Goal: Communication & Community: Answer question/provide support

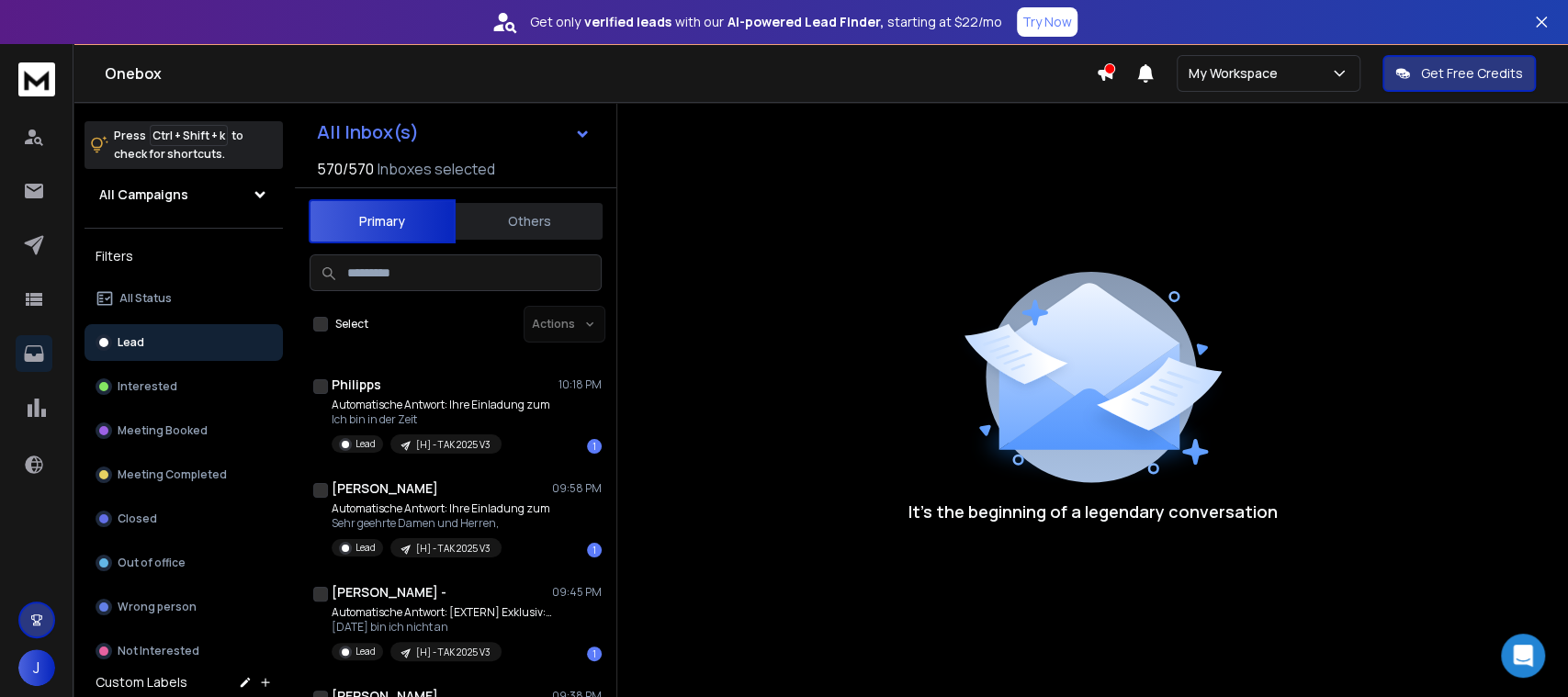
click at [210, 298] on button "All Status" at bounding box center [184, 298] width 198 height 37
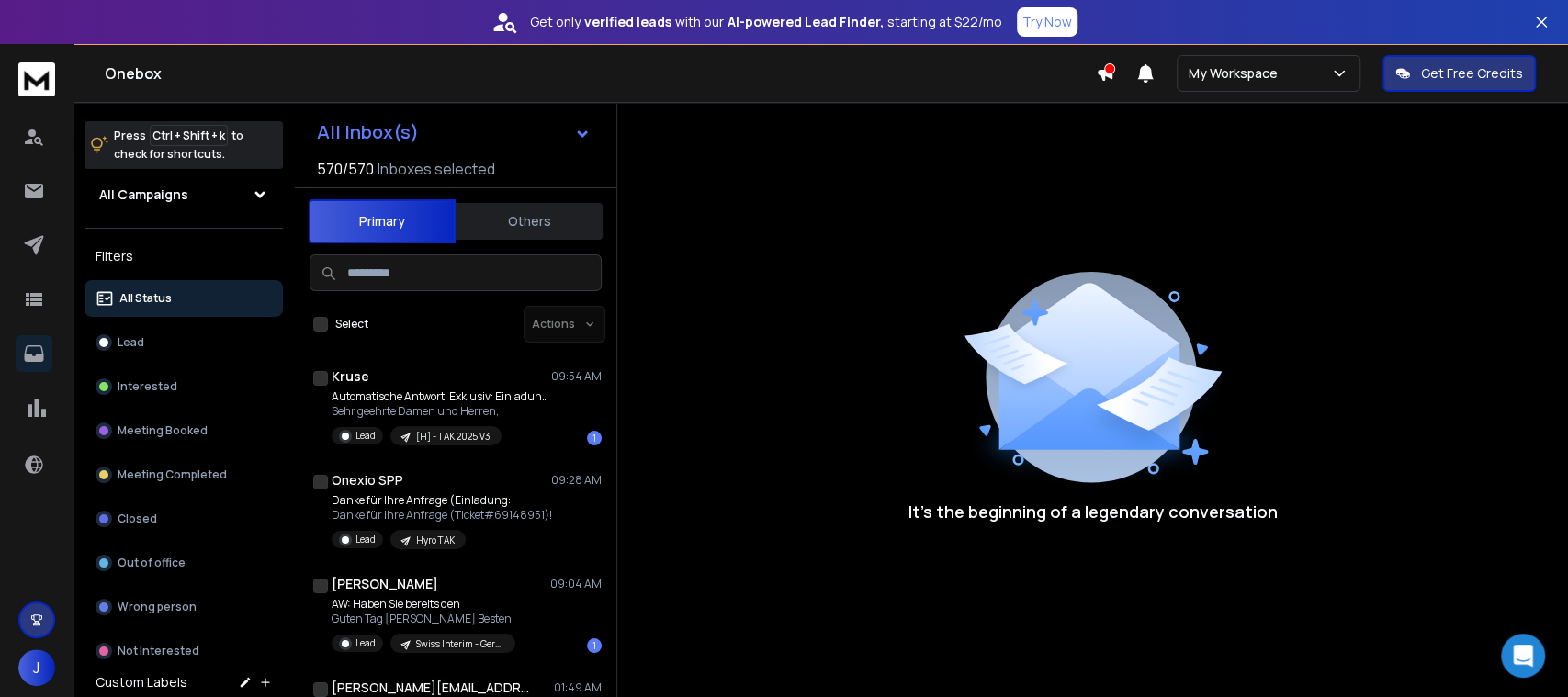
scroll to position [5009, 0]
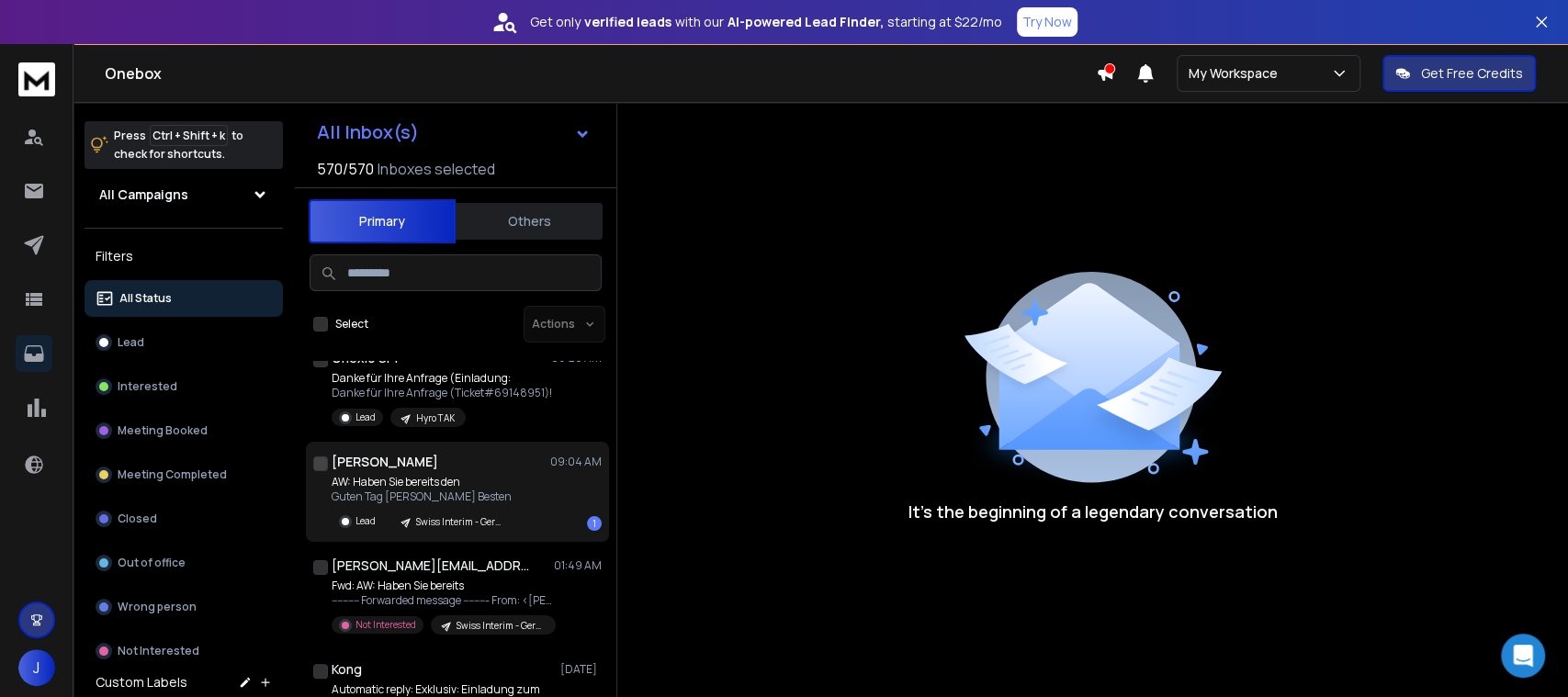
click at [500, 504] on div "AW: Haben Sie bereits den Guten Tag [PERSON_NAME] Besten Lead Swiss Interim - G…" at bounding box center [424, 503] width 184 height 56
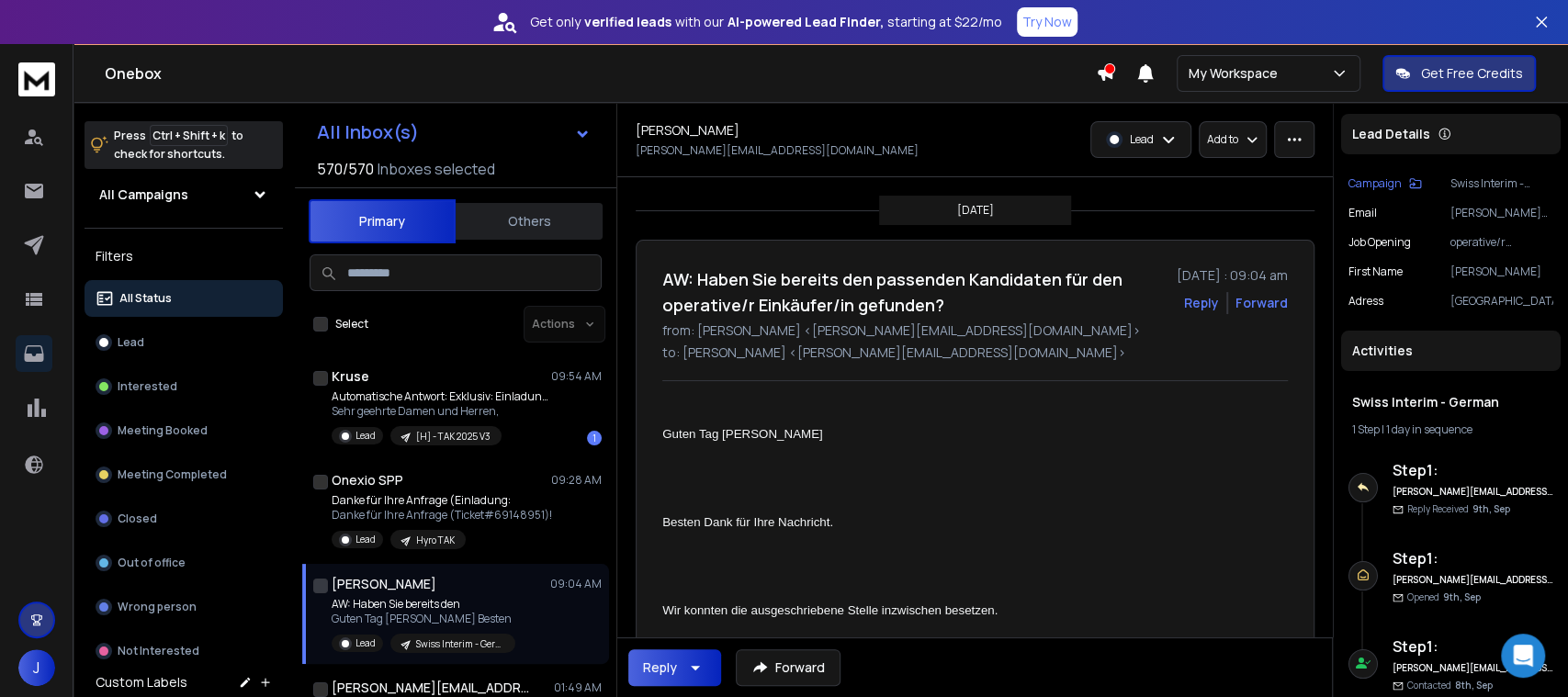
scroll to position [123, 0]
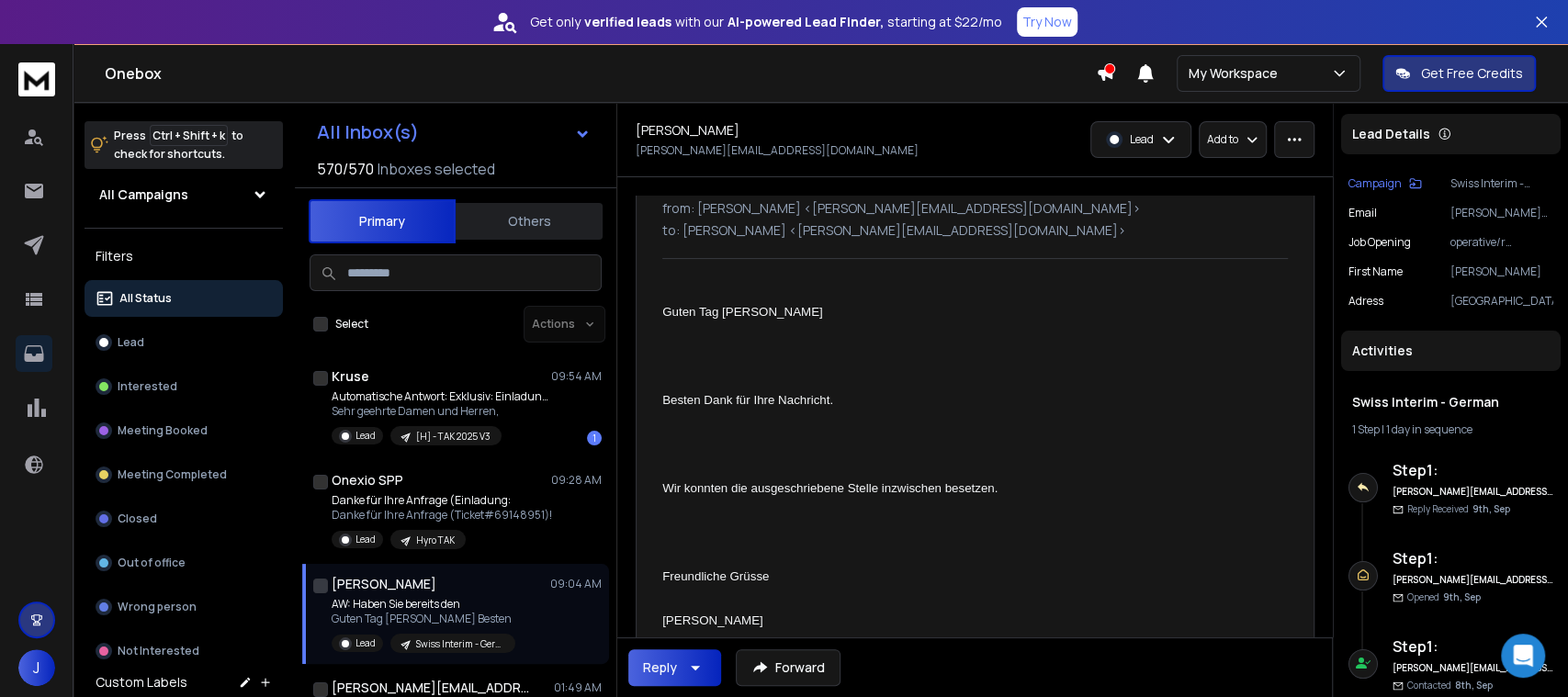
click at [851, 482] on span "Wir konnten die ausgeschriebene Stelle inzwischen besetzen." at bounding box center [830, 489] width 335 height 14
click at [851, 484] on span "Wir konnten die ausgeschriebene Stelle inzwischen besetzen." at bounding box center [830, 489] width 335 height 14
copy span "Wir konnten die ausgeschriebene Stelle inzwischen besetzen."
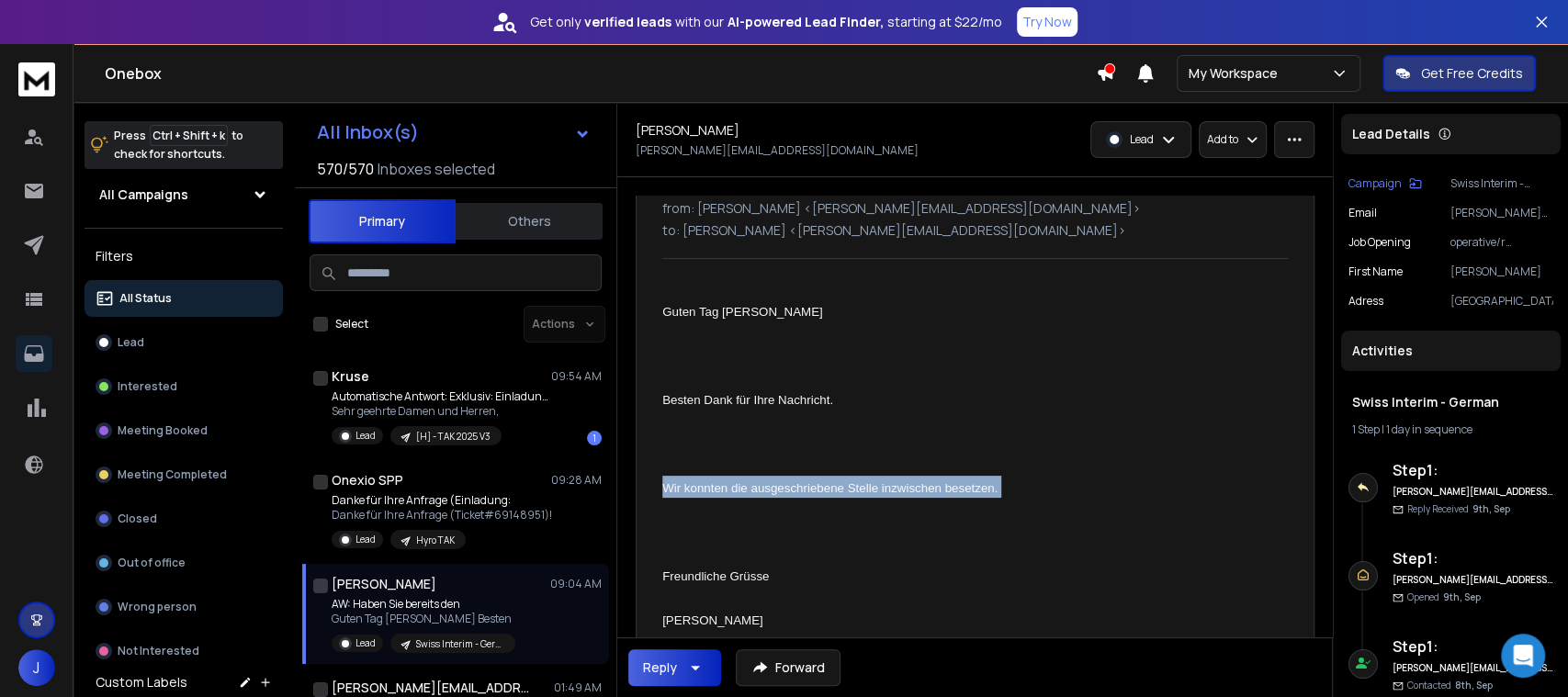
click at [1105, 148] on div "Lead" at bounding box center [1140, 140] width 99 height 35
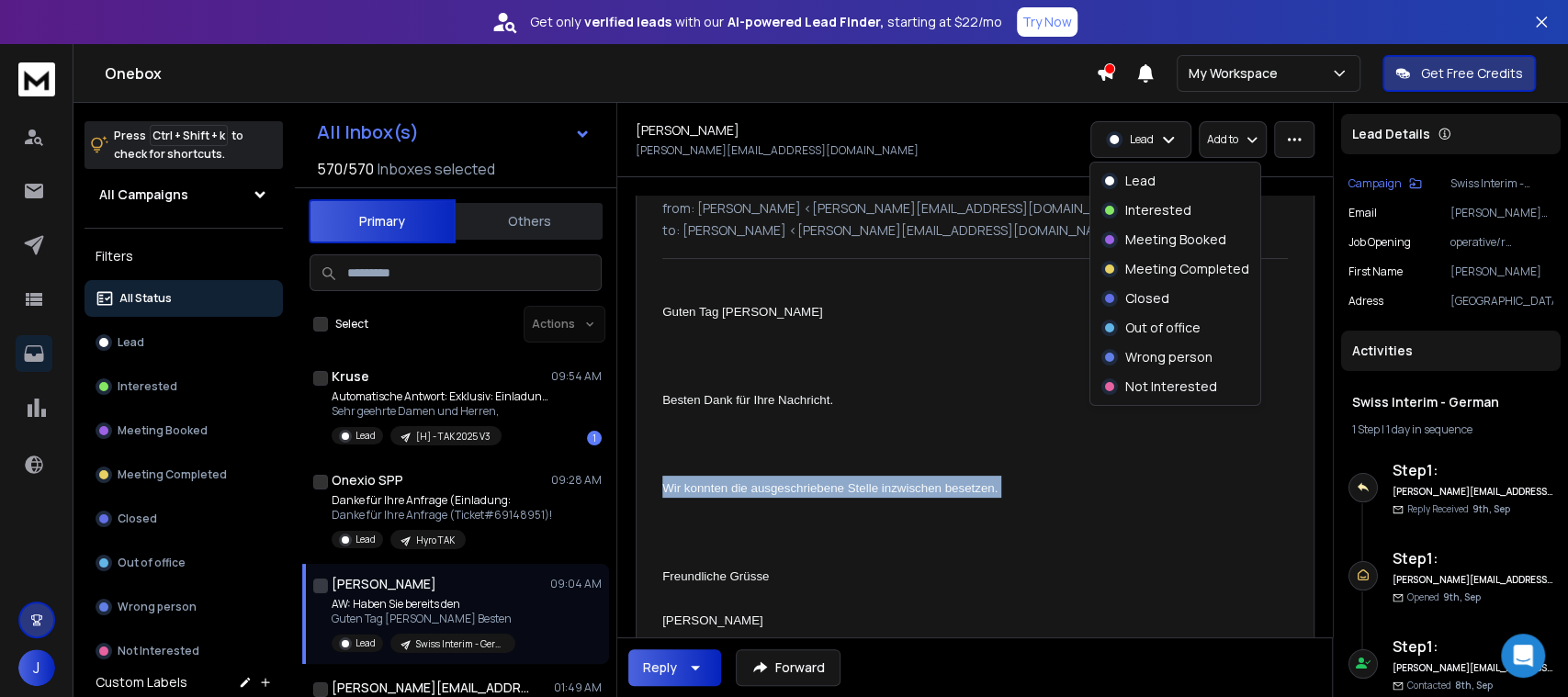
click at [1160, 221] on div "Interested" at bounding box center [1175, 209] width 163 height 29
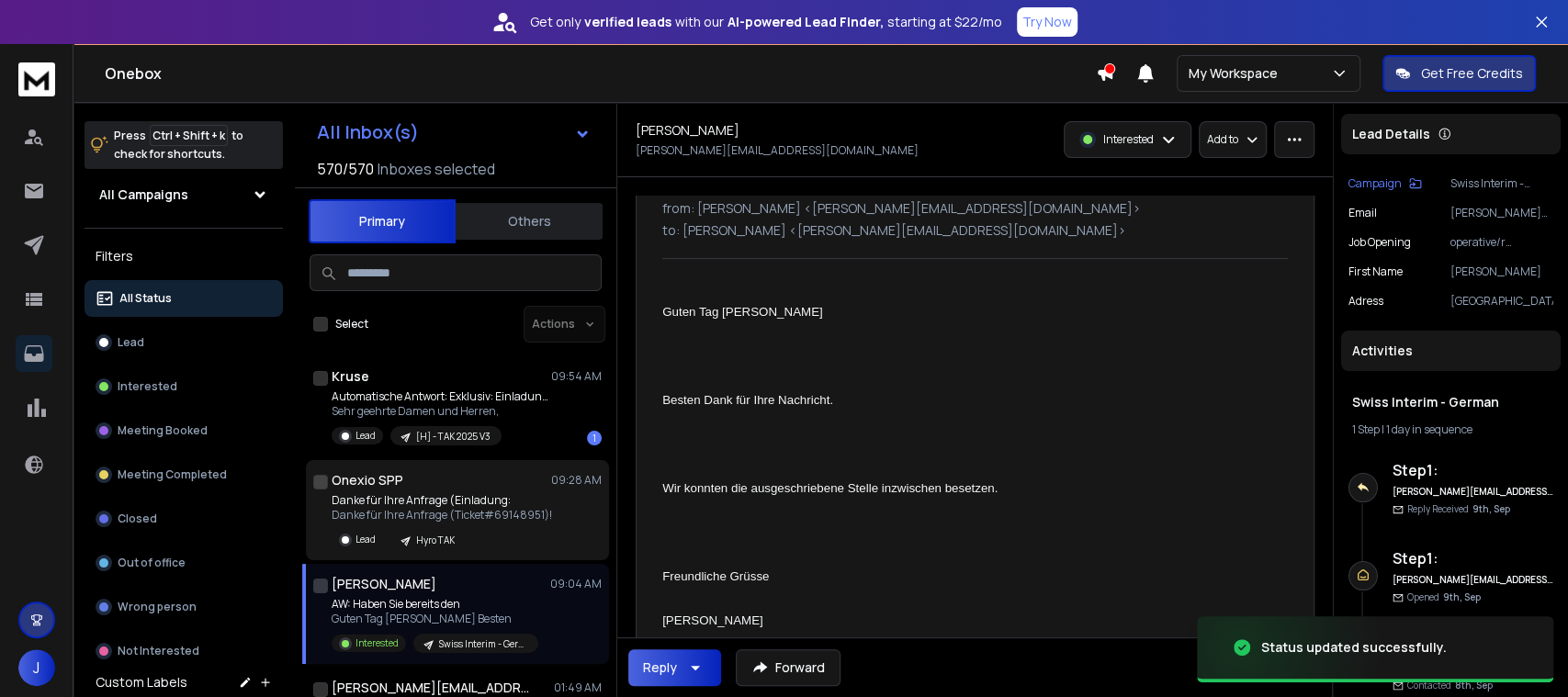
click at [500, 526] on div "Danke für Ihre Anfrage (Einladung: Danke für Ihre Anfrage (Ticket#69148951)! Le…" at bounding box center [442, 522] width 220 height 56
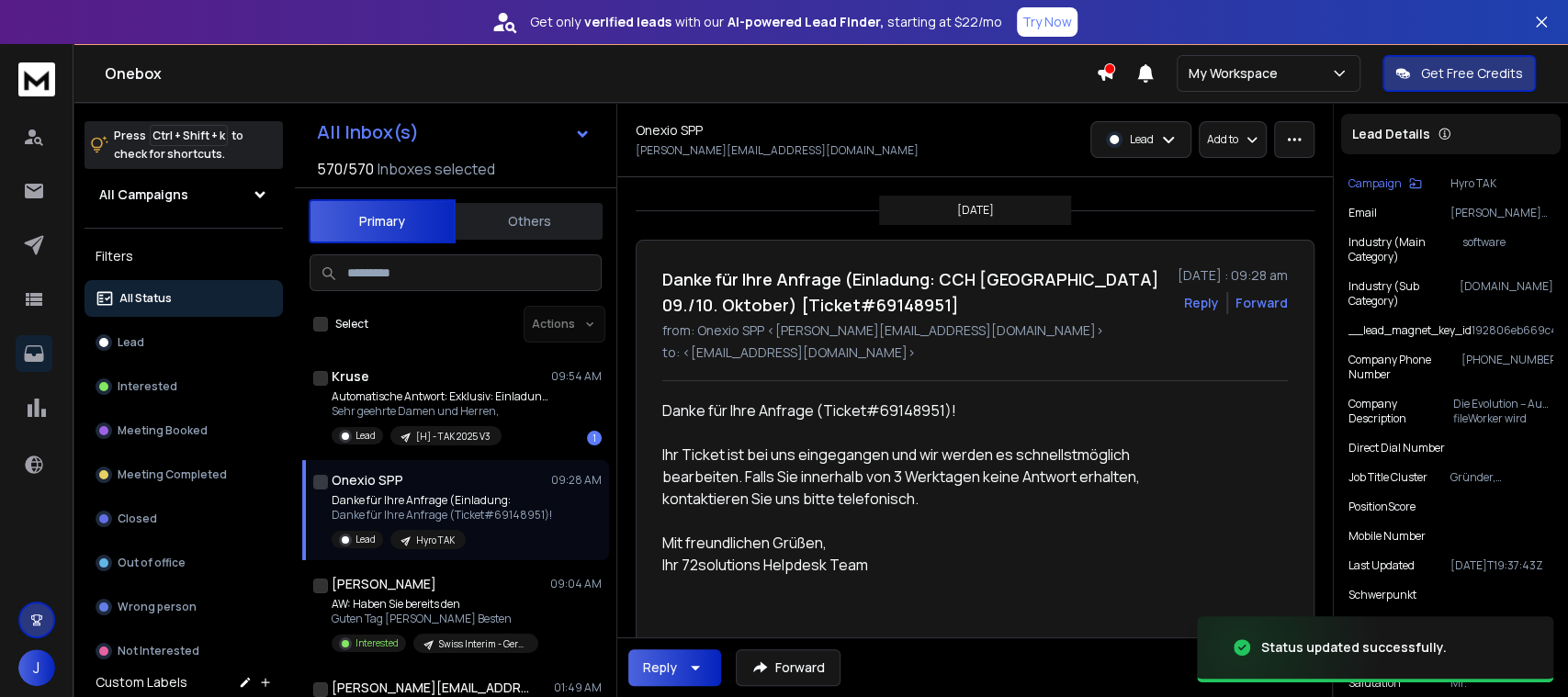
click at [770, 499] on div "Ihr Ticket ist bei uns eingegangen und wir werden es schnellstmöglich bearbeite…" at bounding box center [931, 477] width 537 height 66
click at [771, 498] on div "Ihr Ticket ist bei uns eingegangen und wir werden es schnellstmöglich bearbeite…" at bounding box center [931, 477] width 537 height 66
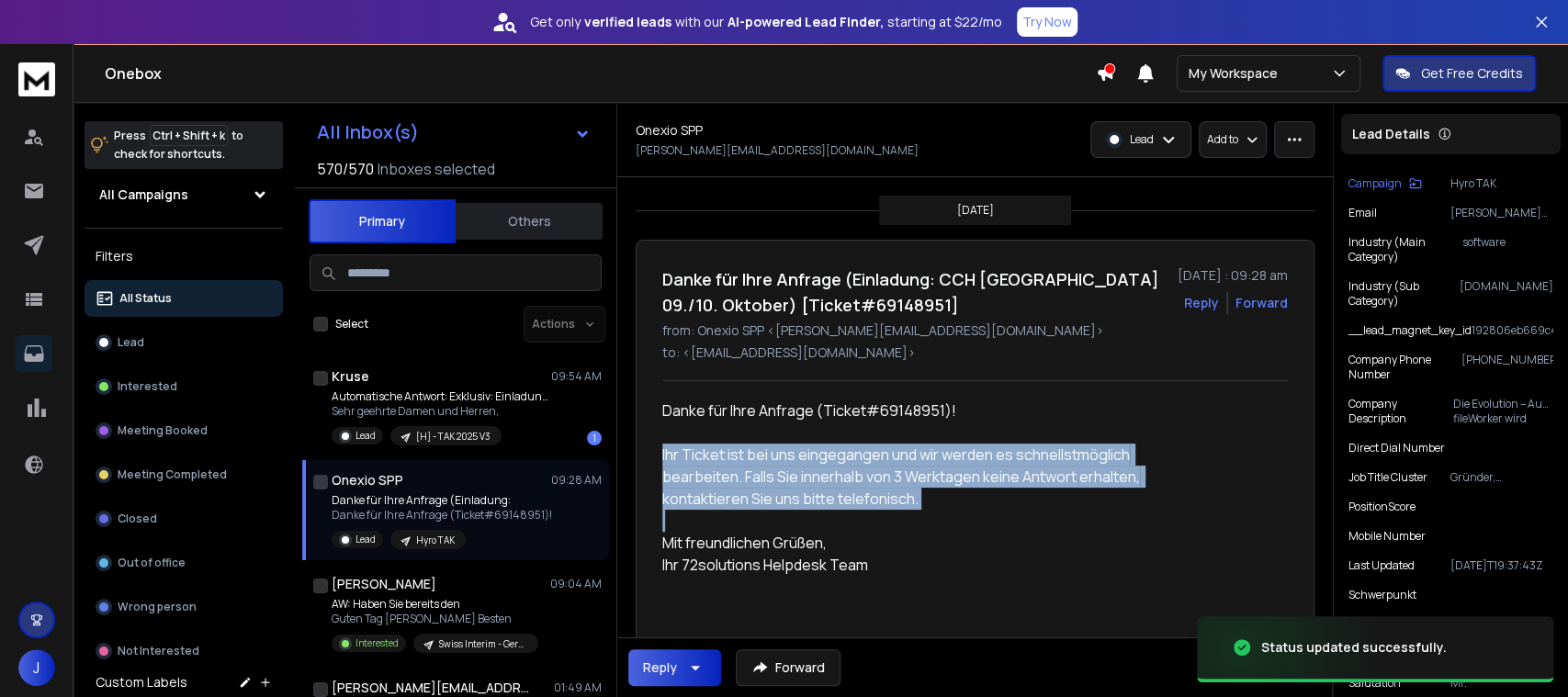
click at [771, 498] on div "Ihr Ticket ist bei uns eingegangen und wir werden es schnellstmöglich bearbeite…" at bounding box center [931, 477] width 537 height 66
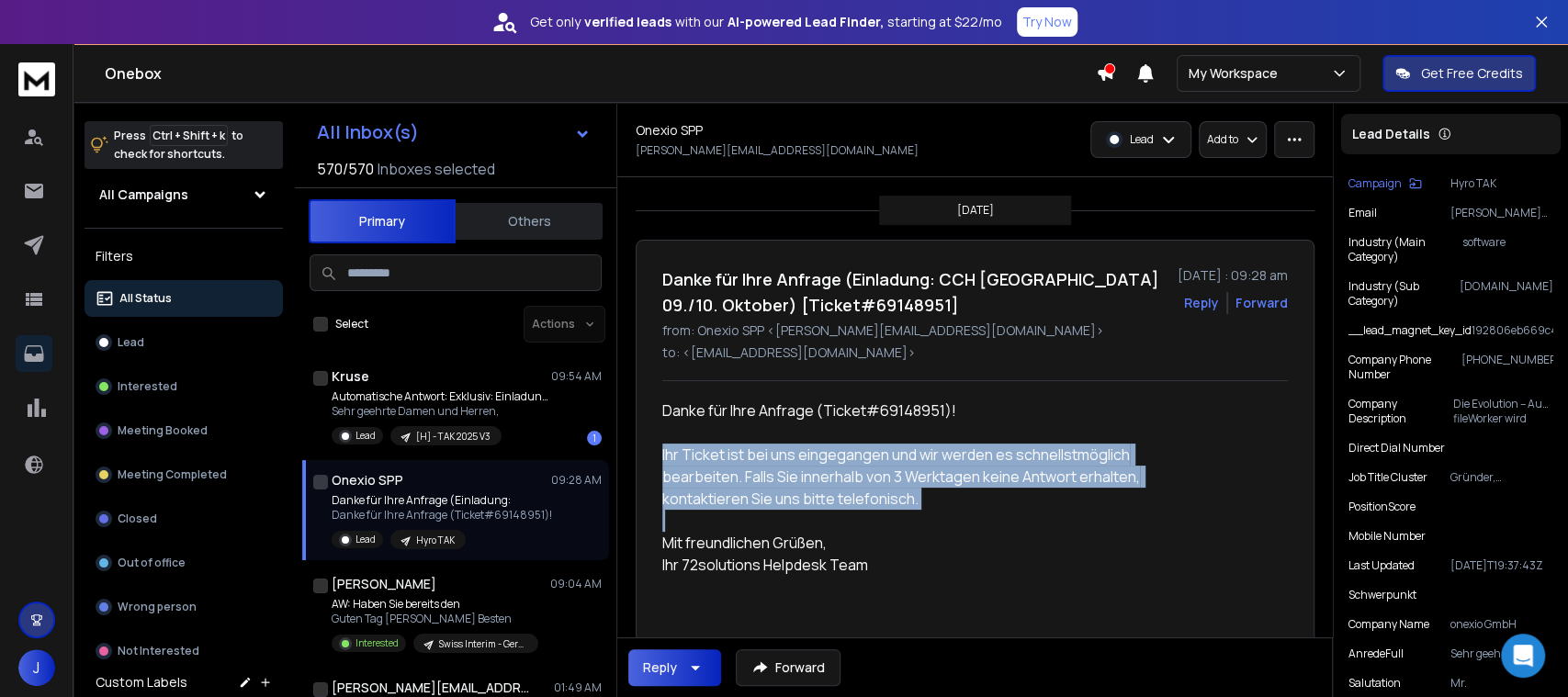
copy div "Ihr Ticket ist bei uns eingegangen und wir werden es schnellstmöglich bearbeite…"
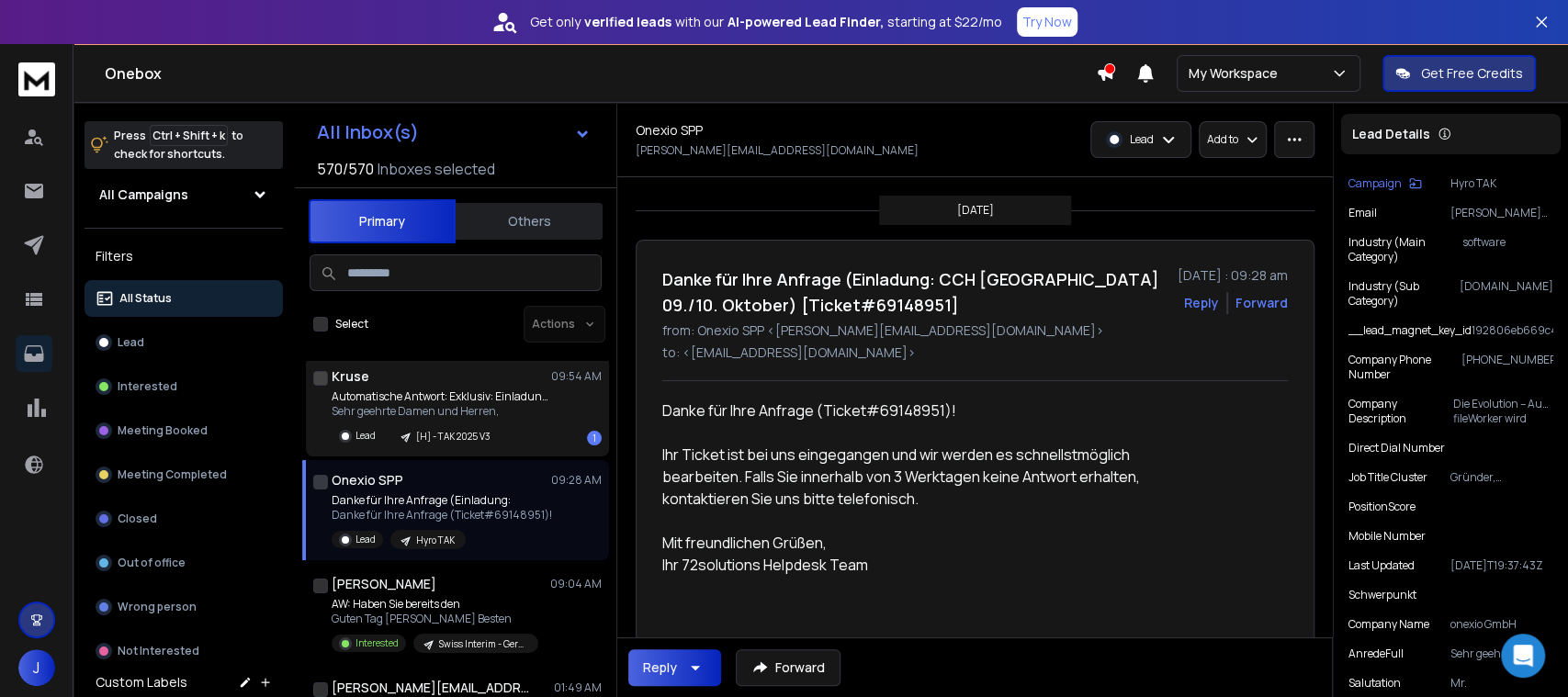
click at [588, 434] on div "1" at bounding box center [594, 438] width 15 height 15
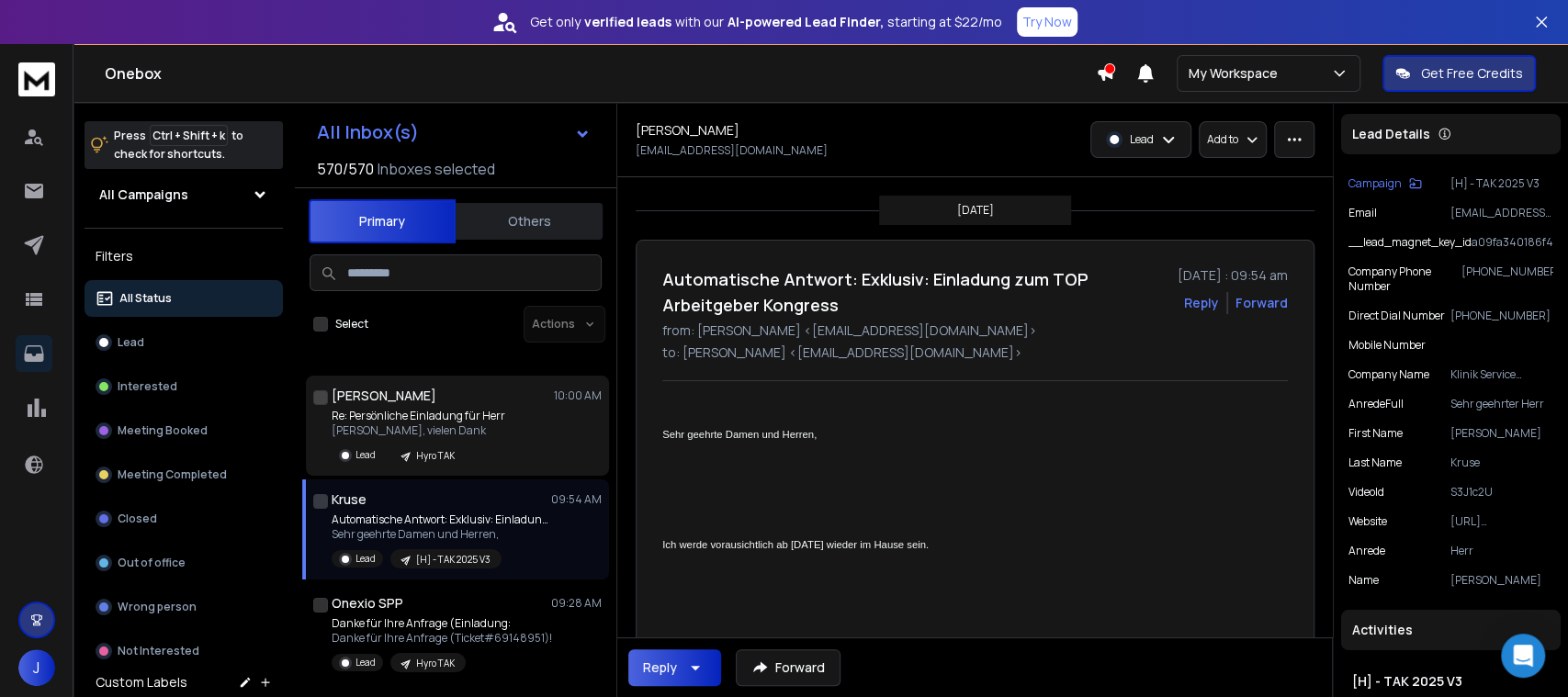
scroll to position [4641, 0]
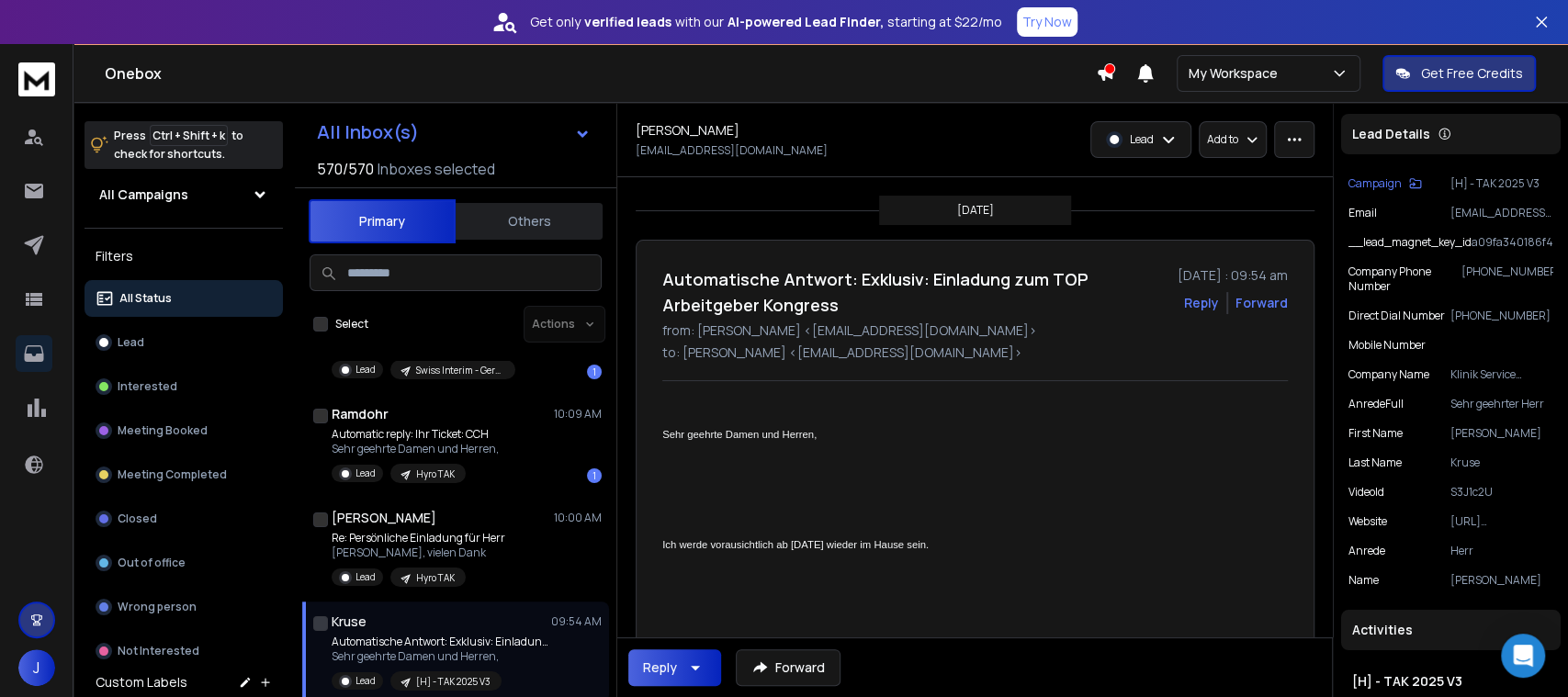
click at [803, 550] on span "Sehr geehrte Damen und Herren, Ich werde vorausichtlich ab [DATE] wieder im Hau…" at bounding box center [795, 490] width 266 height 122
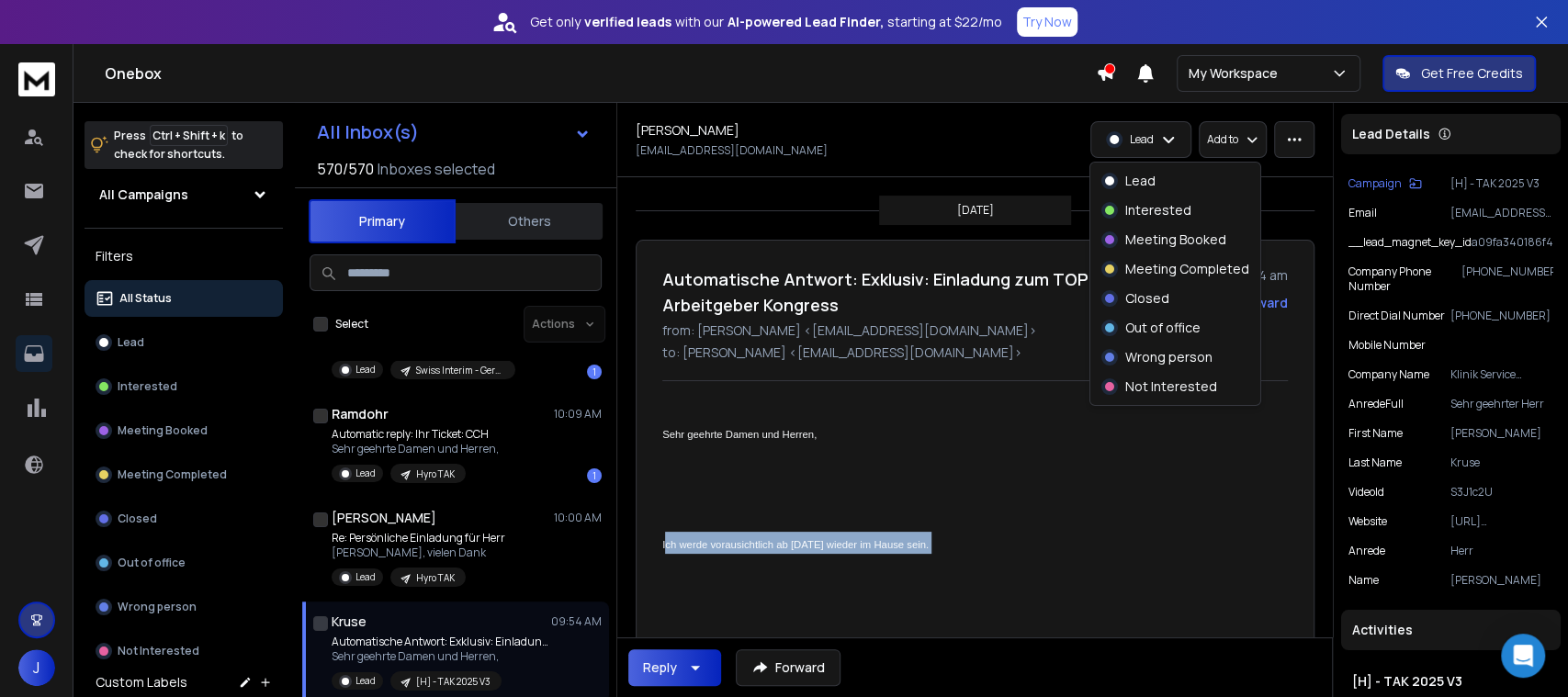
click at [1123, 135] on div "Lead" at bounding box center [1140, 140] width 99 height 35
click at [1154, 334] on p "Out of office" at bounding box center [1163, 328] width 76 height 18
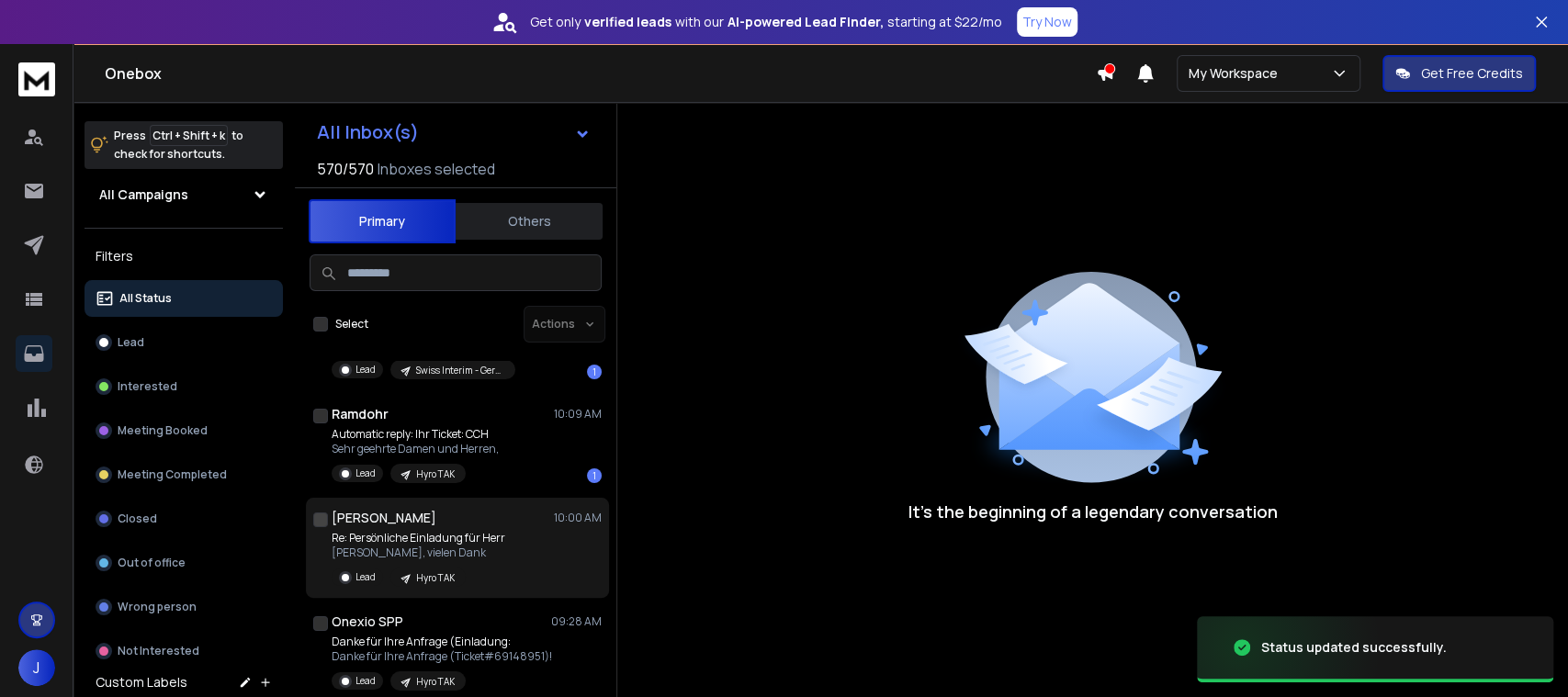
click at [474, 541] on p "Re: Persönliche Einladung für Herr" at bounding box center [419, 537] width 174 height 15
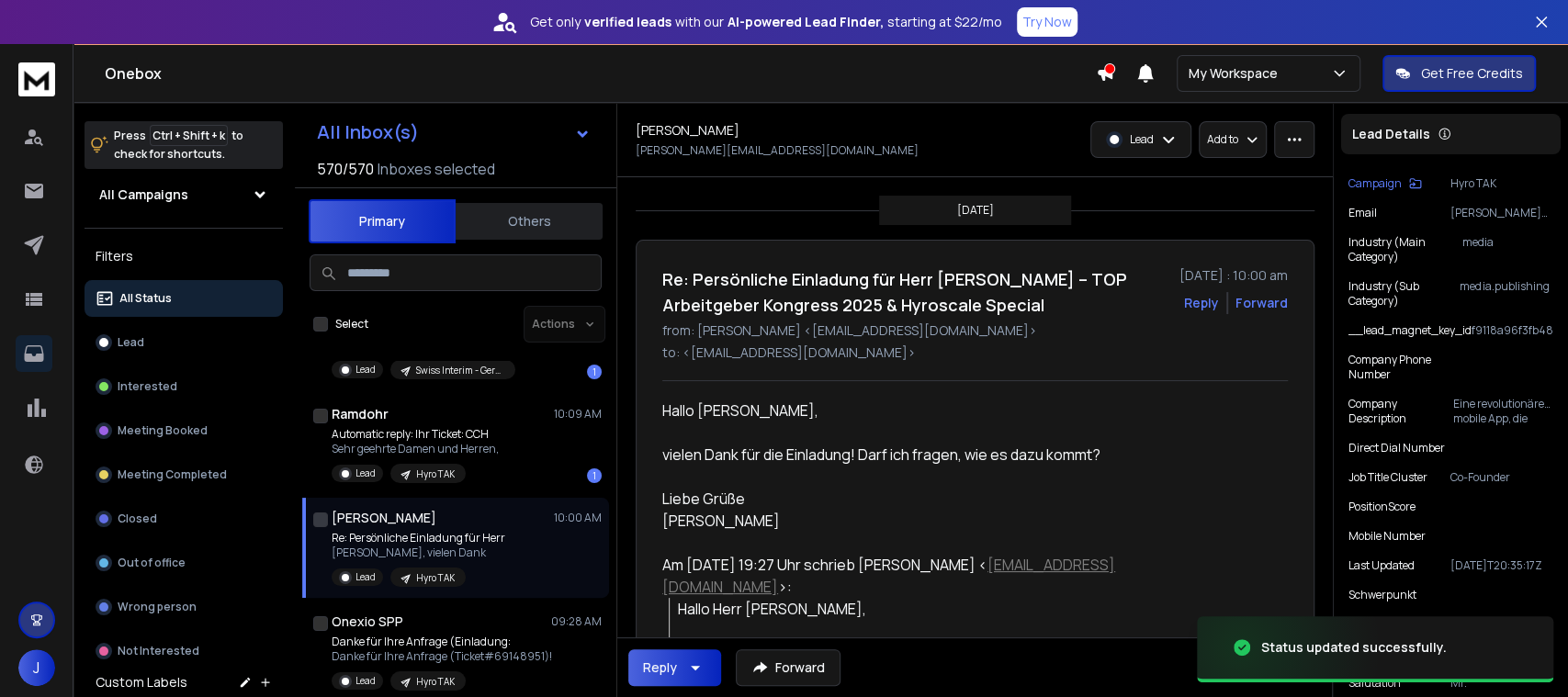
click at [780, 463] on div "vielen Dank für die Einladung! Darf ich fragen, wie es dazu kommt?" at bounding box center [931, 455] width 537 height 22
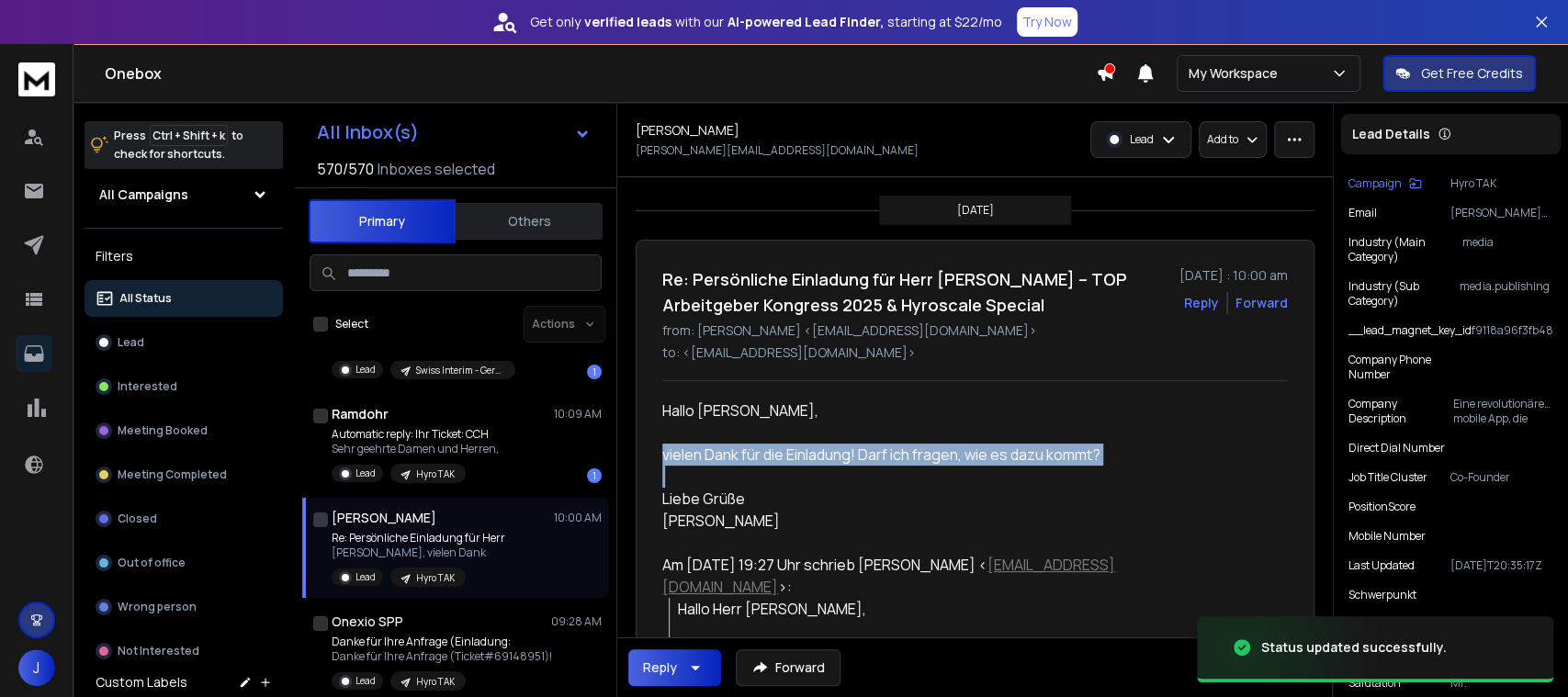
click at [780, 463] on div "vielen Dank für die Einladung! Darf ich fragen, wie es dazu kommt?" at bounding box center [931, 455] width 537 height 22
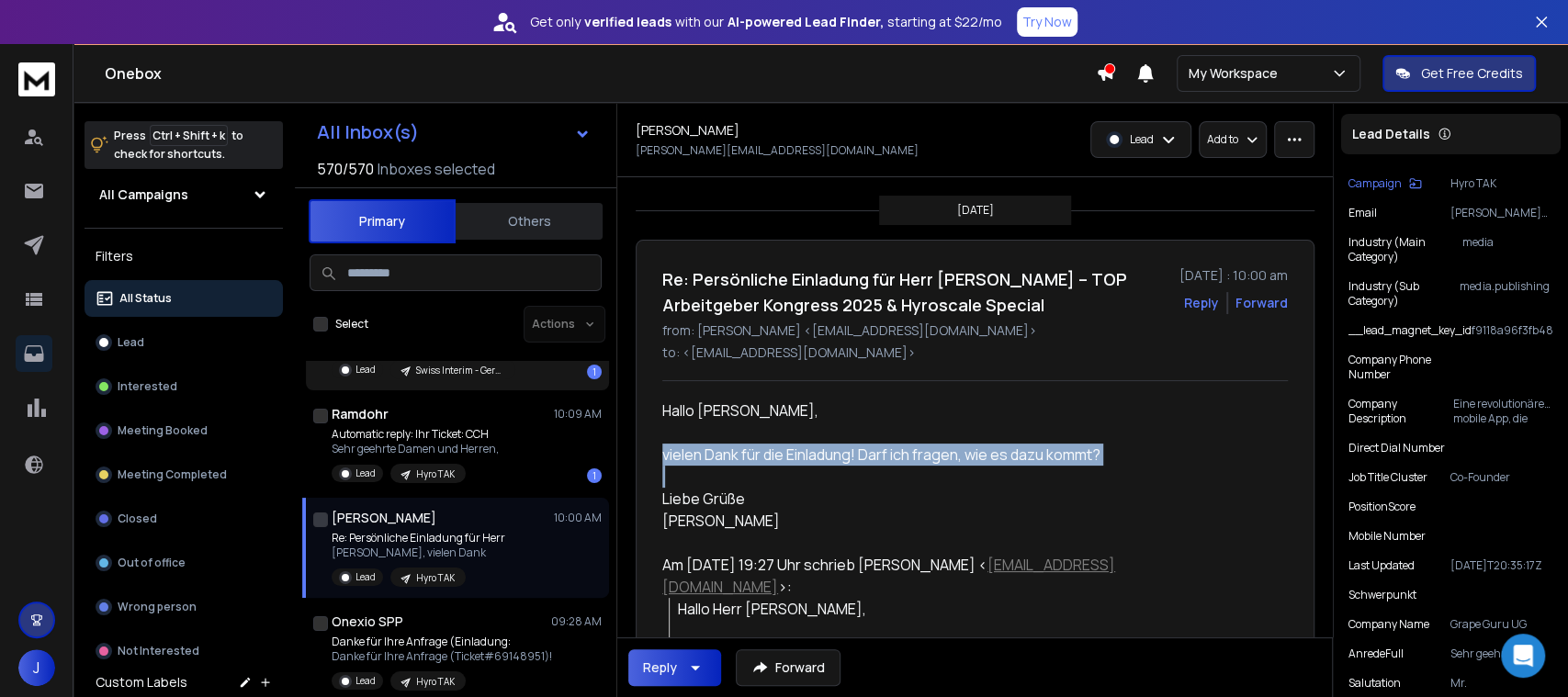
copy div "vielen Dank für die Einladung! Darf ich fragen, wie es dazu kommt?"
click at [1130, 139] on p "Lead" at bounding box center [1142, 140] width 24 height 15
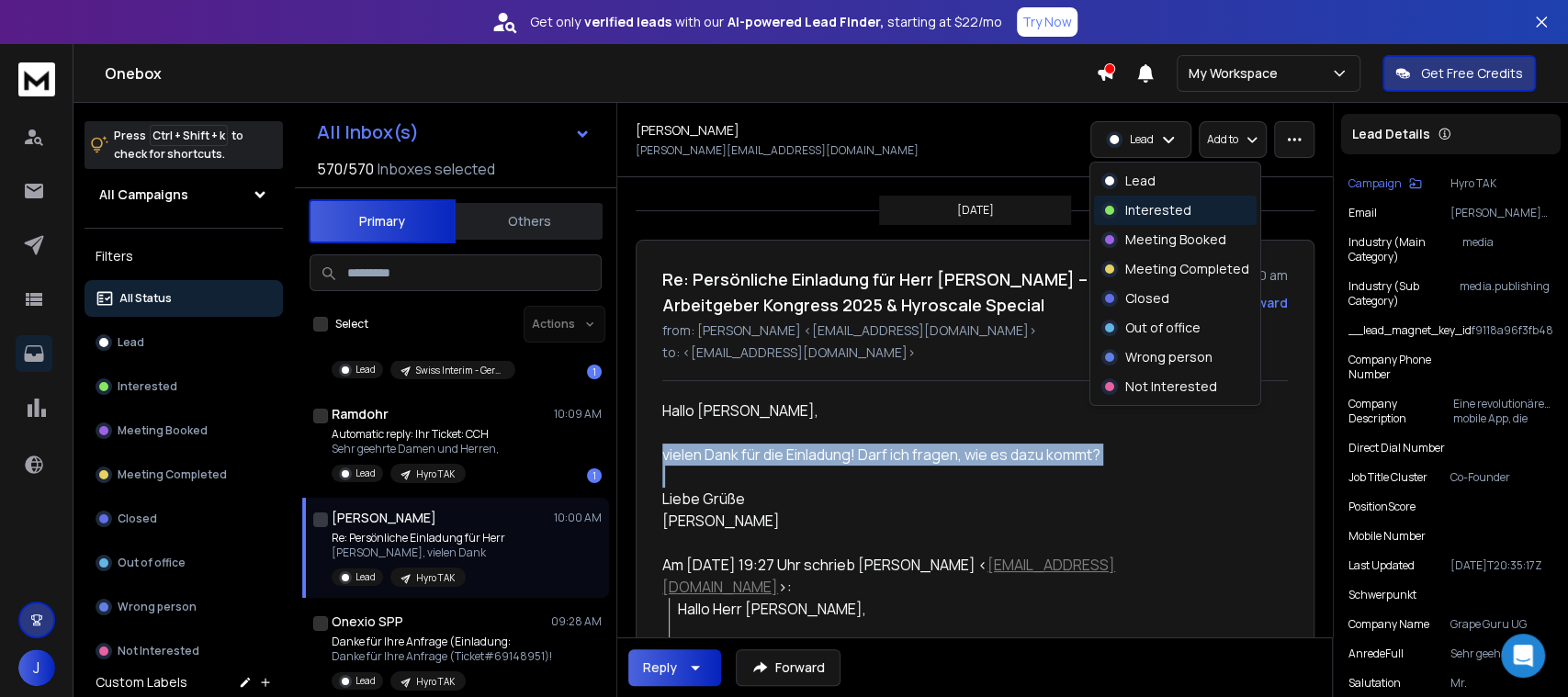
click at [1158, 216] on p "Interested" at bounding box center [1158, 210] width 66 height 18
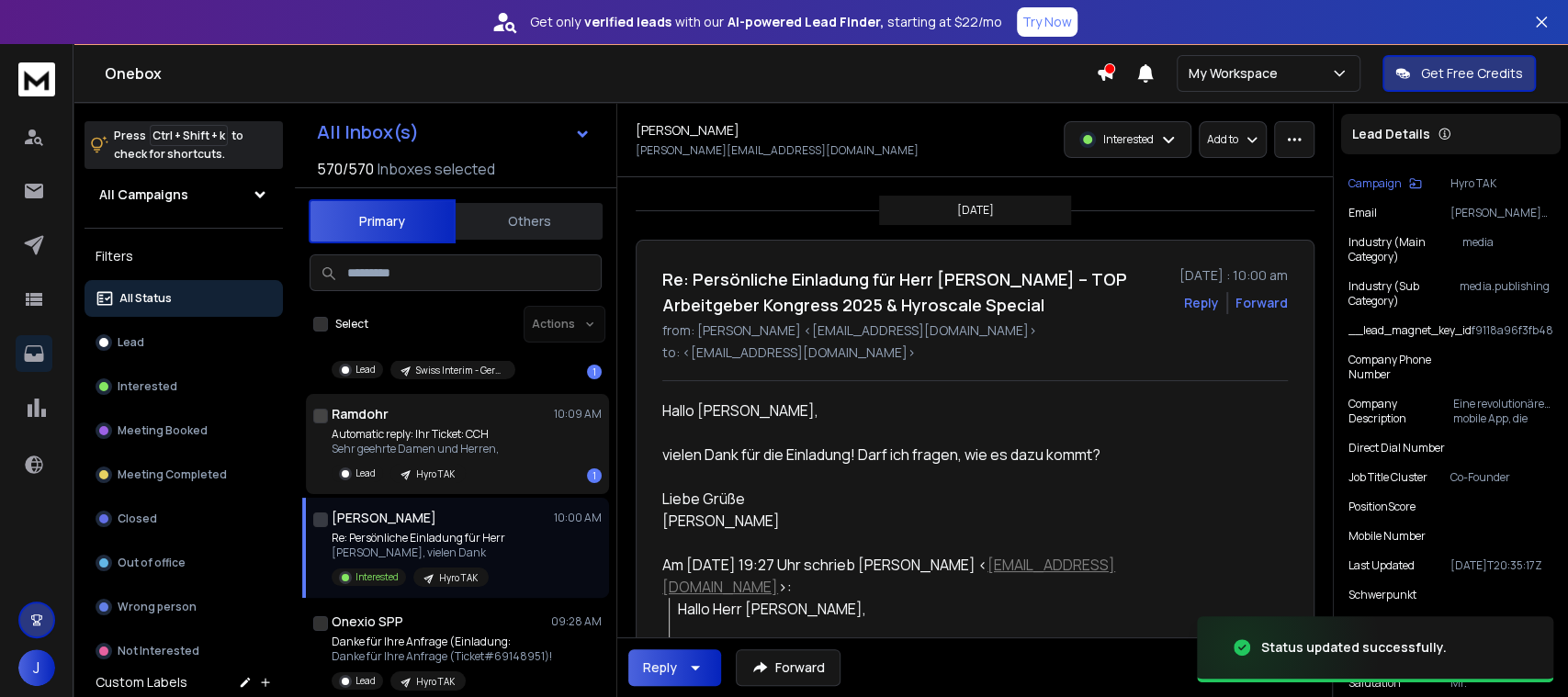
click at [516, 455] on div "Automatic reply: Ihr Ticket: CCH Sehr geehrte Damen und Herren, Lead Hyro TAK 1" at bounding box center [467, 455] width 270 height 56
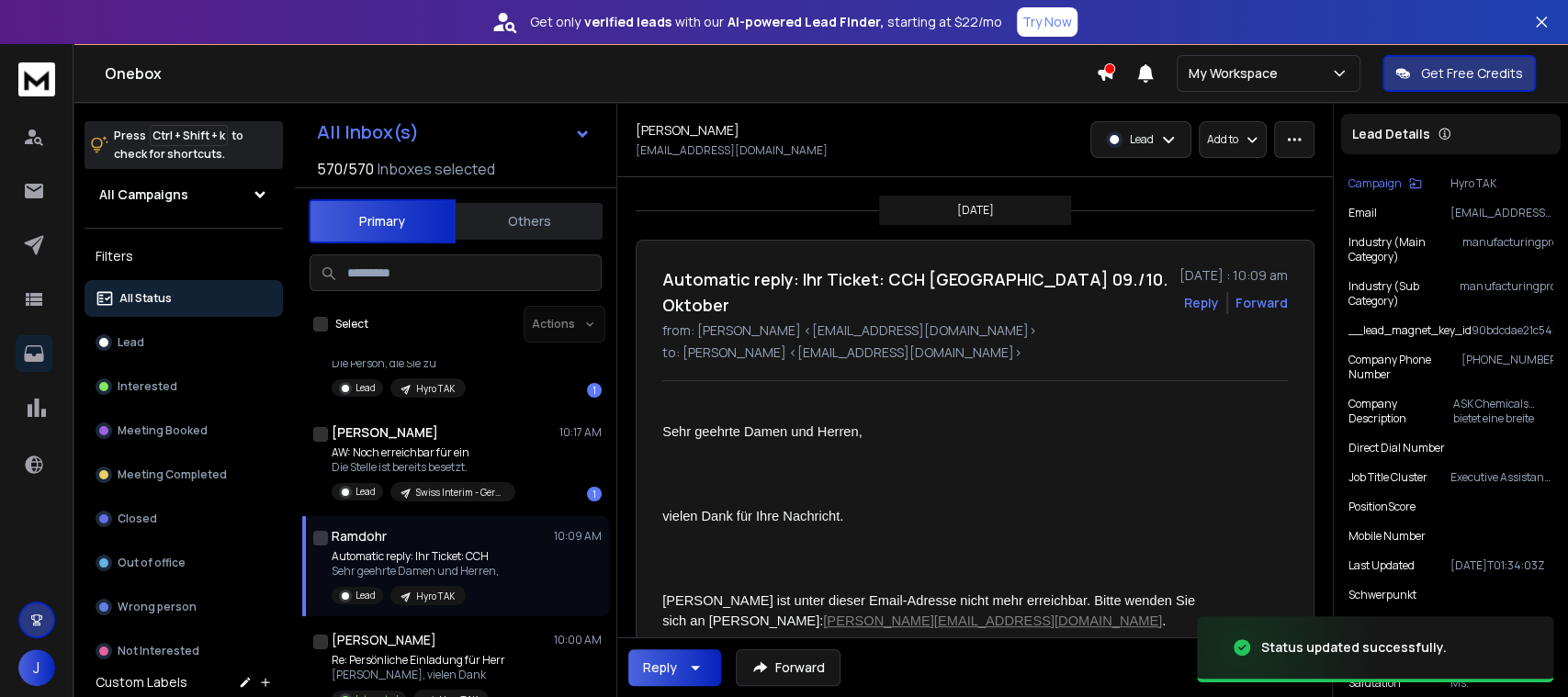
scroll to position [123, 0]
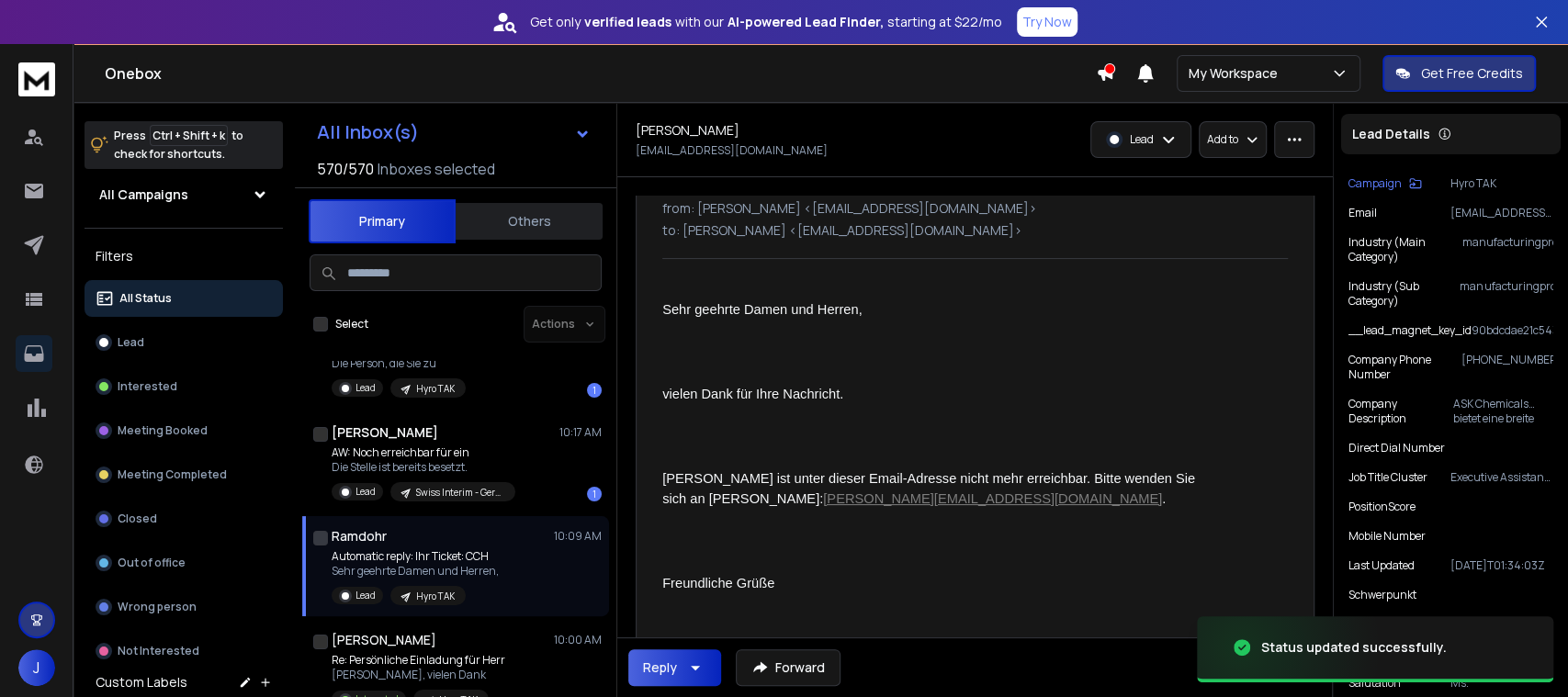
click at [728, 492] on p "[PERSON_NAME] ist unter dieser Email-Adresse nicht mehr erreichbar. Bitte wende…" at bounding box center [931, 489] width 537 height 41
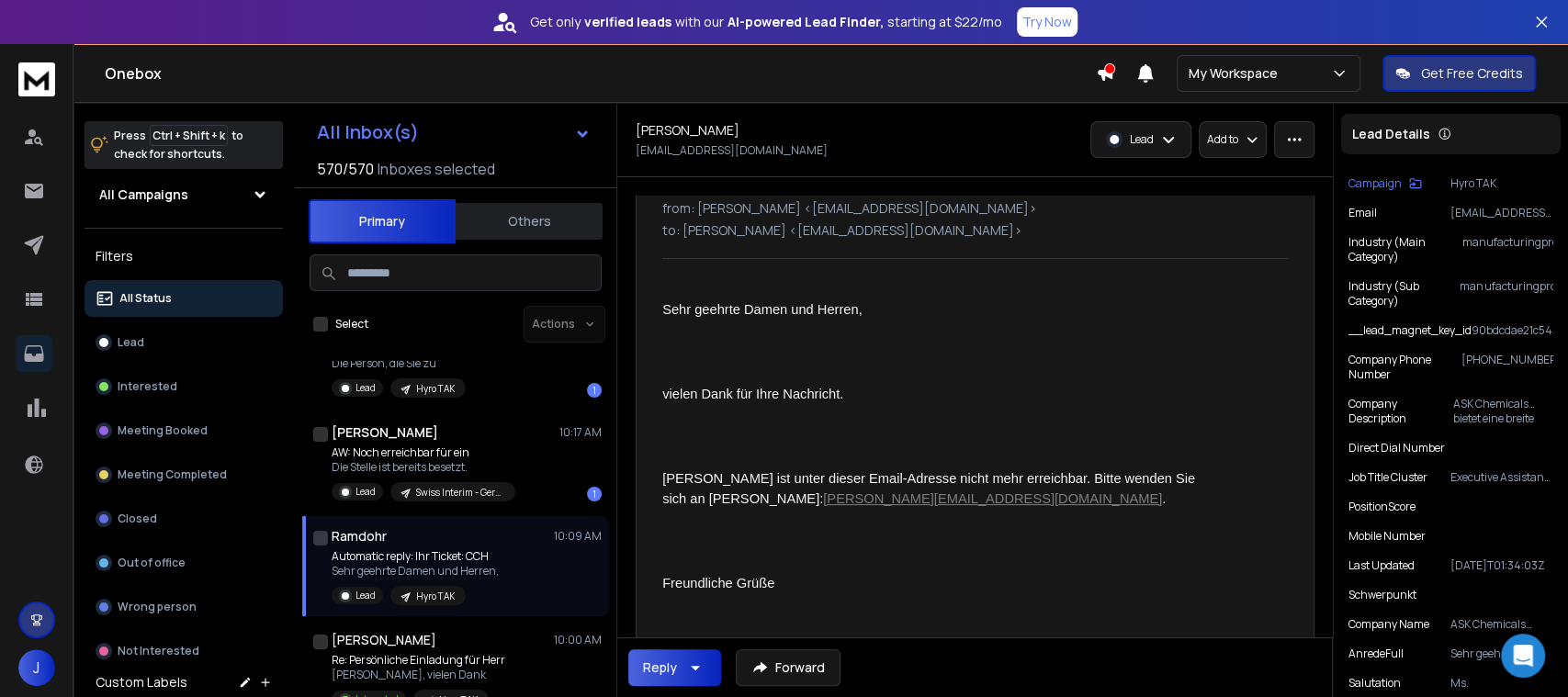
click at [728, 492] on p "[PERSON_NAME] ist unter dieser Email-Adresse nicht mehr erreichbar. Bitte wende…" at bounding box center [931, 489] width 537 height 41
copy p "[PERSON_NAME] ist unter dieser Email-Adresse nicht mehr erreichbar. Bitte wende…"
click at [1139, 133] on p "Lead" at bounding box center [1142, 140] width 24 height 15
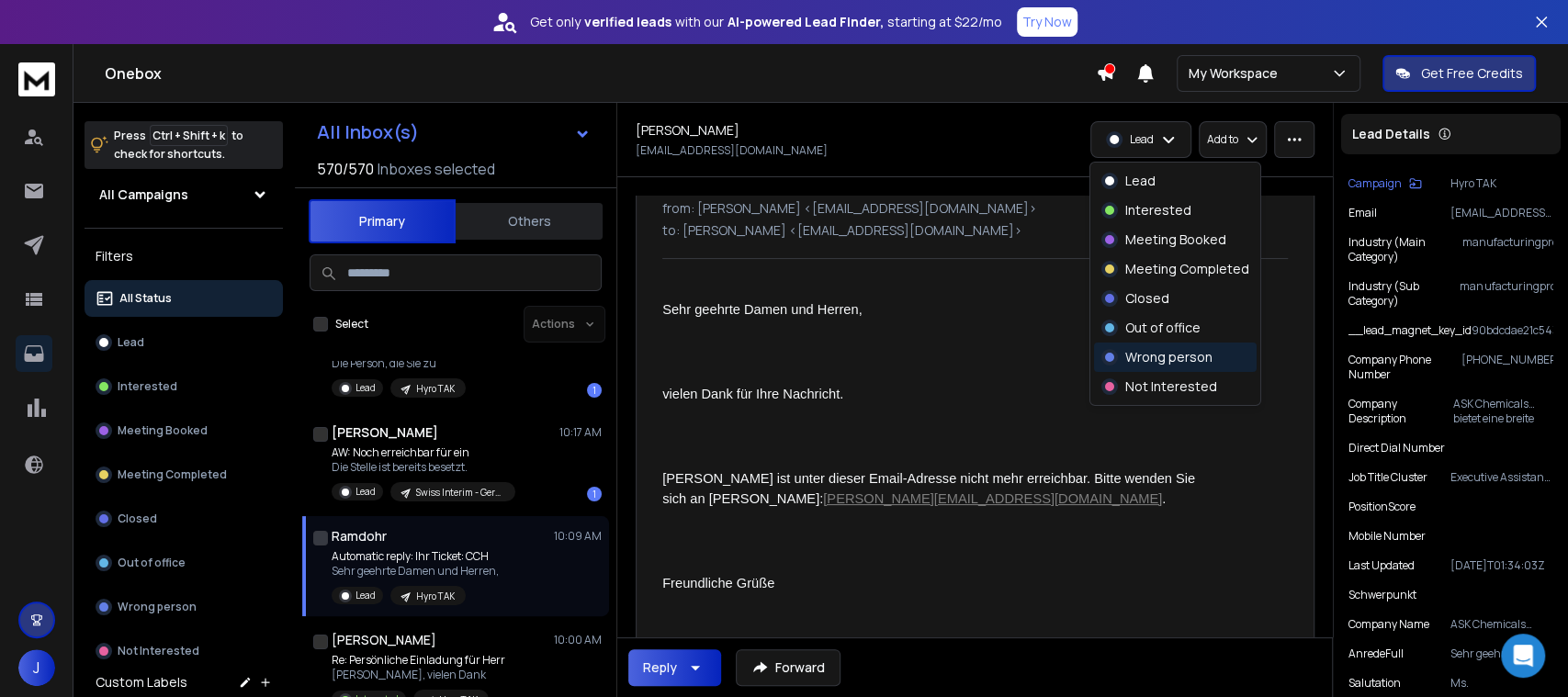
click at [1152, 365] on p "Wrong person" at bounding box center [1169, 357] width 88 height 18
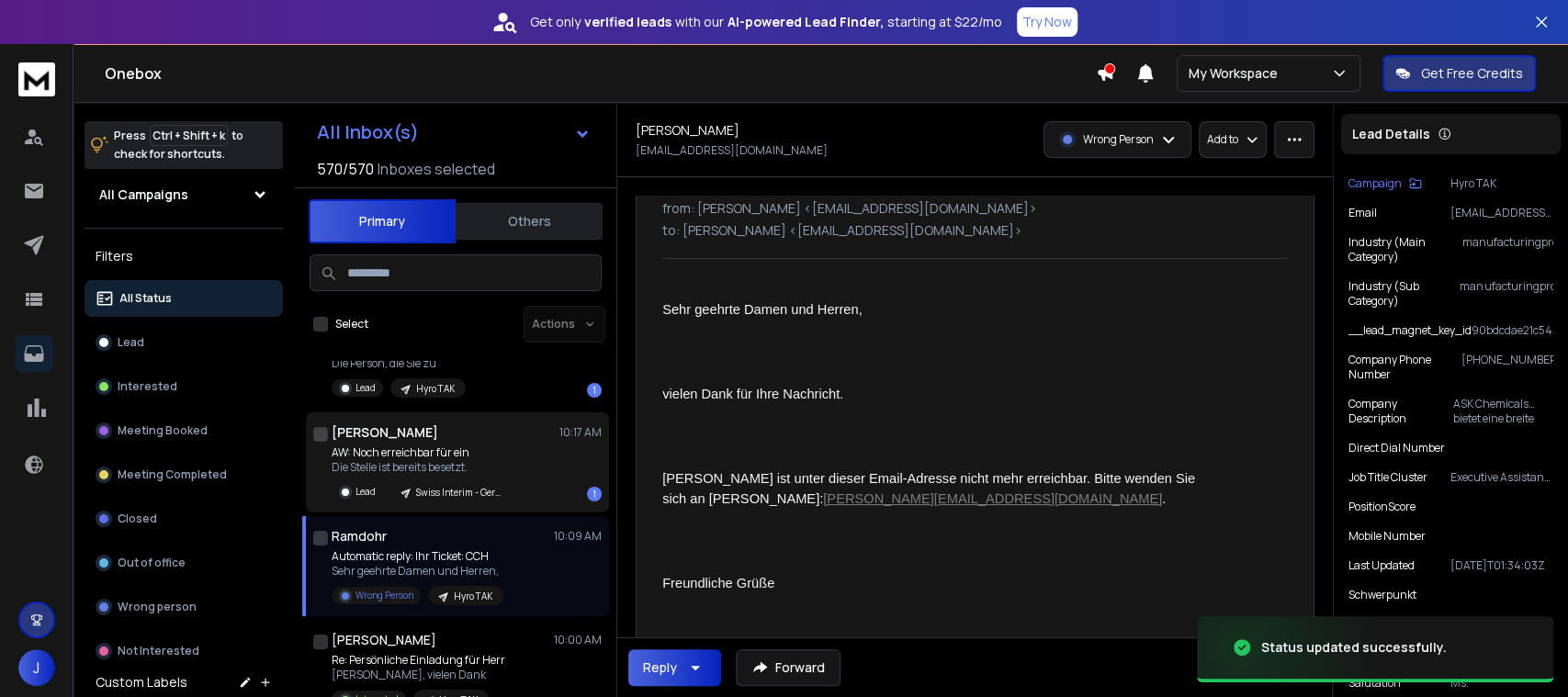
click at [507, 465] on p "Die Stelle ist bereits besetzt." at bounding box center [424, 467] width 184 height 15
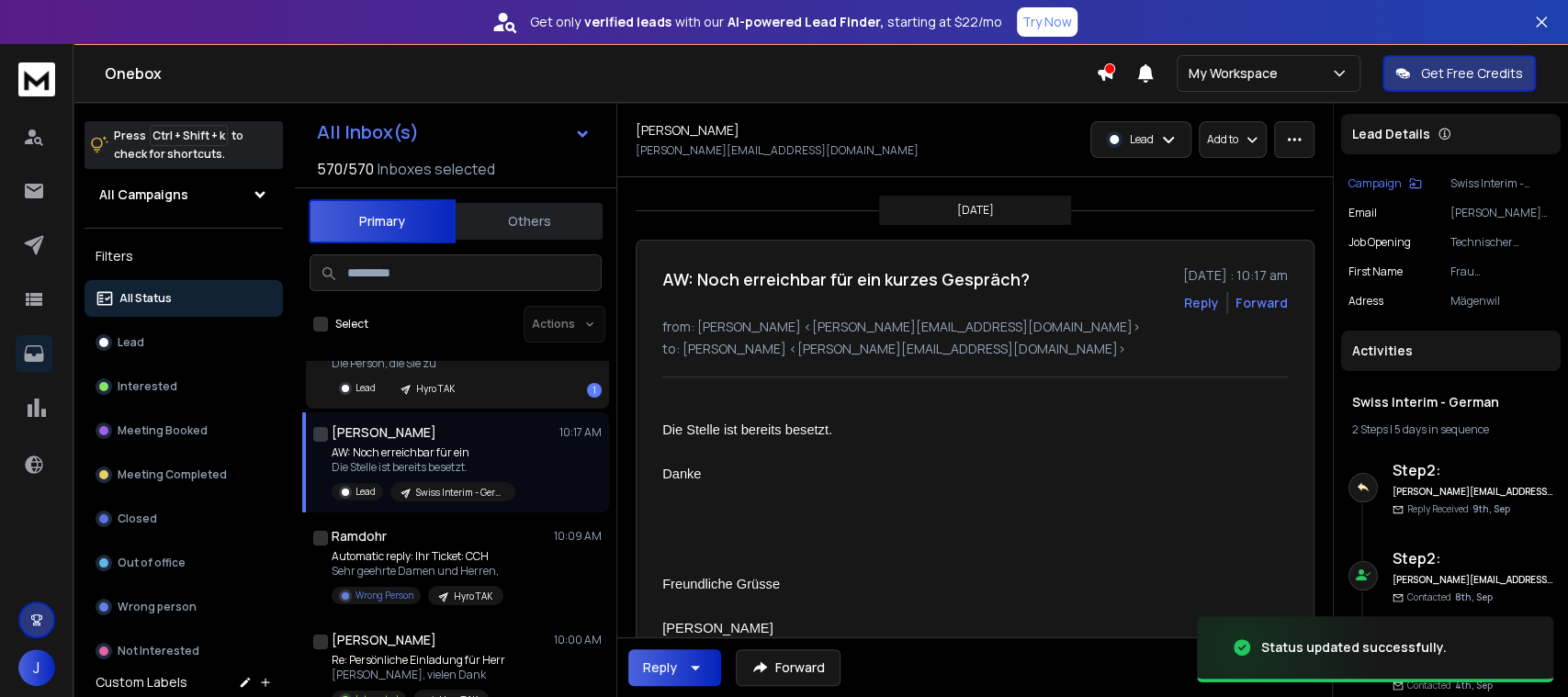
scroll to position [4395, 0]
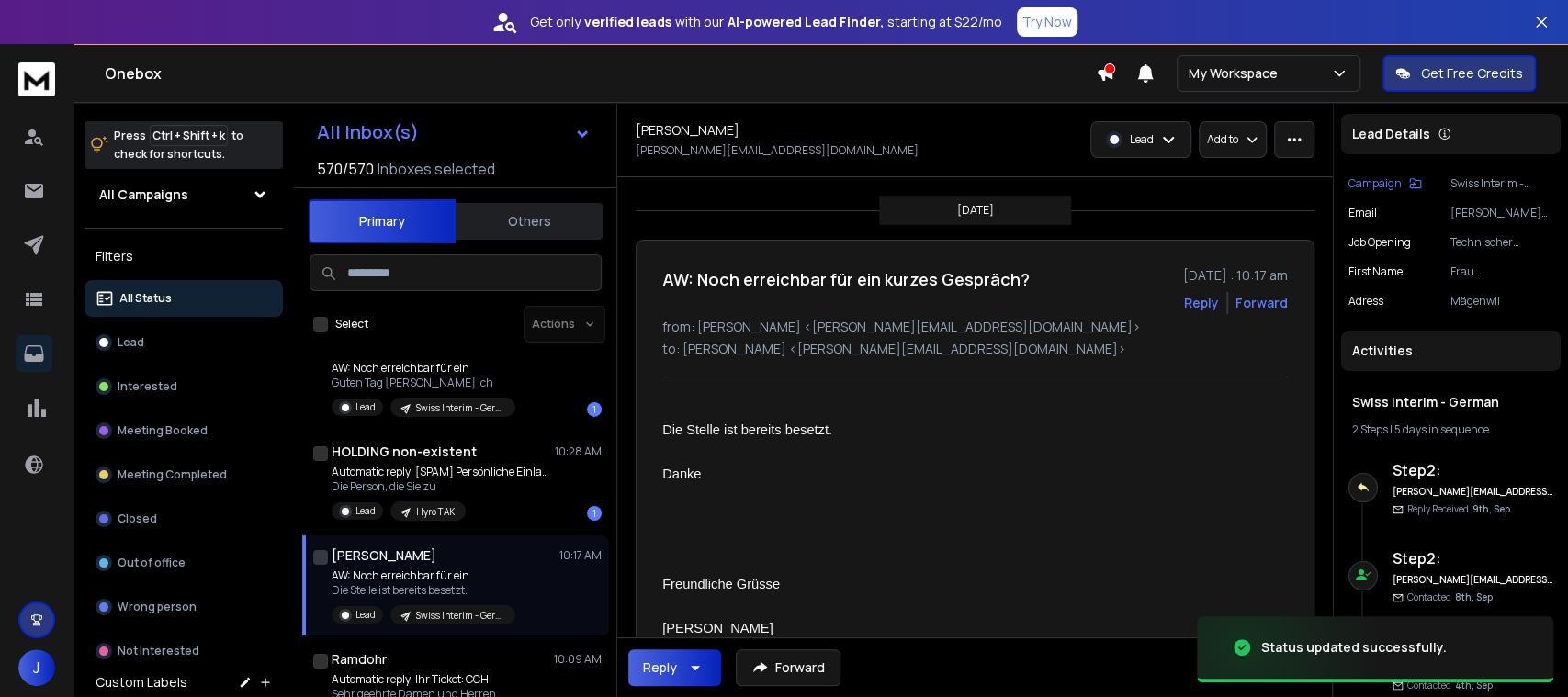
click at [807, 437] on span "Die Stelle ist bereits besetzt." at bounding box center [747, 430] width 170 height 15
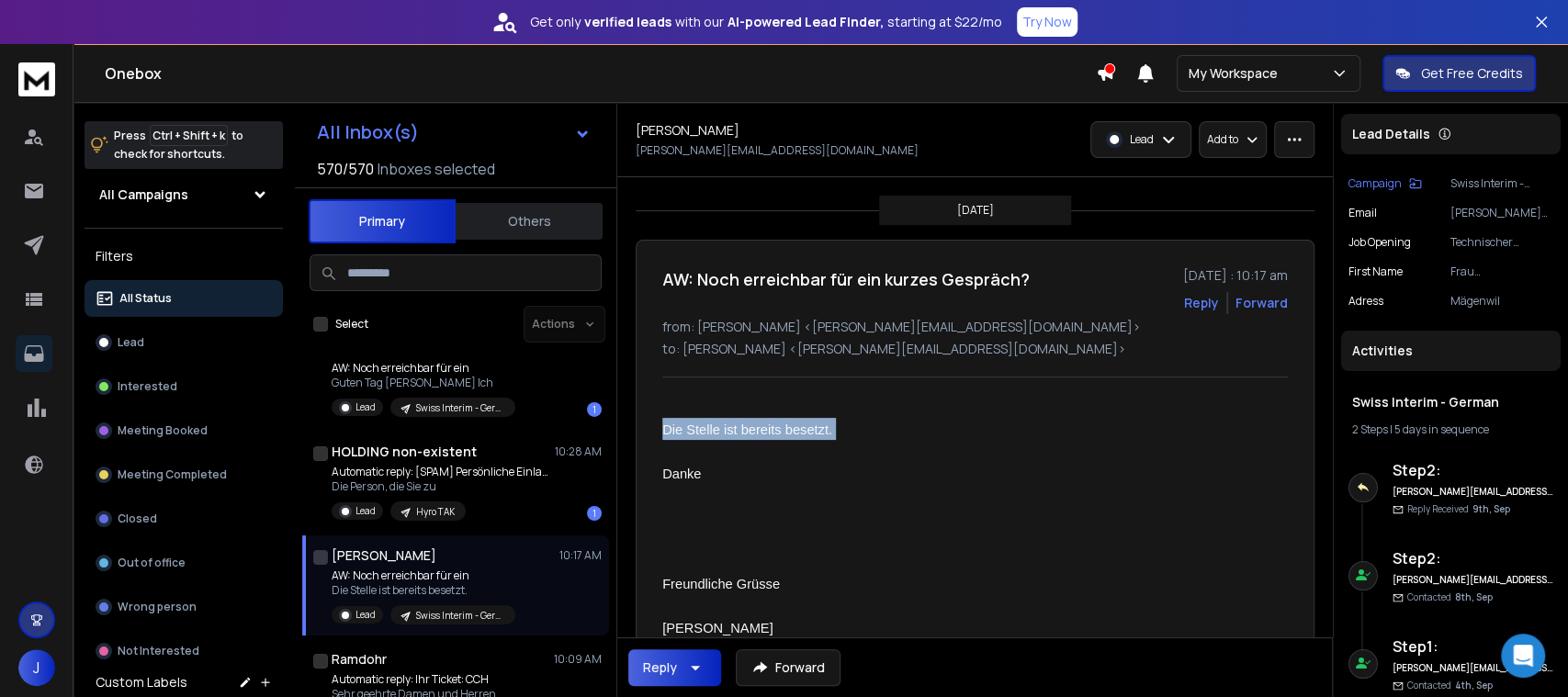
copy span "Die Stelle ist bereits besetzt."
click at [1162, 129] on div "Lead" at bounding box center [1140, 140] width 99 height 35
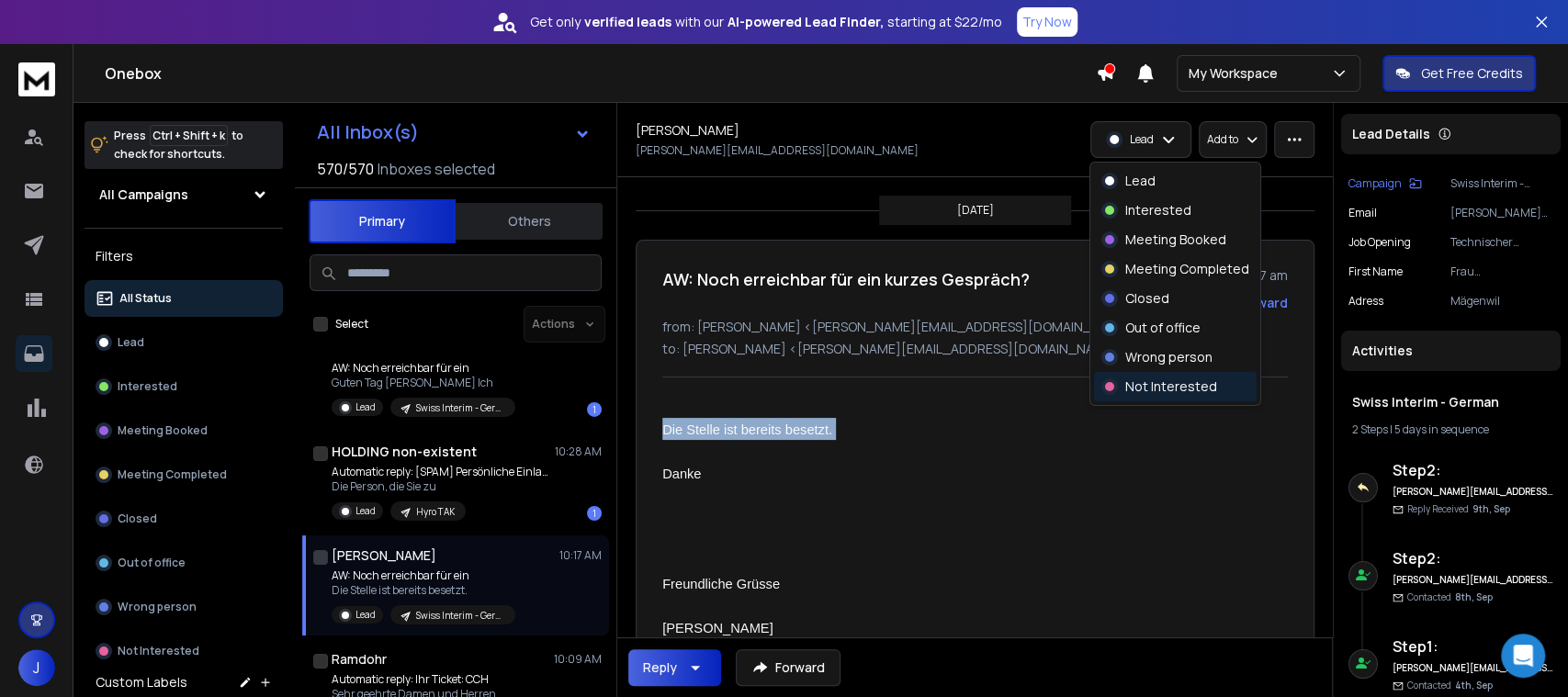
click at [1154, 391] on p "Not Interested" at bounding box center [1171, 387] width 92 height 18
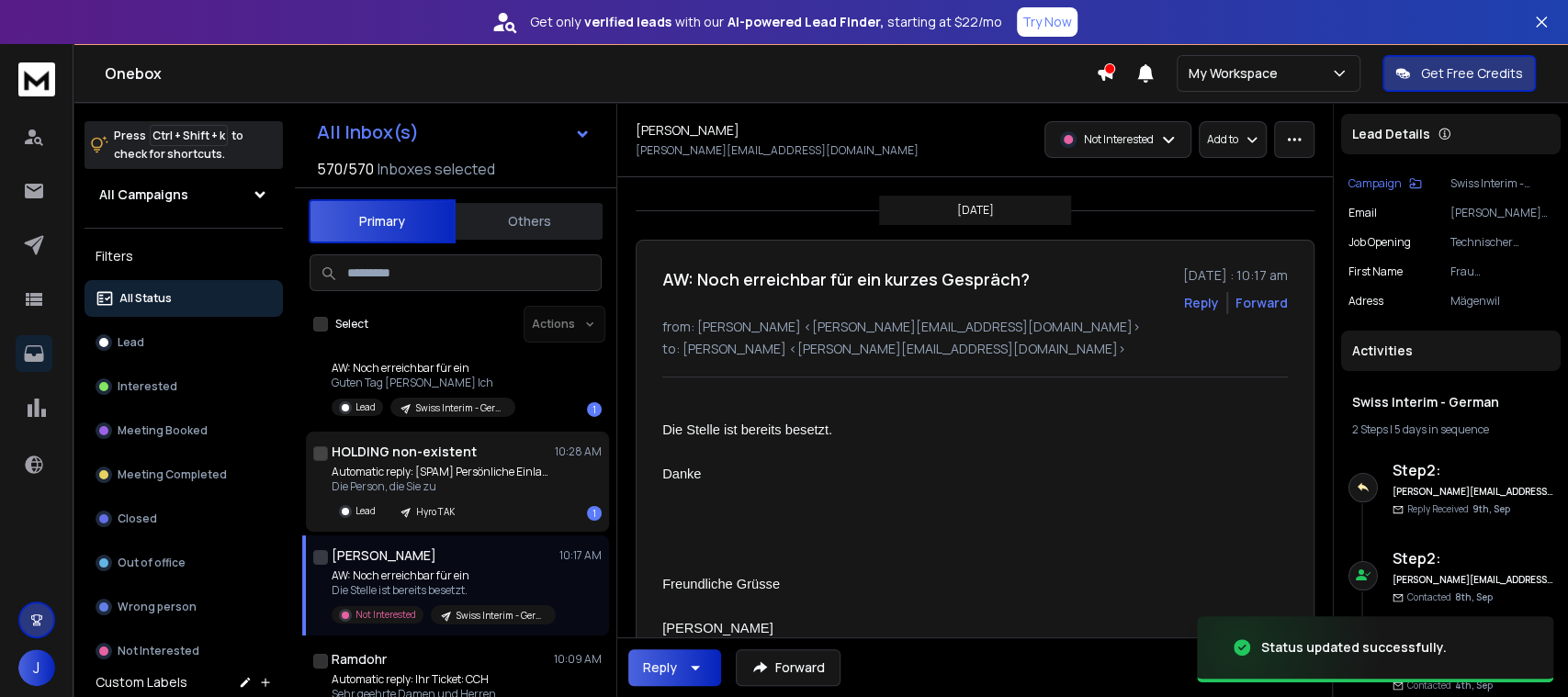
click at [442, 475] on p "Automatic reply: [SPAM] Persönliche Einladung" at bounding box center [442, 472] width 220 height 15
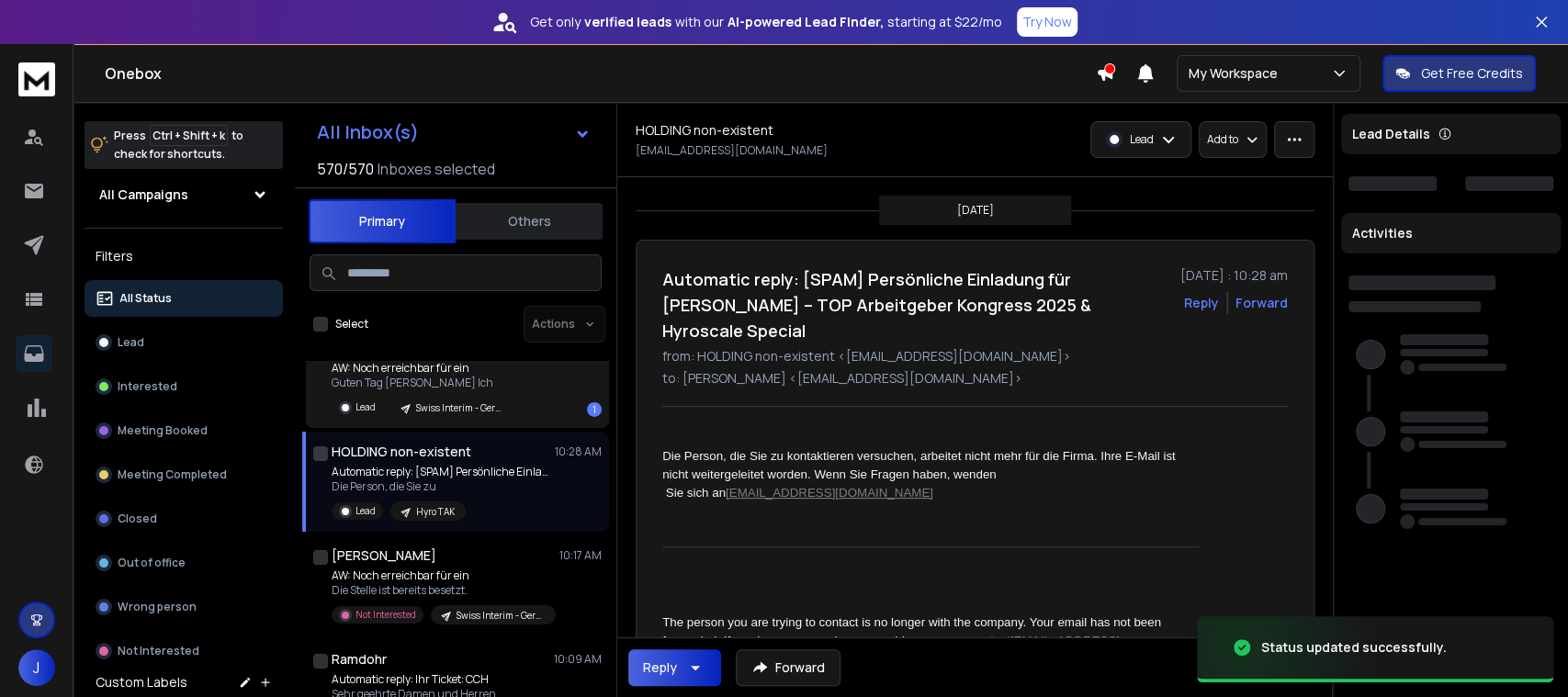
scroll to position [4274, 0]
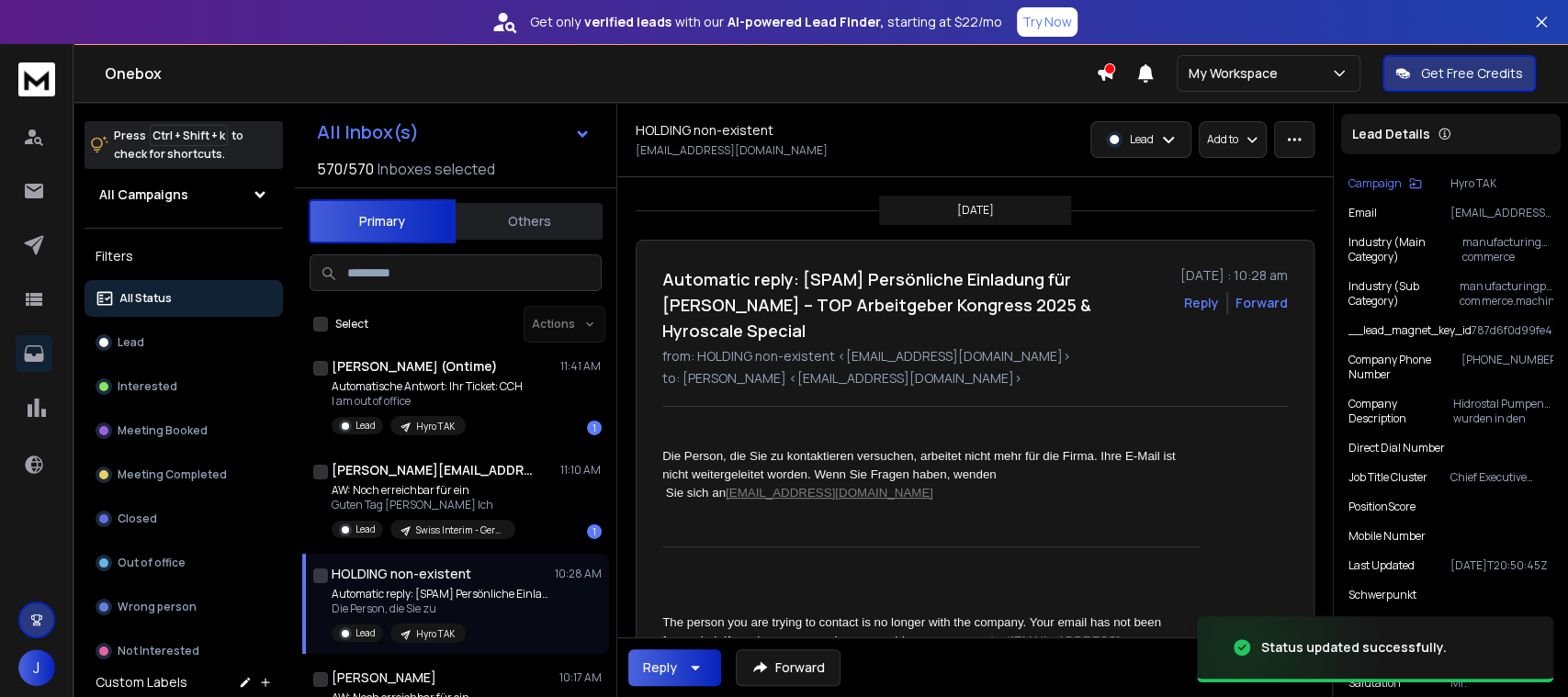
click at [774, 446] on div "Die Person, die Sie zu kontaktieren versuchen, arbeitet nicht mehr für die Firm…" at bounding box center [931, 577] width 537 height 306
click at [792, 452] on span "Die Person, die Sie zu kontaktieren versuchen, arbeitet nicht mehr für die Firm…" at bounding box center [921, 474] width 517 height 51
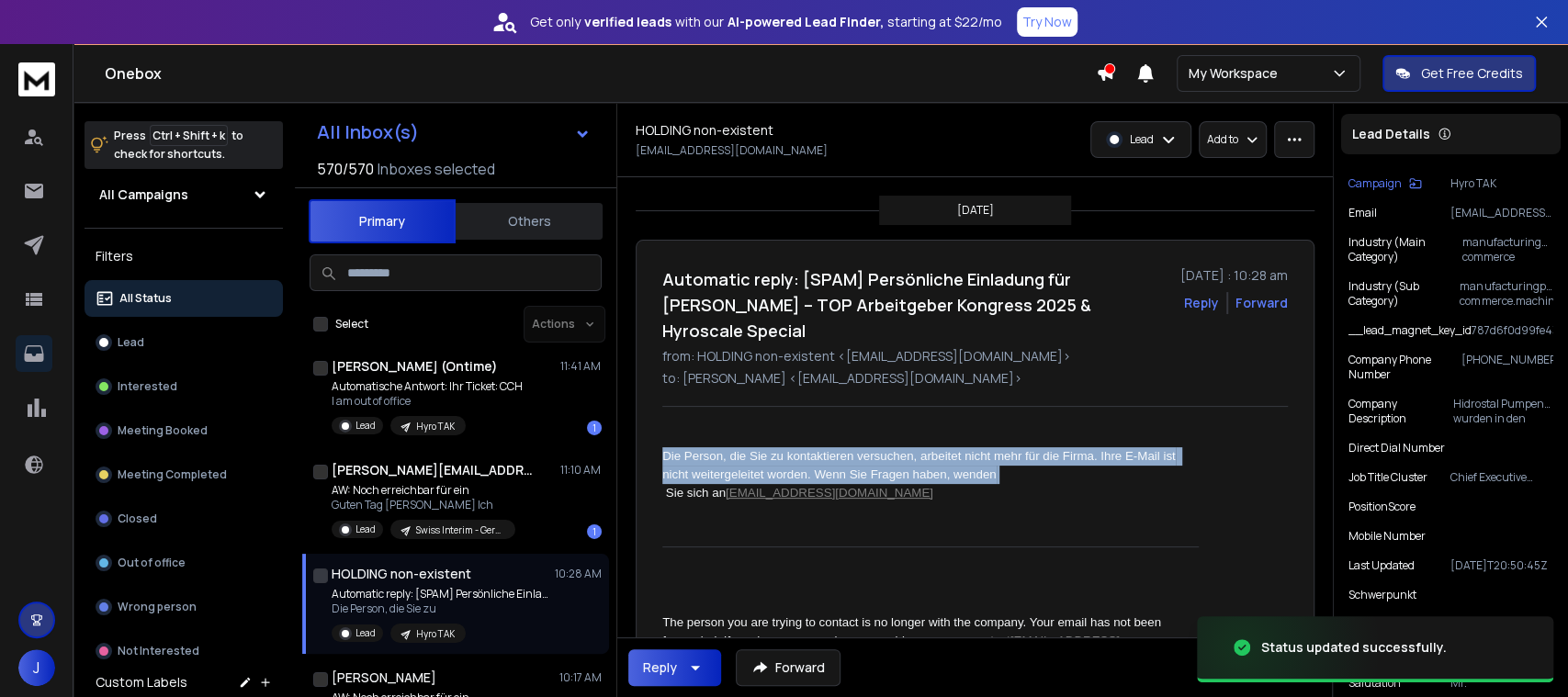
click at [792, 452] on span "Die Person, die Sie zu kontaktieren versuchen, arbeitet nicht mehr für die Firm…" at bounding box center [921, 474] width 517 height 51
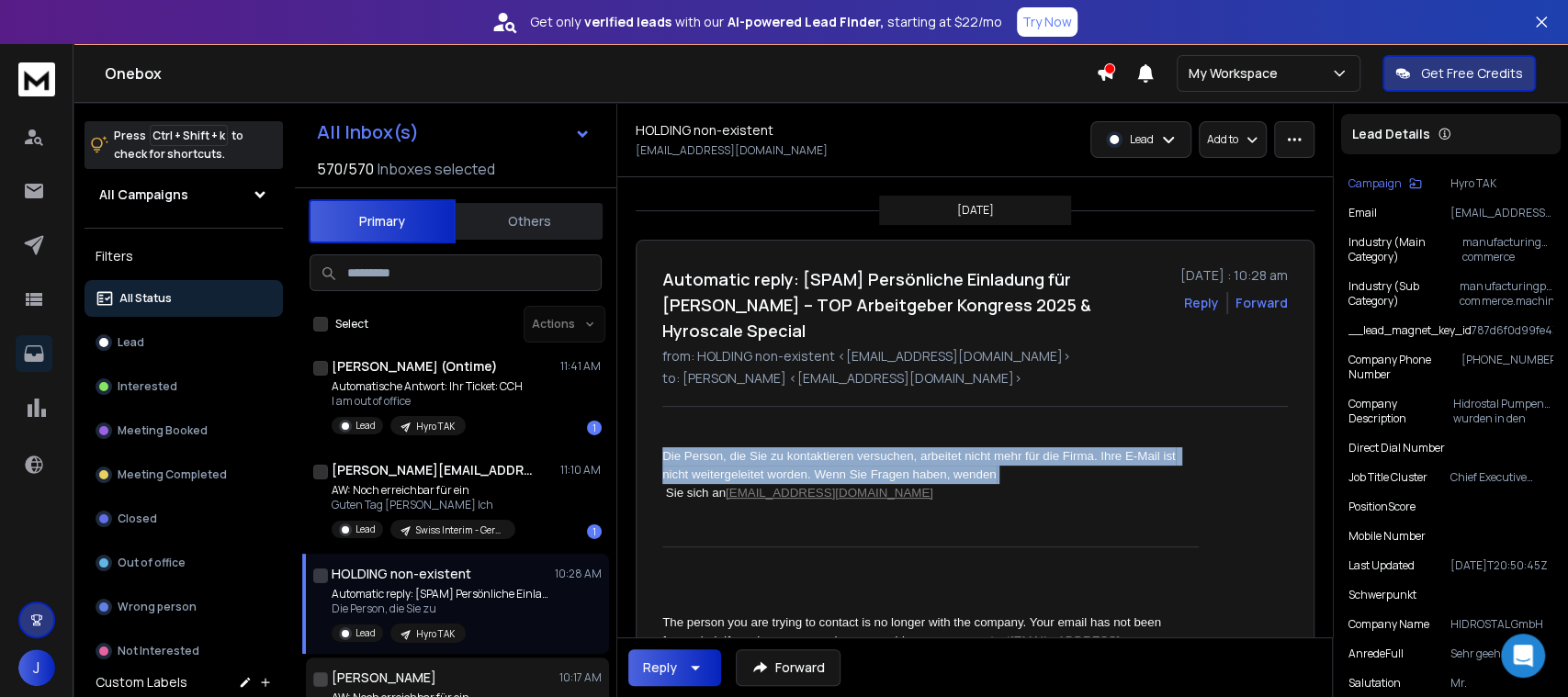
scroll to position [4395, 0]
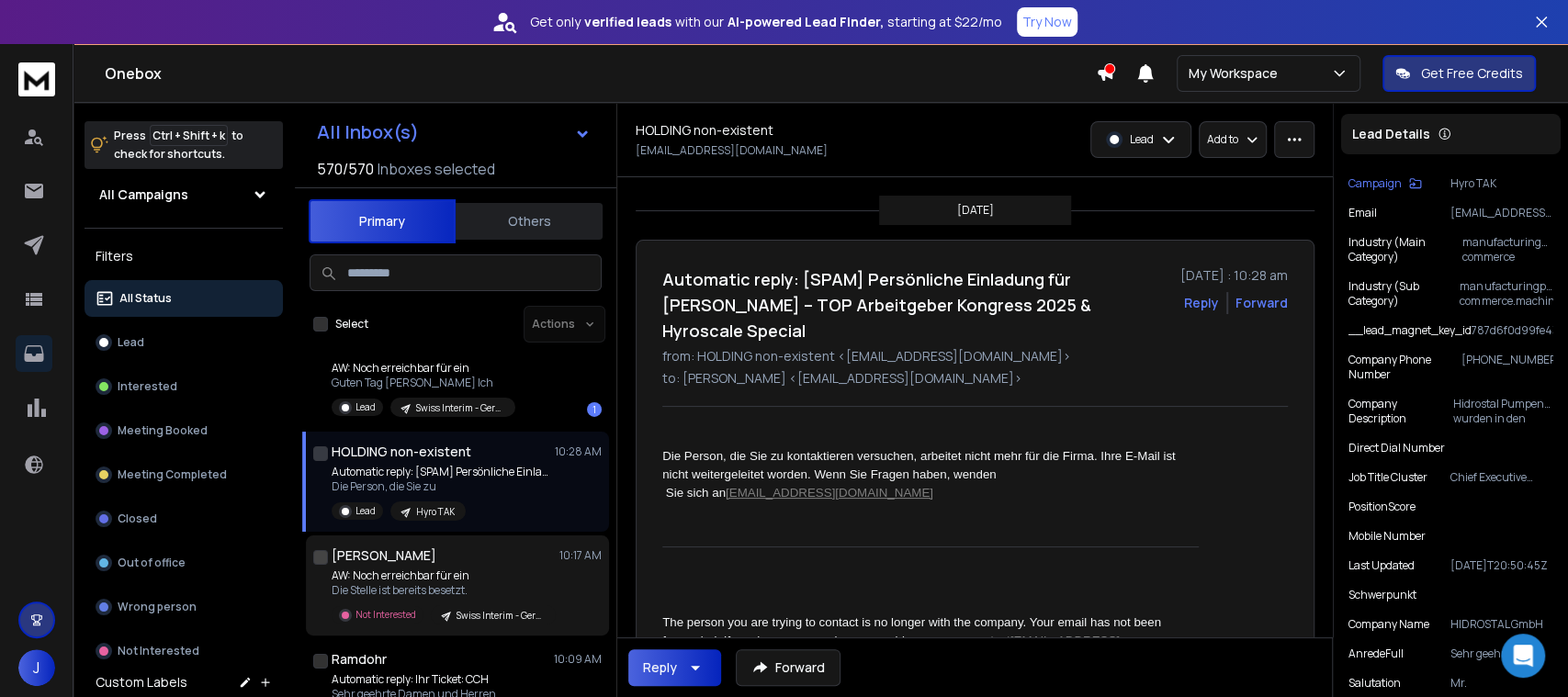
click at [495, 556] on div "[PERSON_NAME] 10:17 AM" at bounding box center [467, 555] width 270 height 18
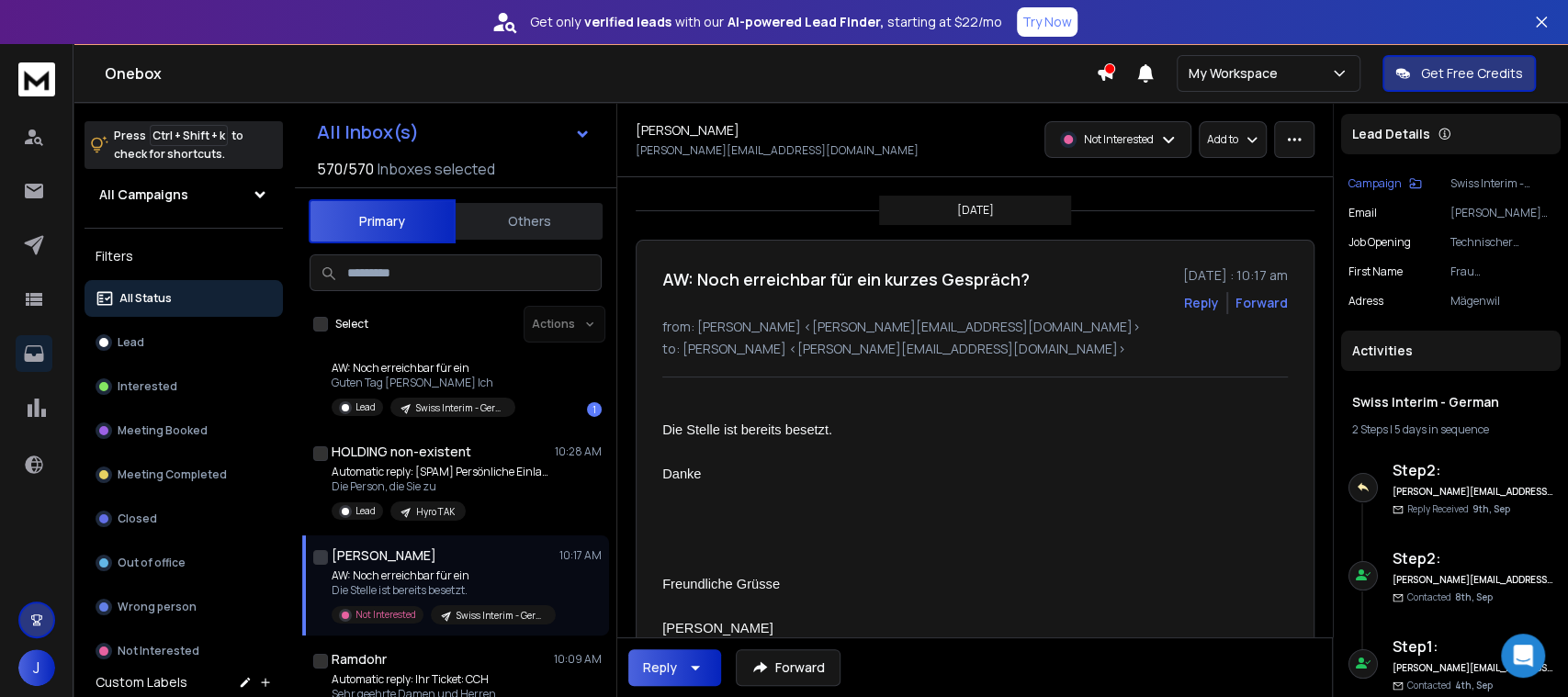
click at [1263, 299] on div "Forward" at bounding box center [1262, 303] width 53 height 18
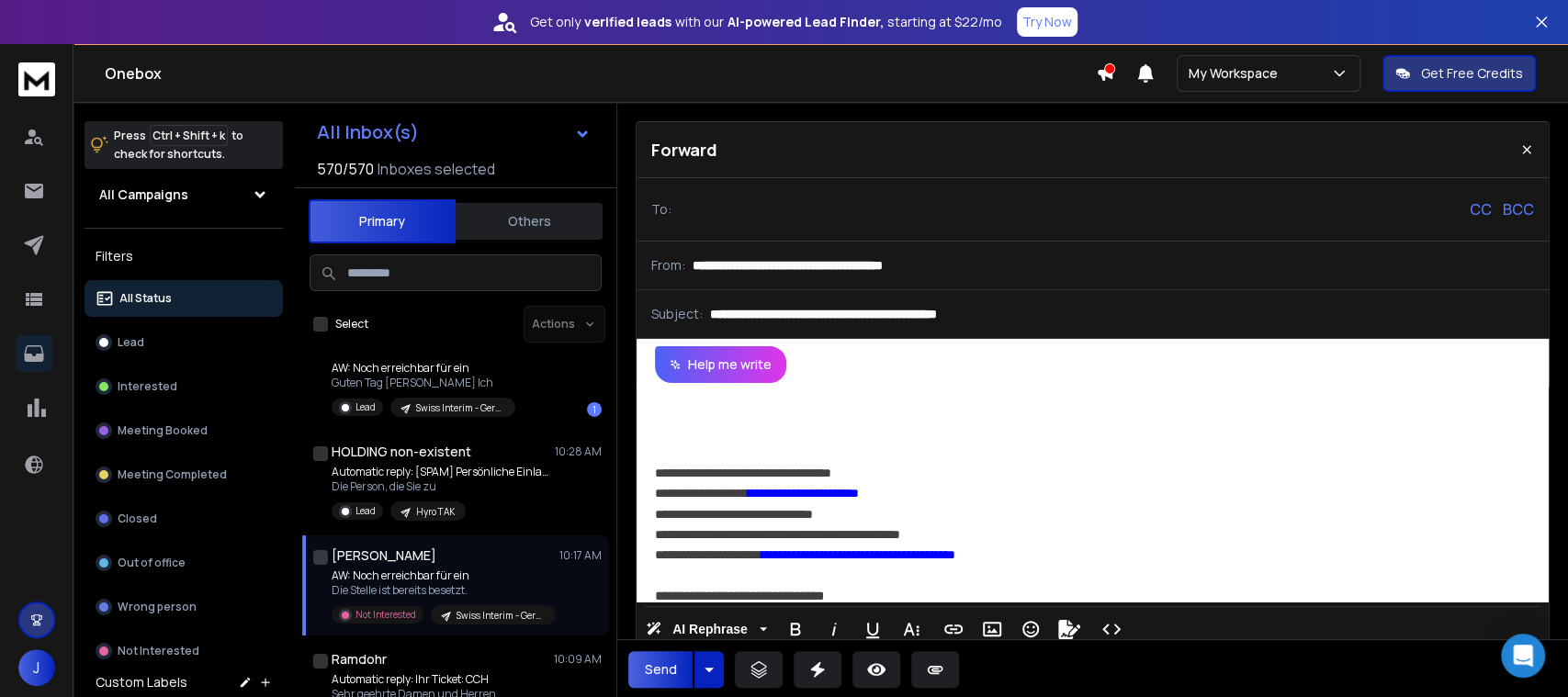
click at [736, 222] on input at bounding box center [743, 208] width 129 height 33
type input "**********"
click at [656, 659] on button "Send" at bounding box center [660, 669] width 64 height 37
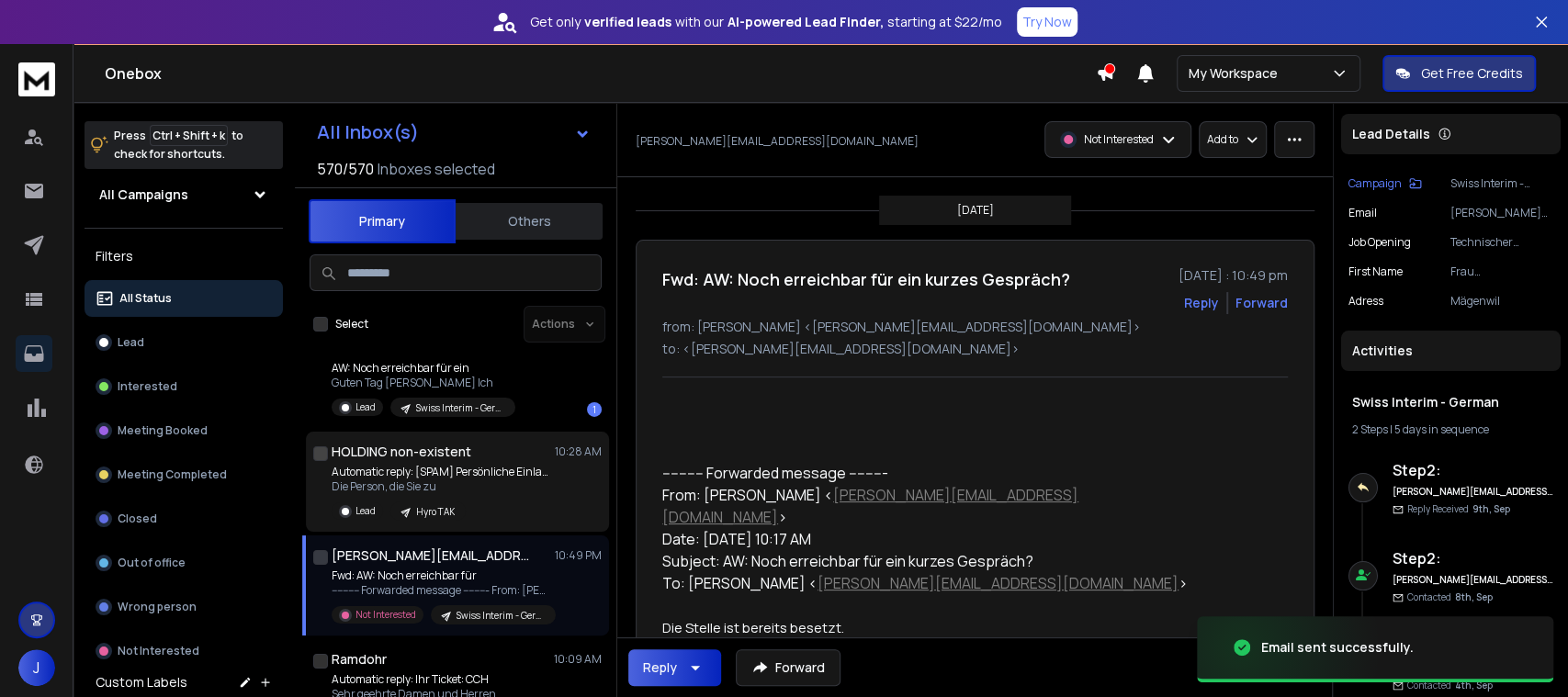
click at [499, 482] on p "Die Person, die Sie zu" at bounding box center [442, 487] width 220 height 15
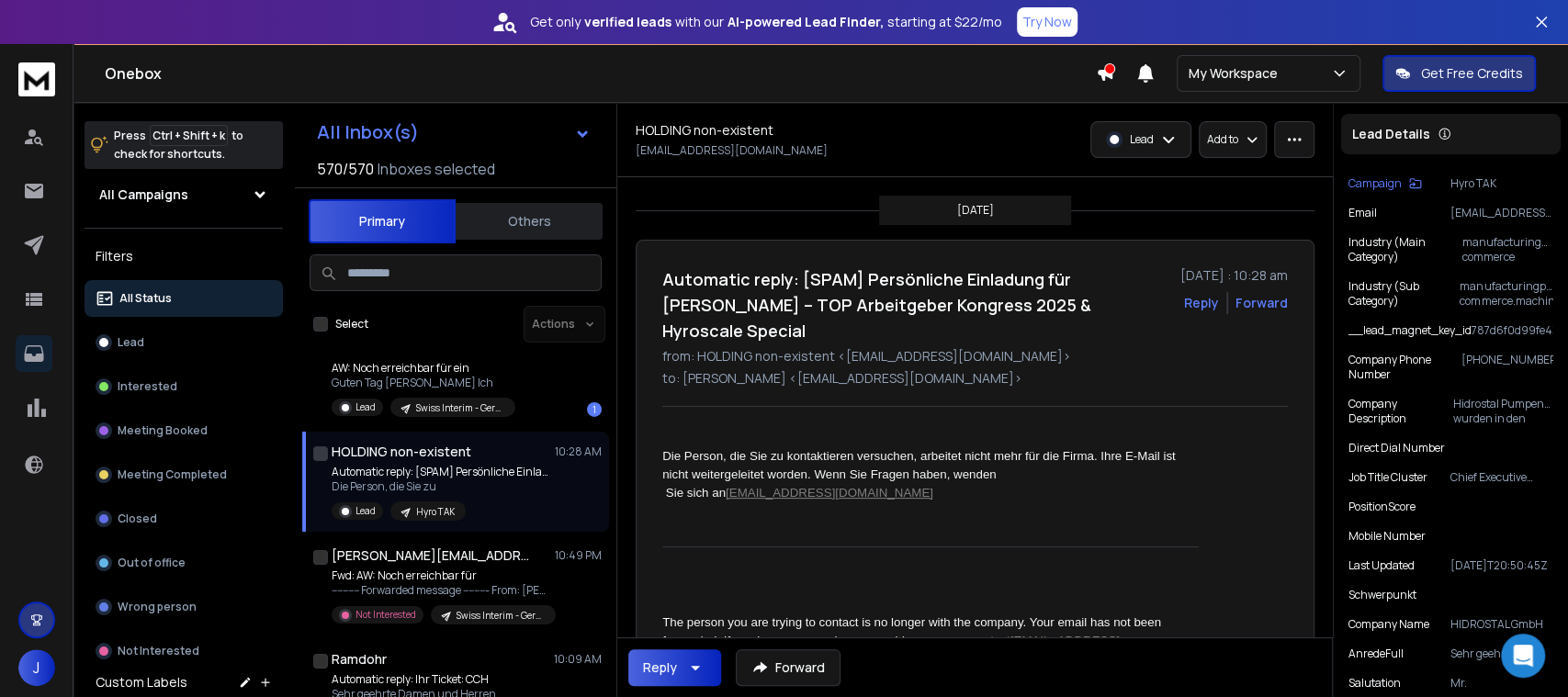
scroll to position [4274, 0]
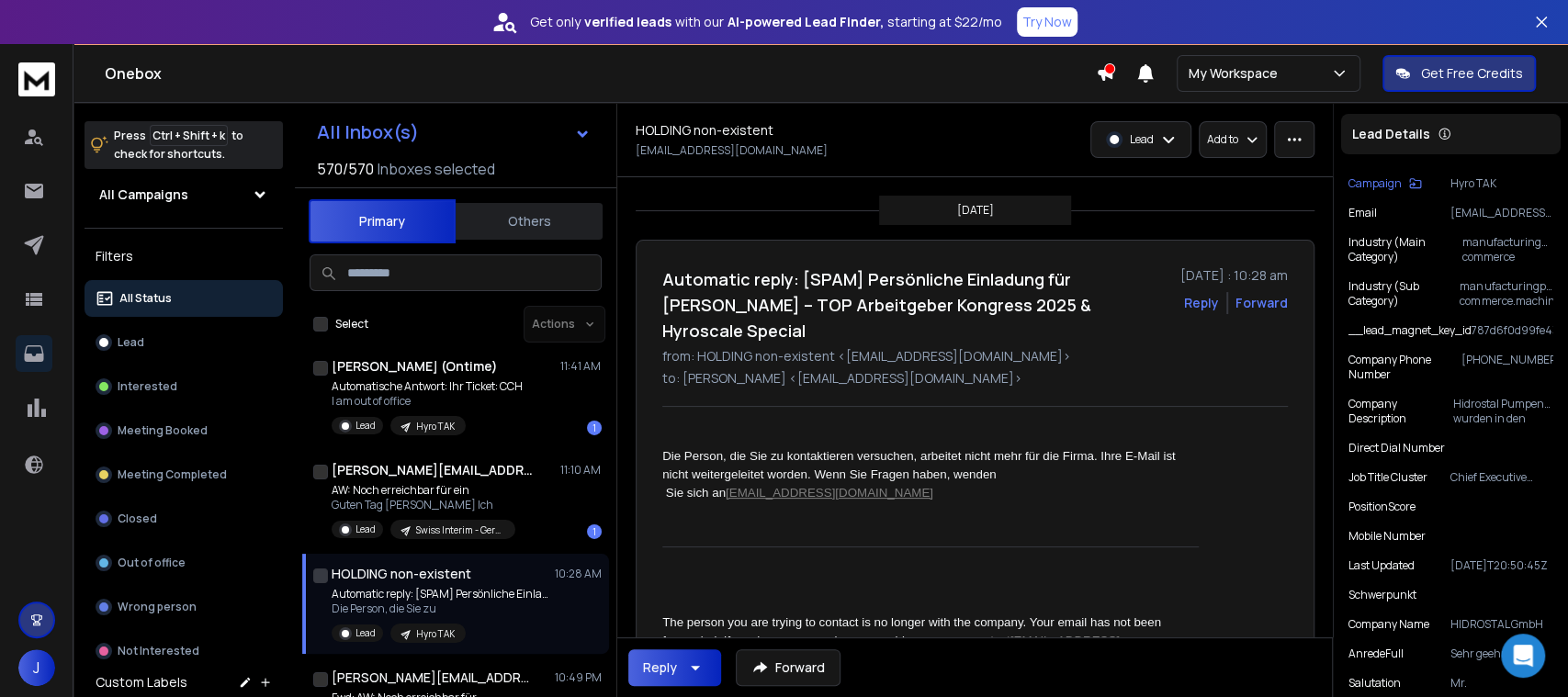
click at [757, 452] on span "Die Person, die Sie zu kontaktieren versuchen, arbeitet nicht mehr für die Firm…" at bounding box center [921, 474] width 517 height 51
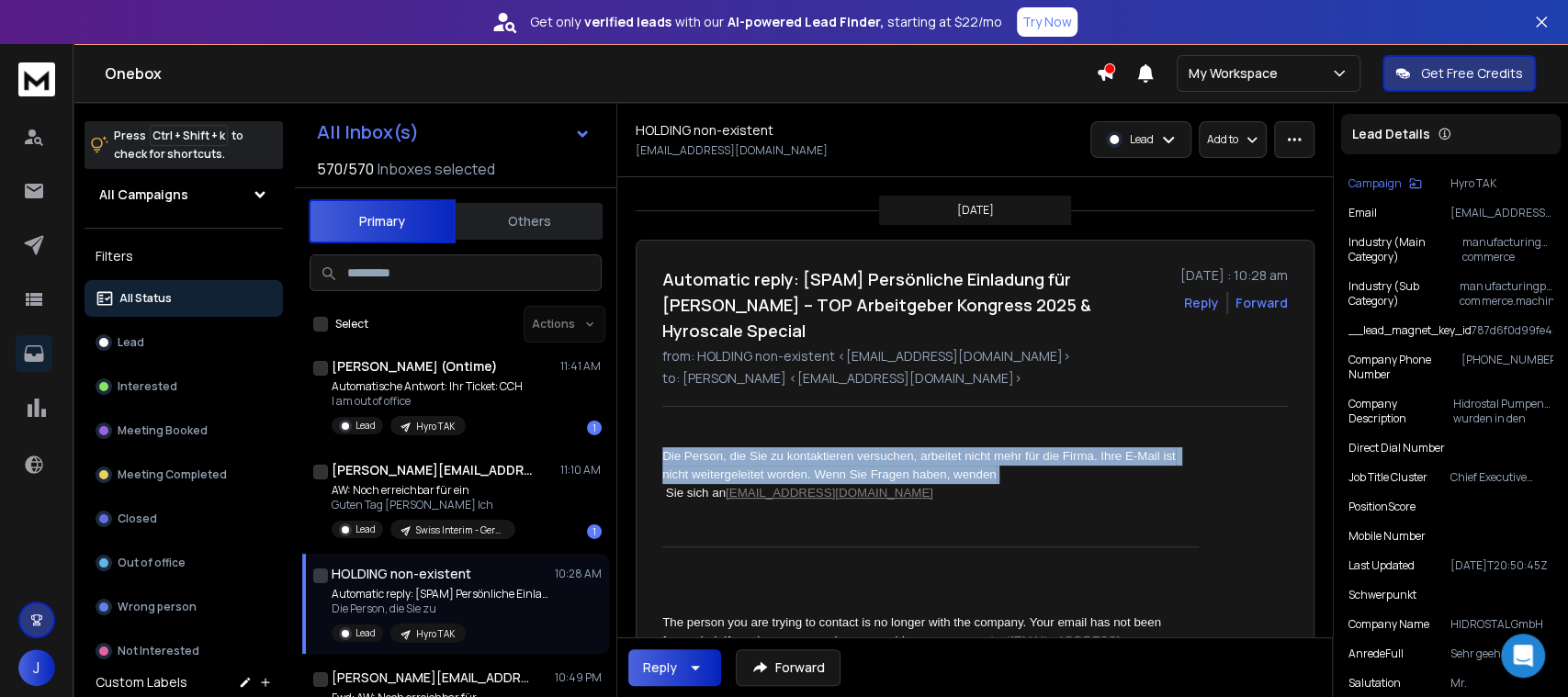
click at [757, 452] on span "Die Person, die Sie zu kontaktieren versuchen, arbeitet nicht mehr für die Firm…" at bounding box center [921, 474] width 517 height 51
click at [1106, 139] on div at bounding box center [1114, 140] width 17 height 17
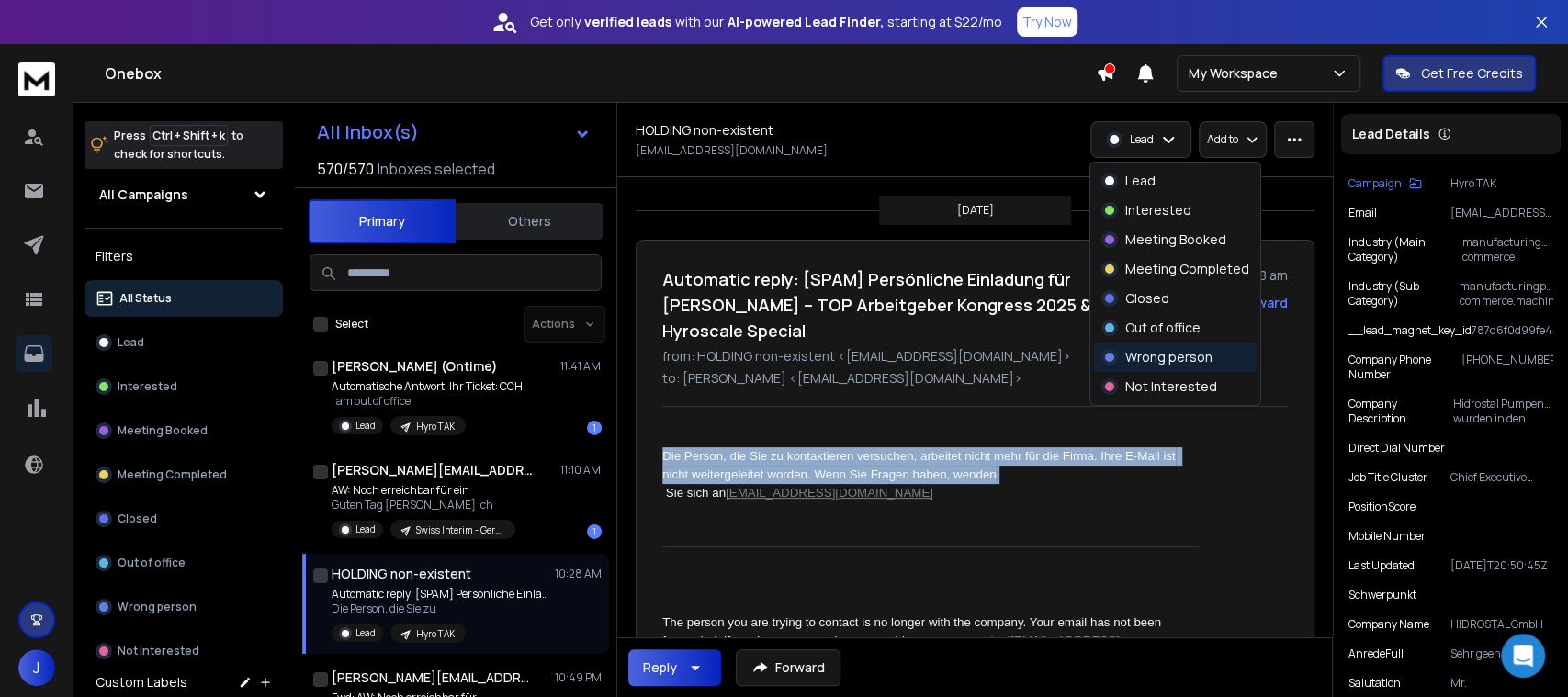
click at [1132, 362] on p "Wrong person" at bounding box center [1169, 357] width 88 height 18
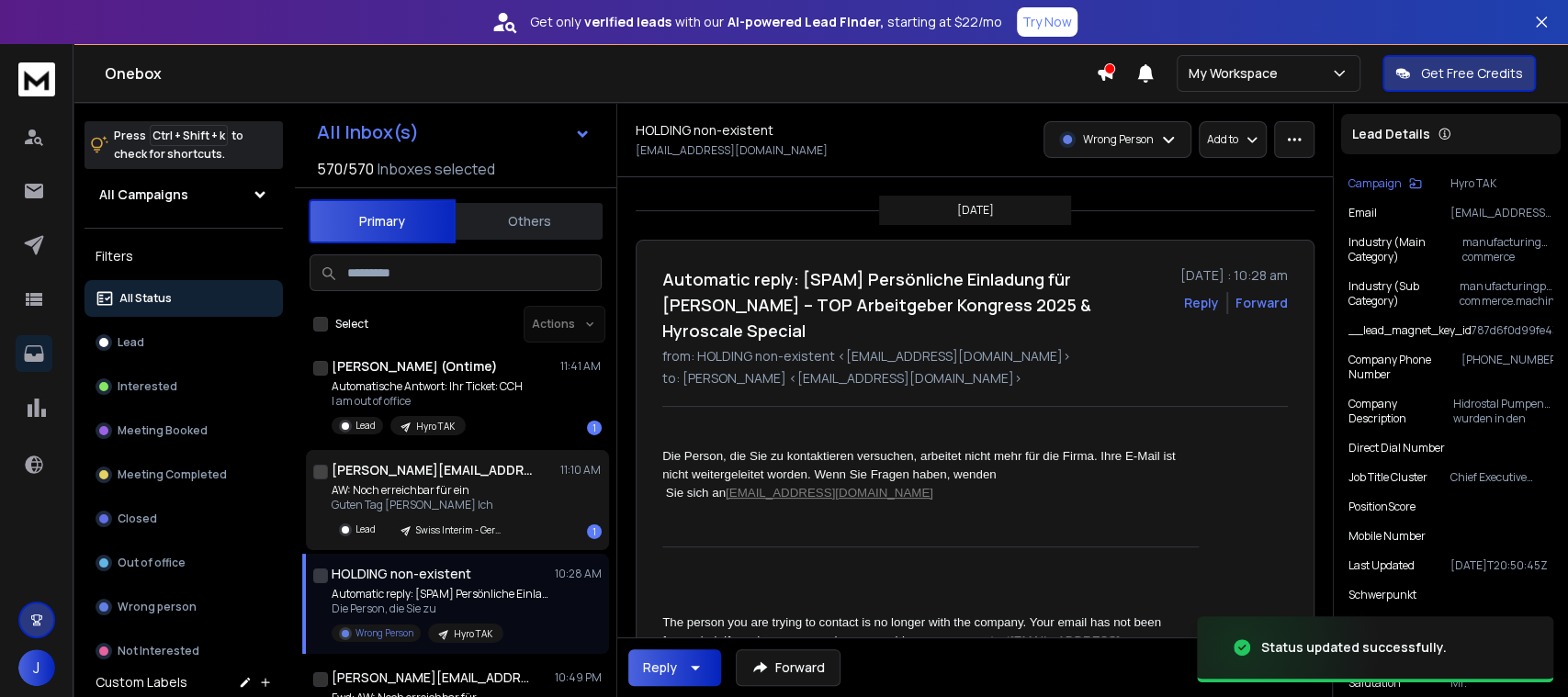
click at [562, 487] on div "AW: Noch erreichbar für ein Guten Tag [PERSON_NAME] Ich Lead Swiss Interim - Ge…" at bounding box center [467, 512] width 270 height 56
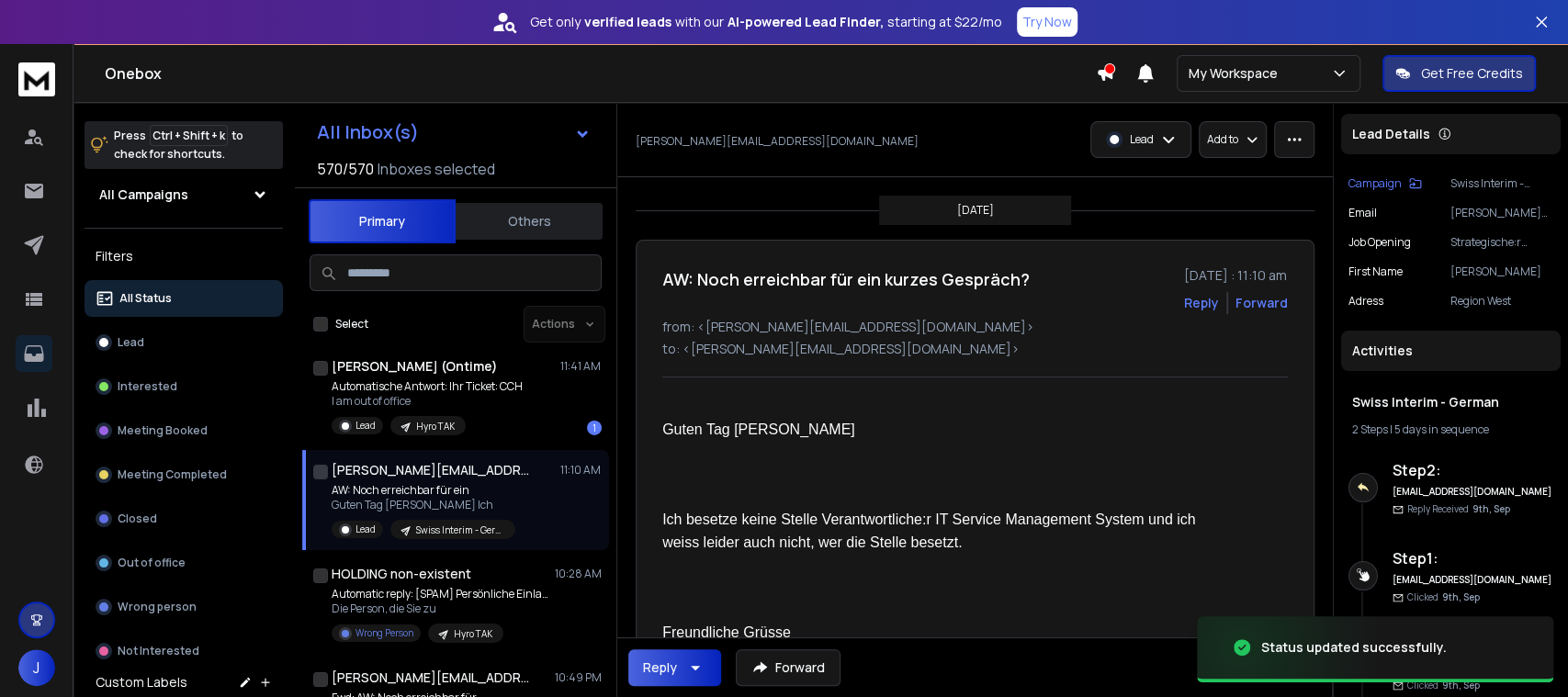
click at [798, 528] on p "Ich besetze keine Stelle Verantwortliche:r IT Service Management System und ich…" at bounding box center [931, 530] width 537 height 46
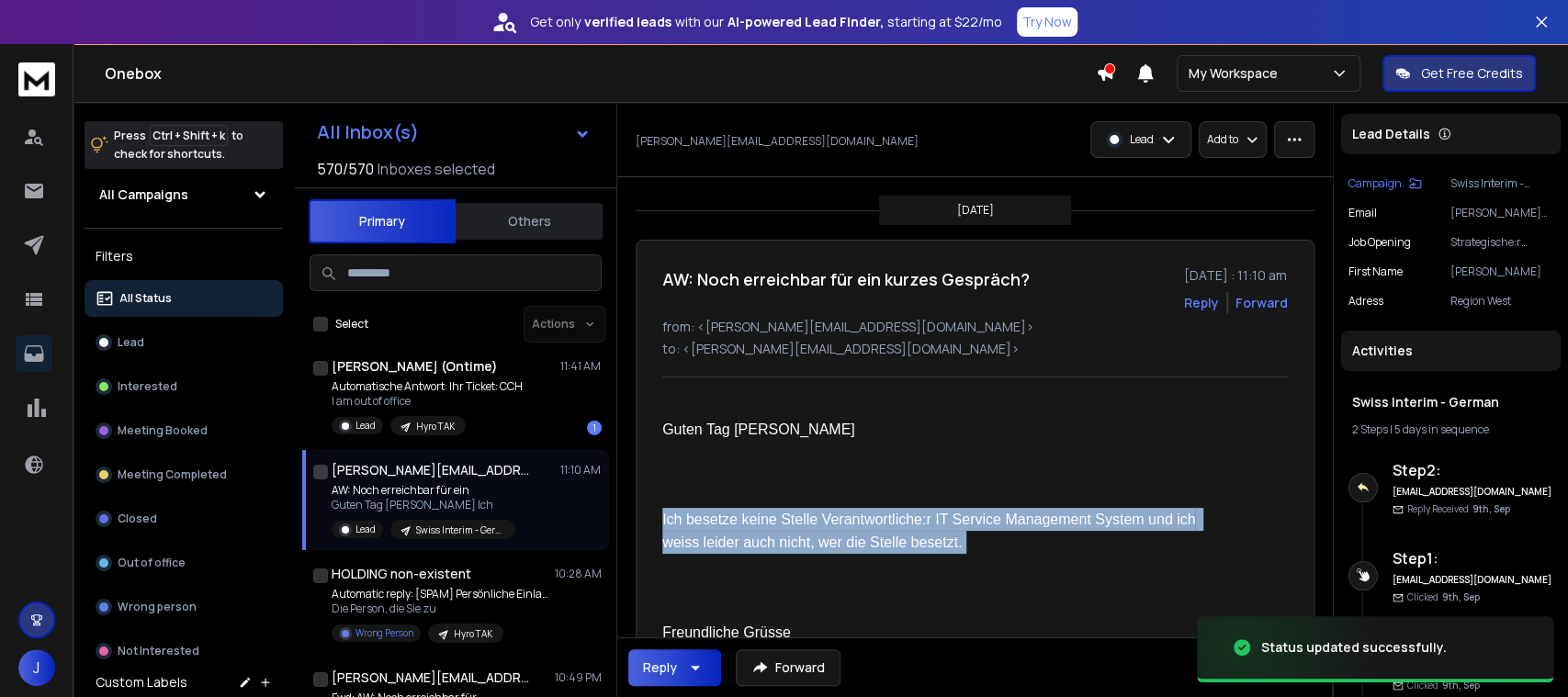
click at [798, 528] on p "Ich besetze keine Stelle Verantwortliche:r IT Service Management System und ich…" at bounding box center [931, 530] width 537 height 46
click at [798, 529] on p "Ich besetze keine Stelle Verantwortliche:r IT Service Management System und ich…" at bounding box center [931, 530] width 537 height 46
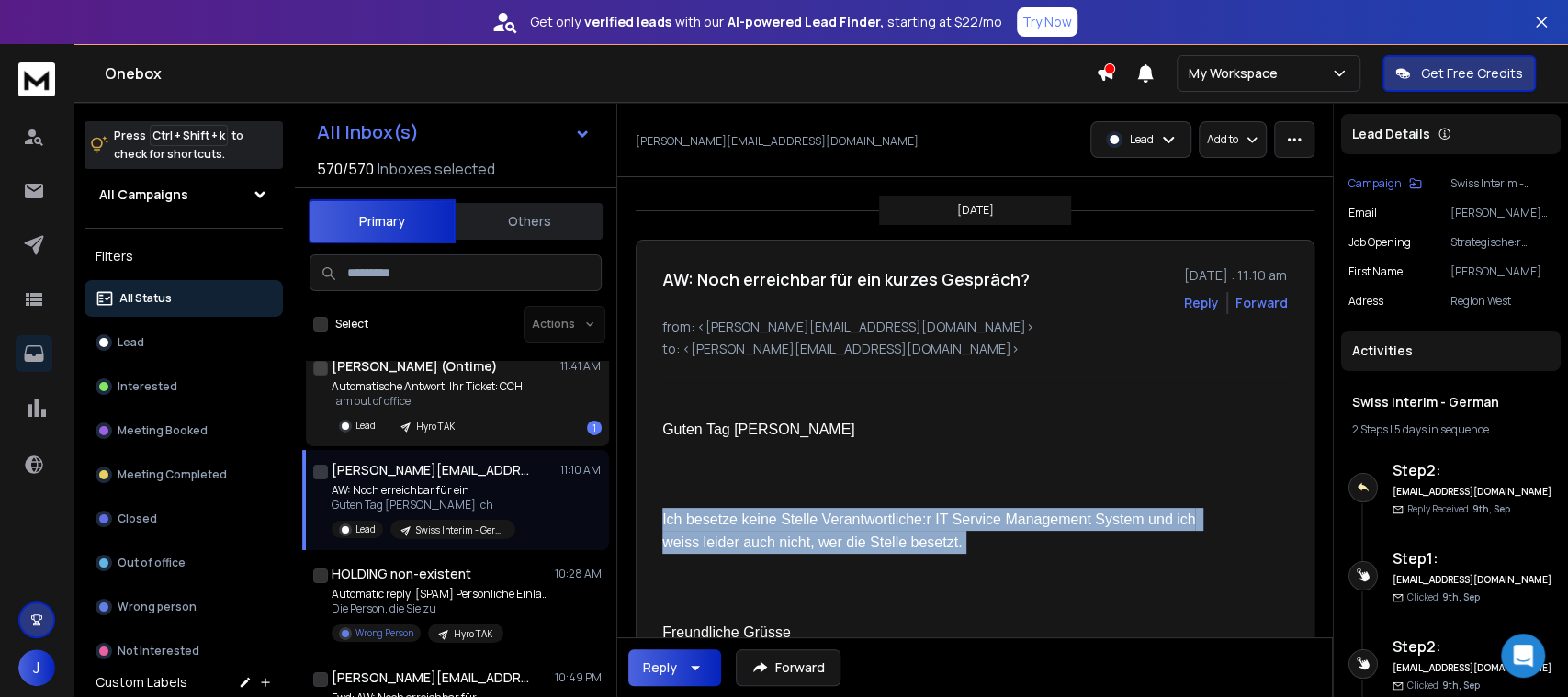
copy span "Ich besetze keine Stelle Verantwortliche:r IT Service Management System und ich…"
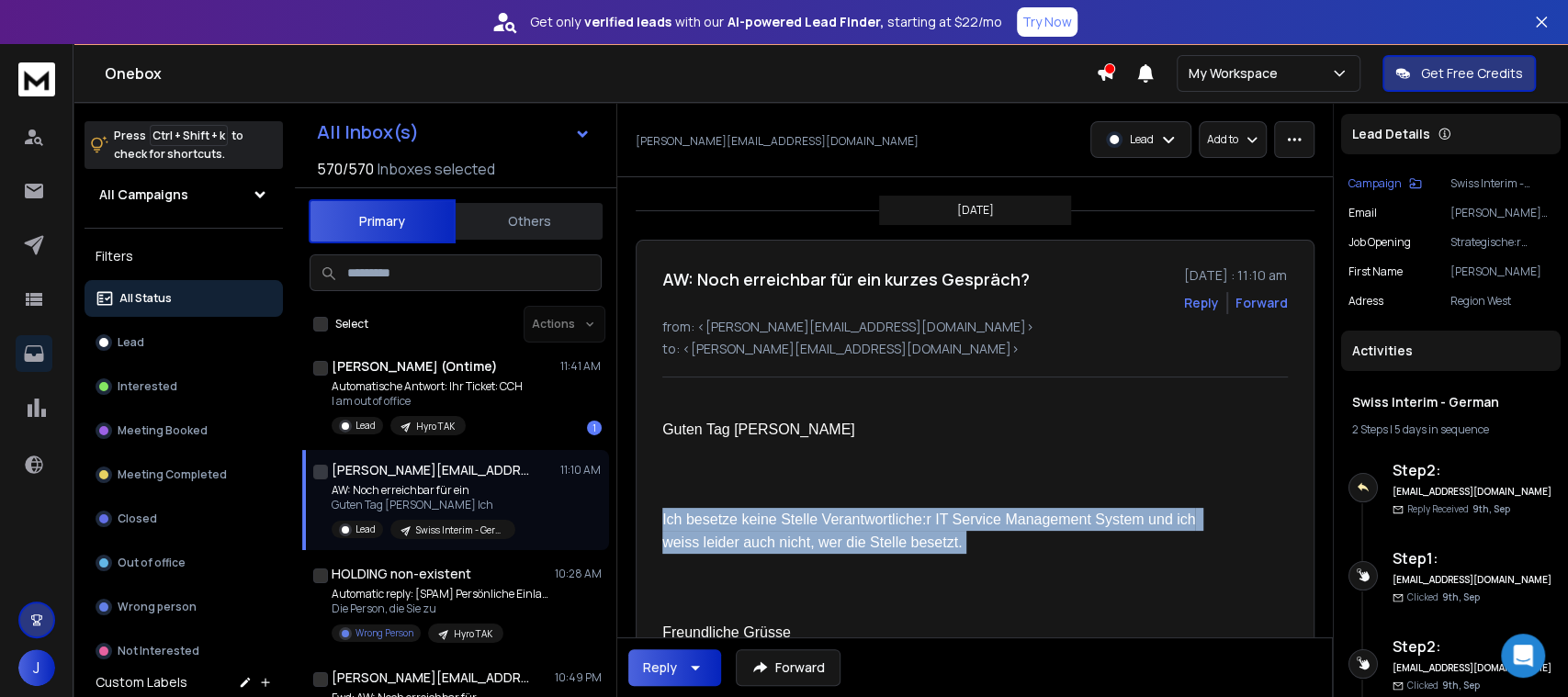
scroll to position [123, 0]
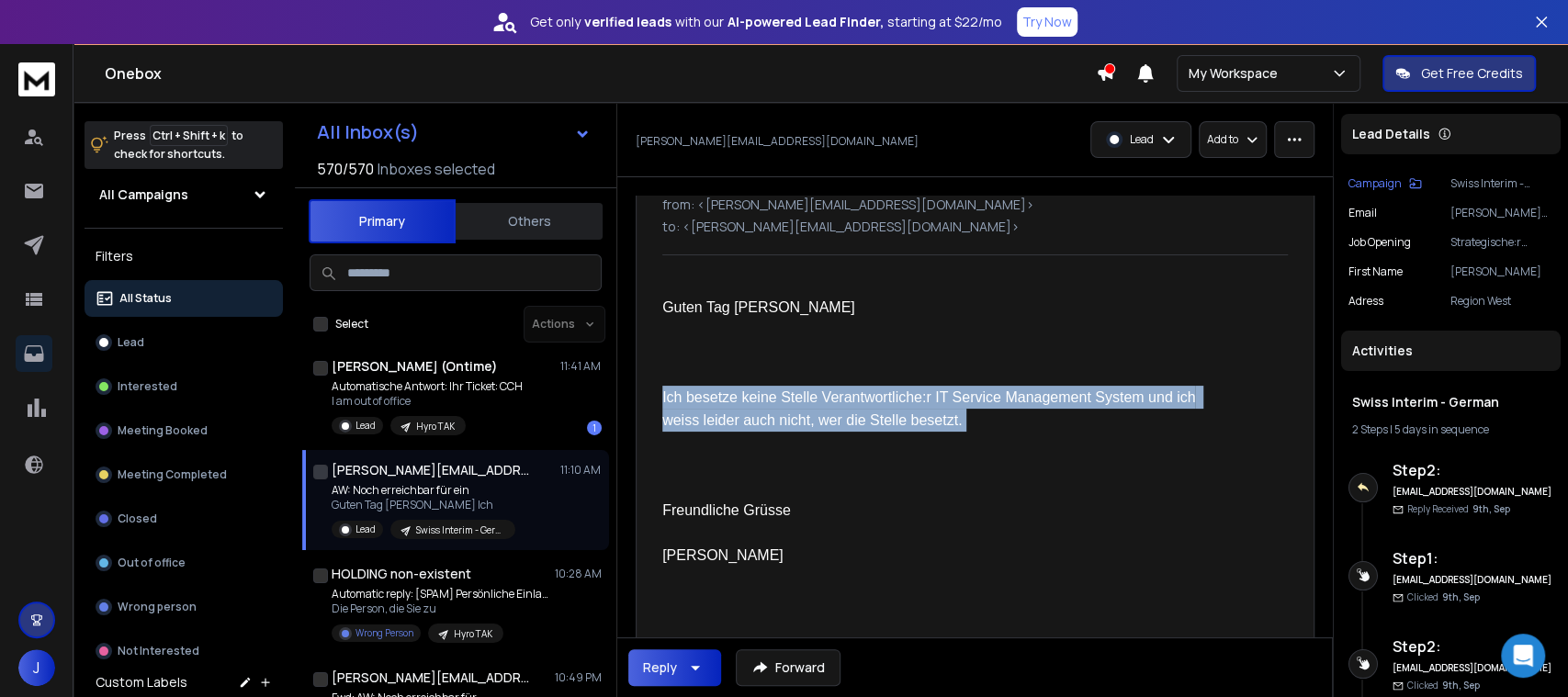
click at [901, 413] on span "Ich besetze keine Stelle Verantwortliche:r IT Service Management System und ich…" at bounding box center [931, 409] width 538 height 39
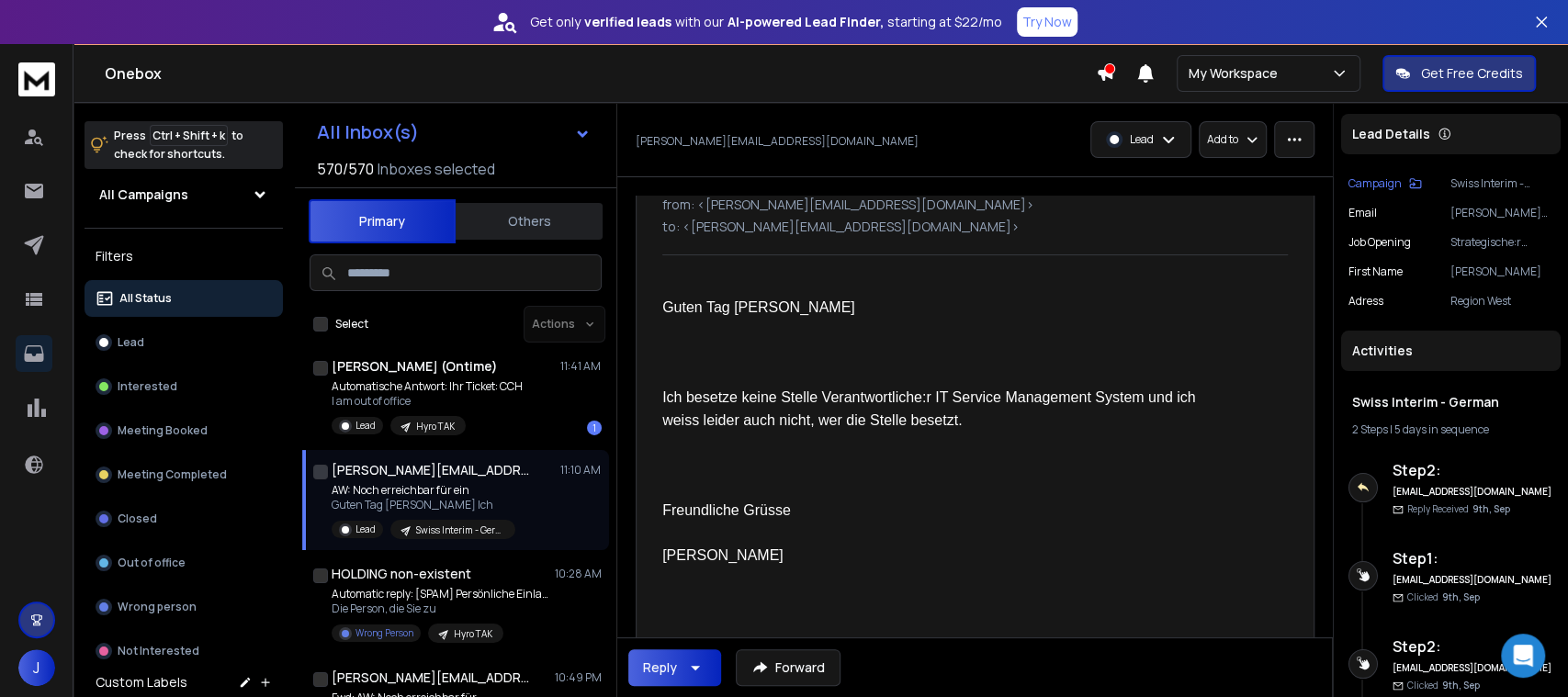
scroll to position [0, 0]
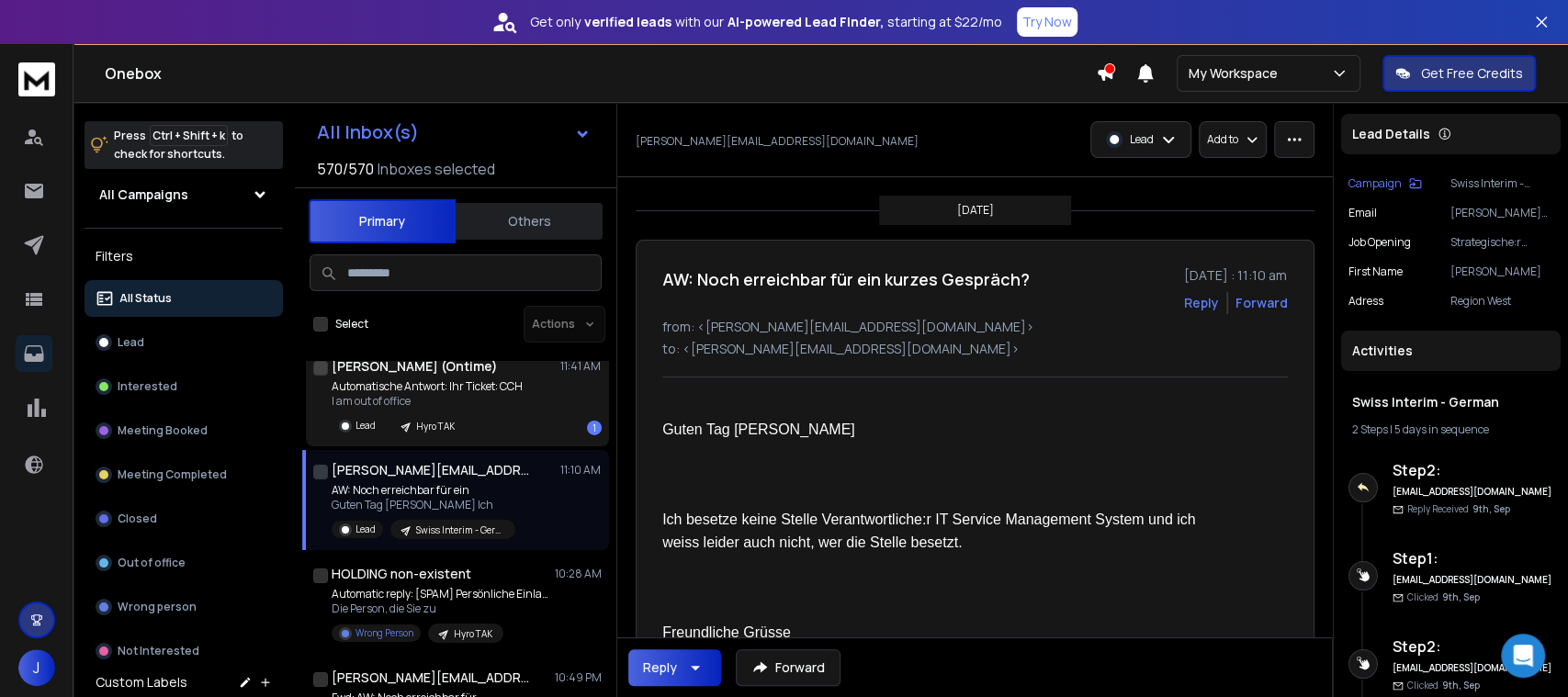
click at [546, 405] on div "Automatische Antwort: Ihr Ticket: CCH I am out of office Lead Hyro TAK 1" at bounding box center [467, 407] width 270 height 56
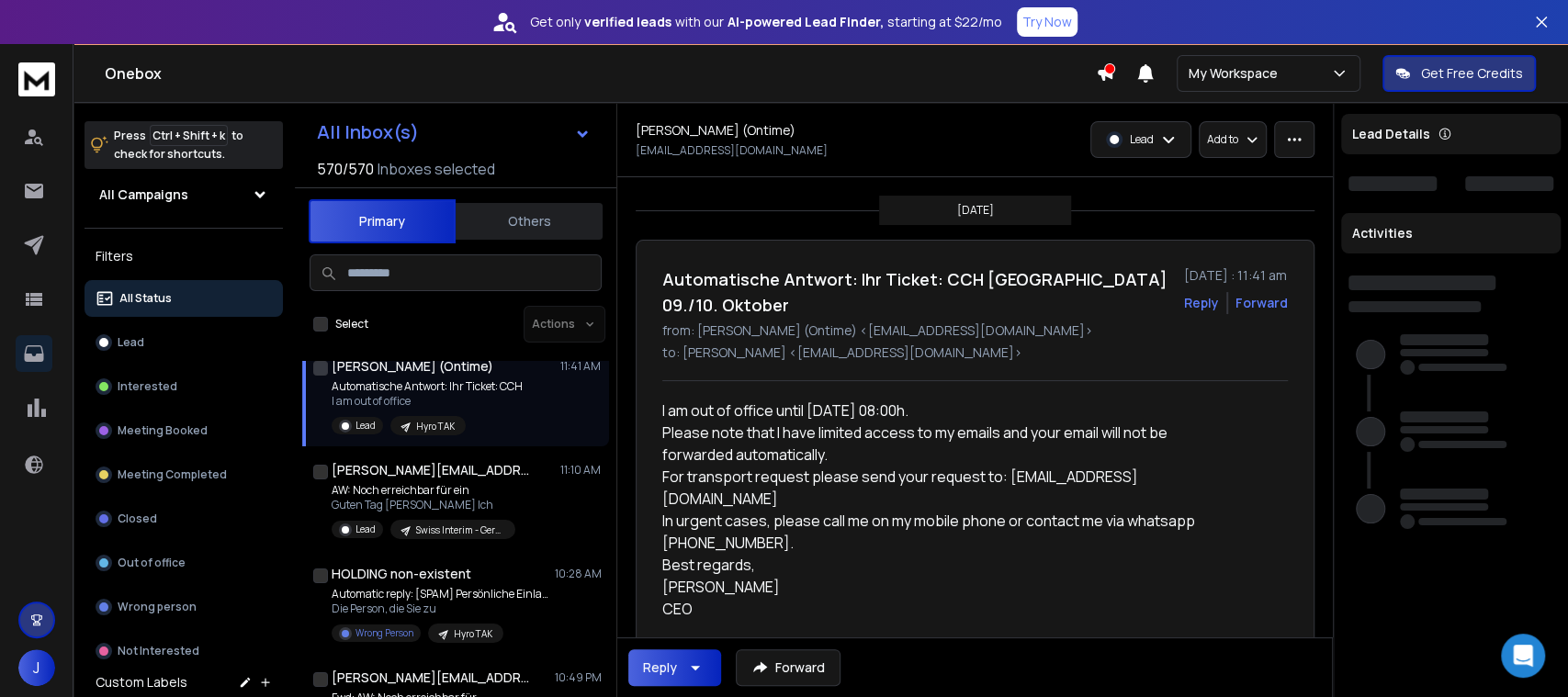
scroll to position [4151, 0]
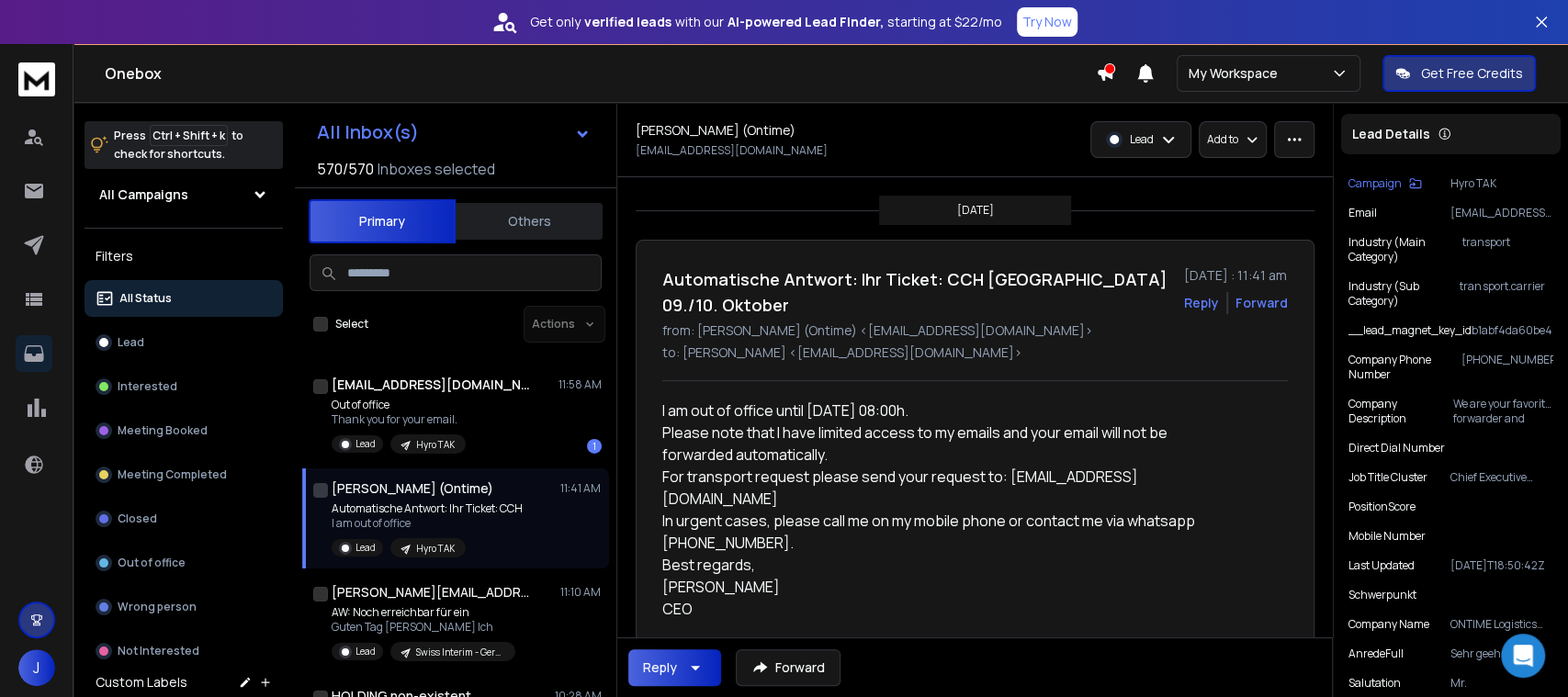
click at [1113, 145] on div at bounding box center [1114, 140] width 17 height 17
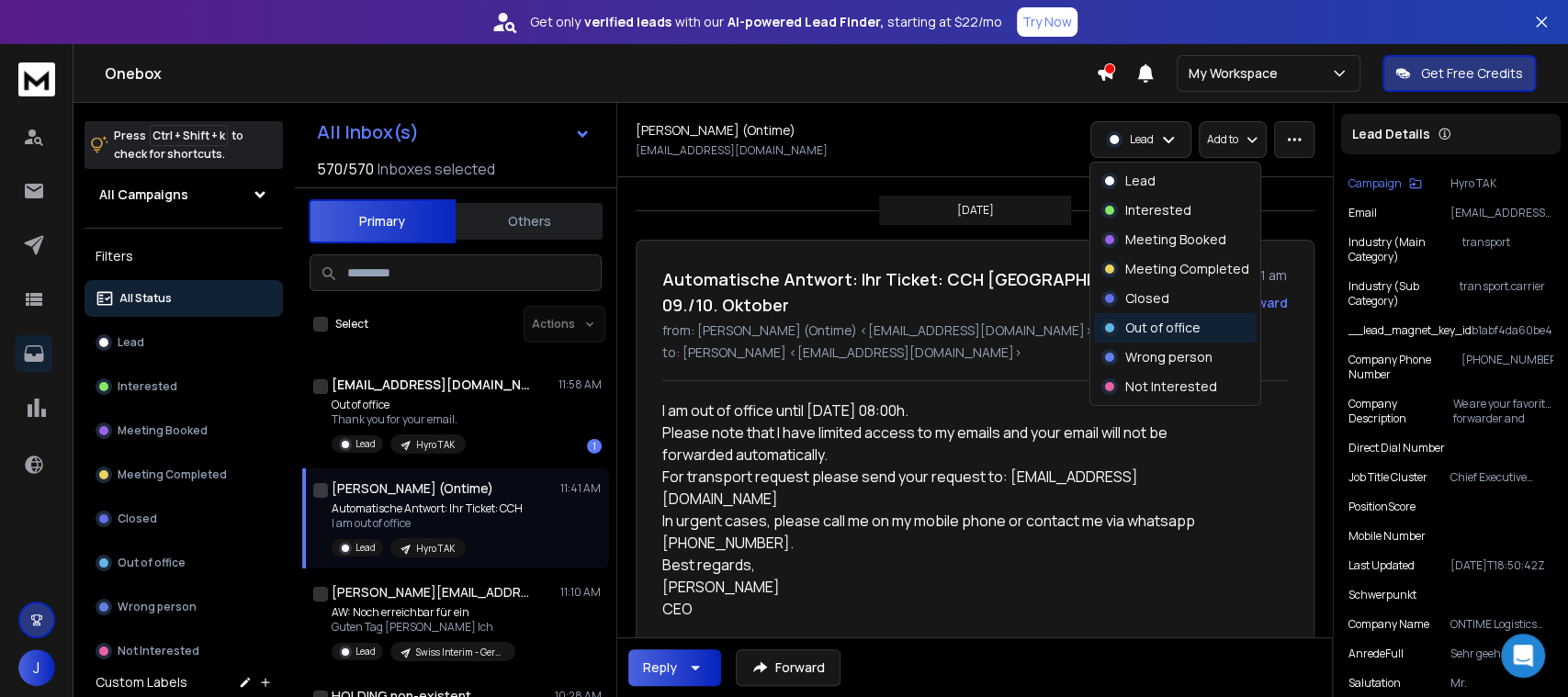
click at [1152, 332] on p "Out of office" at bounding box center [1163, 328] width 76 height 18
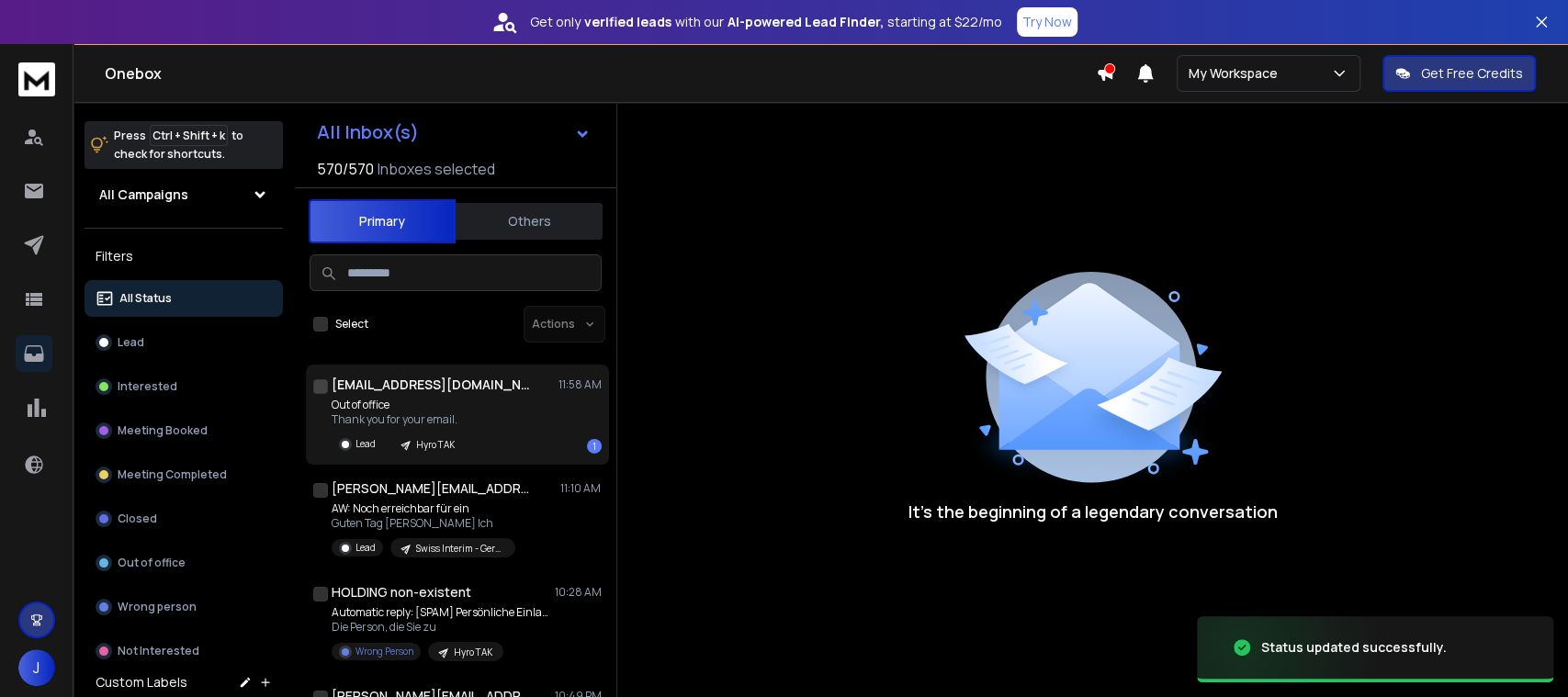
click at [512, 453] on div "Out of office Thank you for your email. Lead Hyro TAK 1" at bounding box center [467, 426] width 270 height 56
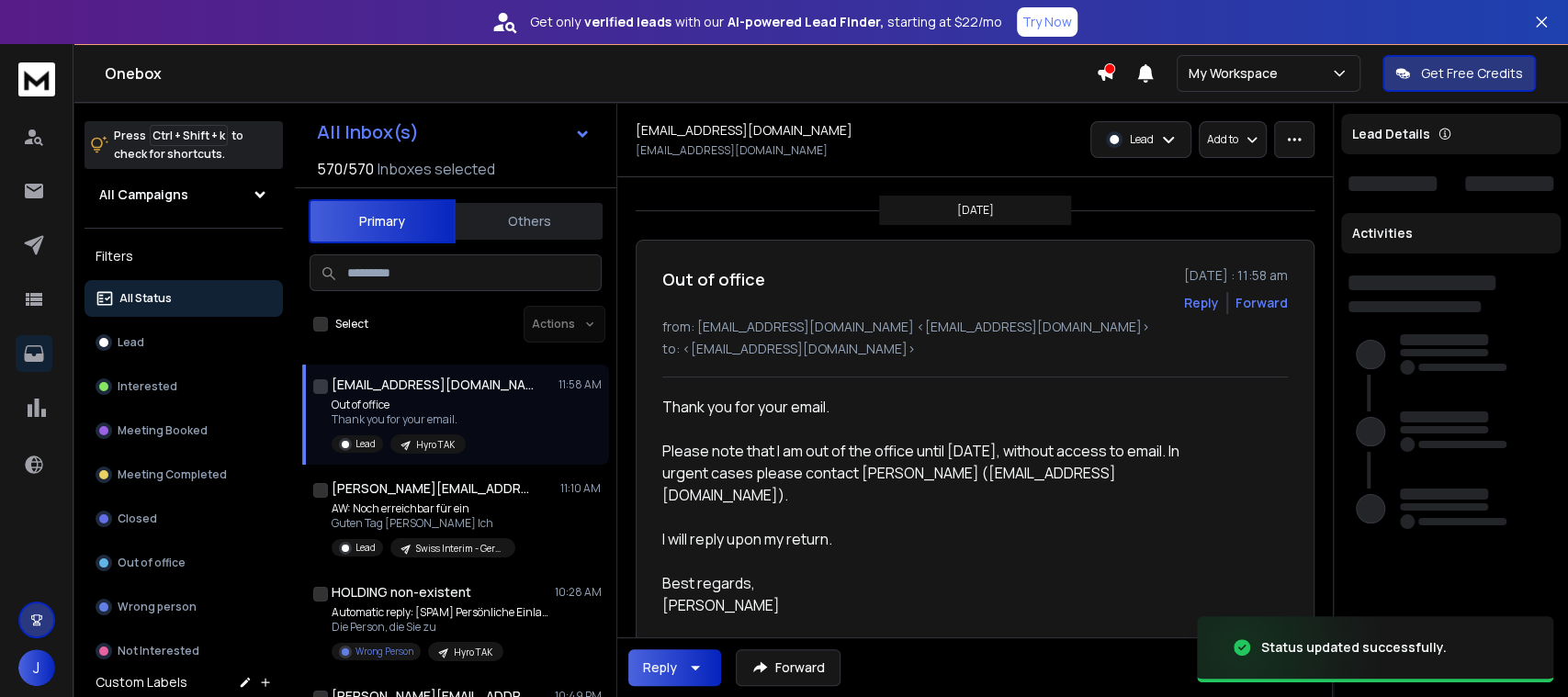
scroll to position [4028, 0]
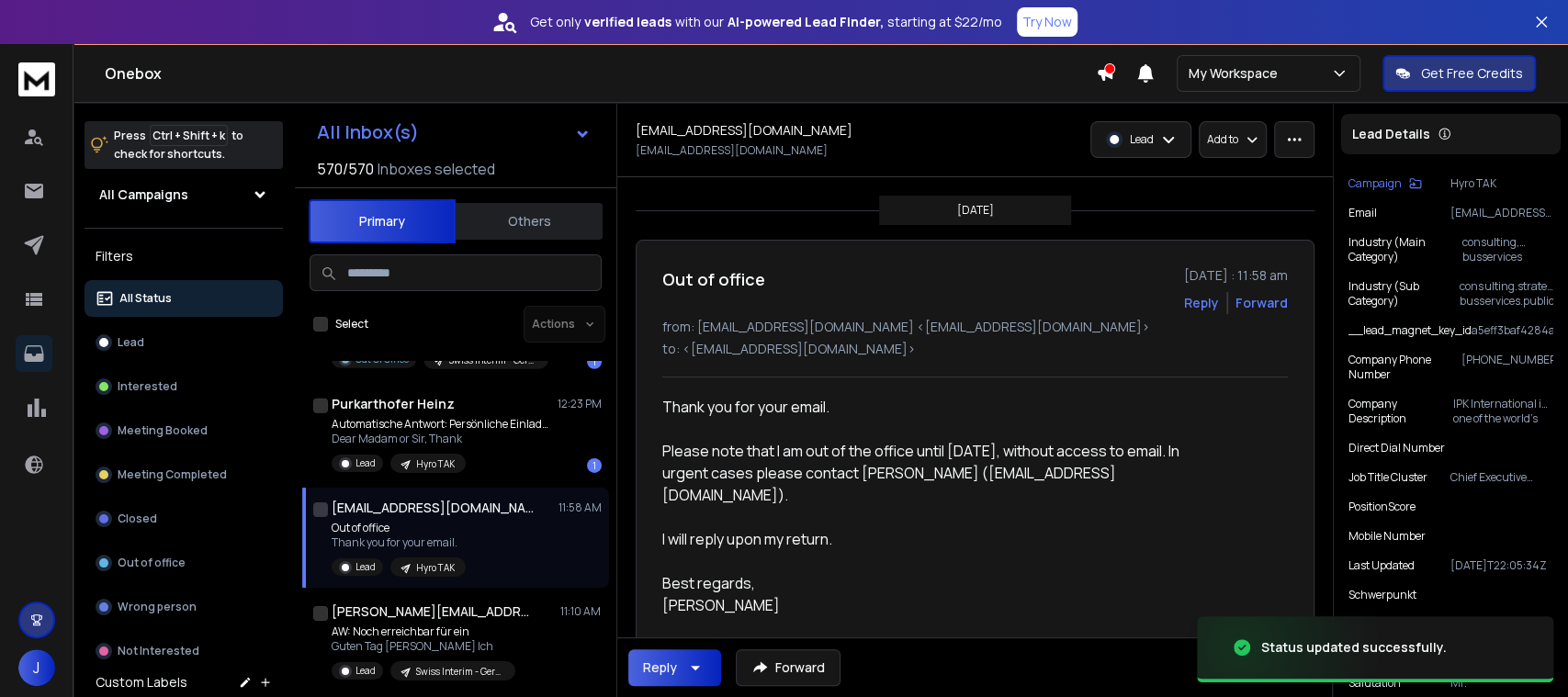
click at [1143, 123] on div "Lead" at bounding box center [1140, 140] width 99 height 35
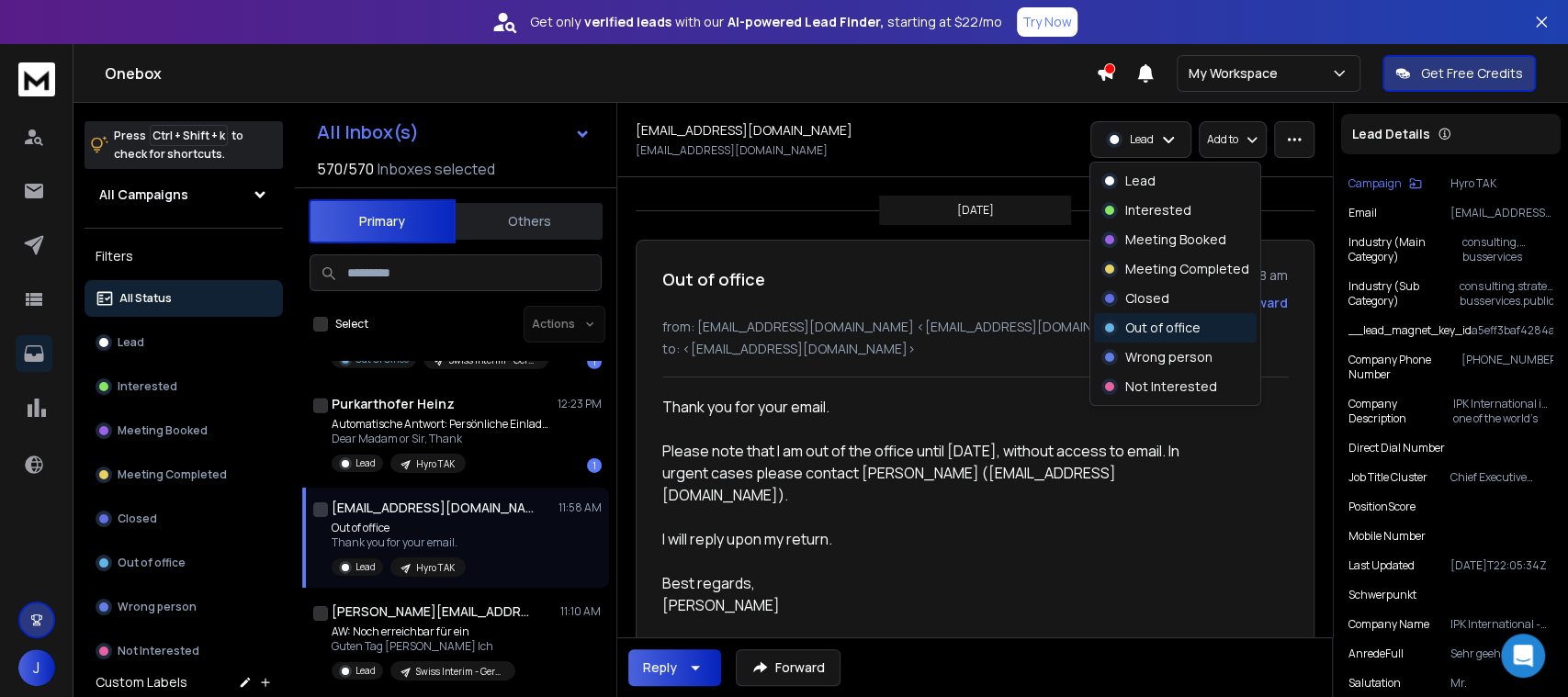
click at [1118, 328] on div "Out of office" at bounding box center [1150, 328] width 99 height 18
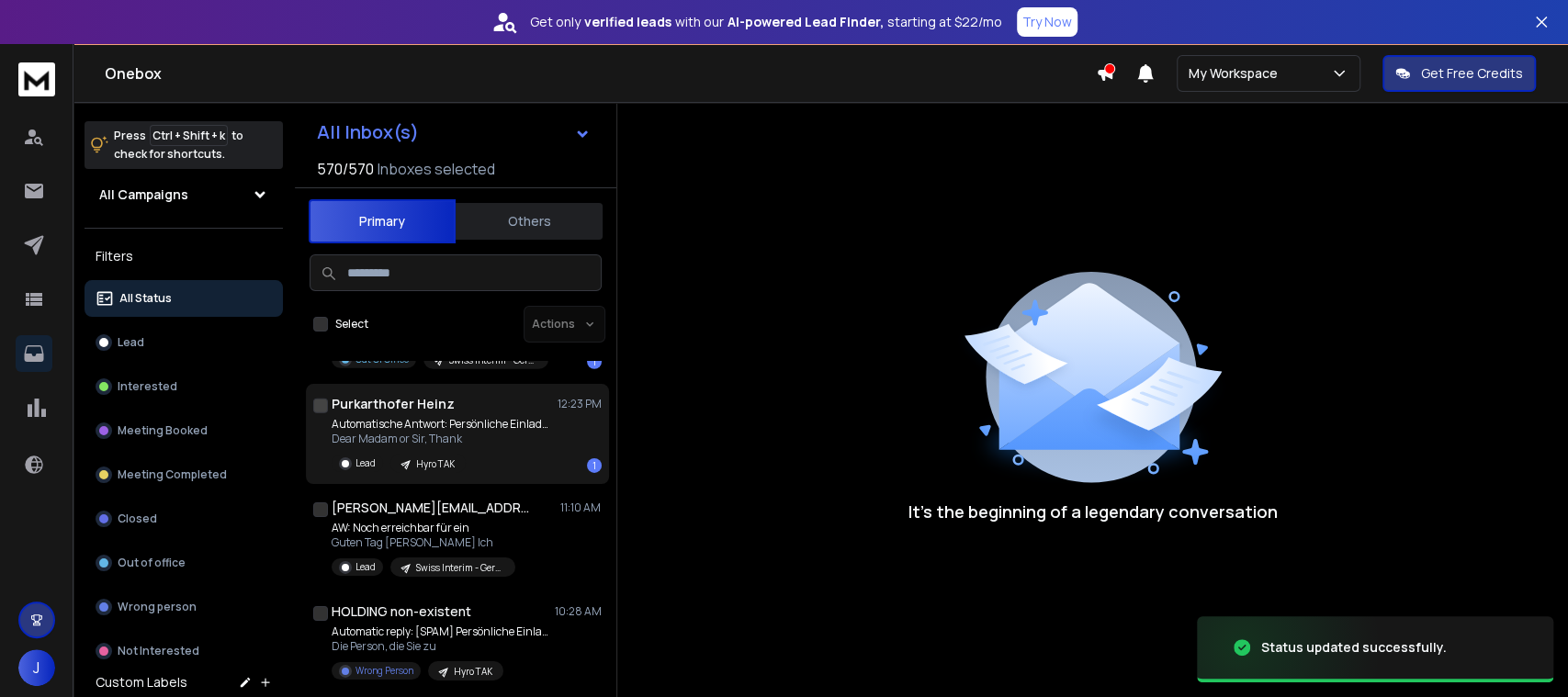
click at [542, 460] on div "Lead Hyro TAK" at bounding box center [442, 463] width 220 height 19
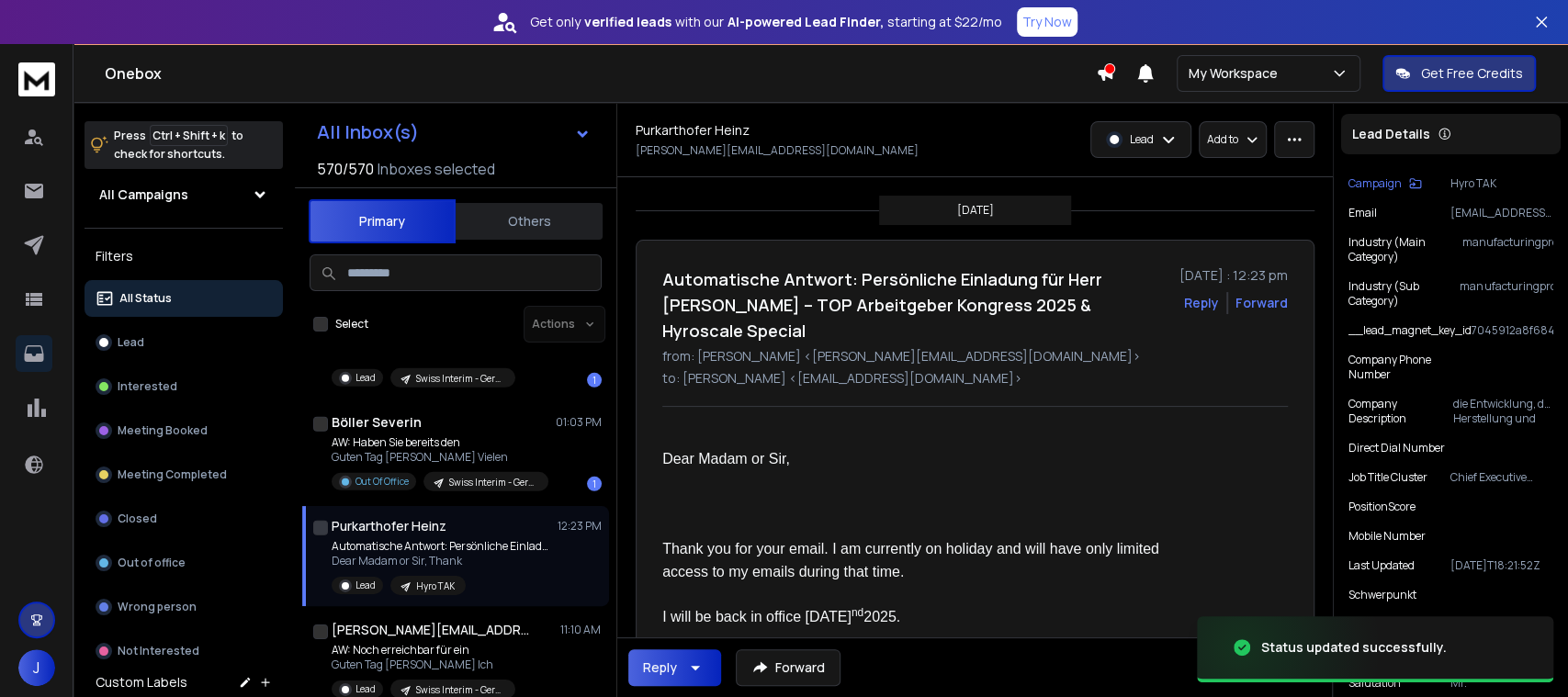
scroll to position [123, 0]
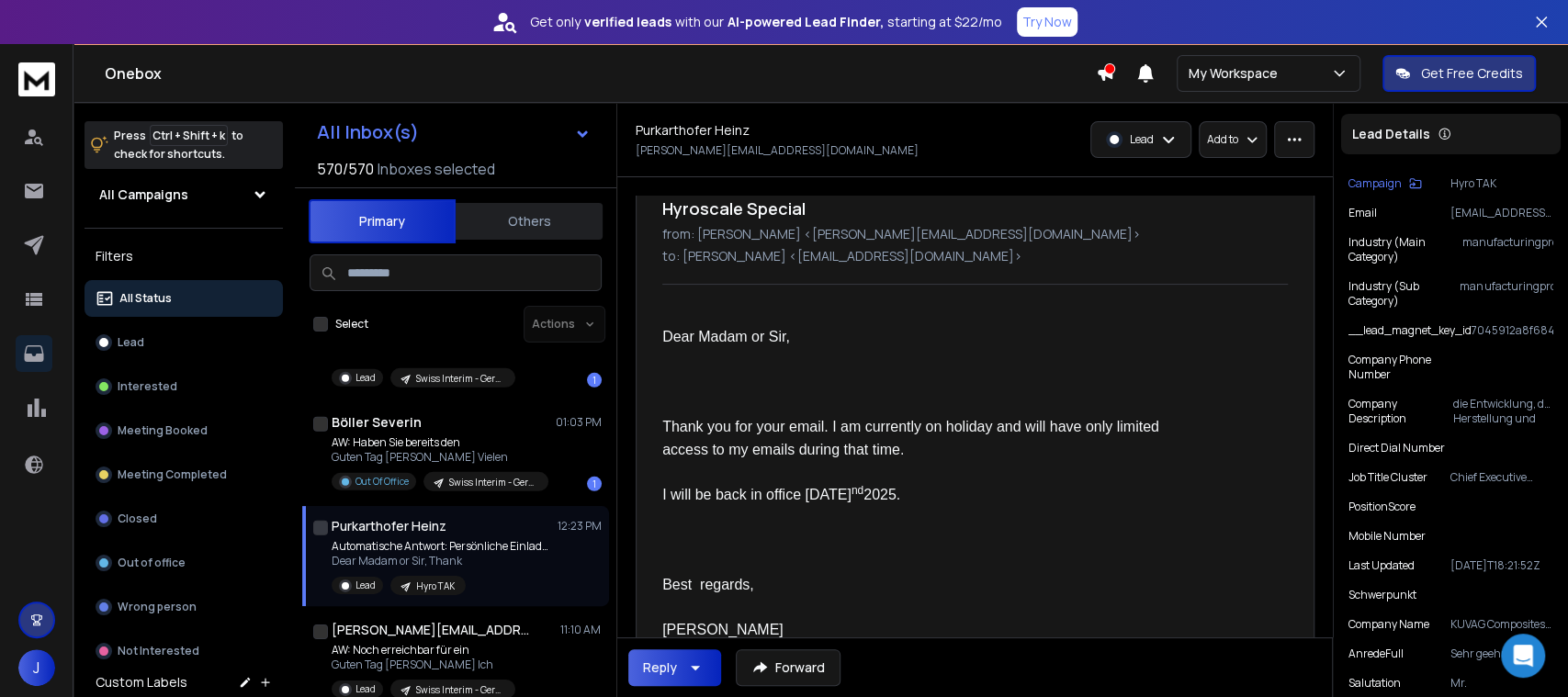
click at [1130, 141] on p "Lead" at bounding box center [1142, 140] width 24 height 15
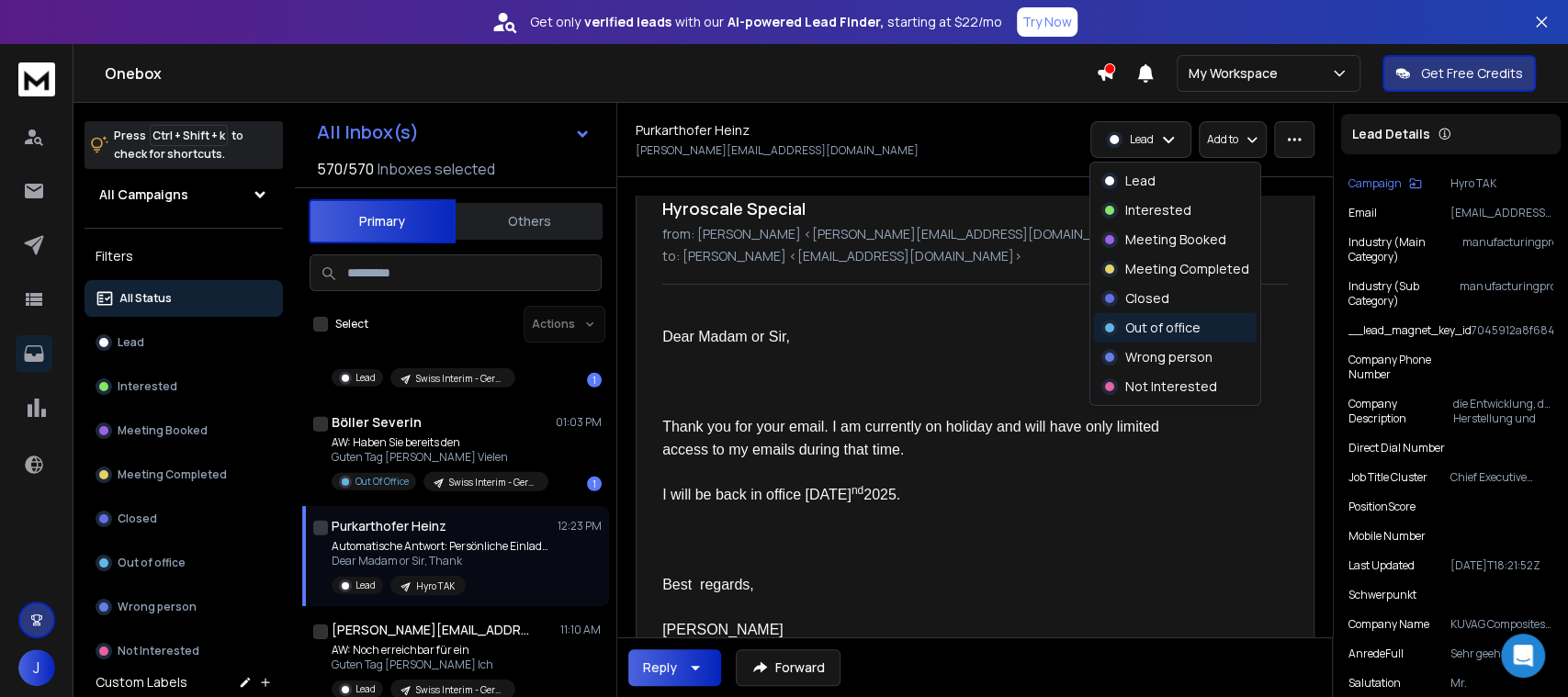
click at [1131, 328] on p "Out of office" at bounding box center [1163, 328] width 76 height 18
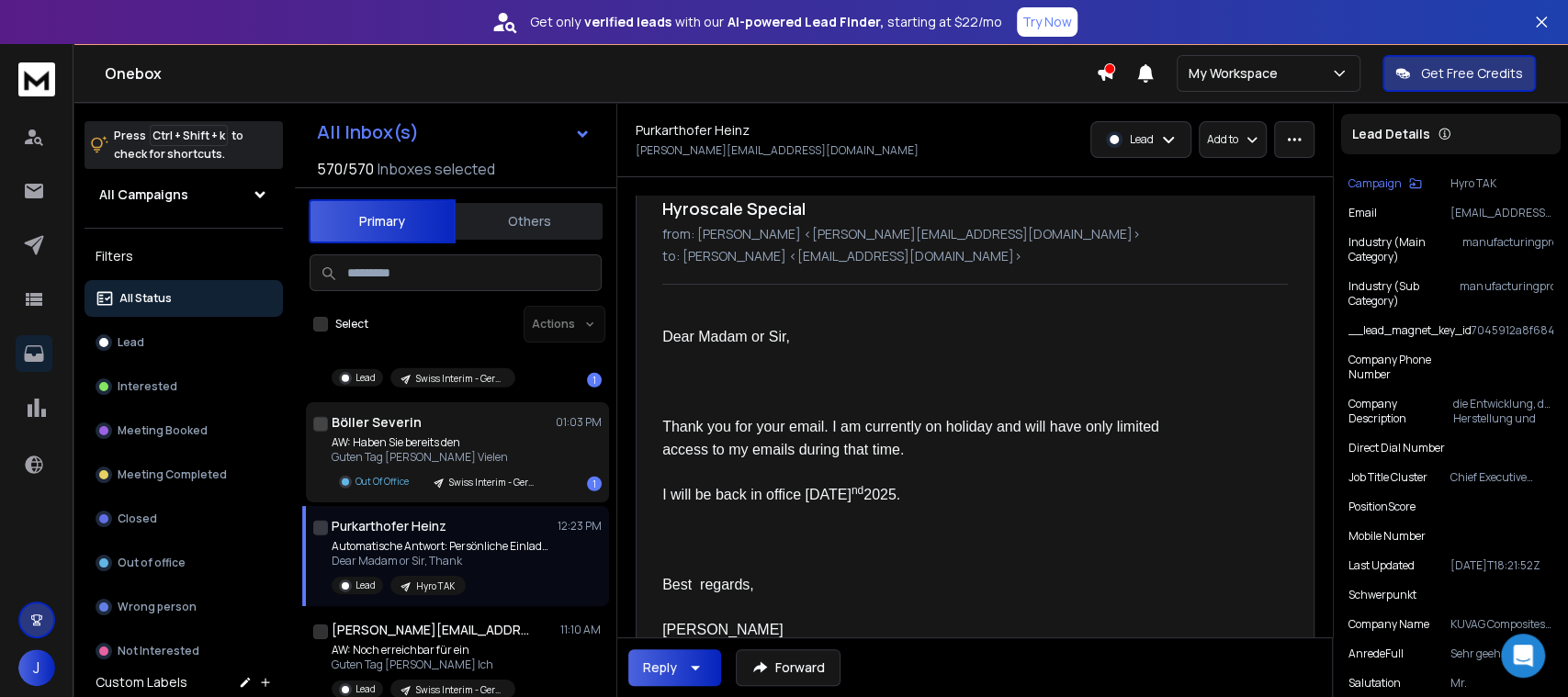
scroll to position [0, 0]
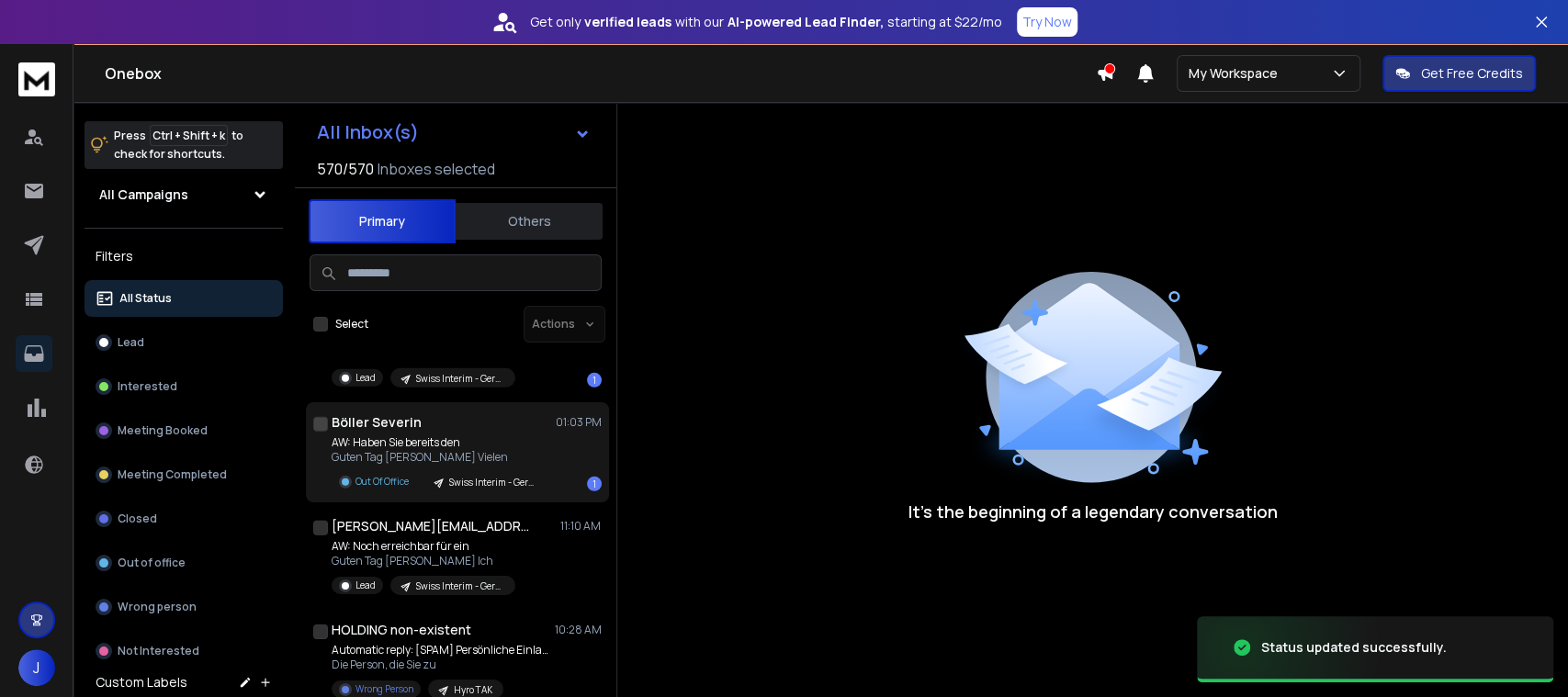
click at [560, 453] on div "AW: Haben Sie bereits den Guten Tag [PERSON_NAME] Vielen Out Of Office Swiss In…" at bounding box center [467, 464] width 270 height 56
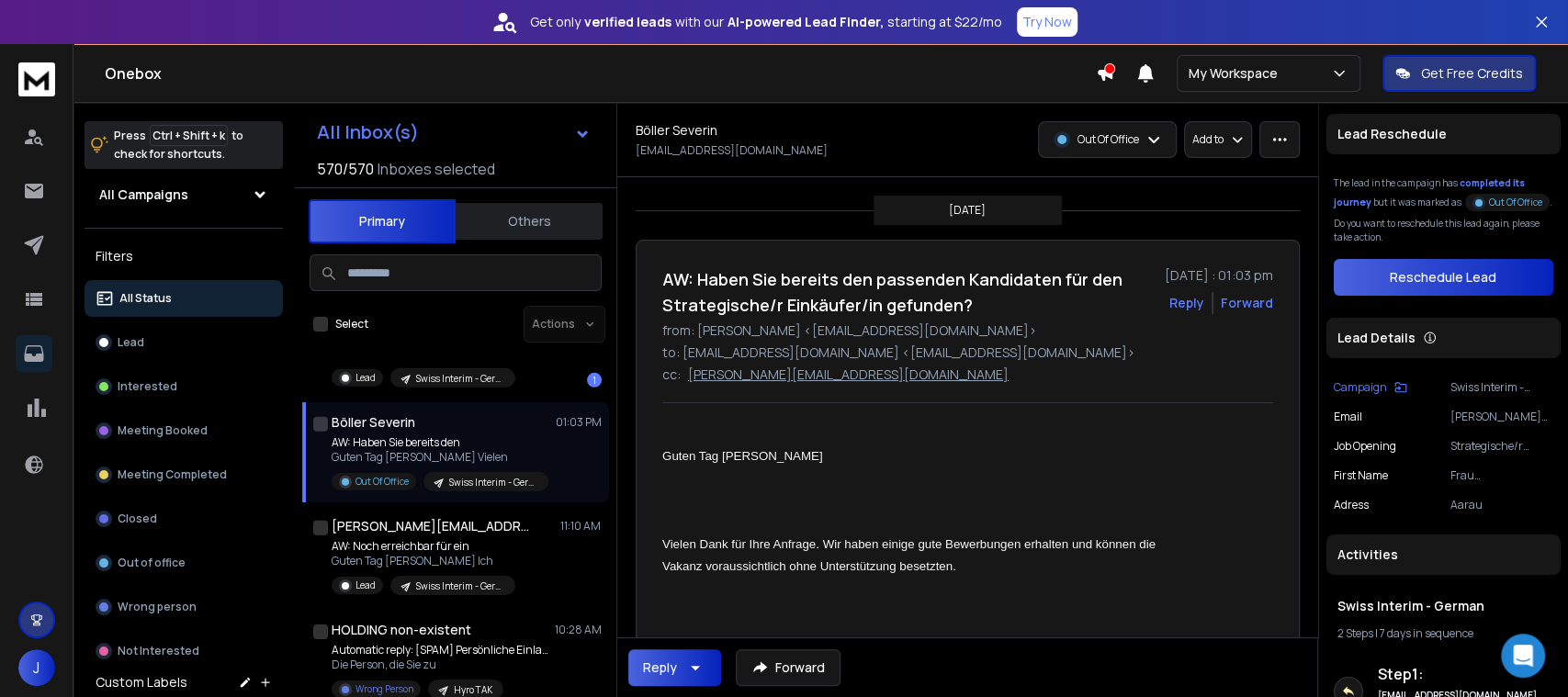
scroll to position [123, 0]
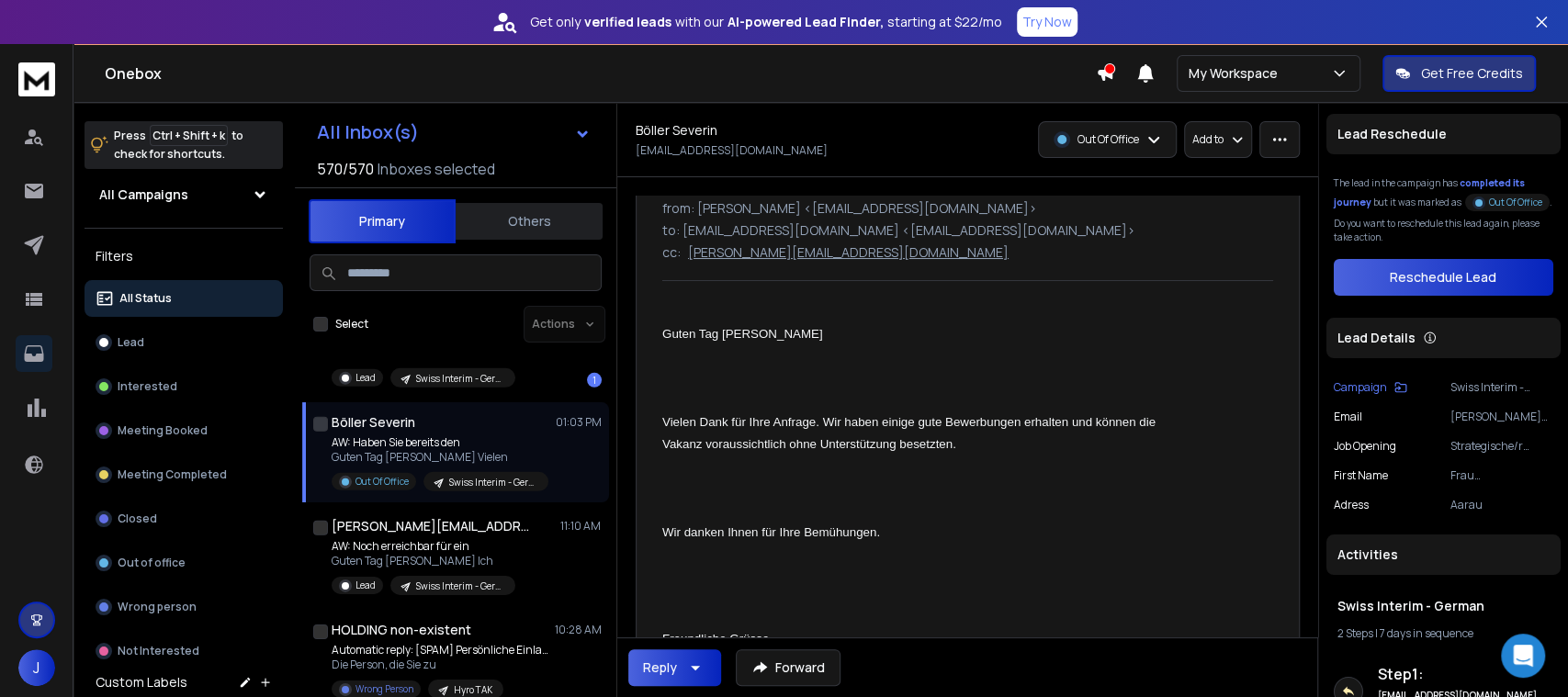
click at [678, 419] on span "Vielen Dank für Ihre Anfrage. Wir haben einige gute Bewerbungen erhalten und kö…" at bounding box center [911, 433] width 497 height 36
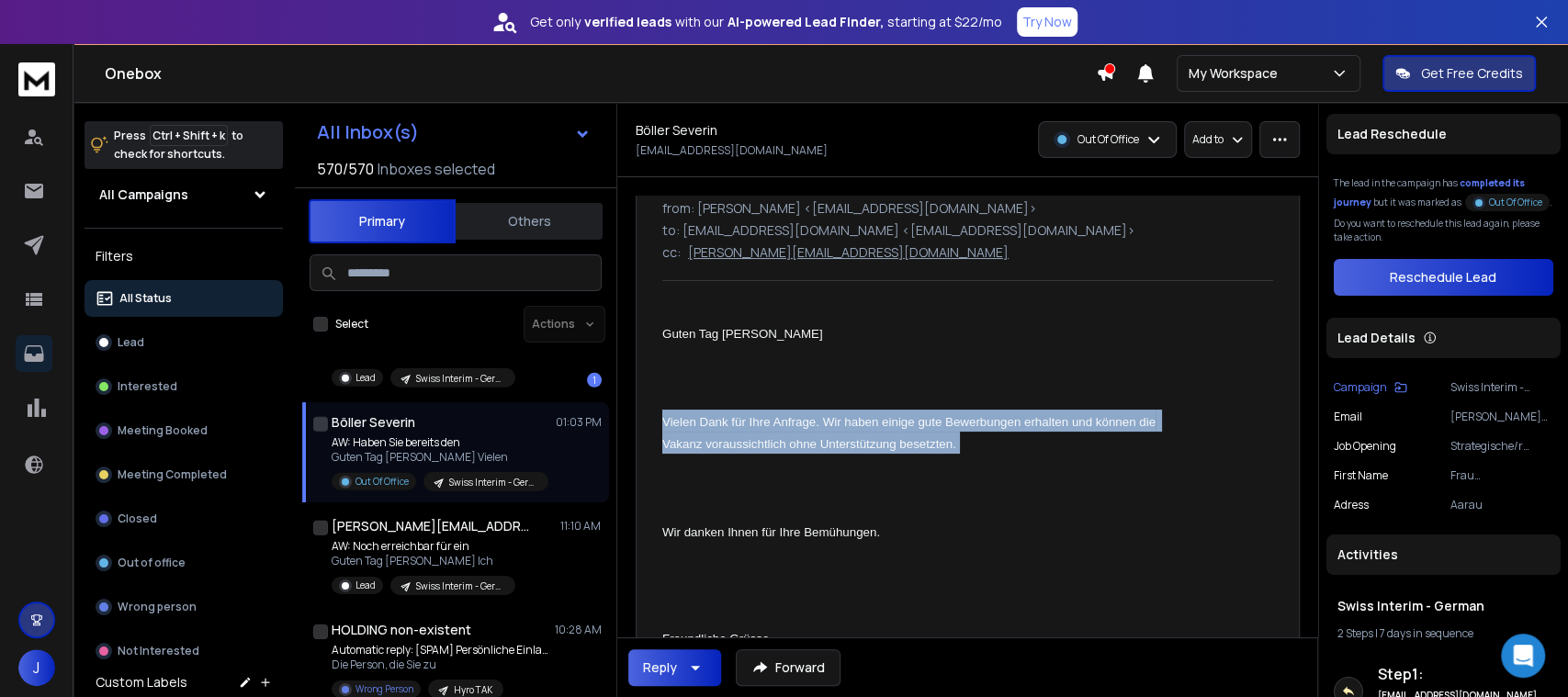
click at [679, 418] on span "Vielen Dank für Ihre Anfrage. Wir haben einige gute Bewerbungen erhalten und kö…" at bounding box center [911, 433] width 497 height 36
copy span "Vielen Dank für Ihre Anfrage. Wir haben einige gute Bewerbungen erhalten und kö…"
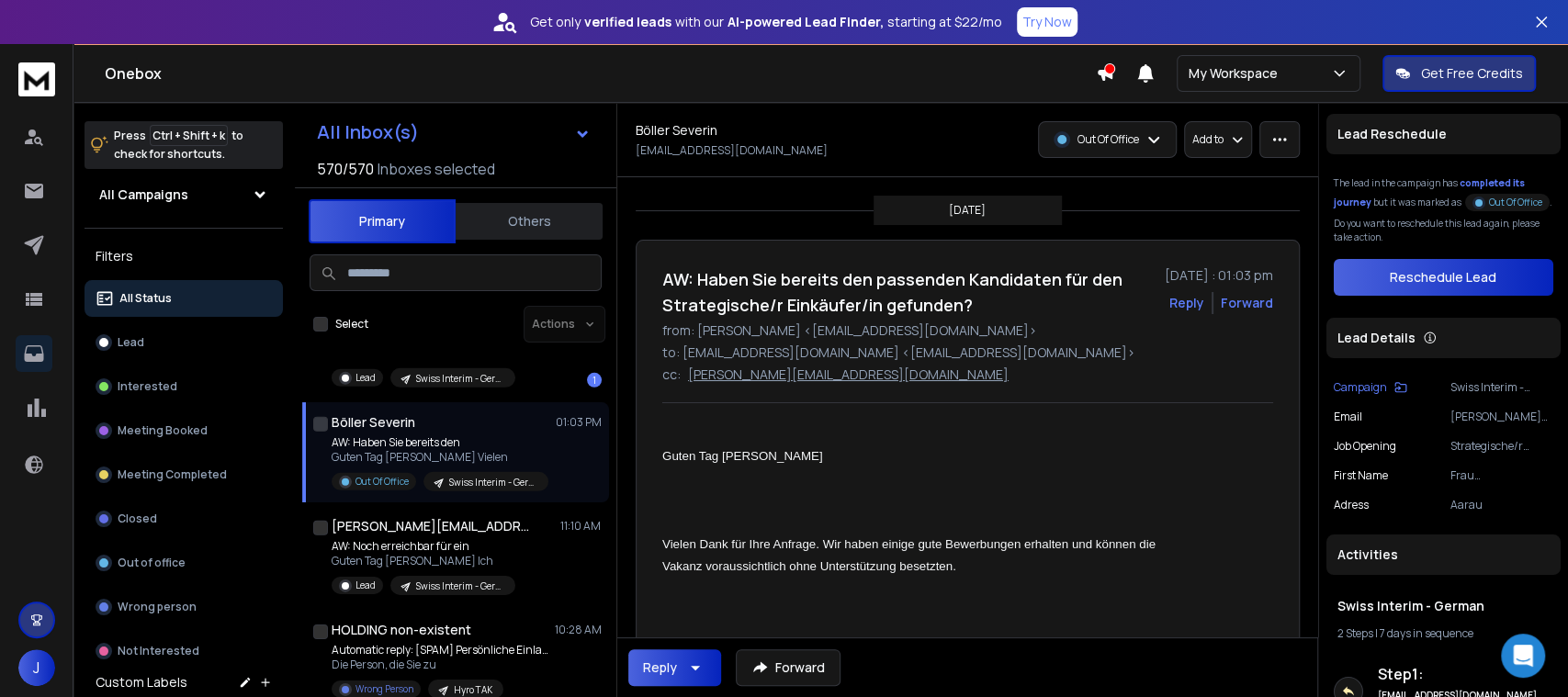
click at [1242, 305] on div "Forward" at bounding box center [1247, 303] width 53 height 18
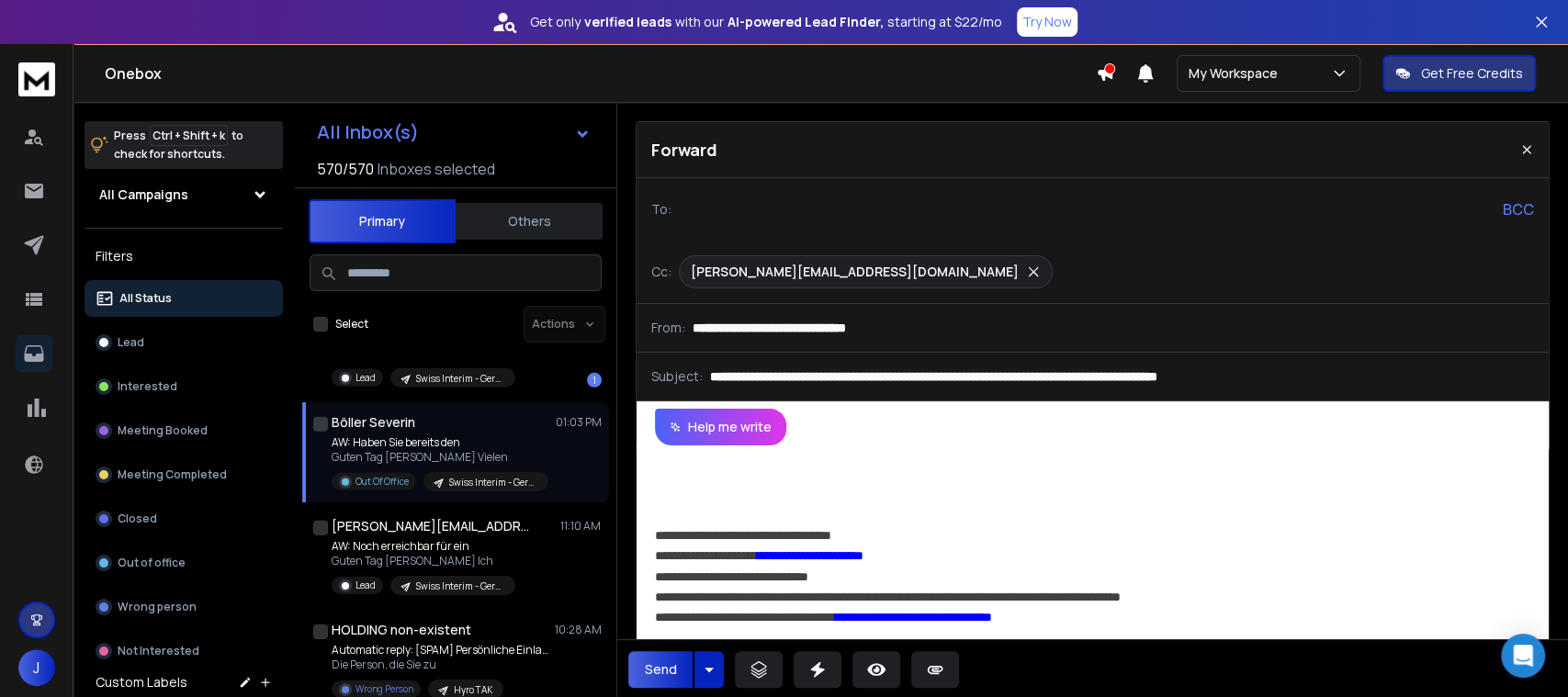
click at [723, 211] on input at bounding box center [743, 208] width 129 height 33
type input "**********"
click at [661, 672] on button "Send" at bounding box center [660, 669] width 64 height 37
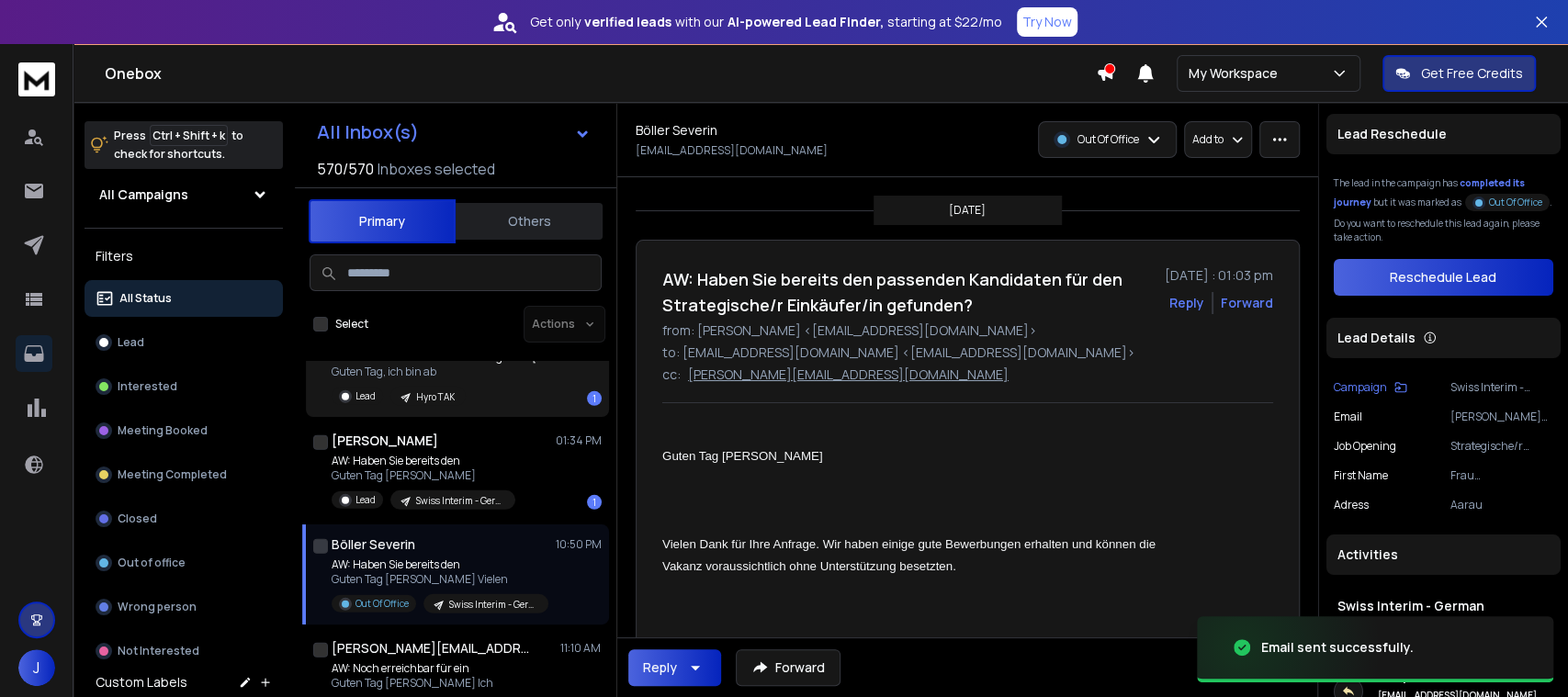
scroll to position [3661, 0]
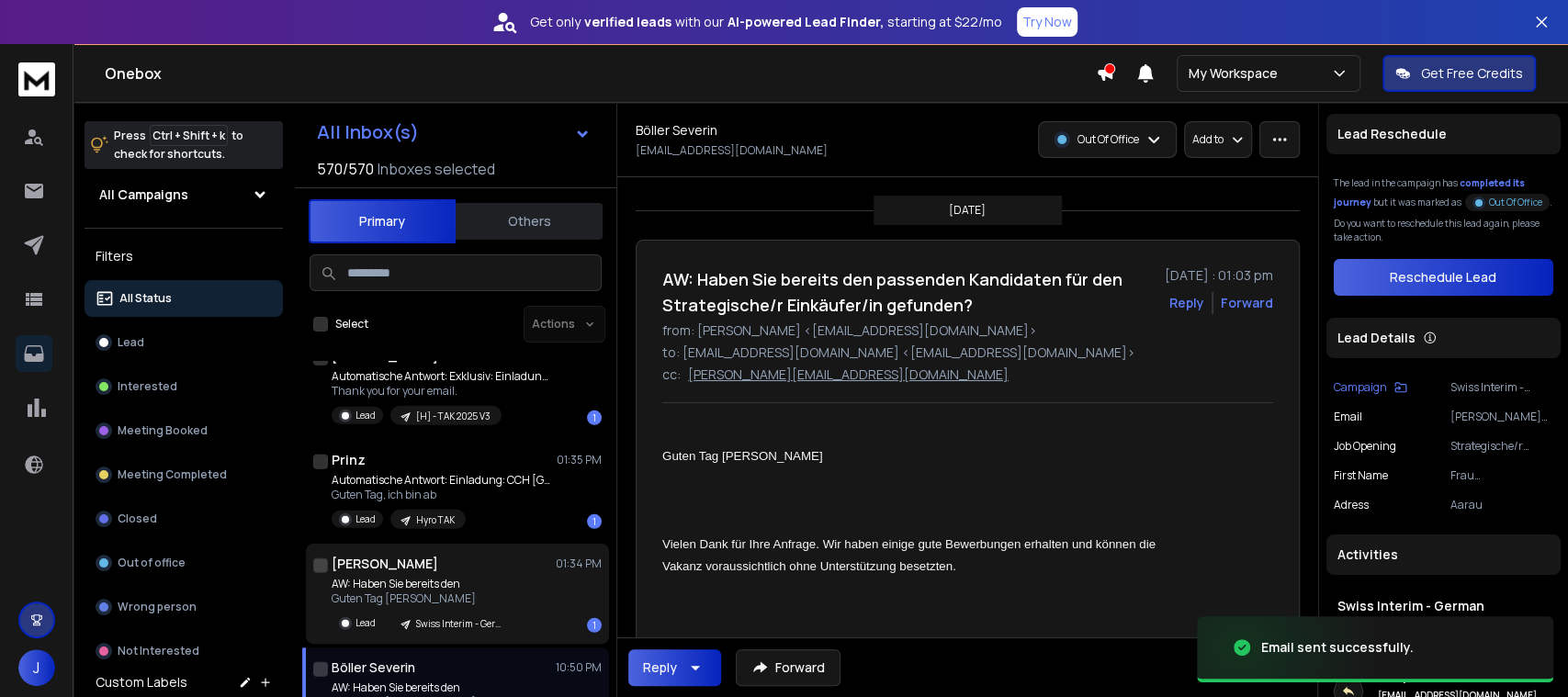
click at [556, 565] on p "01:34 PM" at bounding box center [579, 563] width 46 height 15
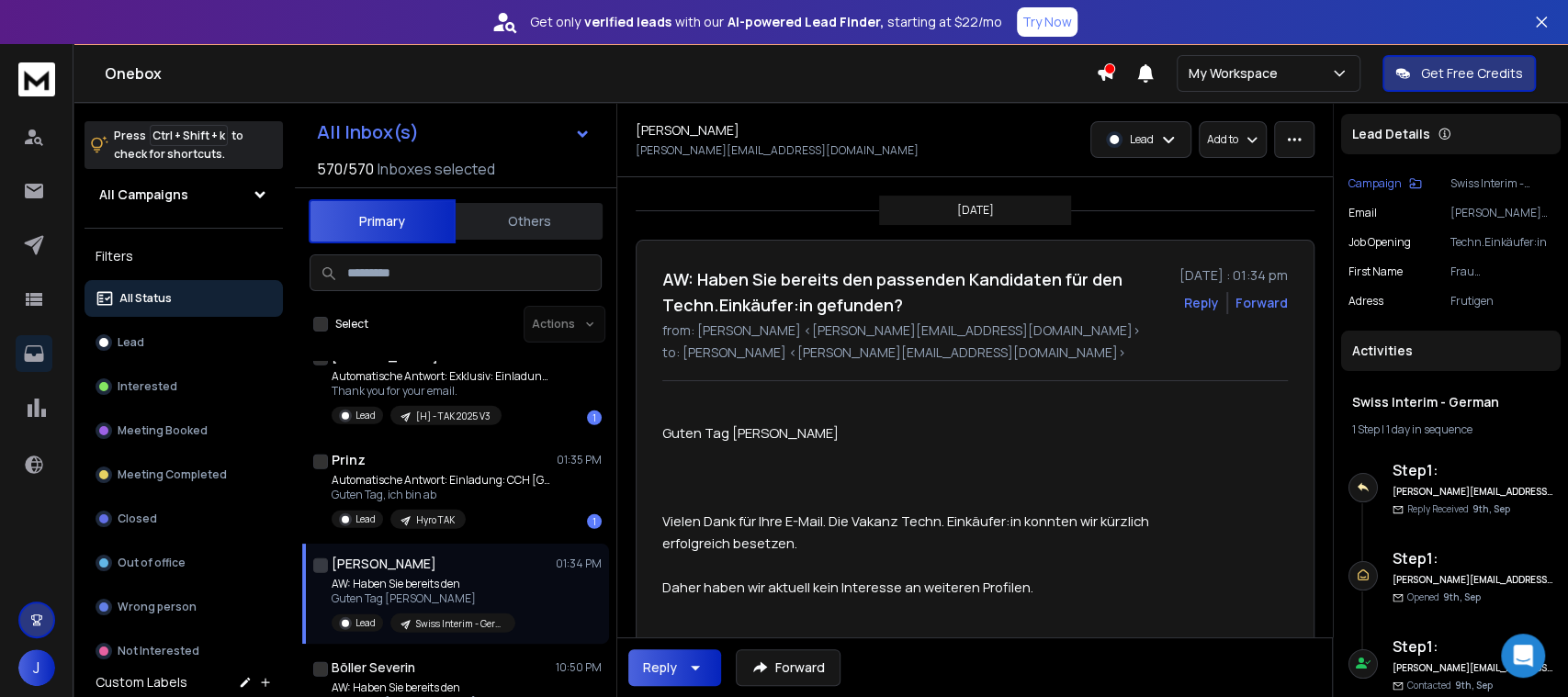
click at [713, 523] on span "Vielen Dank für Ihre E-Mail. Die Vakanz Techn. Einkäufer:in konnten wir kürzlic…" at bounding box center [907, 531] width 490 height 41
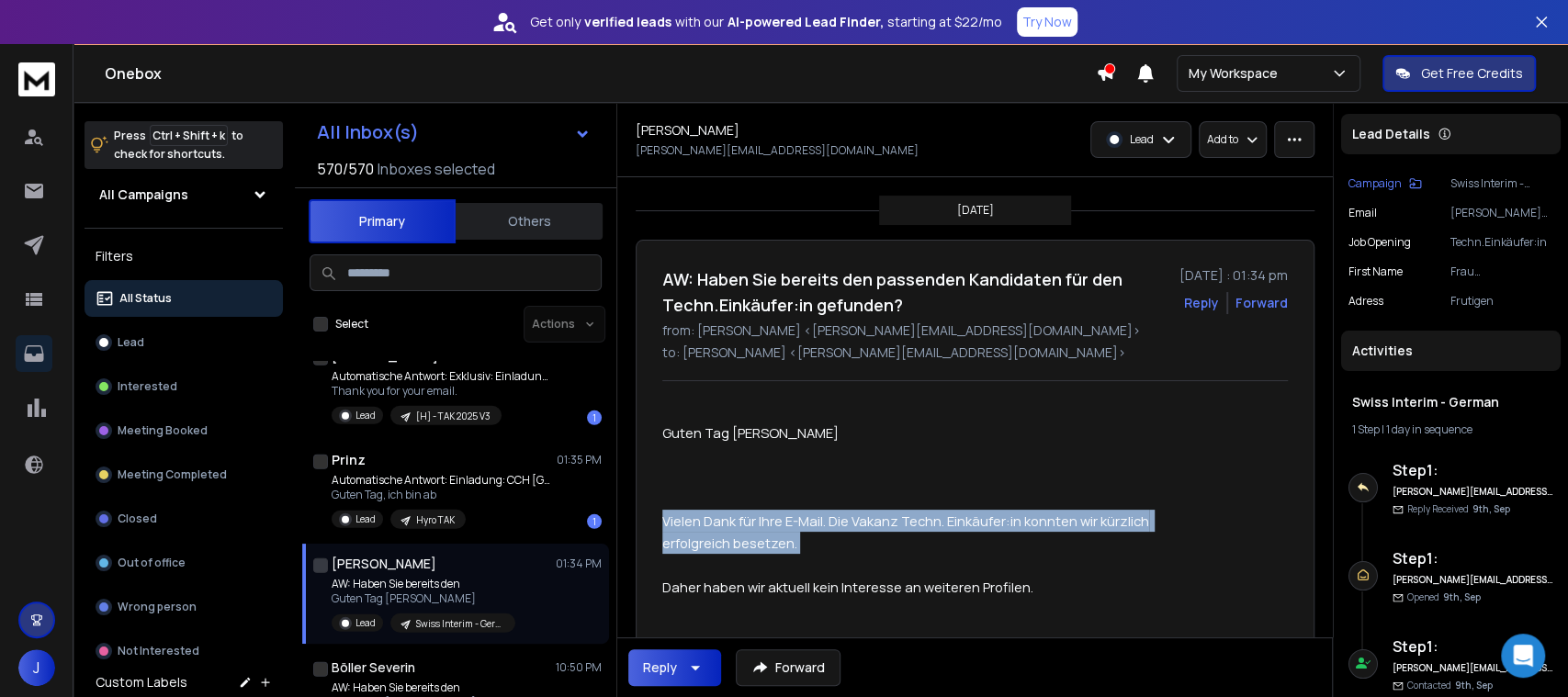
click at [713, 523] on span "Vielen Dank für Ihre E-Mail. Die Vakanz Techn. Einkäufer:in konnten wir kürzlic…" at bounding box center [907, 531] width 490 height 41
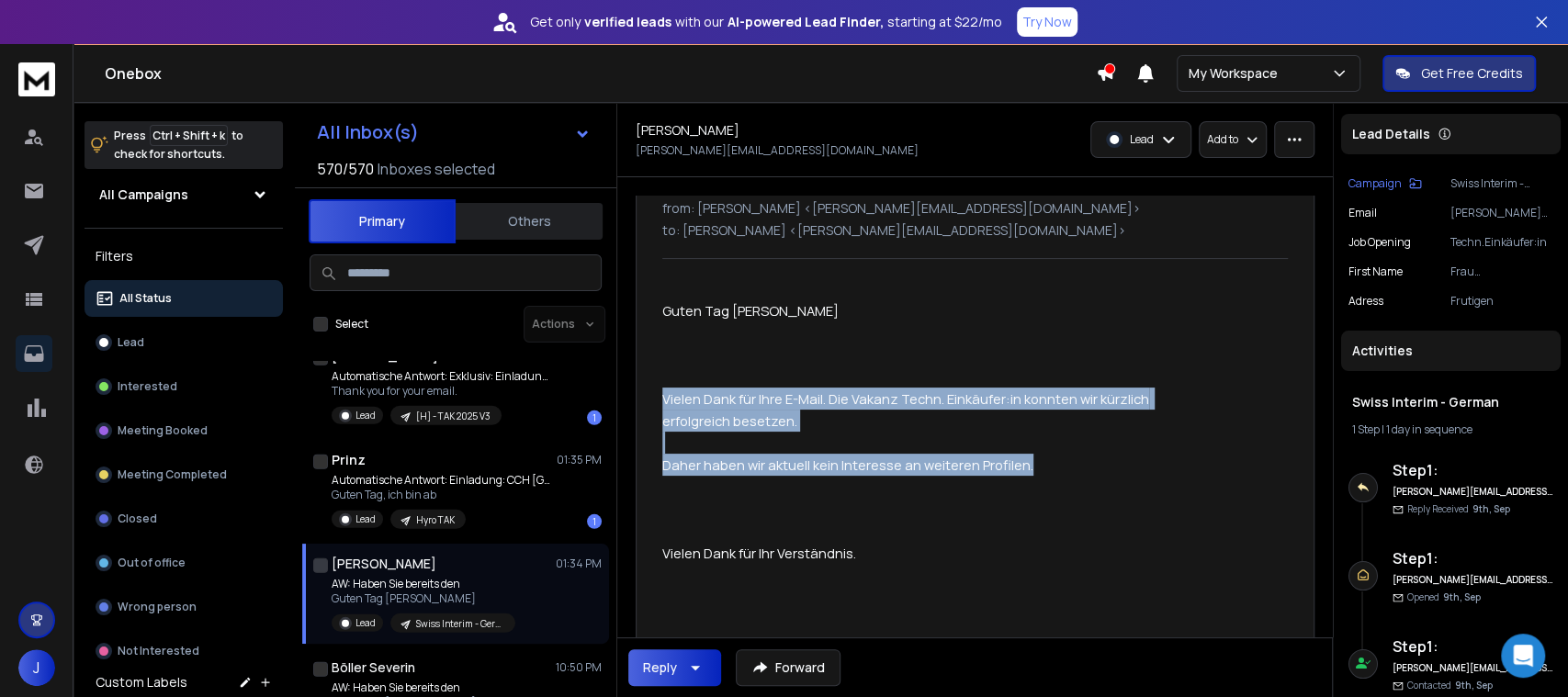
drag, startPoint x: 657, startPoint y: 389, endPoint x: 1047, endPoint y: 464, distance: 397.1
copy div "Vielen Dank für Ihre E-Mail. Die Vakanz Techn. Einkäufer:in konnten wir kürzlic…"
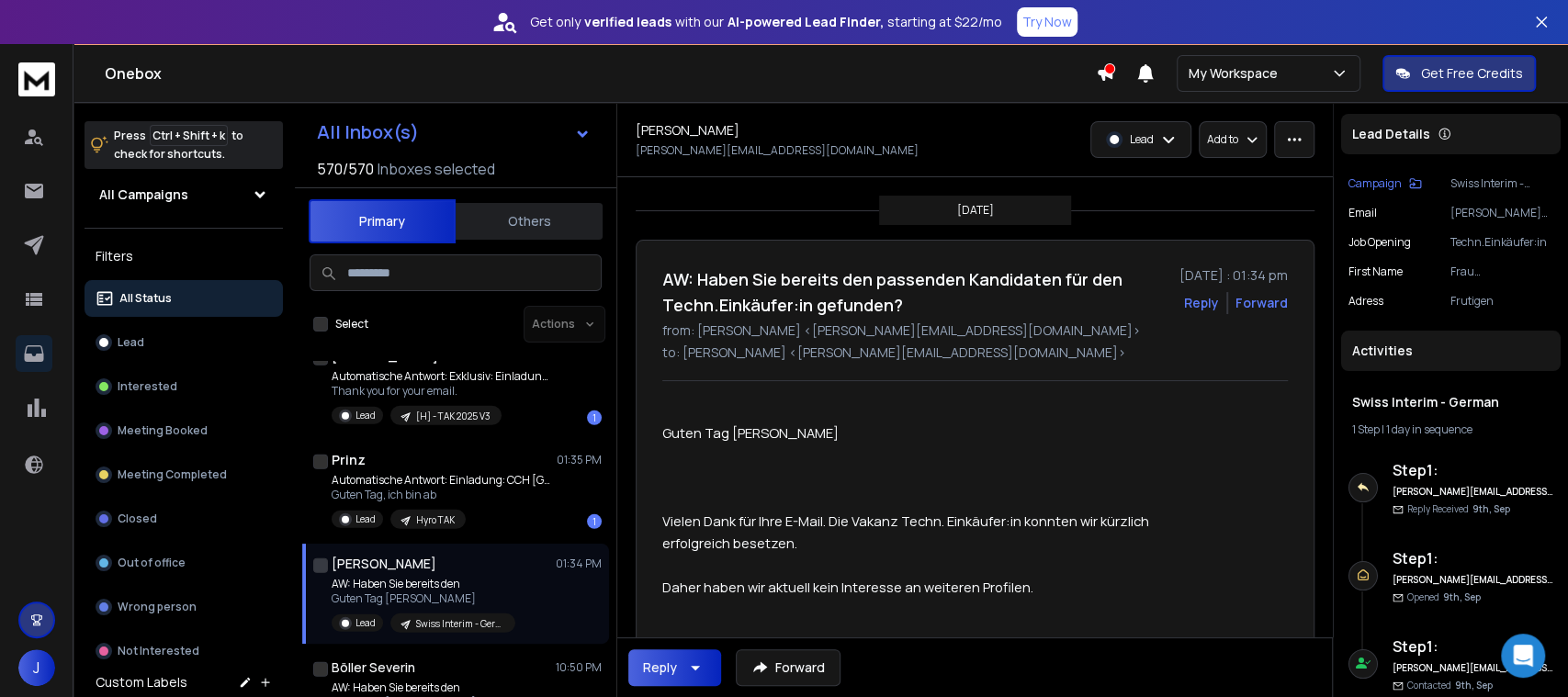
click at [1271, 300] on div "Forward" at bounding box center [1262, 303] width 53 height 18
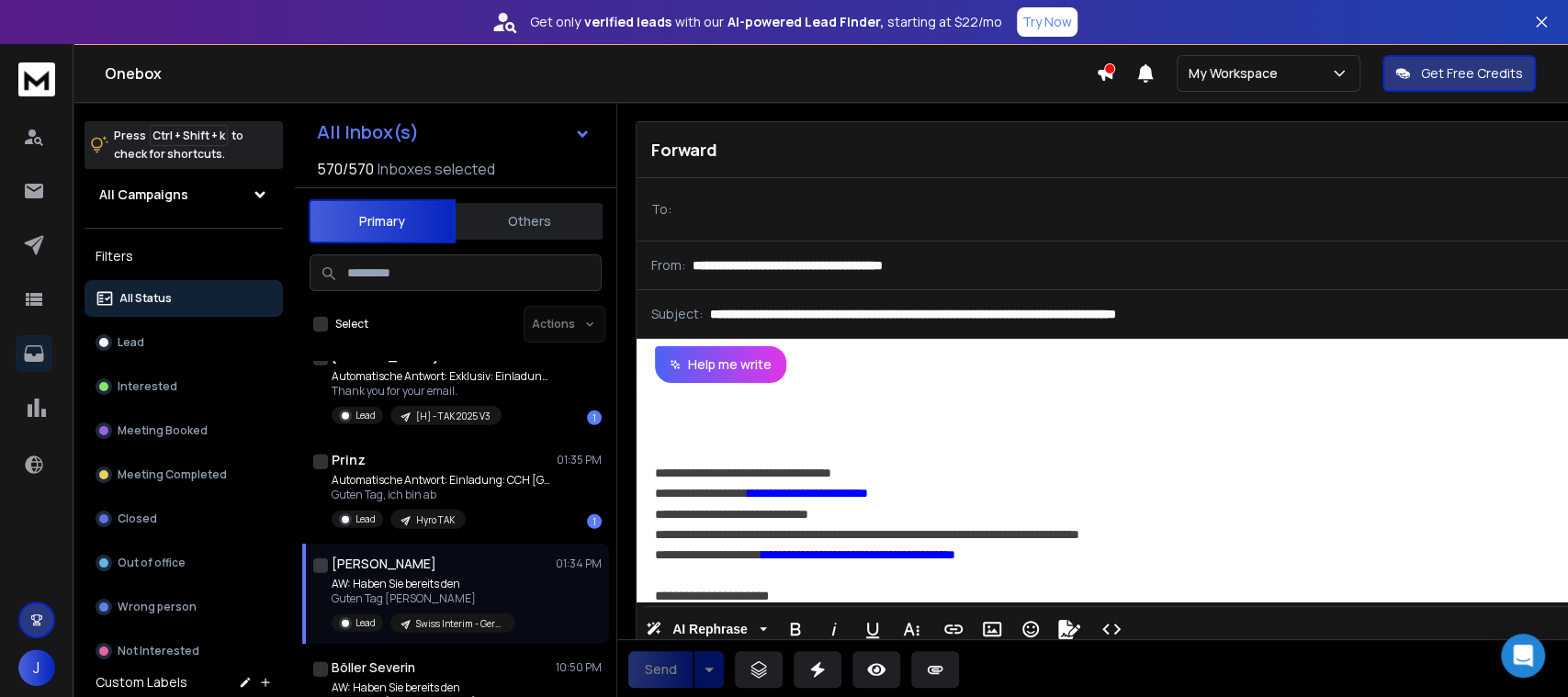
click at [767, 212] on input at bounding box center [743, 208] width 129 height 33
type input "**********"
click at [665, 665] on button "Send" at bounding box center [660, 669] width 64 height 37
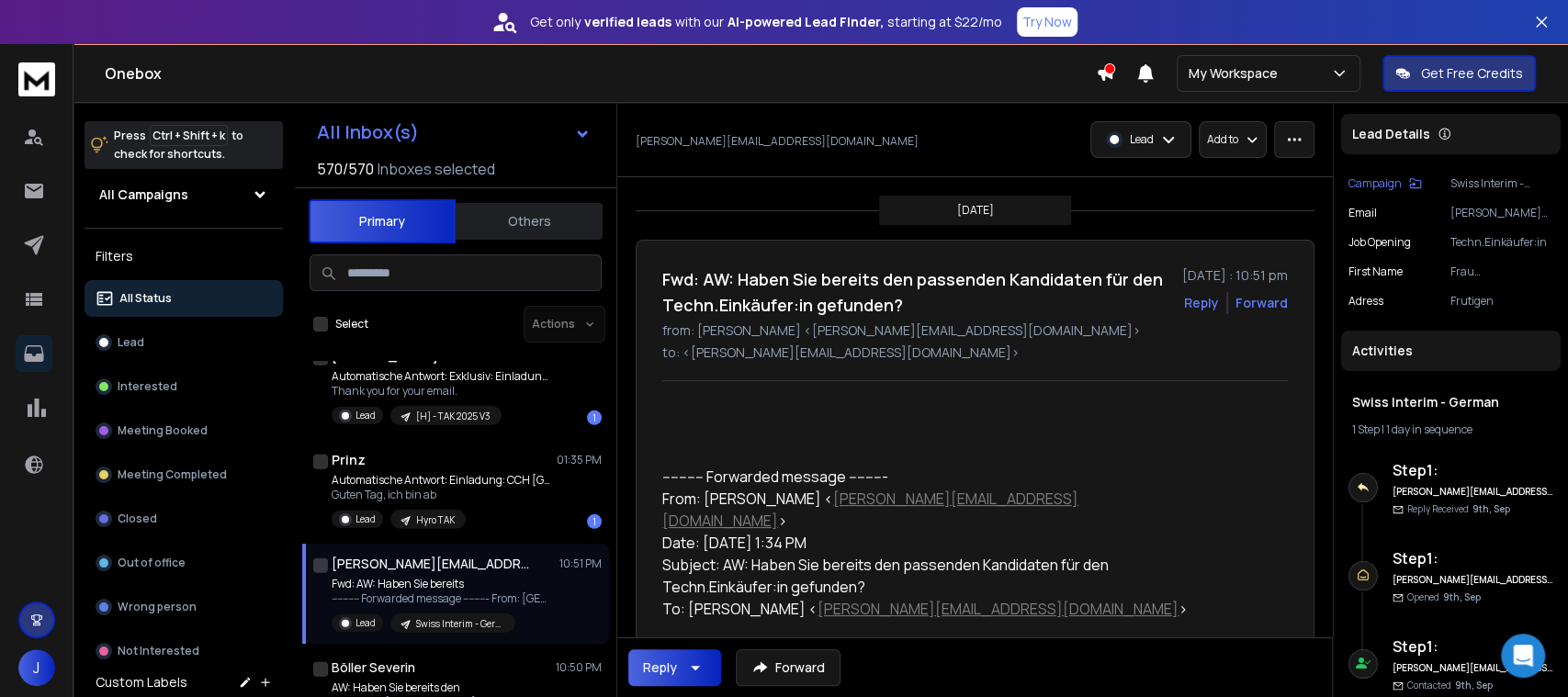
click at [1130, 146] on p "Lead" at bounding box center [1142, 140] width 24 height 15
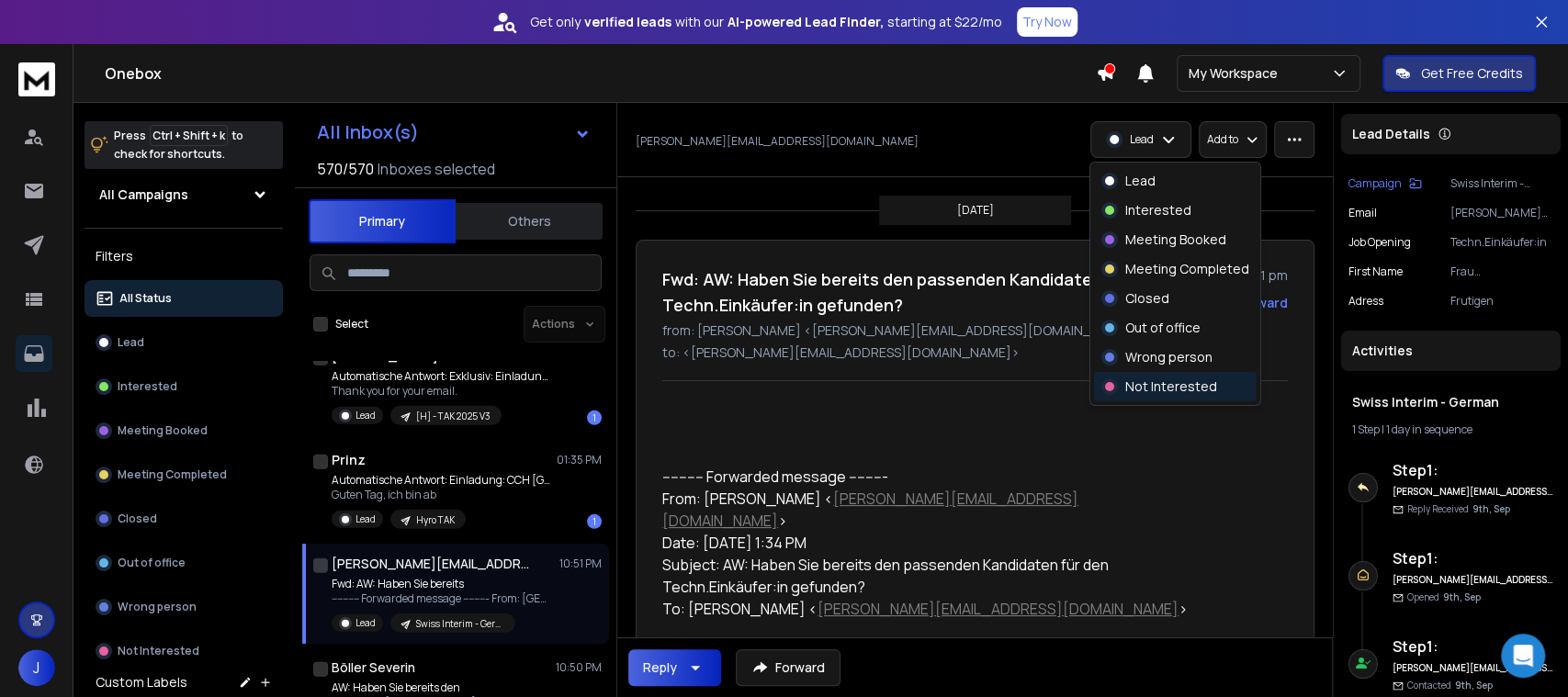
click at [1112, 382] on span at bounding box center [1109, 387] width 17 height 17
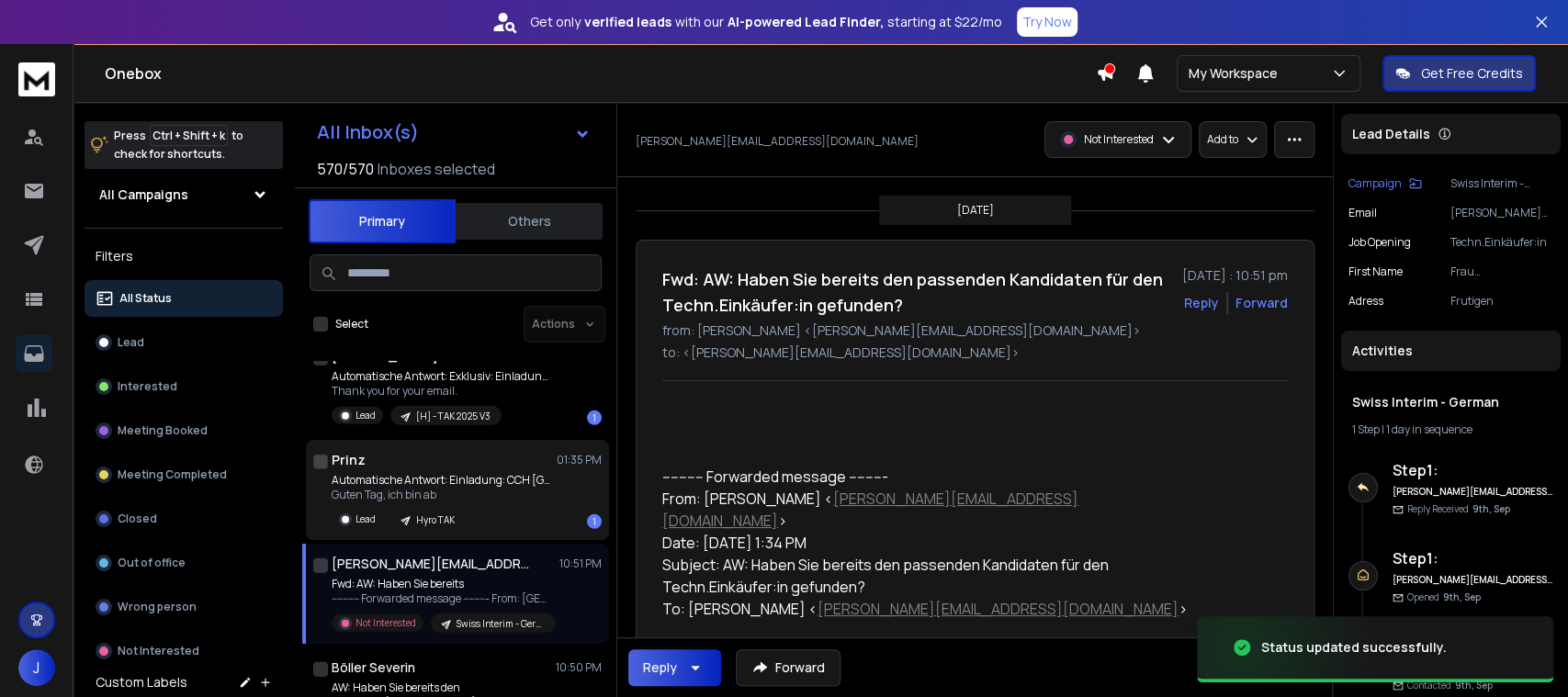
click at [565, 498] on div "Automatische Antwort: Einladung: CCH Hamburg Guten Tag, ich bin ab Lead Hyro TA…" at bounding box center [467, 501] width 270 height 56
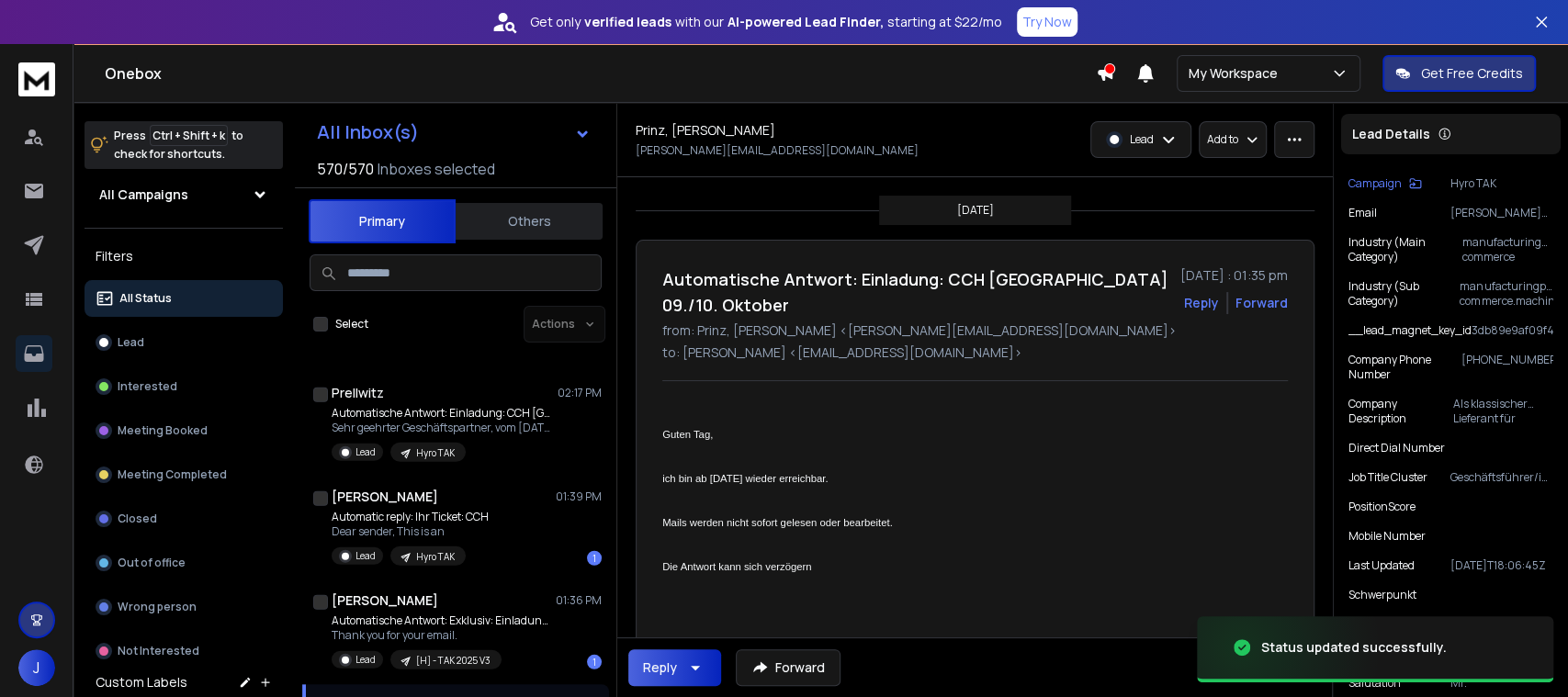
scroll to position [3539, 0]
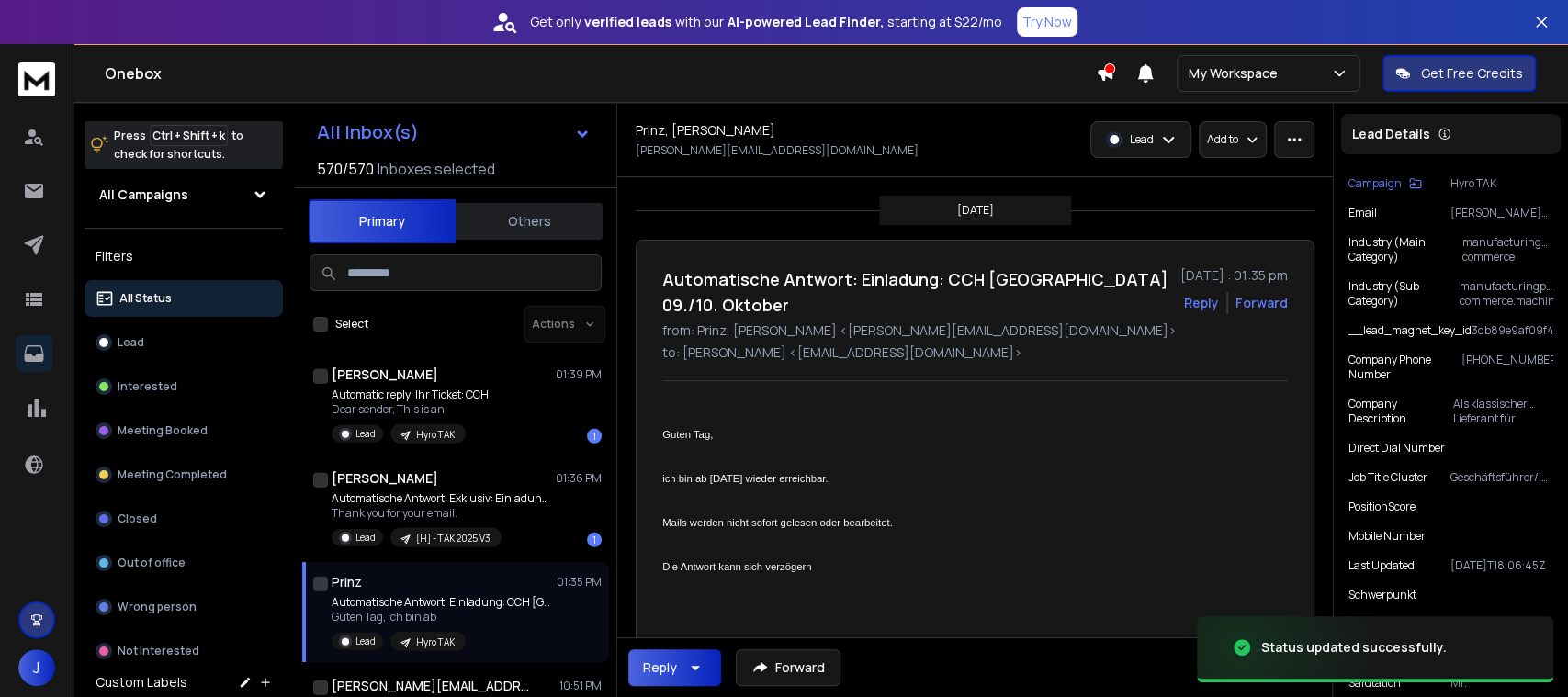
click at [1153, 129] on div "Lead" at bounding box center [1140, 140] width 99 height 35
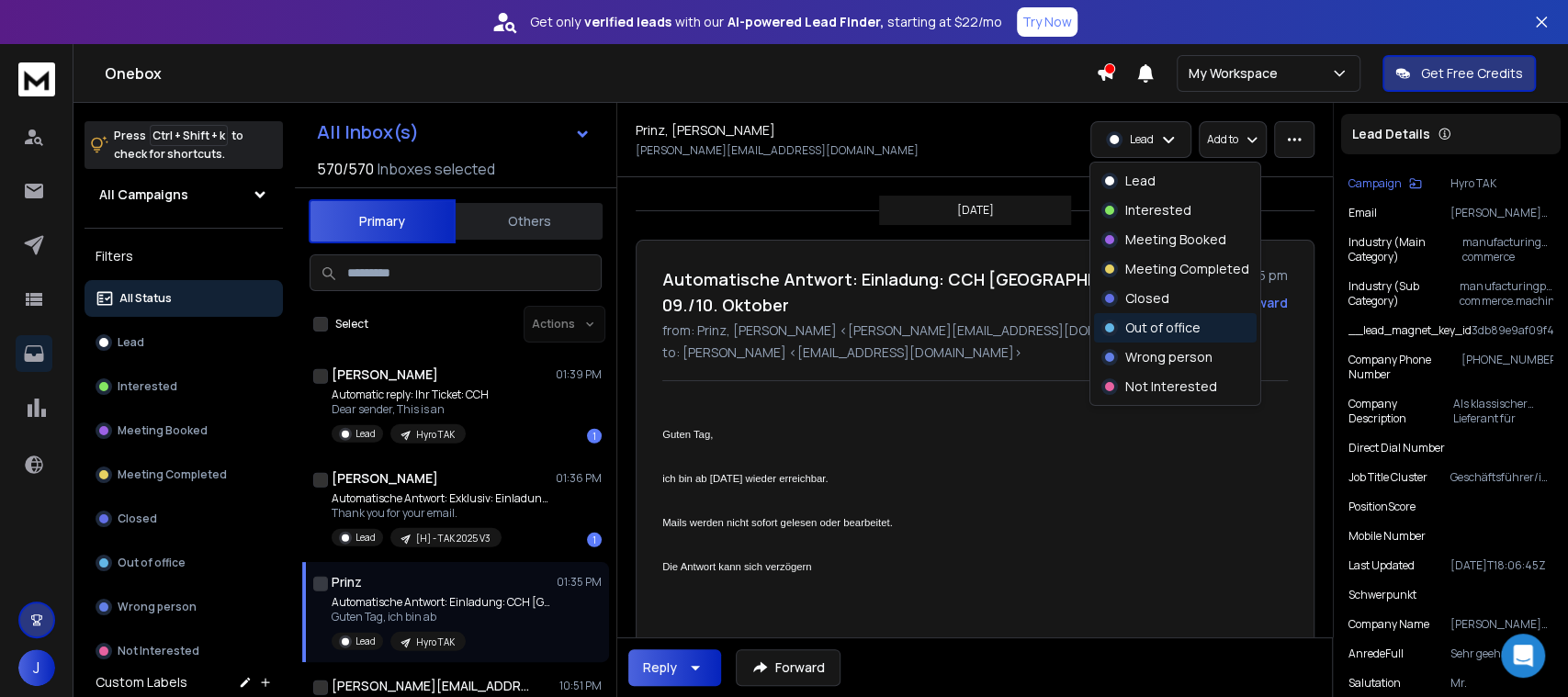
click at [1107, 320] on span at bounding box center [1109, 328] width 17 height 17
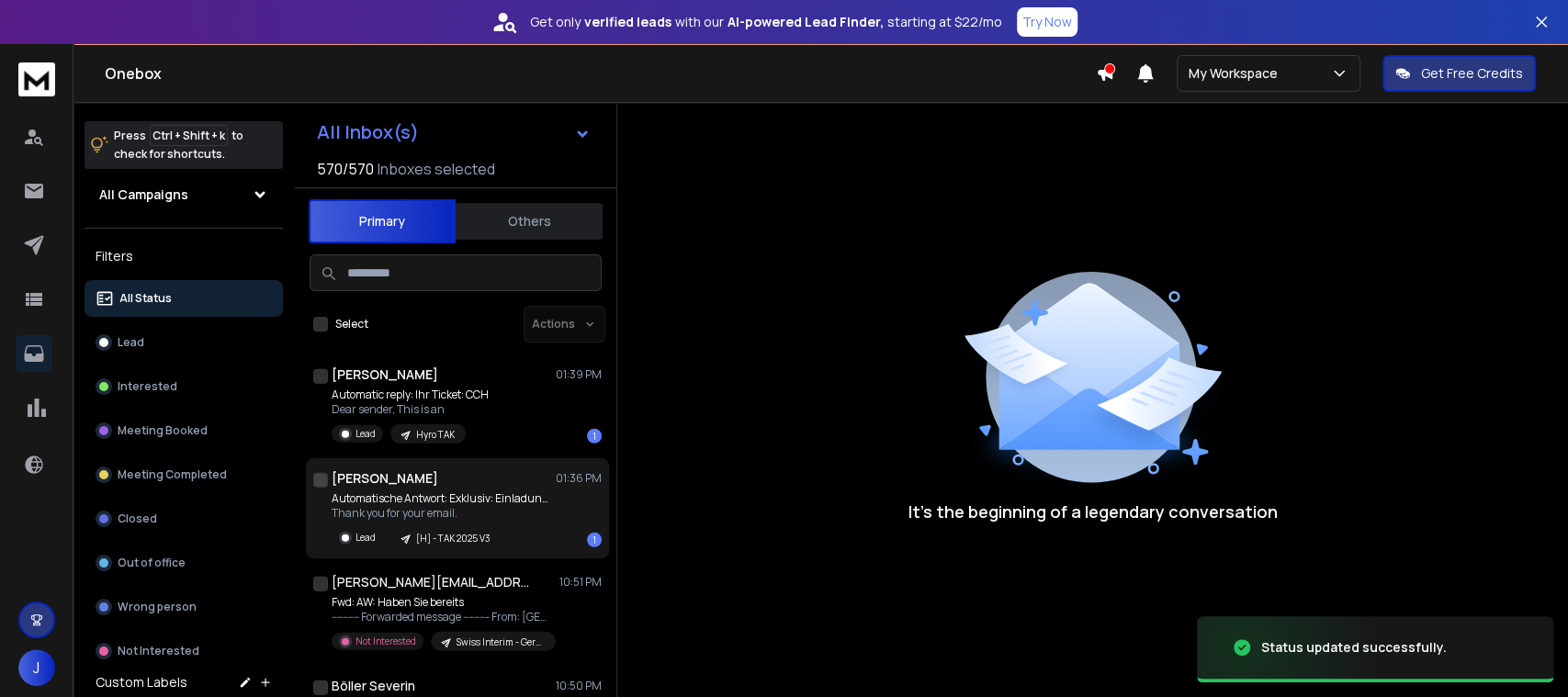
click at [573, 511] on div "Automatische Antwort: Exklusiv: Einladung zum Thank you for your email. Lead [H…" at bounding box center [467, 520] width 270 height 56
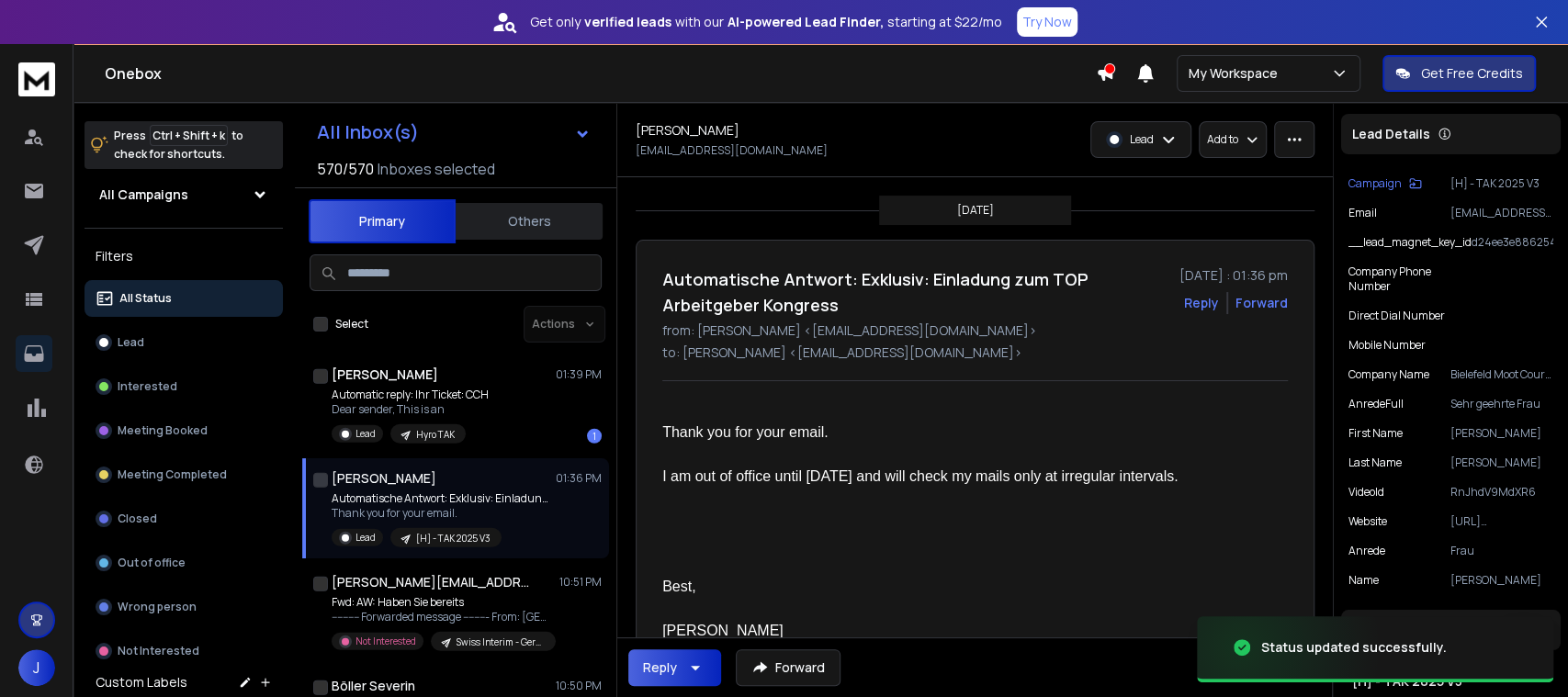
click at [1134, 159] on div "[PERSON_NAME] [PERSON_NAME] [PERSON_NAME][EMAIL_ADDRESS][DOMAIN_NAME] Lead Add …" at bounding box center [976, 140] width 716 height 75
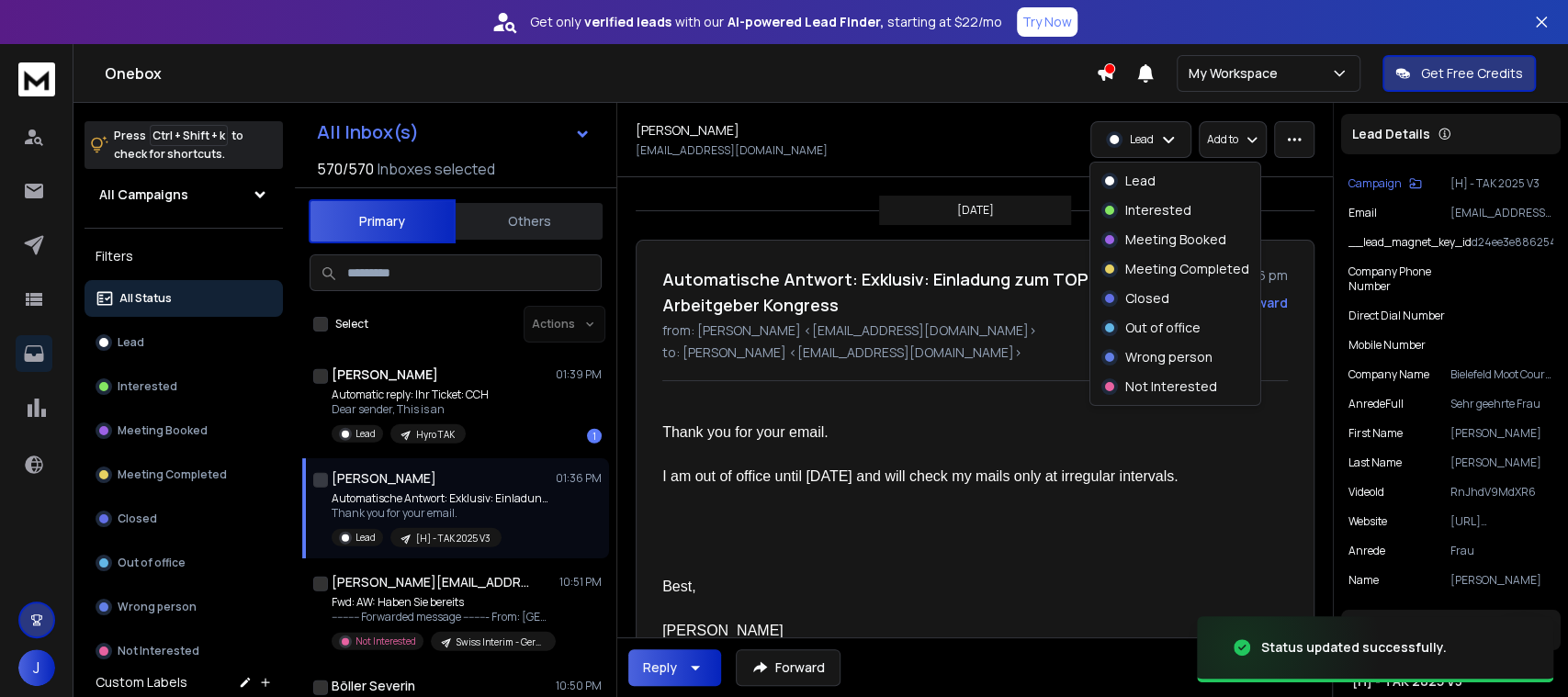
click at [1139, 150] on div "Lead" at bounding box center [1140, 140] width 99 height 35
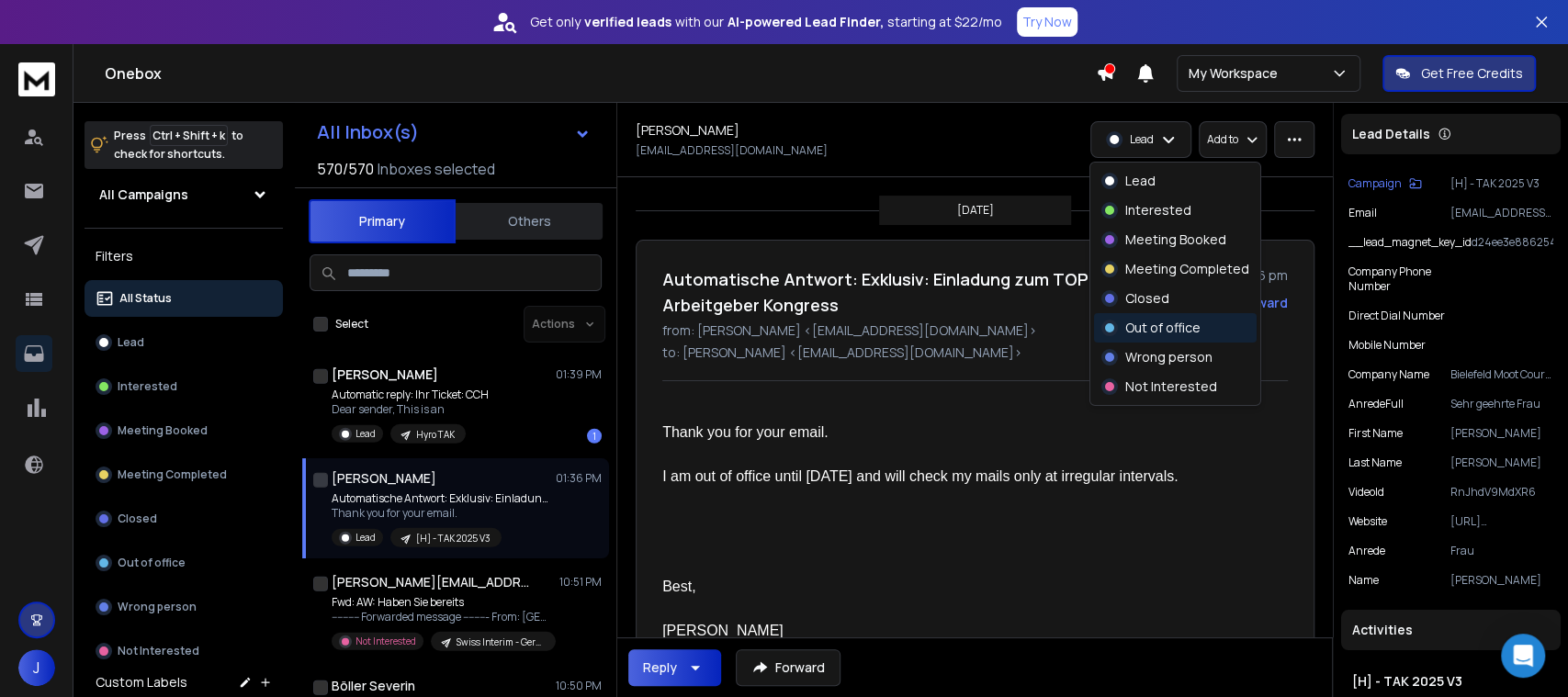
click at [1167, 330] on p "Out of office" at bounding box center [1163, 328] width 76 height 18
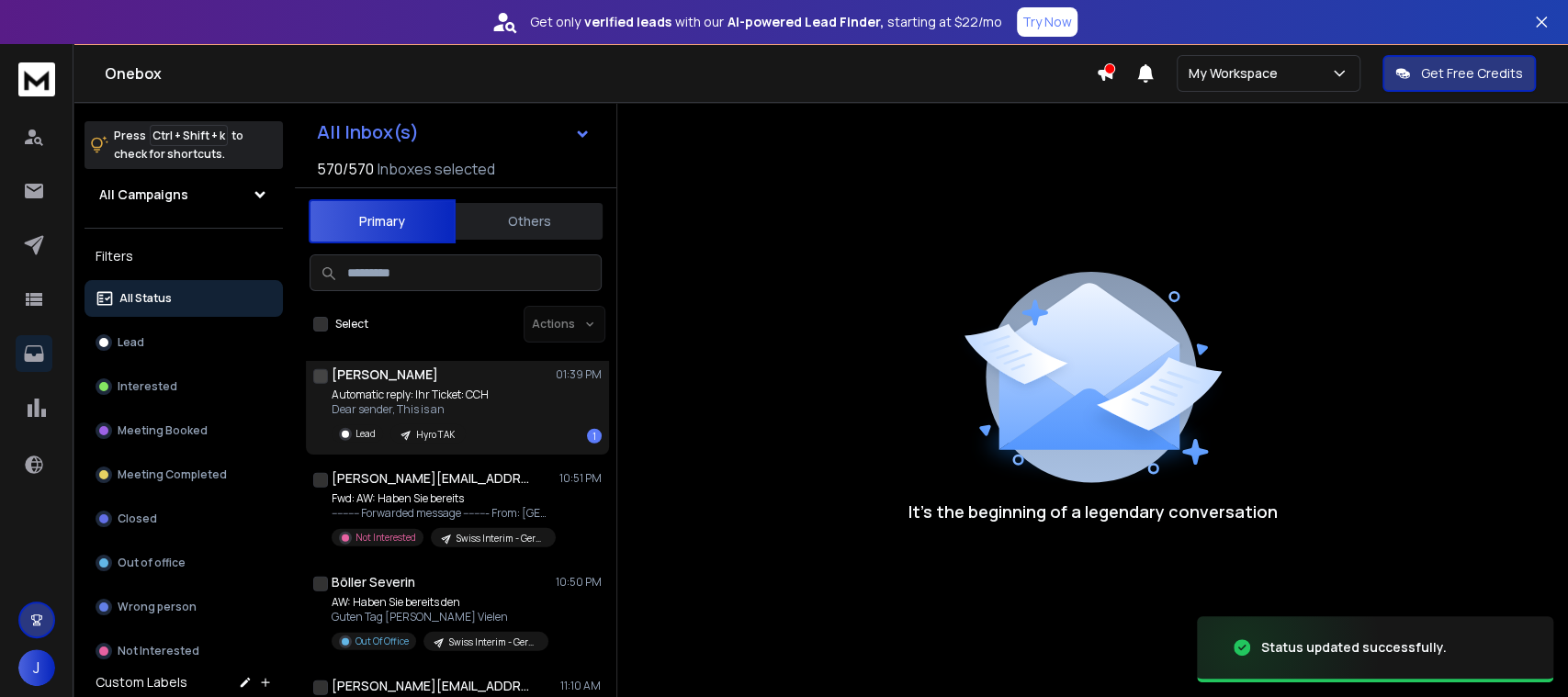
drag, startPoint x: 521, startPoint y: 394, endPoint x: 530, endPoint y: 387, distance: 11.4
click at [522, 394] on div "Automatic reply: Ihr Ticket: CCH Dear sender, This is an Lead Hyro TAK 1" at bounding box center [467, 416] width 270 height 56
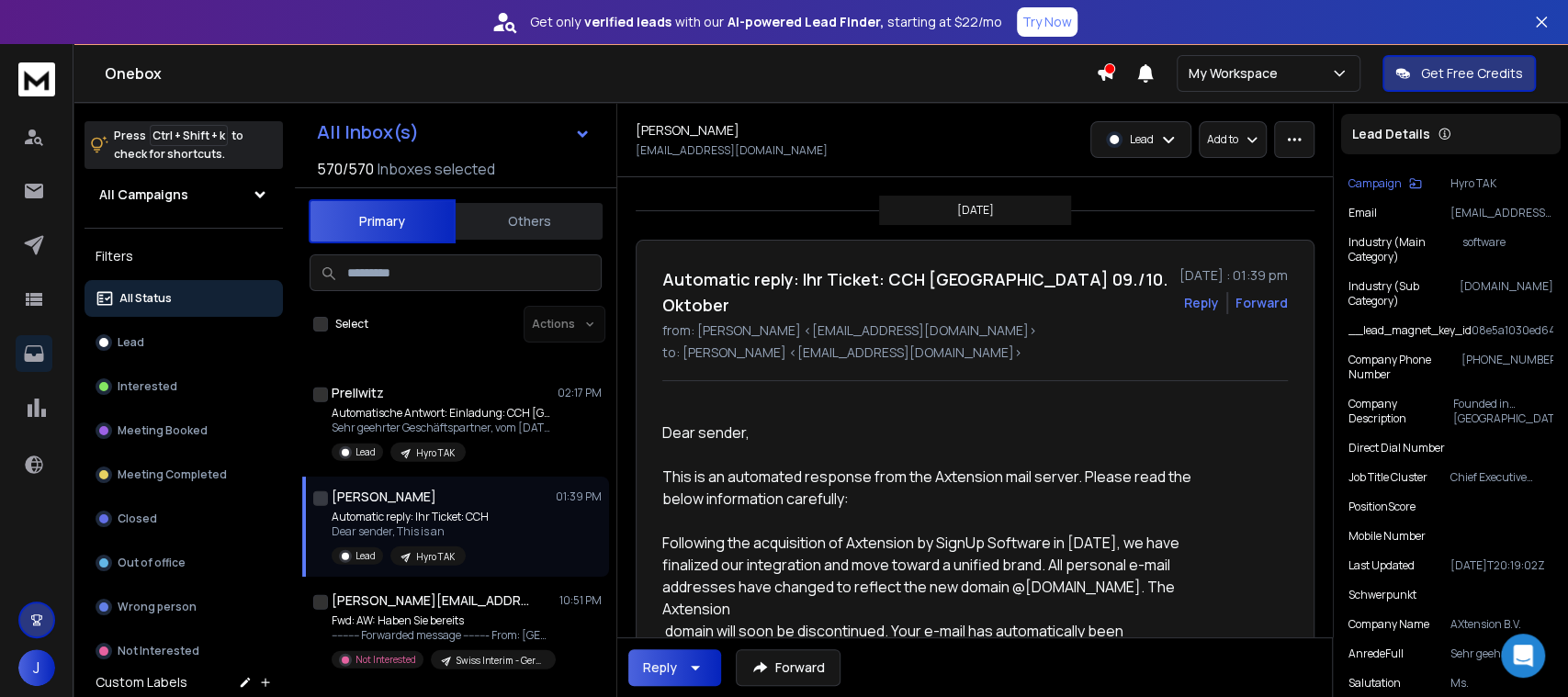
scroll to position [123, 0]
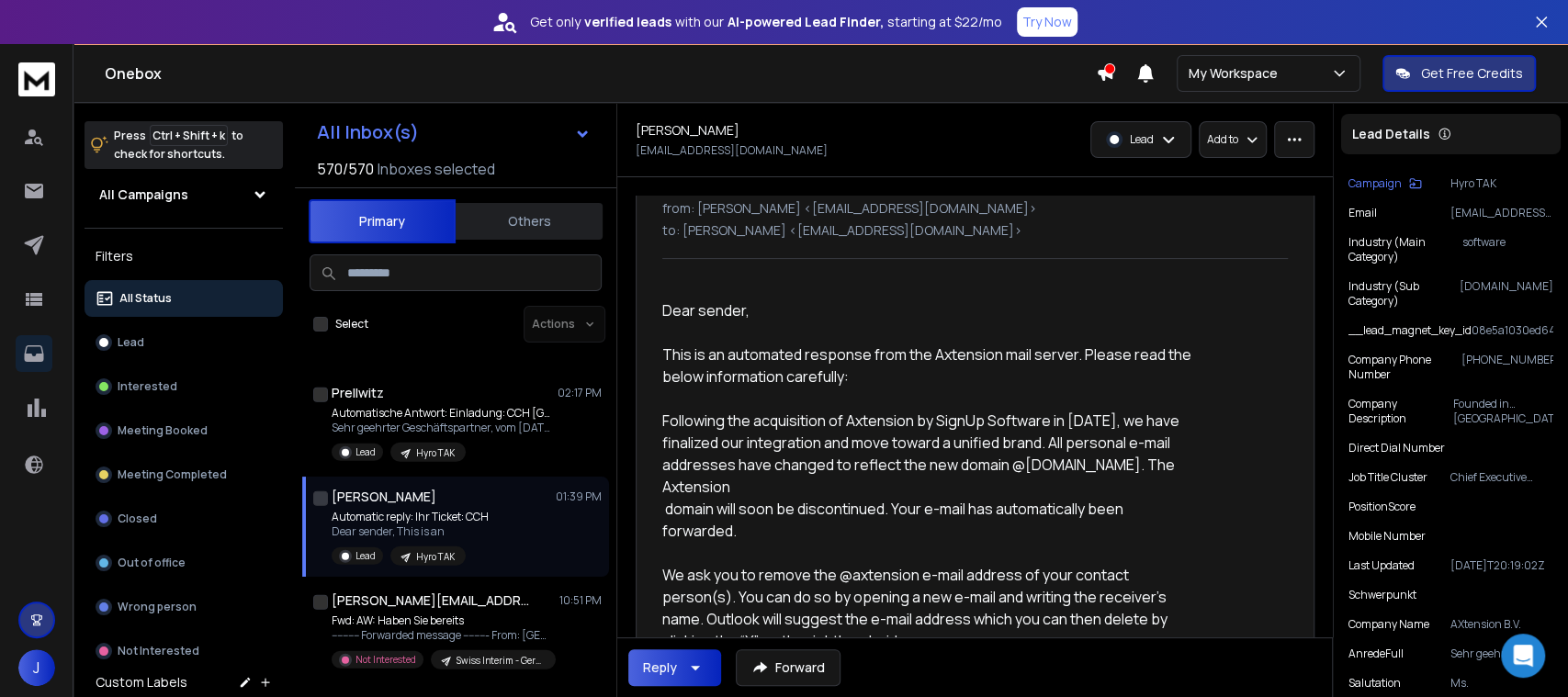
drag, startPoint x: 652, startPoint y: 315, endPoint x: 900, endPoint y: 538, distance: 333.5
copy div "Dear sender, This is an automated response from the Axtension mail server. Plea…"
click at [1130, 123] on div "Lead" at bounding box center [1140, 140] width 99 height 35
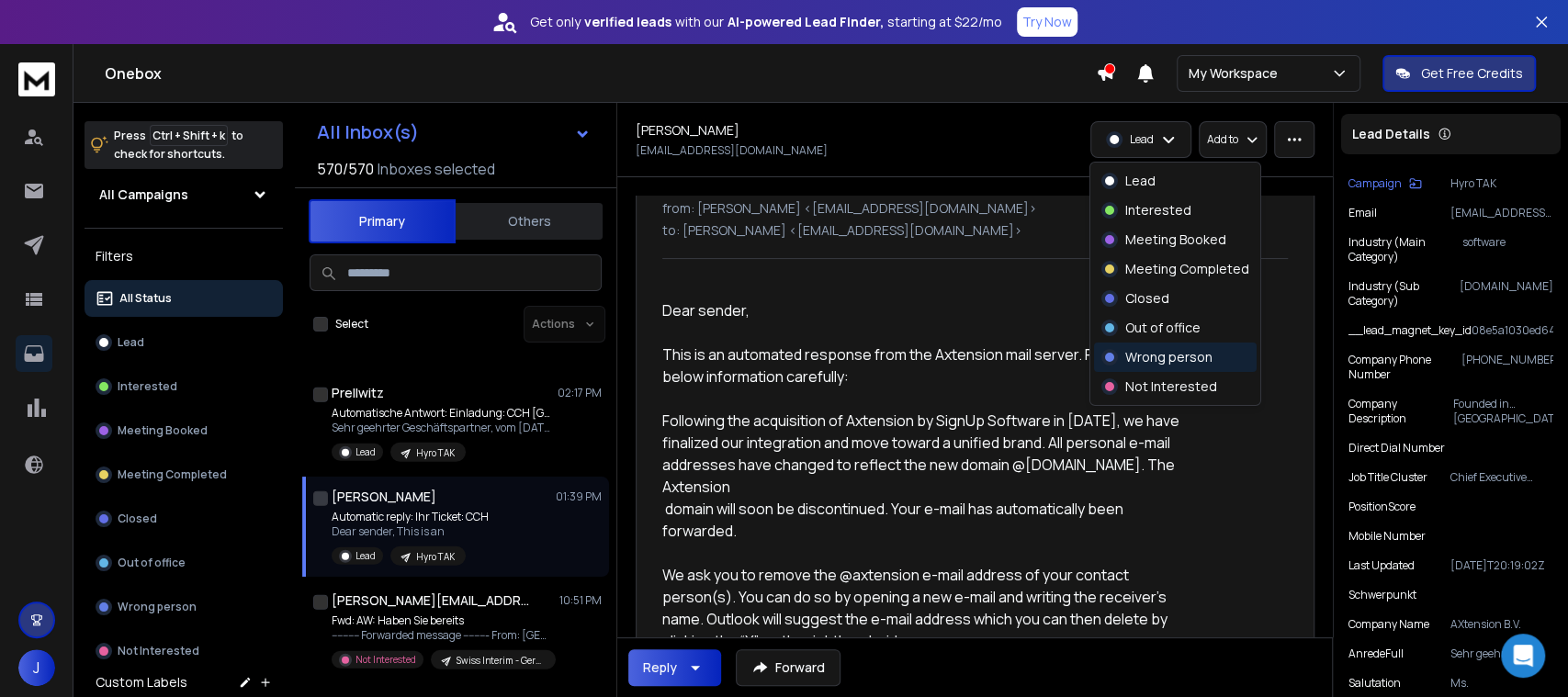
click at [1123, 369] on div "Wrong person" at bounding box center [1175, 357] width 163 height 29
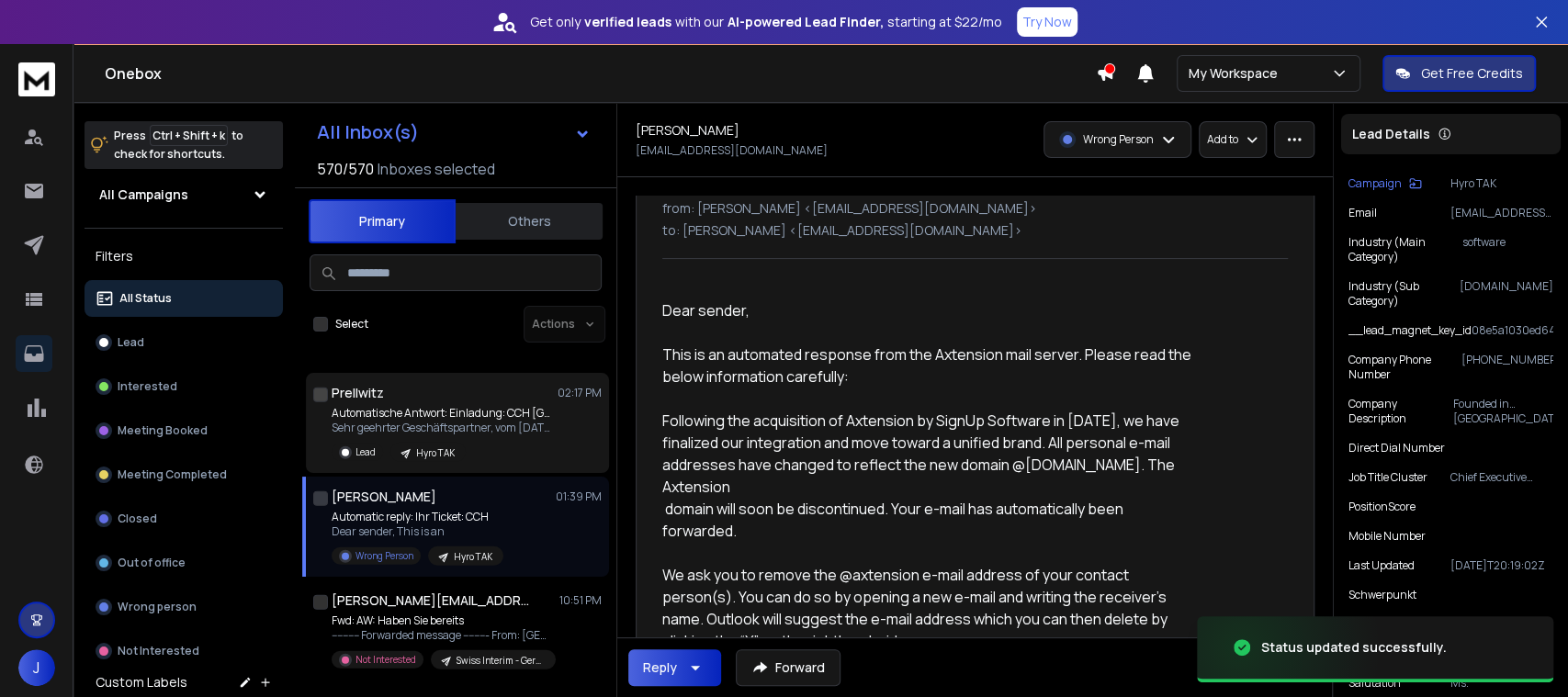
click at [471, 446] on div "Lead Hyro TAK" at bounding box center [442, 452] width 220 height 19
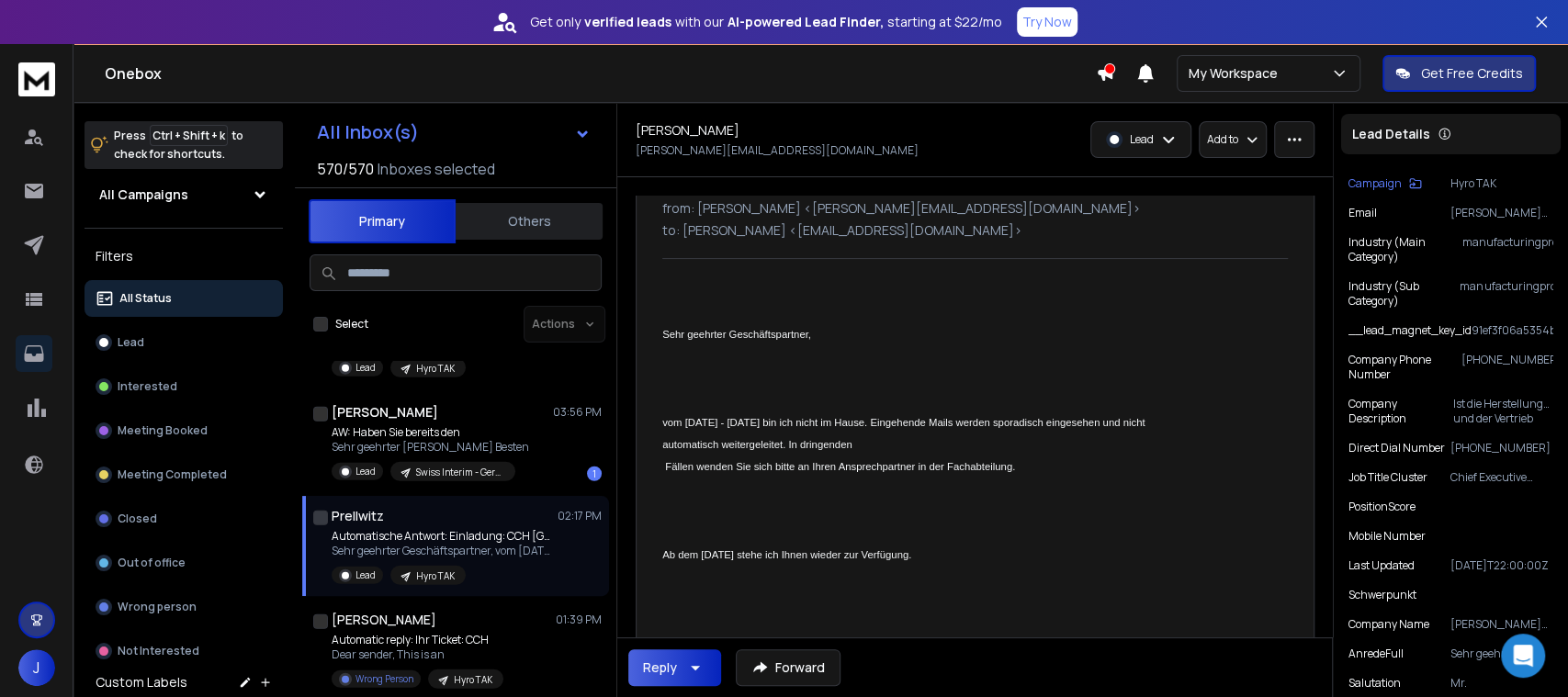
drag, startPoint x: 661, startPoint y: 417, endPoint x: 1011, endPoint y: 468, distance: 353.7
click at [1130, 144] on p "Lead" at bounding box center [1142, 140] width 24 height 15
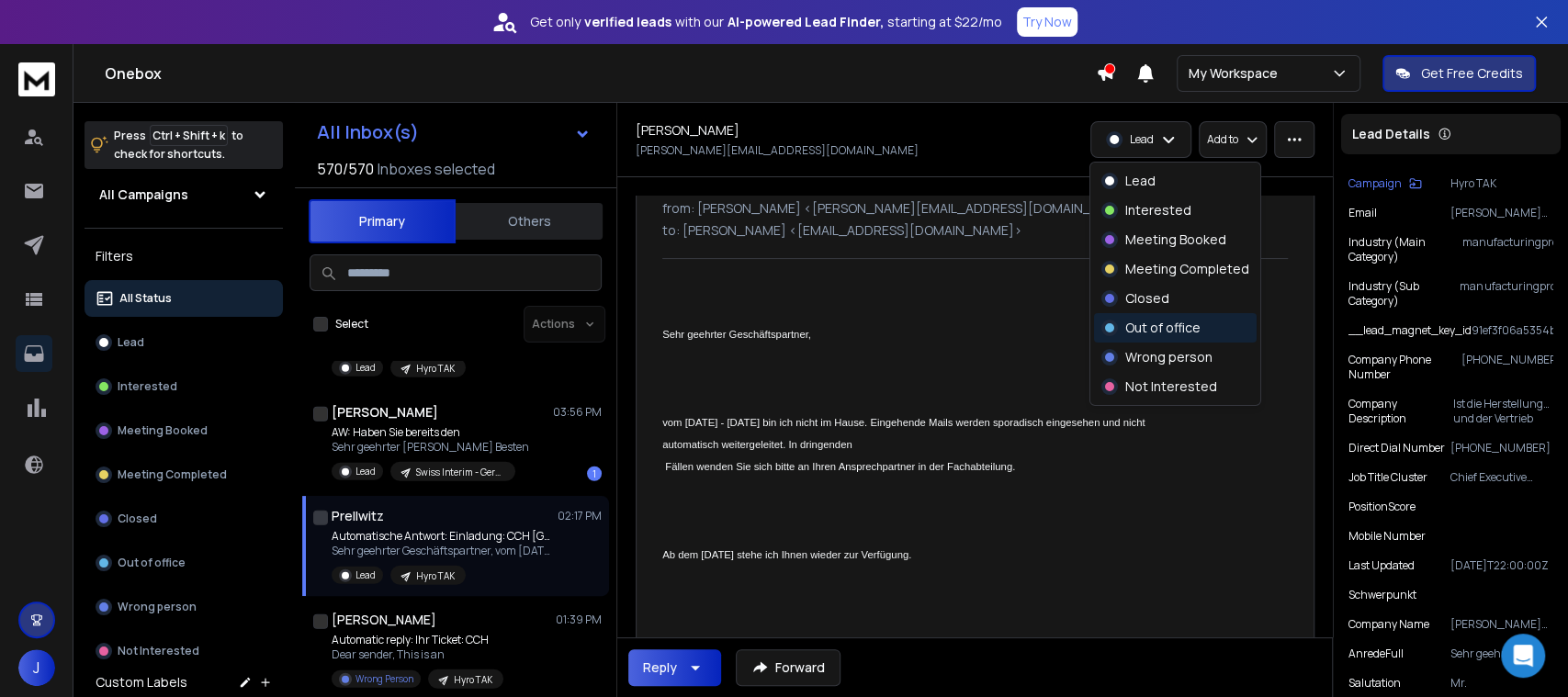
click at [1133, 319] on p "Out of office" at bounding box center [1163, 328] width 76 height 18
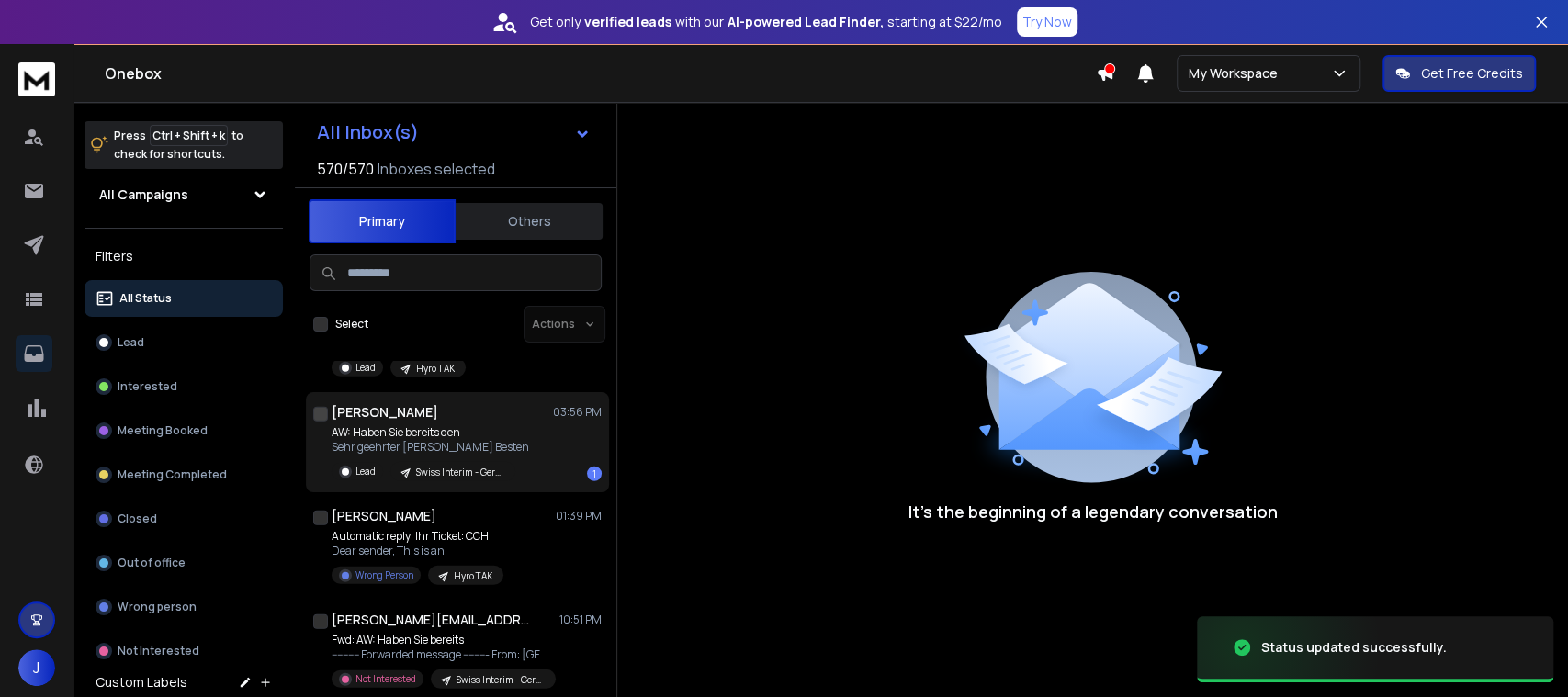
scroll to position [3172, 0]
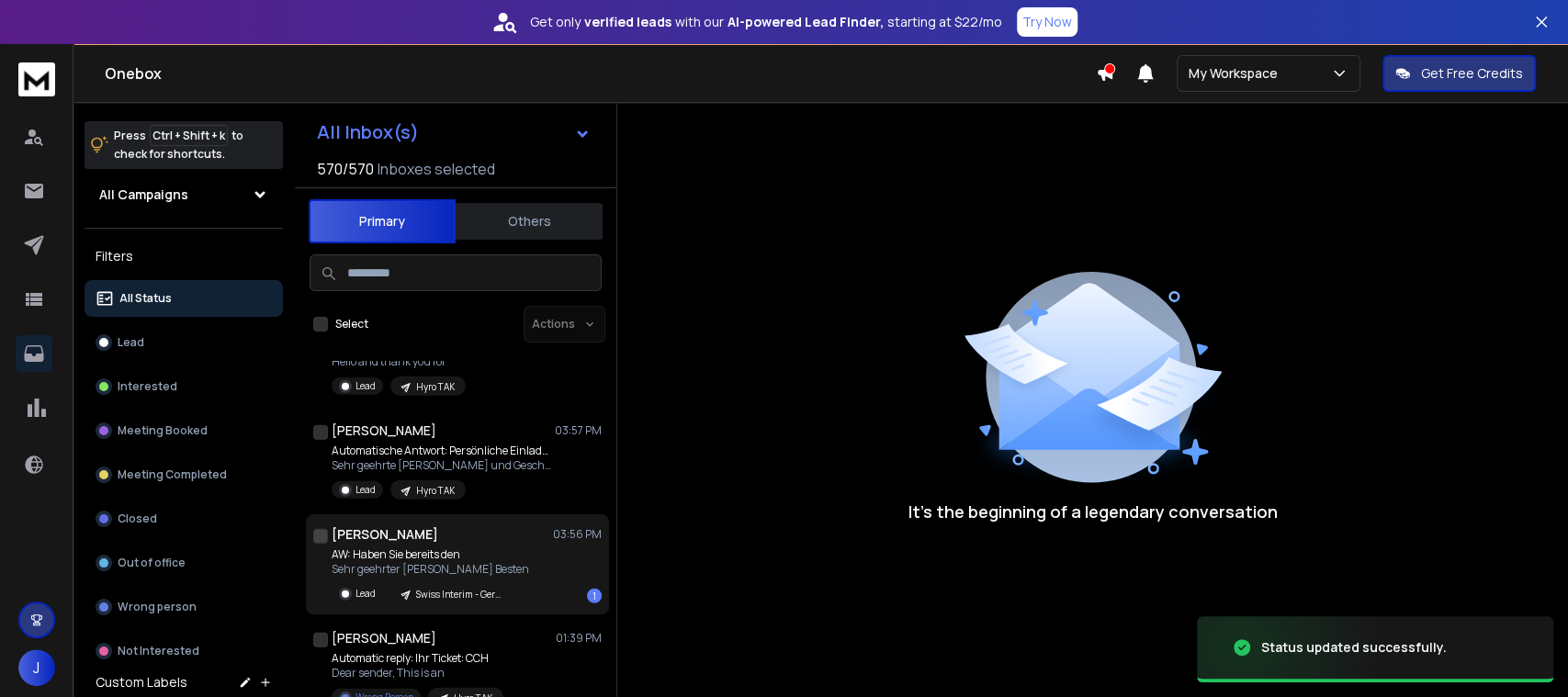
click at [530, 556] on div "AW: Haben Sie bereits den Sehr geehrter [PERSON_NAME] Besten Lead Swiss Interim…" at bounding box center [467, 575] width 270 height 56
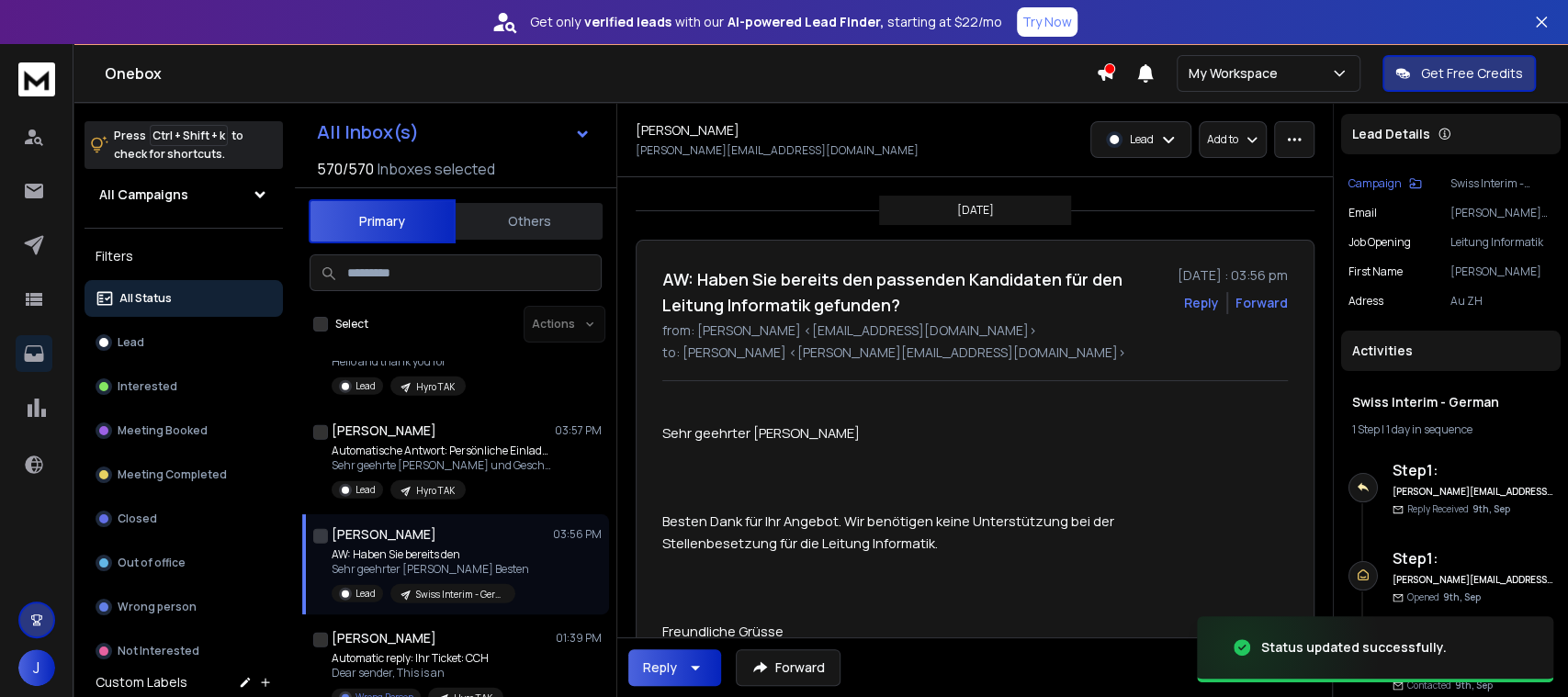
click at [708, 530] on p "Besten Dank für Ihr Angebot. Wir benötigen keine Unterstützung bei der Stellenb…" at bounding box center [931, 531] width 537 height 44
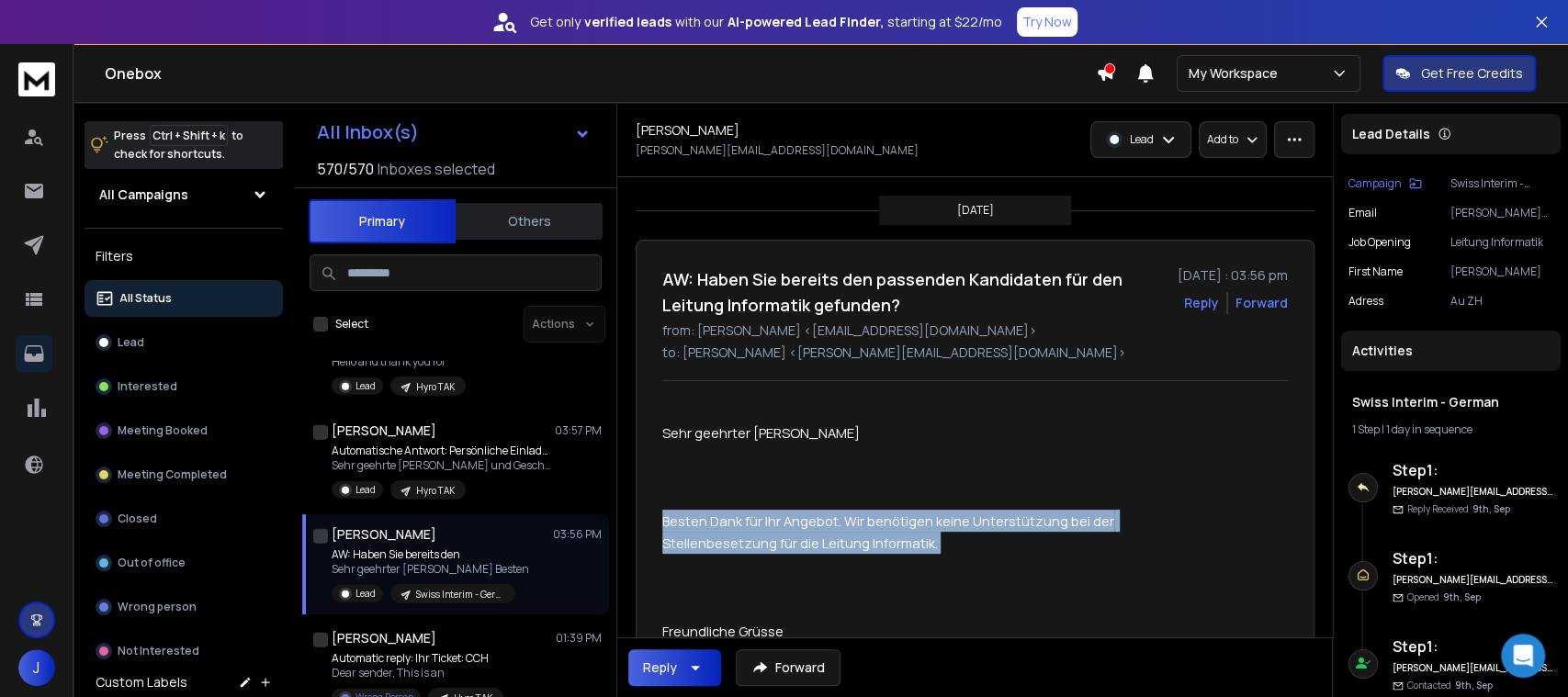
click at [708, 530] on p "Besten Dank für Ihr Angebot. Wir benötigen keine Unterstützung bei der Stellenb…" at bounding box center [931, 531] width 537 height 44
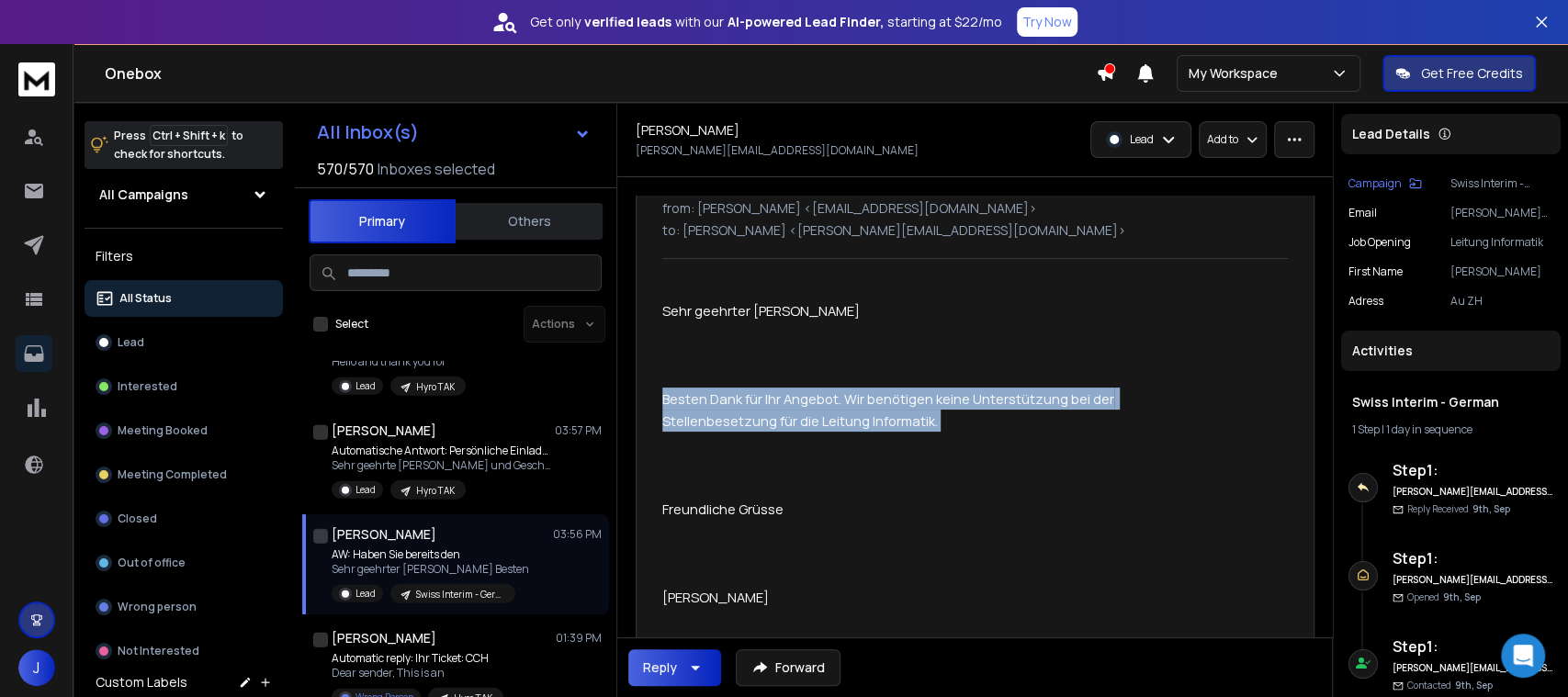
copy span "Besten Dank für Ihr Angebot. Wir benötigen keine Unterstützung bei der Stellenb…"
click at [1165, 147] on div "Lead" at bounding box center [1140, 140] width 99 height 35
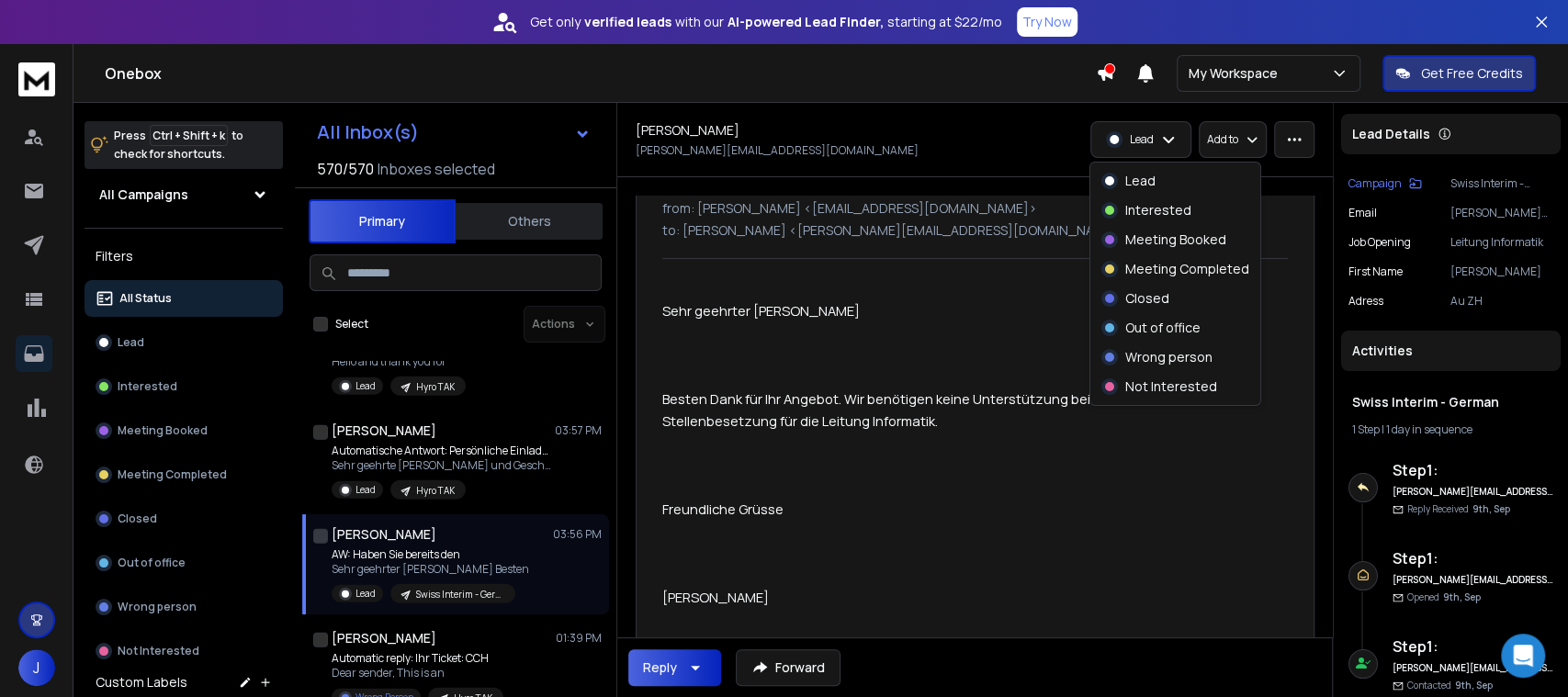
click at [1199, 401] on div "Lead Interested Meeting Booked Meeting Completed Closed Out of office Wrong per…" at bounding box center [1175, 283] width 172 height 244
click at [1194, 393] on p "Not Interested" at bounding box center [1171, 387] width 92 height 18
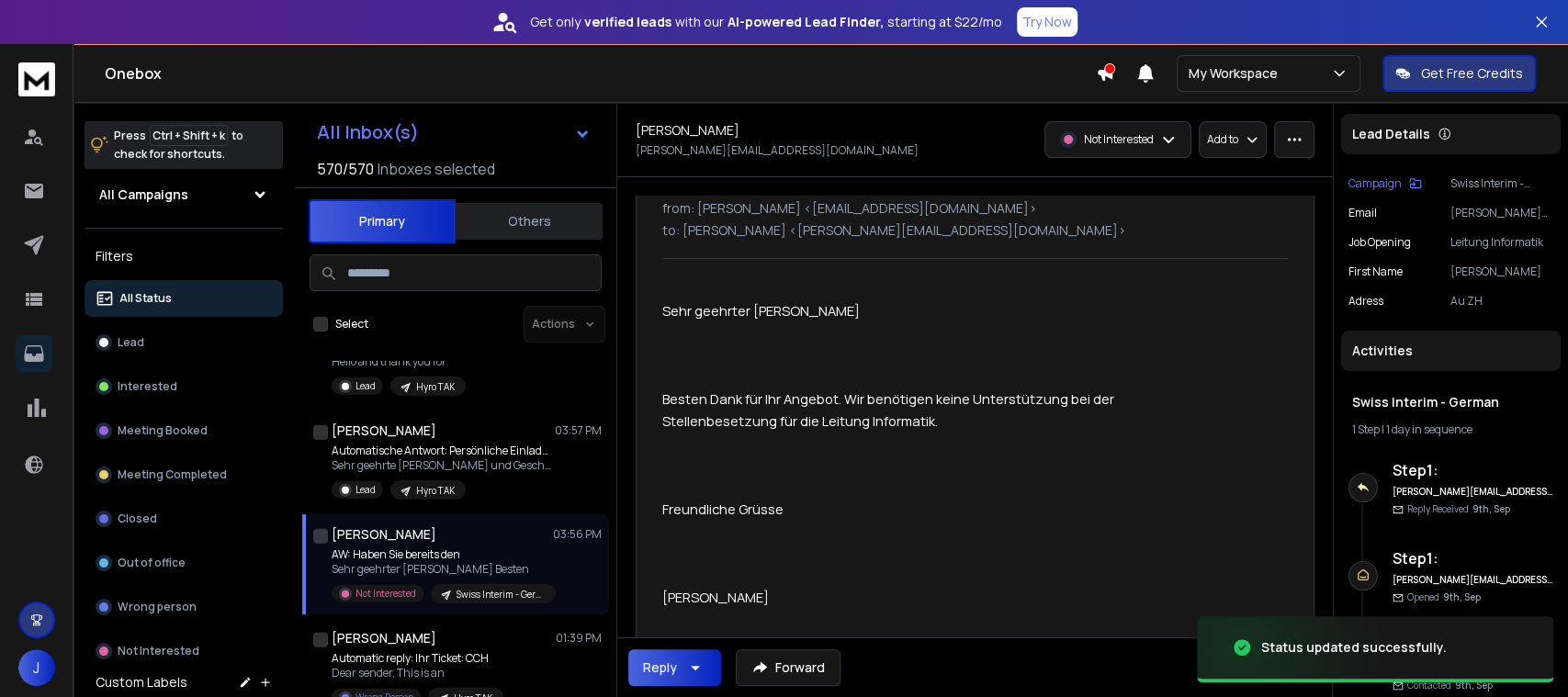
scroll to position [0, 0]
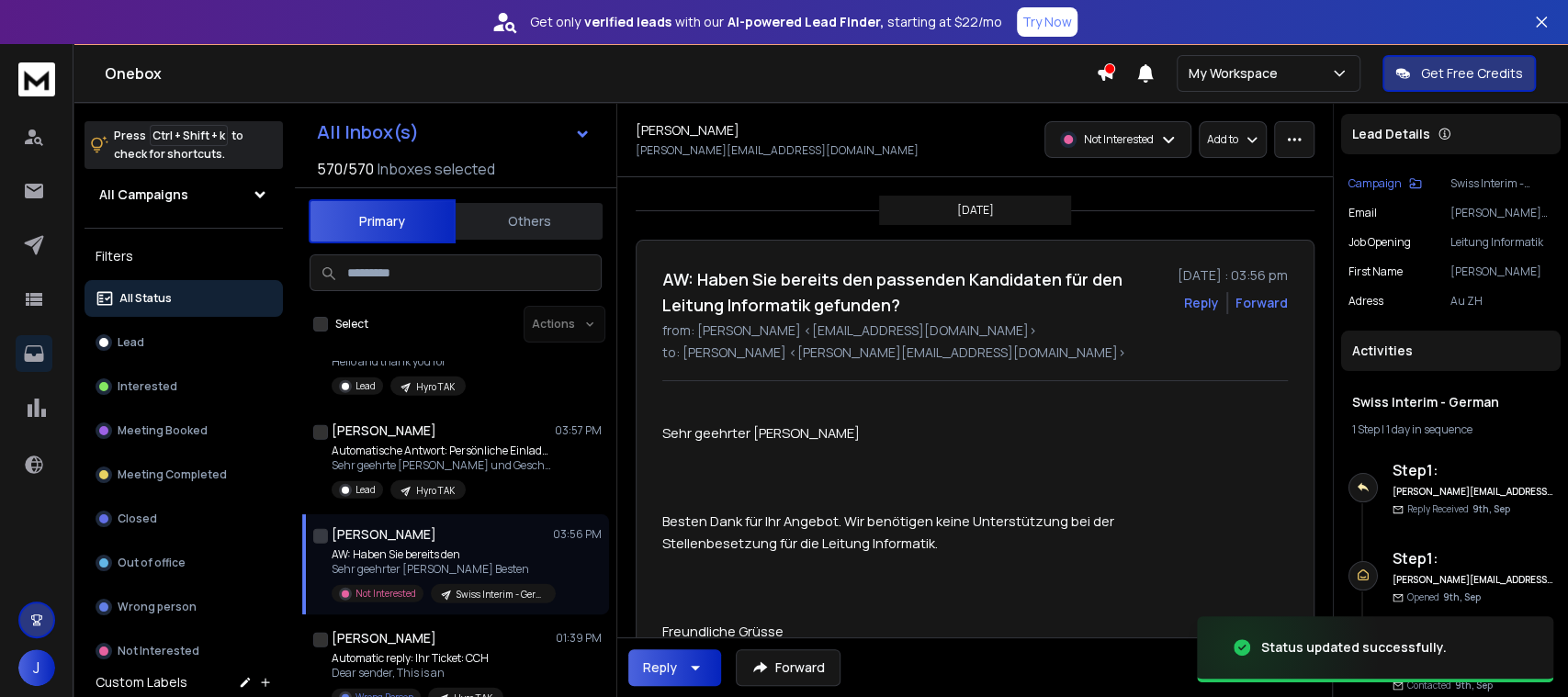
click at [1263, 299] on div "Forward" at bounding box center [1262, 303] width 53 height 18
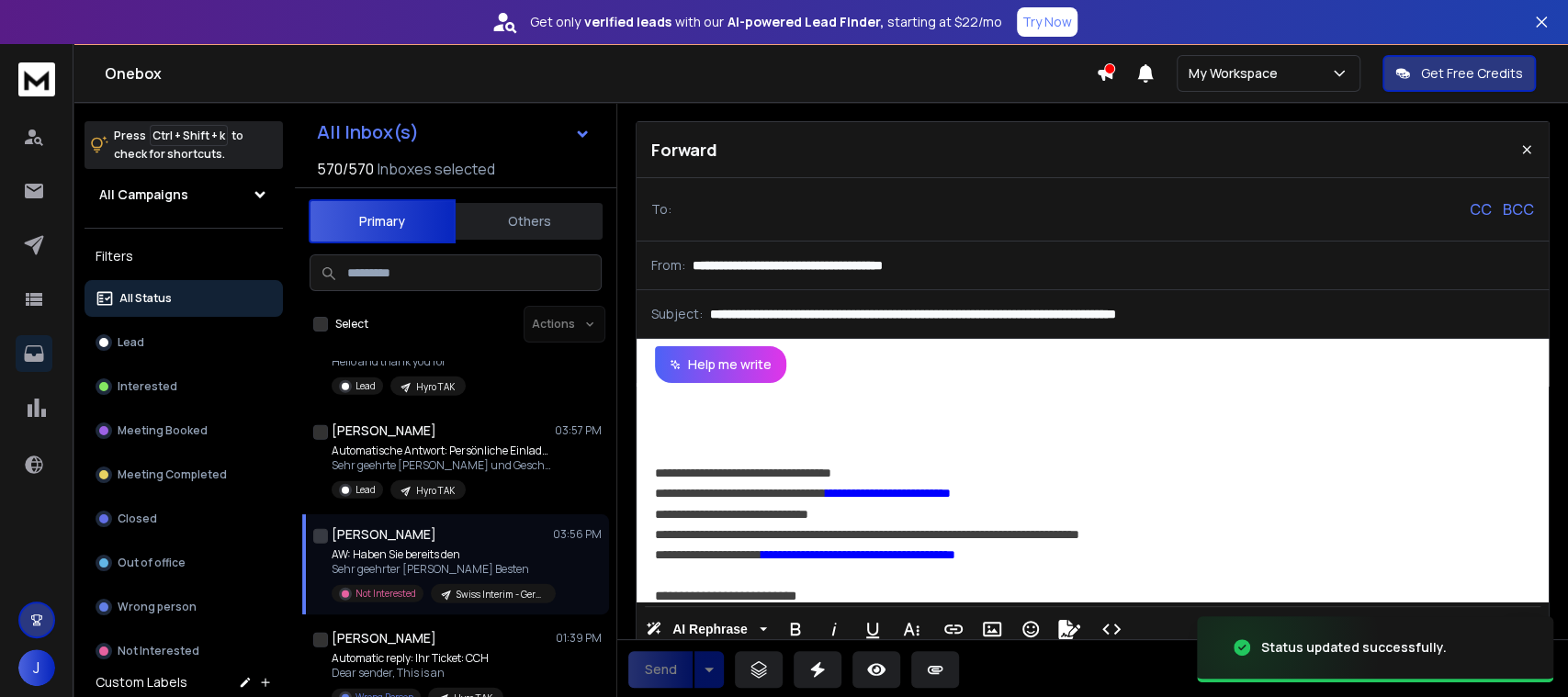
click at [733, 217] on input at bounding box center [743, 208] width 129 height 33
type input "**********"
click at [659, 684] on button "Send" at bounding box center [660, 669] width 64 height 37
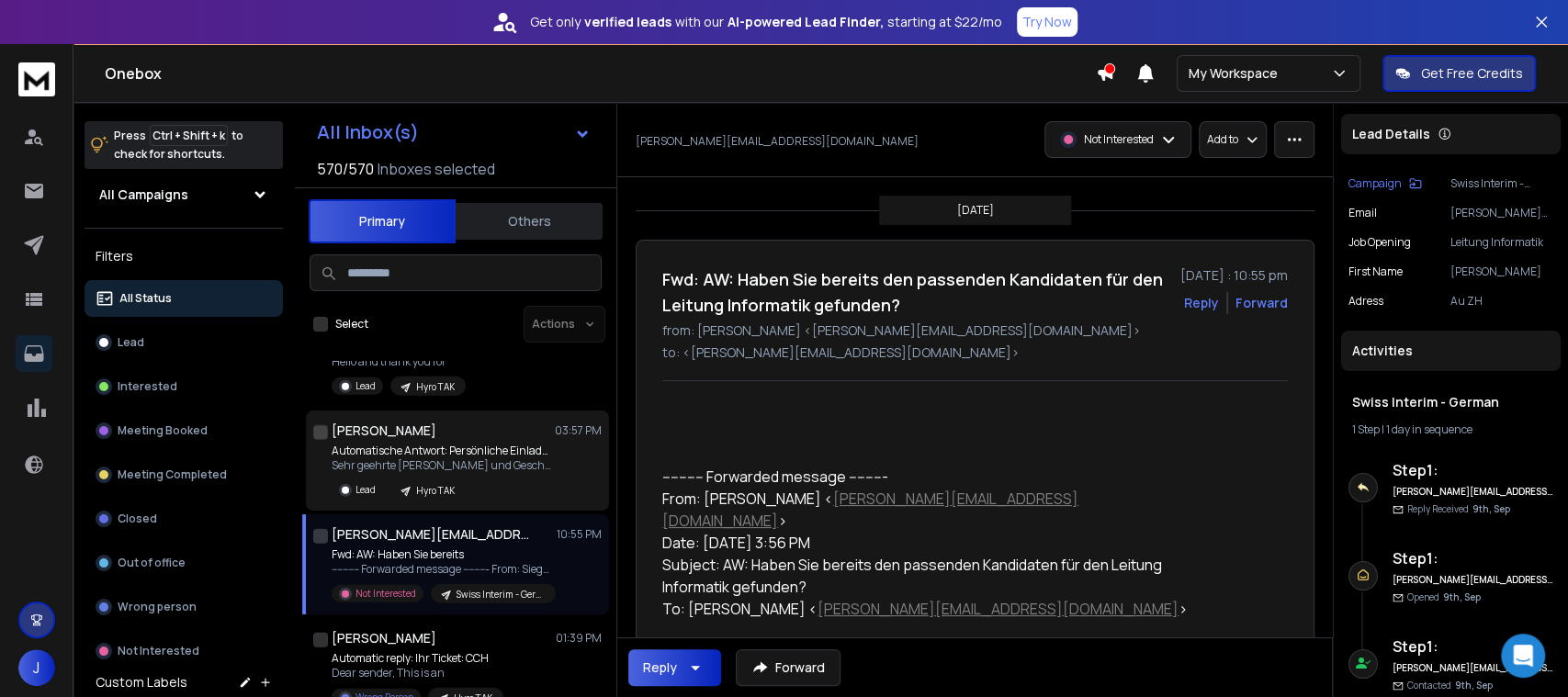
click at [511, 467] on p "Sehr geehrte [PERSON_NAME] und Geschäftspartner," at bounding box center [442, 466] width 220 height 15
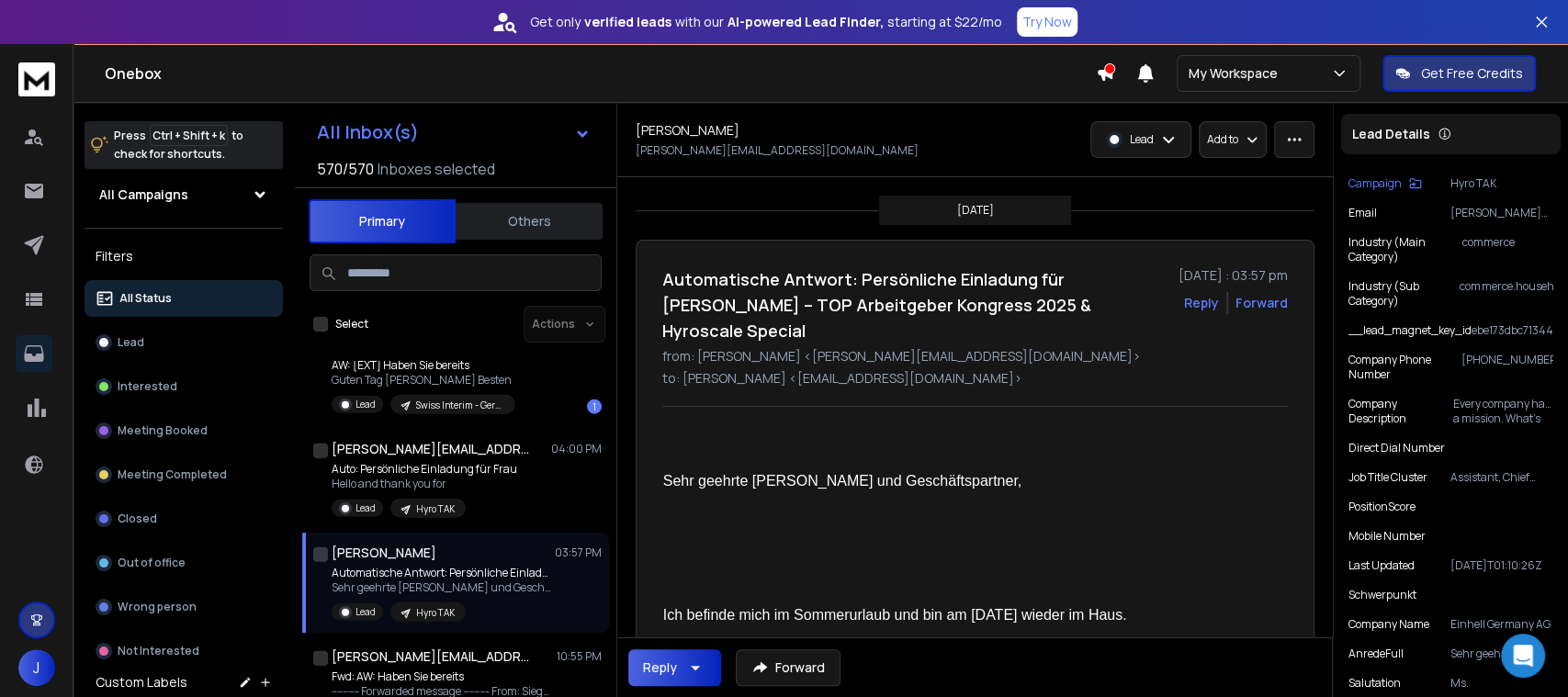
scroll to position [123, 0]
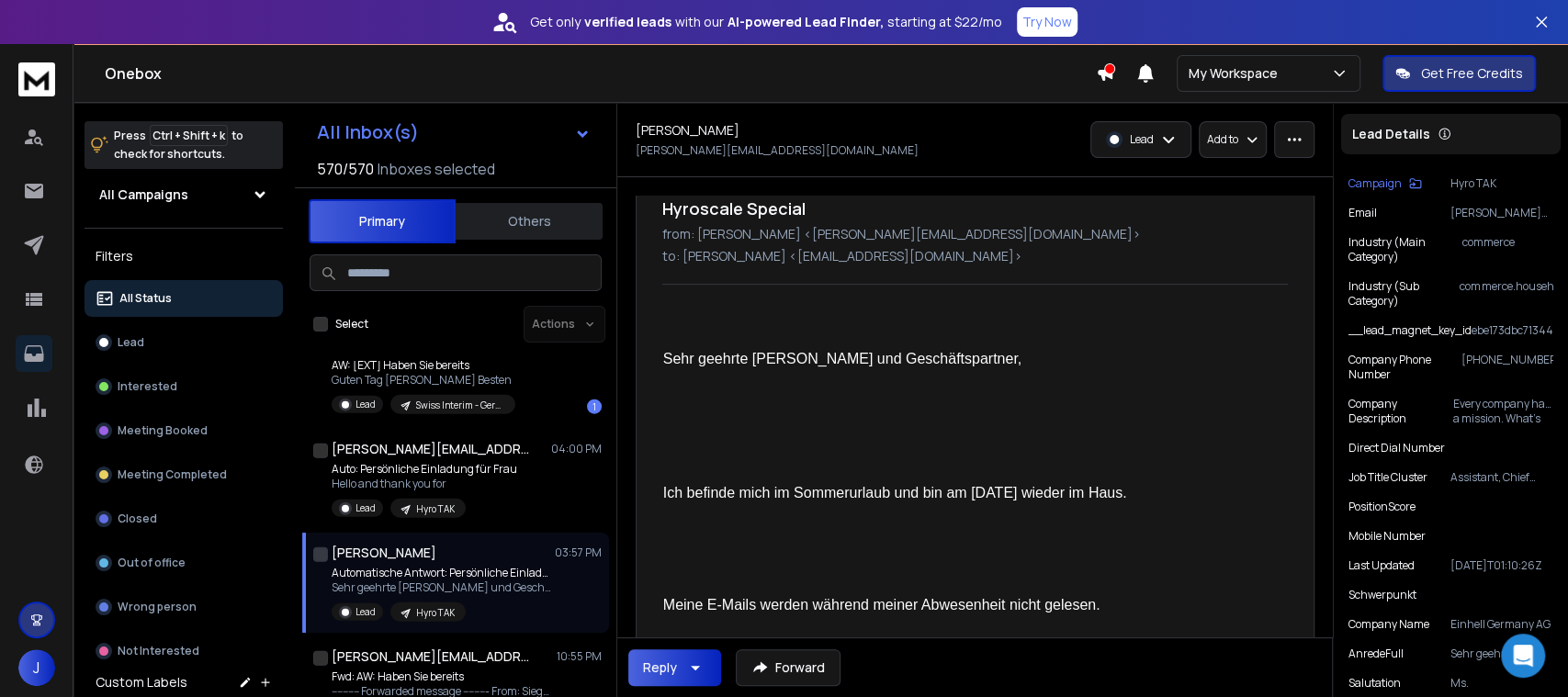
click at [801, 505] on p "Ich befinde mich im Sommerurlaub und bin am [DATE] wieder im Haus." at bounding box center [900, 493] width 474 height 23
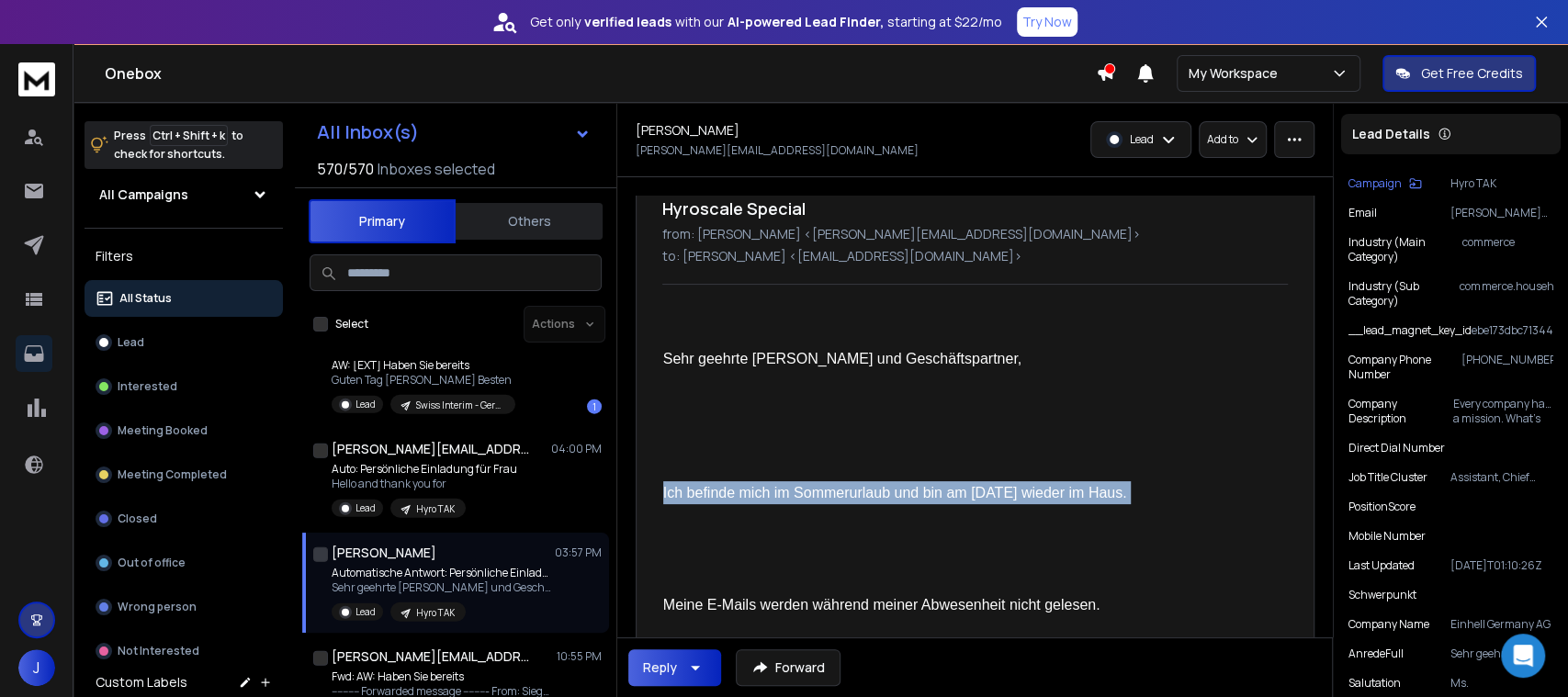
click at [801, 505] on p "Ich befinde mich im Sommerurlaub und bin am [DATE] wieder im Haus." at bounding box center [900, 493] width 474 height 23
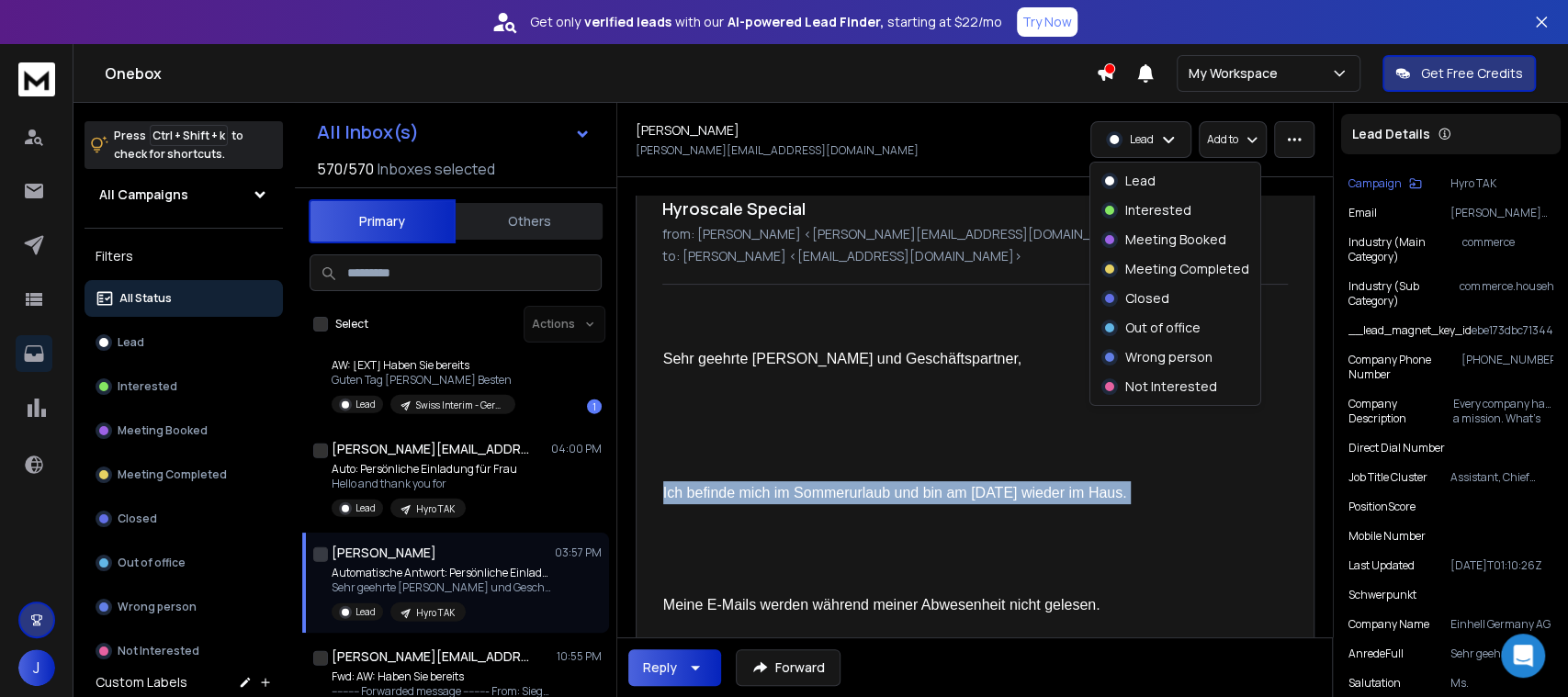
click at [1118, 153] on div "Lead" at bounding box center [1140, 140] width 99 height 35
click at [1125, 328] on p "Out of office" at bounding box center [1163, 328] width 76 height 18
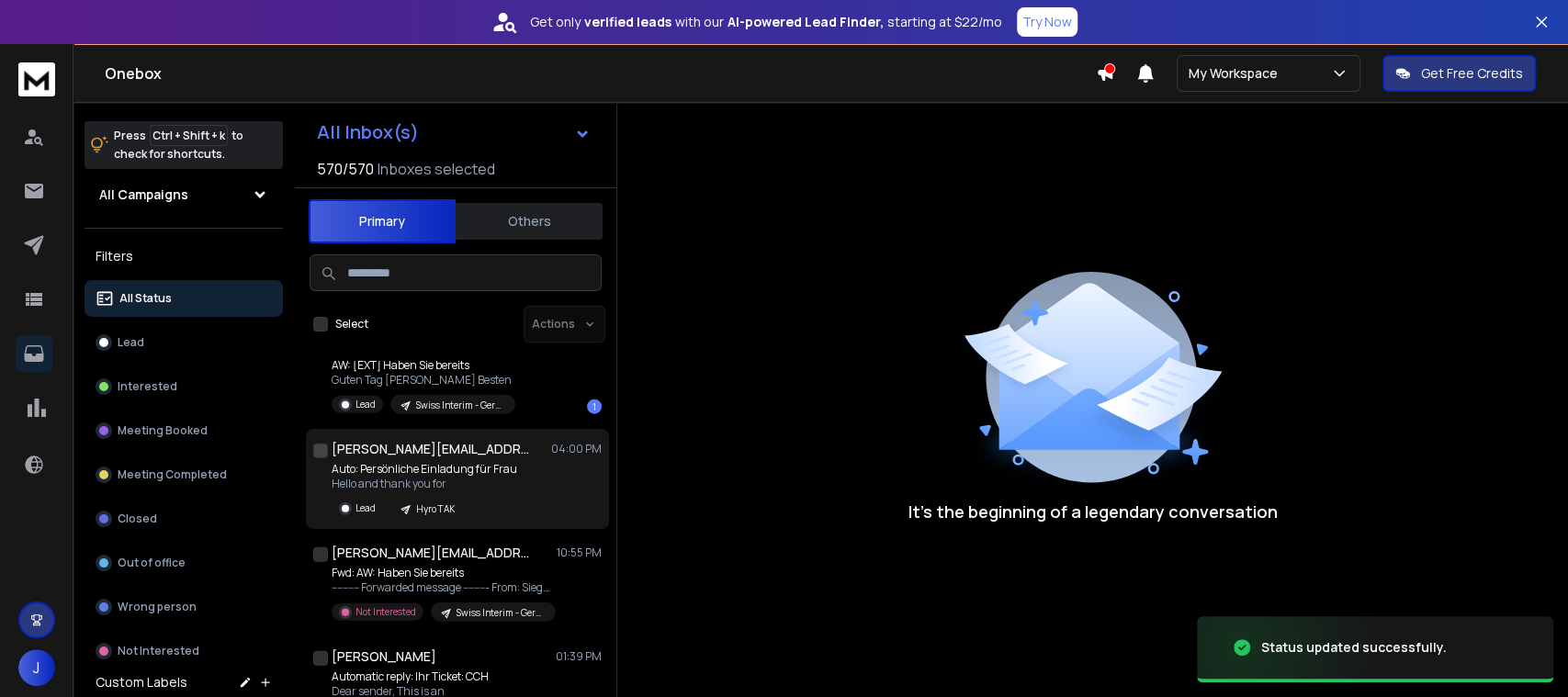
scroll to position [0, 0]
click at [536, 460] on div "[PERSON_NAME][EMAIL_ADDRESS][DOMAIN_NAME] 04:00 PM Auto: Persönliche Einladung …" at bounding box center [467, 479] width 270 height 78
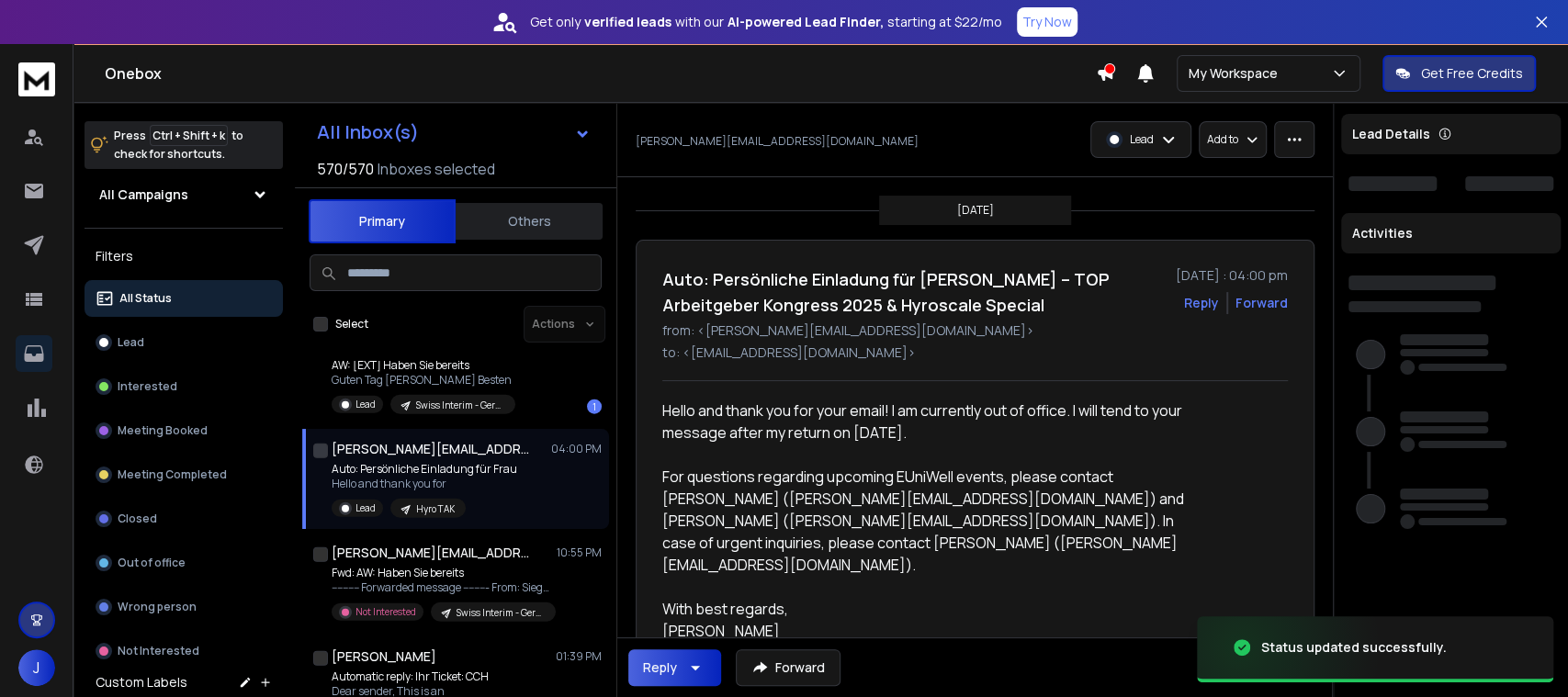
scroll to position [2927, 0]
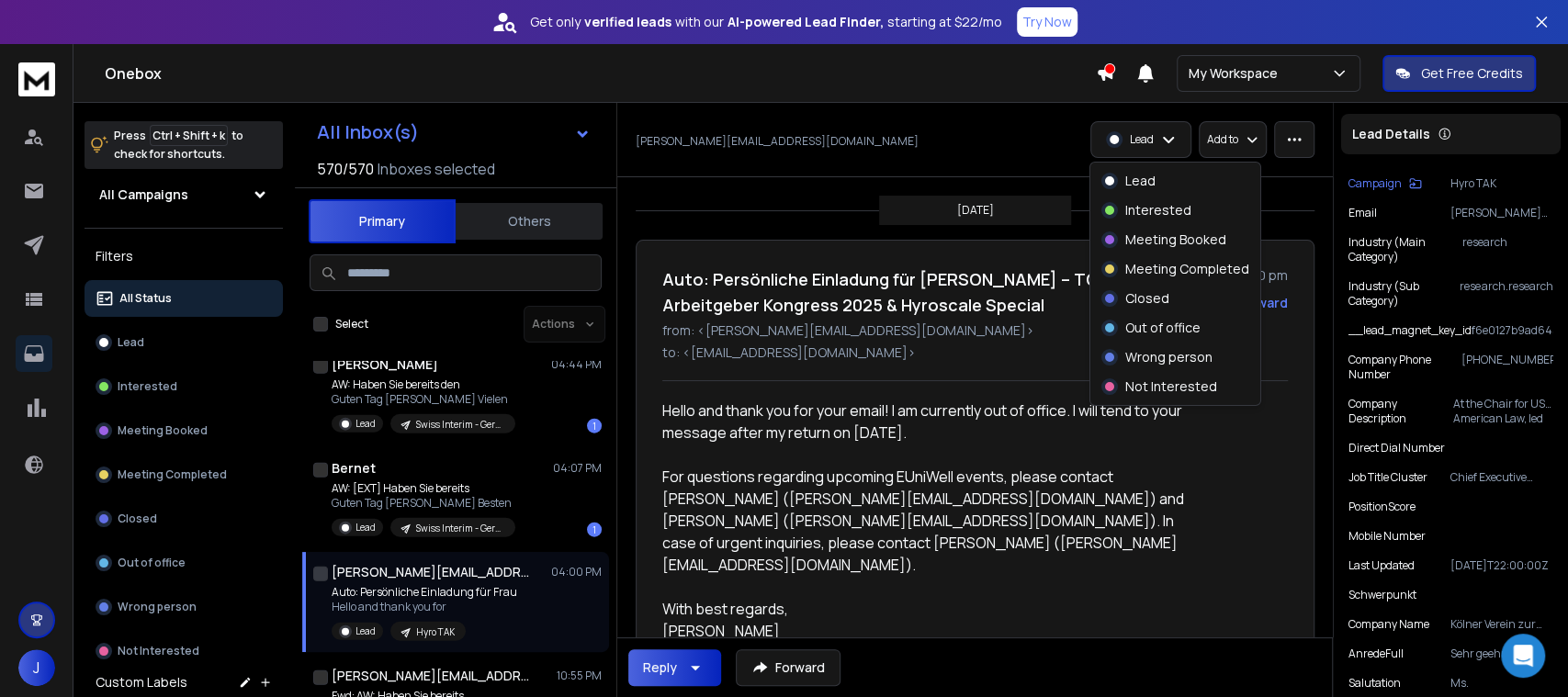
click at [1119, 129] on div "Lead" at bounding box center [1140, 140] width 99 height 35
click at [1147, 317] on div "Out of office" at bounding box center [1175, 327] width 163 height 29
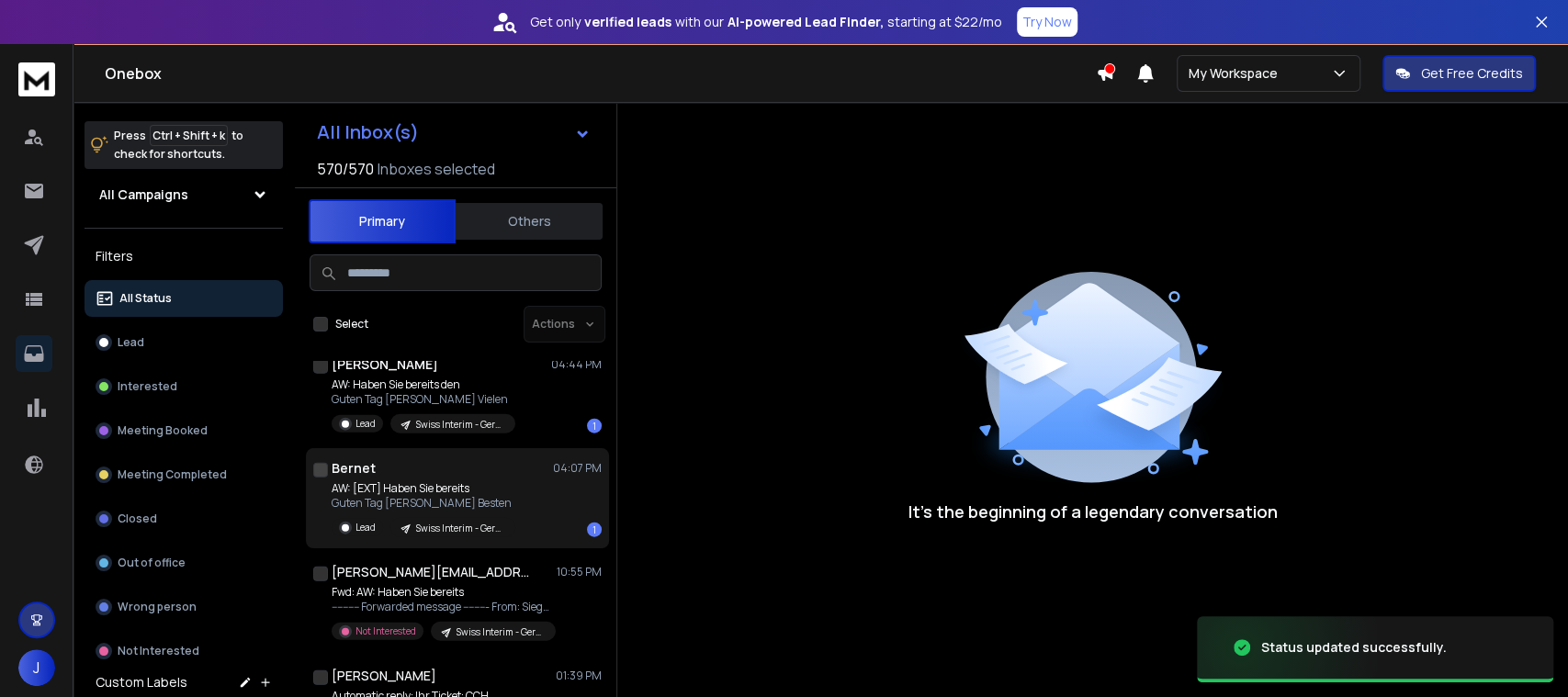
click at [499, 517] on div "AW: [EXT] Haben Sie bereits Guten Tag [PERSON_NAME] Besten Lead Swiss Interim -…" at bounding box center [424, 510] width 184 height 56
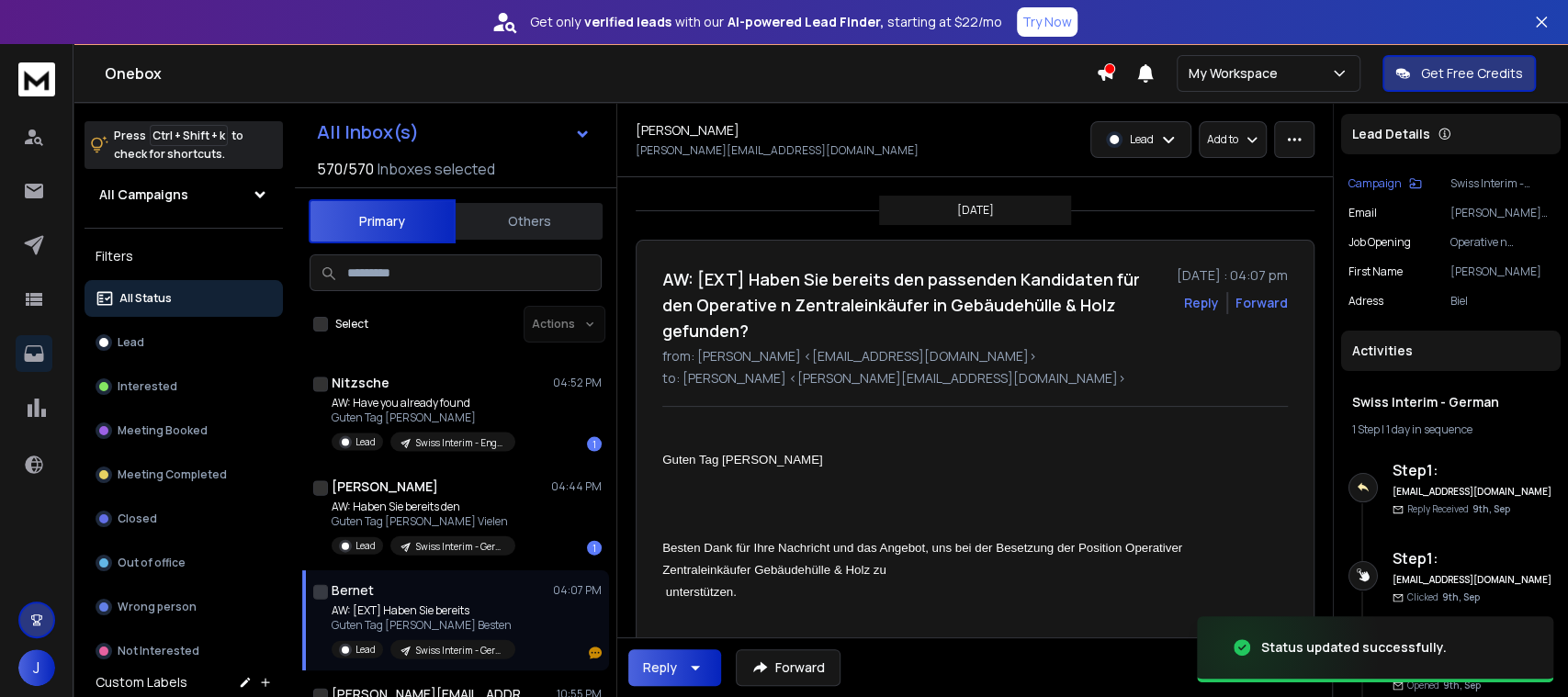
scroll to position [123, 0]
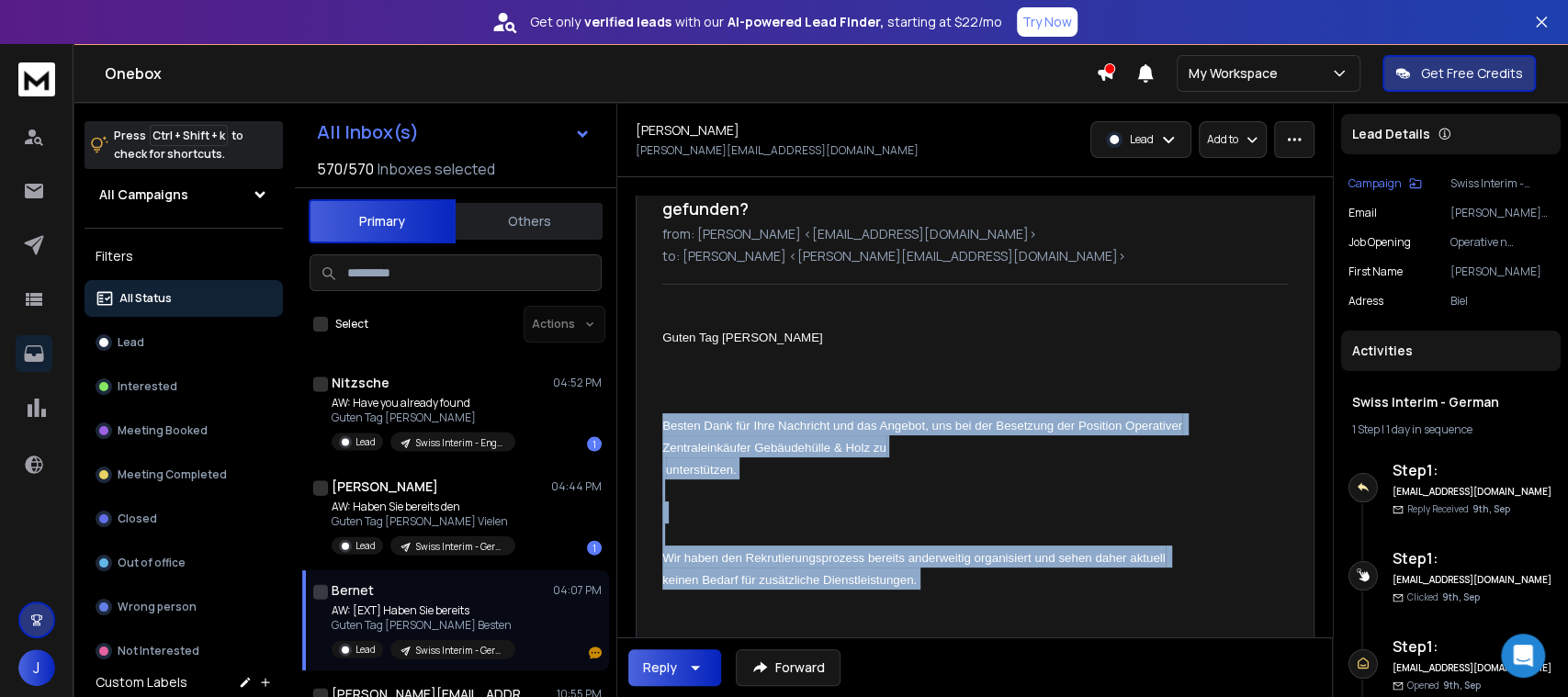
drag, startPoint x: 677, startPoint y: 421, endPoint x: 942, endPoint y: 593, distance: 315.9
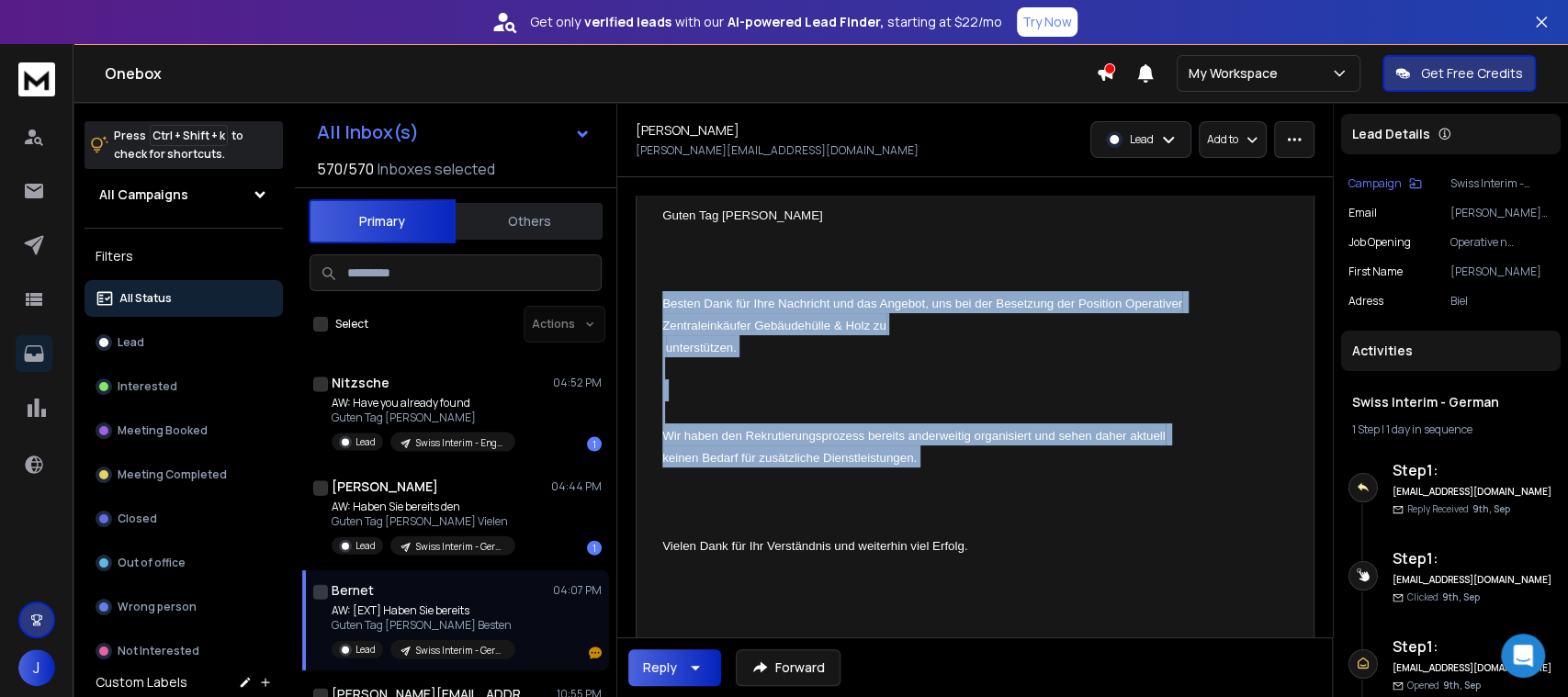
click at [1139, 146] on p "Lead" at bounding box center [1142, 140] width 24 height 15
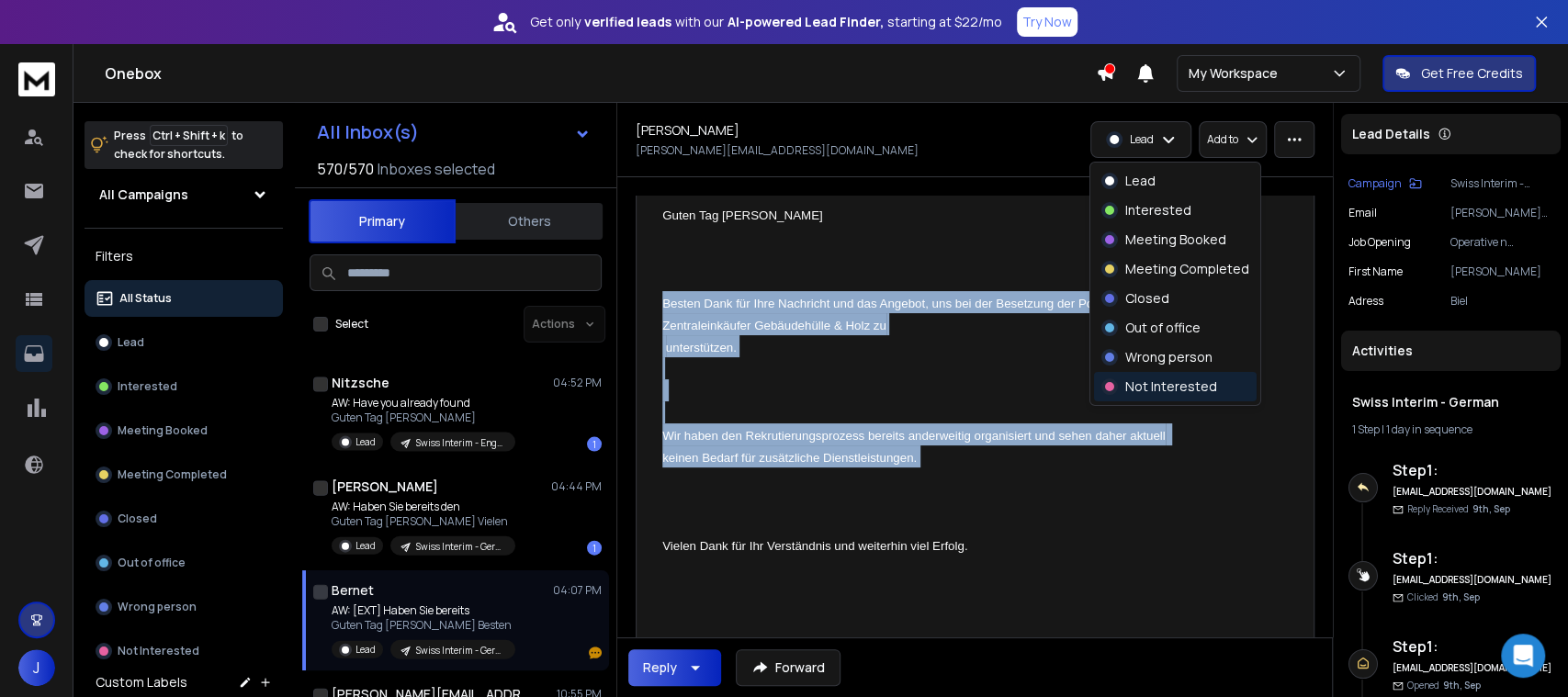
click at [1160, 385] on p "Not Interested" at bounding box center [1171, 387] width 92 height 18
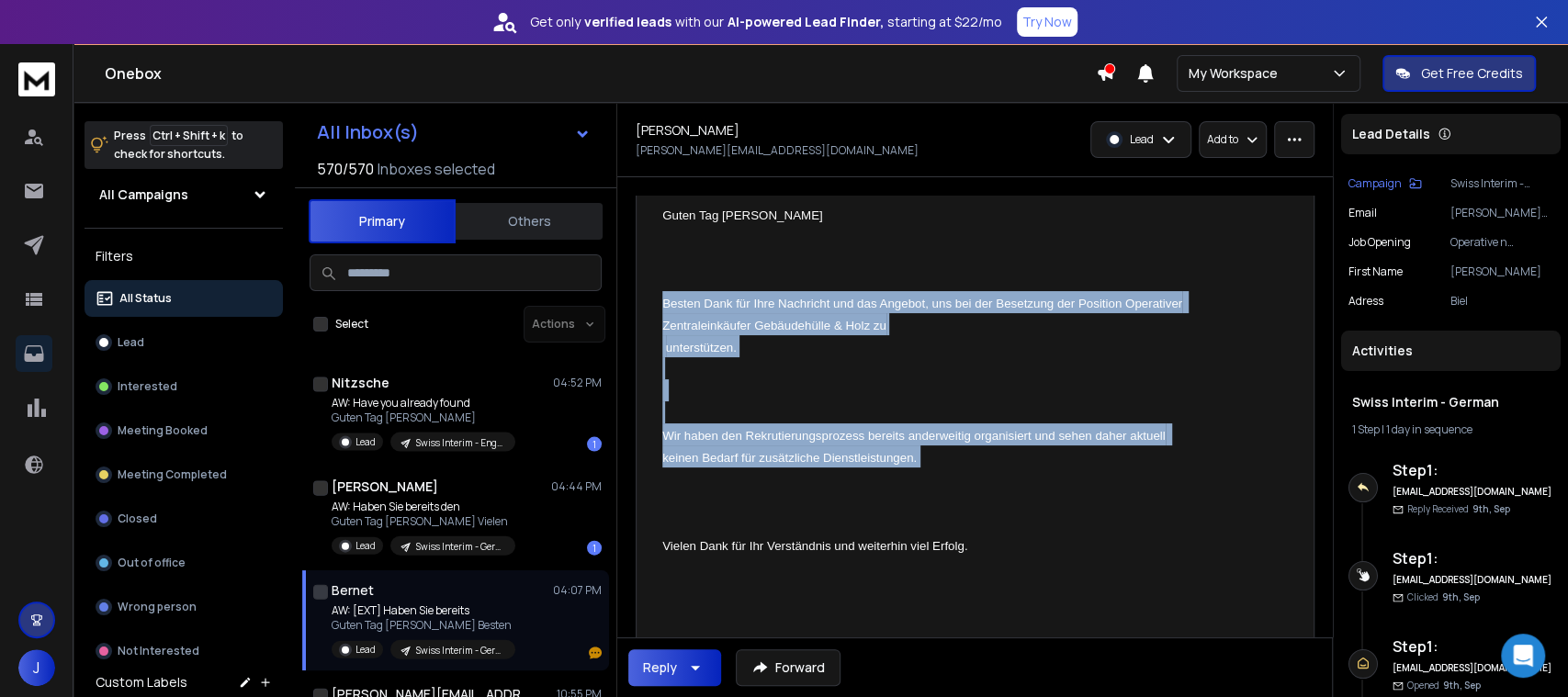
scroll to position [0, 0]
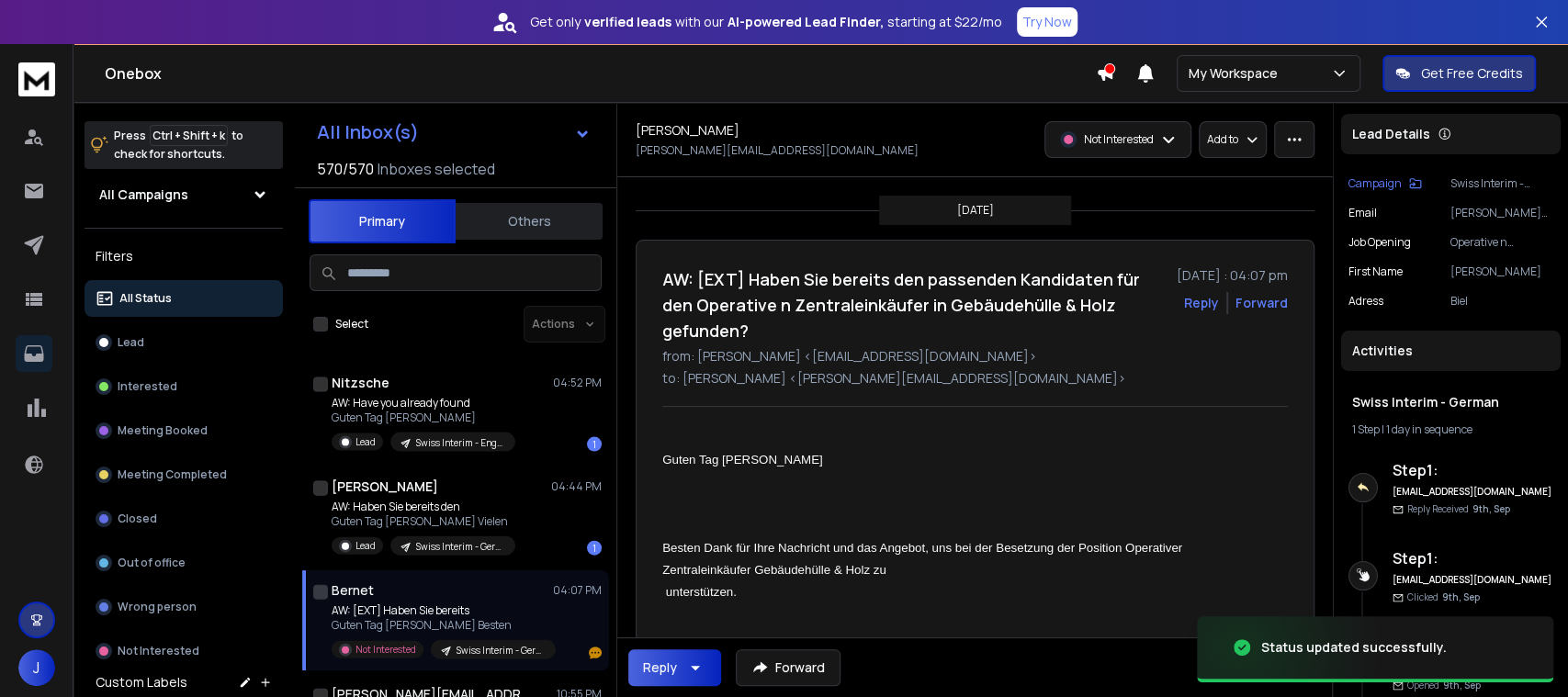
click at [1258, 308] on div "Forward" at bounding box center [1262, 303] width 53 height 18
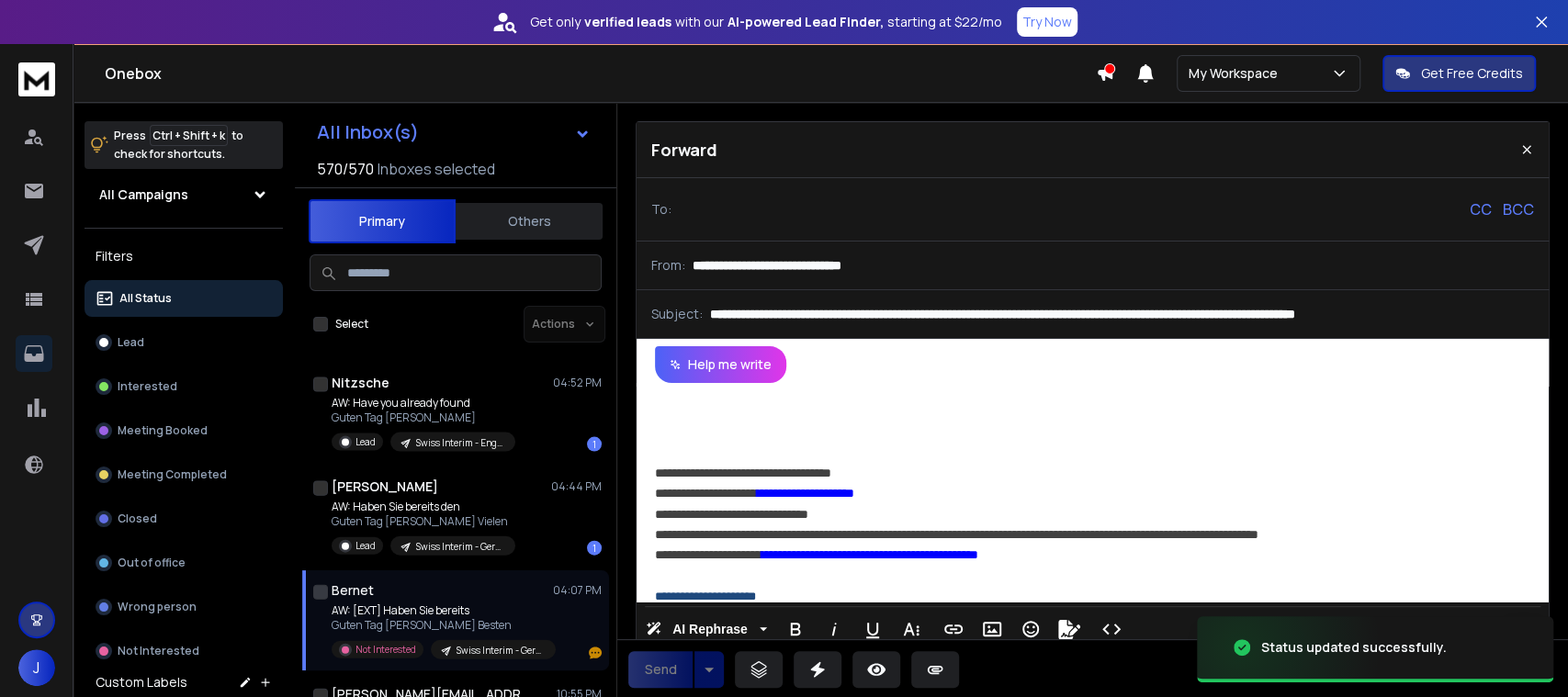
click at [693, 158] on p "Forward" at bounding box center [684, 150] width 66 height 26
drag, startPoint x: 719, startPoint y: 194, endPoint x: 720, endPoint y: 204, distance: 10.0
click at [719, 194] on input at bounding box center [743, 208] width 129 height 33
type input "**********"
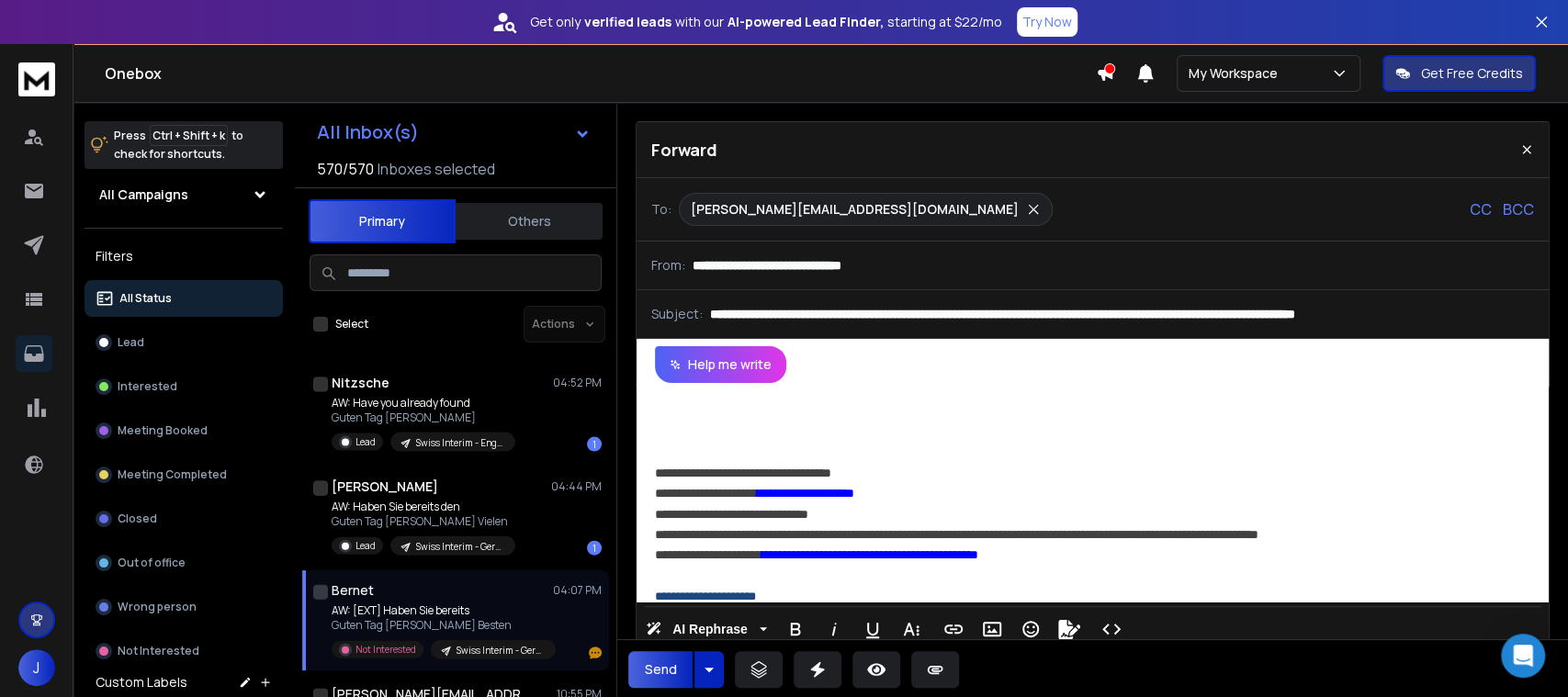
click at [654, 675] on button "Send" at bounding box center [660, 669] width 64 height 37
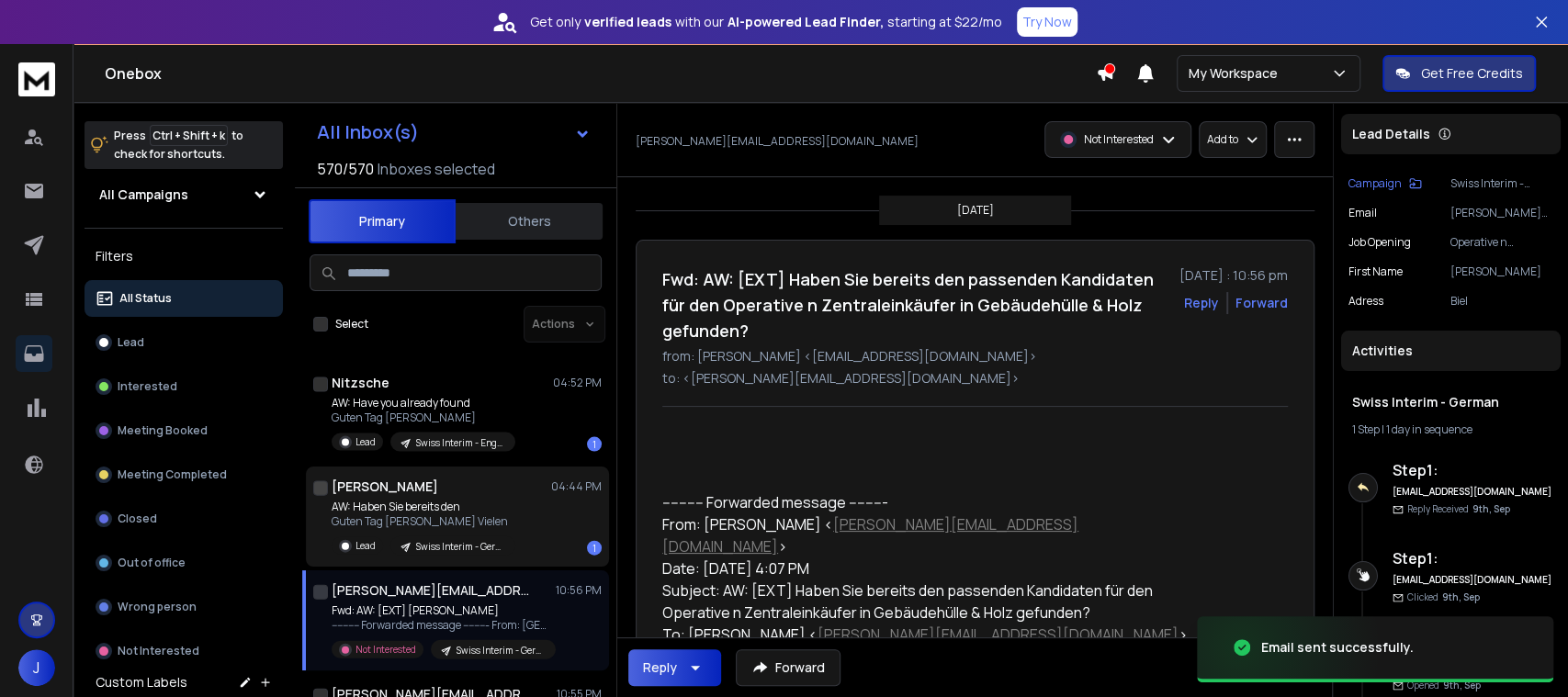
click at [532, 507] on div "AW: Haben Sie bereits den Guten Tag [PERSON_NAME] Vielen Lead Swiss Interim - G…" at bounding box center [467, 527] width 270 height 56
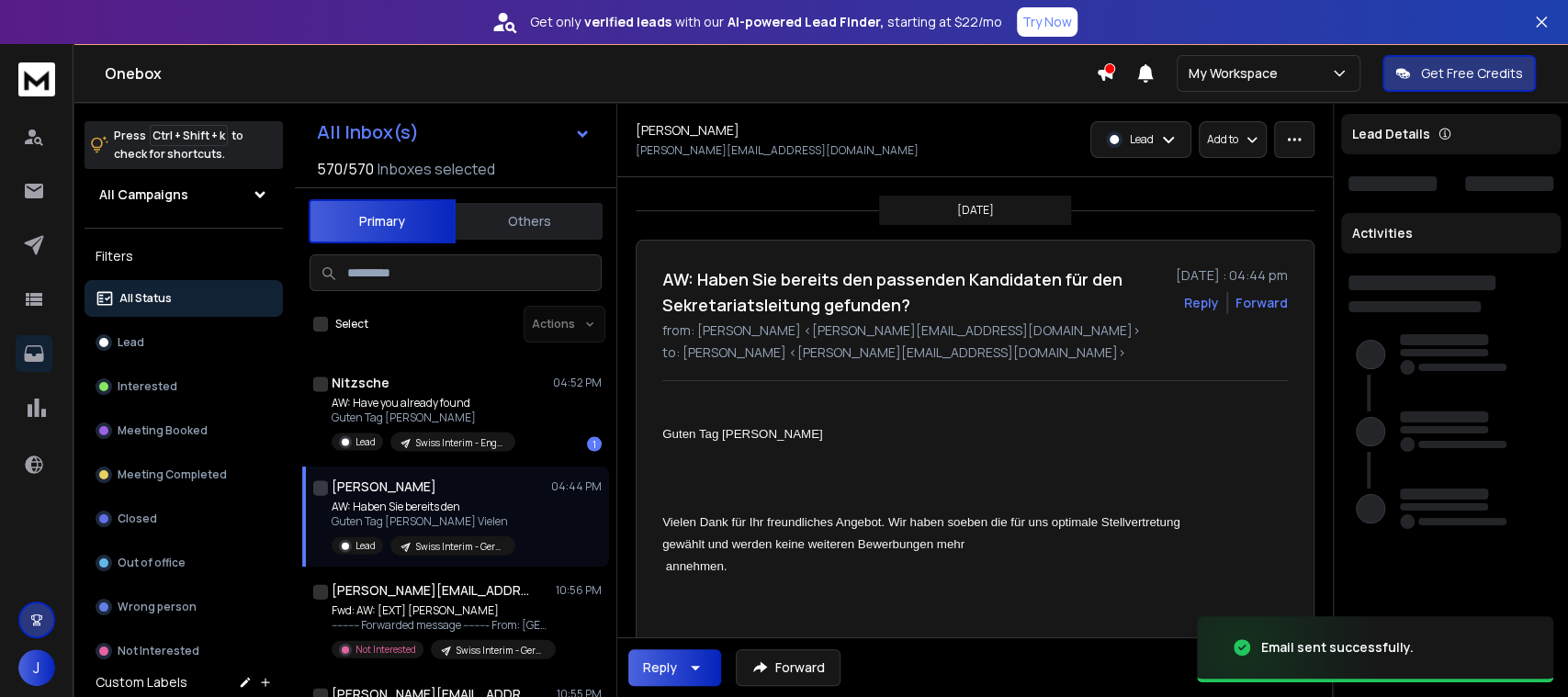
scroll to position [2682, 0]
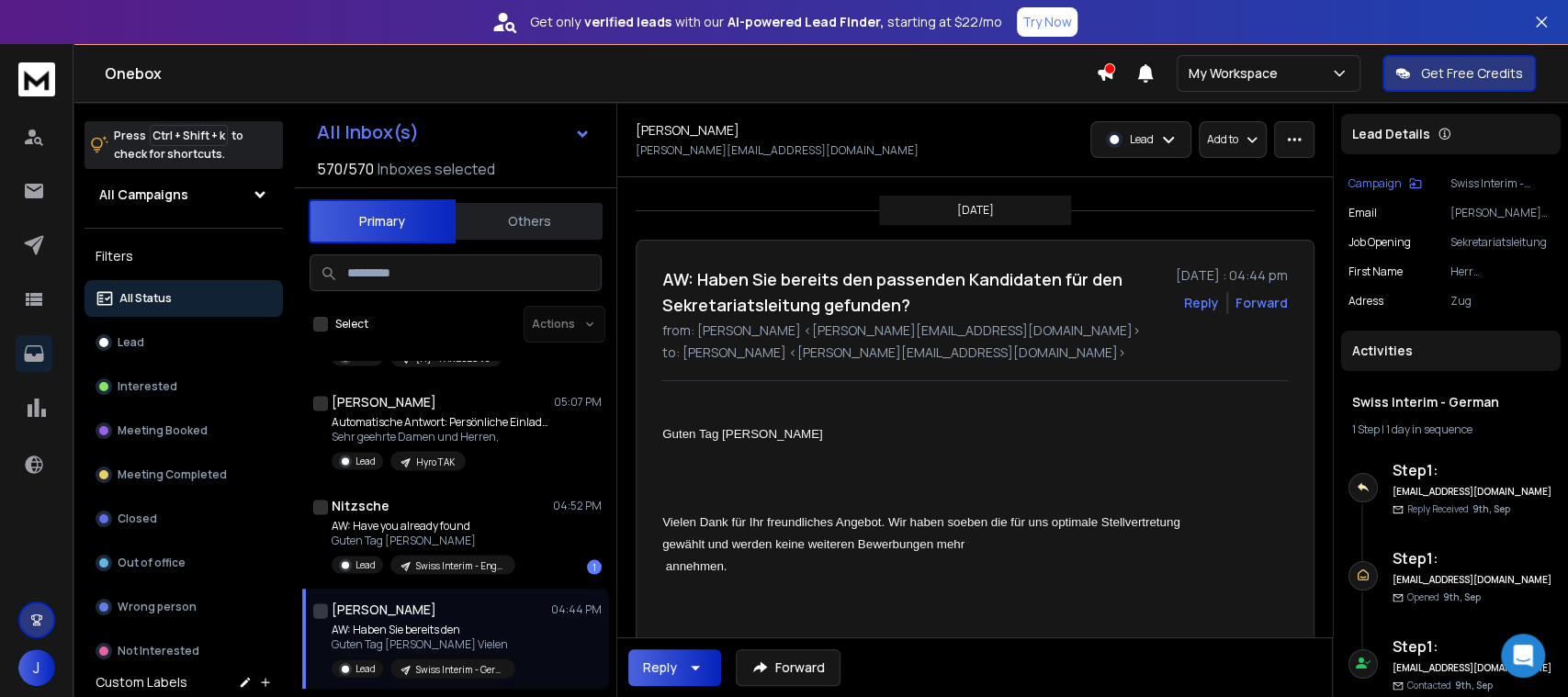
click at [776, 529] on p "Vielen Dank für Ihr freundliches Angebot. Wir haben soeben die für uns optimale…" at bounding box center [931, 542] width 537 height 66
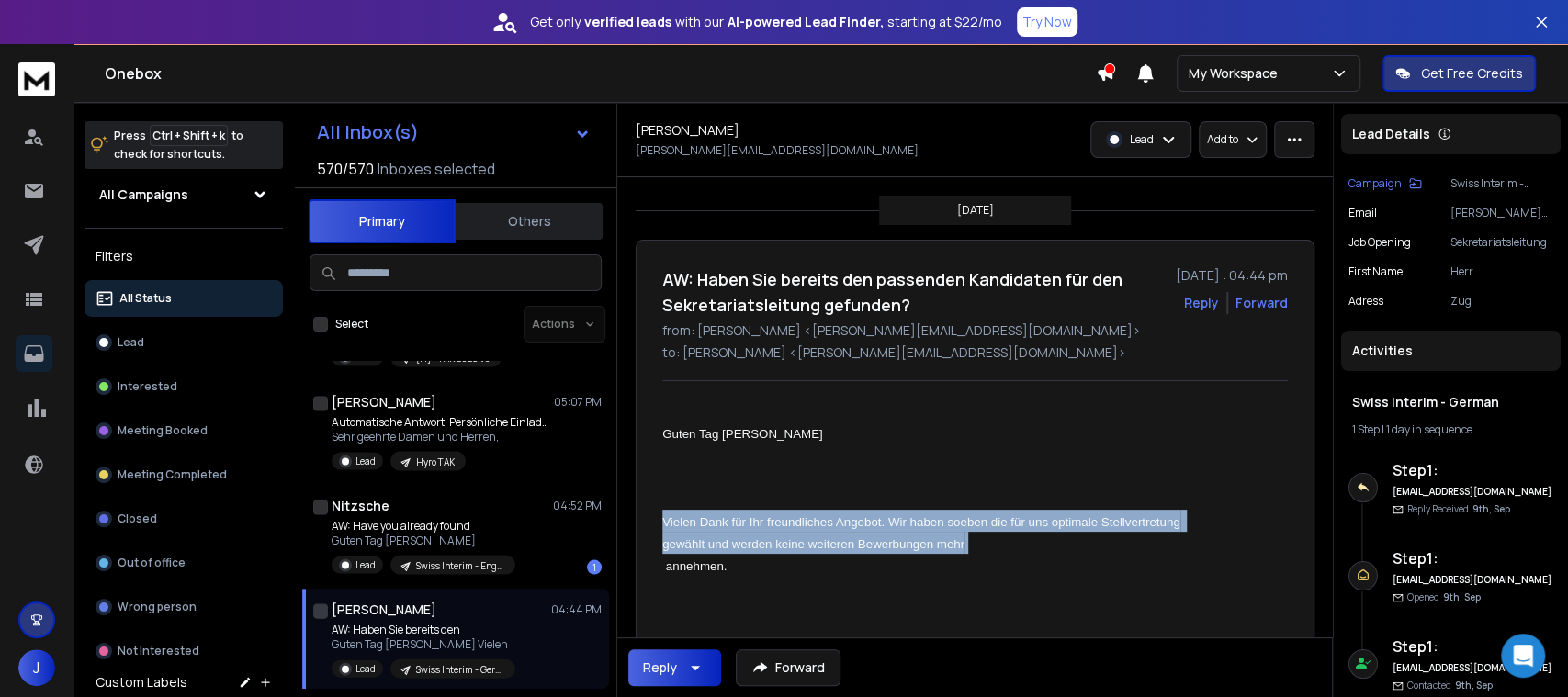
click at [776, 529] on p "Vielen Dank für Ihr freundliches Angebot. Wir haben soeben die für uns optimale…" at bounding box center [931, 542] width 537 height 66
click at [1149, 142] on p "Lead" at bounding box center [1142, 140] width 24 height 15
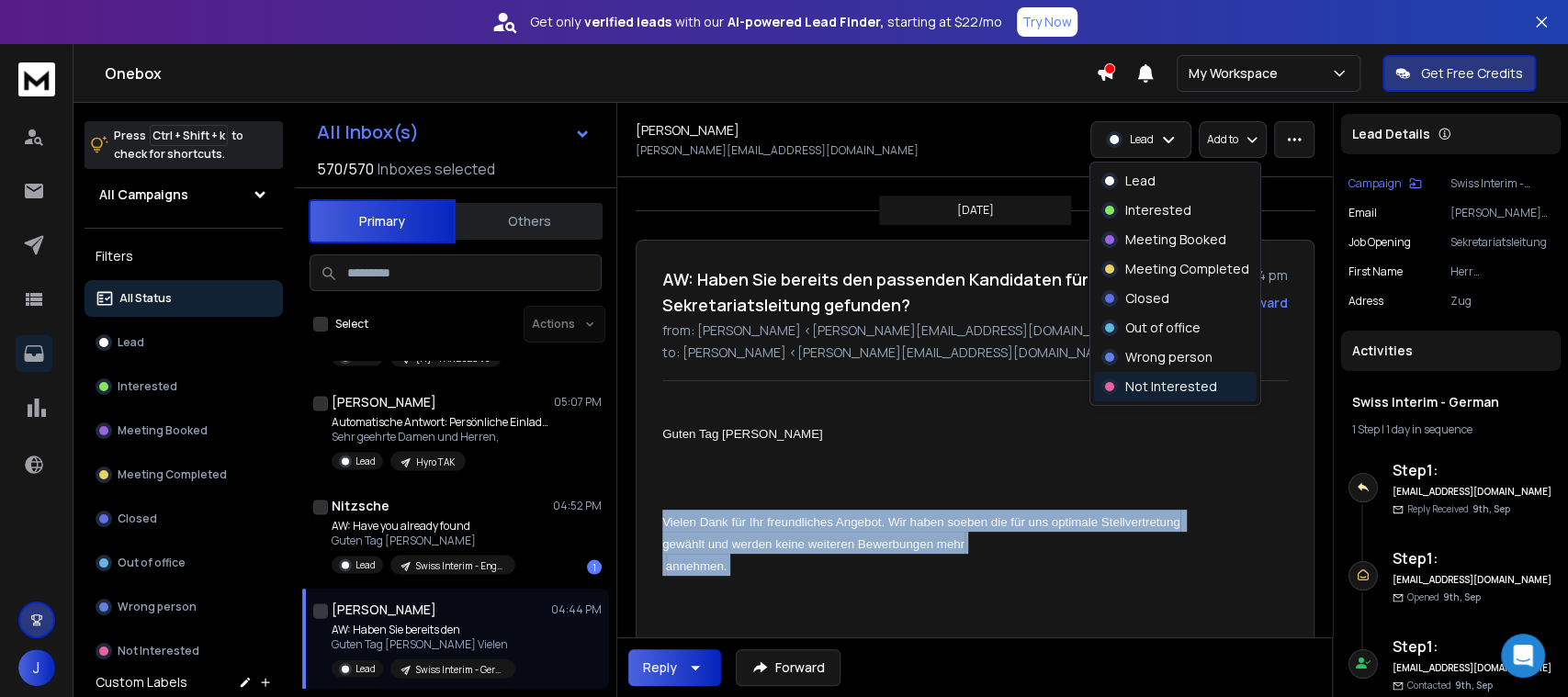
click at [1164, 386] on p "Not Interested" at bounding box center [1171, 387] width 92 height 18
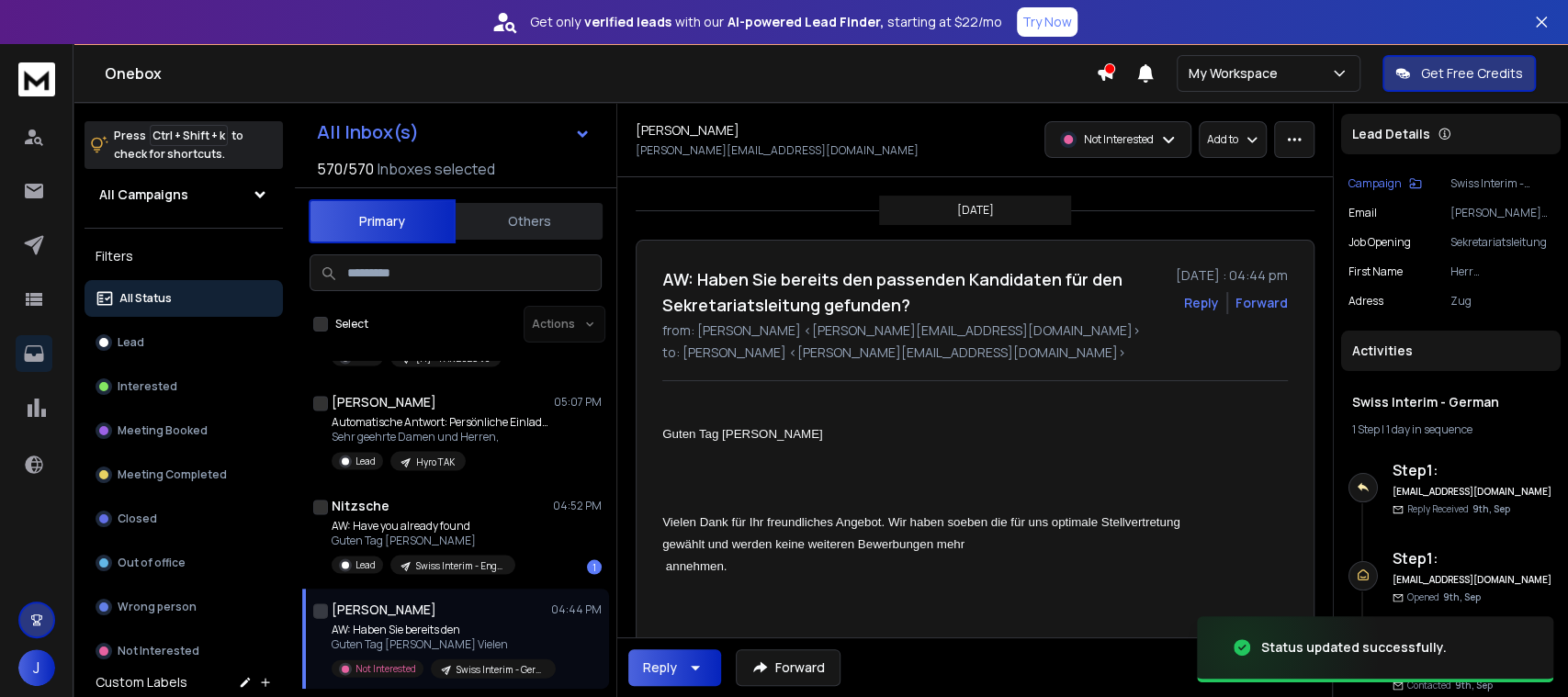
click at [1266, 298] on div "Forward" at bounding box center [1262, 303] width 53 height 18
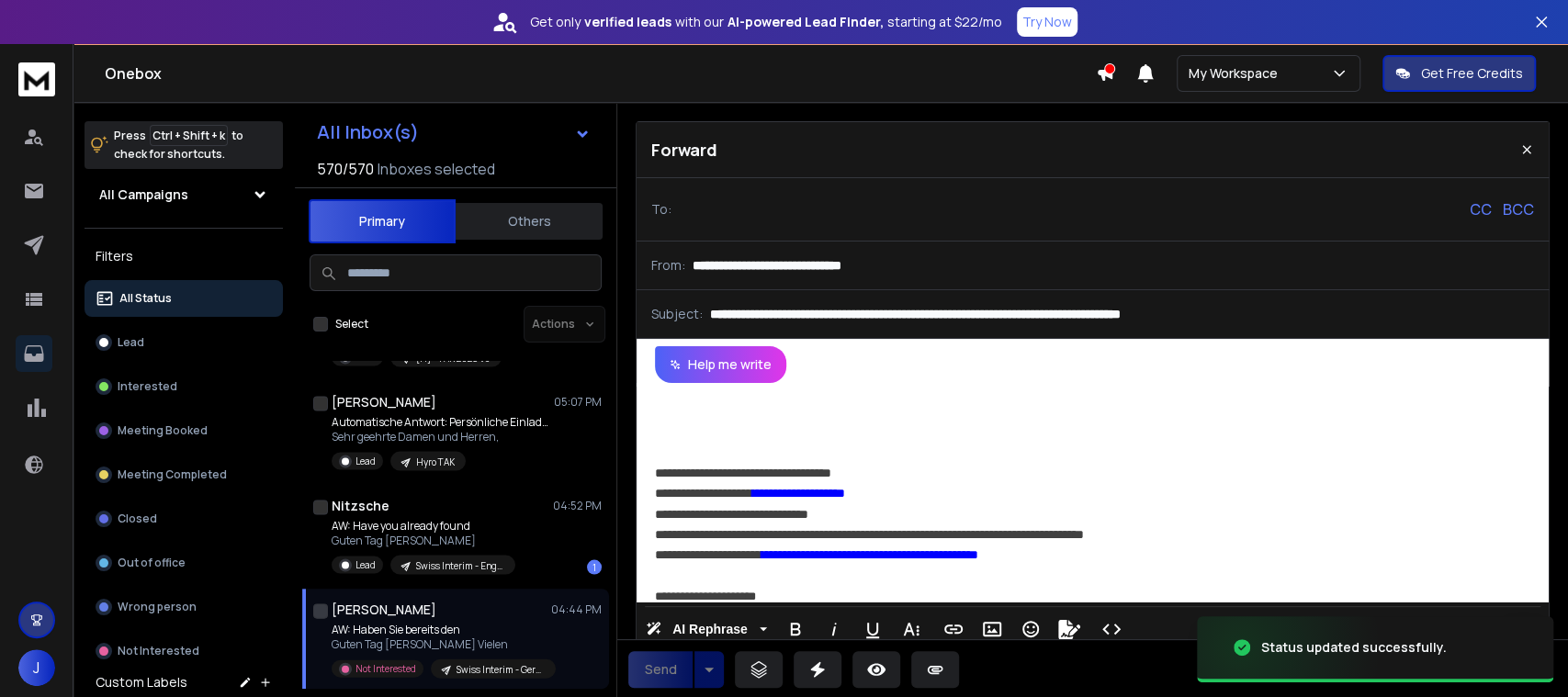
click at [782, 195] on input at bounding box center [743, 208] width 129 height 33
type input "**********"
click at [651, 672] on button "Send" at bounding box center [660, 669] width 64 height 37
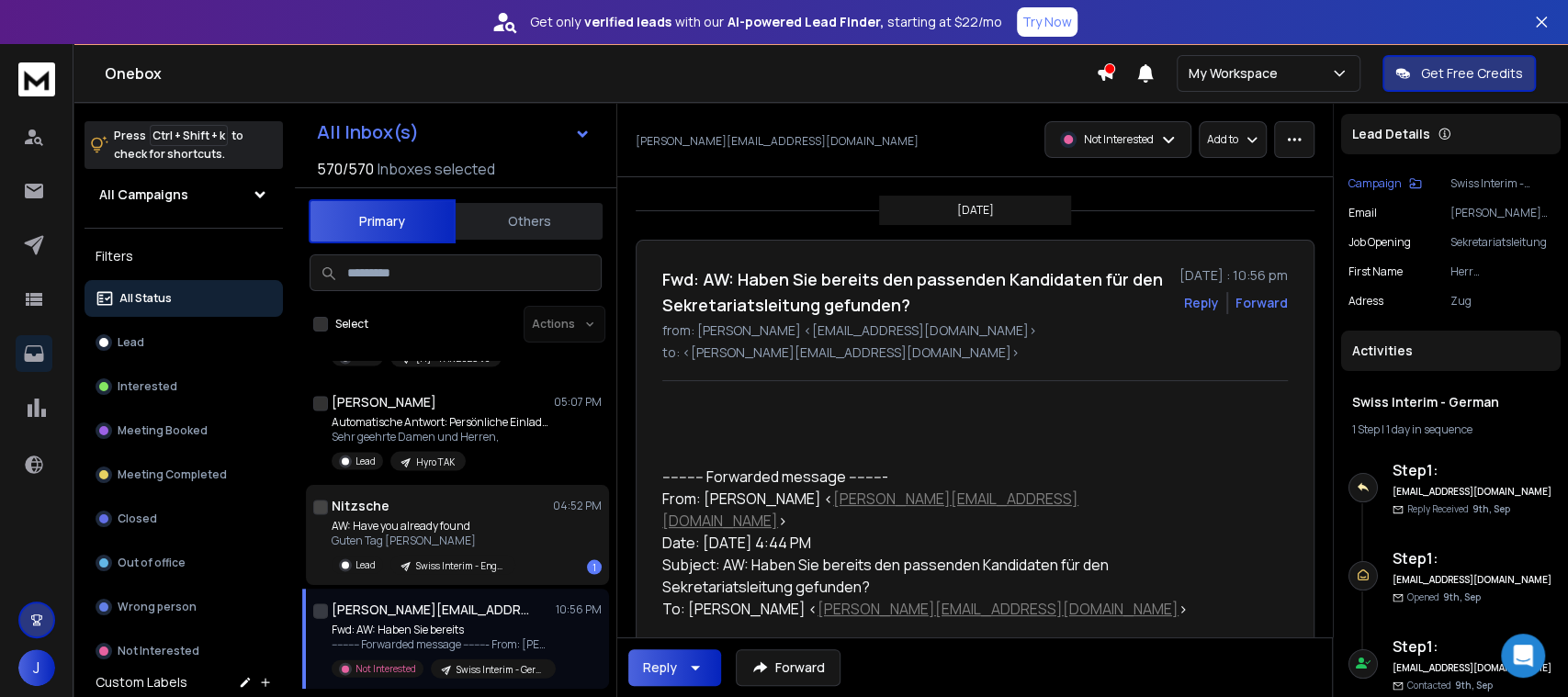
click at [519, 532] on div "AW: Have you already found Guten Tag [PERSON_NAME] Lead Swiss Interim - English…" at bounding box center [467, 546] width 270 height 56
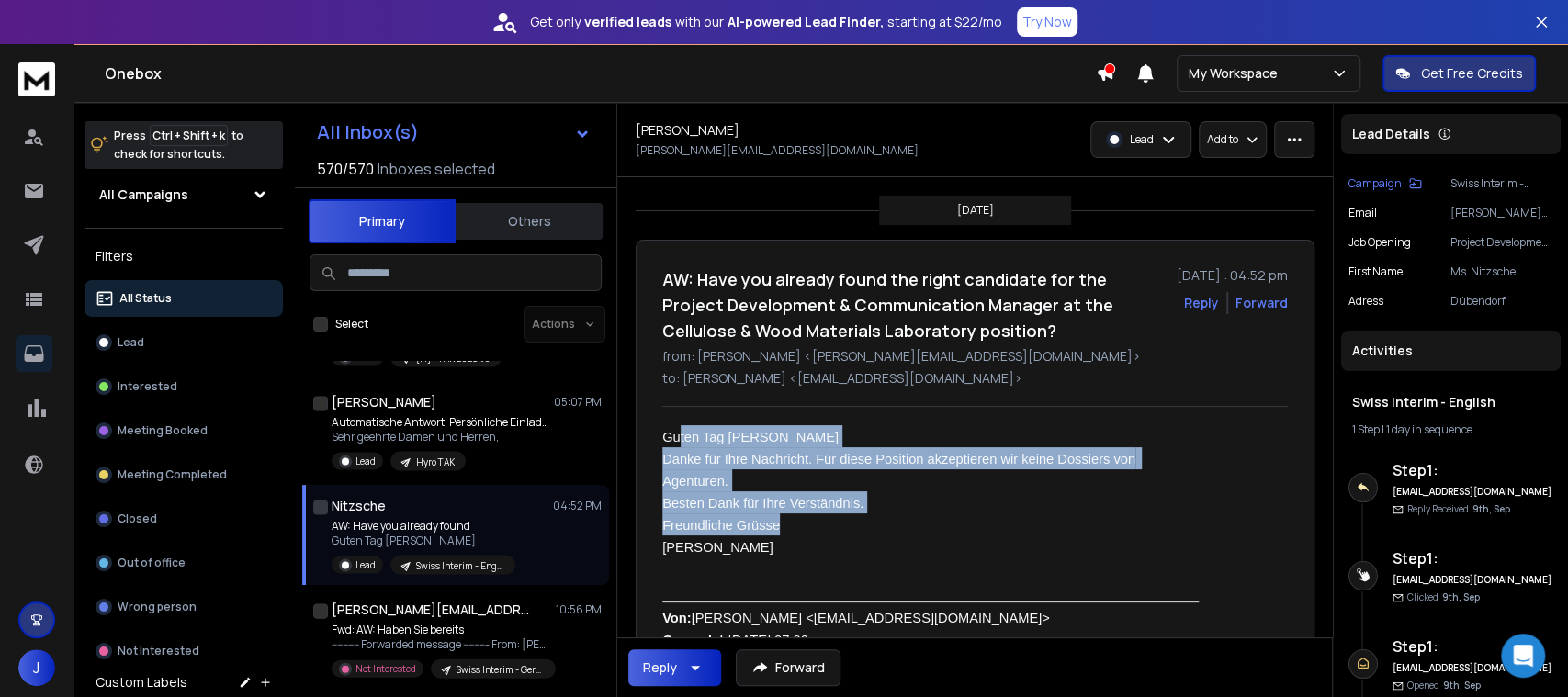
drag, startPoint x: 779, startPoint y: 467, endPoint x: 926, endPoint y: 507, distance: 152.3
click at [1112, 150] on div "Lead" at bounding box center [1140, 140] width 99 height 35
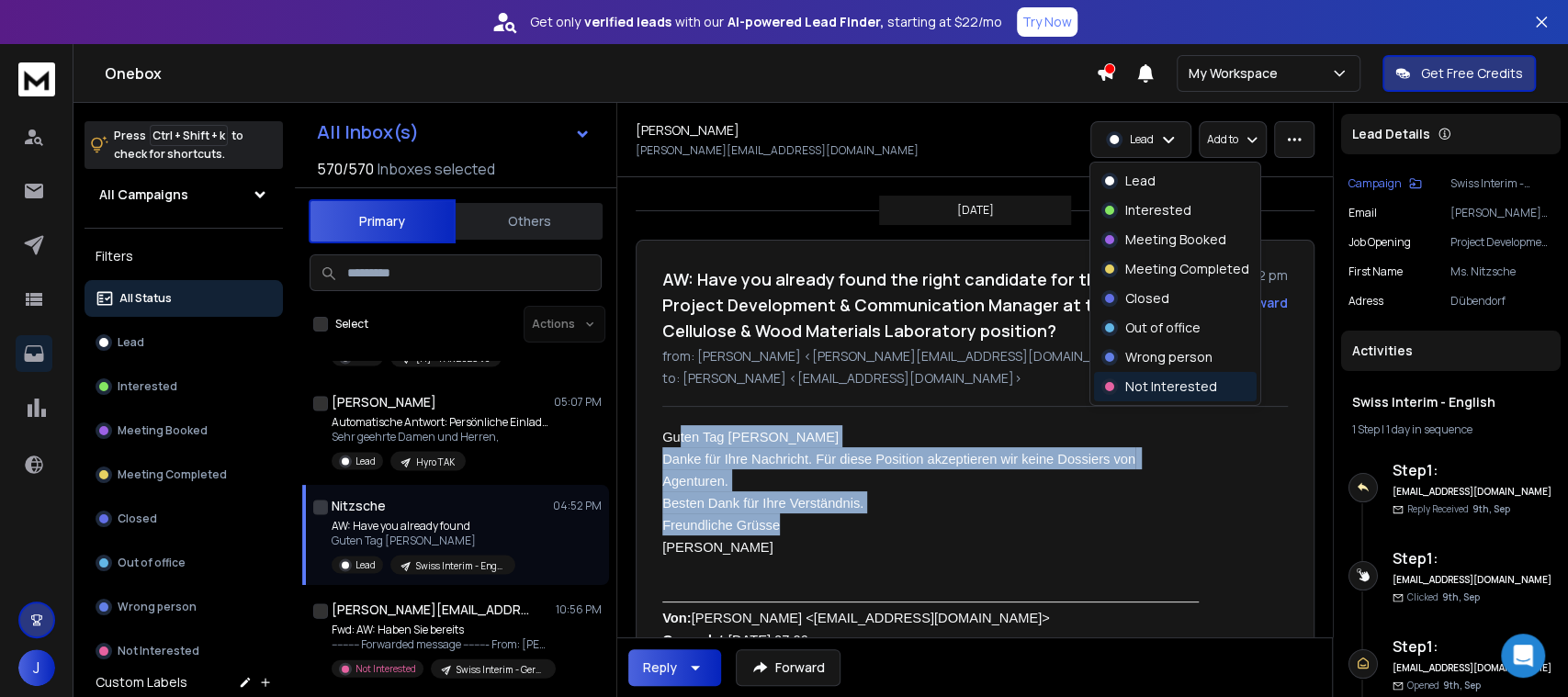
click at [1147, 383] on p "Not Interested" at bounding box center [1171, 387] width 92 height 18
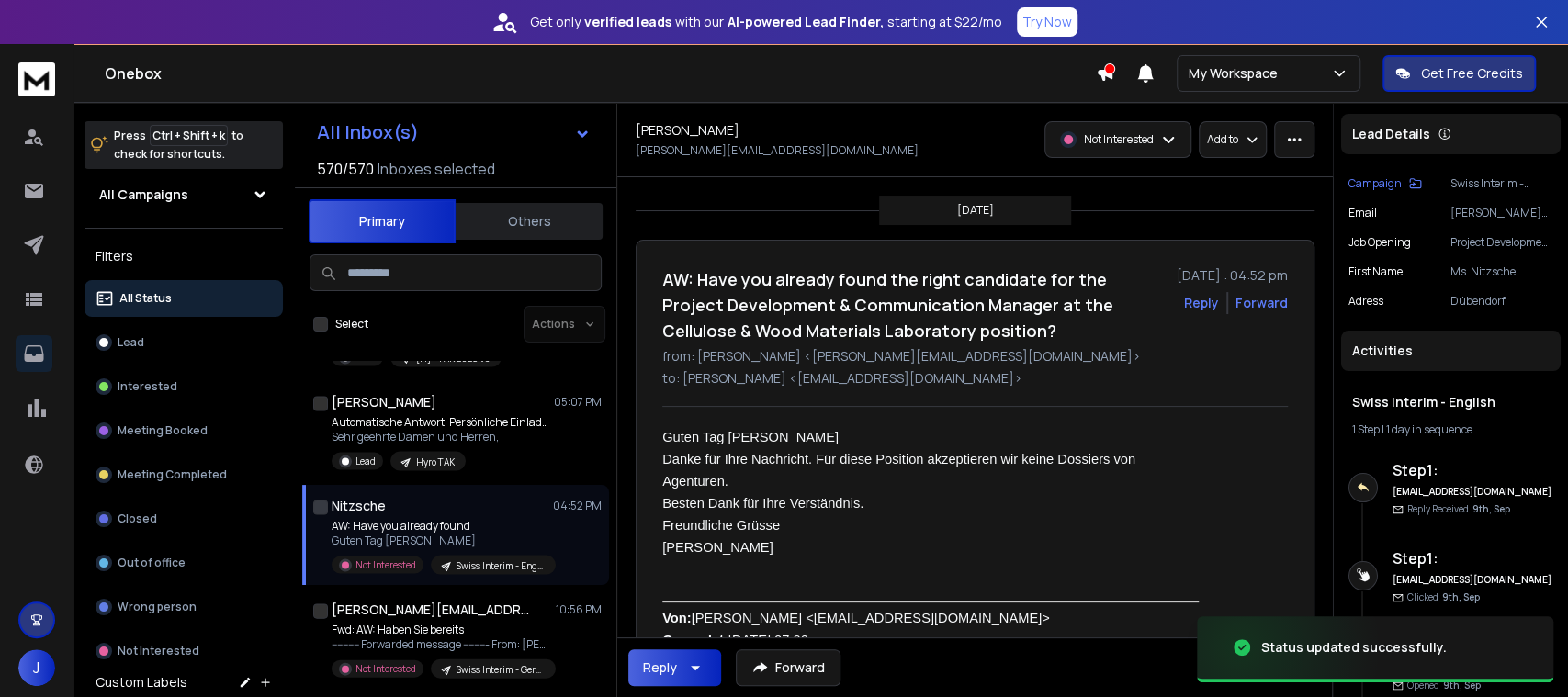
click at [1242, 307] on div "Forward" at bounding box center [1262, 303] width 53 height 18
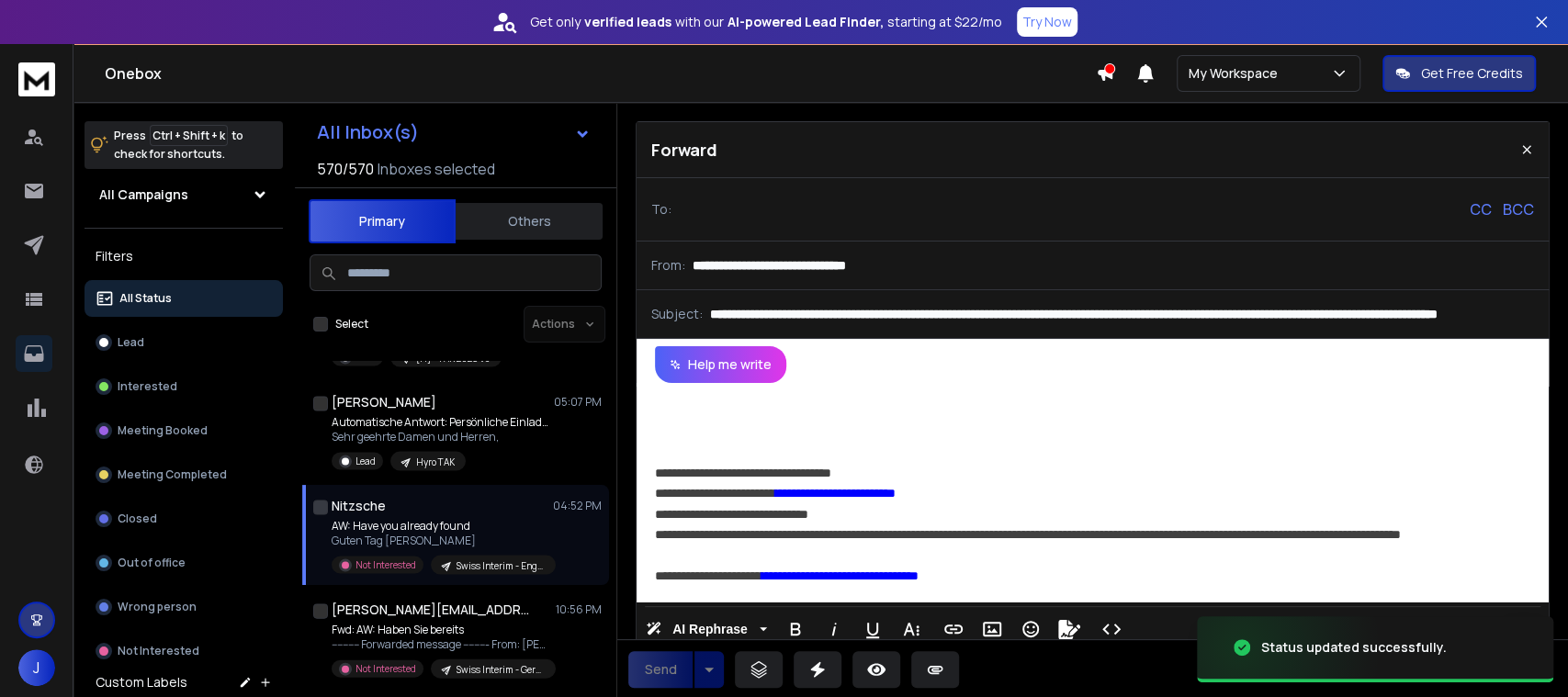
click at [713, 199] on input at bounding box center [743, 208] width 129 height 33
type input "**********"
click at [649, 681] on button "Send" at bounding box center [660, 669] width 64 height 37
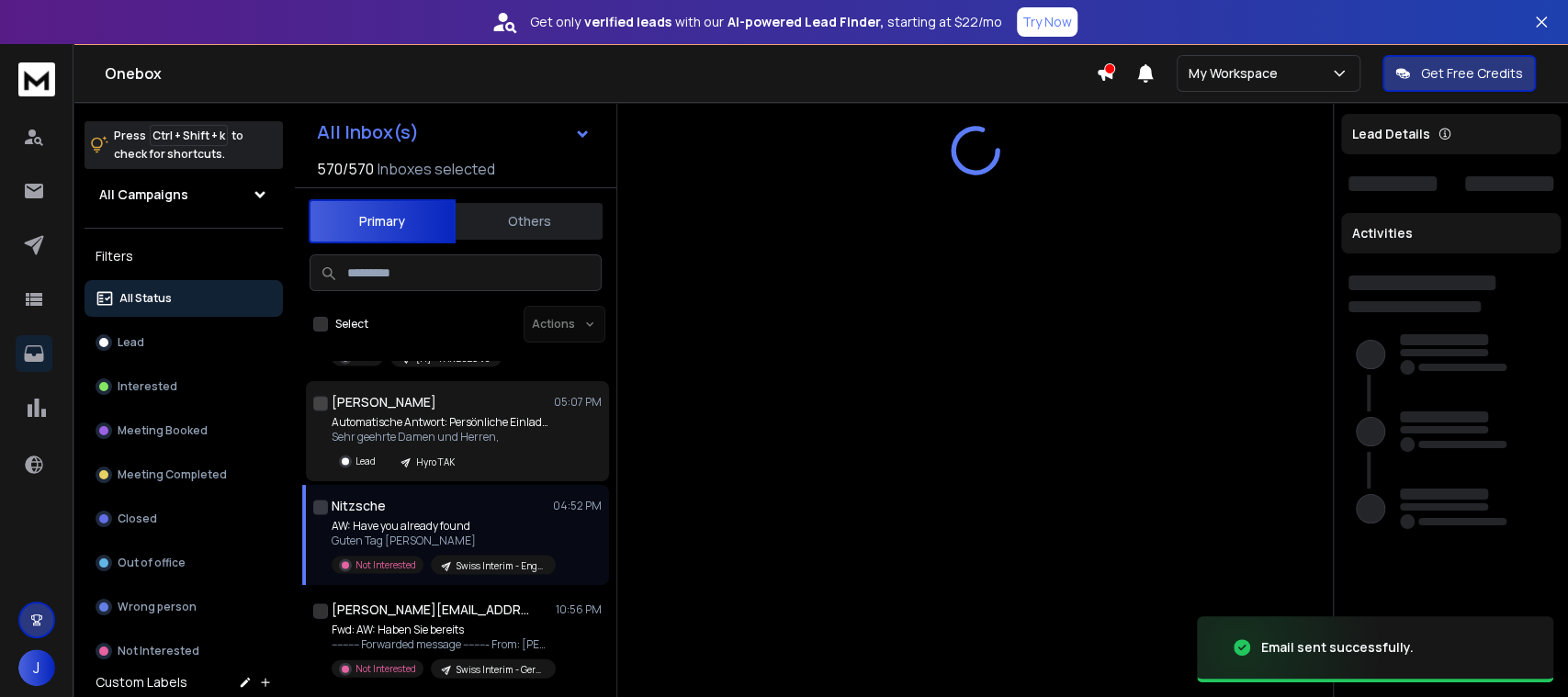
click at [523, 456] on div "Lead Hyro TAK" at bounding box center [442, 460] width 220 height 19
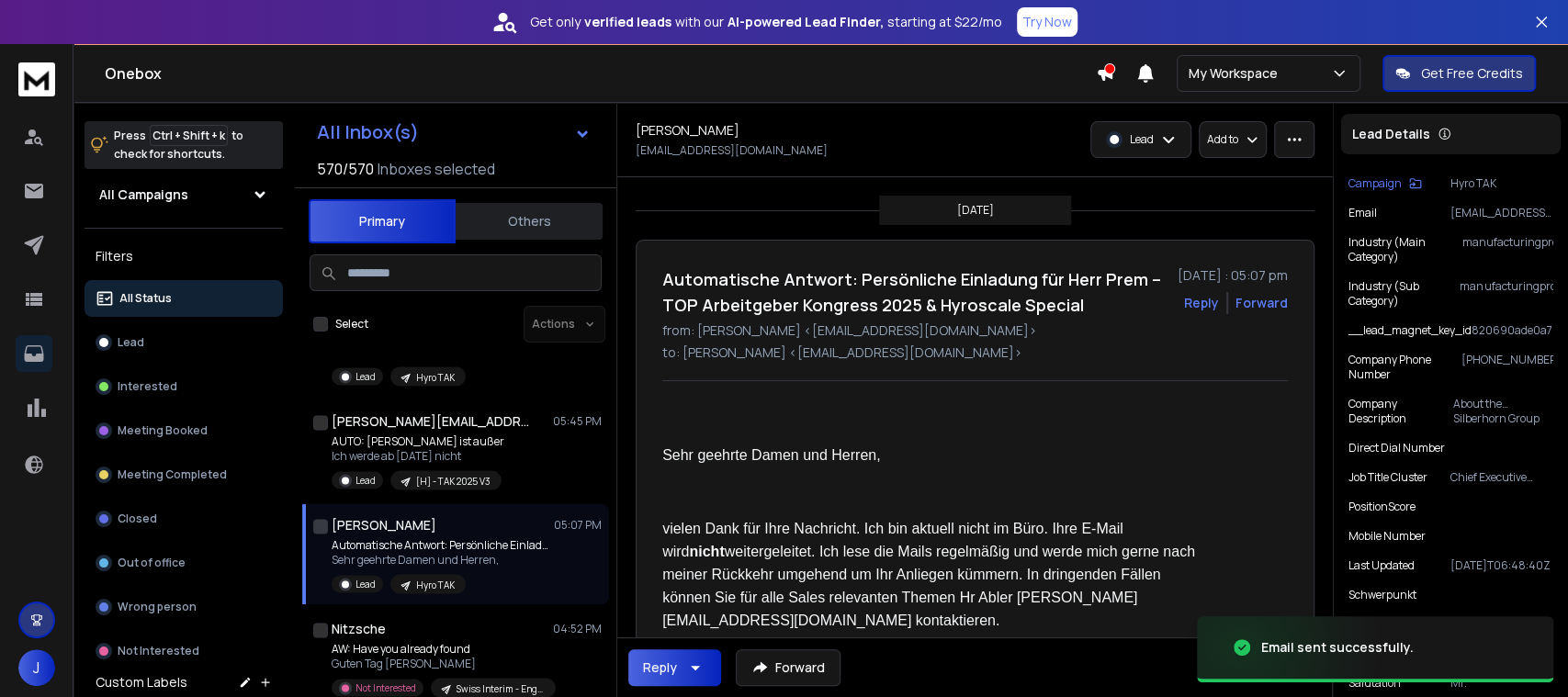
scroll to position [123, 0]
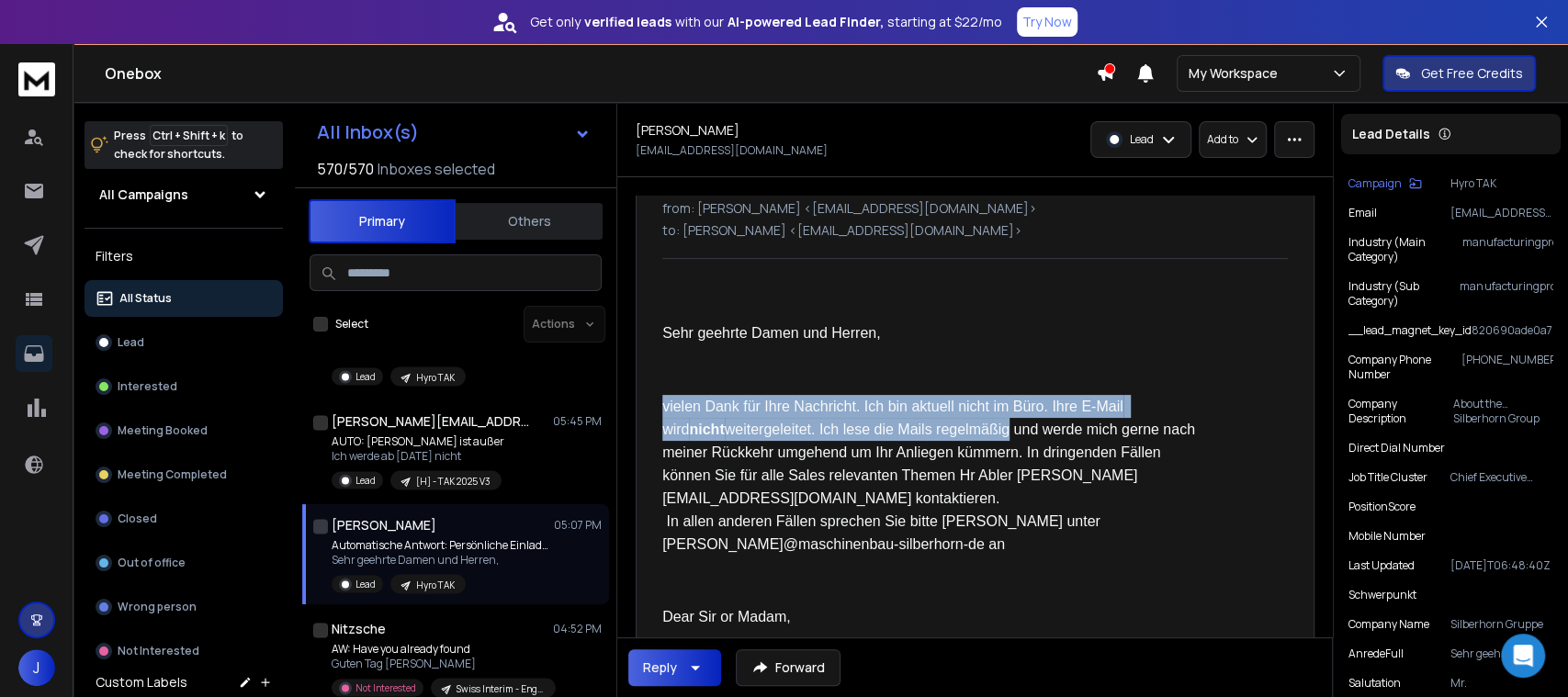
drag, startPoint x: 668, startPoint y: 427, endPoint x: 956, endPoint y: 446, distance: 288.6
click at [1152, 122] on div "Lead" at bounding box center [1140, 140] width 101 height 37
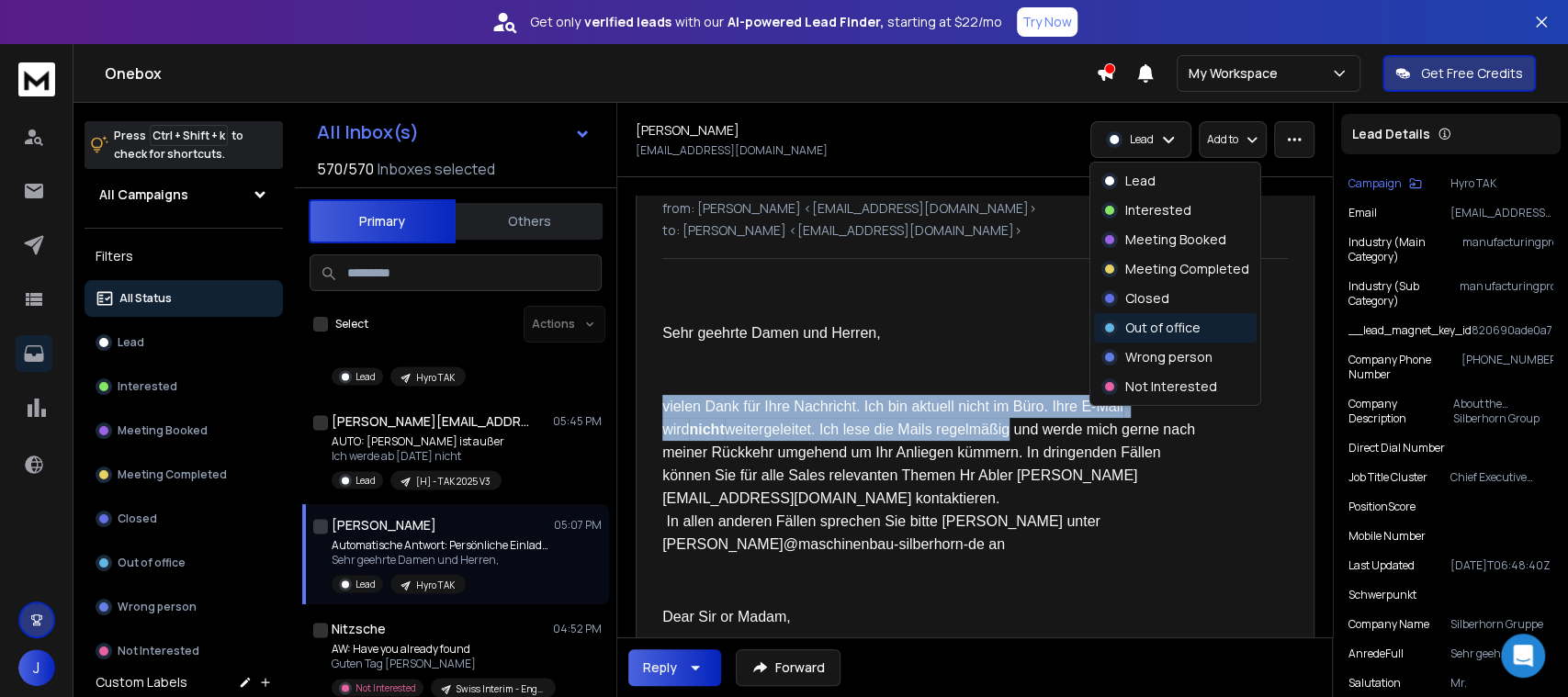
click at [1153, 333] on p "Out of office" at bounding box center [1163, 328] width 76 height 18
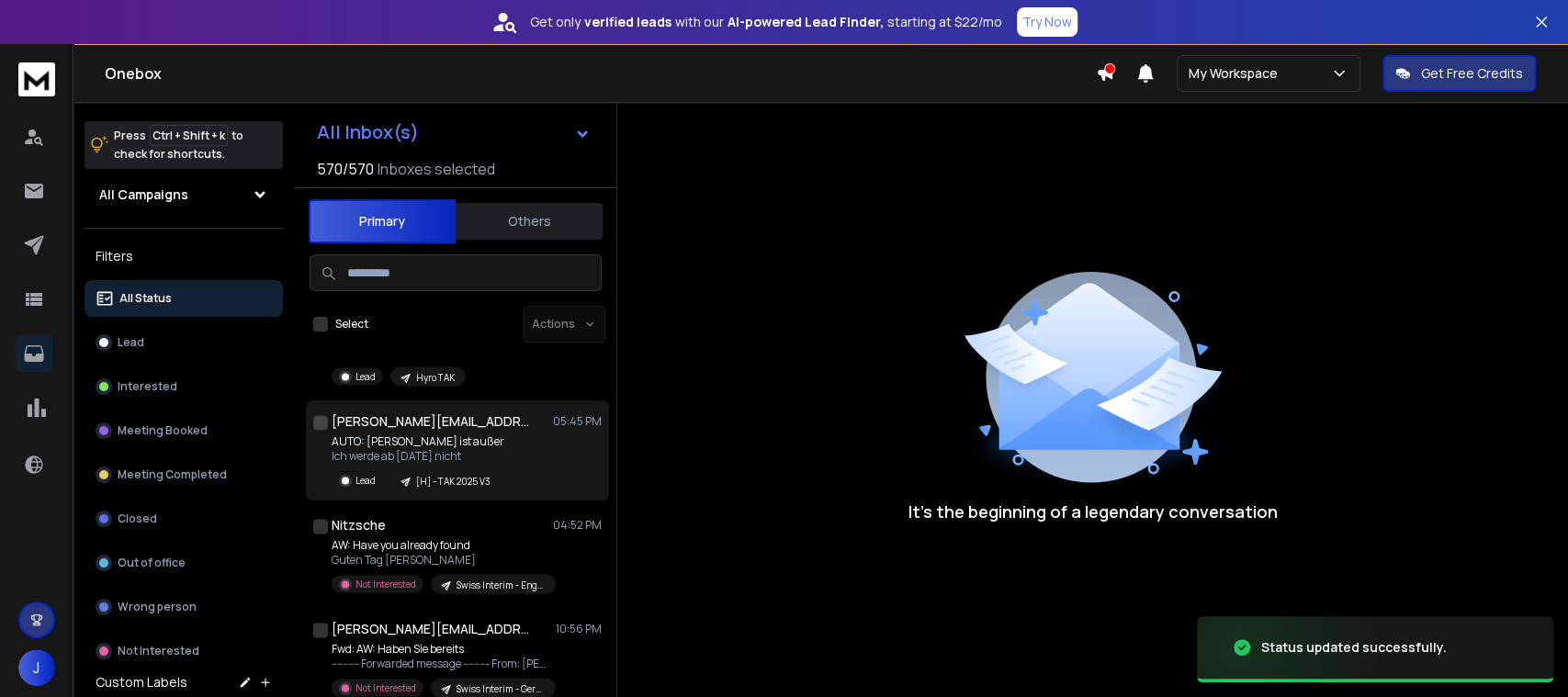
scroll to position [0, 0]
click at [508, 440] on div "AUTO: [PERSON_NAME] ist außer Ich werde ab [DATE] nicht Lead [H] - TAK 2025 V3" at bounding box center [467, 462] width 270 height 56
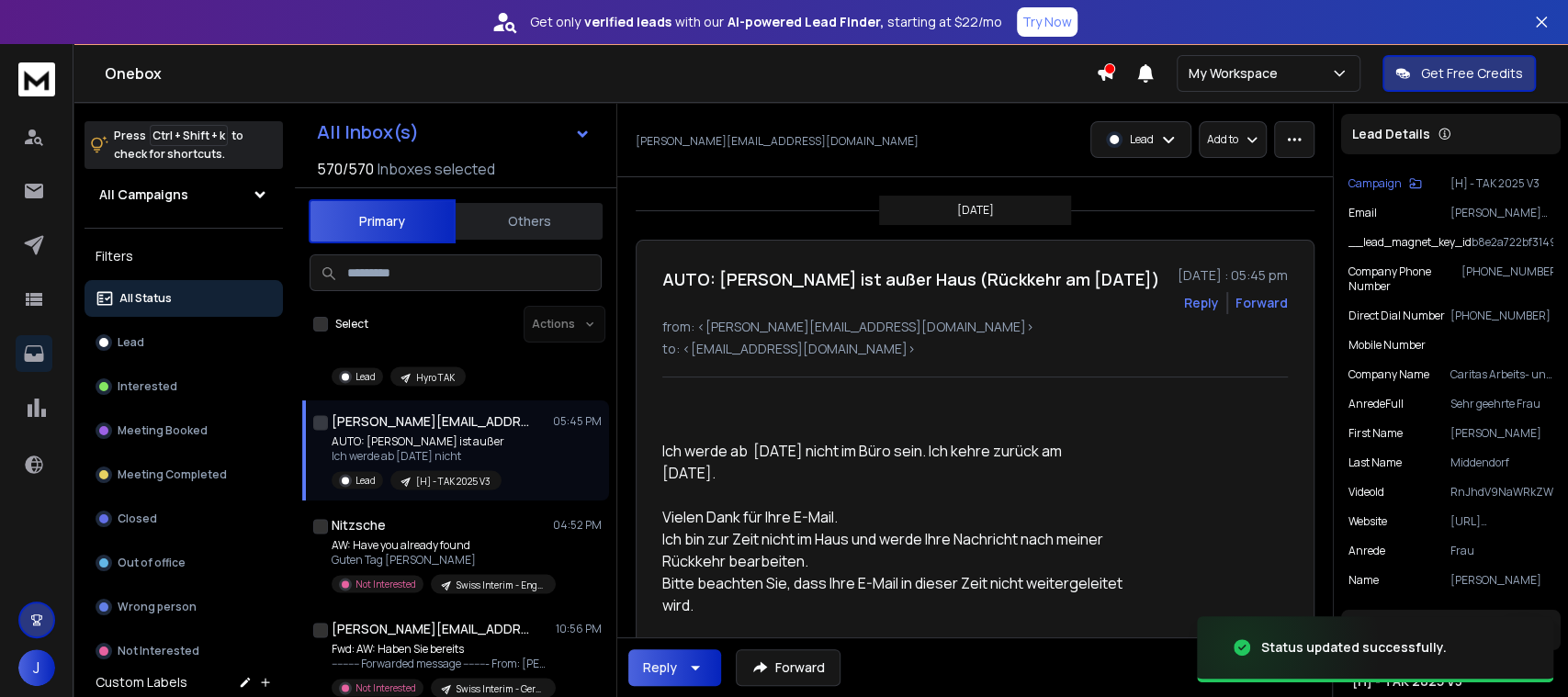
scroll to position [2437, 0]
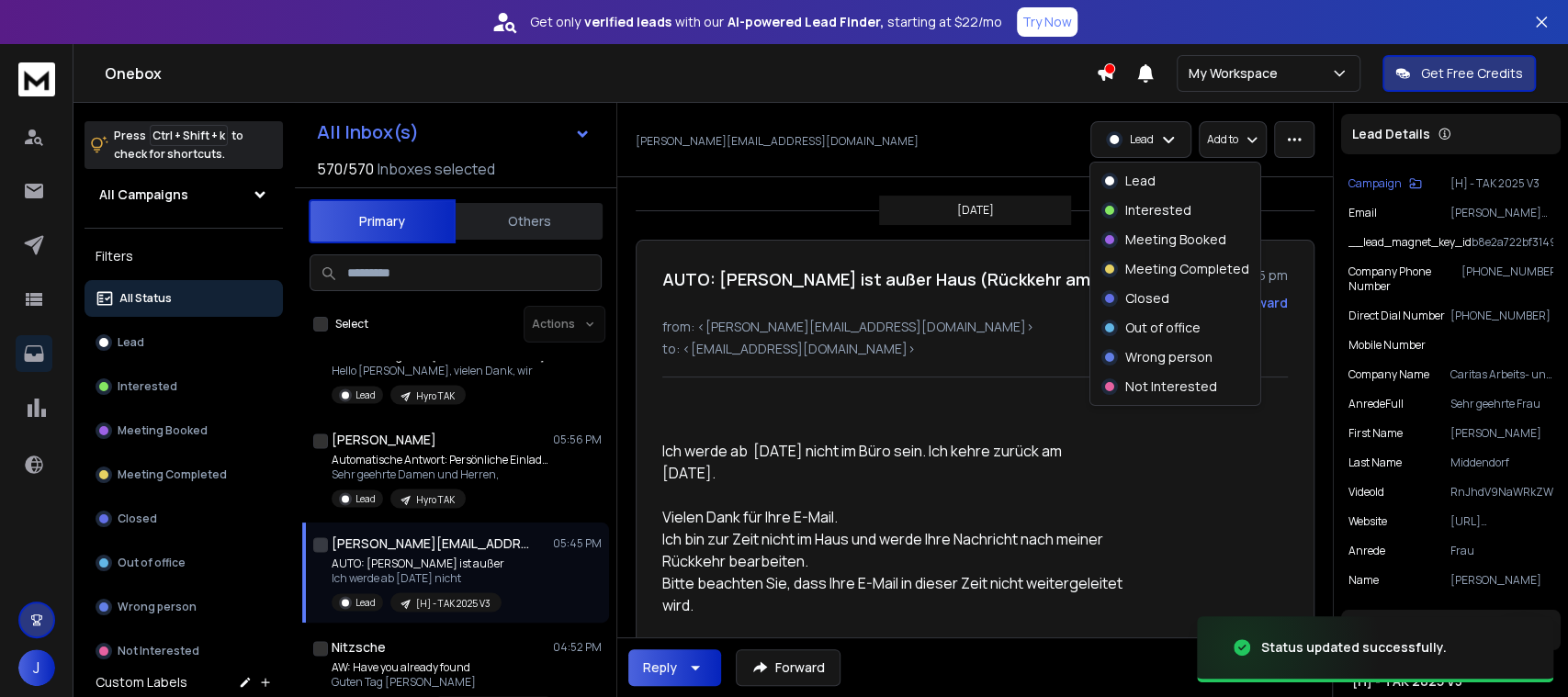
click at [1139, 133] on p "Lead" at bounding box center [1142, 140] width 24 height 15
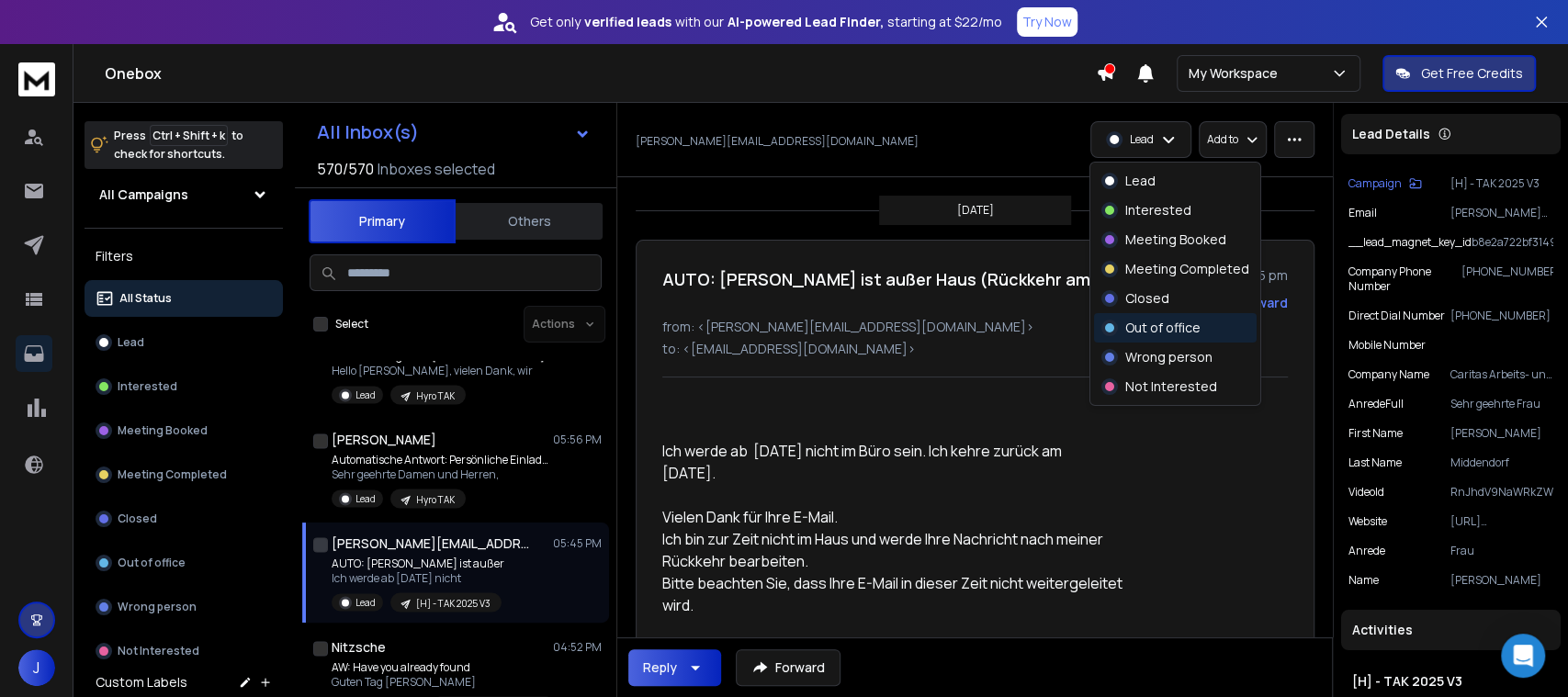
click at [1151, 336] on p "Out of office" at bounding box center [1163, 328] width 76 height 18
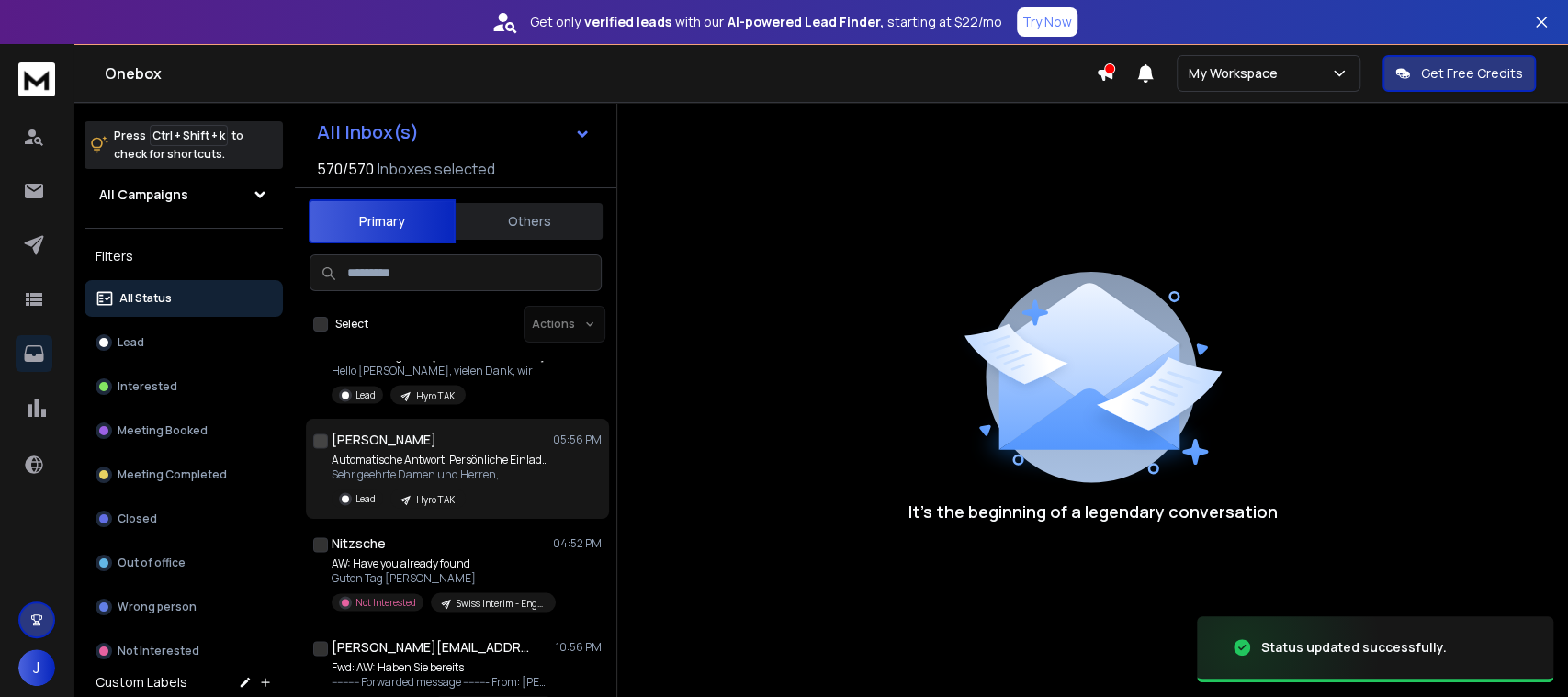
click at [509, 480] on p "Sehr geehrte Damen und Herren," at bounding box center [442, 474] width 220 height 15
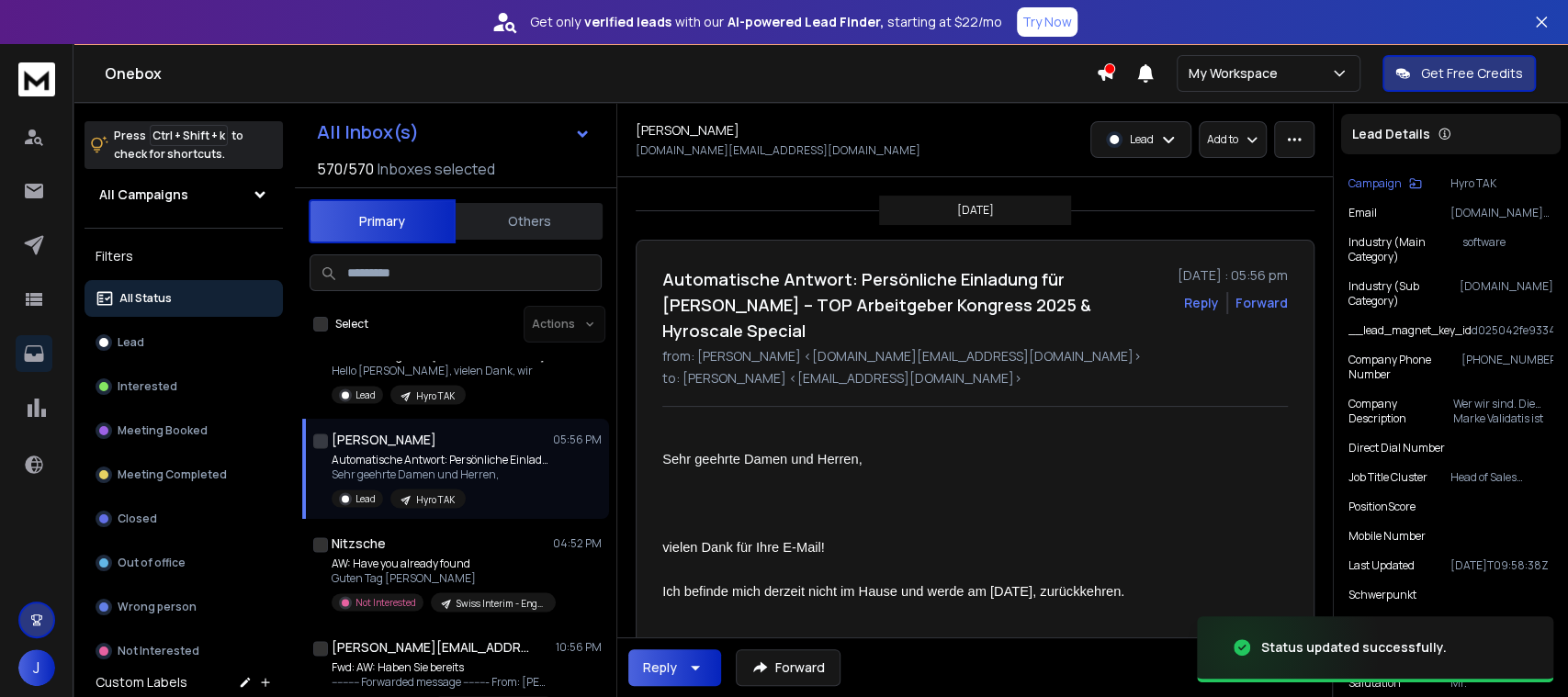
scroll to position [123, 0]
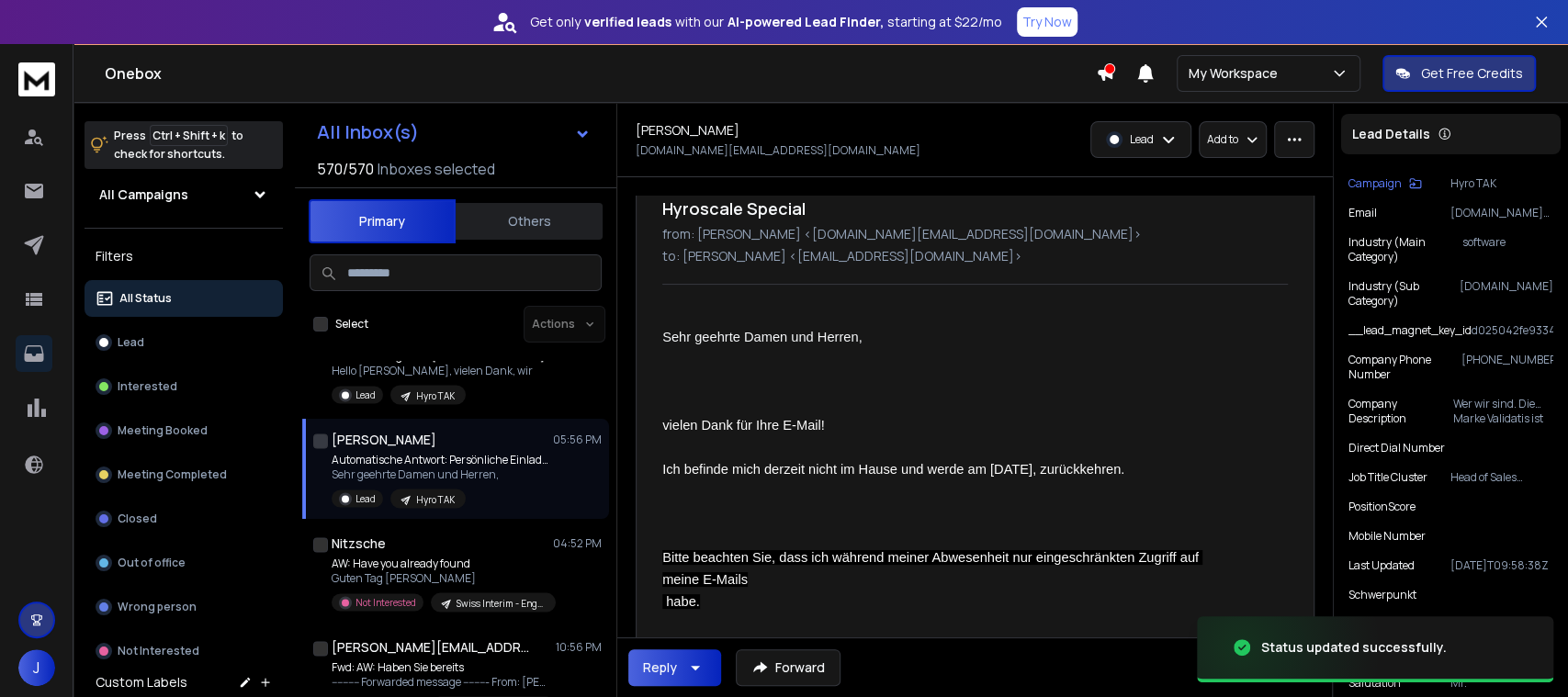
click at [684, 473] on span "Ich befinde mich derzeit nicht im Hause und werde am [DATE], zurückkehren." at bounding box center [893, 469] width 462 height 15
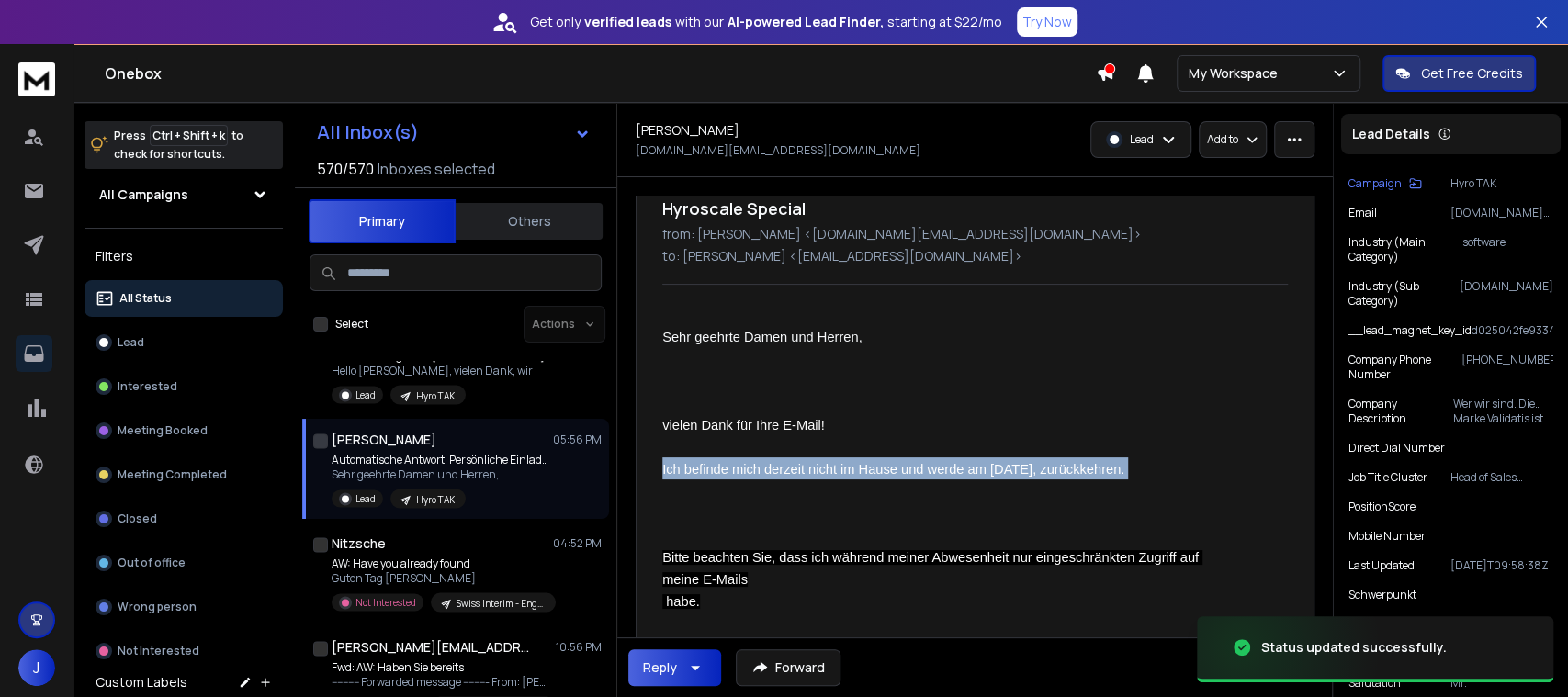
click at [684, 473] on span "Ich befinde mich derzeit nicht im Hause und werde am [DATE], zurückkehren." at bounding box center [893, 469] width 462 height 15
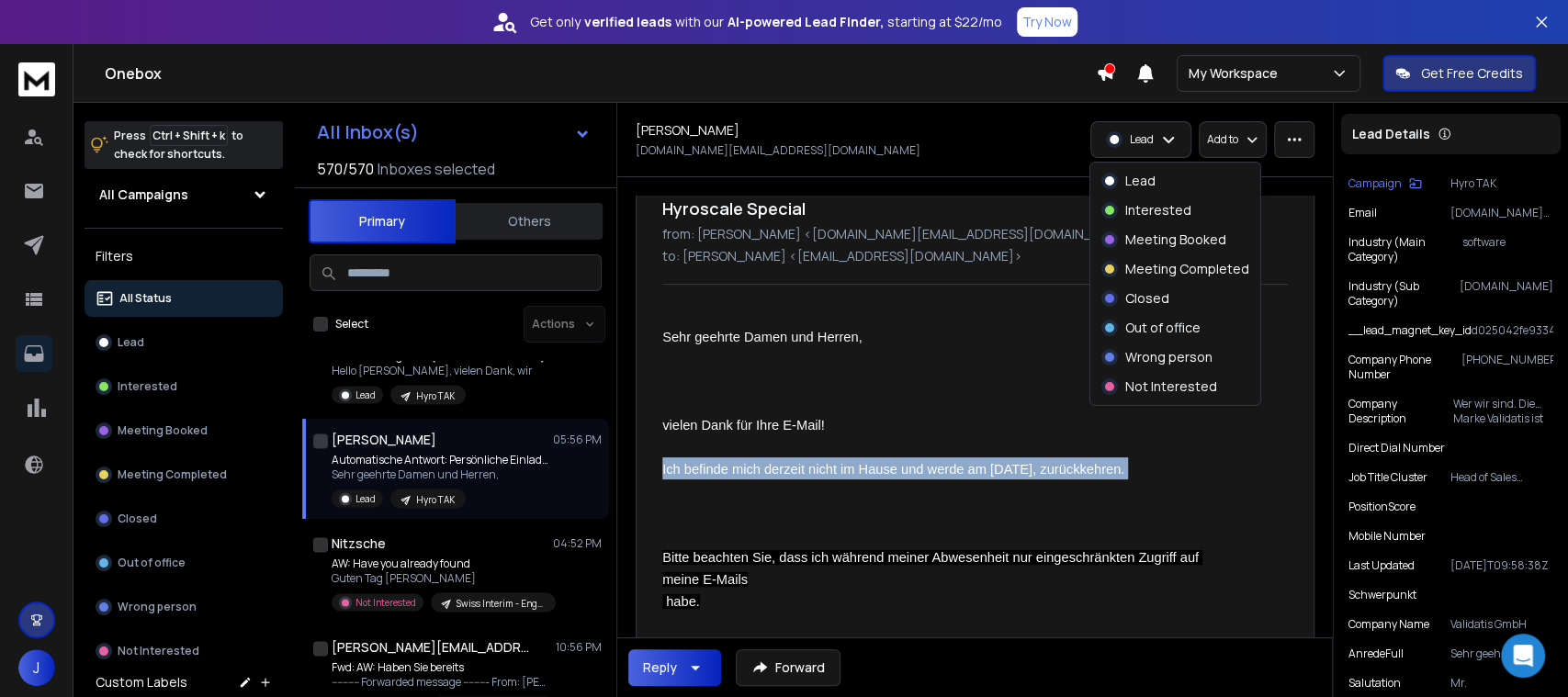
click at [1120, 156] on div "Lead" at bounding box center [1140, 140] width 99 height 35
click at [1123, 333] on div "Out of office" at bounding box center [1150, 328] width 99 height 18
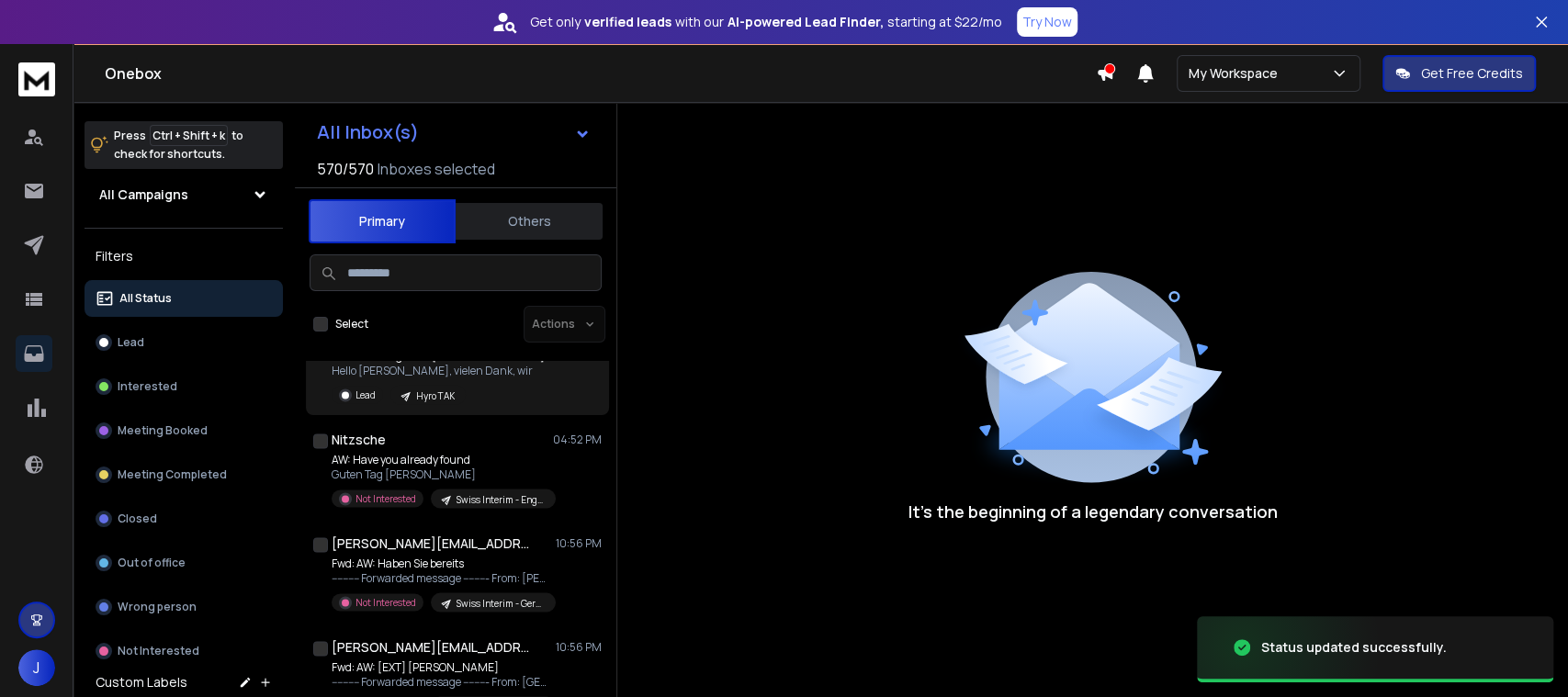
scroll to position [2314, 0]
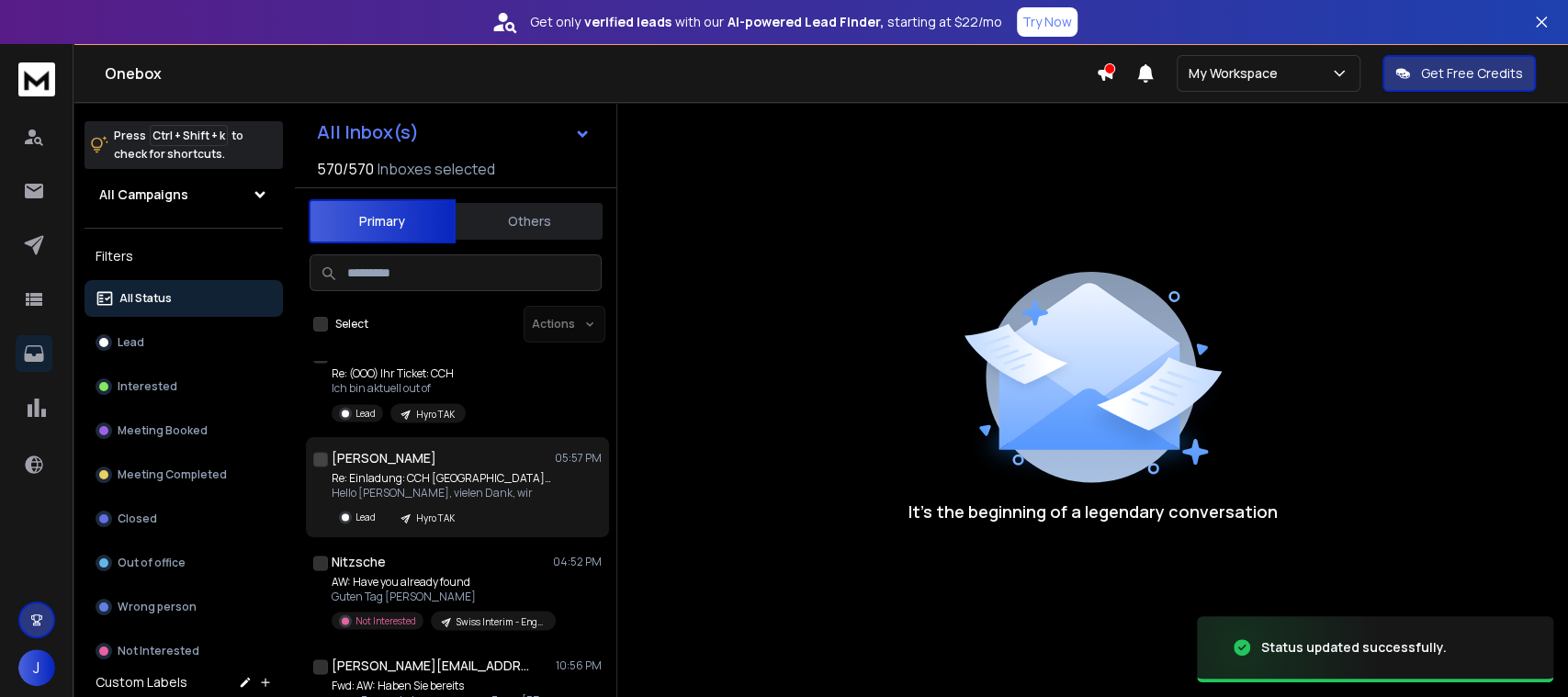
click at [530, 504] on div "Re: Einladung: CCH [GEOGRAPHIC_DATA] 09./10. Hello [PERSON_NAME], vielen Dank, …" at bounding box center [467, 499] width 270 height 56
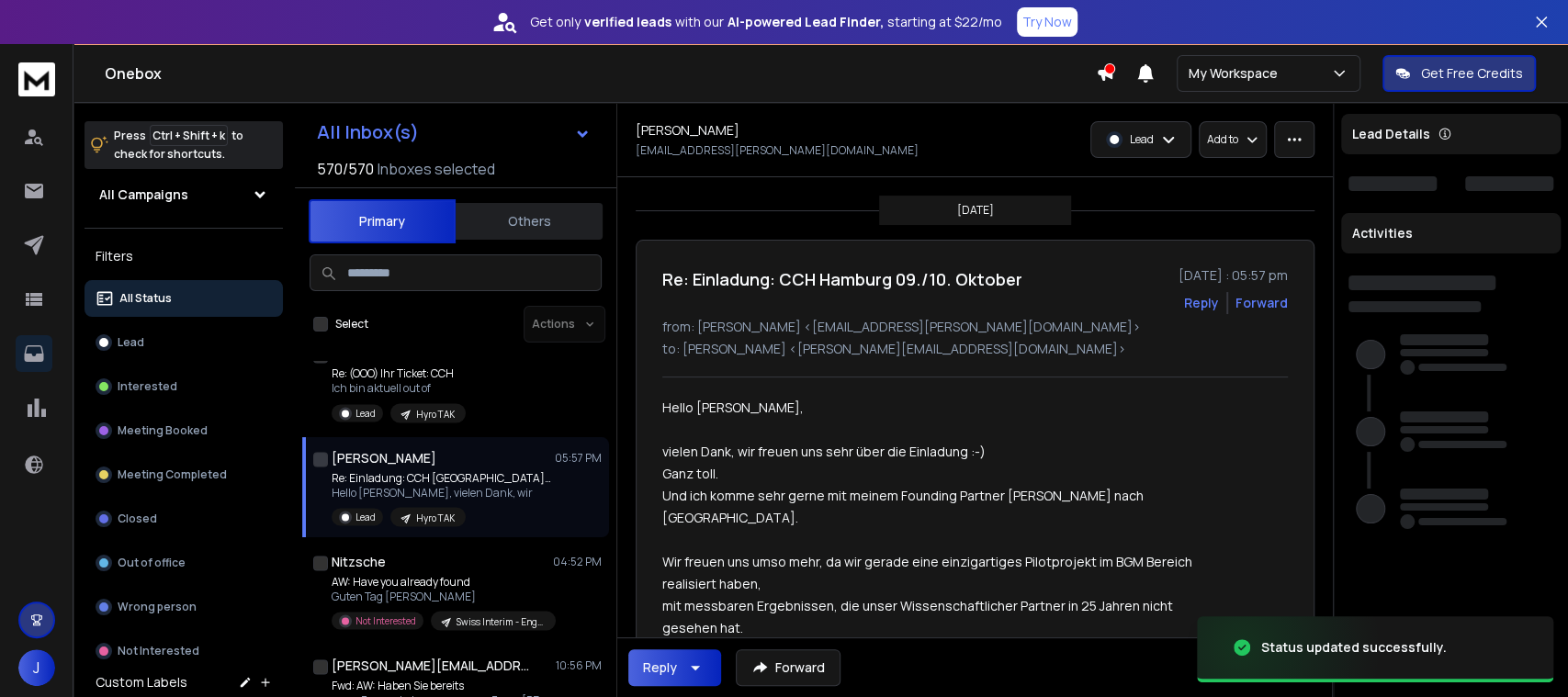
scroll to position [2192, 0]
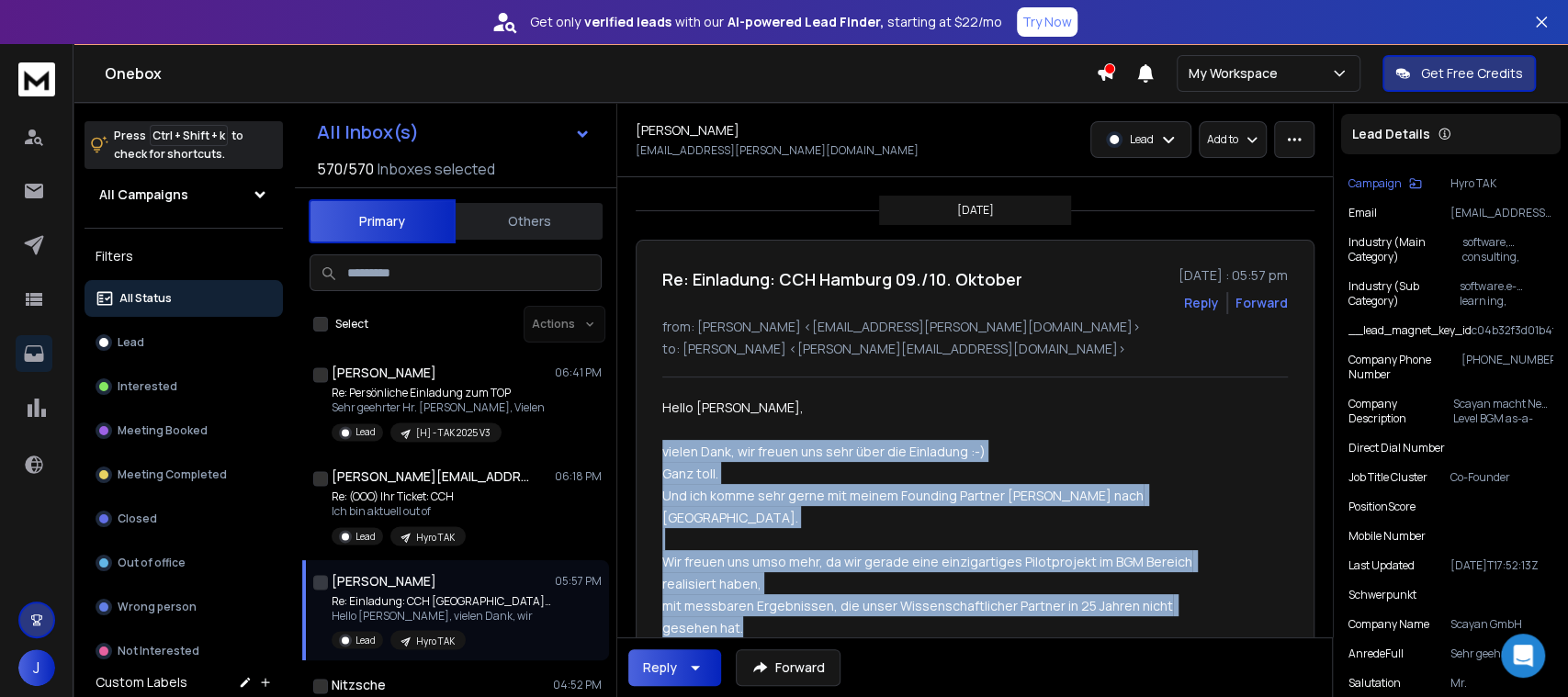
drag, startPoint x: 646, startPoint y: 452, endPoint x: 1002, endPoint y: 594, distance: 383.3
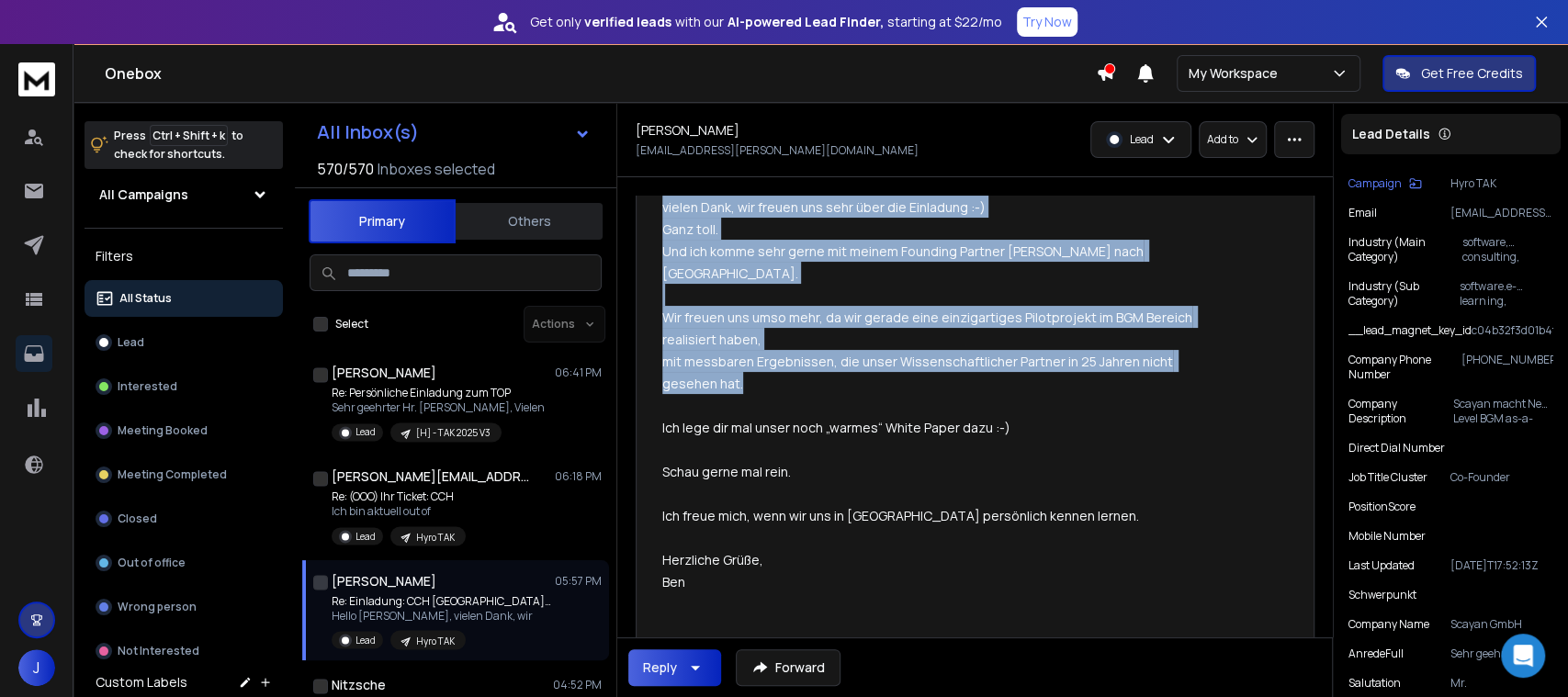
scroll to position [367, 0]
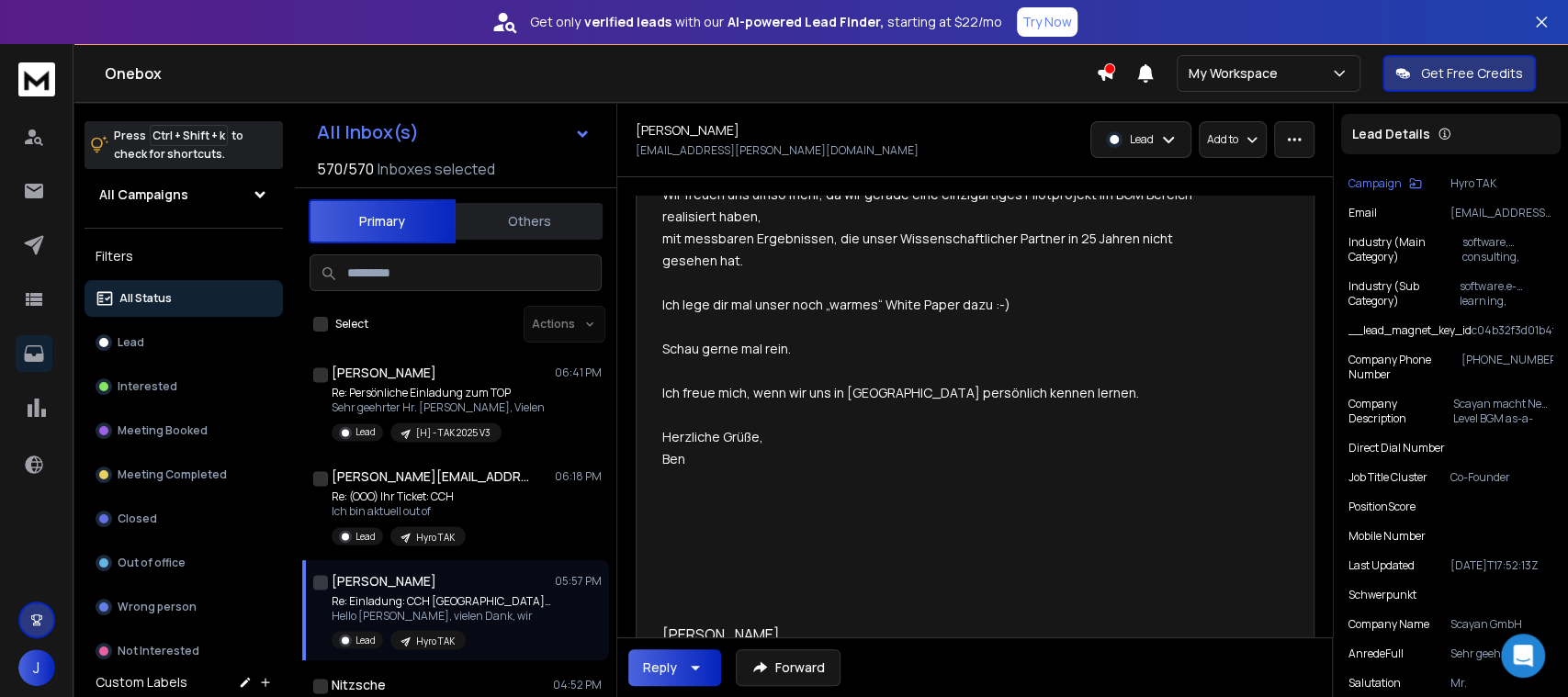
click at [708, 315] on div at bounding box center [931, 326] width 537 height 22
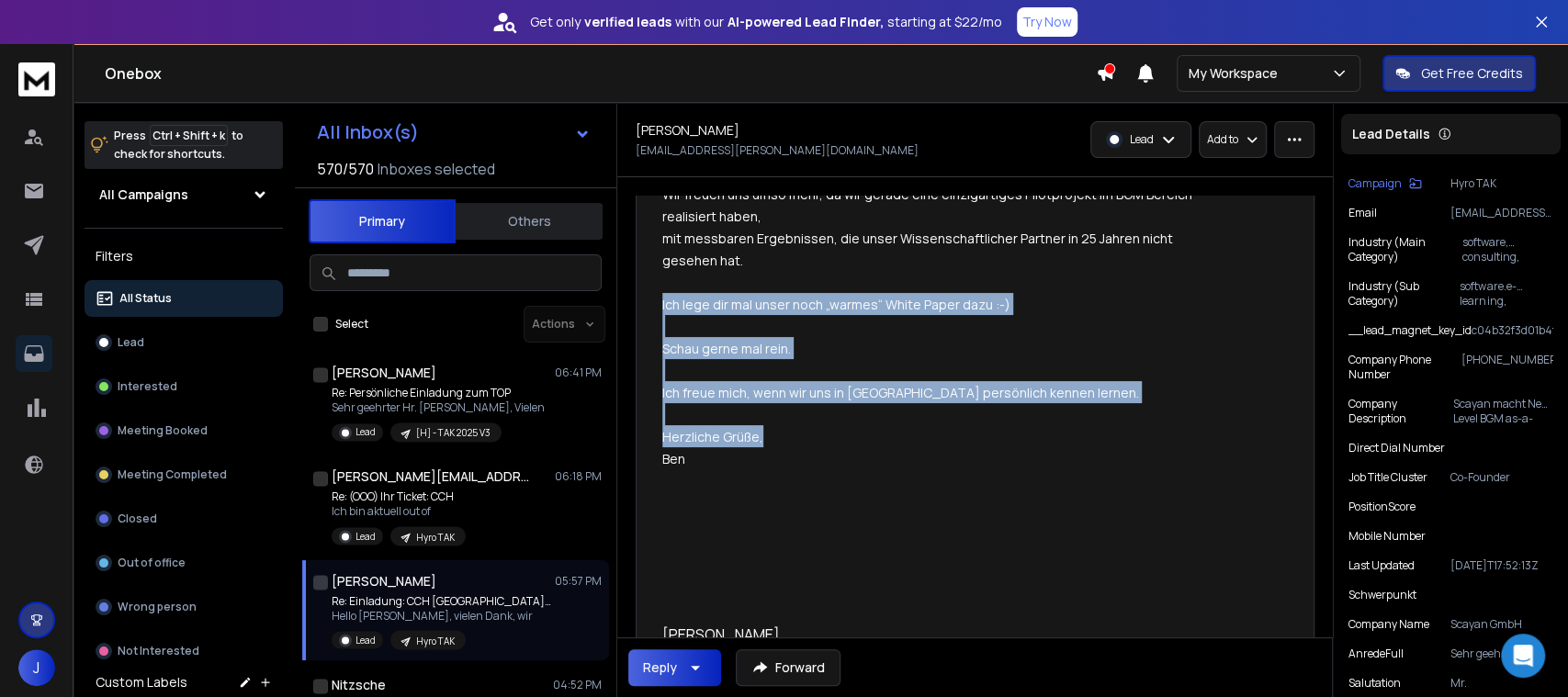
drag, startPoint x: 648, startPoint y: 275, endPoint x: 829, endPoint y: 423, distance: 233.8
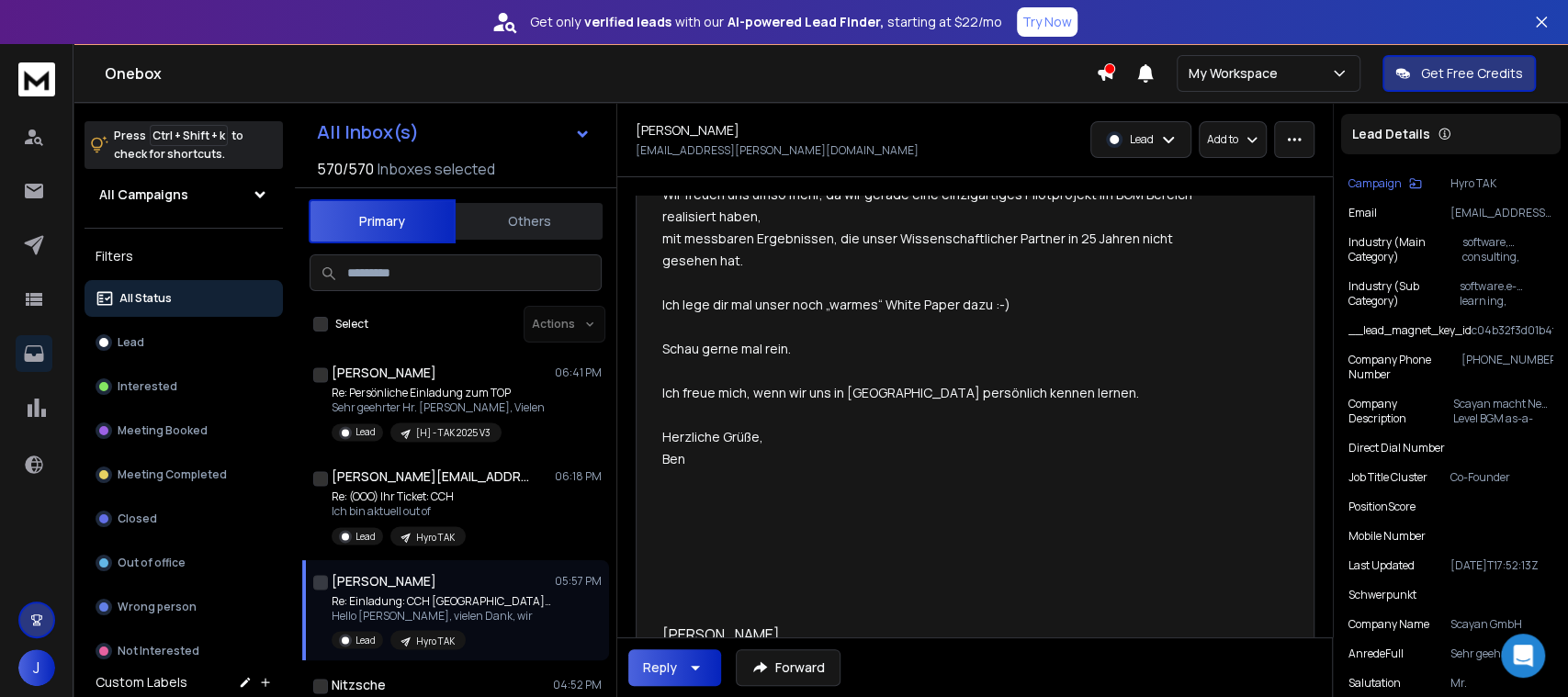
click at [694, 470] on div at bounding box center [931, 481] width 537 height 22
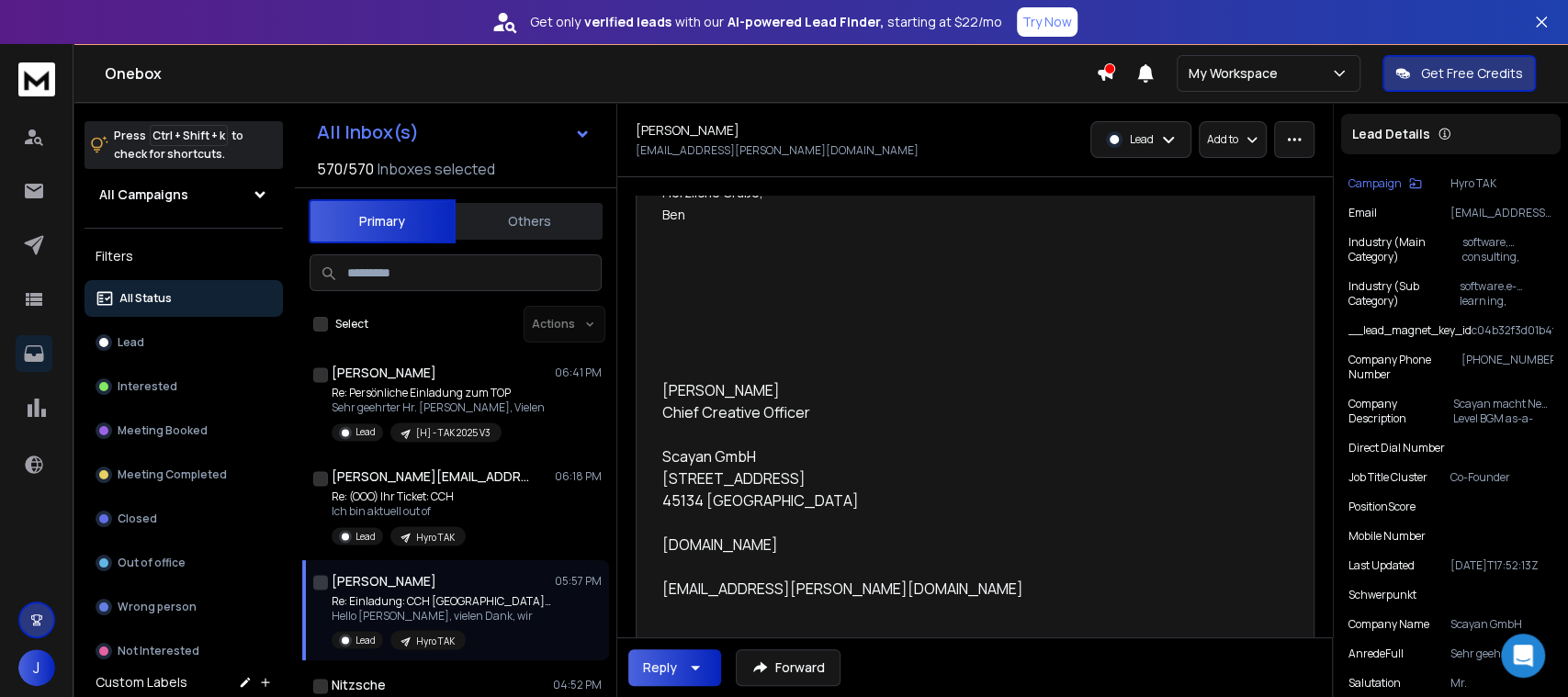
scroll to position [0, 0]
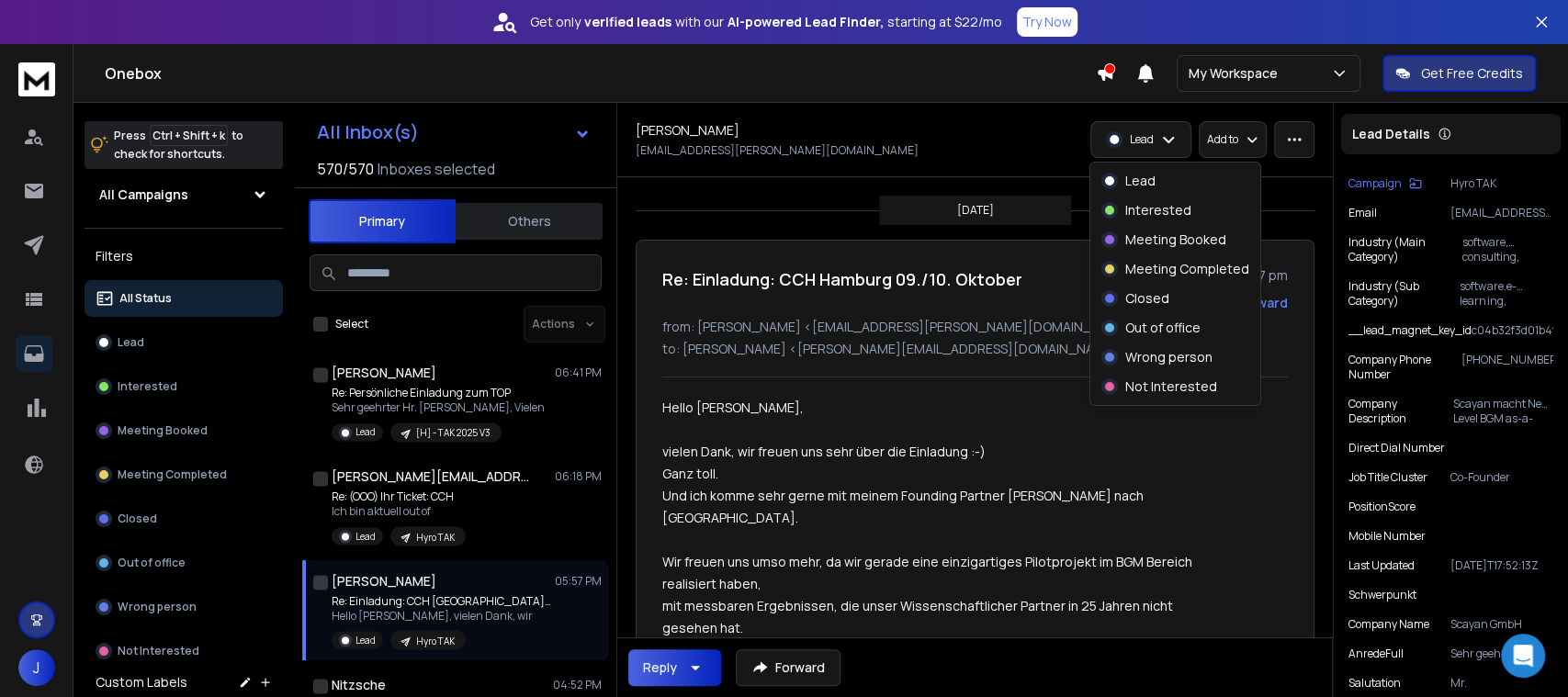
click at [1143, 156] on div "Lead" at bounding box center [1140, 140] width 99 height 35
click at [1139, 209] on p "Interested" at bounding box center [1158, 210] width 66 height 18
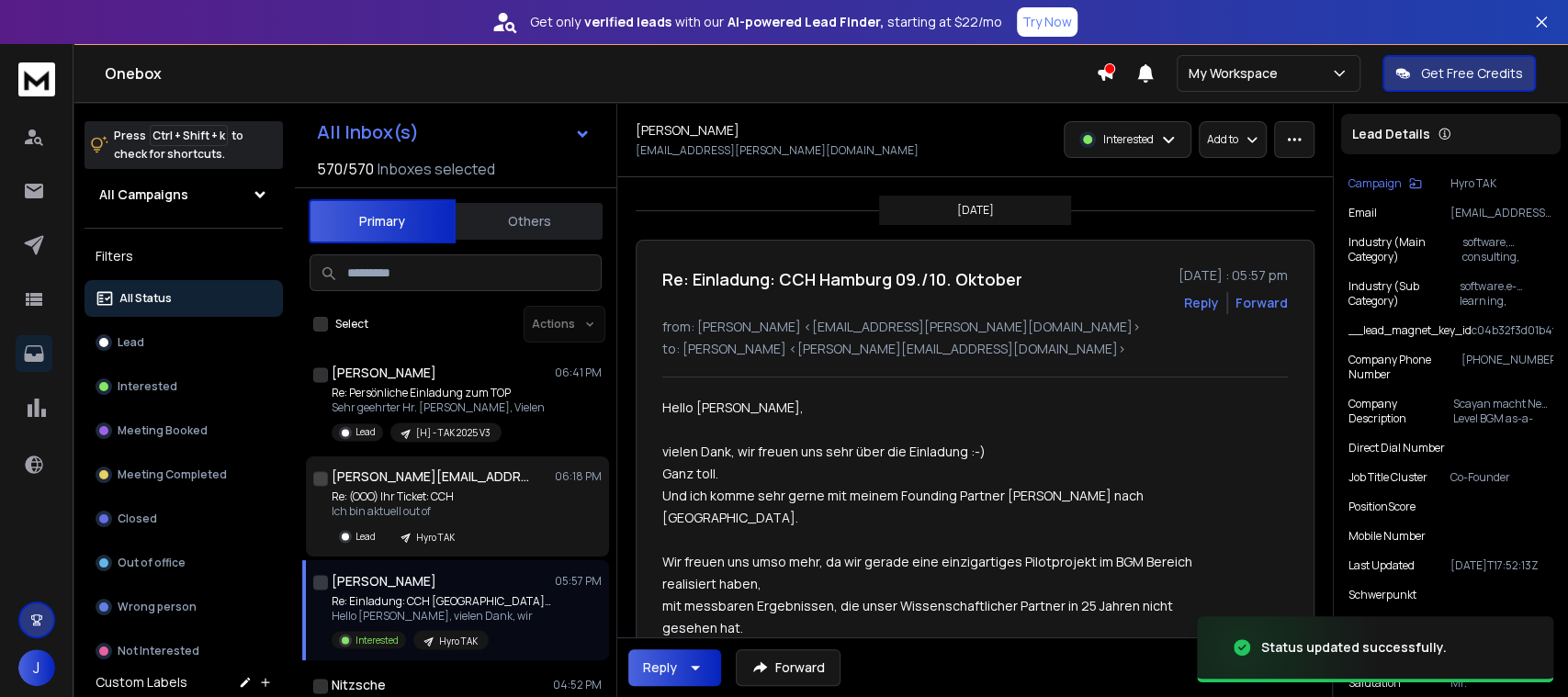
click at [488, 515] on div "Re: (OOO) Ihr Ticket: CCH Ich bin aktuell out of Lead [PERSON_NAME]" at bounding box center [467, 518] width 270 height 56
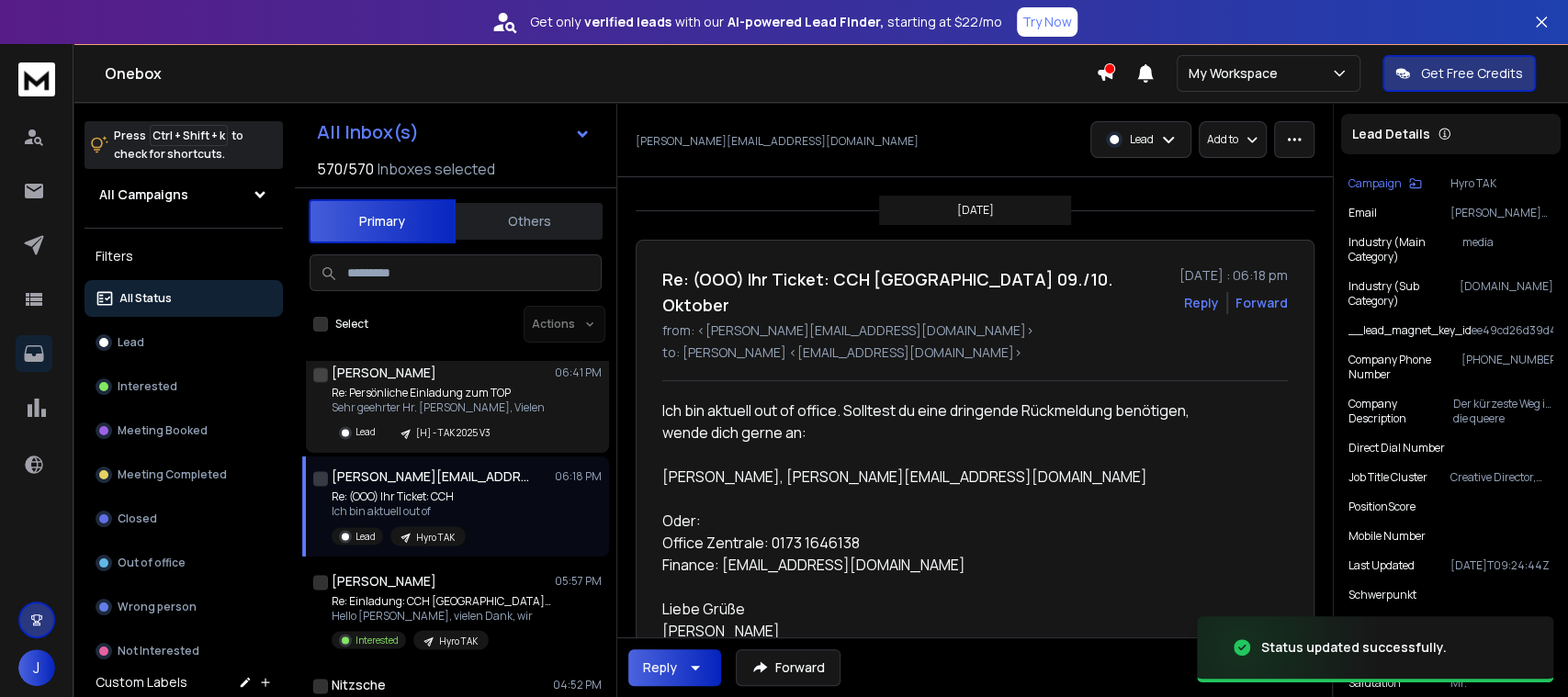
scroll to position [2069, 0]
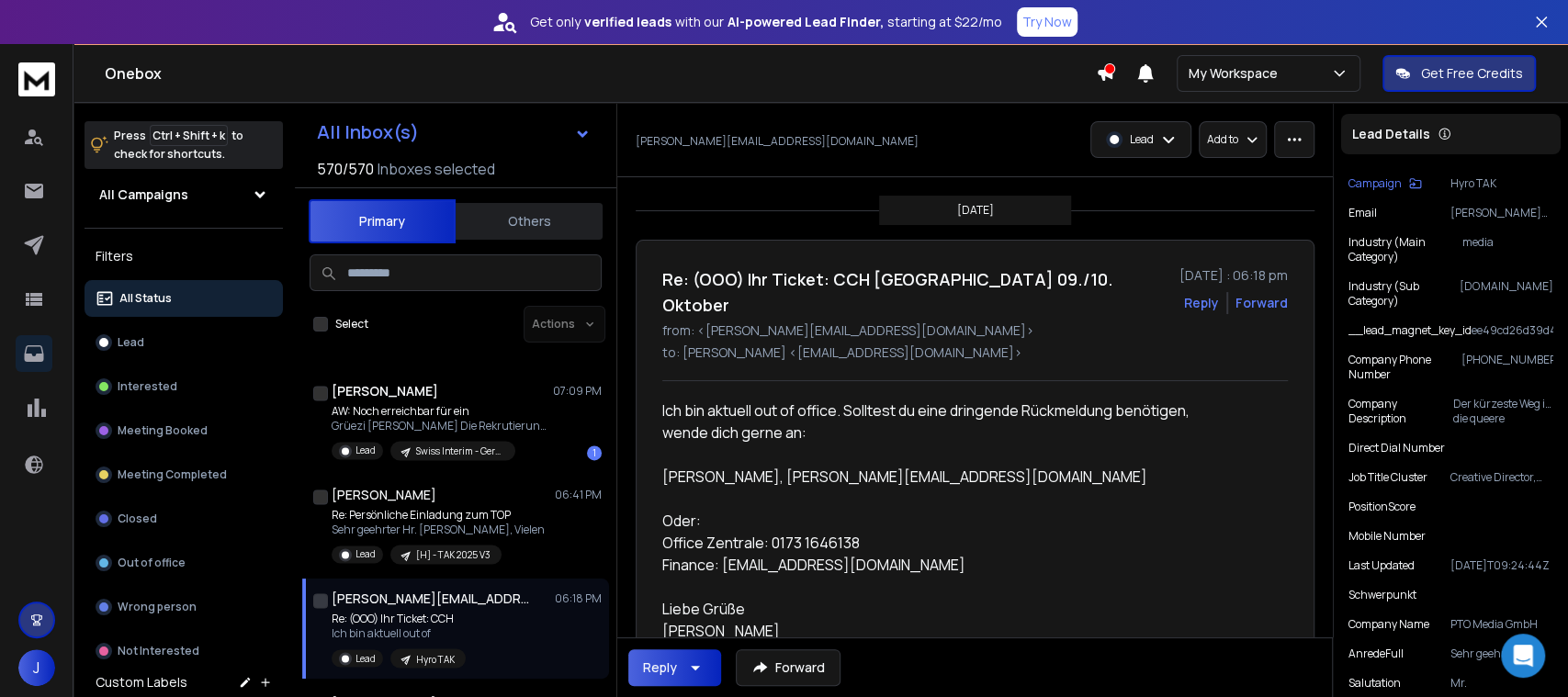
click at [757, 434] on div "Ich bin aktuell out of office. Solltest du eine dringende Rückmeldung benötigen…" at bounding box center [938, 539] width 552 height 279
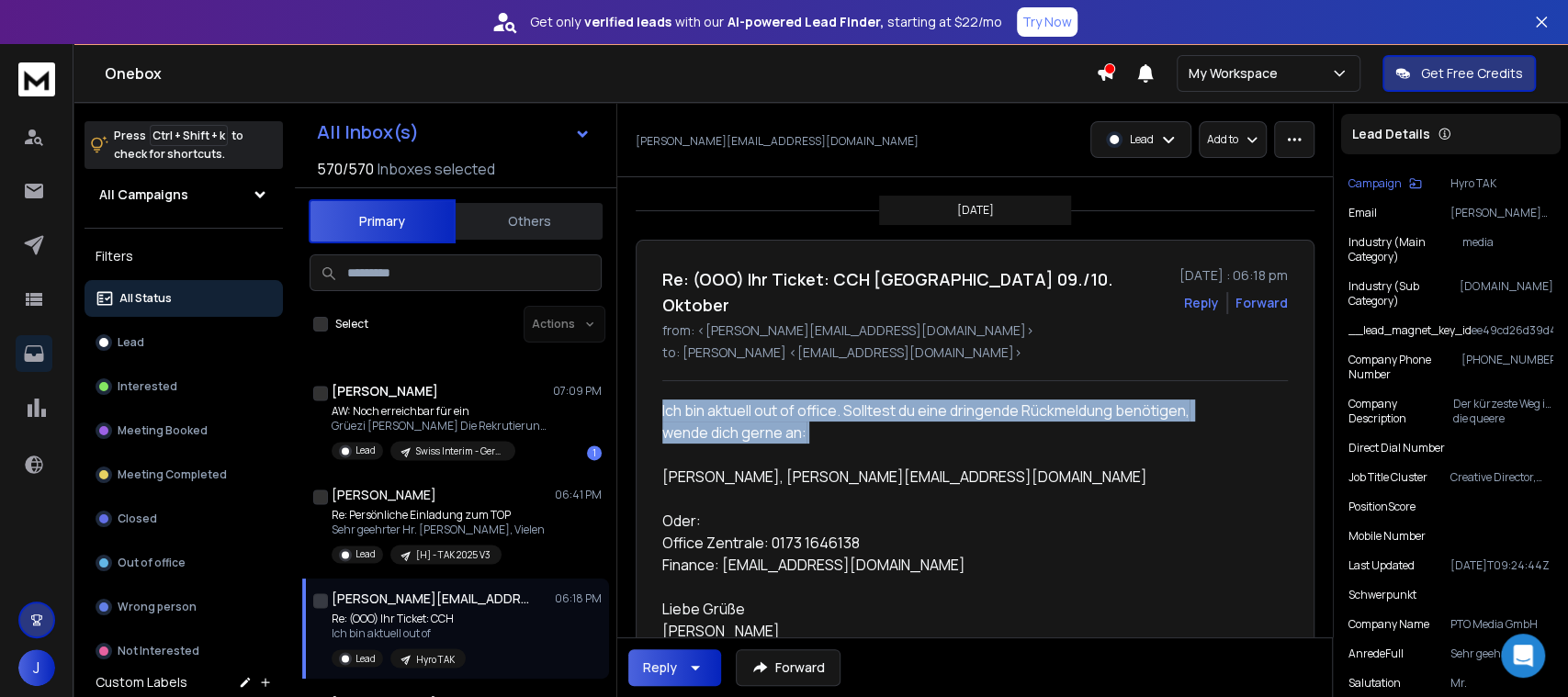
click at [757, 434] on div "Ich bin aktuell out of office. Solltest du eine dringende Rückmeldung benötigen…" at bounding box center [938, 539] width 552 height 279
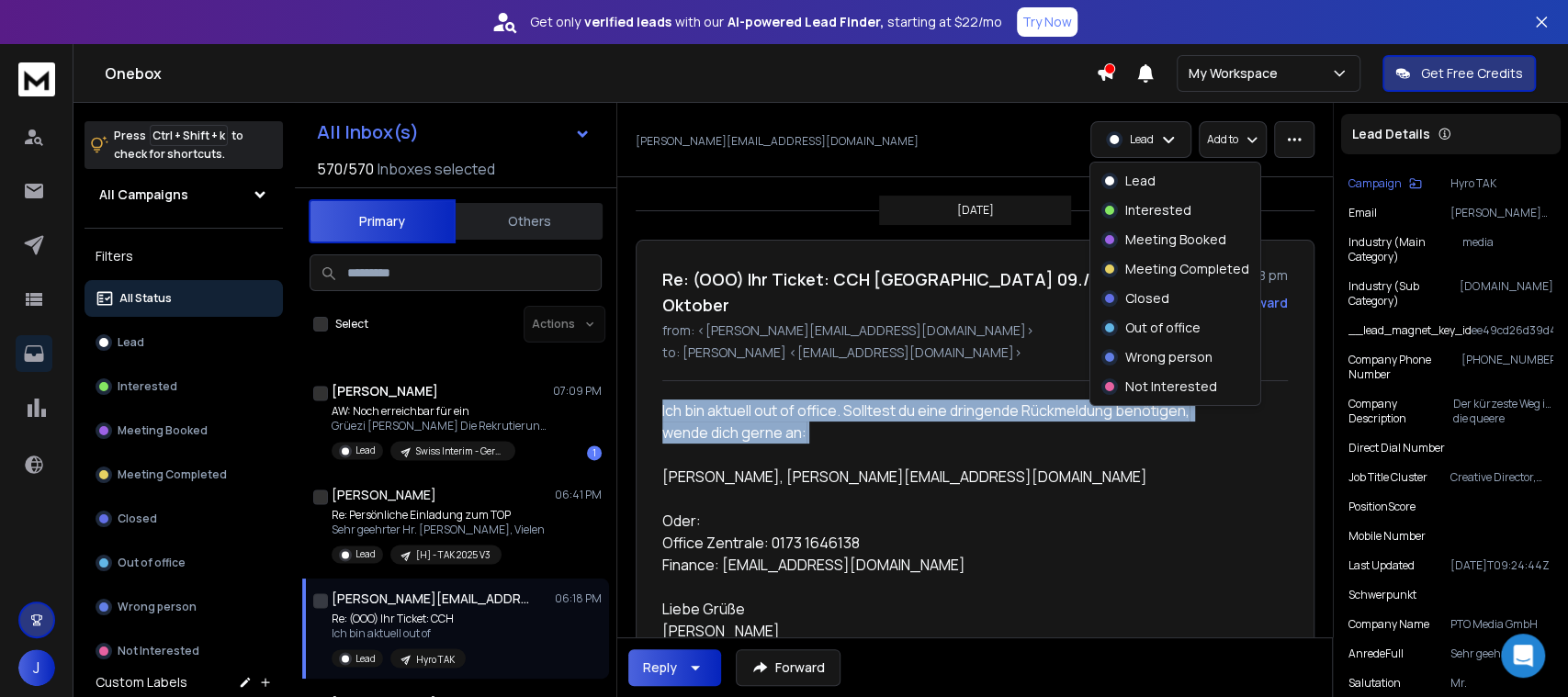
click at [1140, 129] on div "Lead" at bounding box center [1140, 140] width 99 height 35
click at [1132, 325] on p "Out of office" at bounding box center [1163, 328] width 76 height 18
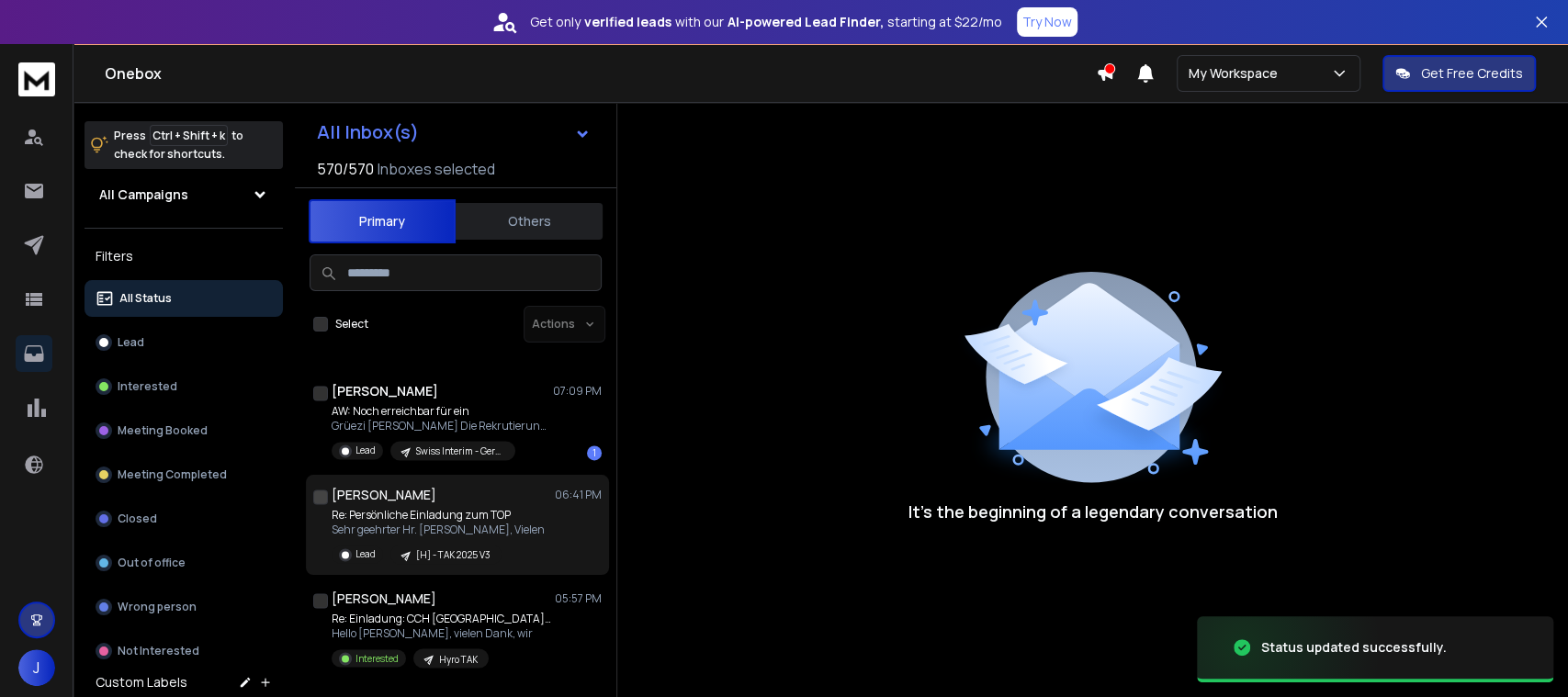
click at [465, 540] on div "Re: Persönliche Einladung zum TOP Sehr geehrter Hr. [PERSON_NAME], Vielen Lead …" at bounding box center [439, 535] width 213 height 56
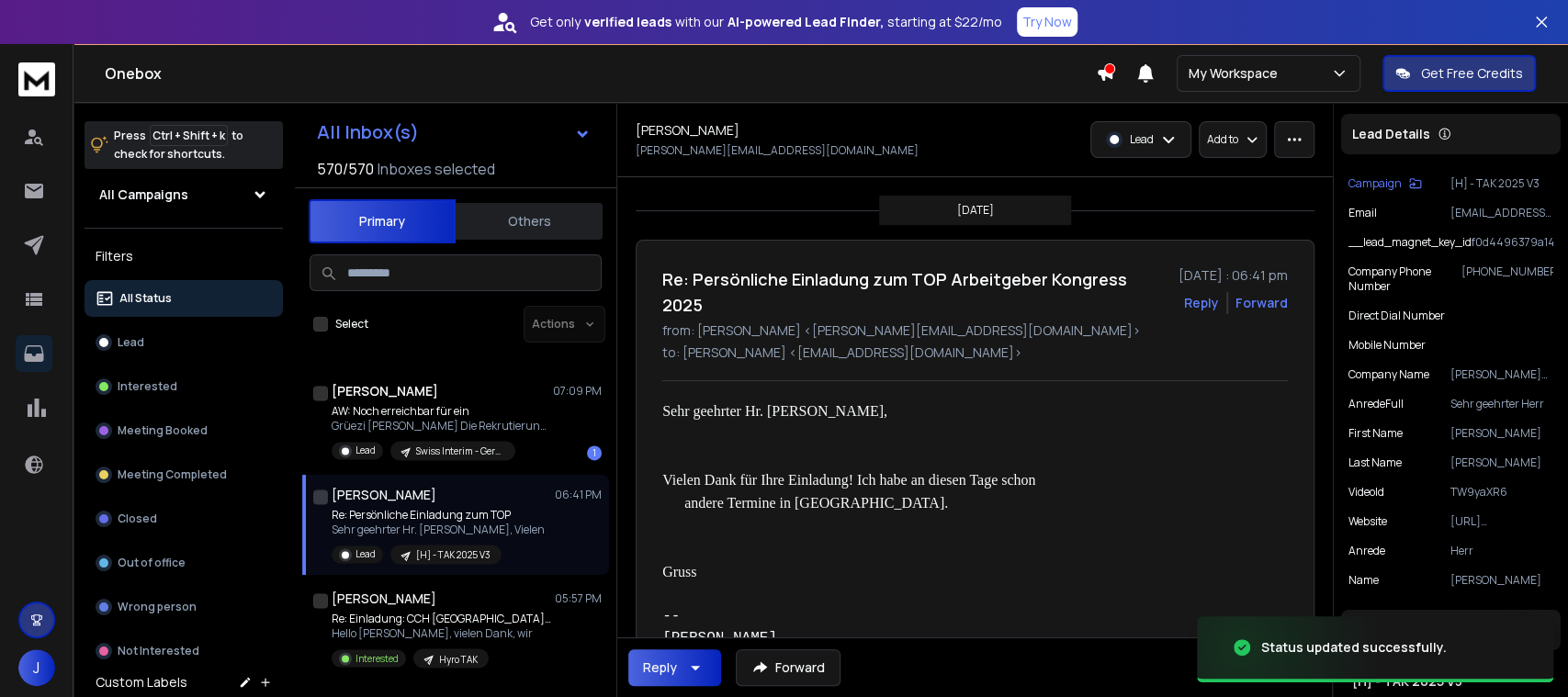
click at [816, 507] on font "Sehr geehrter Hr. [PERSON_NAME], Vielen Dank für Ihre Einladung! Ich habe an di…" at bounding box center [849, 491] width 373 height 176
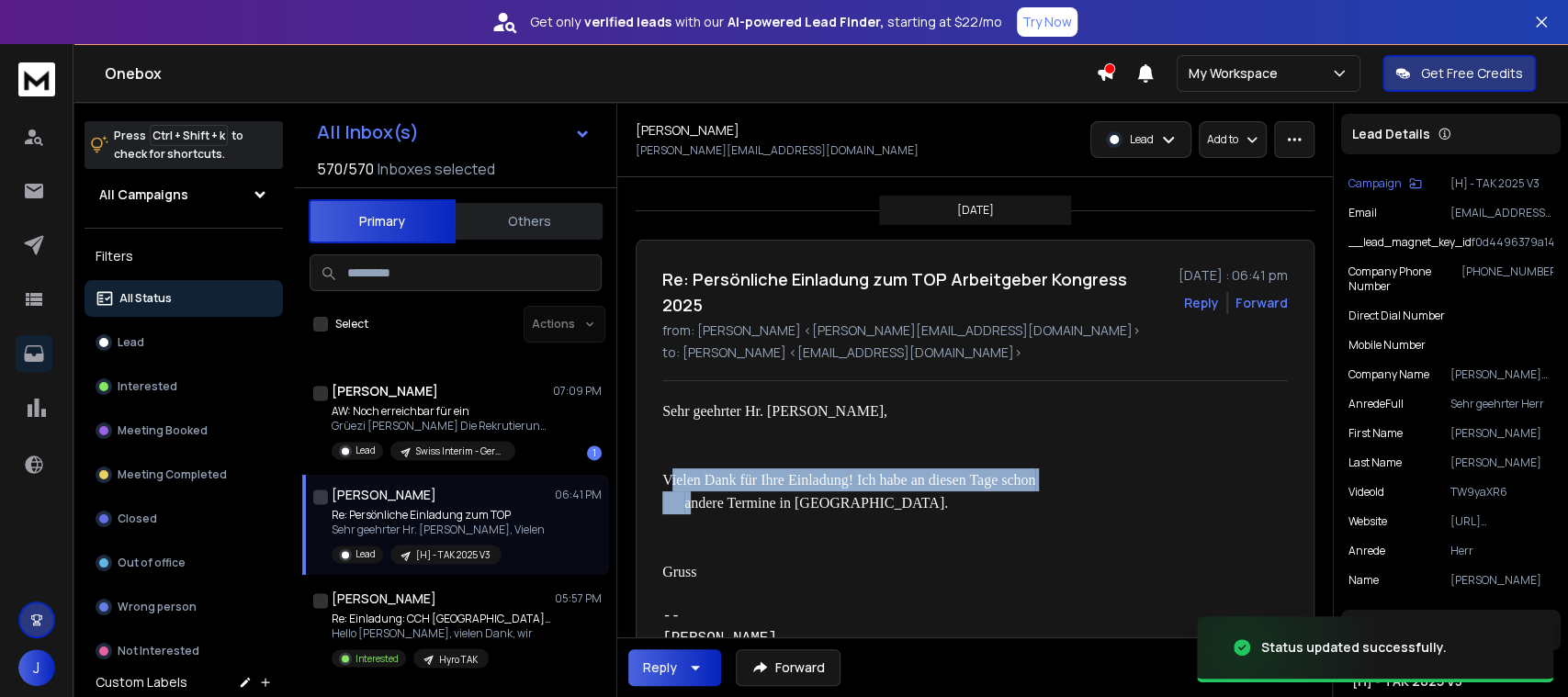
click at [816, 506] on font "Sehr geehrter Hr. [PERSON_NAME], Vielen Dank für Ihre Einladung! Ich habe an di…" at bounding box center [849, 491] width 373 height 176
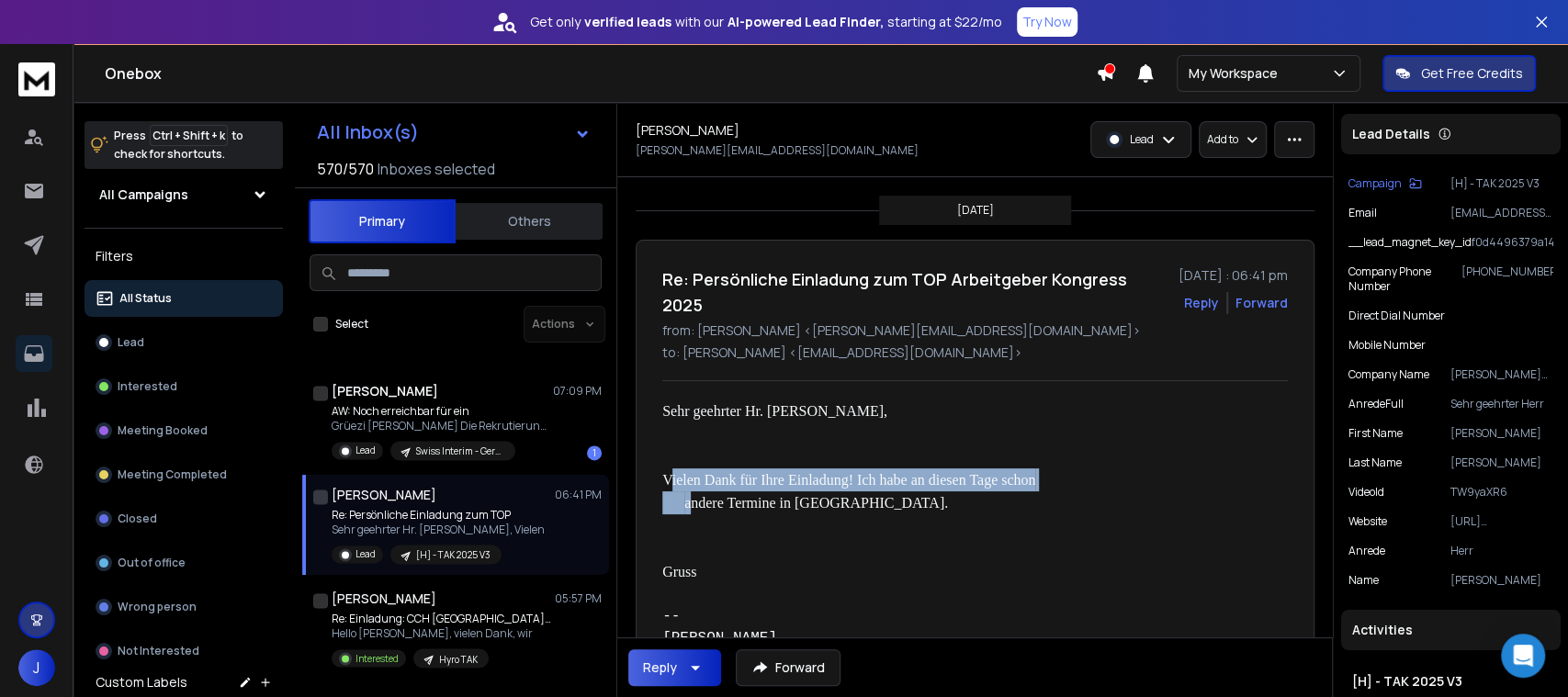
scroll to position [123, 0]
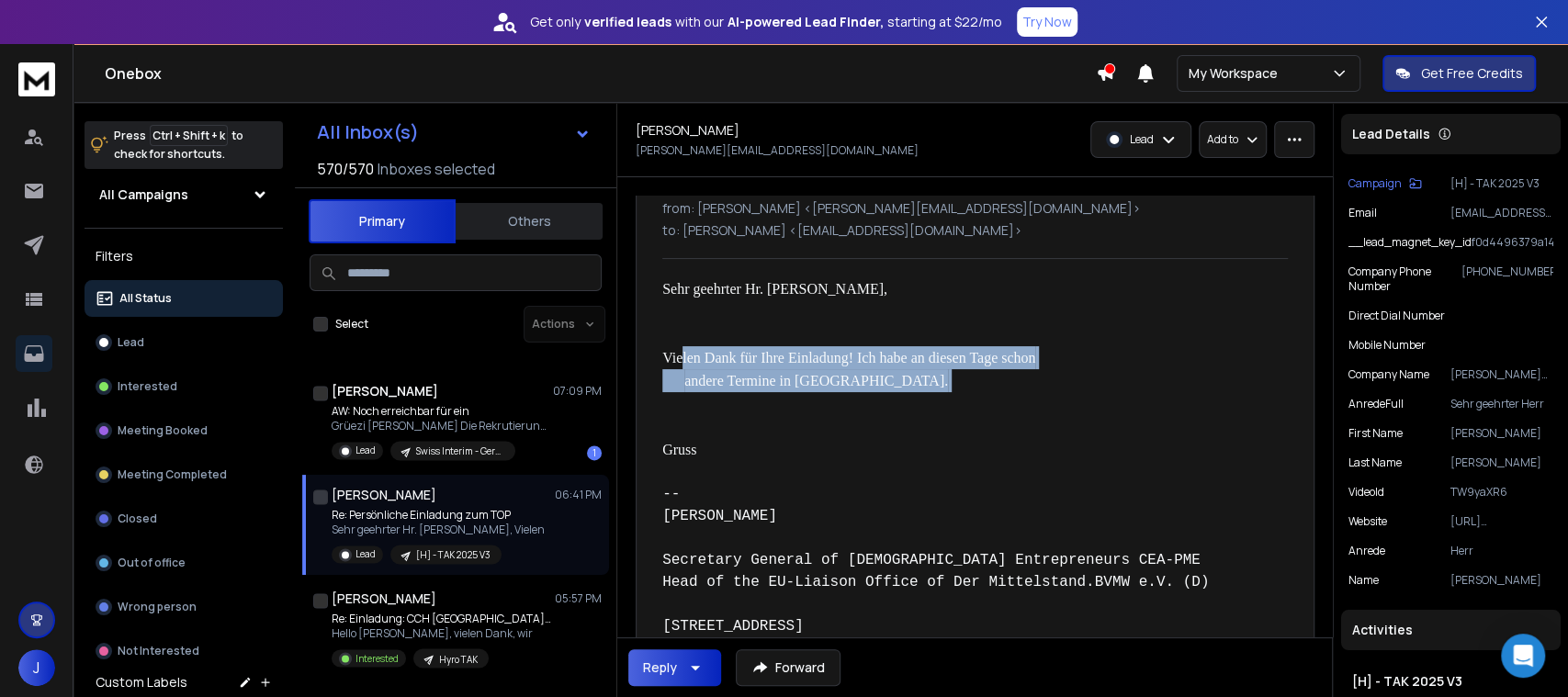
drag, startPoint x: 678, startPoint y: 377, endPoint x: 907, endPoint y: 417, distance: 232.5
click at [1158, 151] on div "Lead" at bounding box center [1140, 140] width 99 height 35
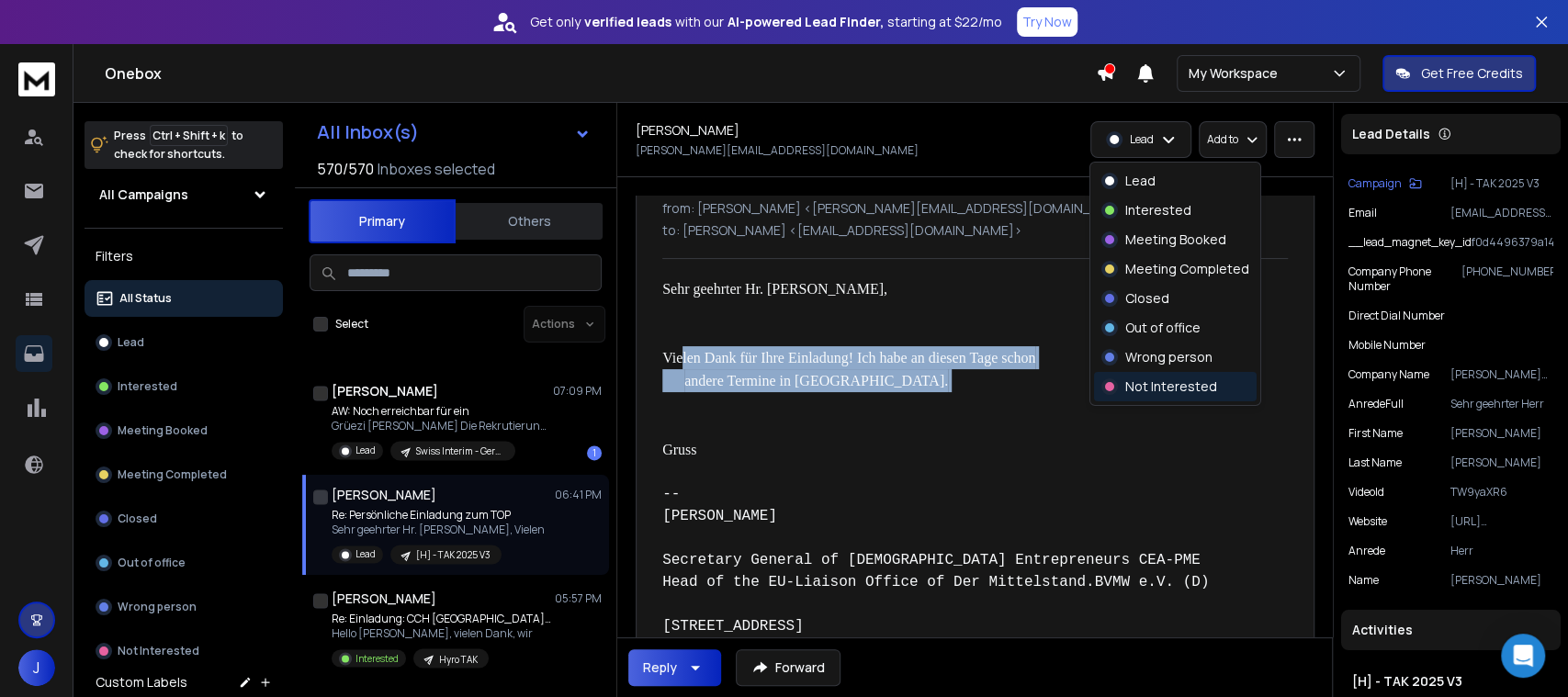
click at [1142, 378] on p "Not Interested" at bounding box center [1171, 387] width 92 height 18
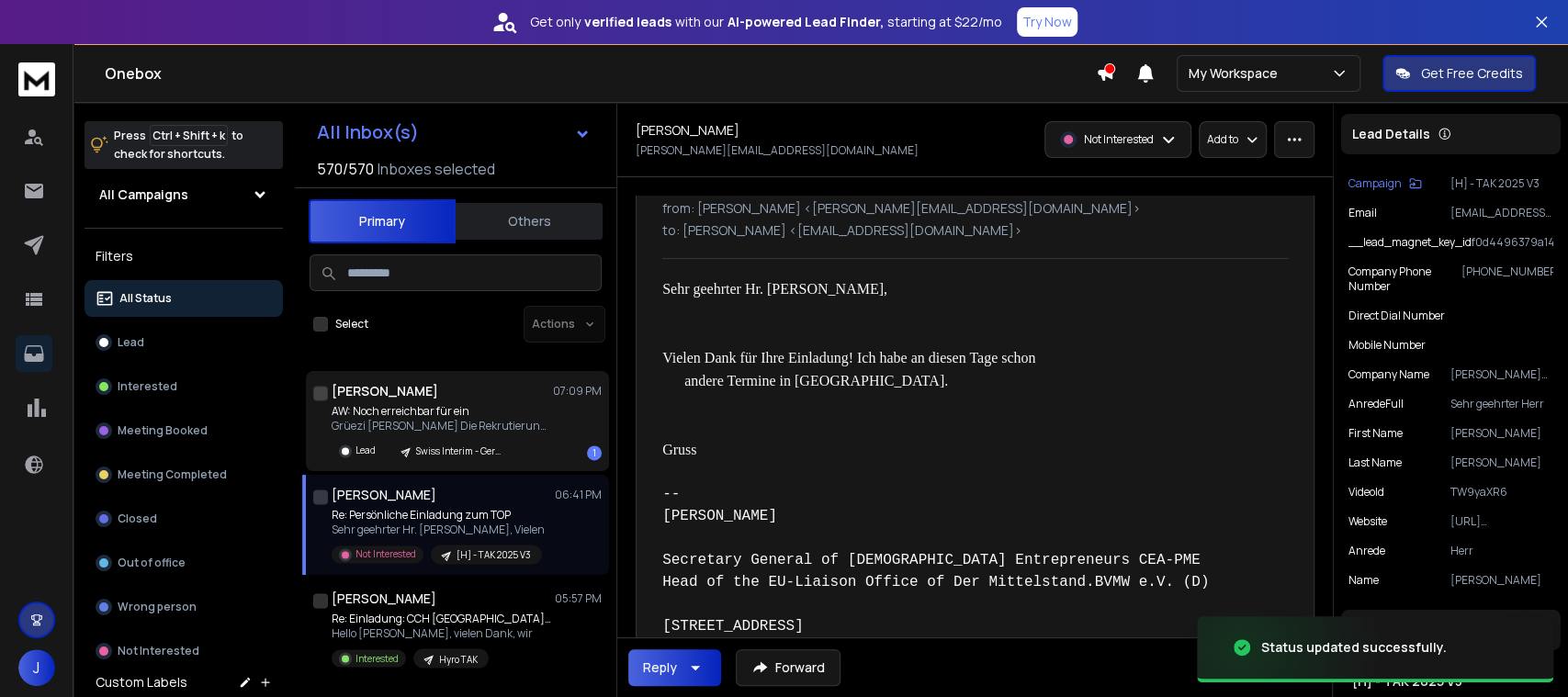
click at [538, 422] on div "AW: Noch erreichbar für ein Grüezi [PERSON_NAME] Die Rekrutierungen Lead Swiss …" at bounding box center [467, 432] width 270 height 56
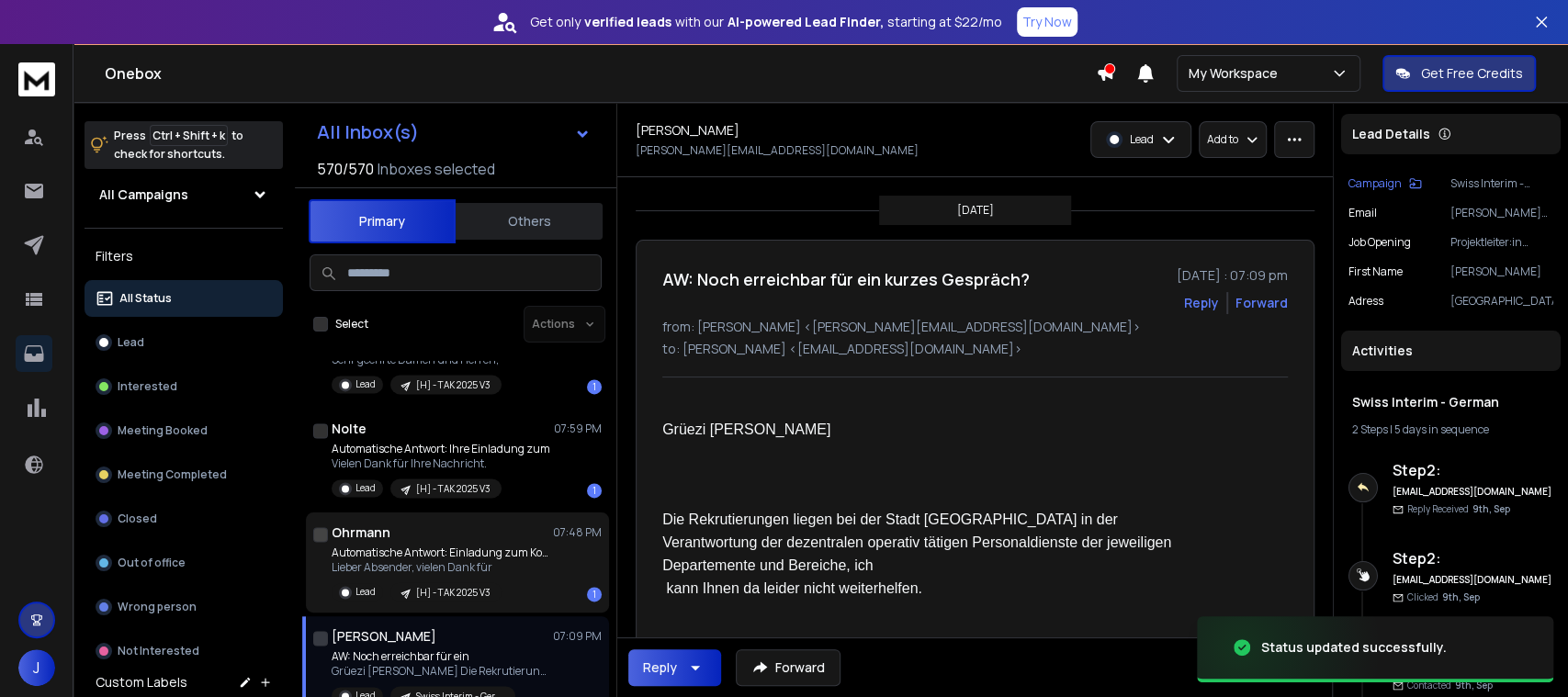
scroll to position [1947, 0]
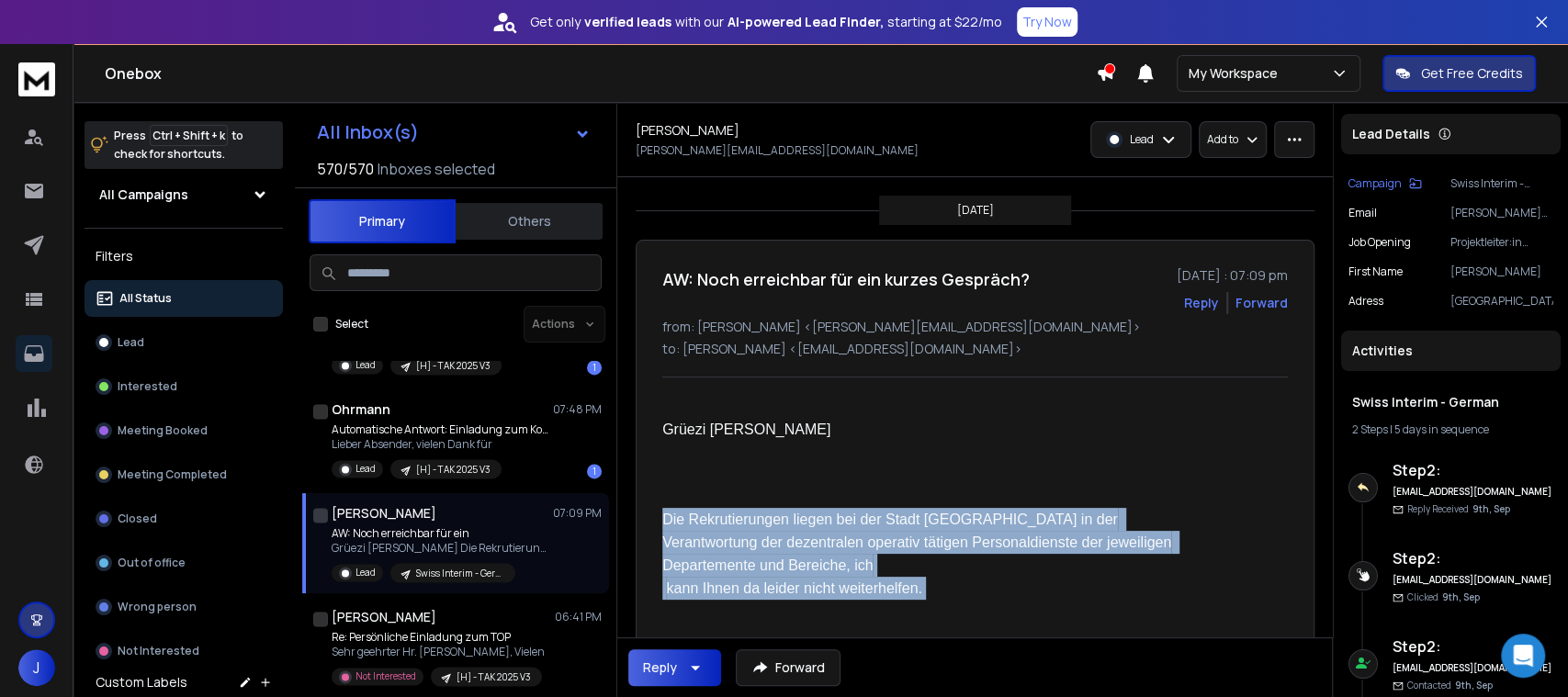
drag, startPoint x: 662, startPoint y: 519, endPoint x: 951, endPoint y: 603, distance: 301.0
click at [1145, 144] on p "Lead" at bounding box center [1142, 140] width 24 height 15
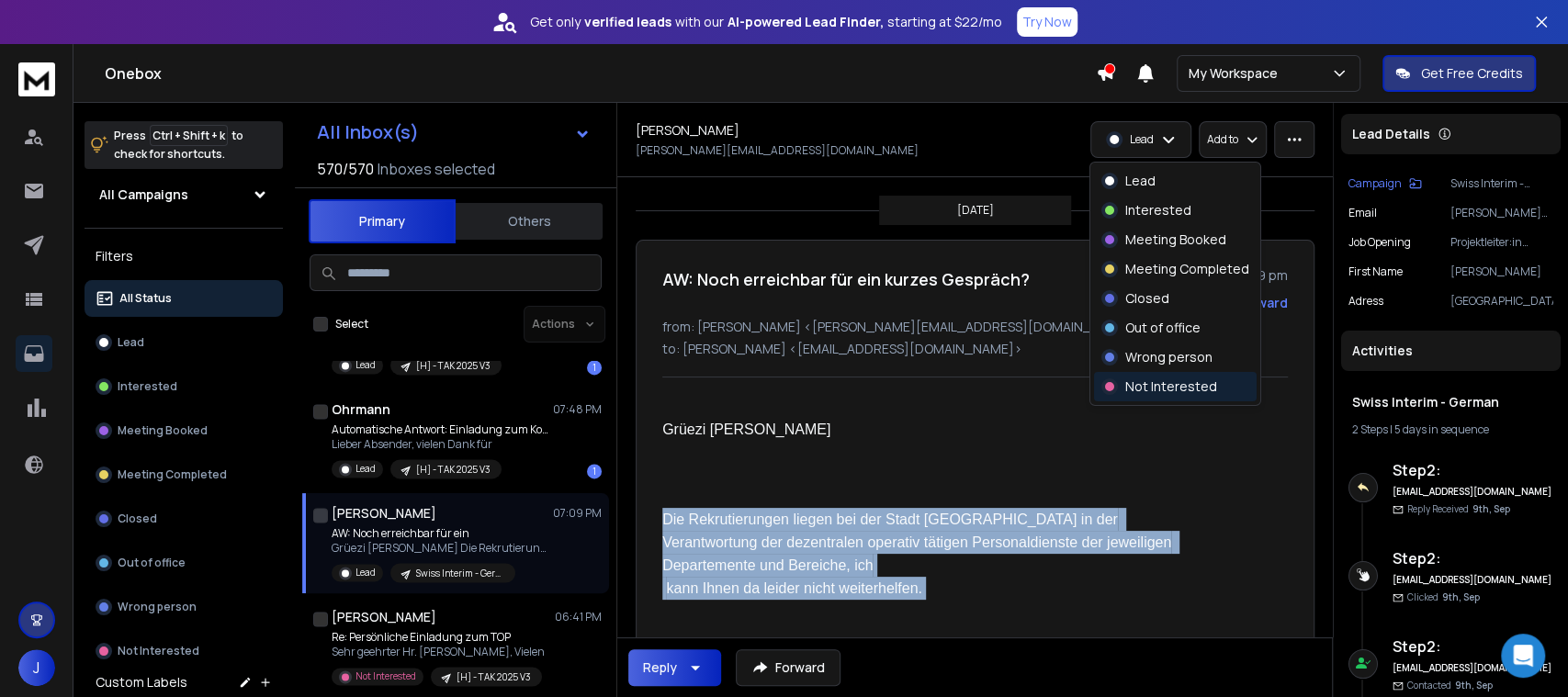
click at [1146, 391] on p "Not Interested" at bounding box center [1171, 387] width 92 height 18
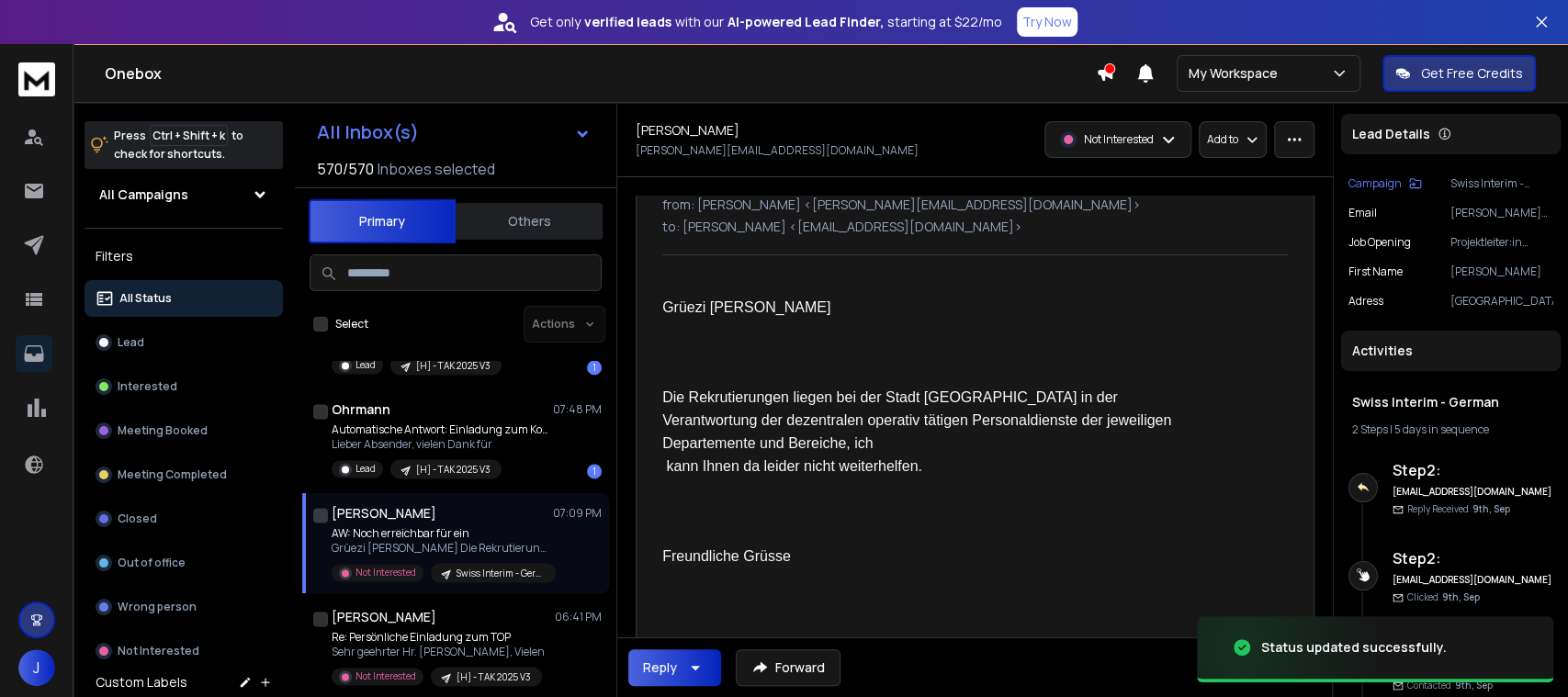
scroll to position [0, 0]
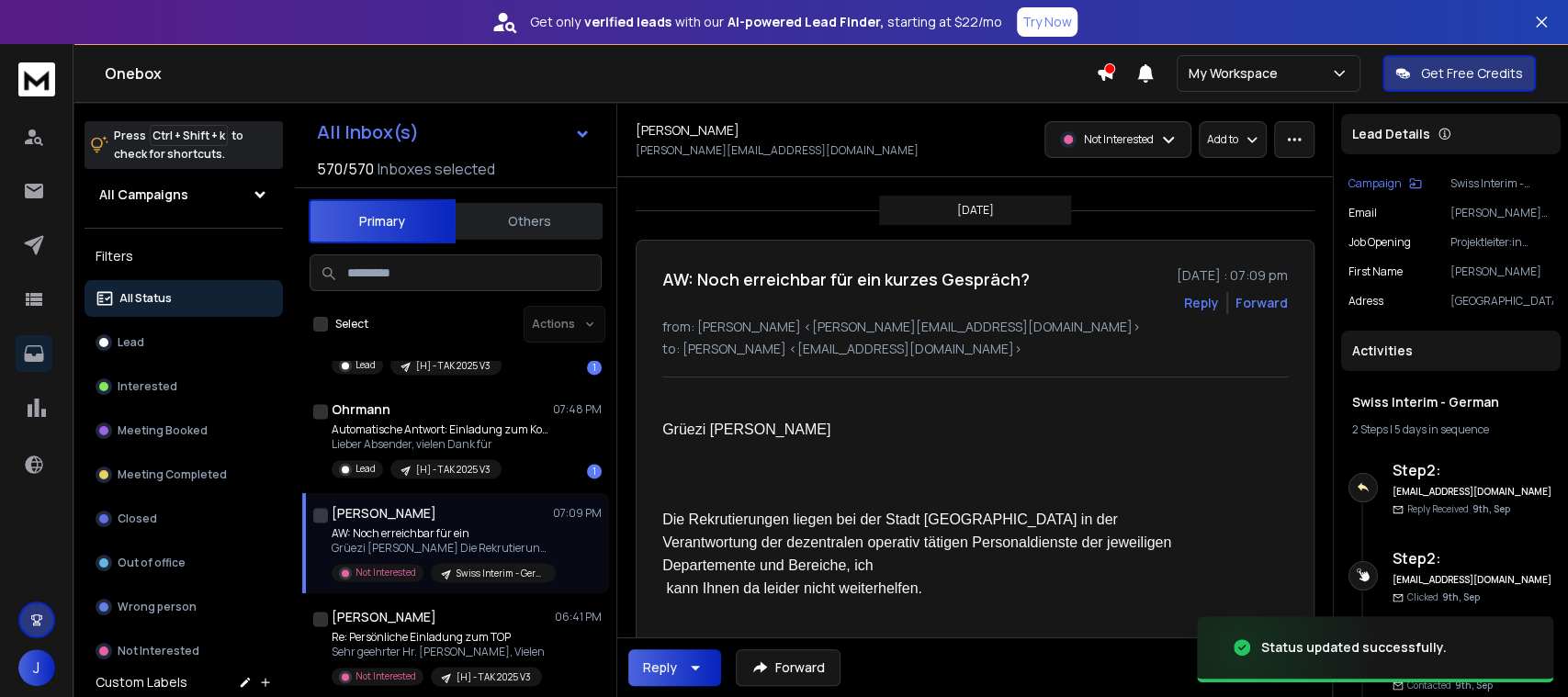
click at [1265, 304] on div "Forward" at bounding box center [1262, 303] width 53 height 18
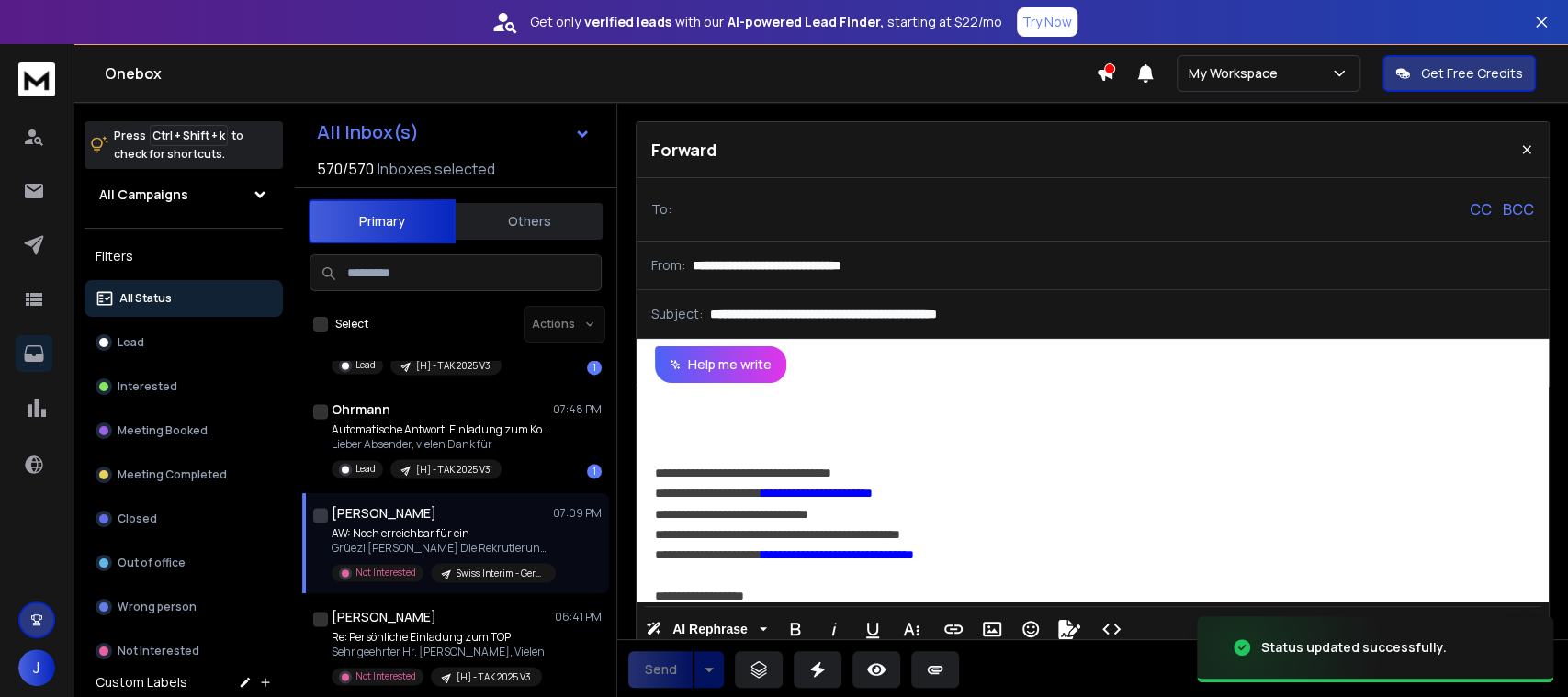
click at [719, 198] on input at bounding box center [743, 208] width 129 height 33
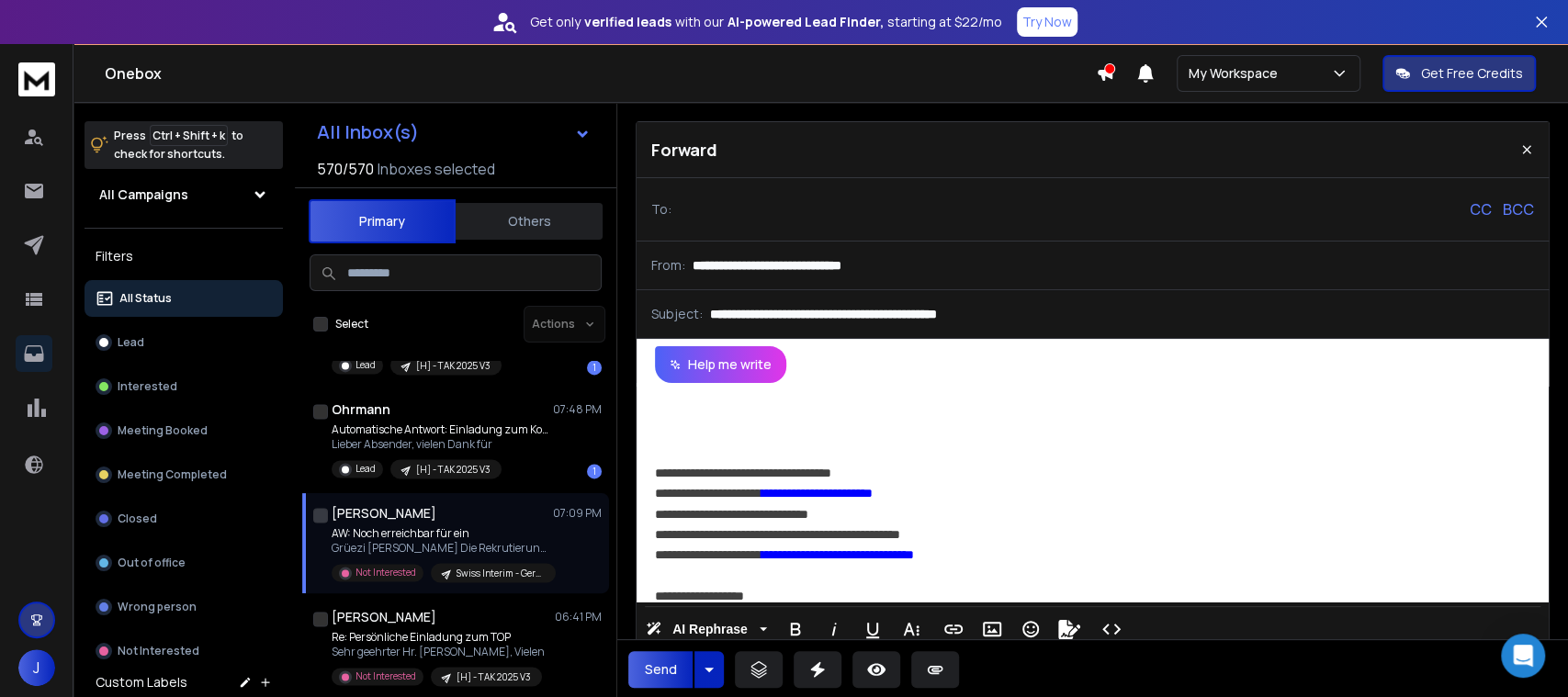
type input "**********"
click at [658, 669] on button "Send" at bounding box center [660, 669] width 64 height 37
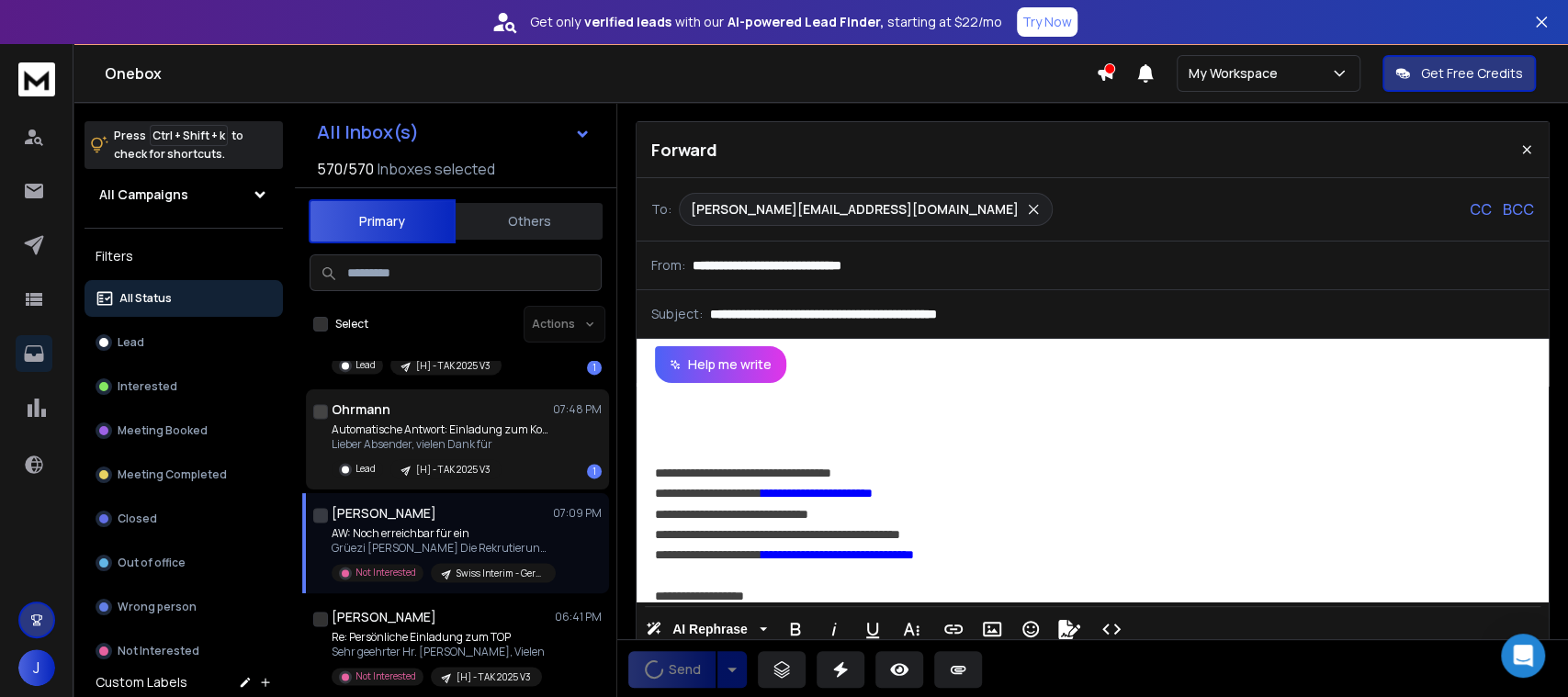
click at [550, 472] on div "Lead [H] - TAK 2025 V3" at bounding box center [442, 469] width 220 height 19
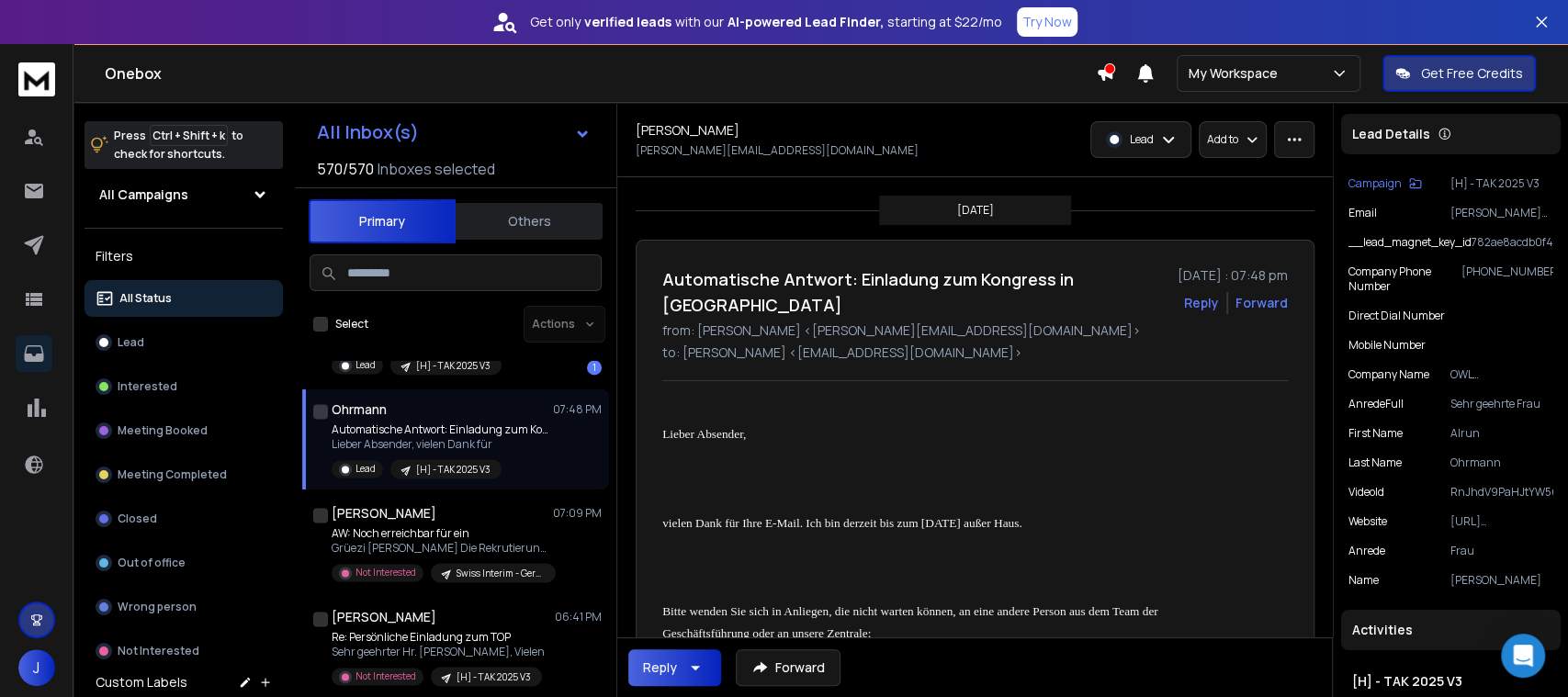
scroll to position [1824, 0]
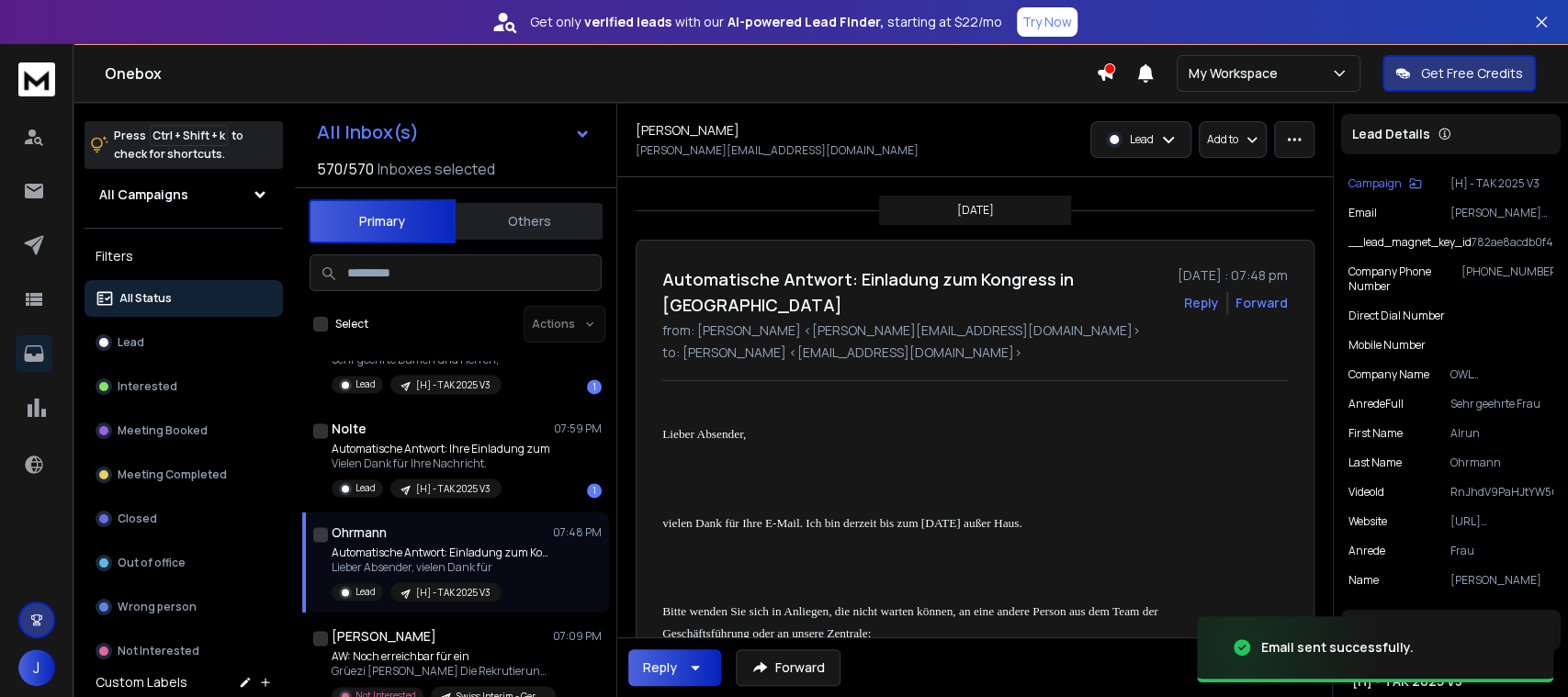
click at [1117, 149] on div "Lead" at bounding box center [1140, 140] width 99 height 35
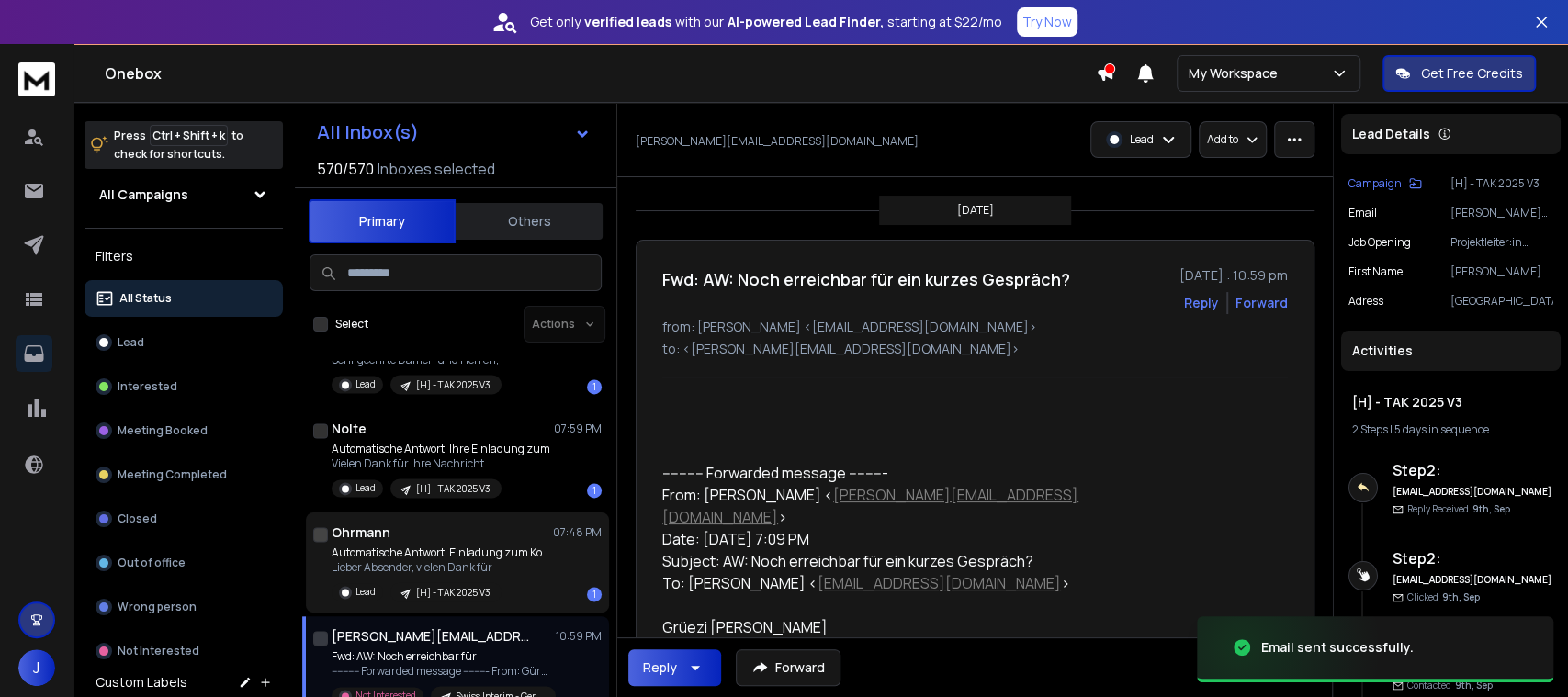
click at [534, 564] on p "Lieber Absender, vielen Dank für" at bounding box center [442, 567] width 220 height 15
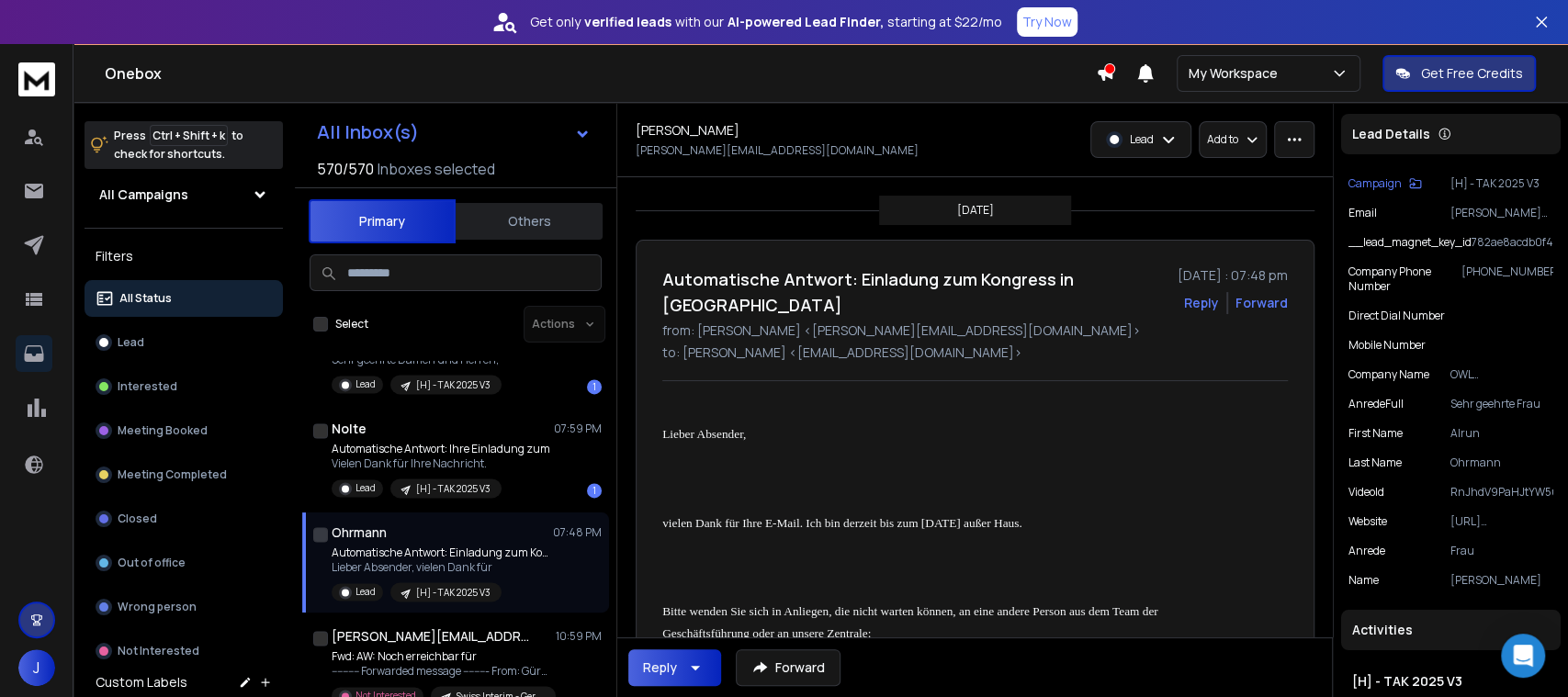
click at [1150, 147] on div "Lead" at bounding box center [1140, 140] width 99 height 35
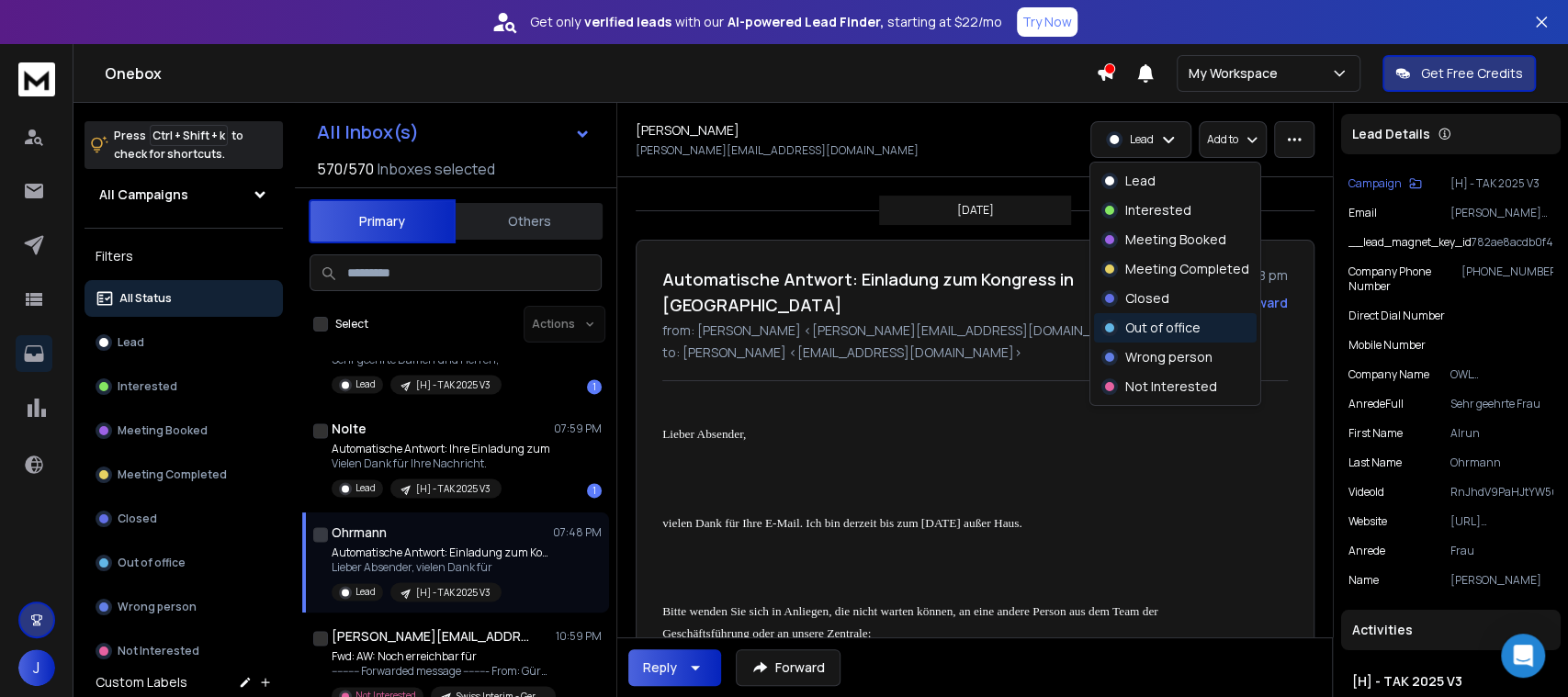
click at [1157, 326] on p "Out of office" at bounding box center [1163, 328] width 76 height 18
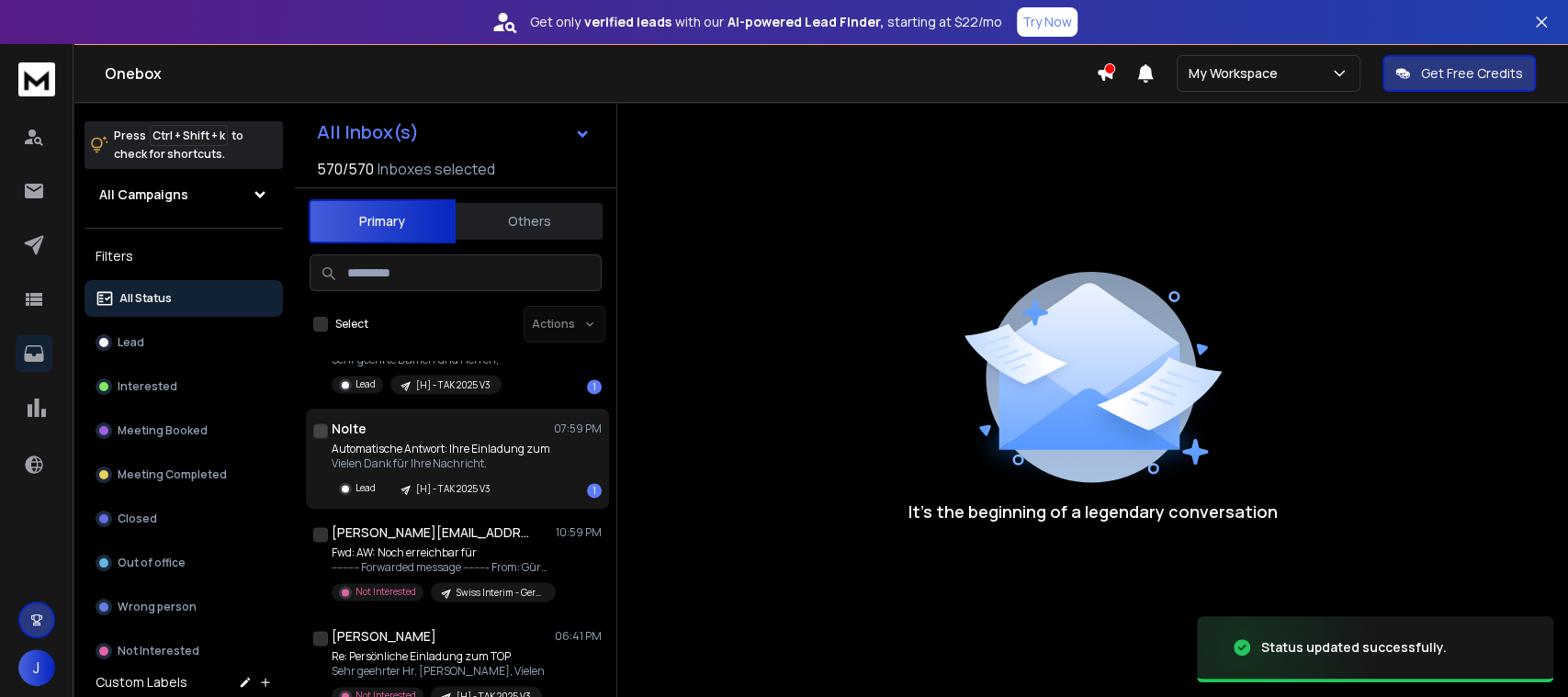
click at [588, 460] on div "Automatische Antwort: Ihre Einladung zum Vielen Dank für Ihre Nachricht. Lead […" at bounding box center [467, 470] width 270 height 56
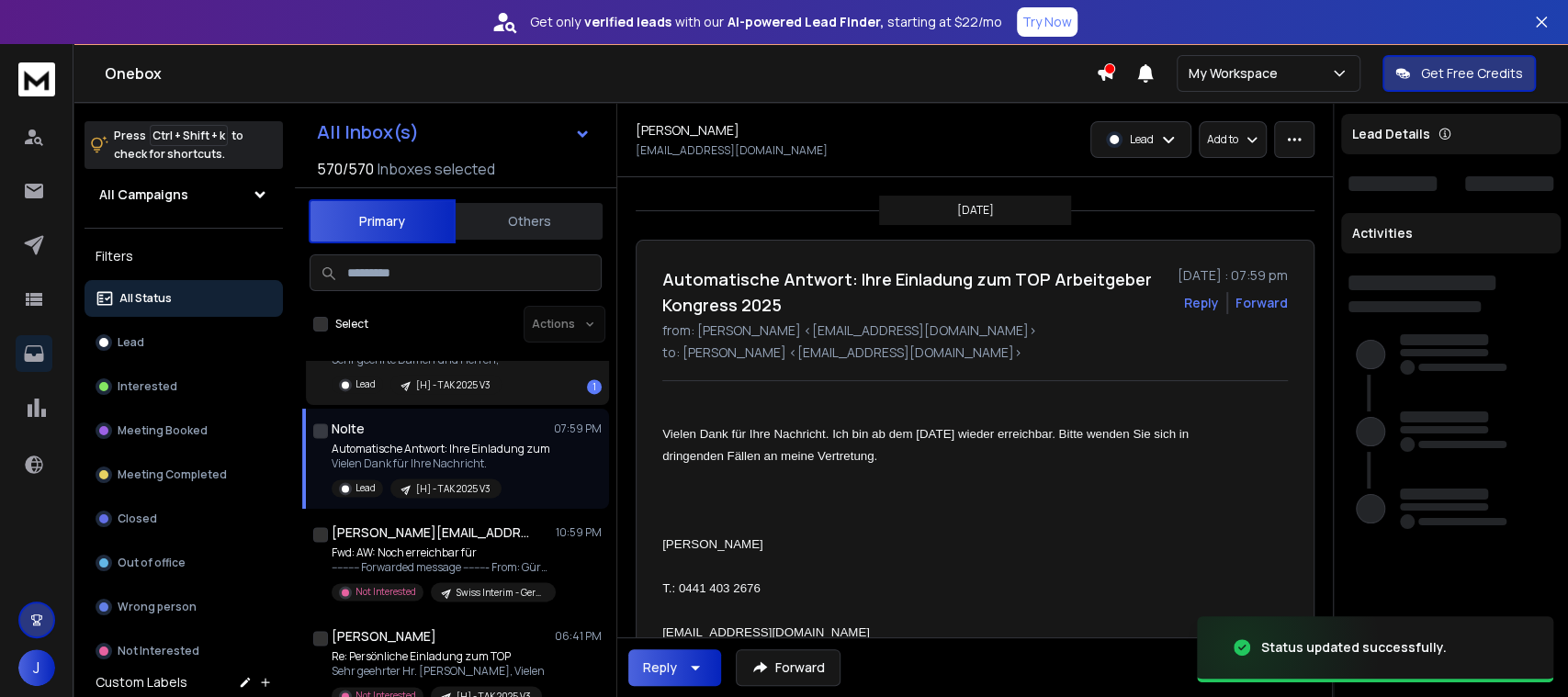
scroll to position [1702, 0]
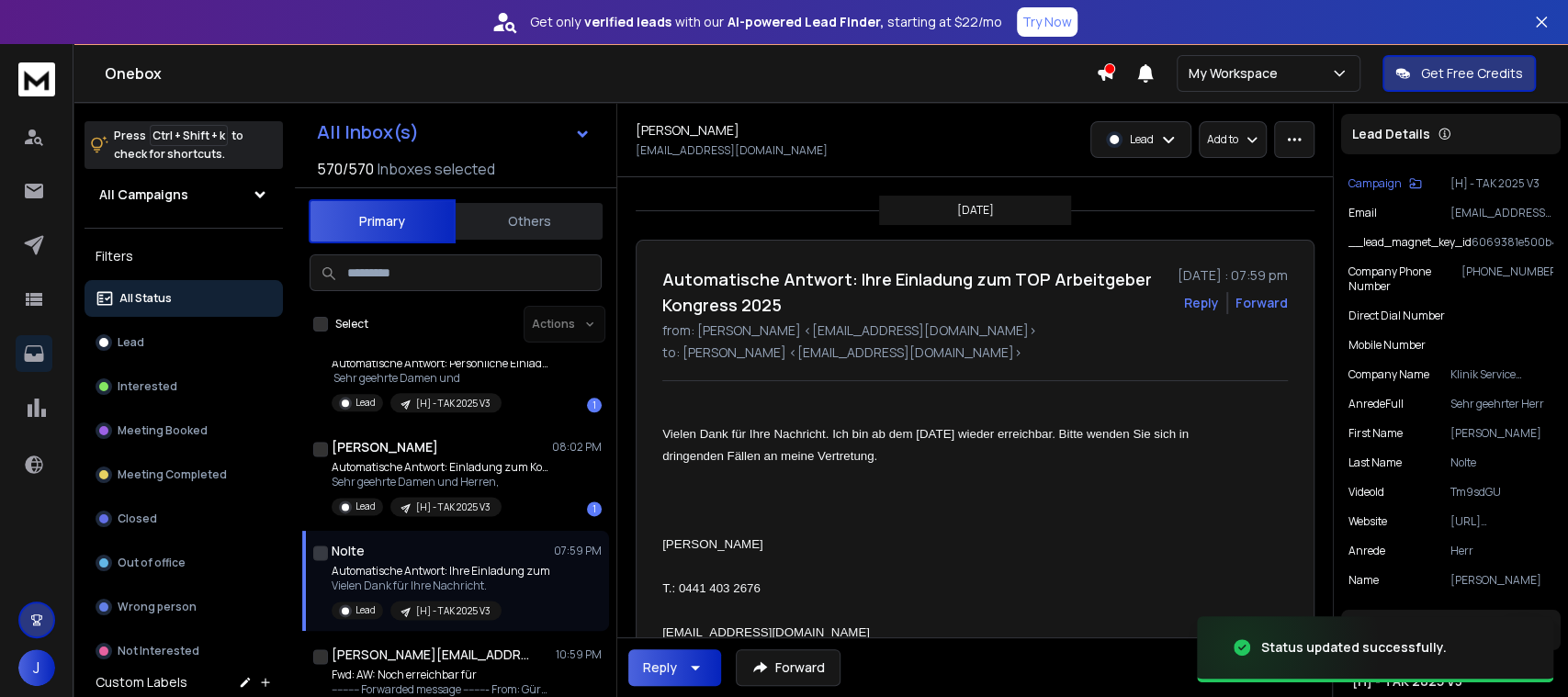
click at [791, 435] on span "Vielen Dank für Ihre Nachricht. Ich bin ab dem [DATE] wieder erreichbar. Bitte …" at bounding box center [927, 445] width 530 height 36
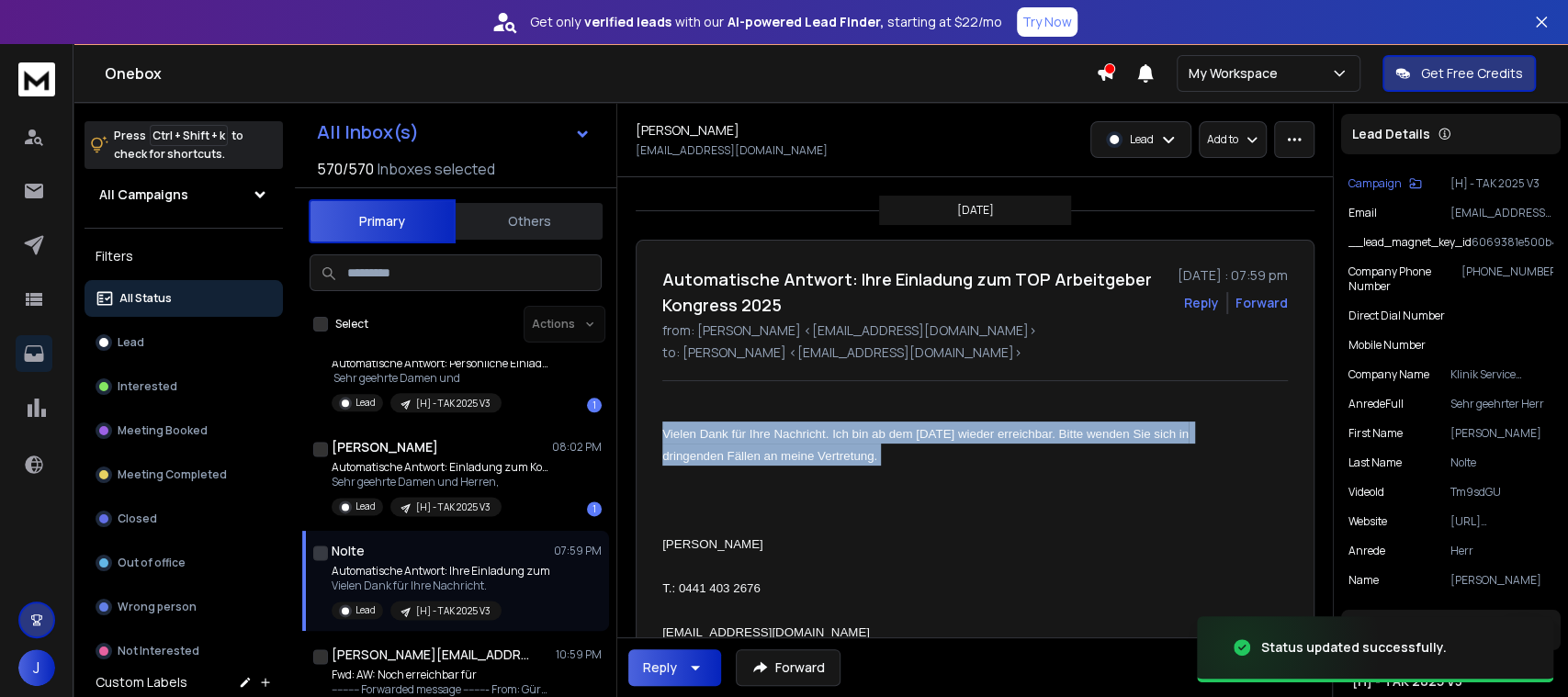
click at [791, 435] on span "Vielen Dank für Ihre Nachricht. Ich bin ab dem [DATE] wieder erreichbar. Bitte …" at bounding box center [927, 445] width 530 height 36
click at [1135, 156] on div "Lead" at bounding box center [1140, 140] width 99 height 35
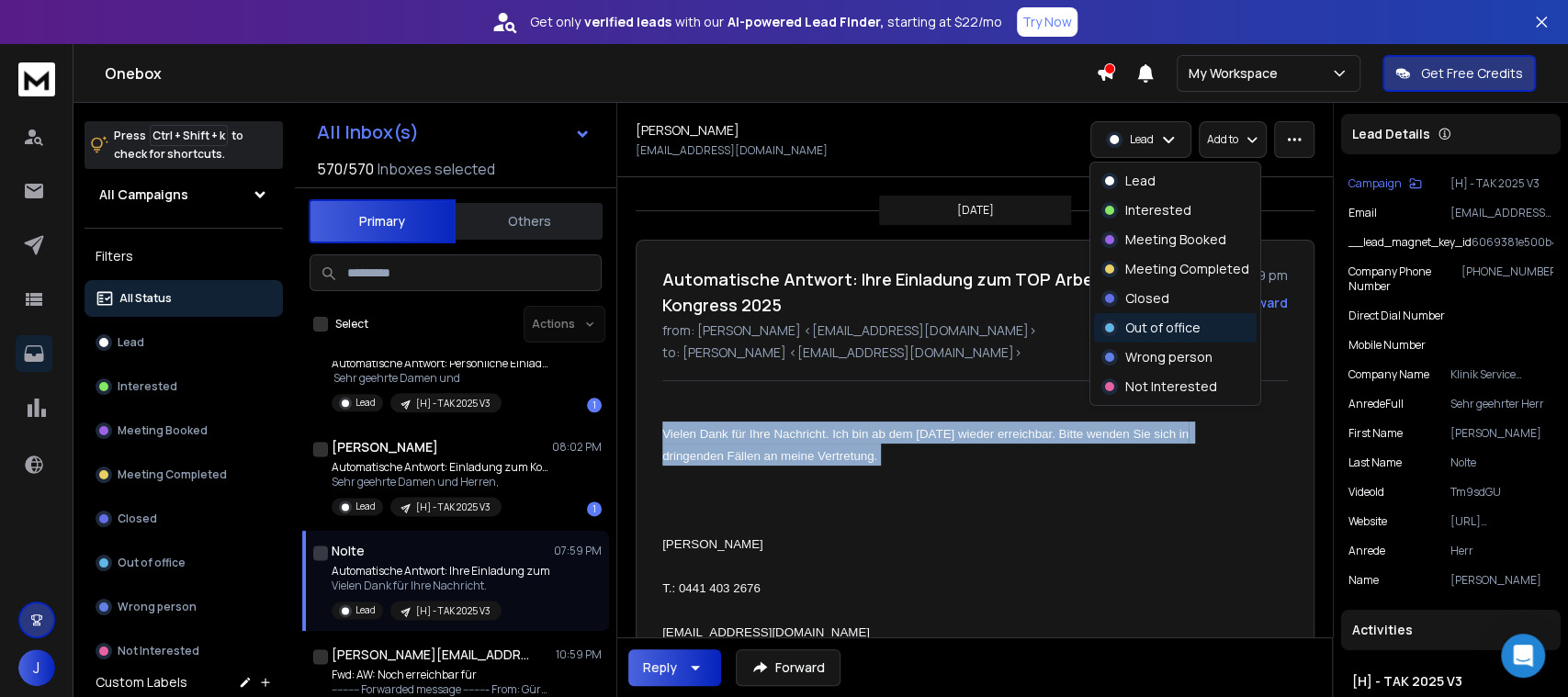
click at [1139, 320] on p "Out of office" at bounding box center [1163, 328] width 76 height 18
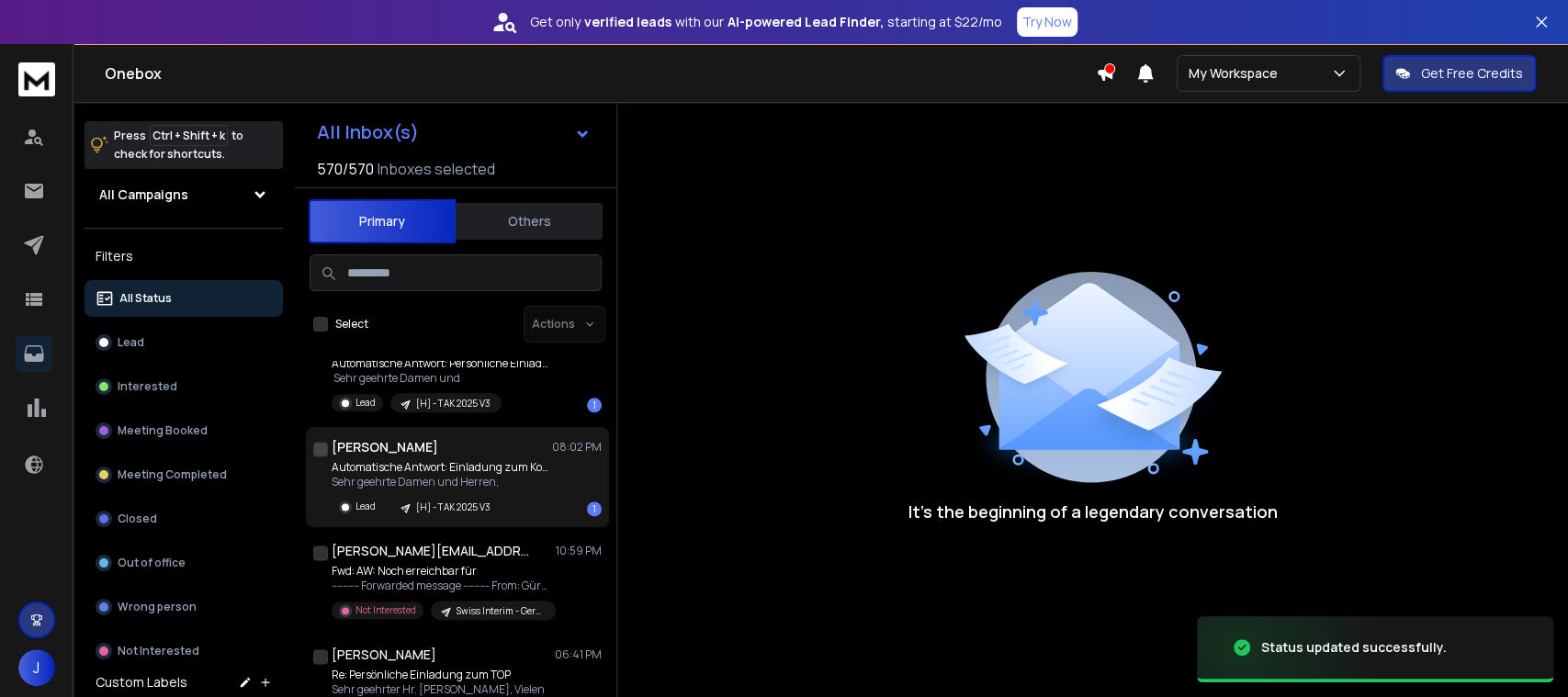
click at [493, 475] on p "Sehr geehrte Damen und Herren," at bounding box center [442, 482] width 220 height 15
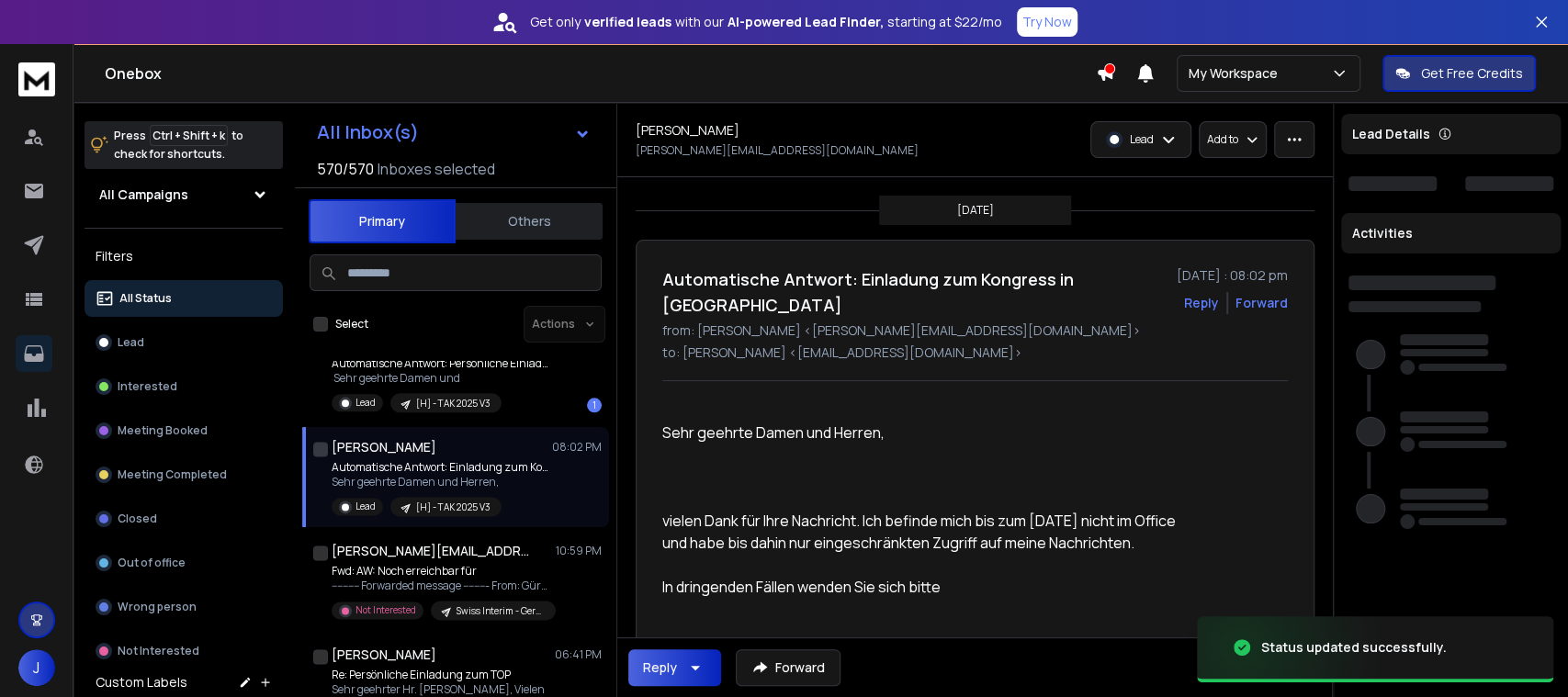
scroll to position [1579, 0]
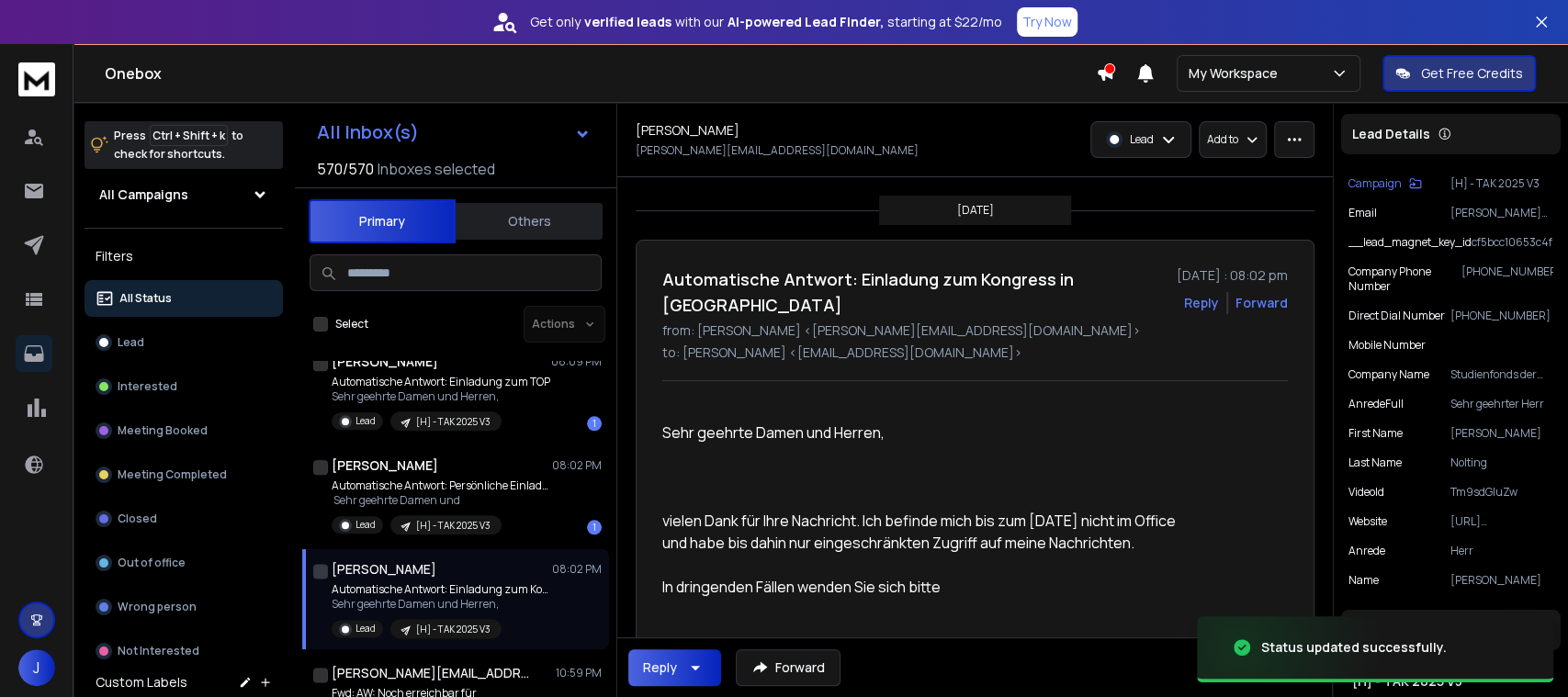
click at [705, 516] on span "vielen Dank für Ihre Nachricht. Ich befinde mich bis zum [DATE] nicht im Office…" at bounding box center [921, 531] width 517 height 42
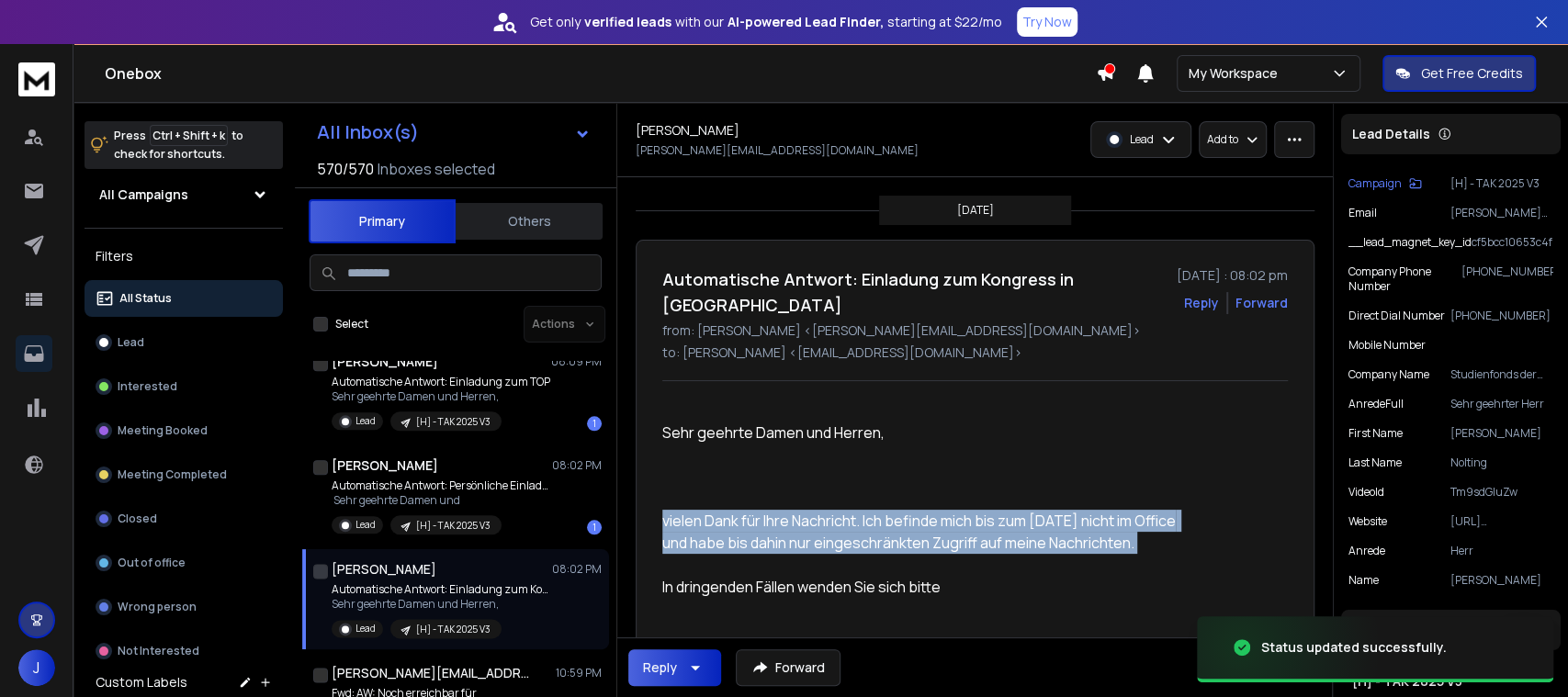
click at [705, 516] on span "vielen Dank für Ihre Nachricht. Ich befinde mich bis zum [DATE] nicht im Office…" at bounding box center [921, 531] width 517 height 42
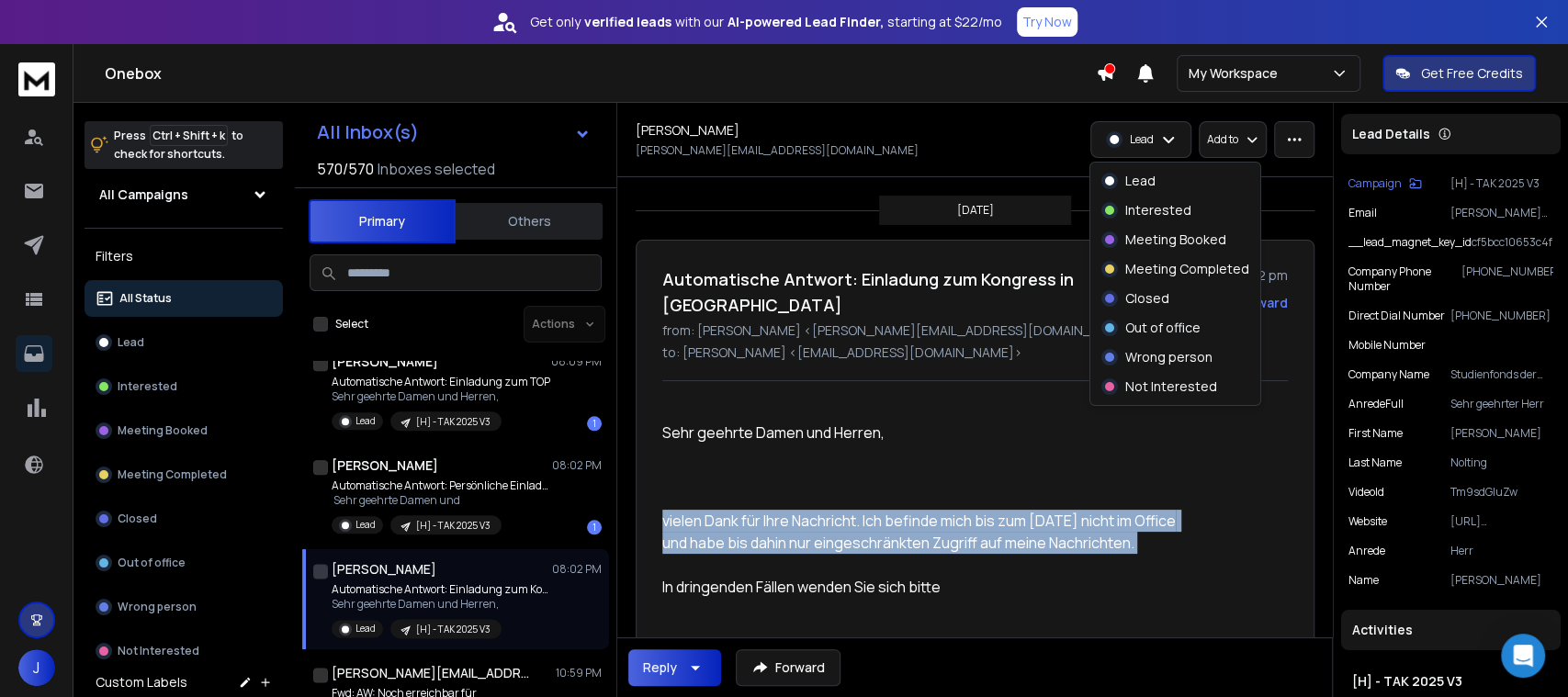
click at [1111, 136] on div at bounding box center [1114, 140] width 17 height 17
click at [1127, 319] on p "Out of office" at bounding box center [1163, 328] width 76 height 18
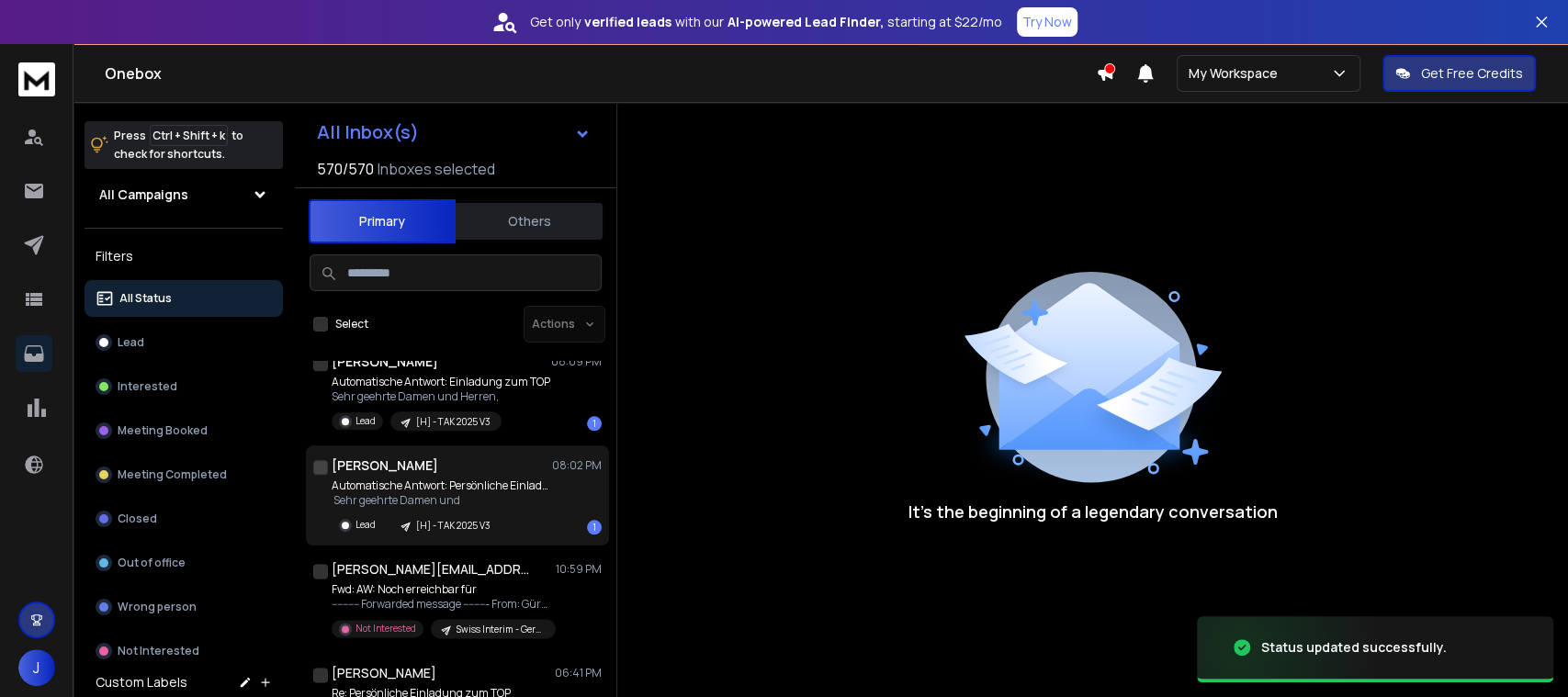
click at [588, 485] on div "Automatische Antwort: Persönliche Einladung zum ﻿ Sehr geehrte Damen und Lead […" at bounding box center [467, 507] width 270 height 56
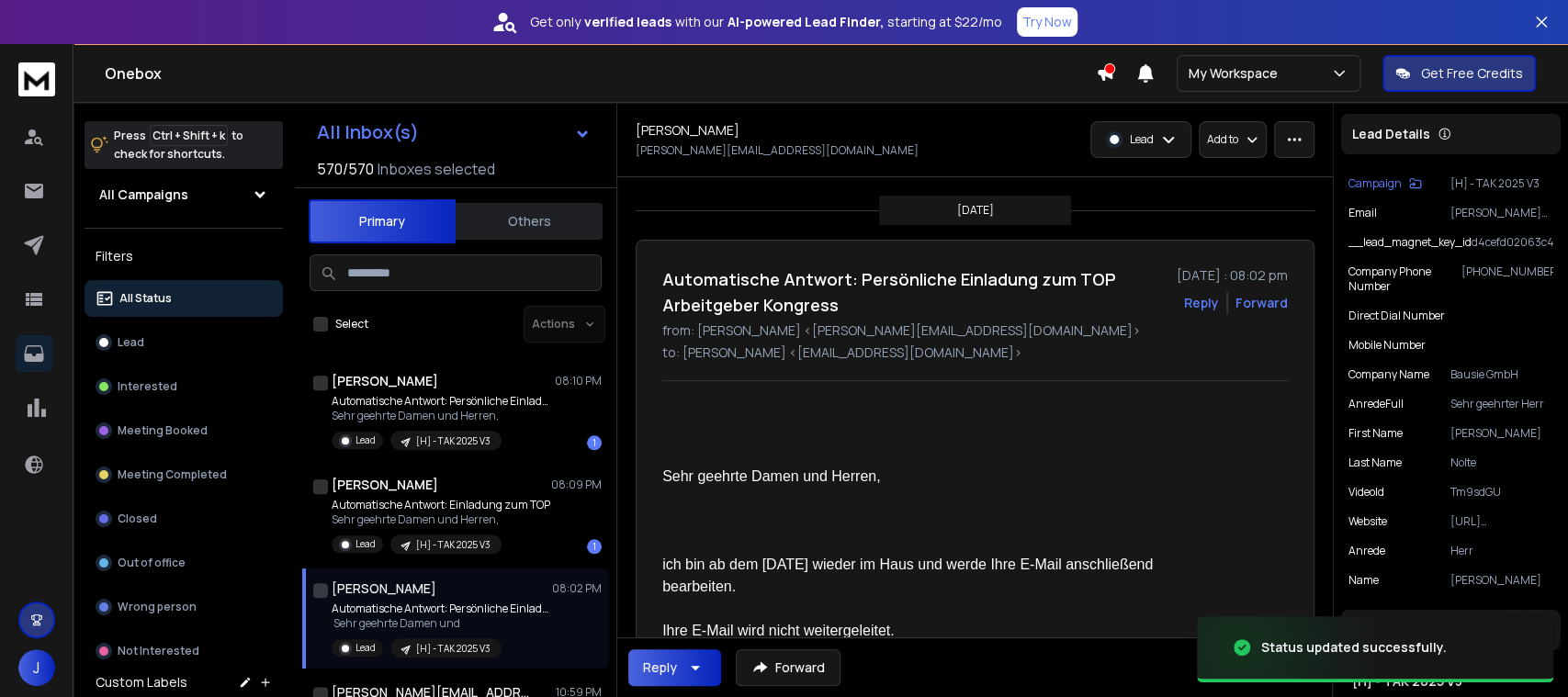
scroll to position [123, 0]
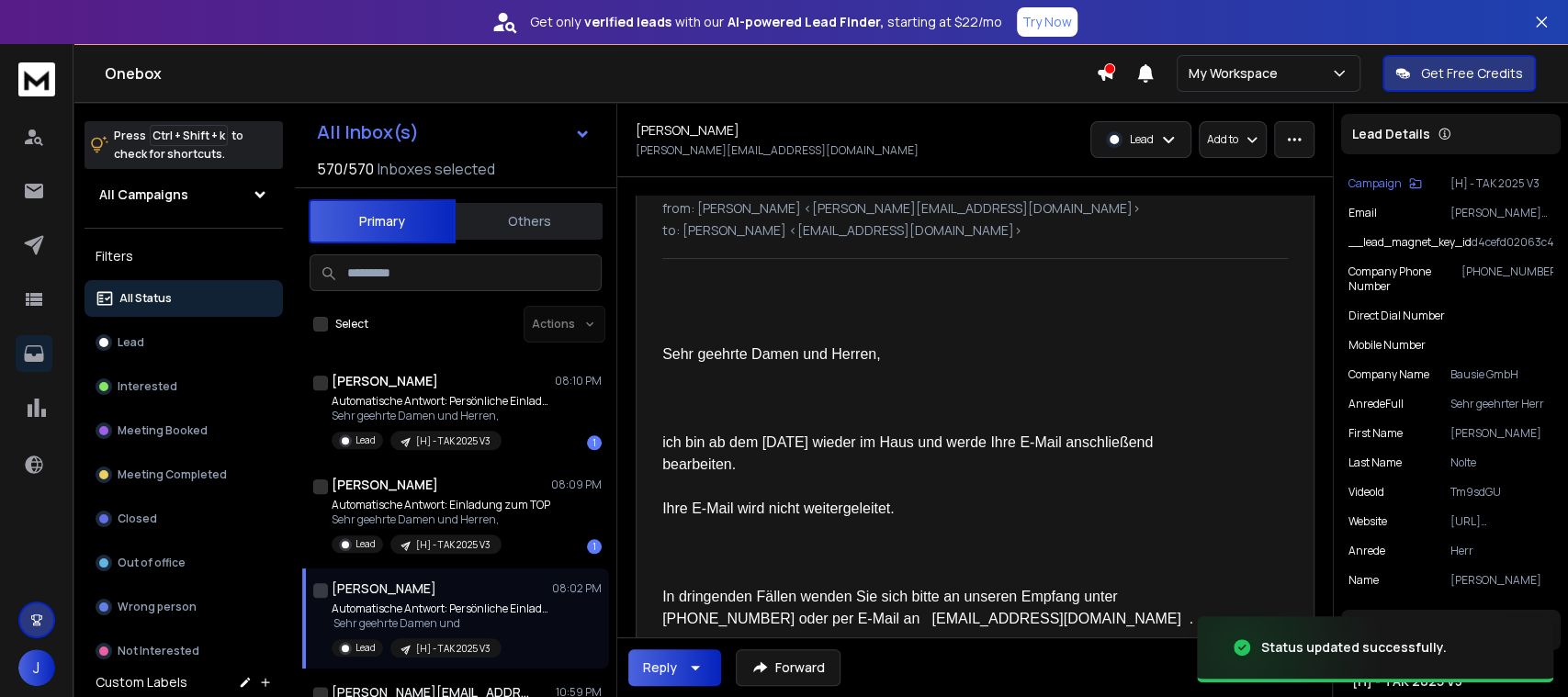
click at [1139, 140] on p "Lead" at bounding box center [1142, 140] width 24 height 15
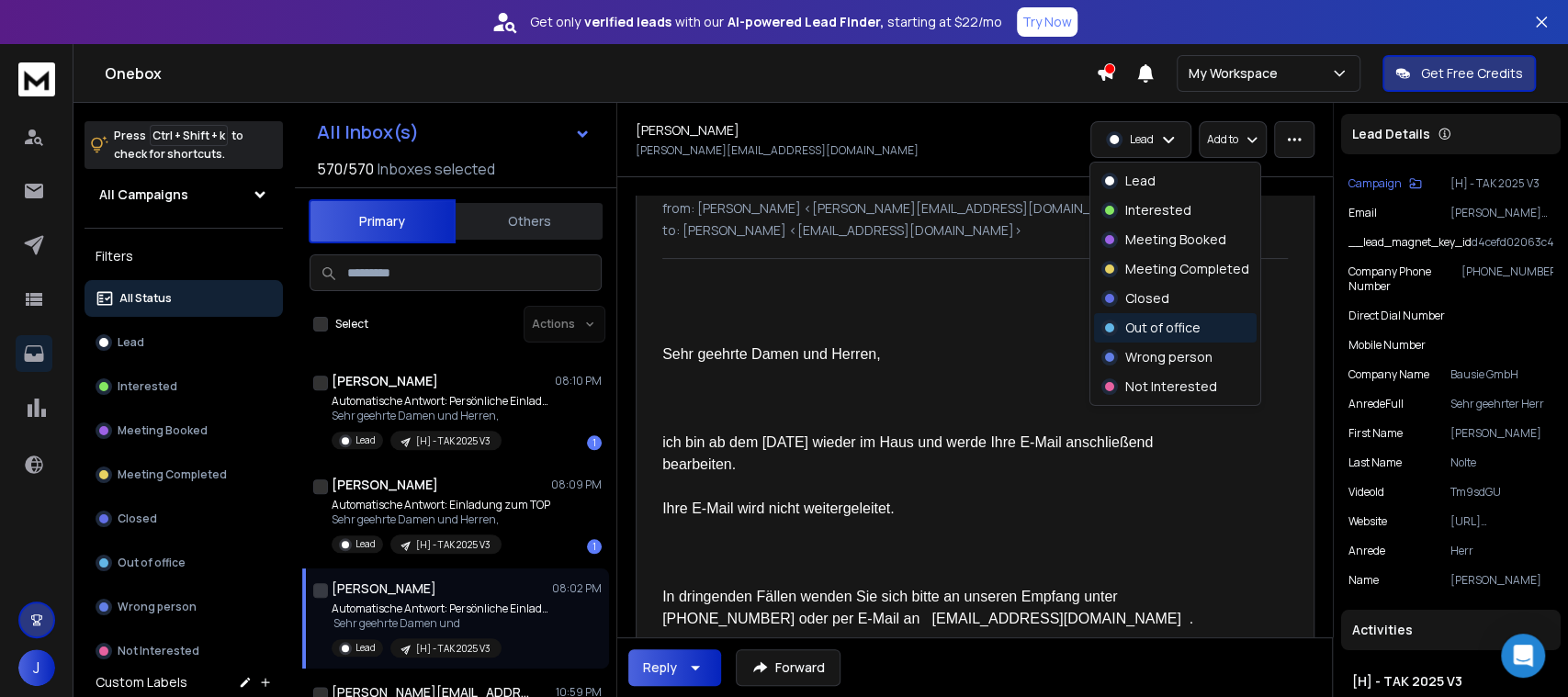
click at [1130, 324] on p "Out of office" at bounding box center [1163, 328] width 76 height 18
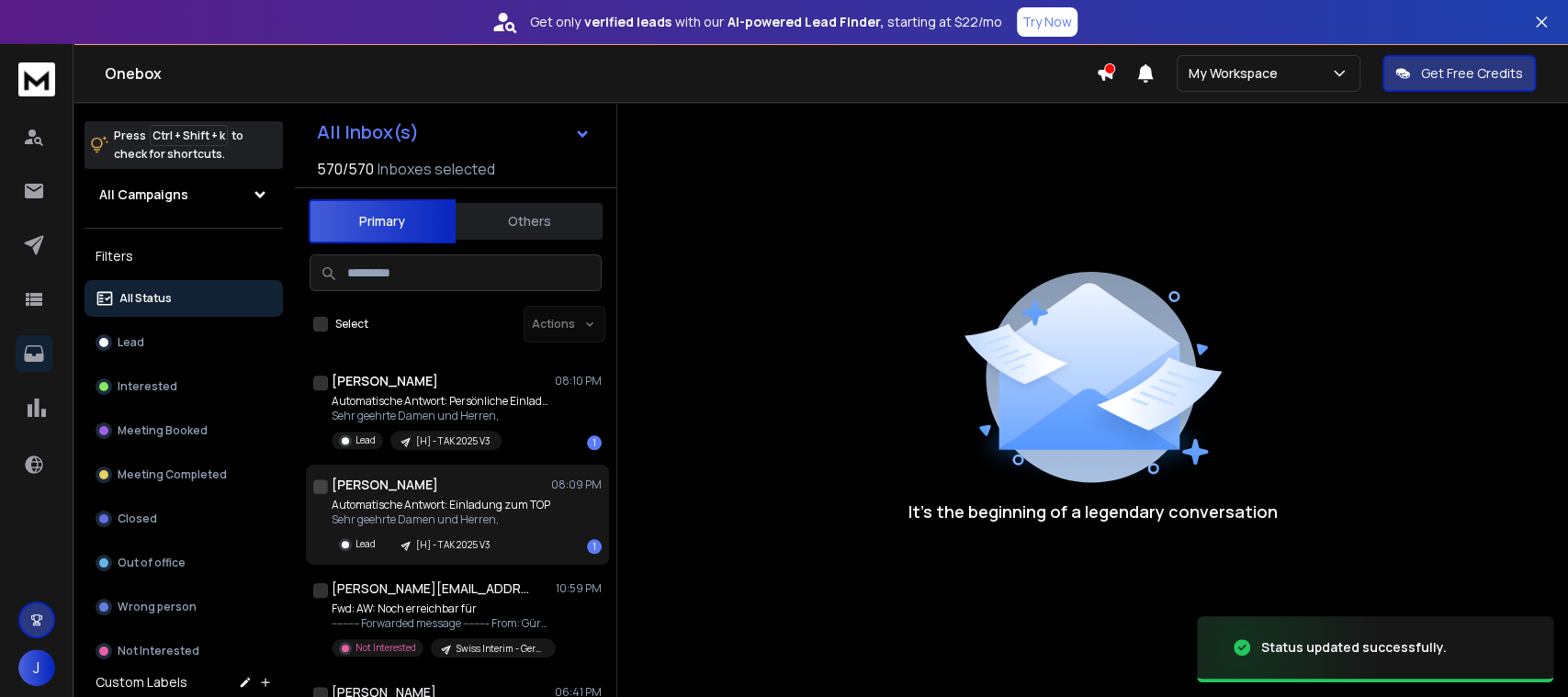
scroll to position [0, 0]
click at [484, 511] on p "Automatische Antwort: Einladung zum TOP" at bounding box center [441, 505] width 218 height 15
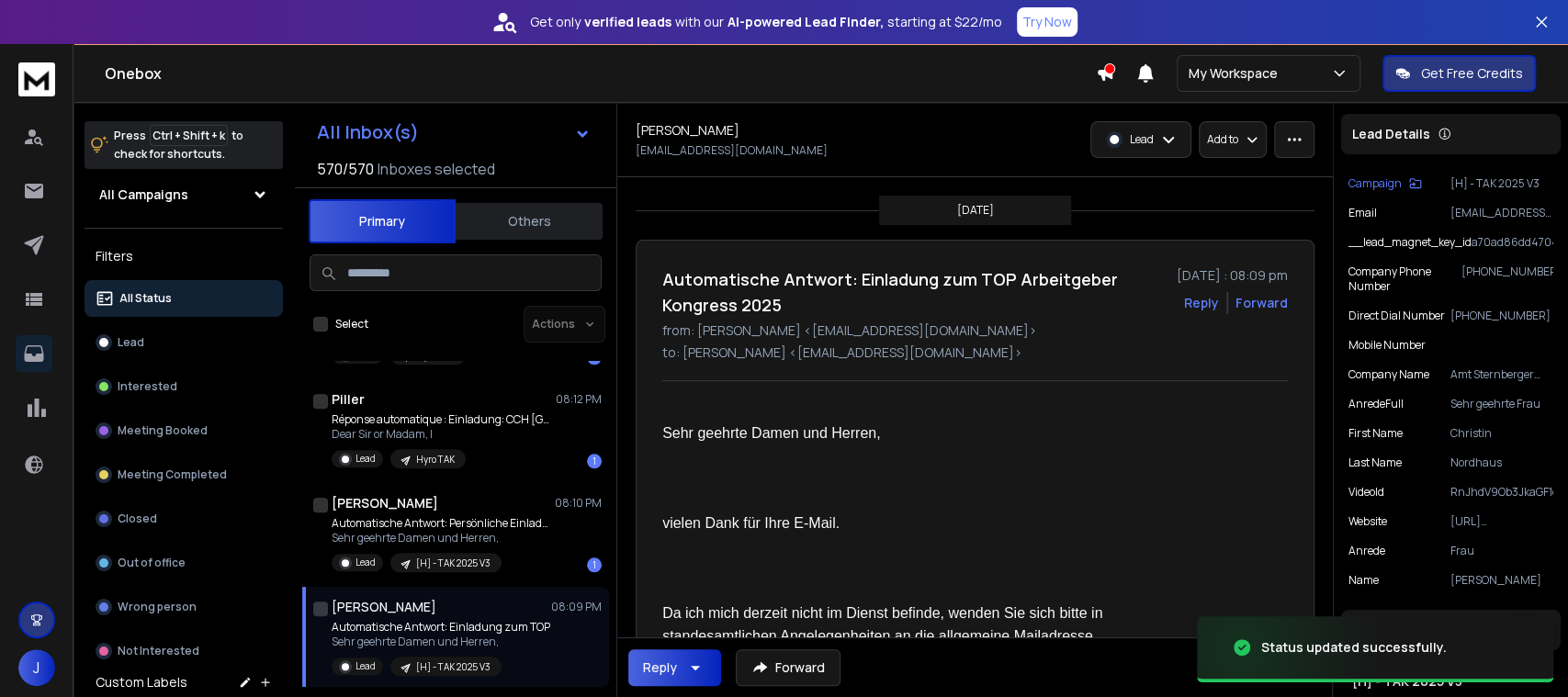
scroll to position [123, 0]
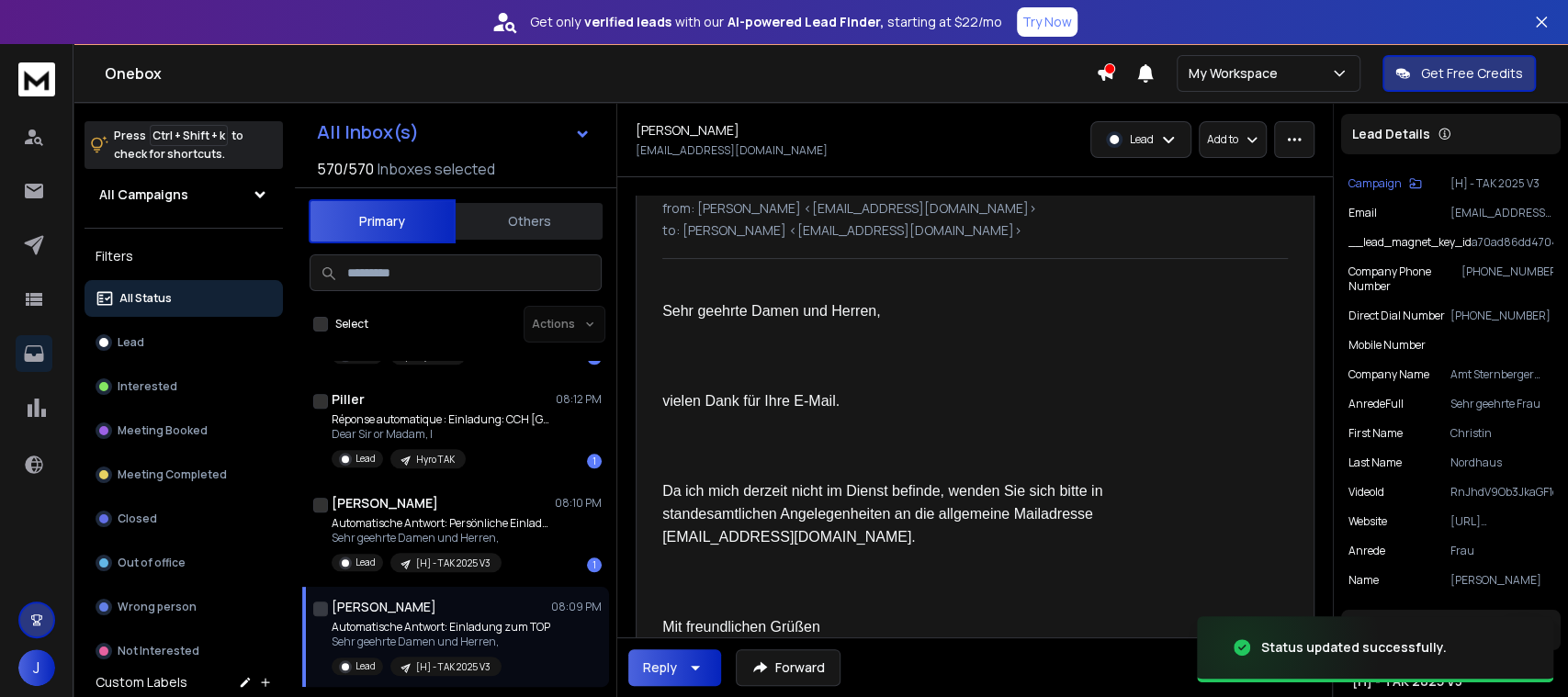
click at [724, 504] on span "Da ich mich derzeit nicht im Dienst befinde, wenden Sie sich bitte in standesam…" at bounding box center [885, 515] width 445 height 62
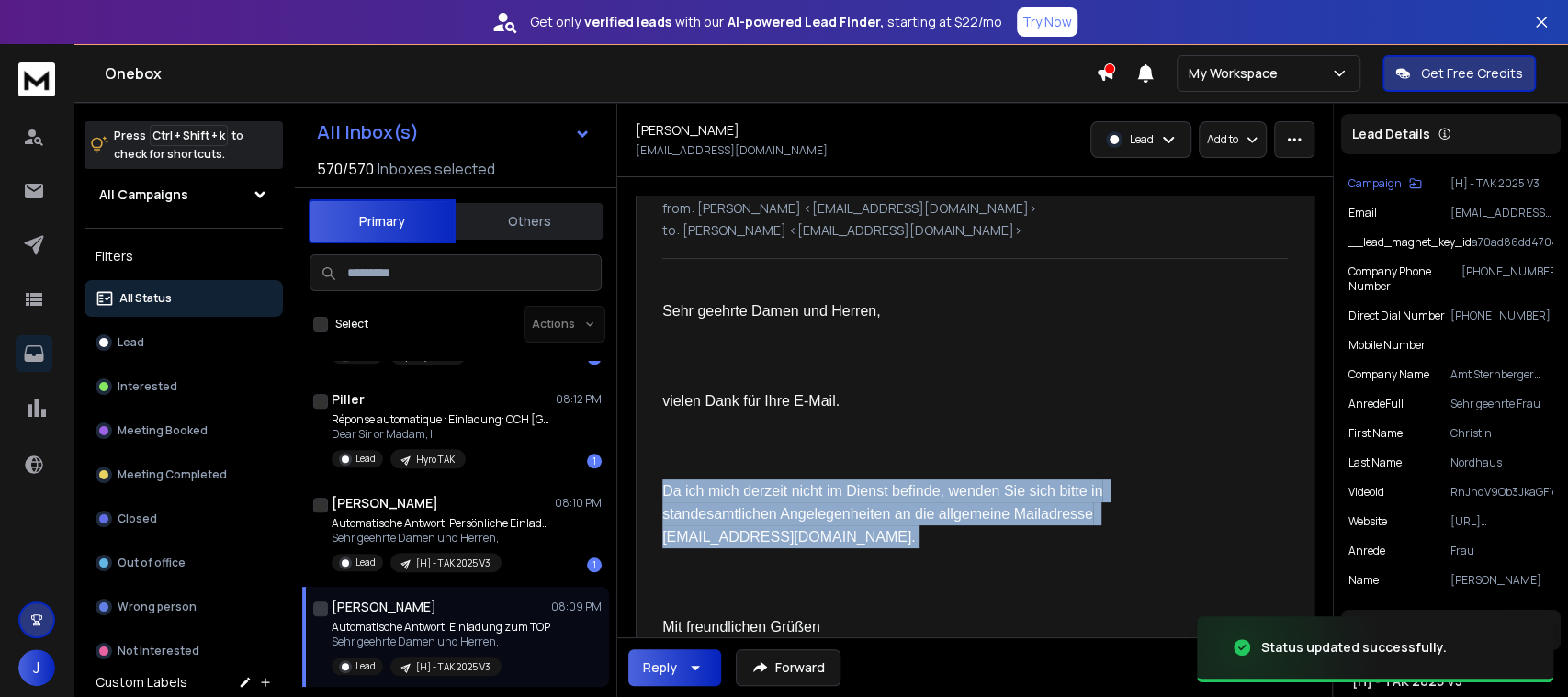
click at [724, 504] on span "Da ich mich derzeit nicht im Dienst befinde, wenden Sie sich bitte in standesam…" at bounding box center [885, 515] width 445 height 62
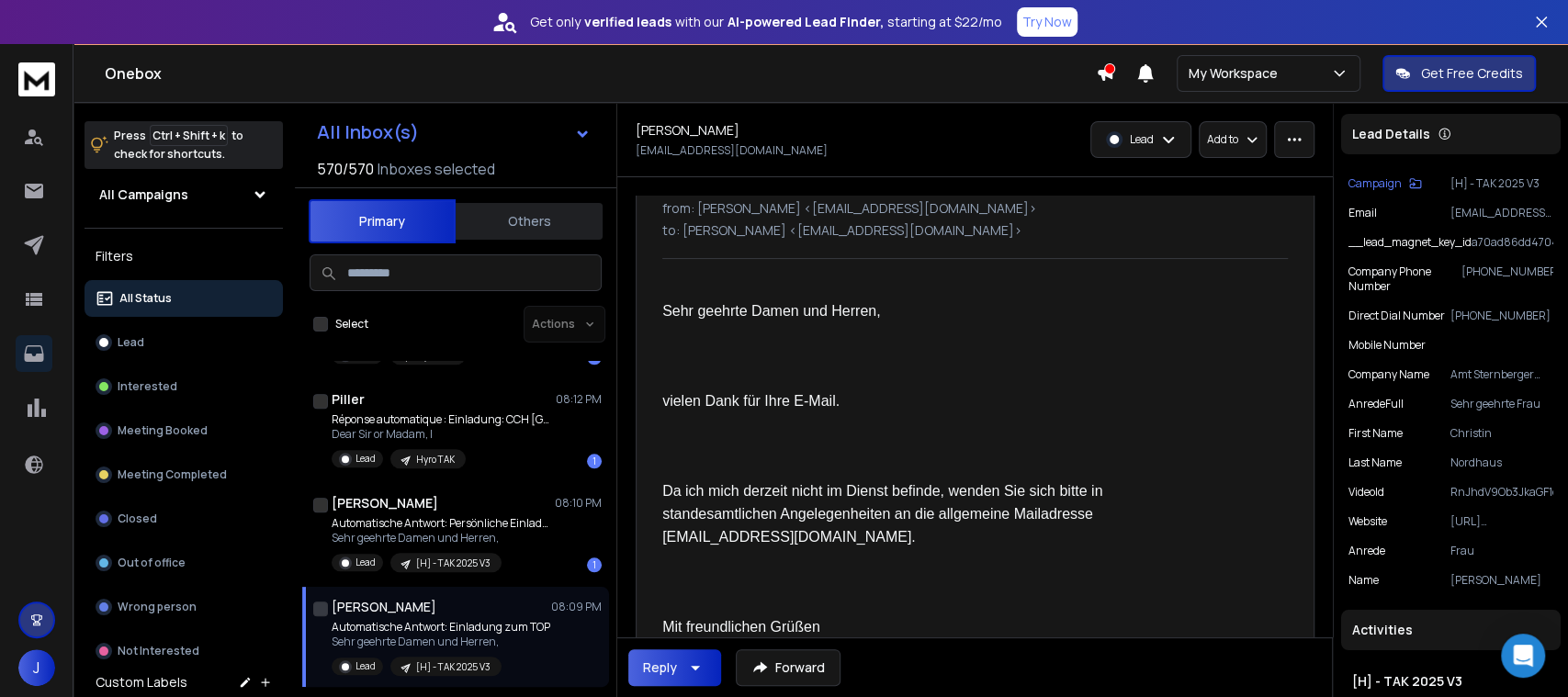
click at [1077, 376] on div "Sehr geehrte Damen und Herren, vielen Dank für Ihre E-Mail. Da ich mich derzeit…" at bounding box center [931, 513] width 537 height 472
click at [1134, 148] on div "Lead" at bounding box center [1140, 140] width 99 height 35
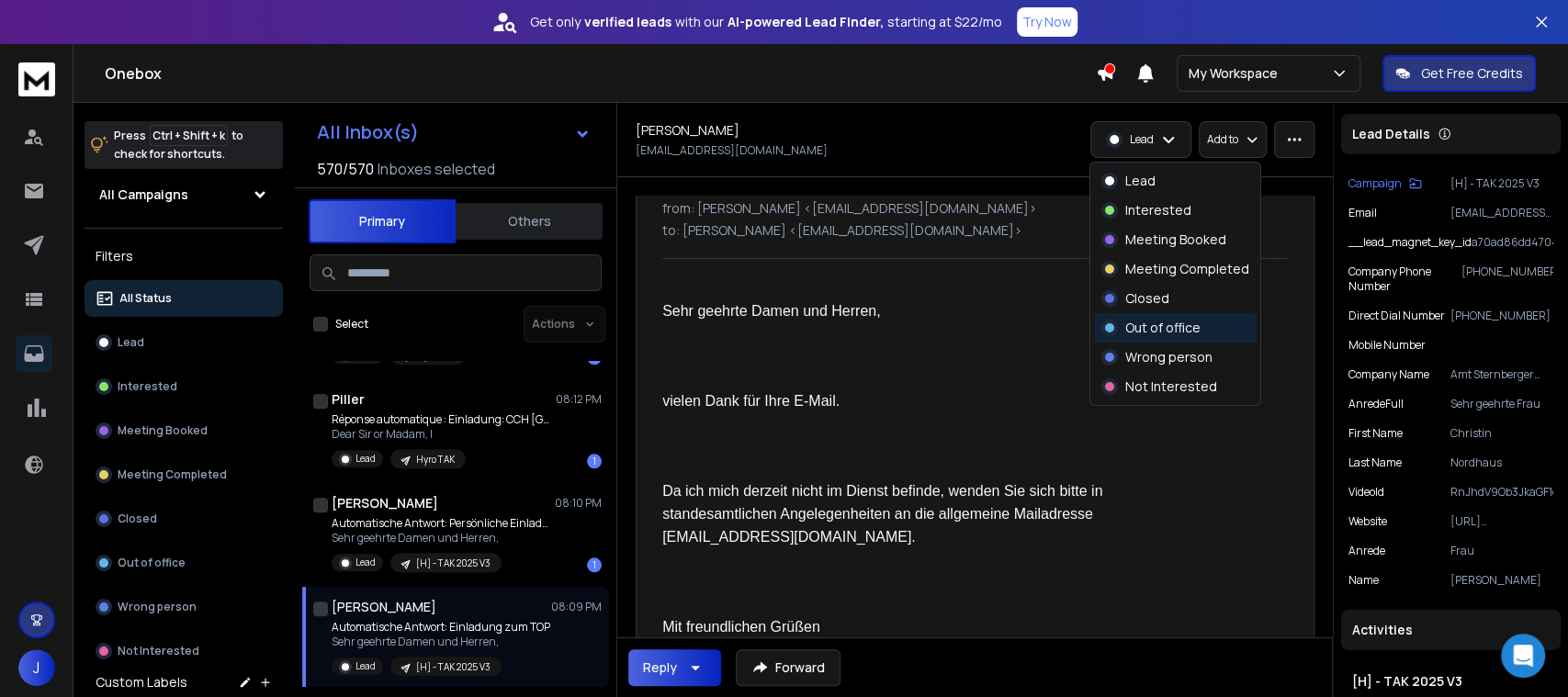
click at [1134, 326] on p "Out of office" at bounding box center [1163, 328] width 76 height 18
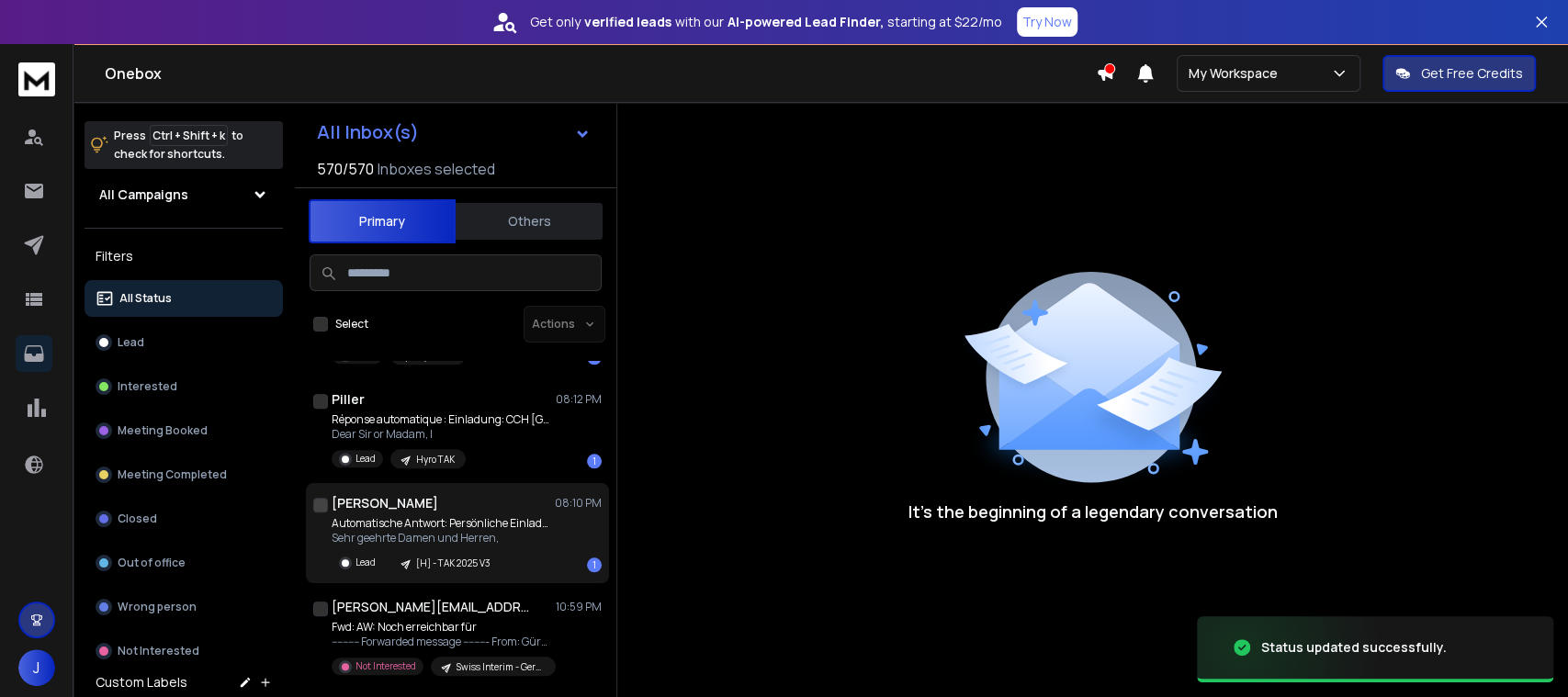
scroll to position [0, 0]
click at [536, 533] on p "Sehr geehrte Damen und Herren," at bounding box center [442, 537] width 220 height 15
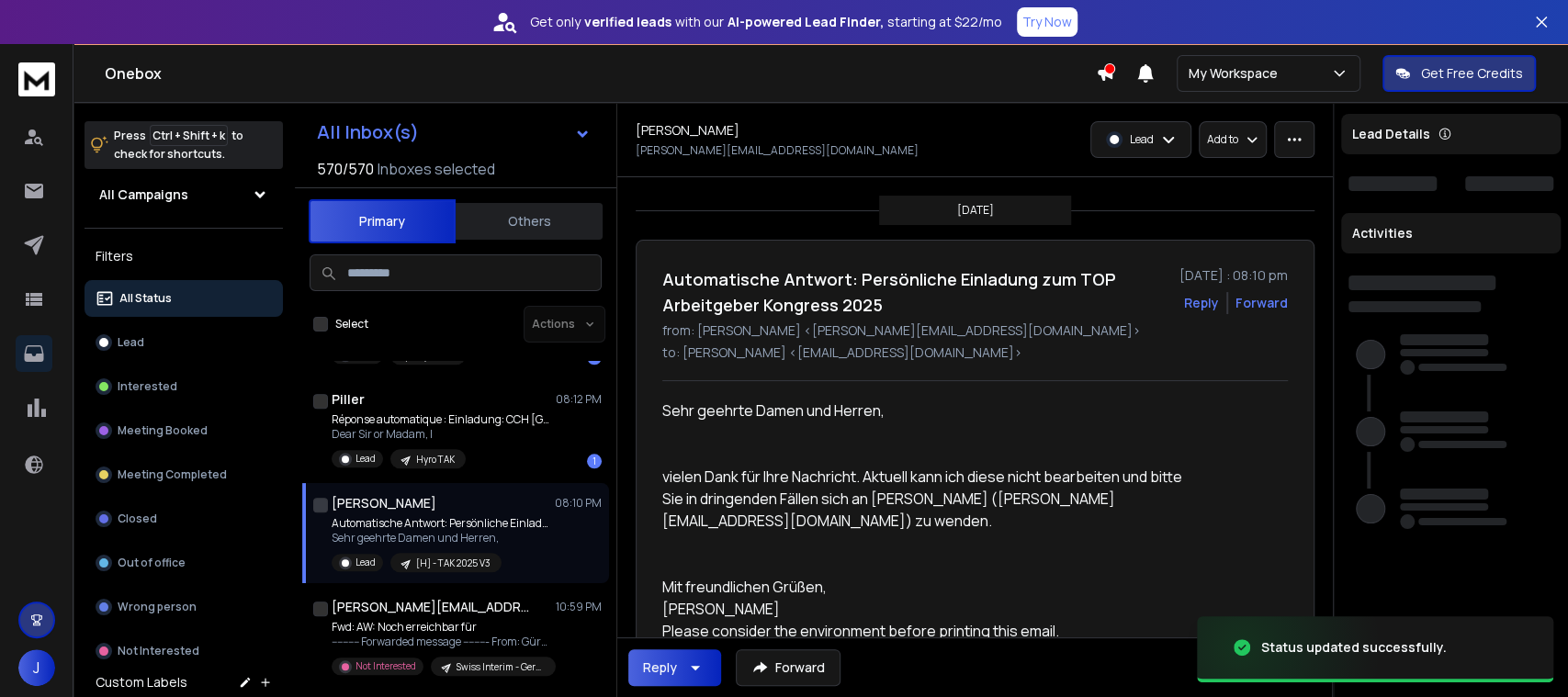
scroll to position [1213, 0]
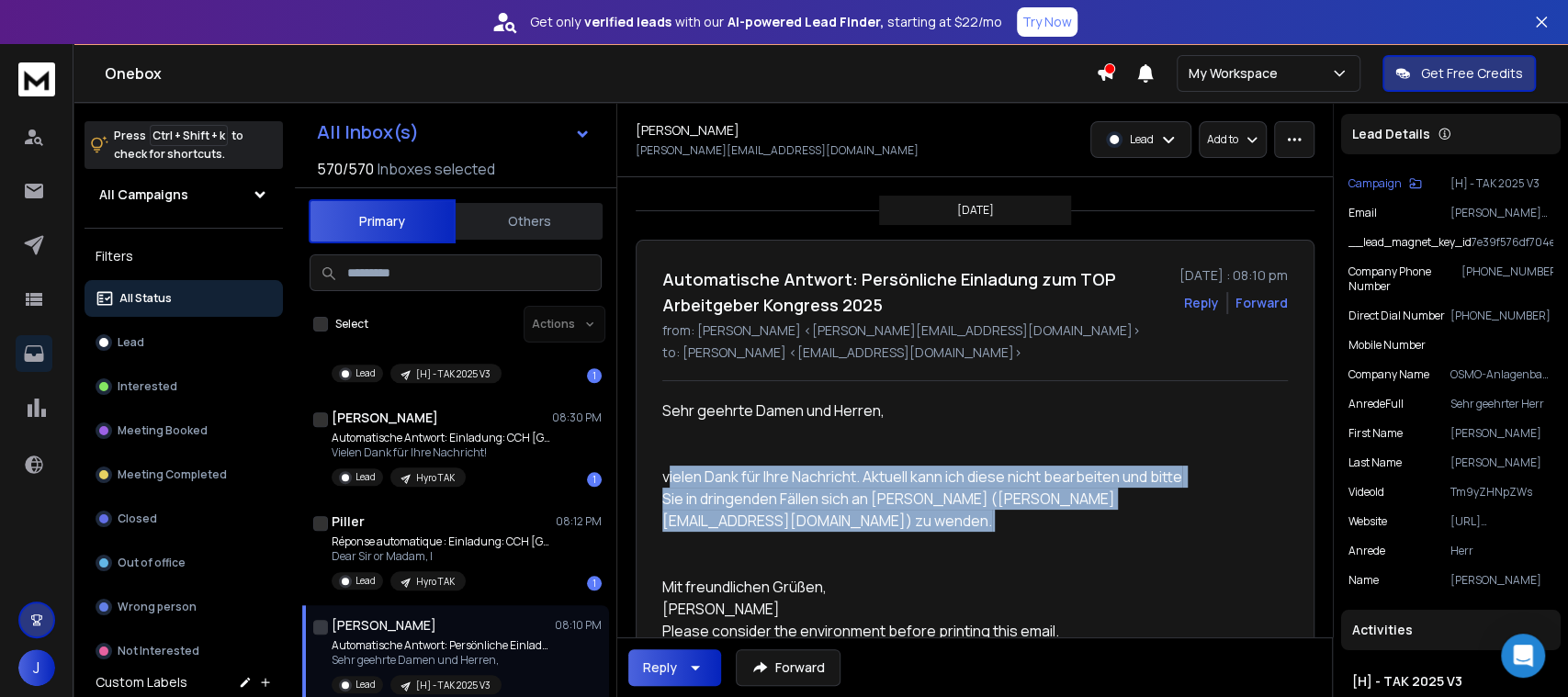
click at [1162, 154] on div "Lead" at bounding box center [1140, 140] width 99 height 35
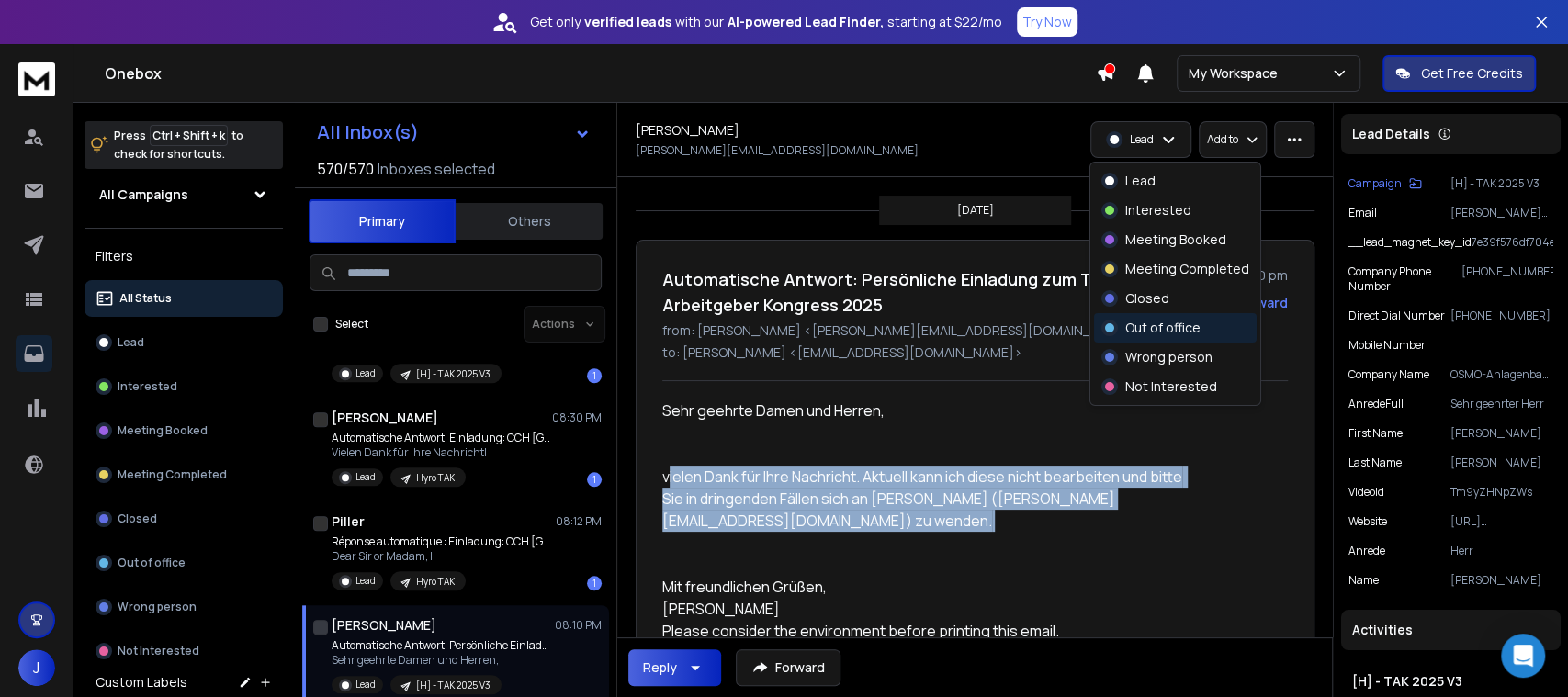
click at [1132, 329] on p "Out of office" at bounding box center [1163, 328] width 76 height 18
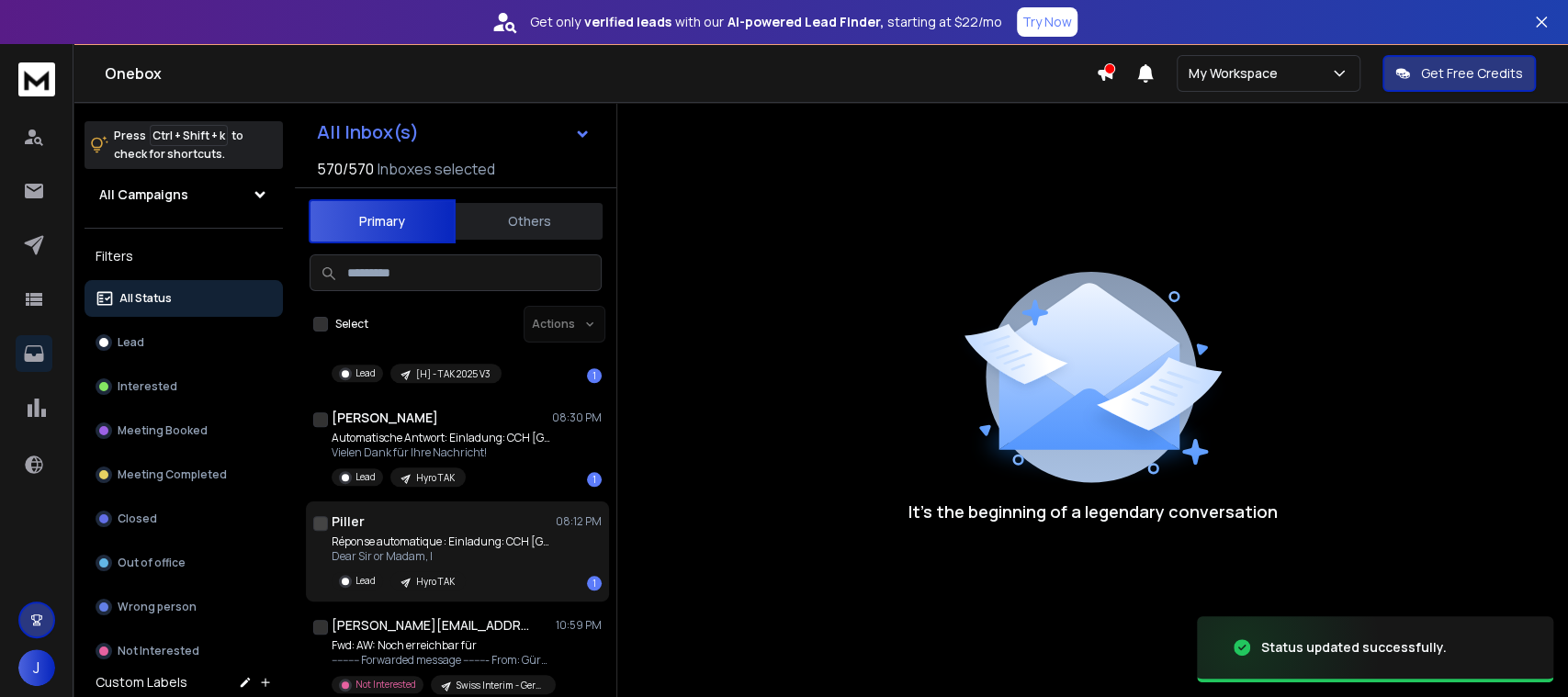
click at [534, 565] on div "Réponse automatique : Einladung: CCH Hamburg Dear Sir or Madam, I Lead Hyro TAK" at bounding box center [442, 562] width 220 height 56
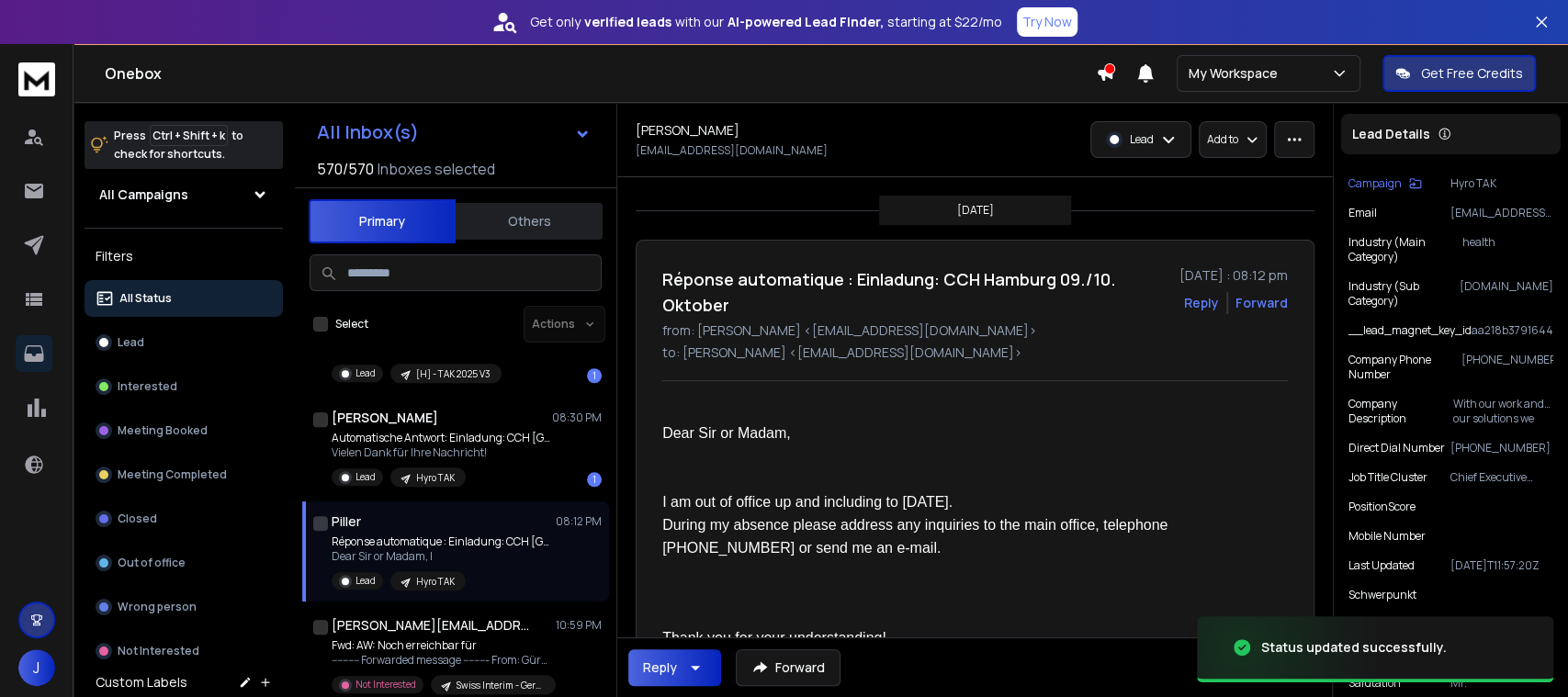
click at [801, 523] on span "Dear Sir or Madam, I am out of office up and including to [DATE]. During my abs…" at bounding box center [917, 490] width 510 height 131
click at [1112, 145] on div at bounding box center [1114, 140] width 17 height 17
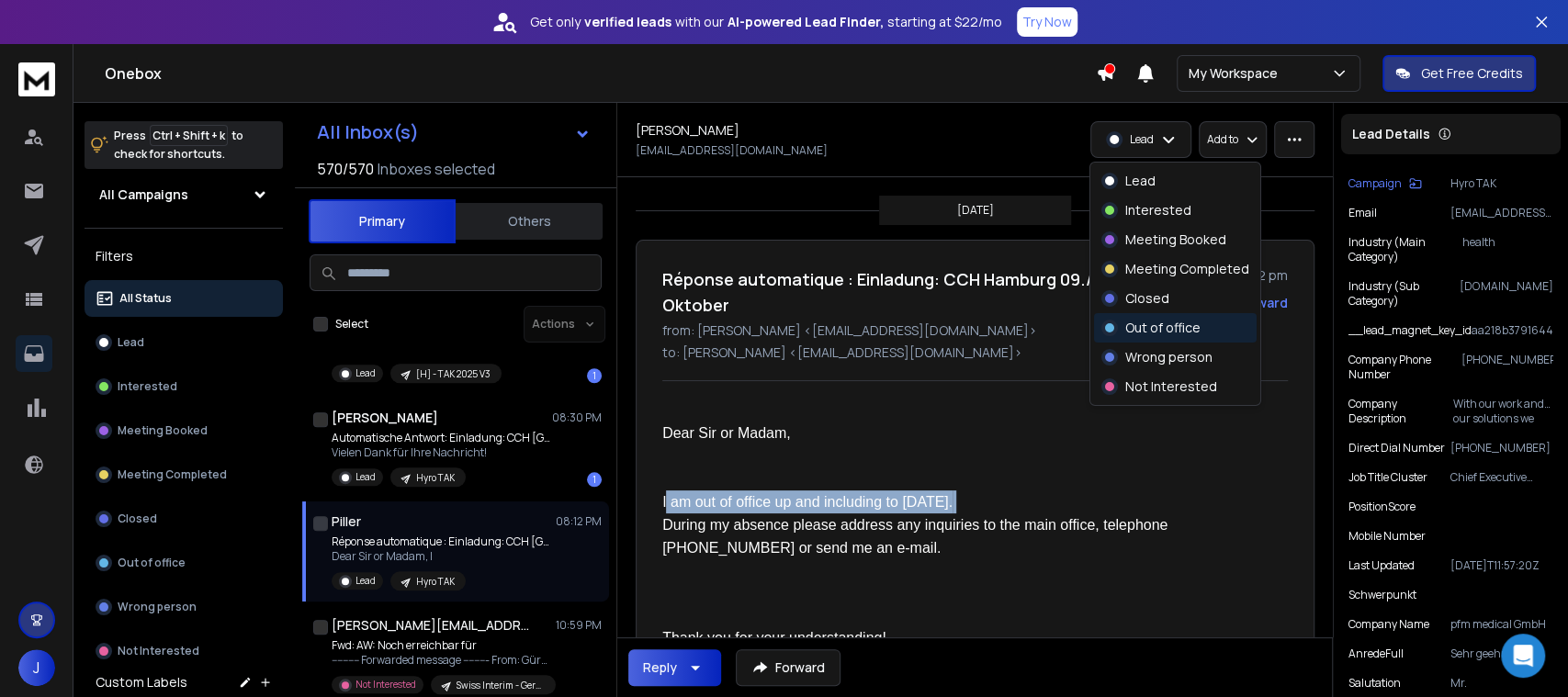
click at [1158, 324] on p "Out of office" at bounding box center [1163, 328] width 76 height 18
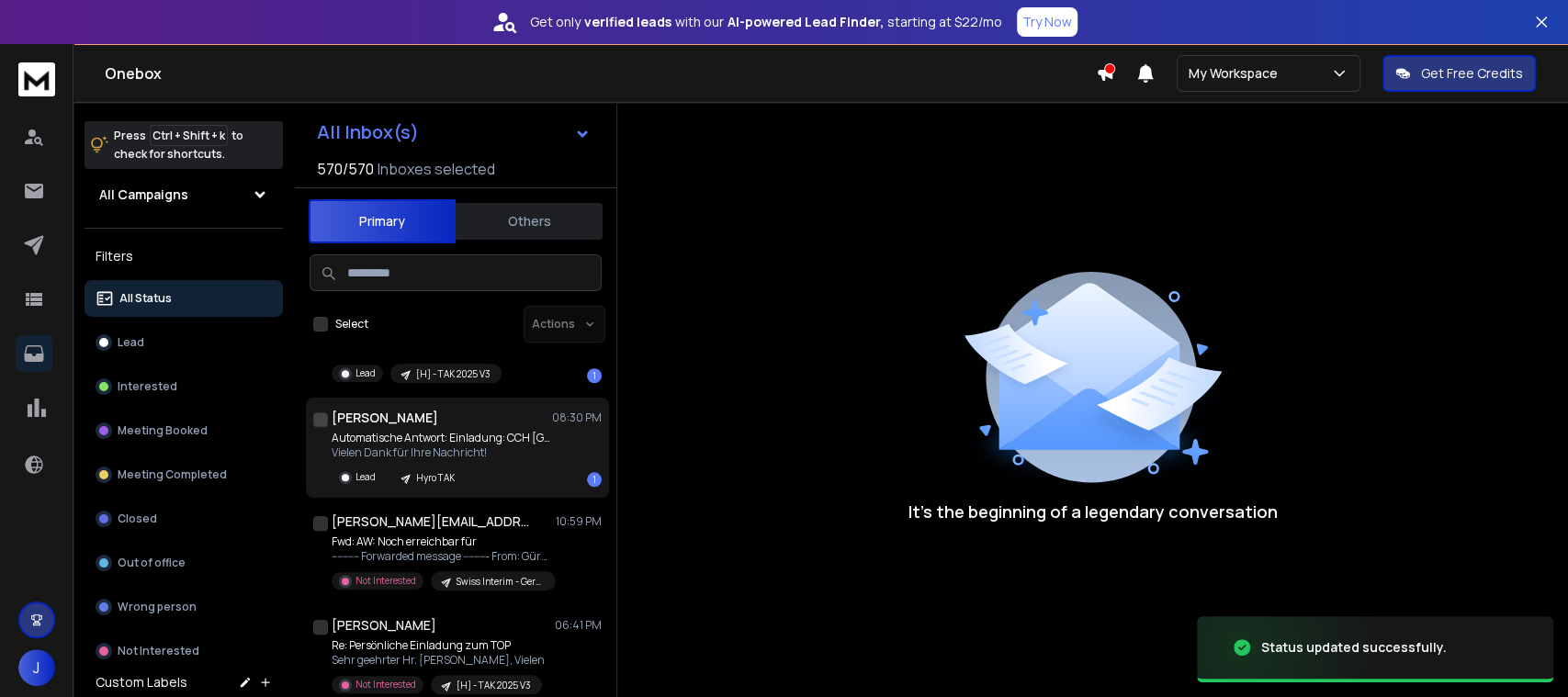
click at [489, 457] on p "Vielen Dank für Ihre Nachricht!" at bounding box center [442, 453] width 220 height 15
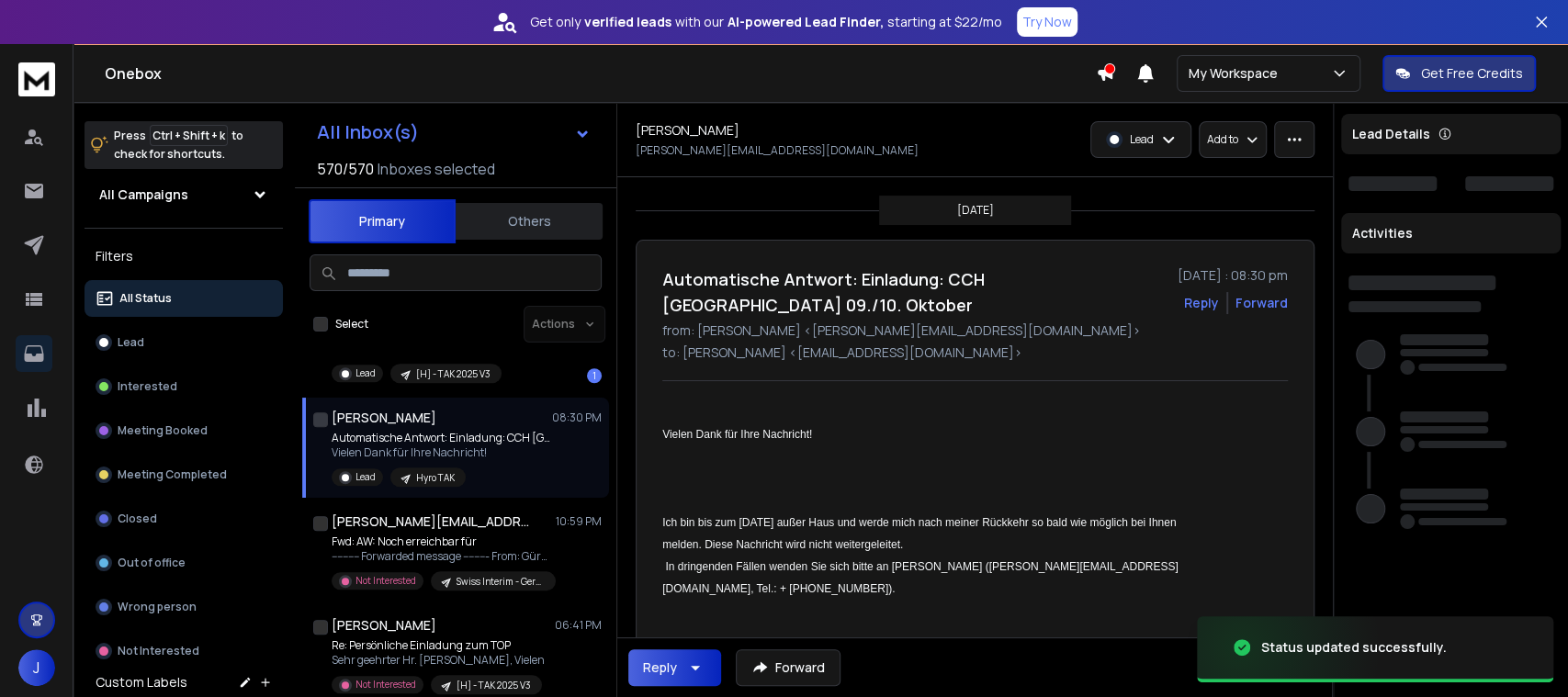
scroll to position [1089, 0]
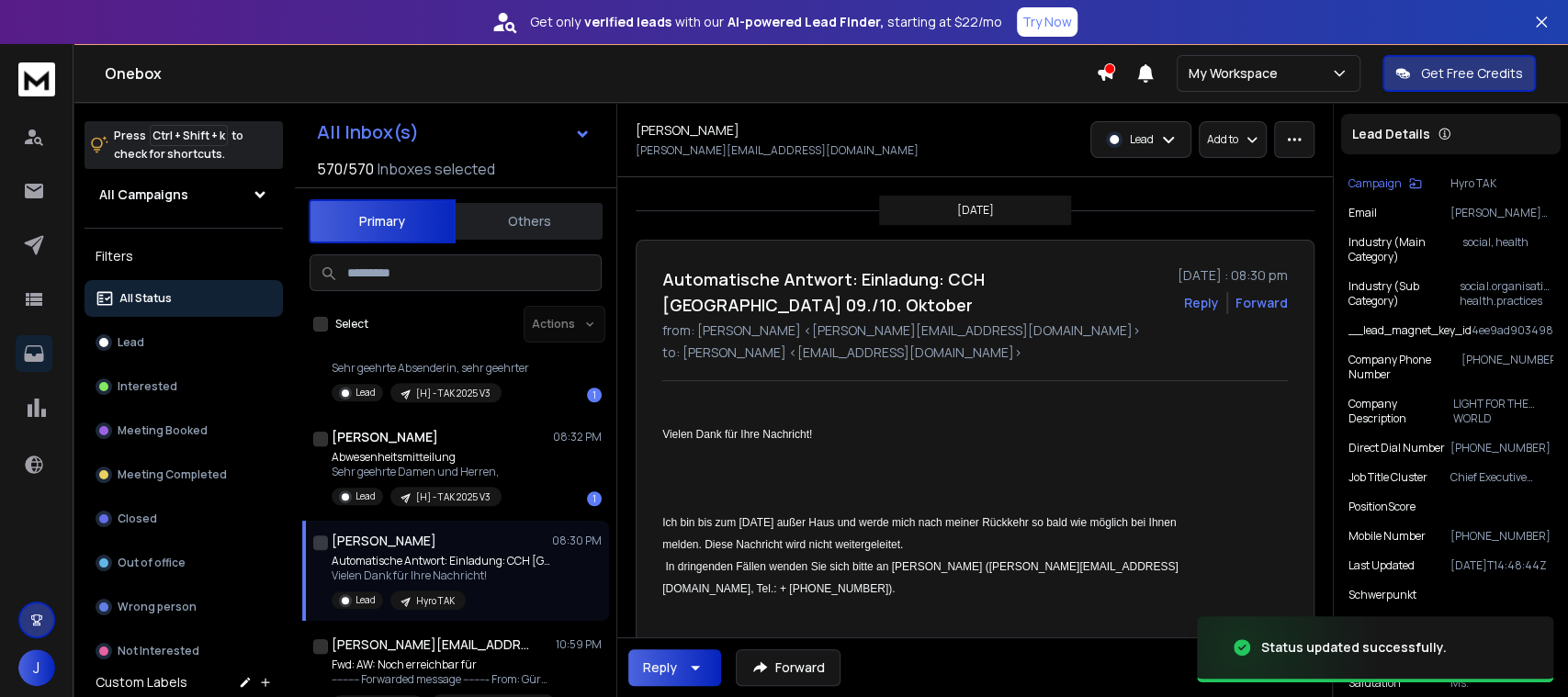
click at [746, 529] on p "Ich bin bis zum [DATE] außer Haus und werde mich nach meiner Rückkehr so bald w…" at bounding box center [931, 553] width 537 height 88
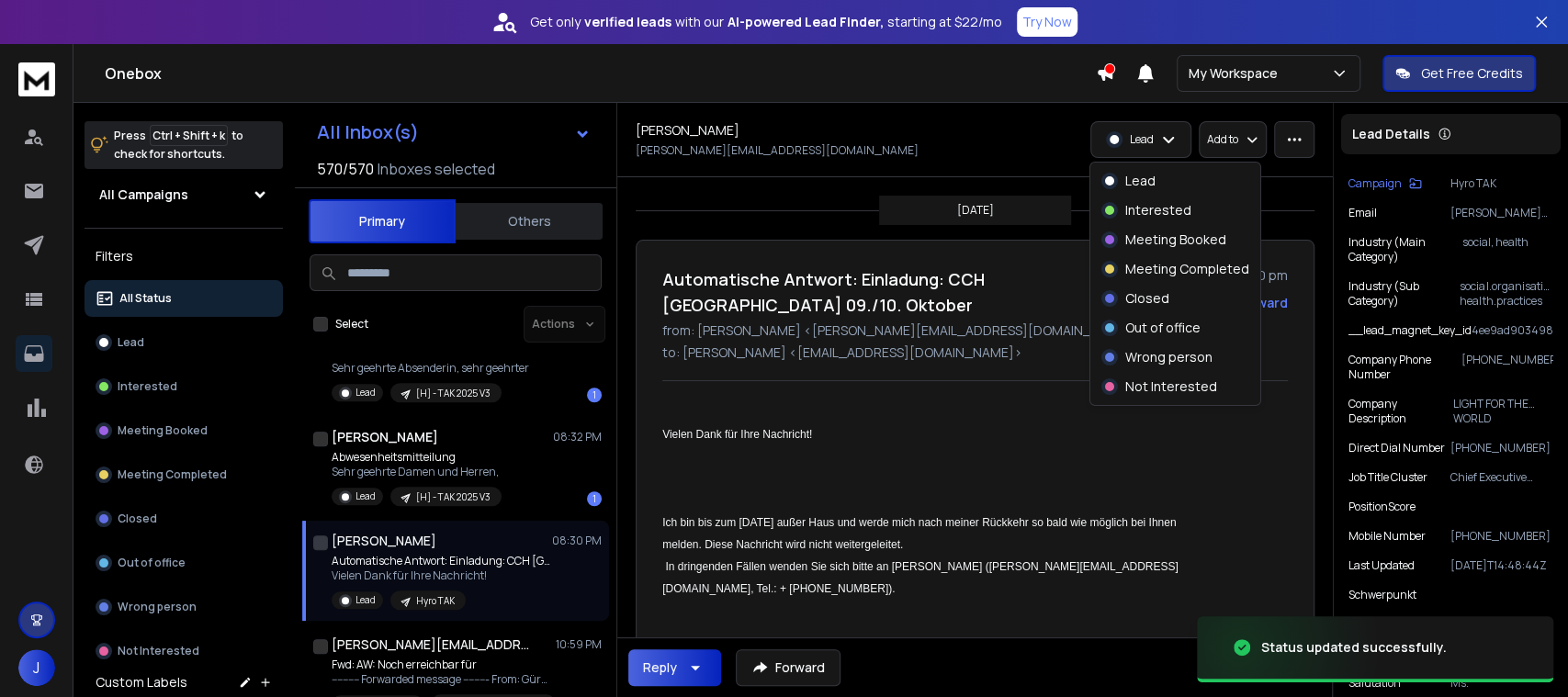
click at [1122, 144] on div "Lead" at bounding box center [1140, 140] width 99 height 35
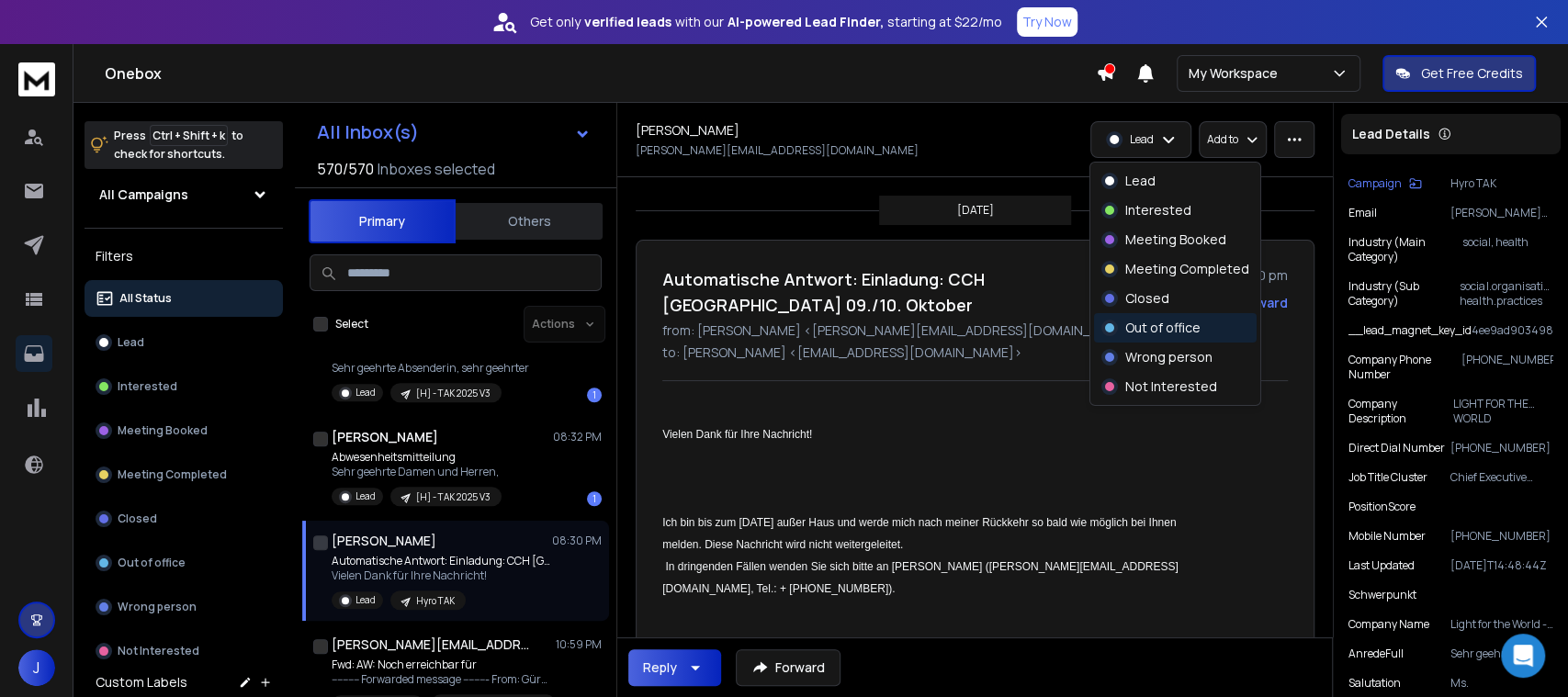
click at [1137, 322] on p "Out of office" at bounding box center [1163, 328] width 76 height 18
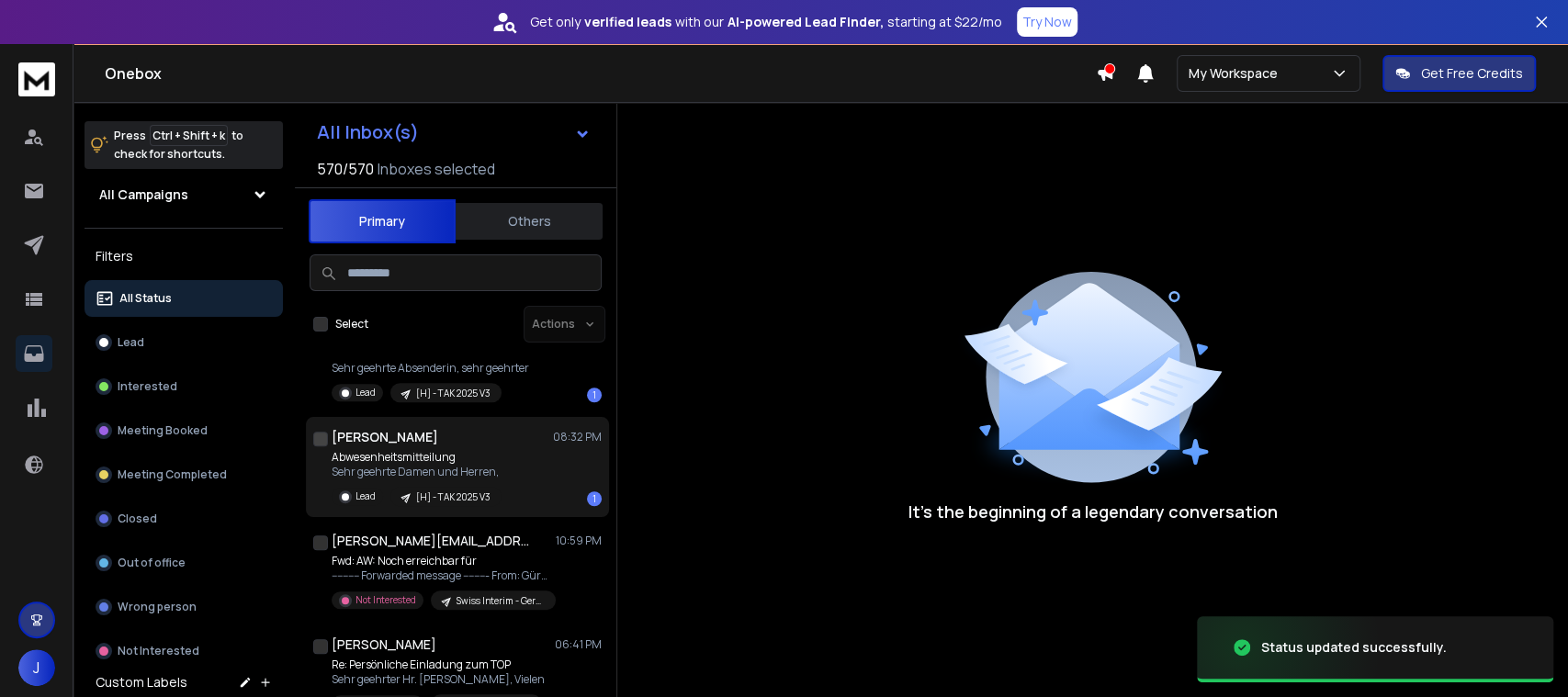
click at [519, 485] on div "Abwesenheitsmitteilung Sehr geehrte Damen und Herren, Lead [H] - TAK 2025 V3 1" at bounding box center [467, 478] width 270 height 56
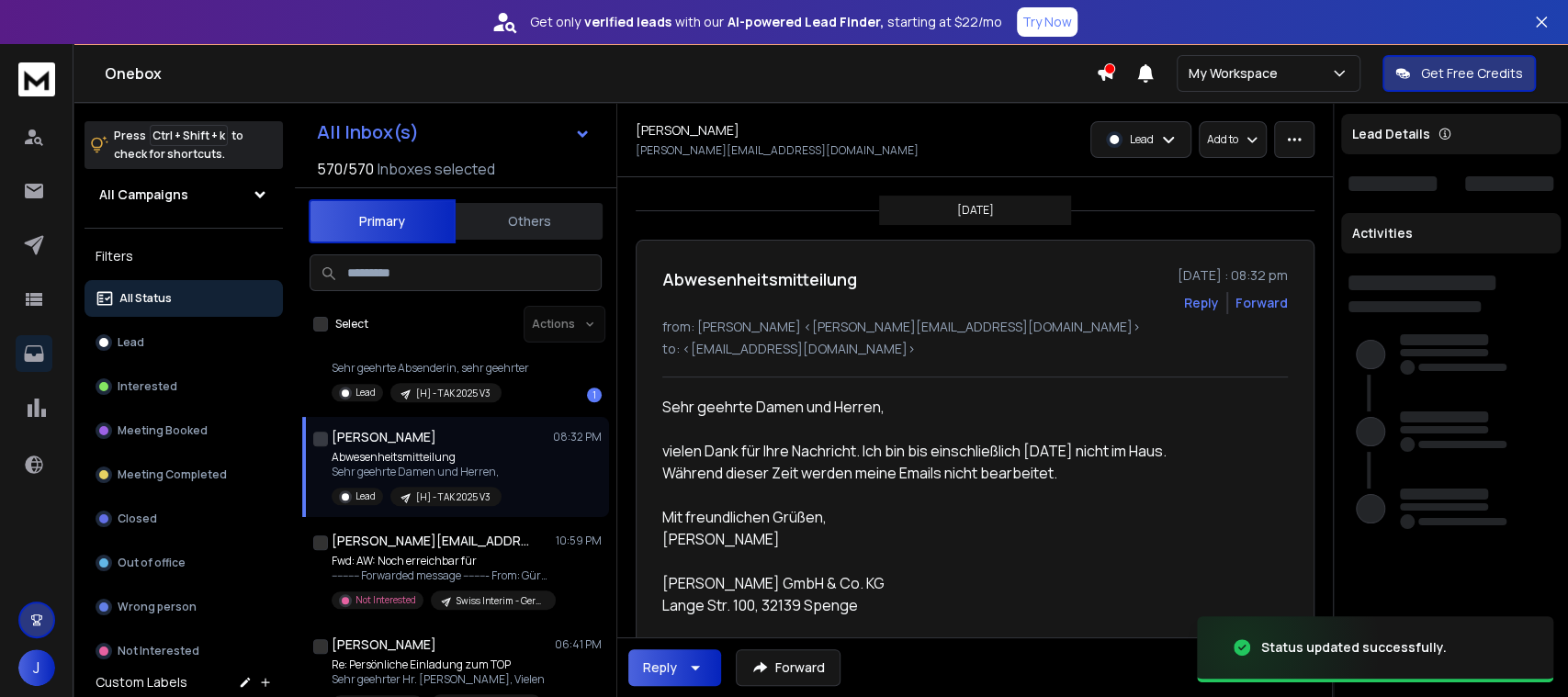
scroll to position [967, 0]
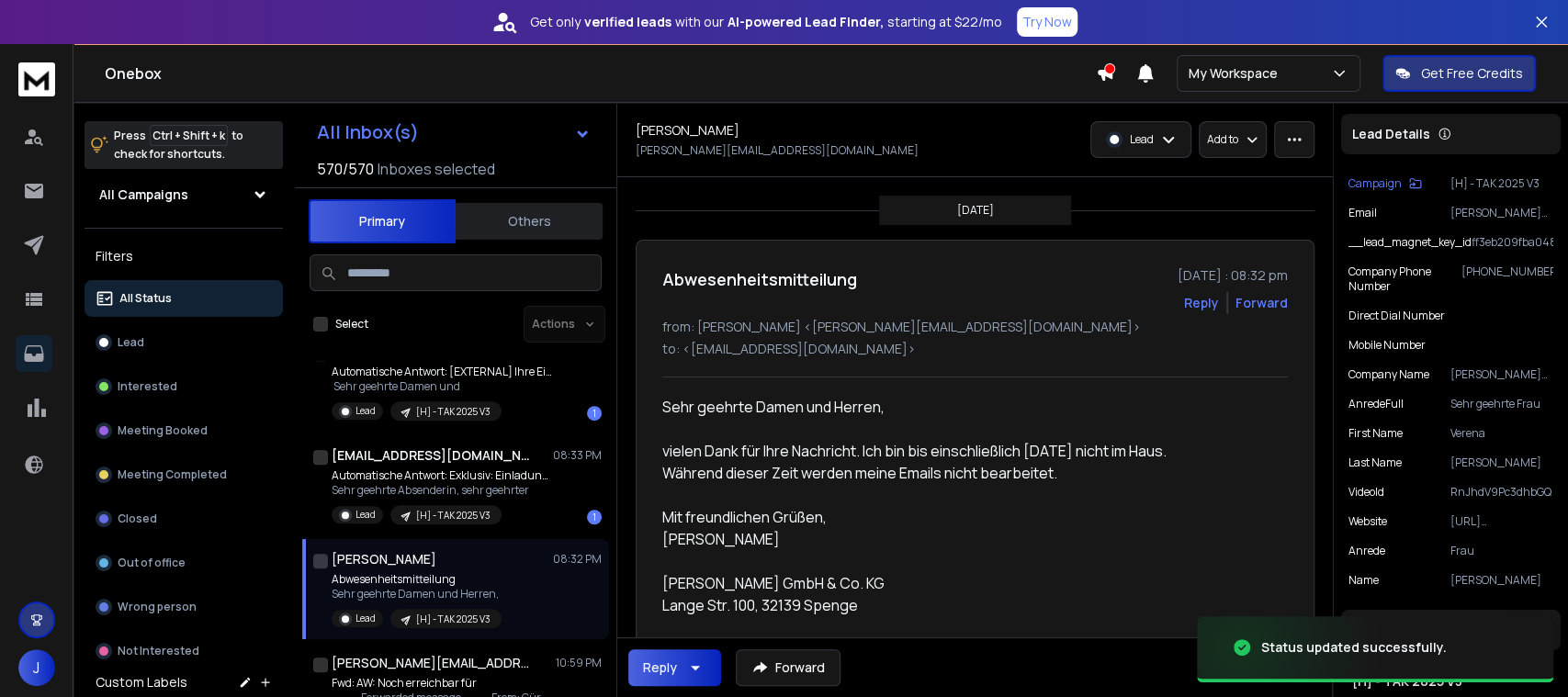
click at [1145, 143] on p "Lead" at bounding box center [1142, 140] width 24 height 15
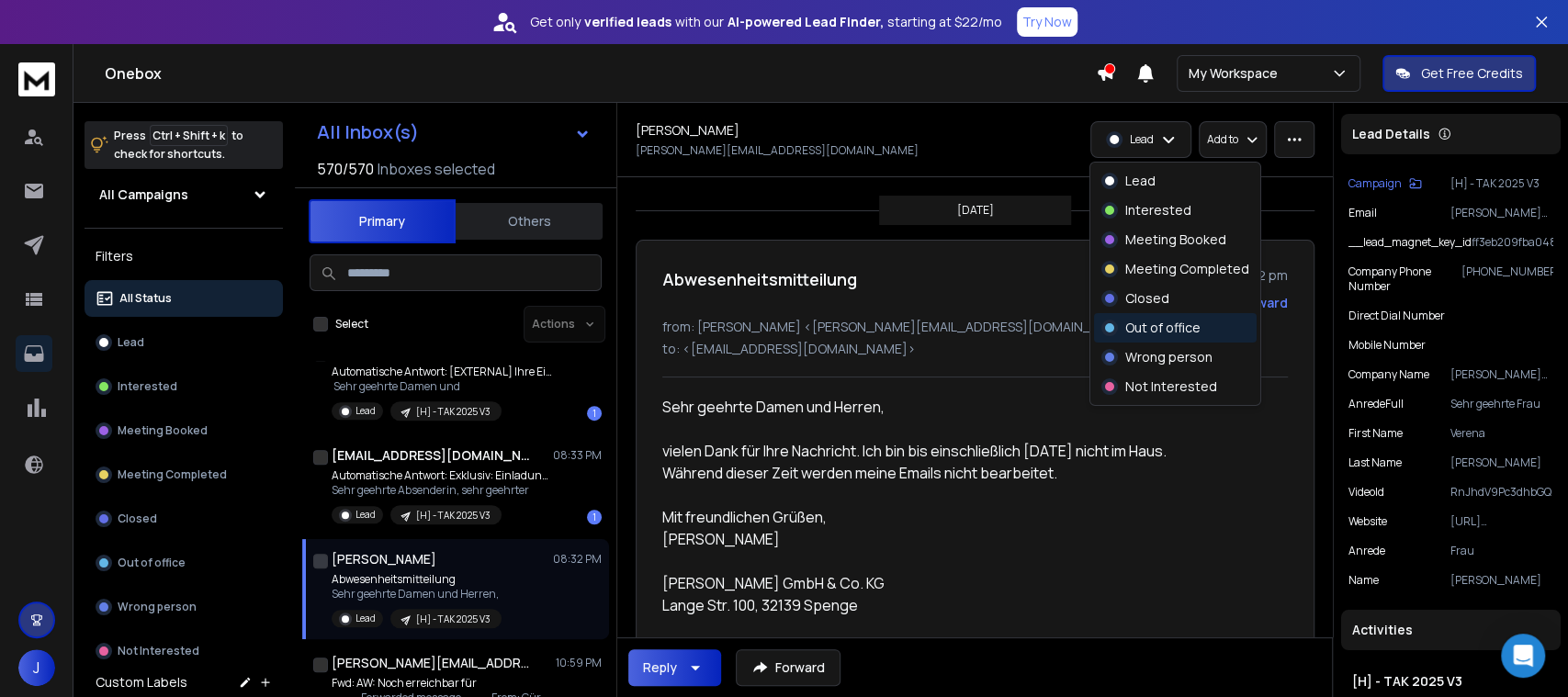
click at [1138, 333] on p "Out of office" at bounding box center [1163, 328] width 76 height 18
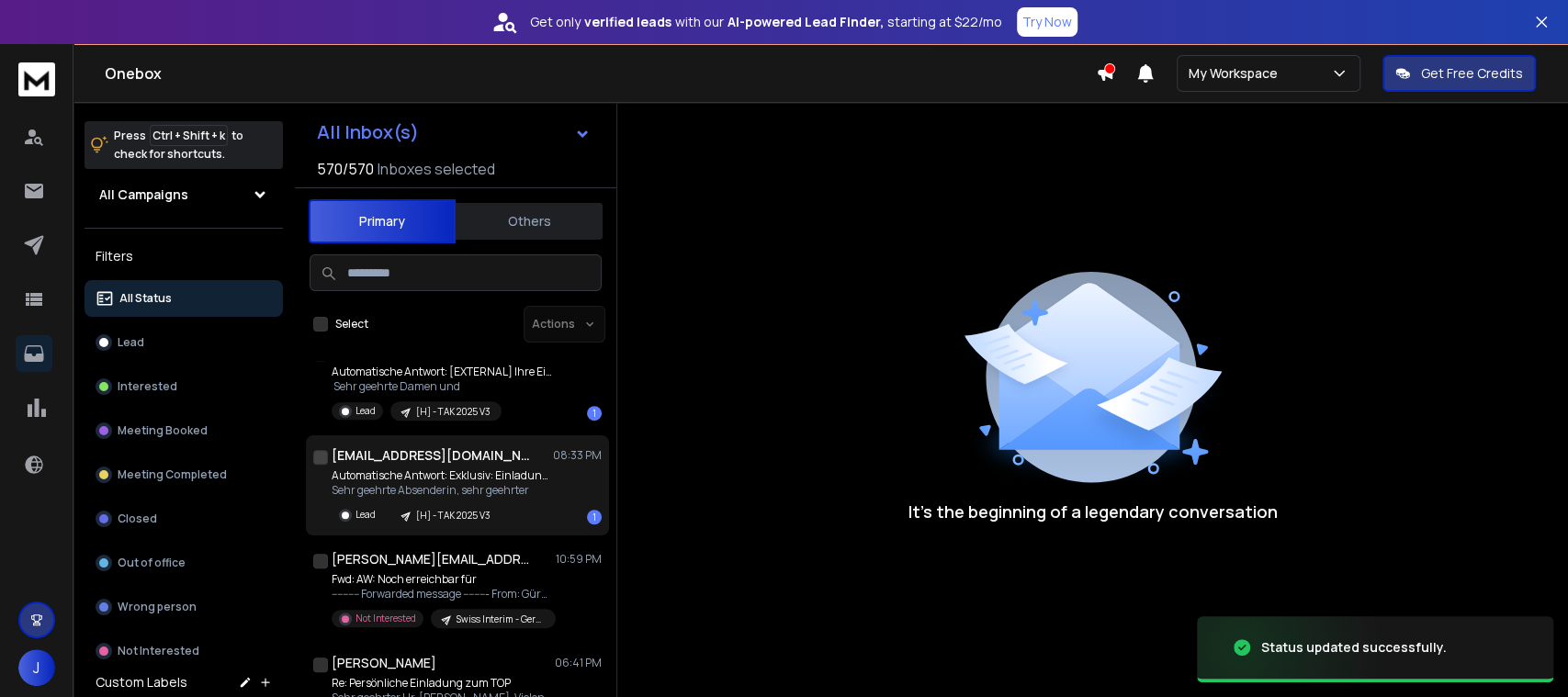
click at [501, 490] on p "Sehr geehrte Absenderin, sehr geehrter" at bounding box center [442, 491] width 220 height 15
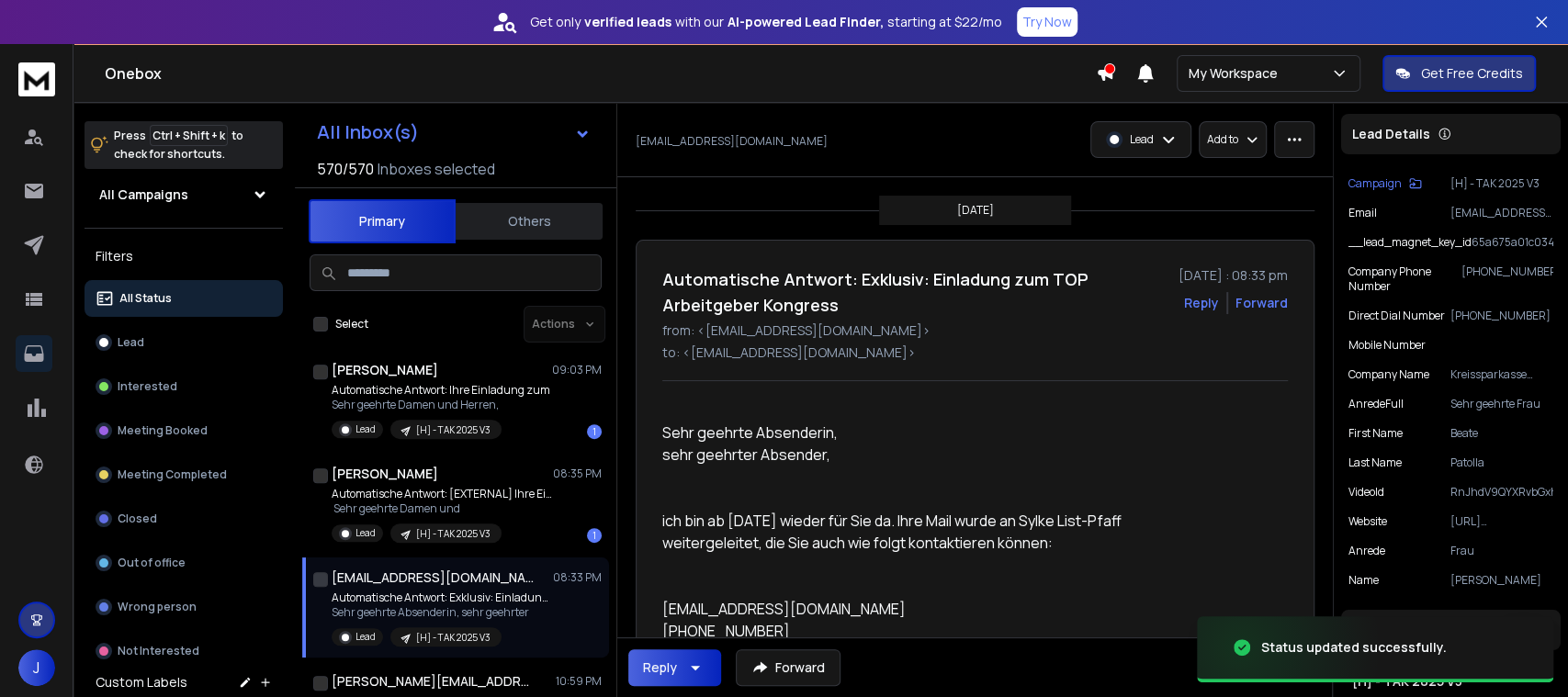
scroll to position [123, 0]
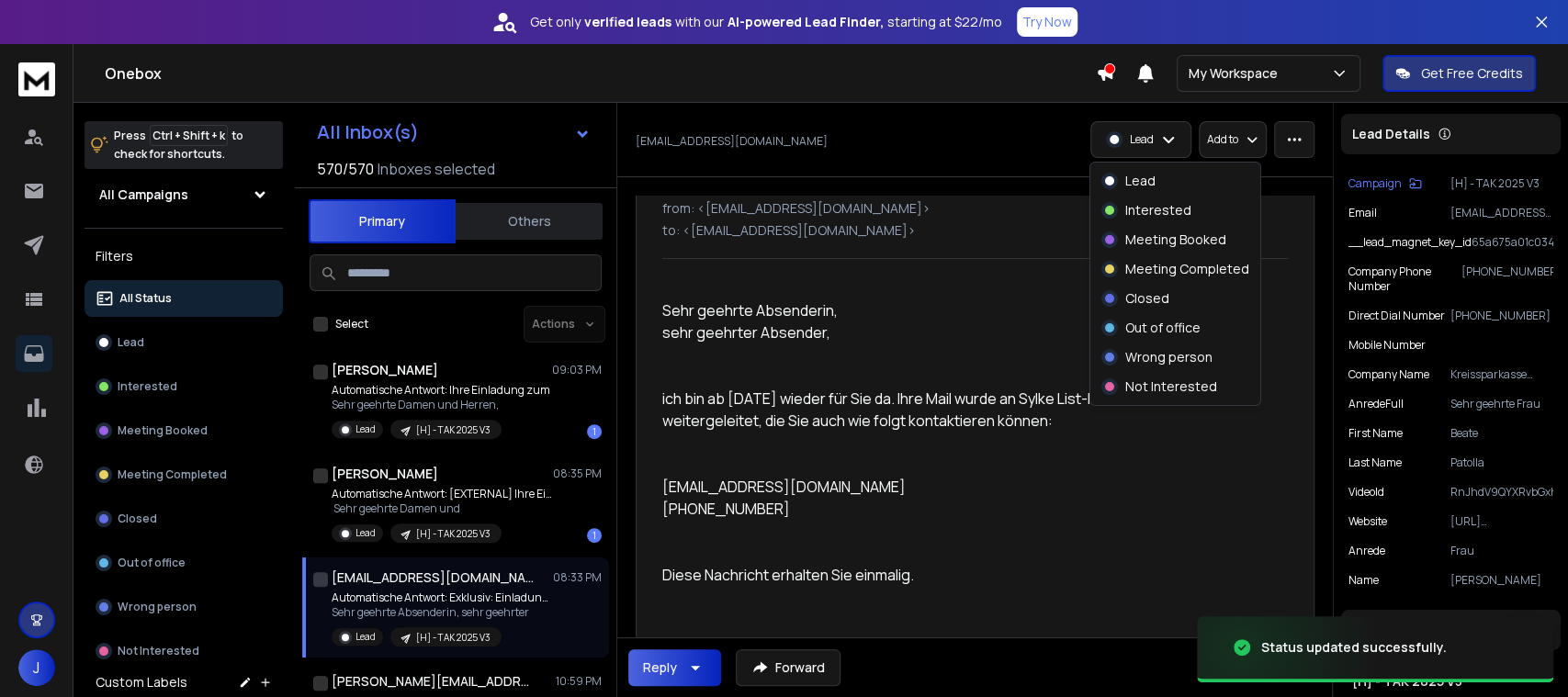
click at [1132, 138] on p "Lead" at bounding box center [1142, 140] width 24 height 15
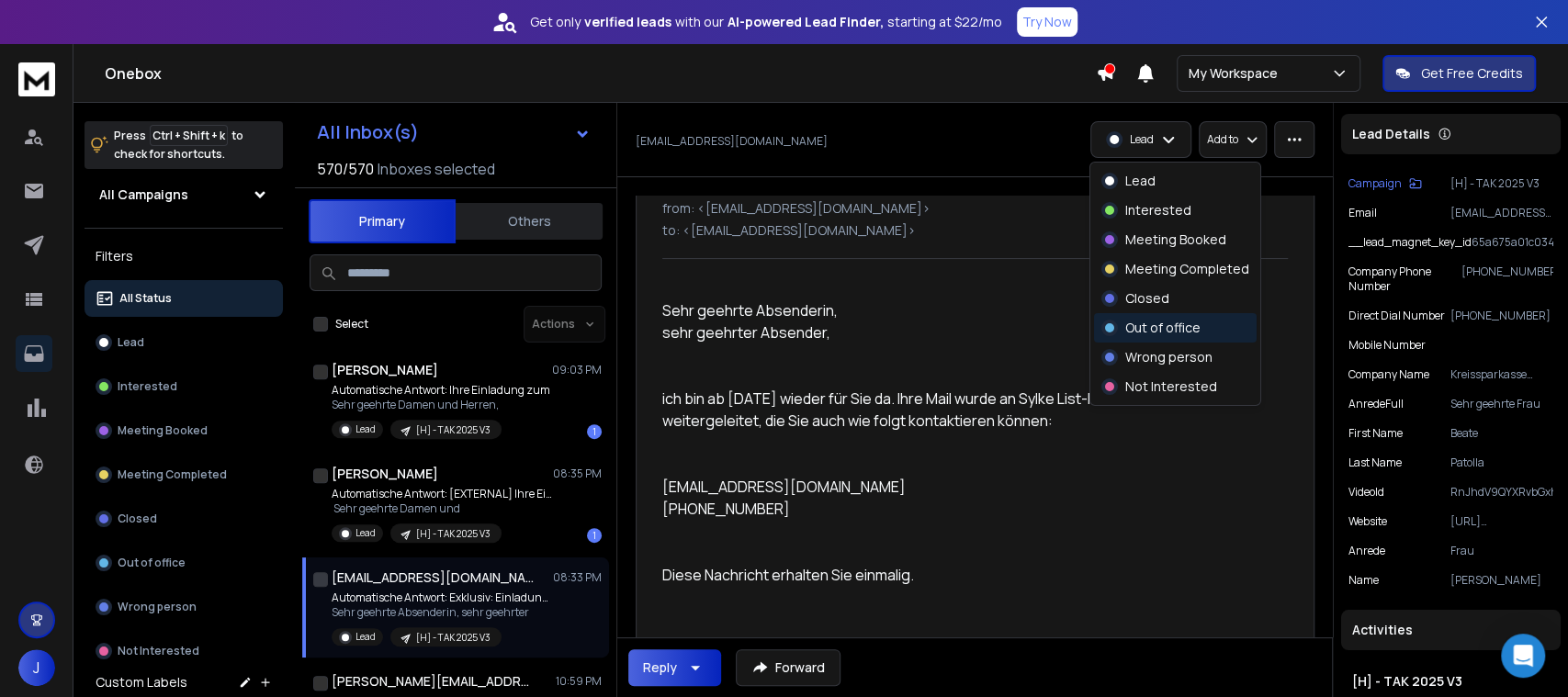
click at [1138, 325] on p "Out of office" at bounding box center [1163, 328] width 76 height 18
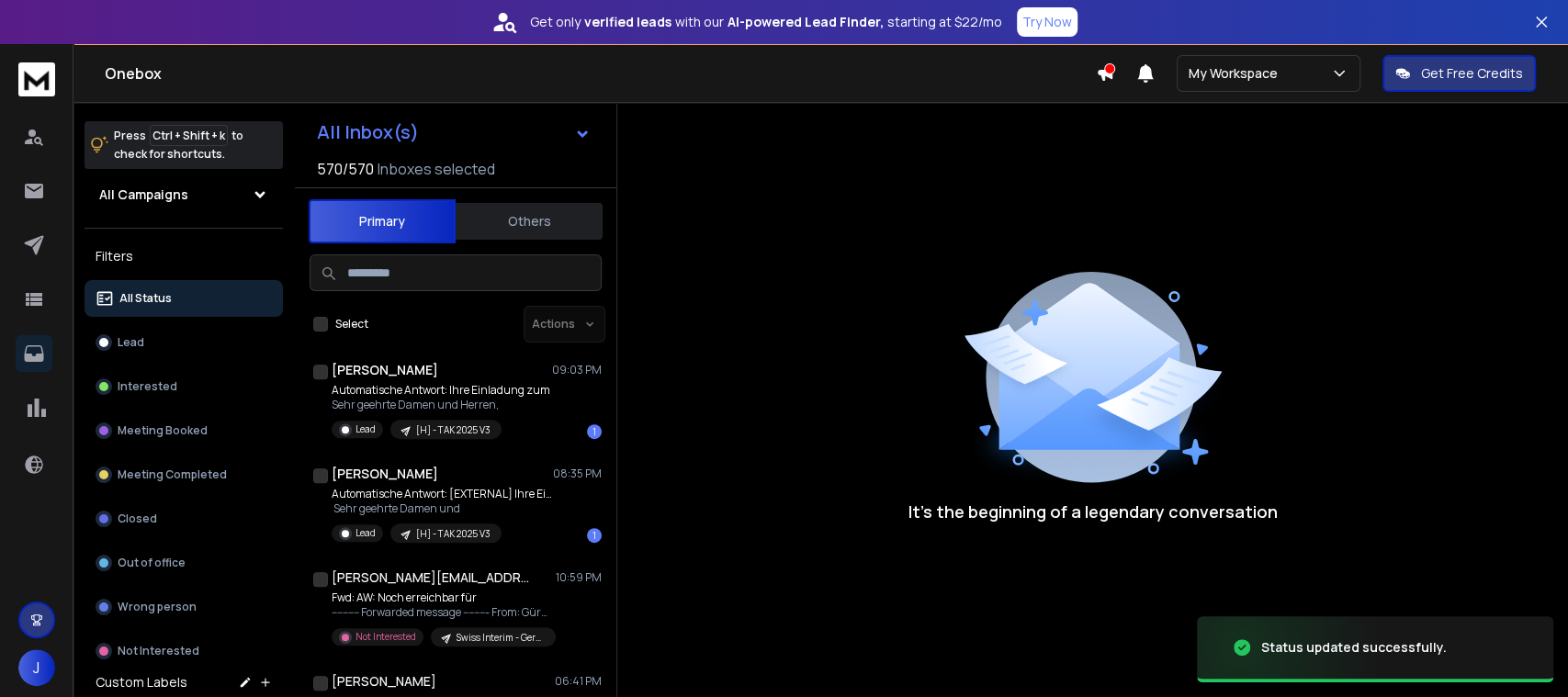
scroll to position [0, 0]
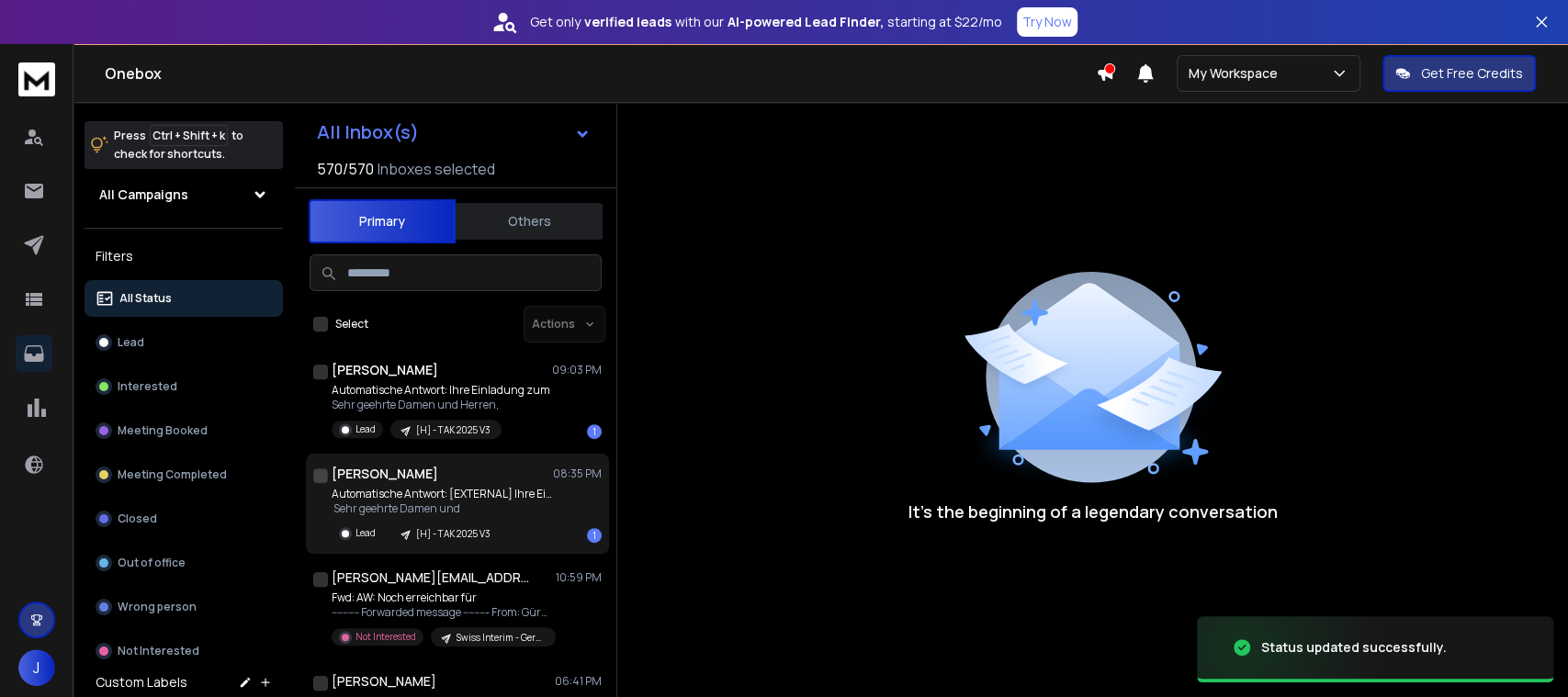
click at [519, 509] on p "﻿ Sehr geehrte Damen und" at bounding box center [442, 509] width 220 height 15
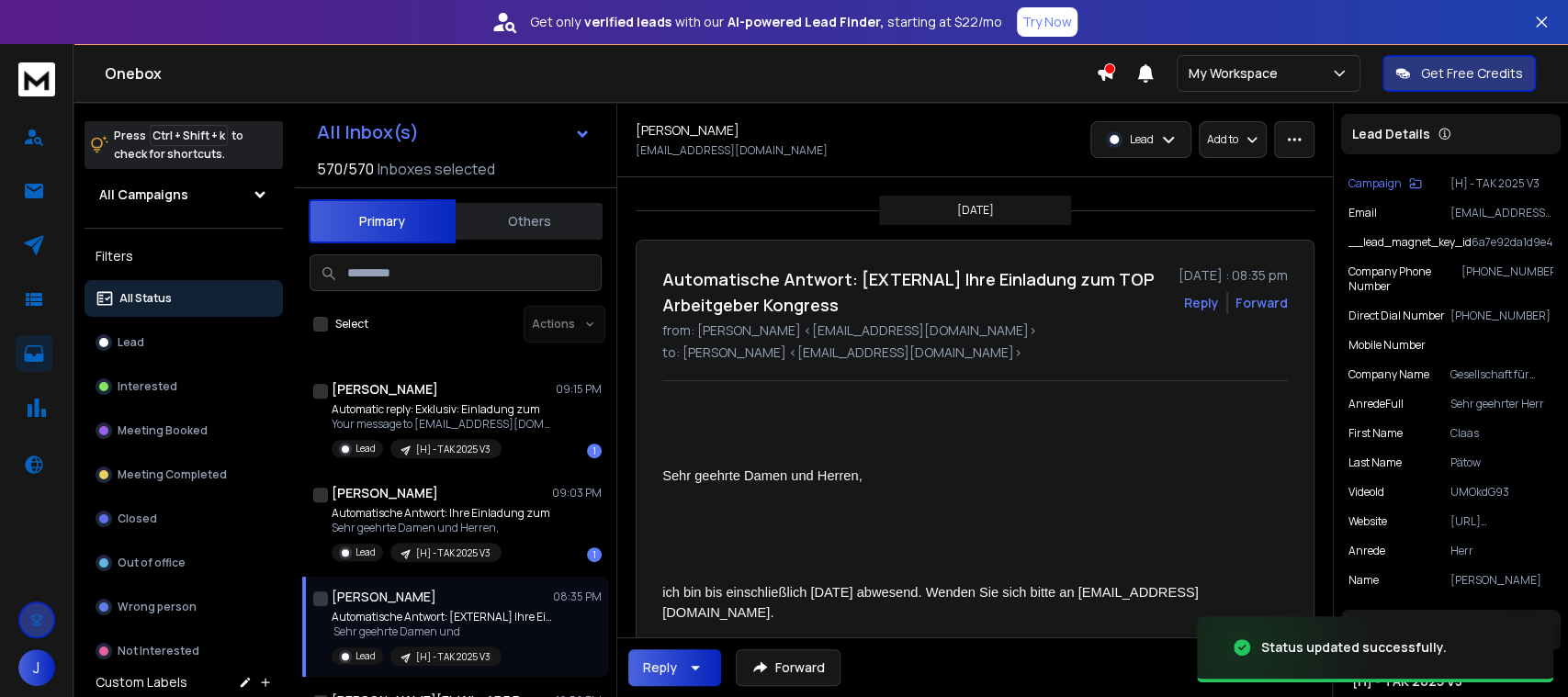
scroll to position [123, 0]
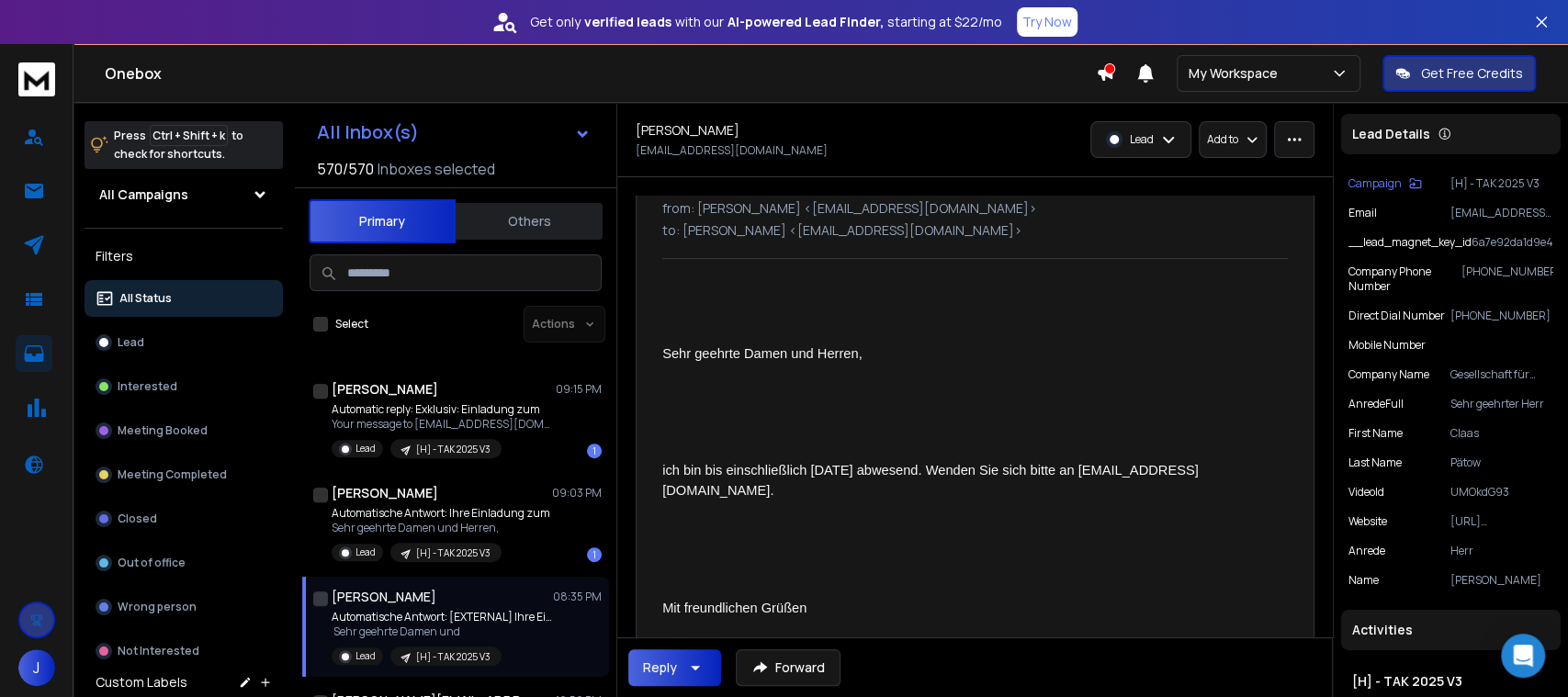
click at [755, 501] on p "ich bin bis einschließlich [DATE] abwesend. Wenden Sie sich bitte an [EMAIL_ADD…" at bounding box center [931, 480] width 537 height 41
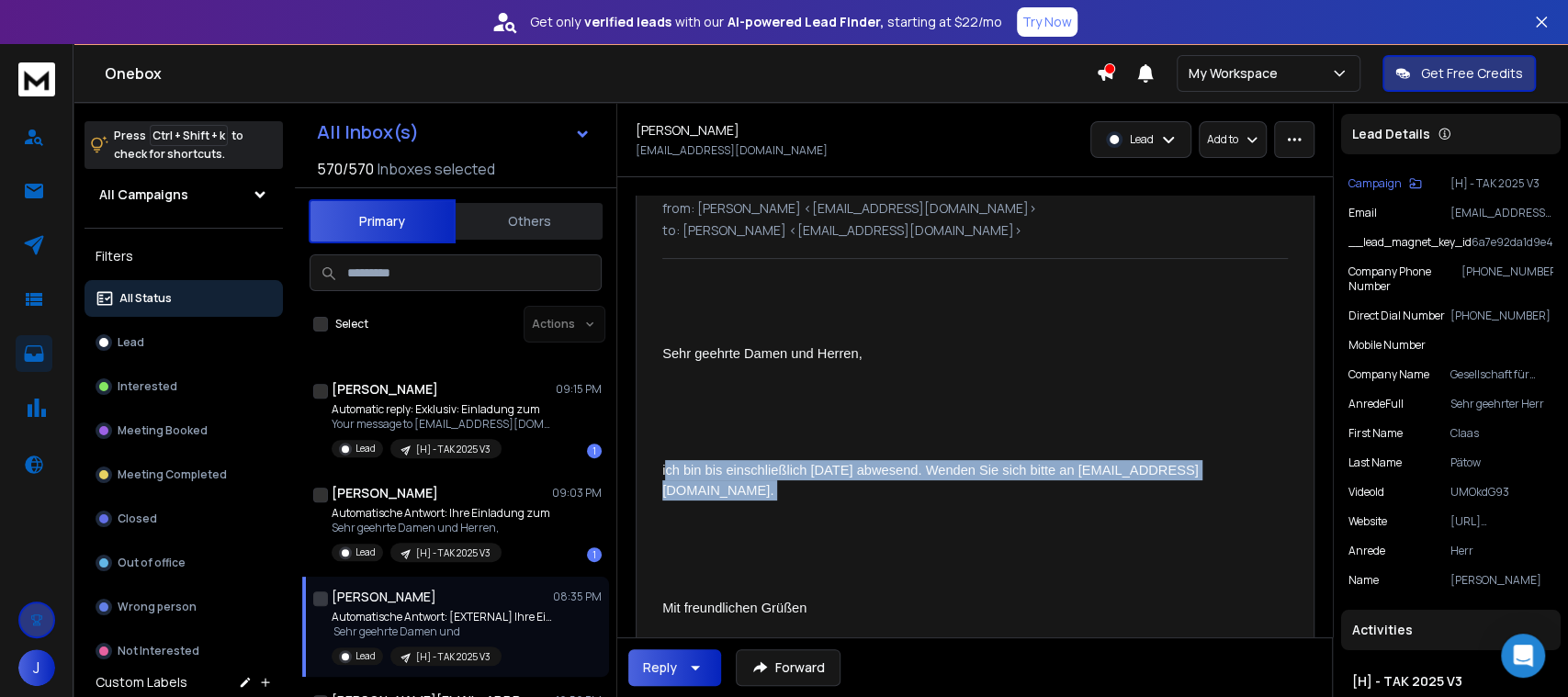
click at [755, 501] on p "ich bin bis einschließlich [DATE] abwesend. Wenden Sie sich bitte an [EMAIL_ADD…" at bounding box center [931, 480] width 537 height 41
click at [1148, 134] on p "Lead" at bounding box center [1142, 140] width 24 height 15
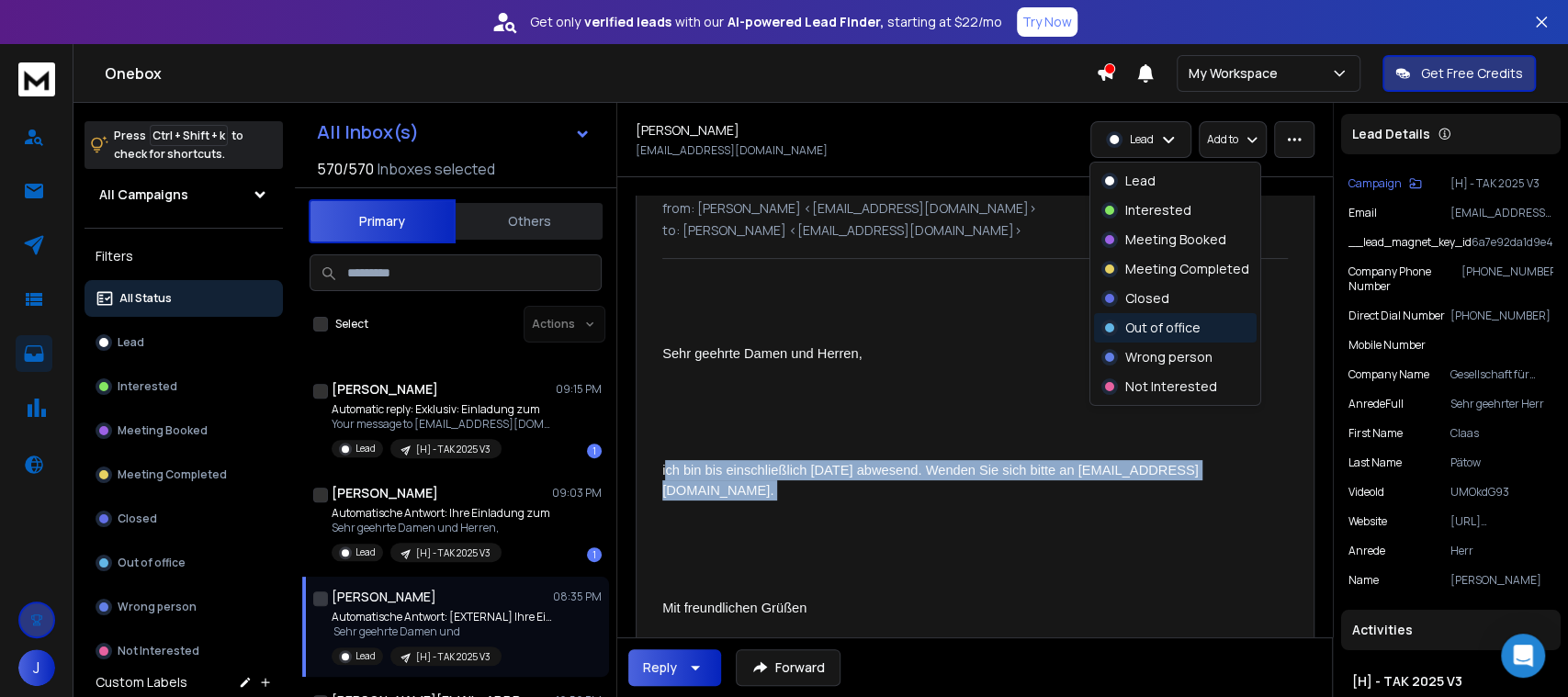
click at [1126, 326] on p "Out of office" at bounding box center [1163, 328] width 76 height 18
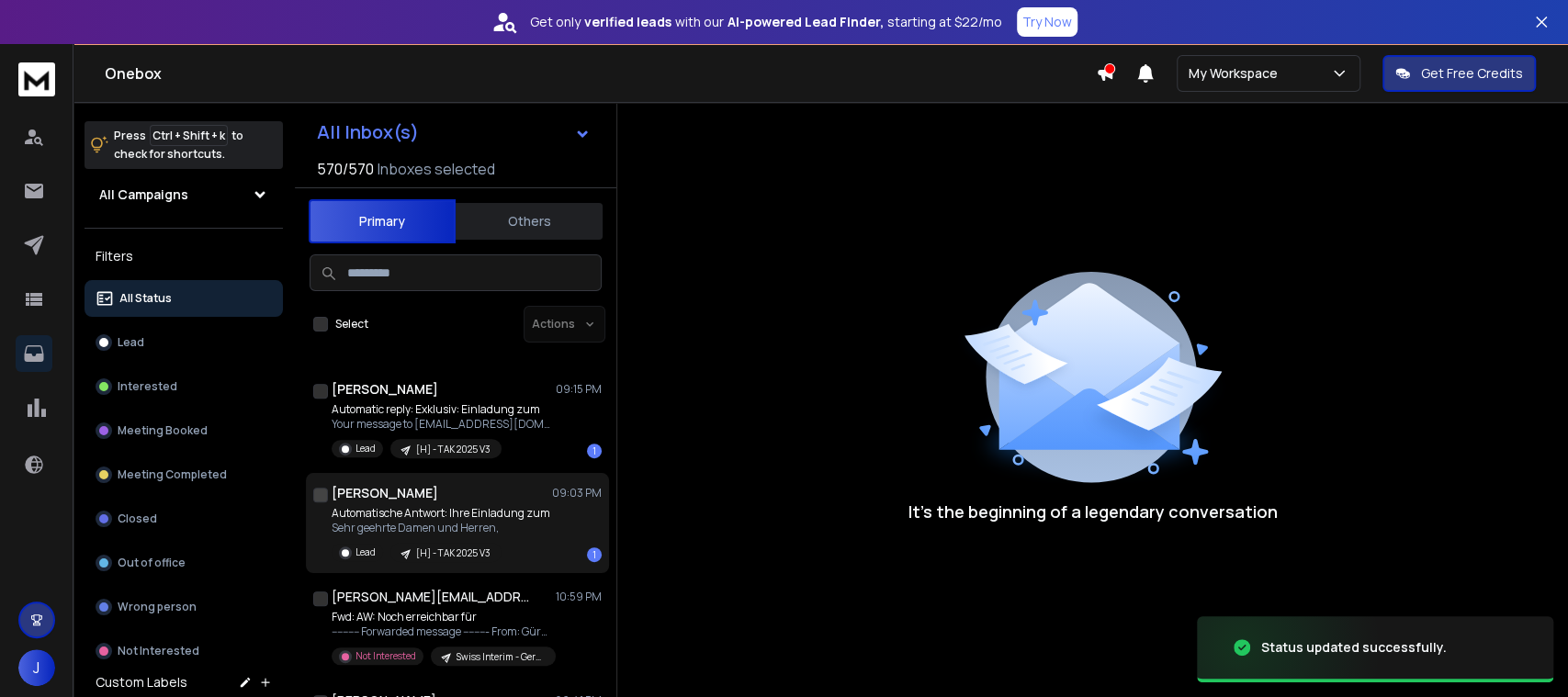
scroll to position [0, 0]
click at [522, 554] on div "Lead [H] - TAK 2025 V3" at bounding box center [441, 551] width 218 height 19
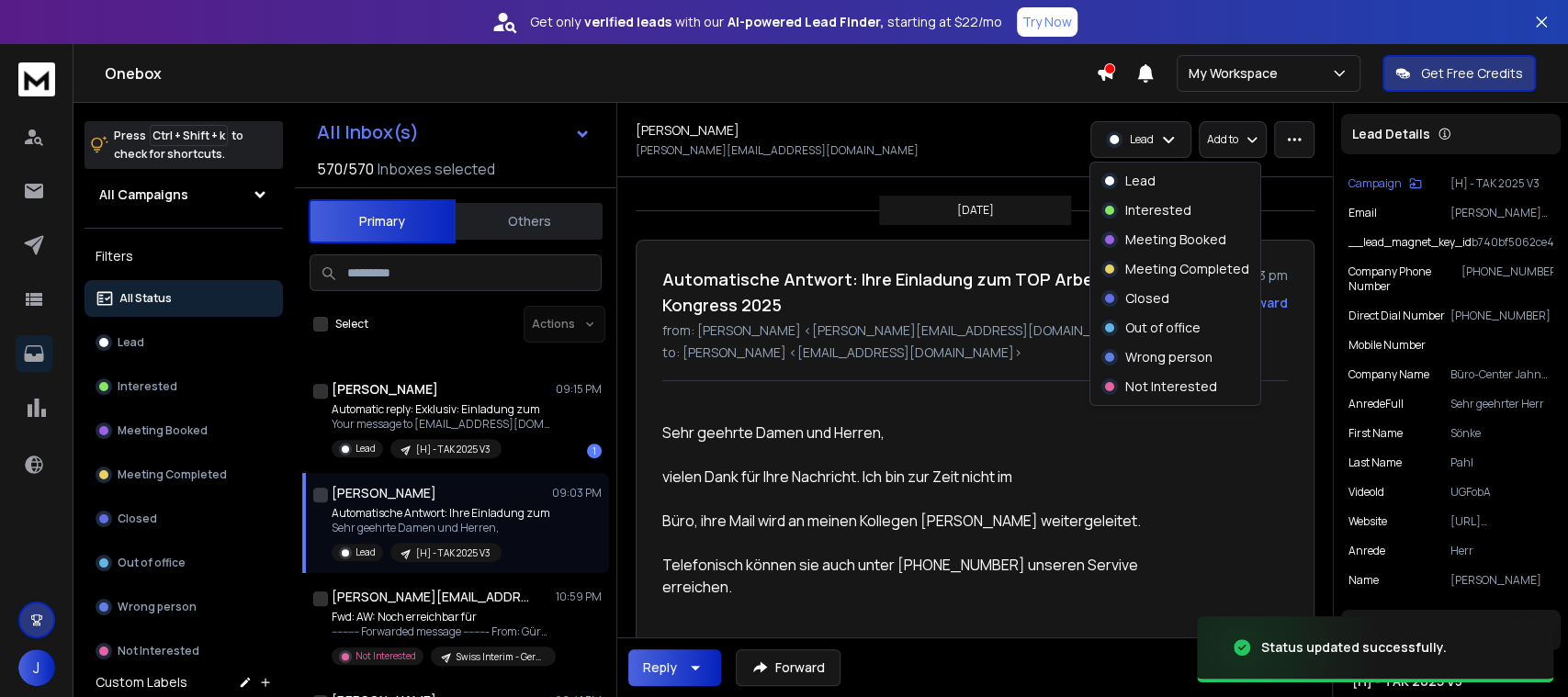
click at [1130, 139] on p "Lead" at bounding box center [1142, 140] width 24 height 15
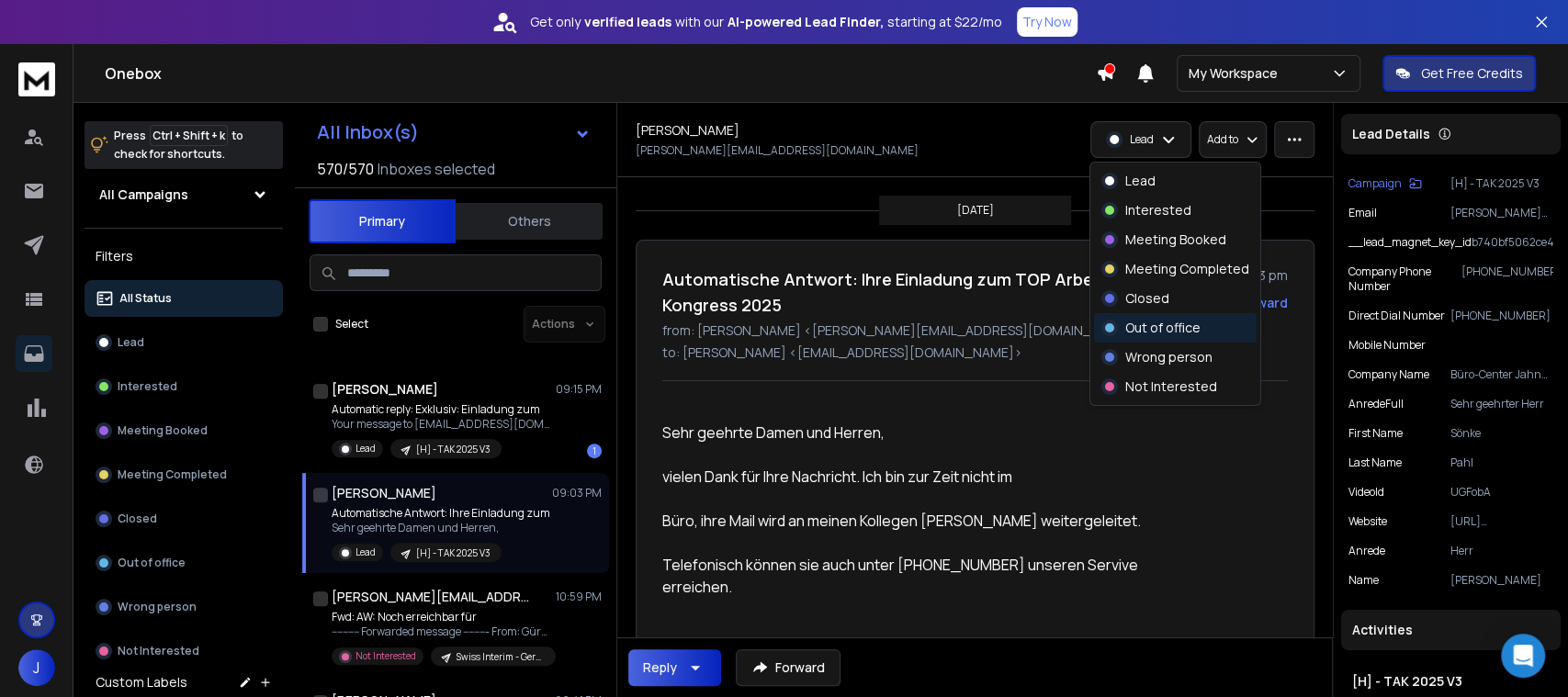
click at [1127, 332] on p "Out of office" at bounding box center [1163, 328] width 76 height 18
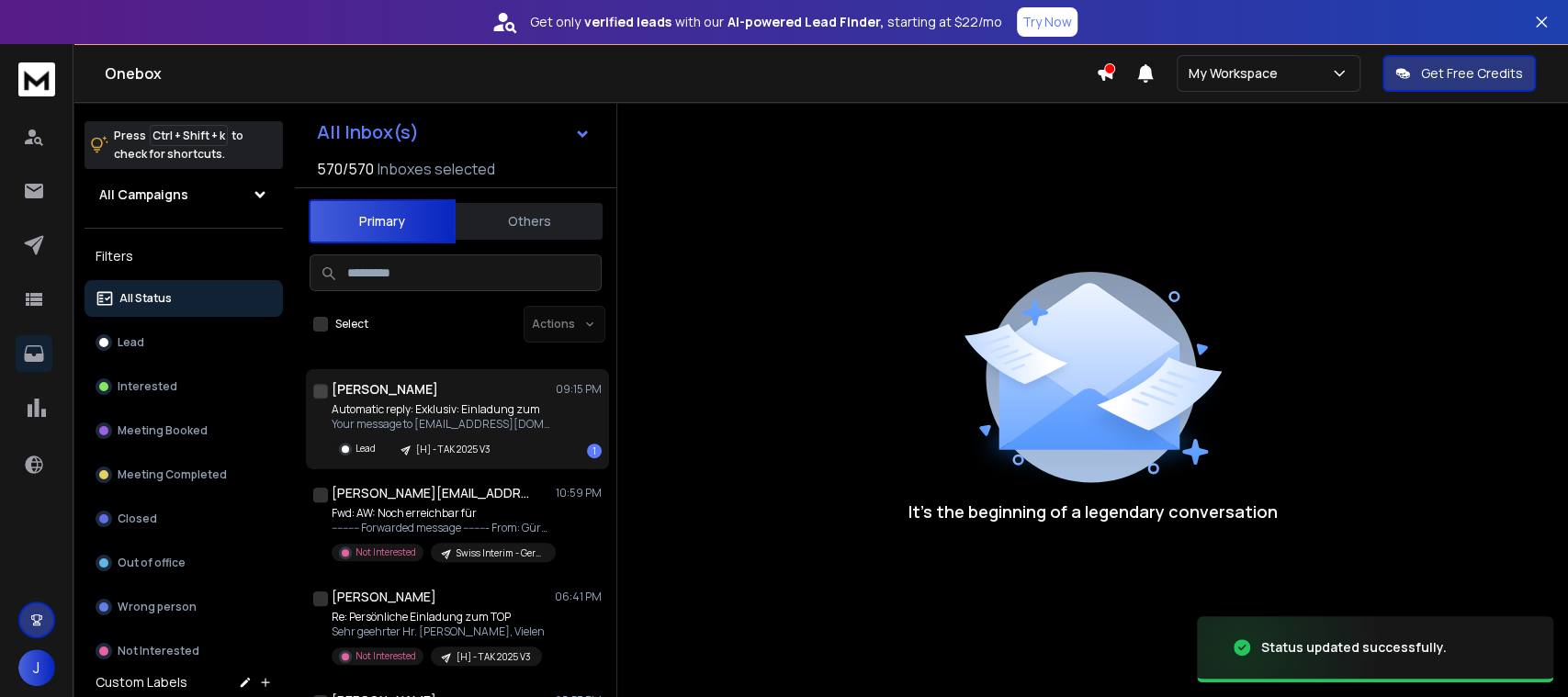
click at [547, 429] on p "Your message to [EMAIL_ADDRESS][DOMAIN_NAME], could" at bounding box center [442, 424] width 220 height 15
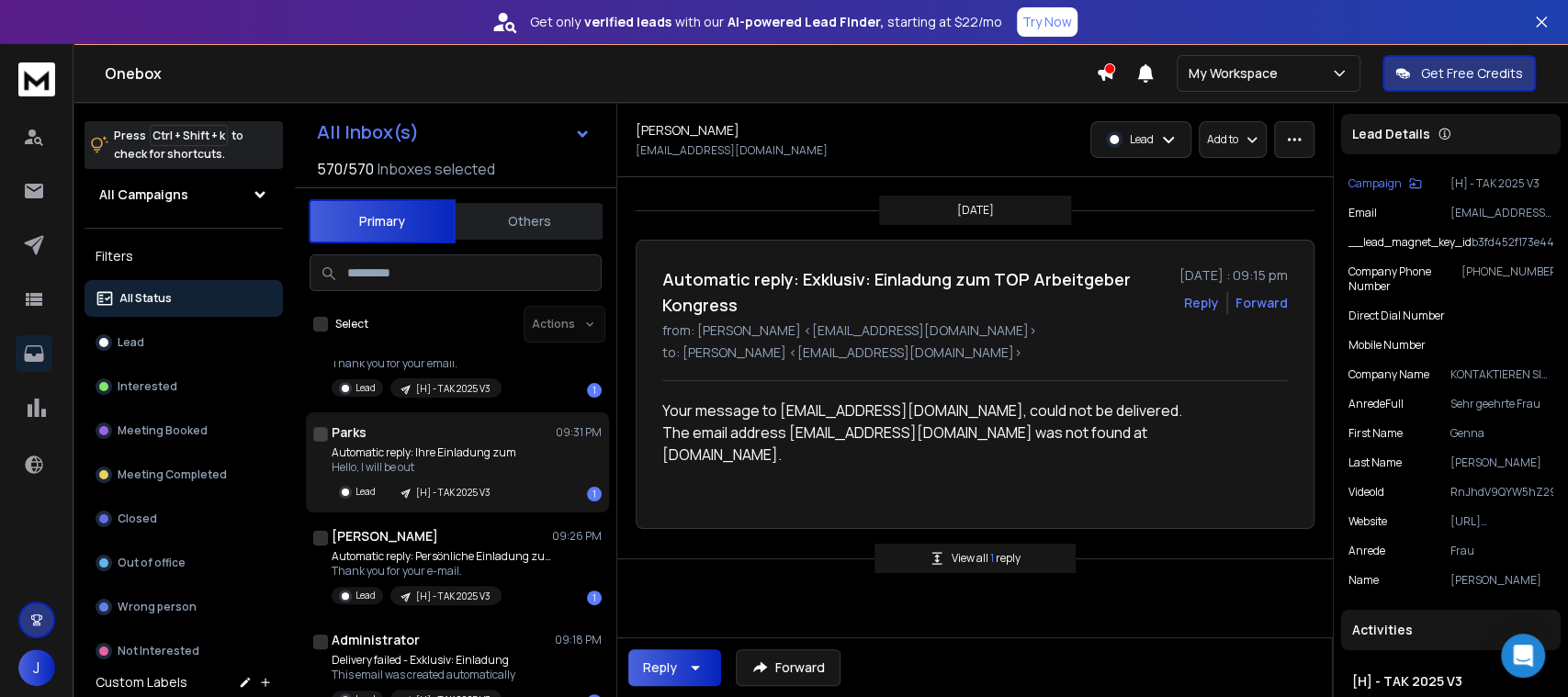
scroll to position [490, 0]
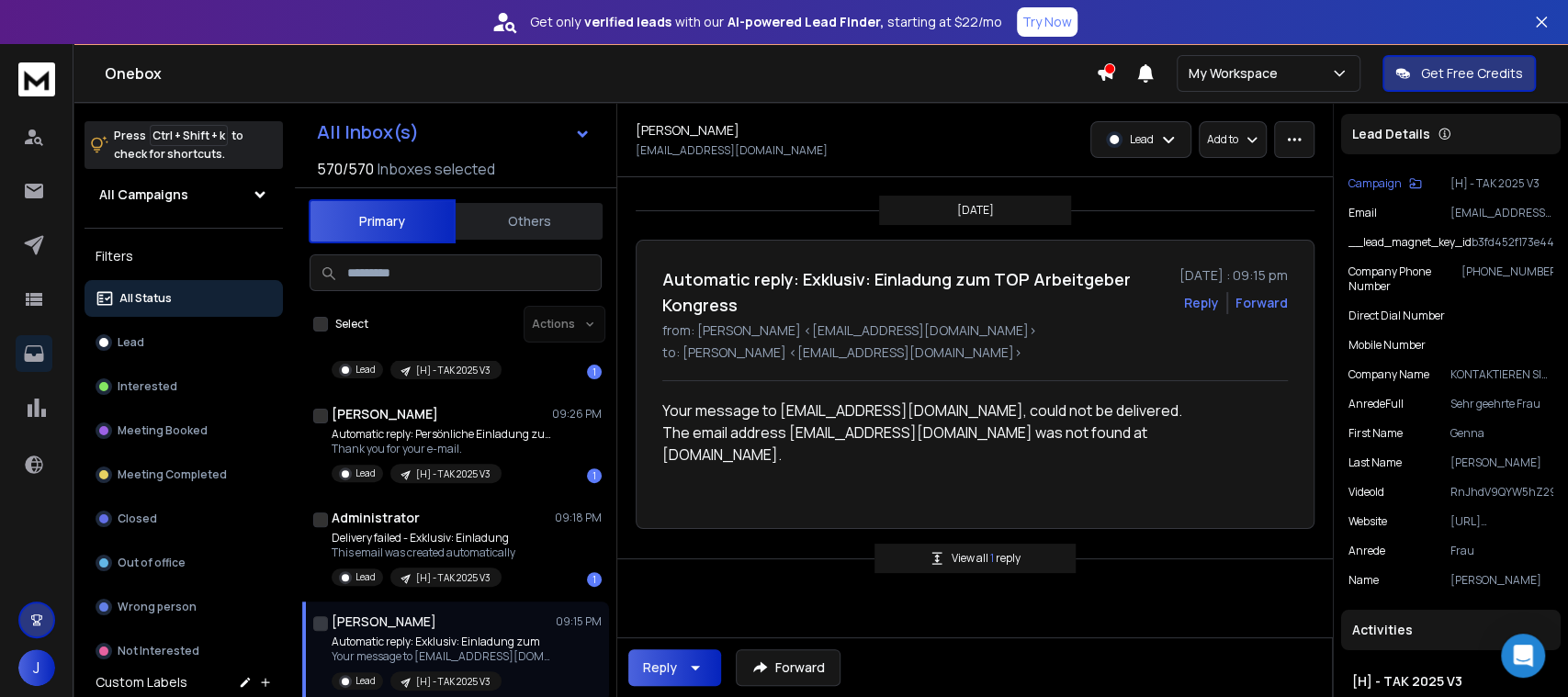
click at [826, 422] on div "Your message to [EMAIL_ADDRESS][DOMAIN_NAME], could not be delivered. The email…" at bounding box center [938, 451] width 552 height 103
click at [827, 422] on div "Your message to [EMAIL_ADDRESS][DOMAIN_NAME], could not be delivered. The email…" at bounding box center [938, 451] width 552 height 103
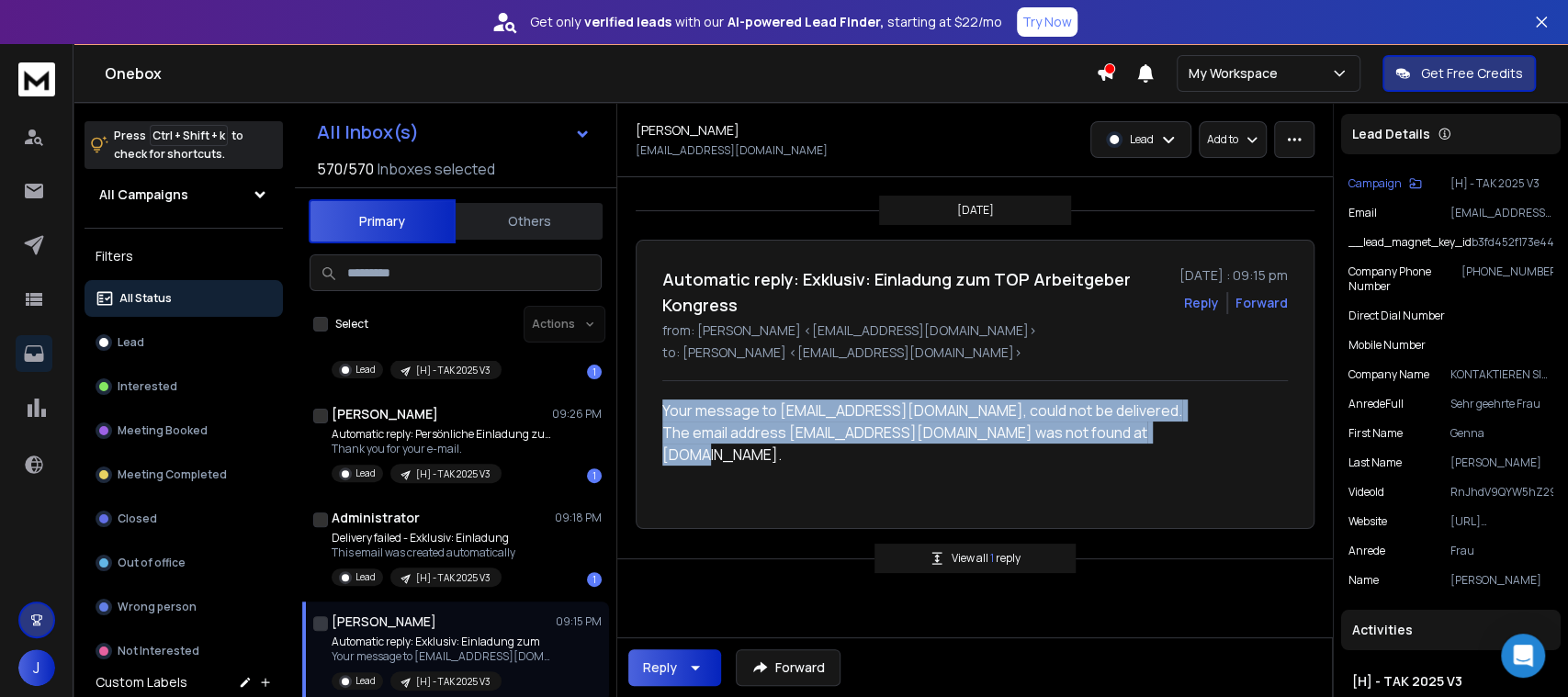
click at [827, 422] on div "Your message to [EMAIL_ADDRESS][DOMAIN_NAME], could not be delivered. The email…" at bounding box center [938, 451] width 552 height 103
click at [951, 424] on div "Your message to [EMAIL_ADDRESS][DOMAIN_NAME], could not be delivered. The email…" at bounding box center [938, 451] width 552 height 103
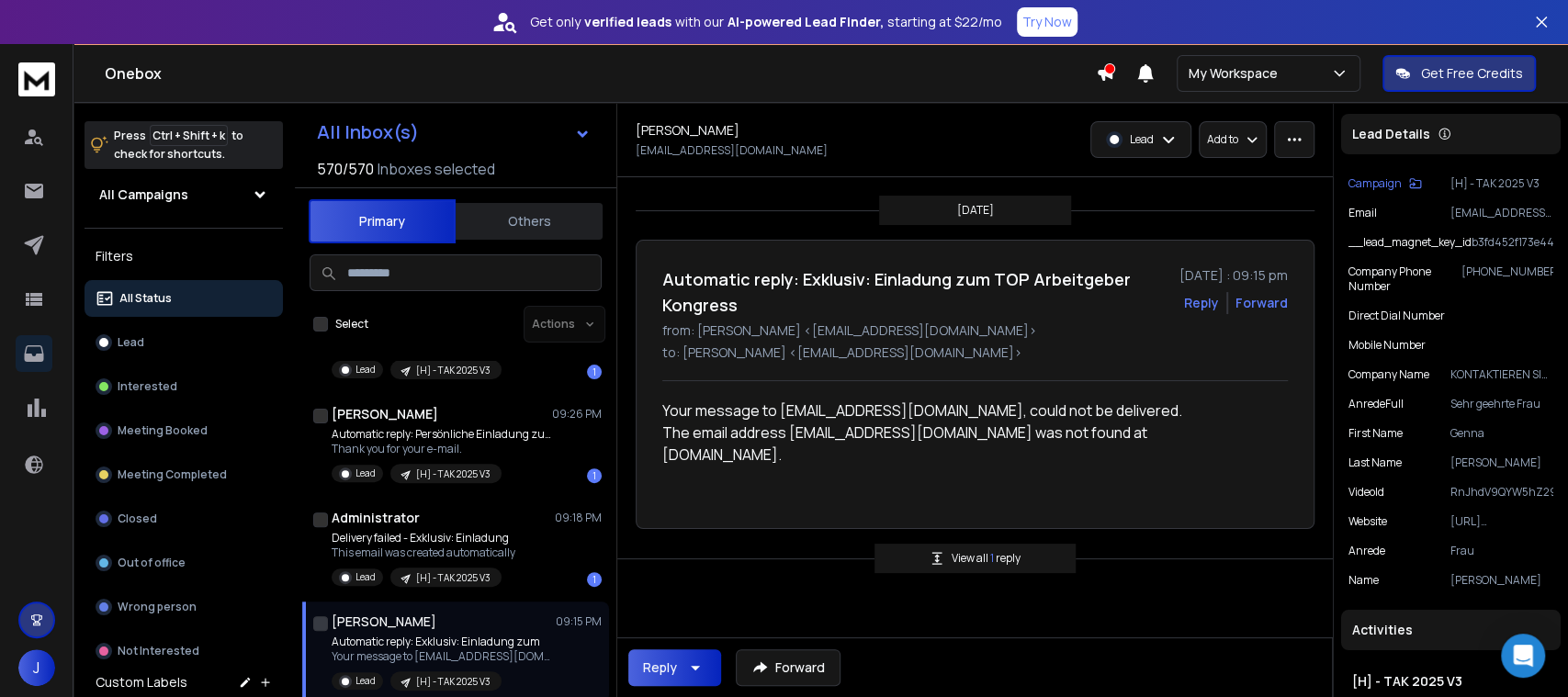
click at [1135, 123] on div "Lead" at bounding box center [1140, 140] width 99 height 35
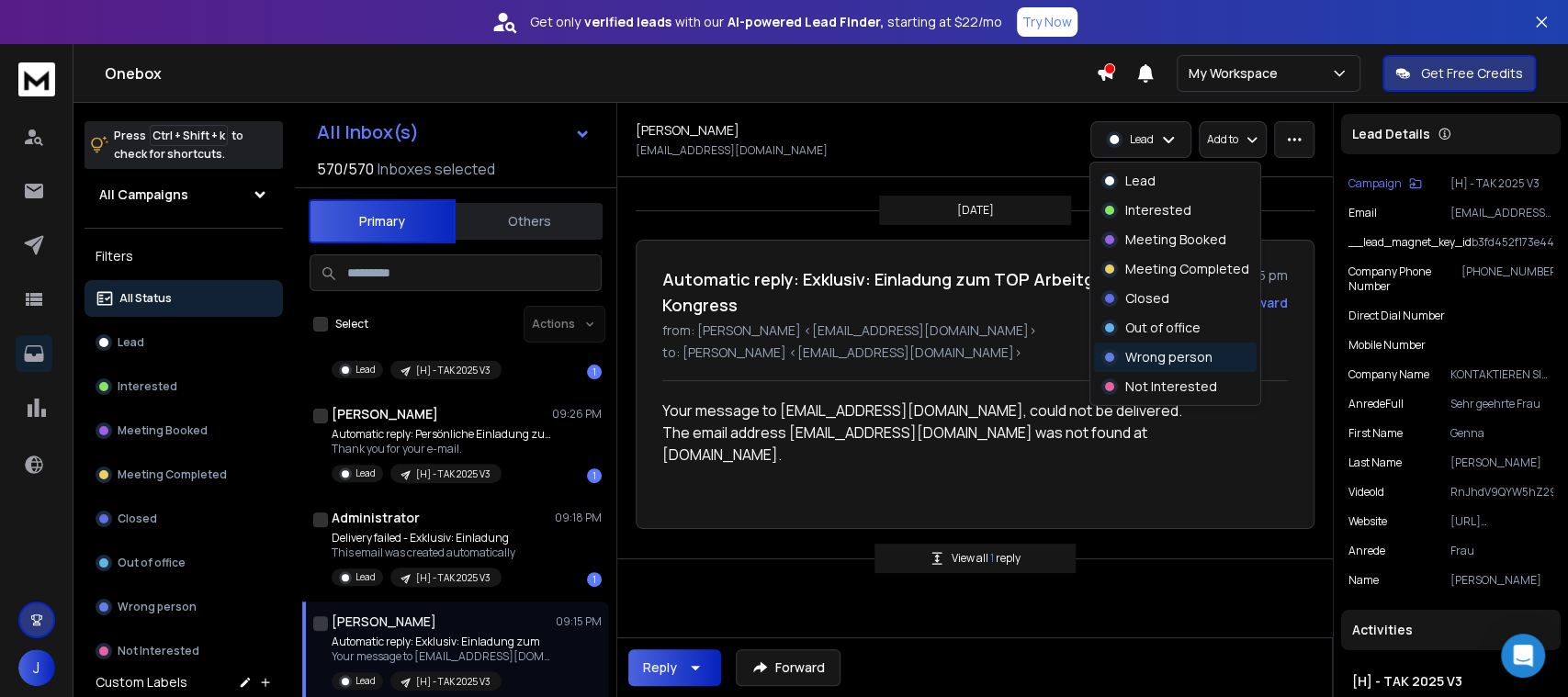
click at [1190, 354] on p "Wrong person" at bounding box center [1169, 357] width 88 height 18
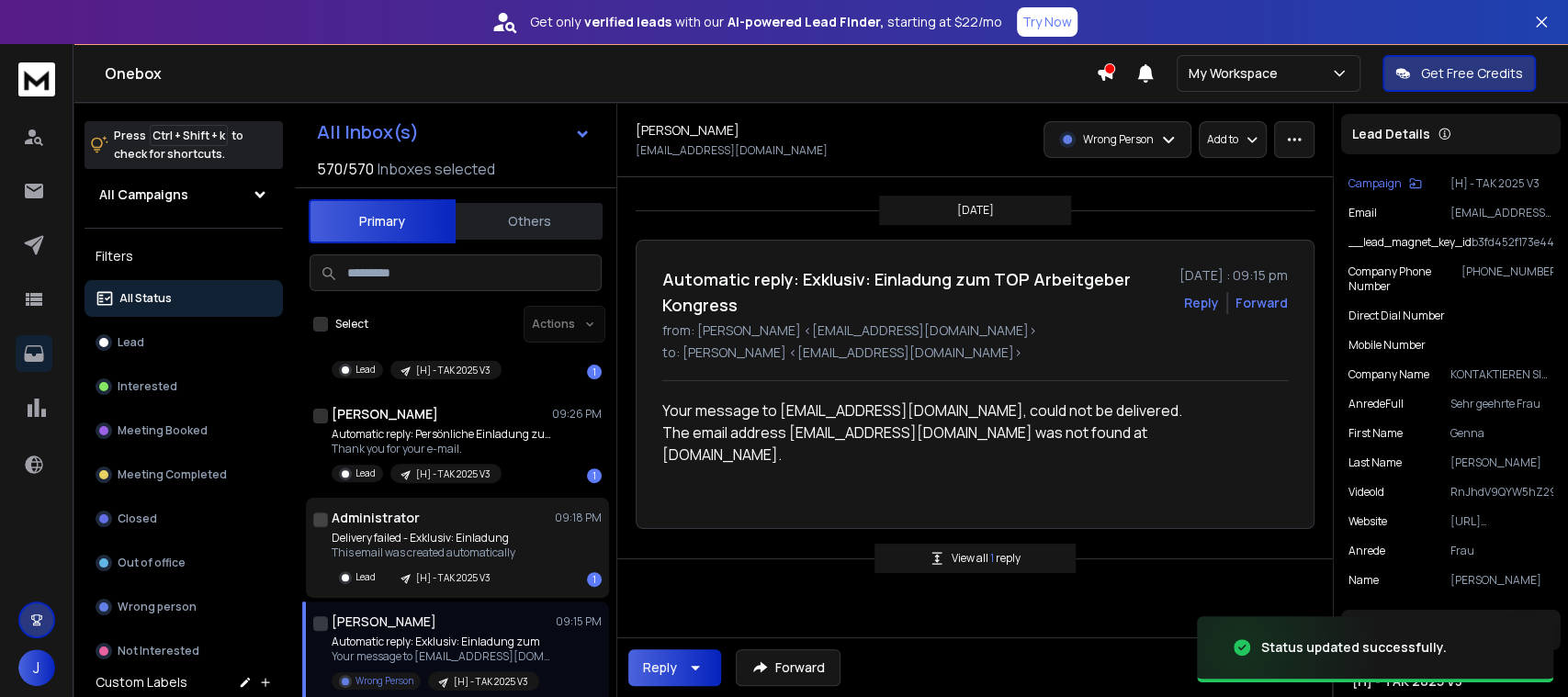
click at [539, 541] on div "Delivery failed - Exklusiv: Einladung This email was created automatically Lead…" at bounding box center [467, 558] width 270 height 56
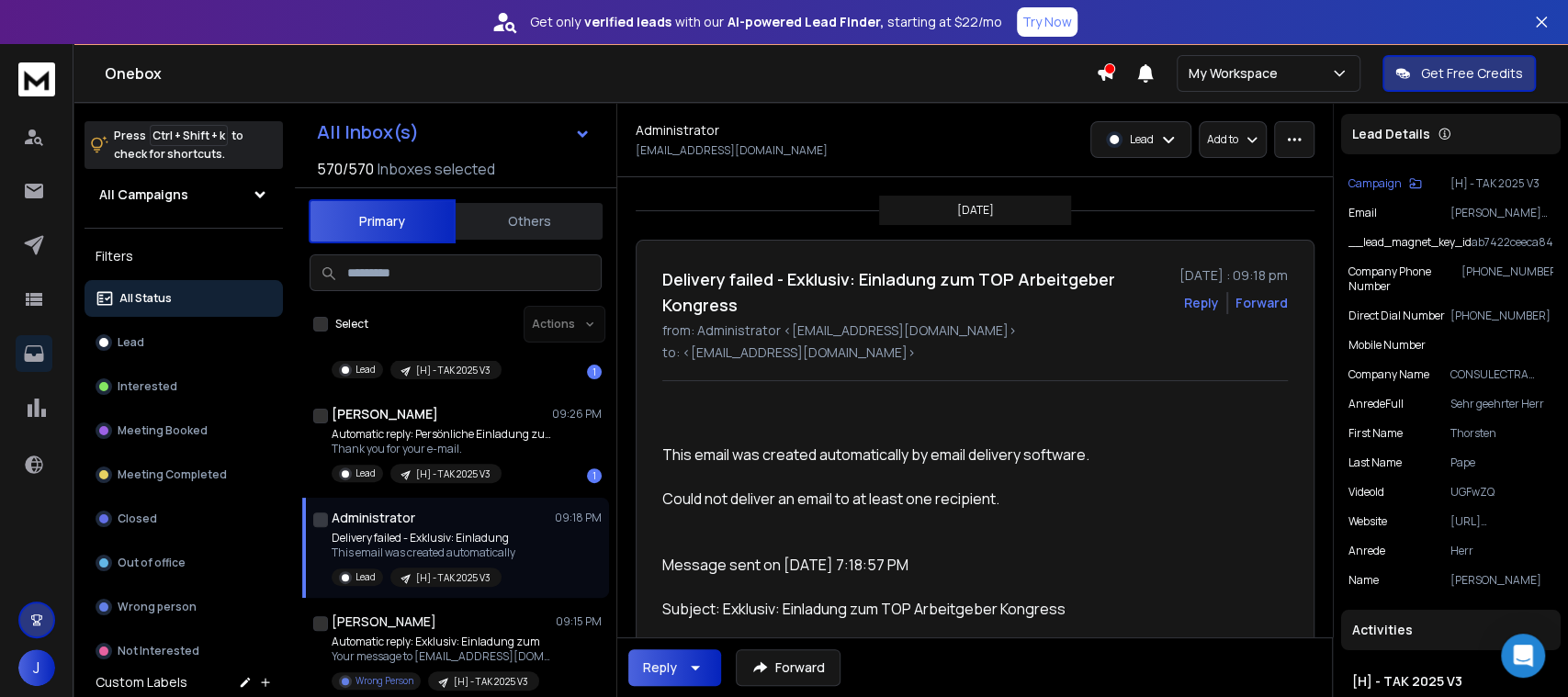
click at [1111, 118] on div "Administrator Administrator [EMAIL_ADDRESS][DOMAIN_NAME] Lead Add to Lead Add to" at bounding box center [976, 140] width 716 height 75
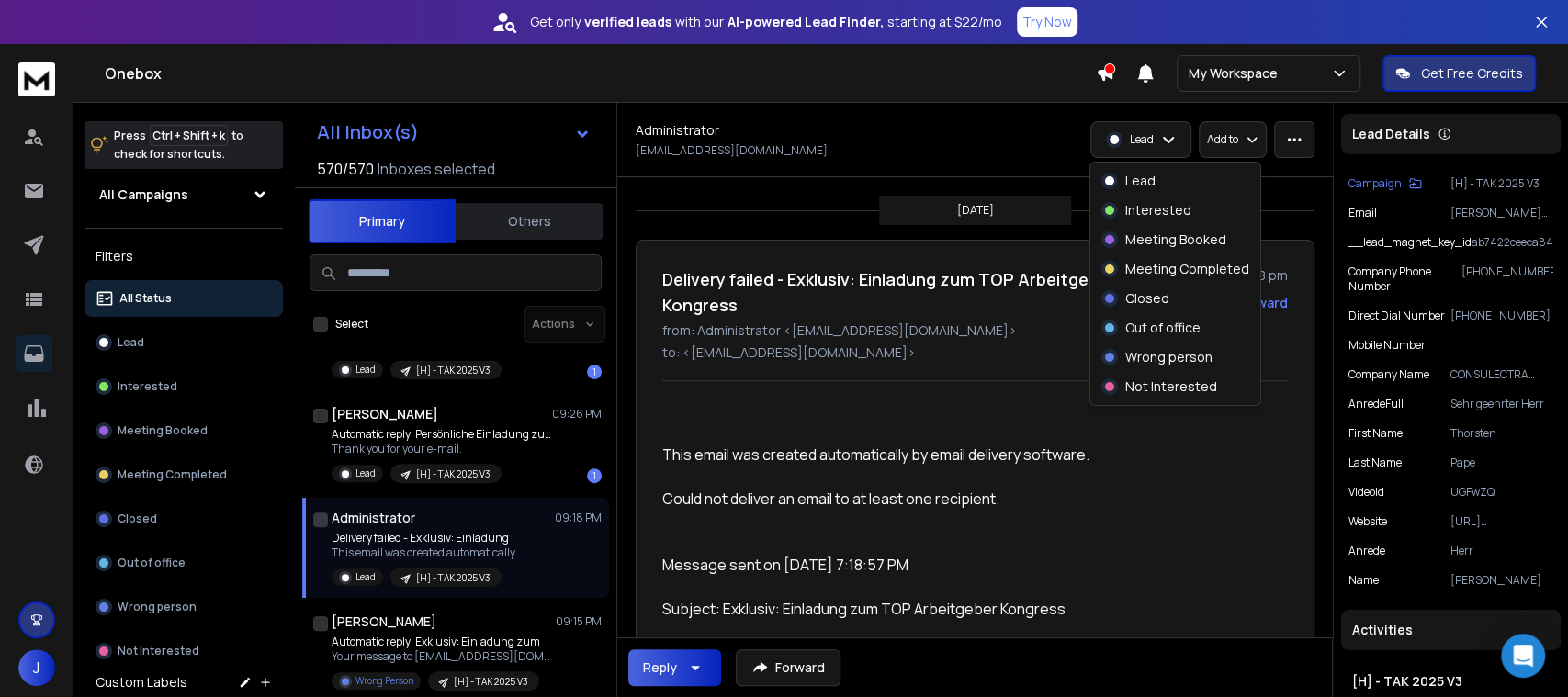
click at [1108, 138] on div at bounding box center [1114, 140] width 17 height 17
click at [1151, 372] on div "Not Interested" at bounding box center [1175, 386] width 163 height 29
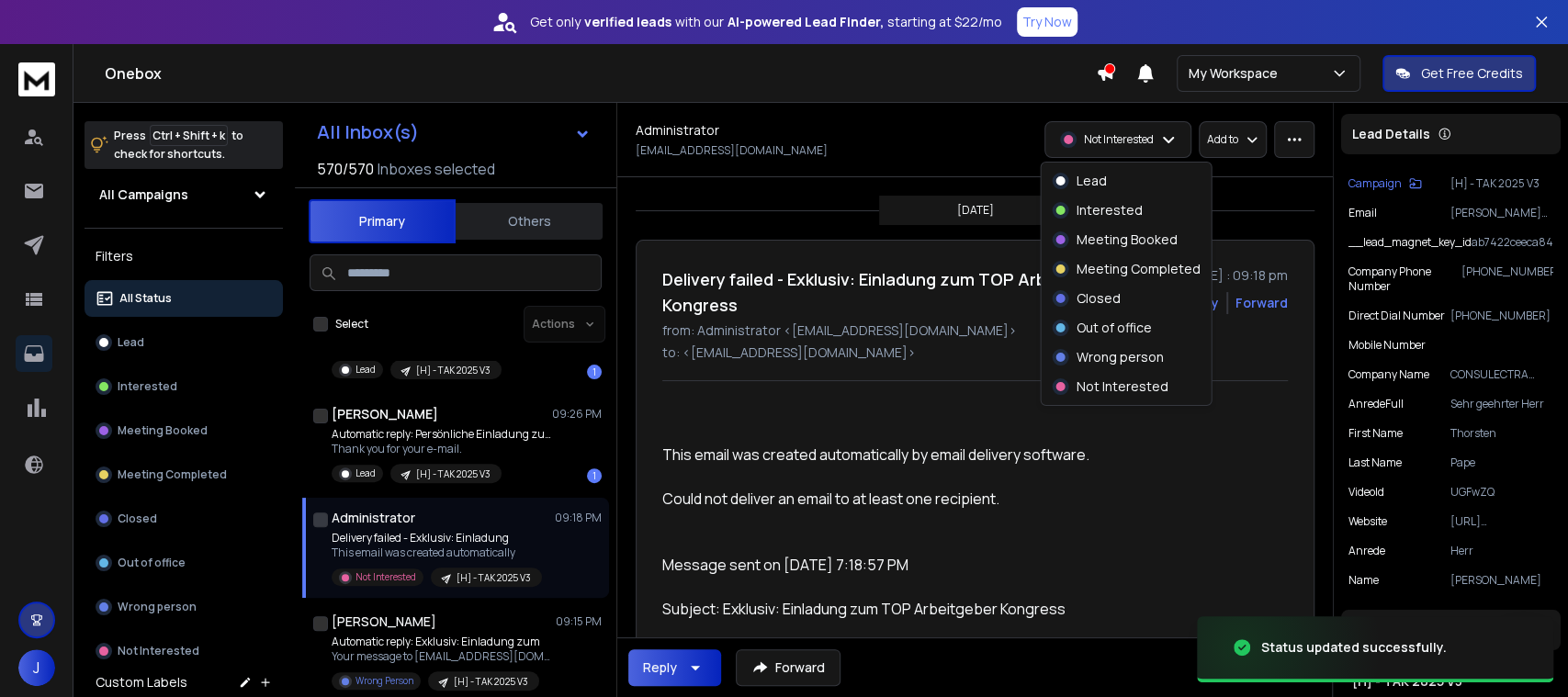
click at [1125, 133] on p "Not Interested" at bounding box center [1119, 140] width 70 height 15
click at [1124, 361] on p "Wrong person" at bounding box center [1120, 357] width 88 height 18
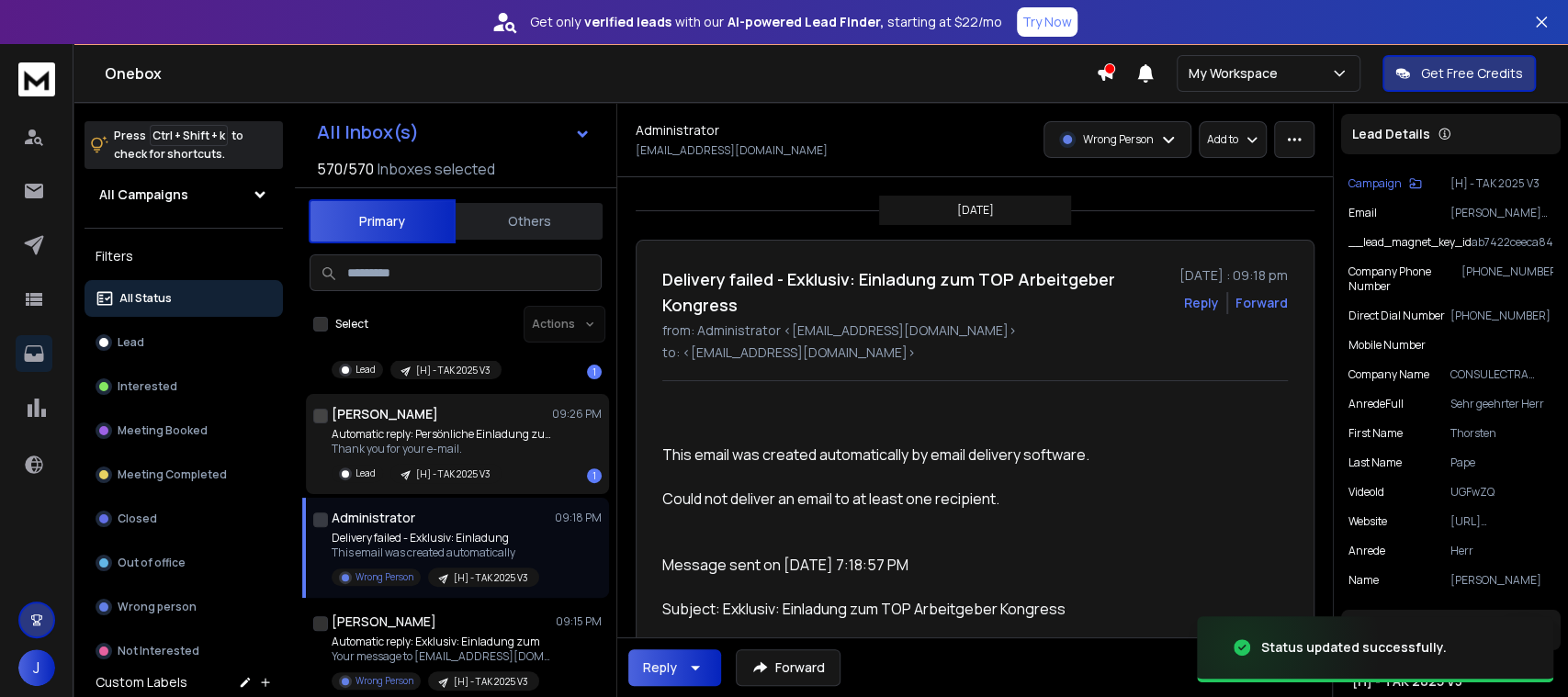
click at [523, 468] on div "Lead [H] - TAK 2025 V3" at bounding box center [442, 473] width 220 height 19
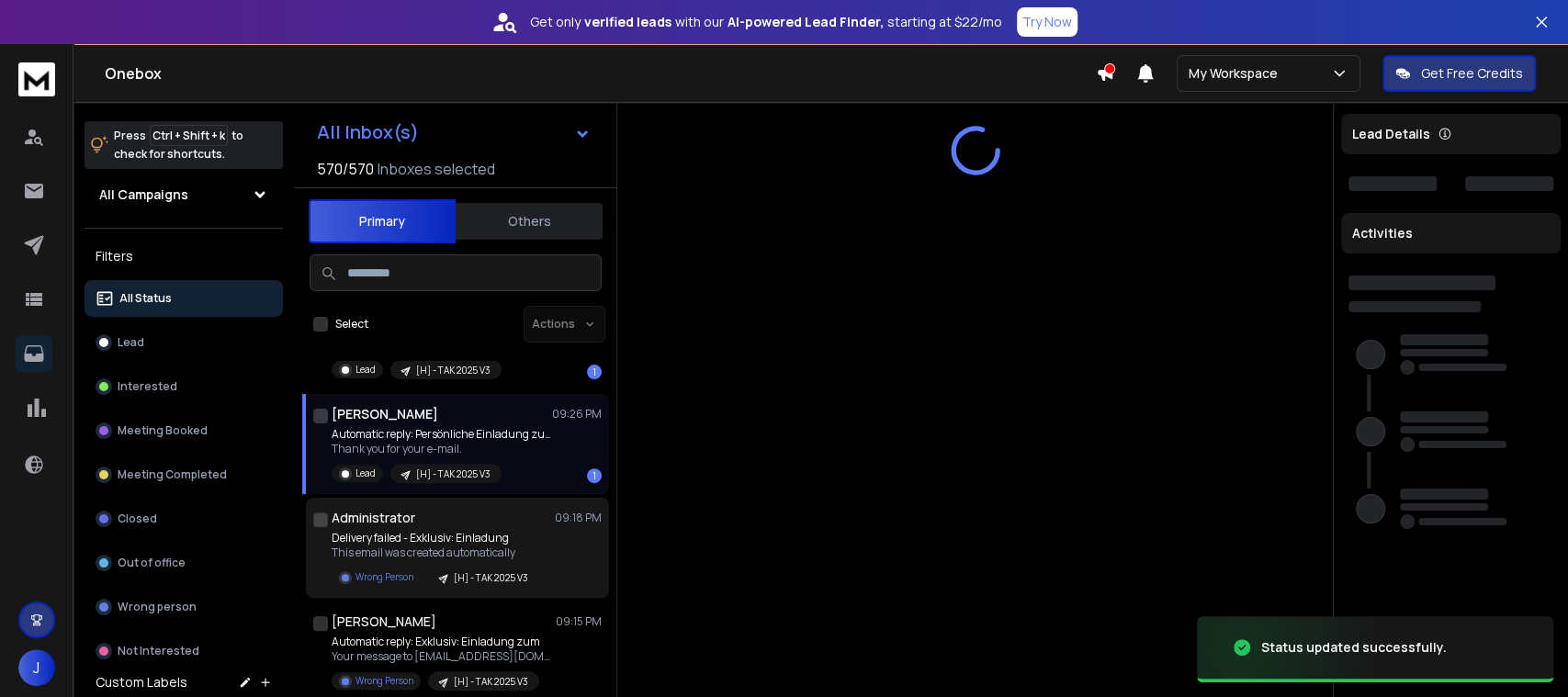
scroll to position [367, 0]
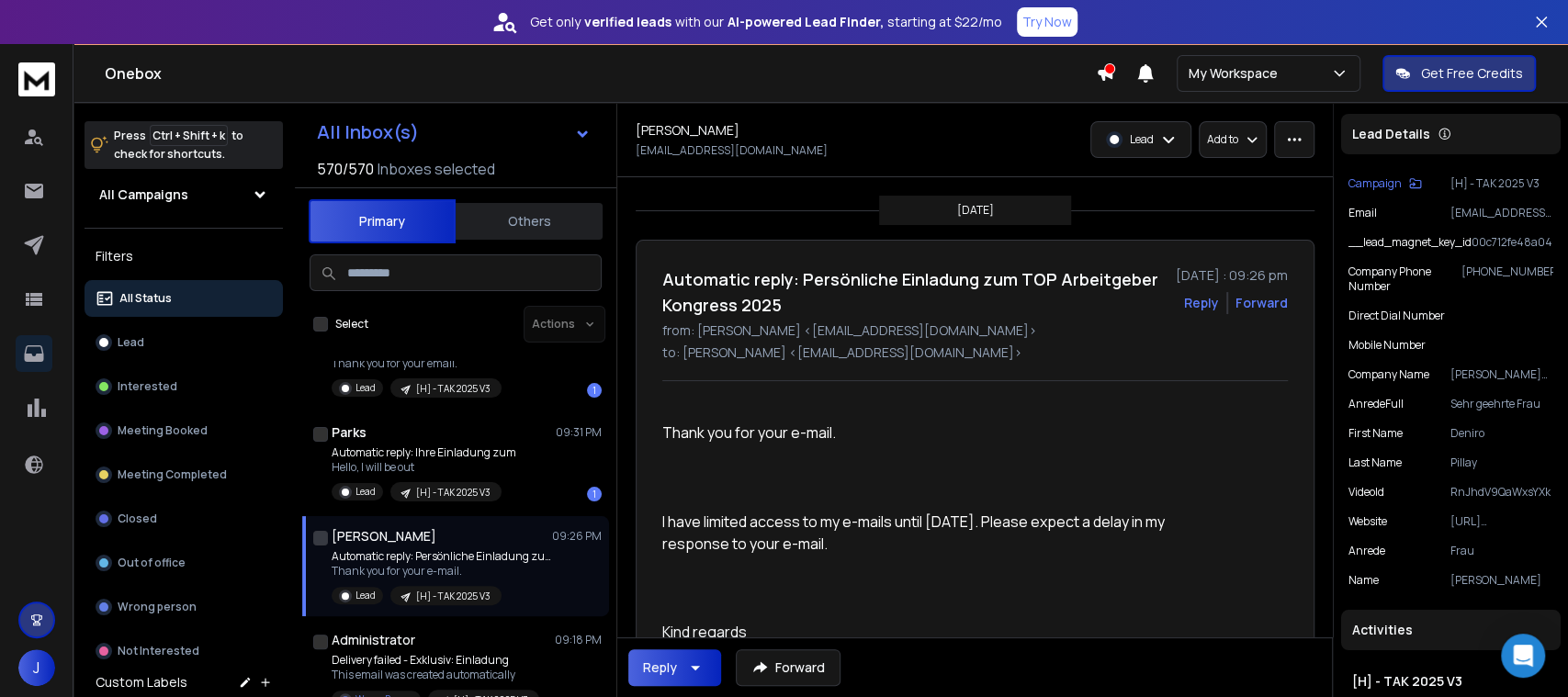
click at [799, 522] on span "I have limited access to my e-mails until [DATE]. Please expect a delay in my r…" at bounding box center [915, 532] width 506 height 42
click at [801, 522] on span "I have limited access to my e-mails until [DATE]. Please expect a delay in my r…" at bounding box center [915, 532] width 506 height 42
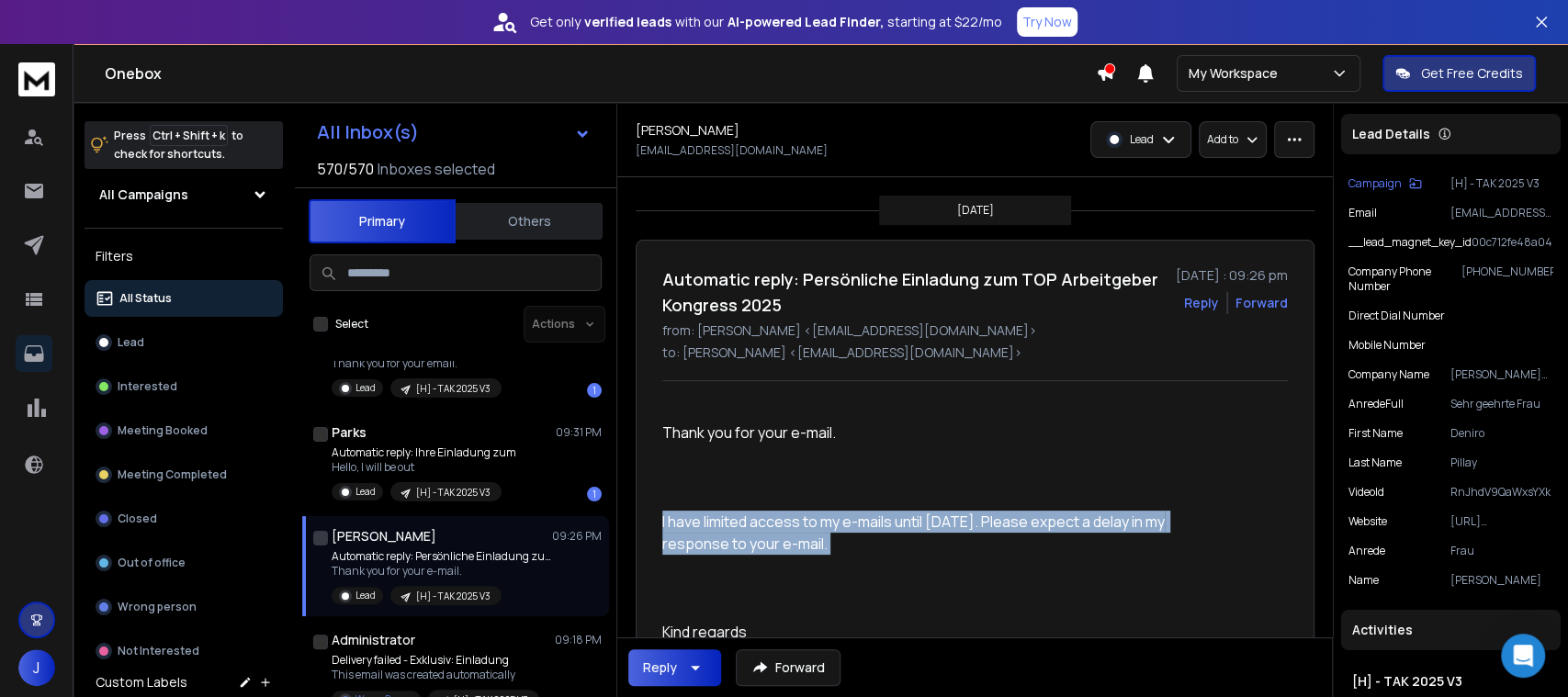
click at [801, 522] on span "I have limited access to my e-mails until [DATE]. Please expect a delay in my r…" at bounding box center [915, 532] width 506 height 42
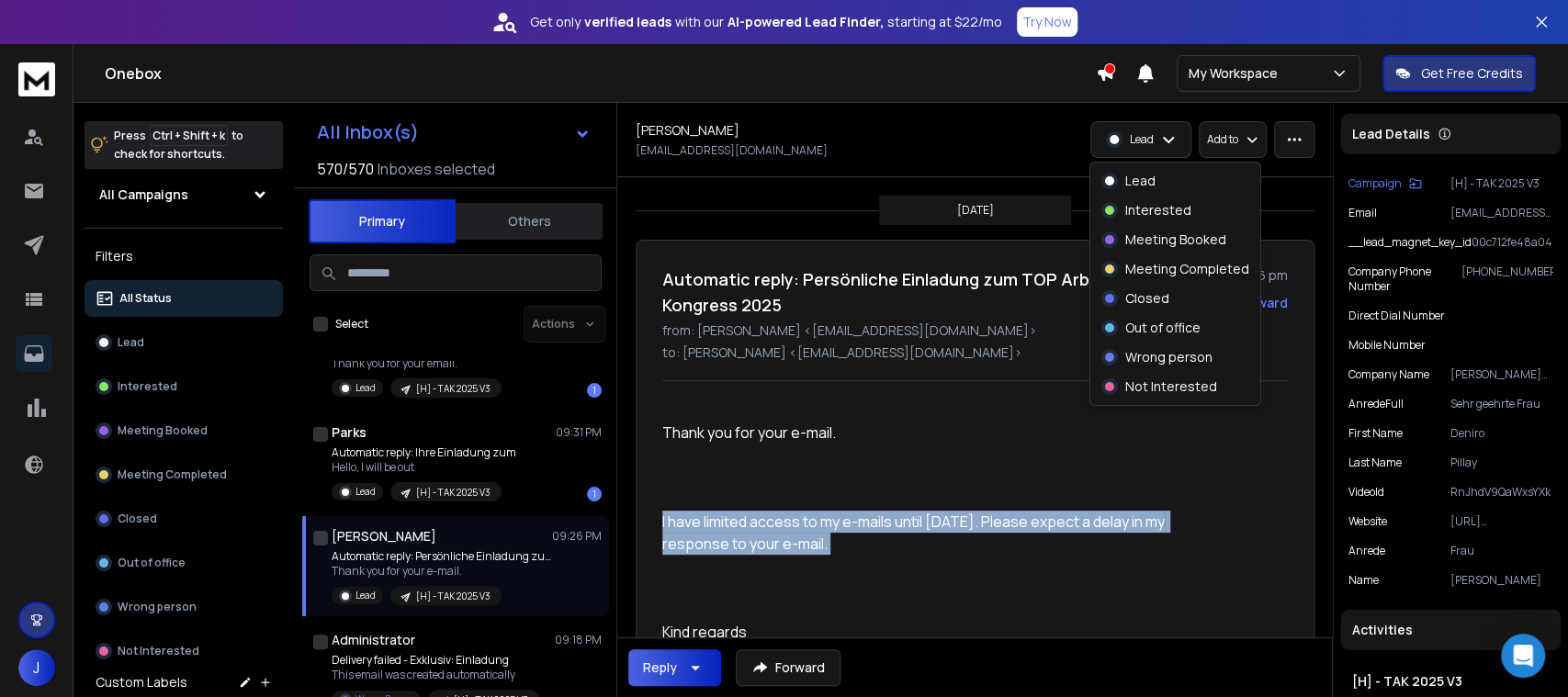
click at [1147, 136] on p "Lead" at bounding box center [1142, 140] width 24 height 15
click at [1143, 322] on p "Out of office" at bounding box center [1163, 328] width 76 height 18
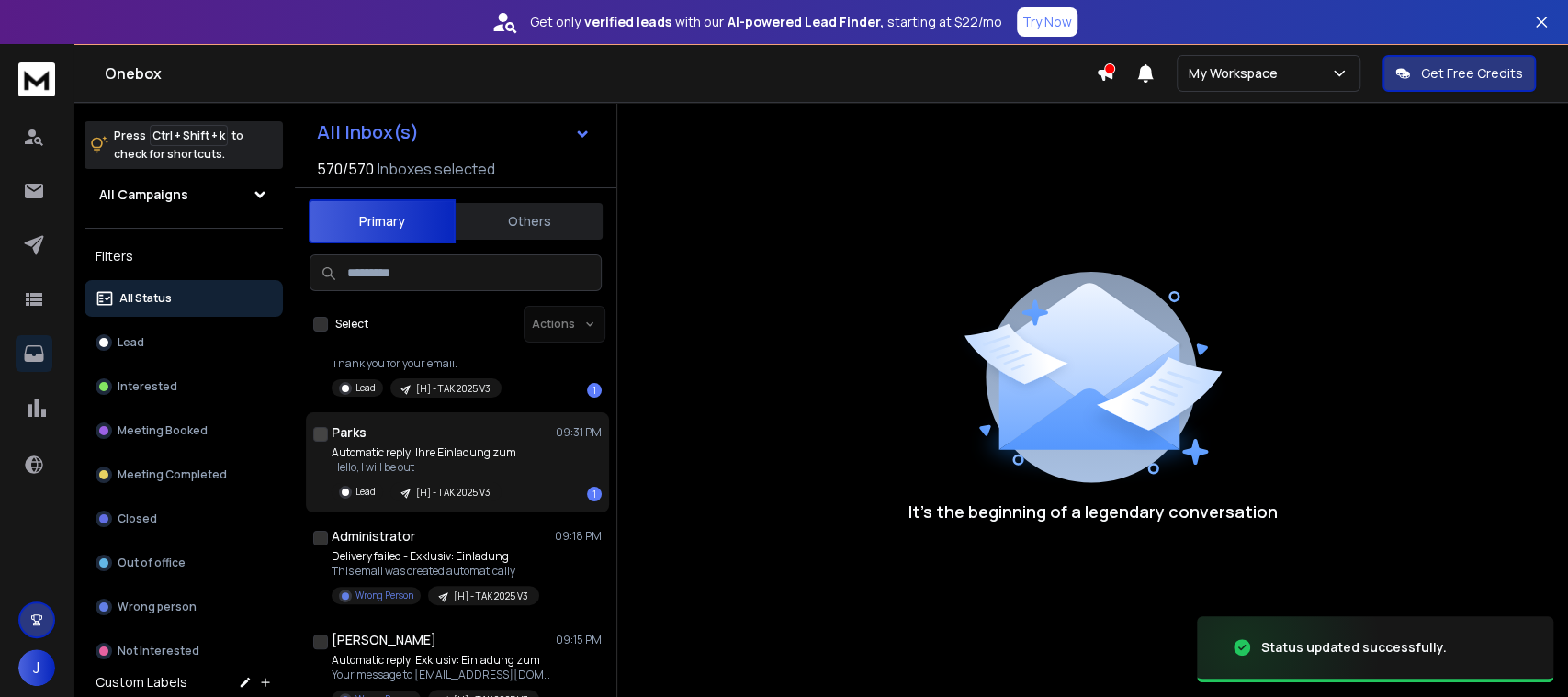
click at [567, 469] on div "Automatic reply: Ihre Einladung zum Hello, I will be out Lead [H] - TAK 2025 V3…" at bounding box center [467, 474] width 270 height 56
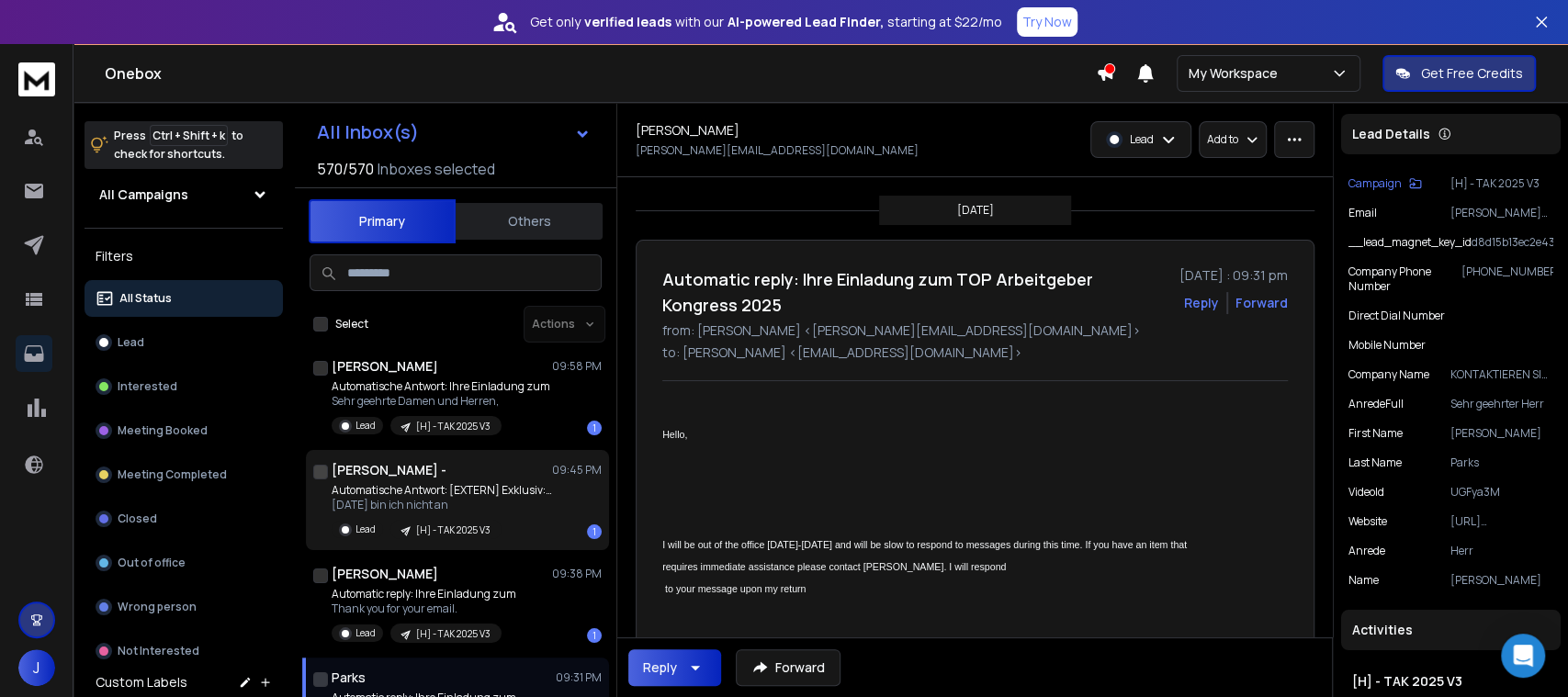
scroll to position [244, 0]
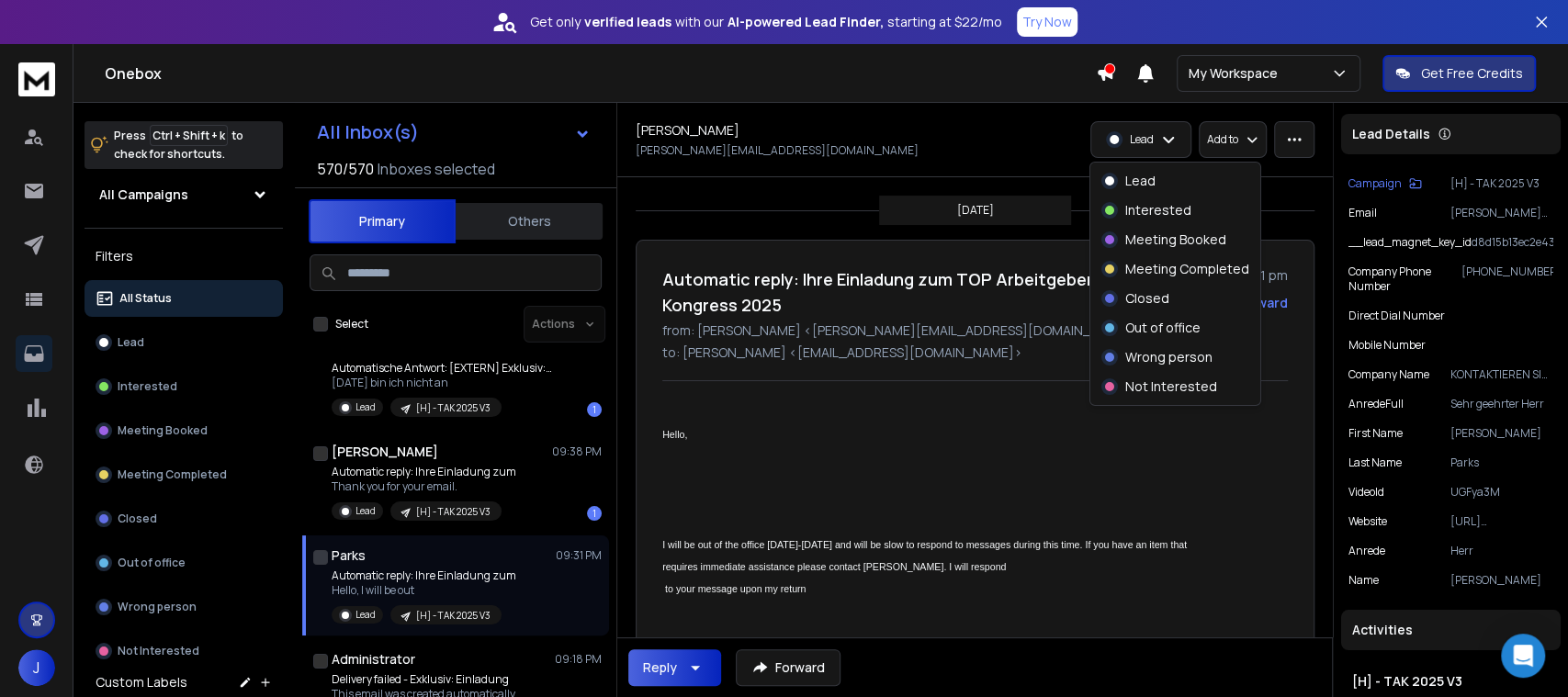
click at [1150, 141] on p "Lead" at bounding box center [1142, 140] width 24 height 15
click at [1160, 334] on p "Out of office" at bounding box center [1163, 328] width 76 height 18
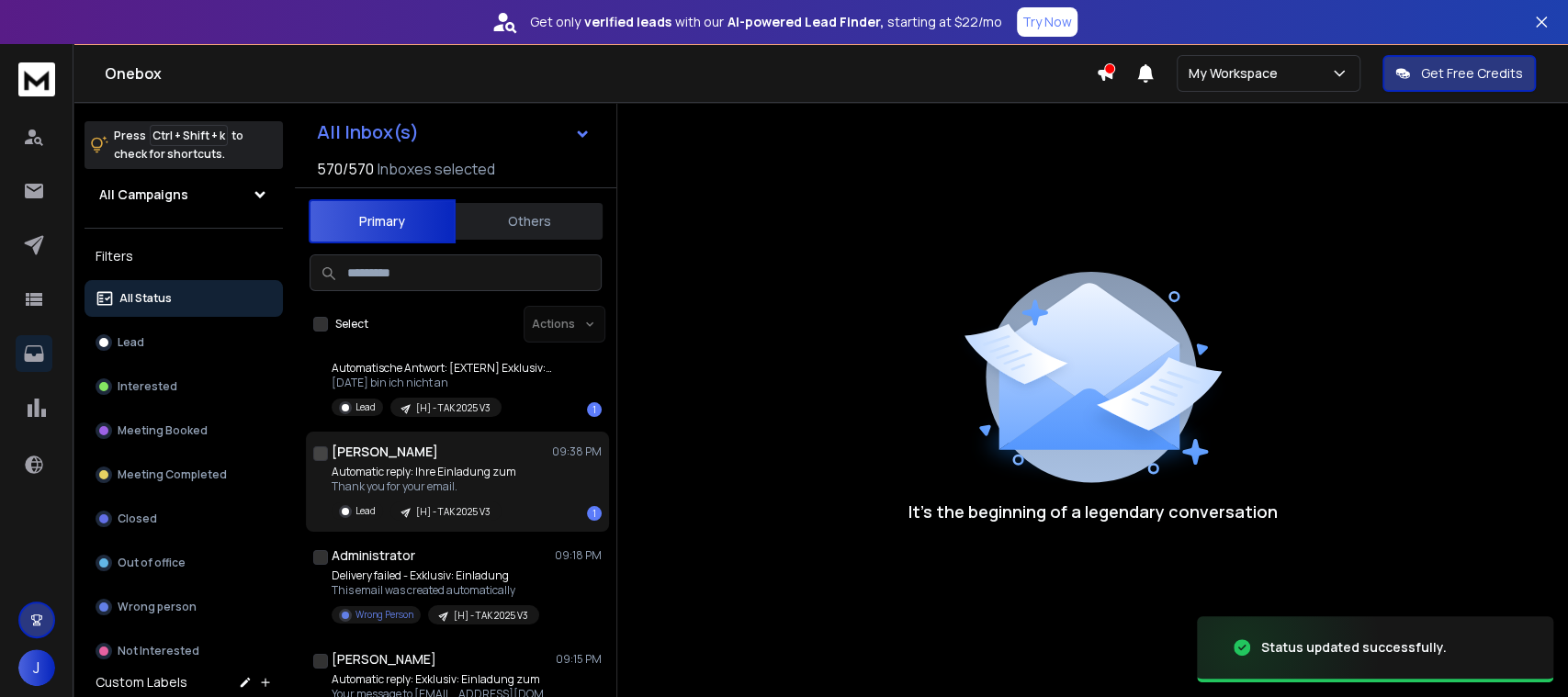
click at [548, 450] on div "Osborne 09:38 PM" at bounding box center [467, 452] width 270 height 18
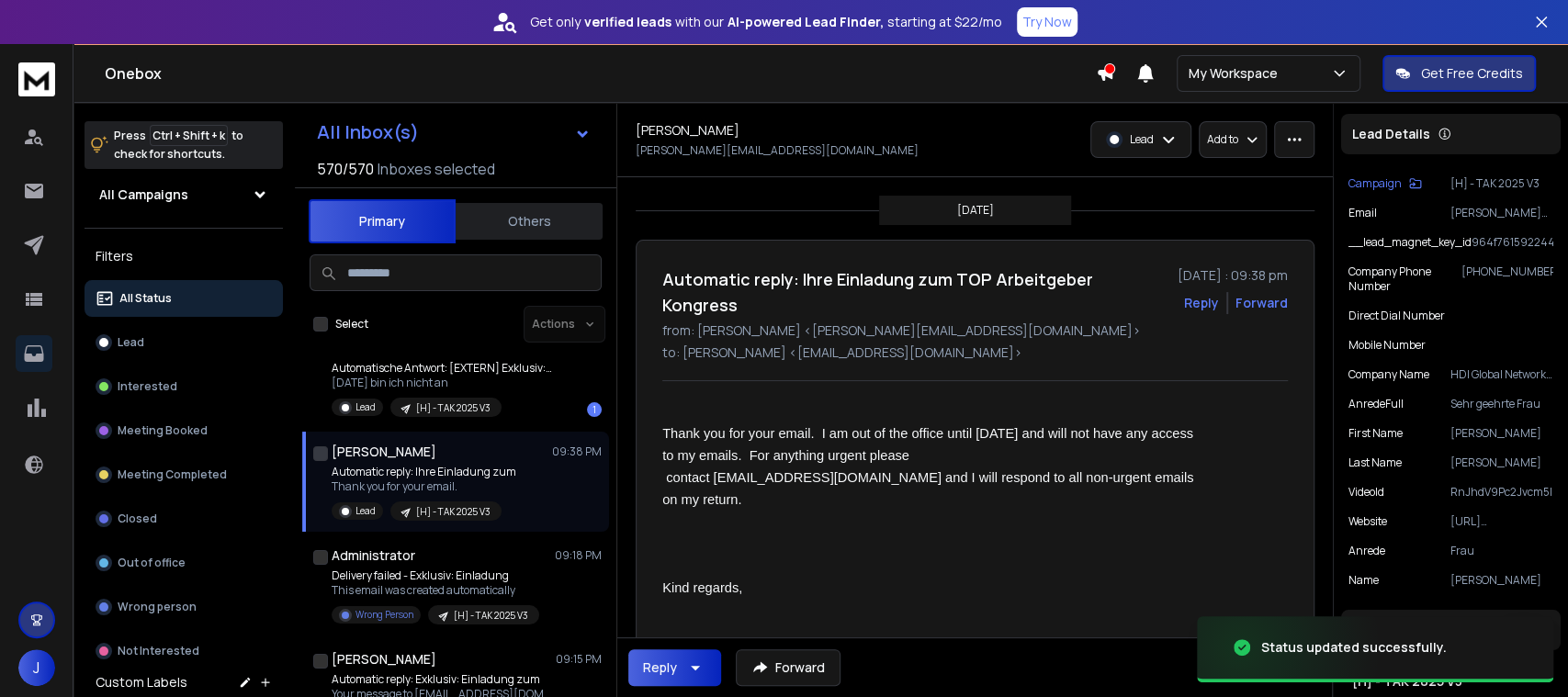
scroll to position [123, 0]
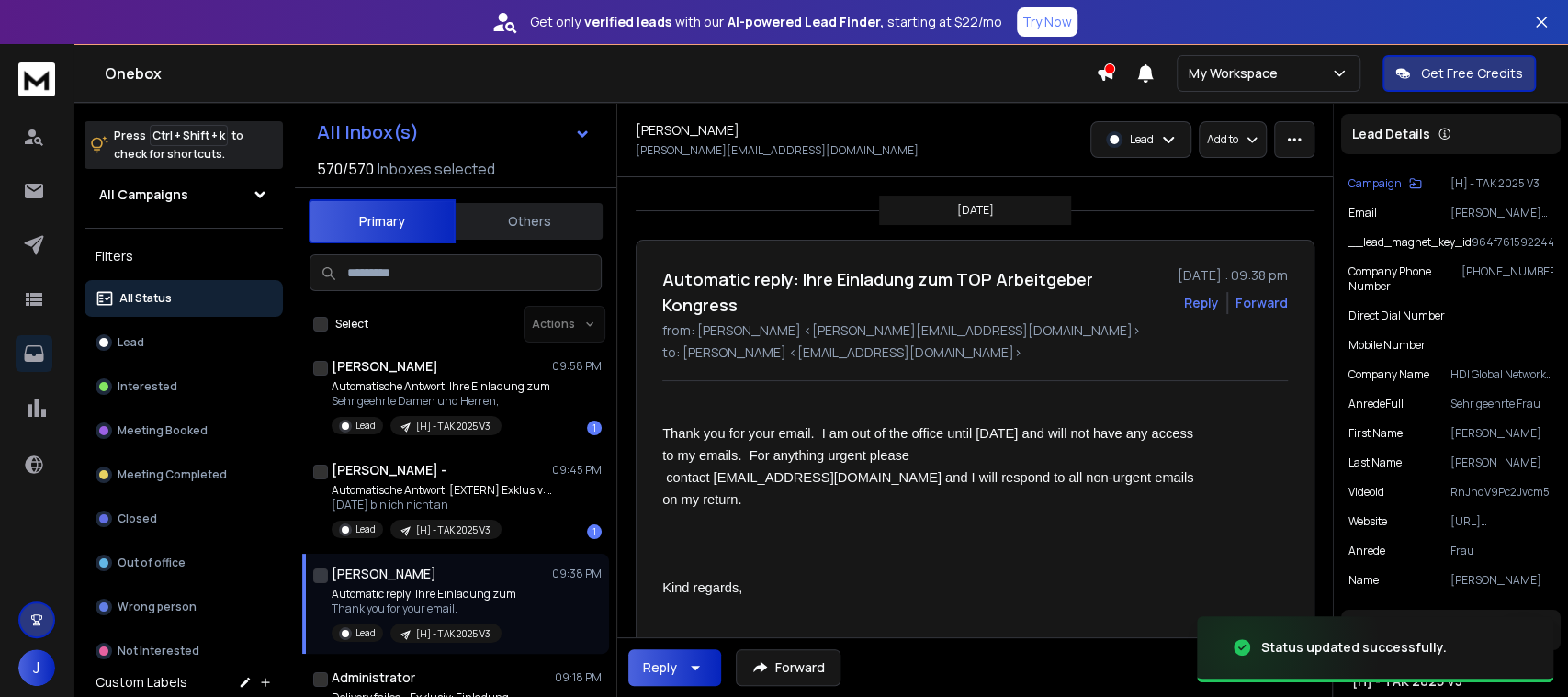
click at [772, 467] on p "Thank you for your email. I am out of the office until [DATE] and will not have…" at bounding box center [931, 466] width 537 height 88
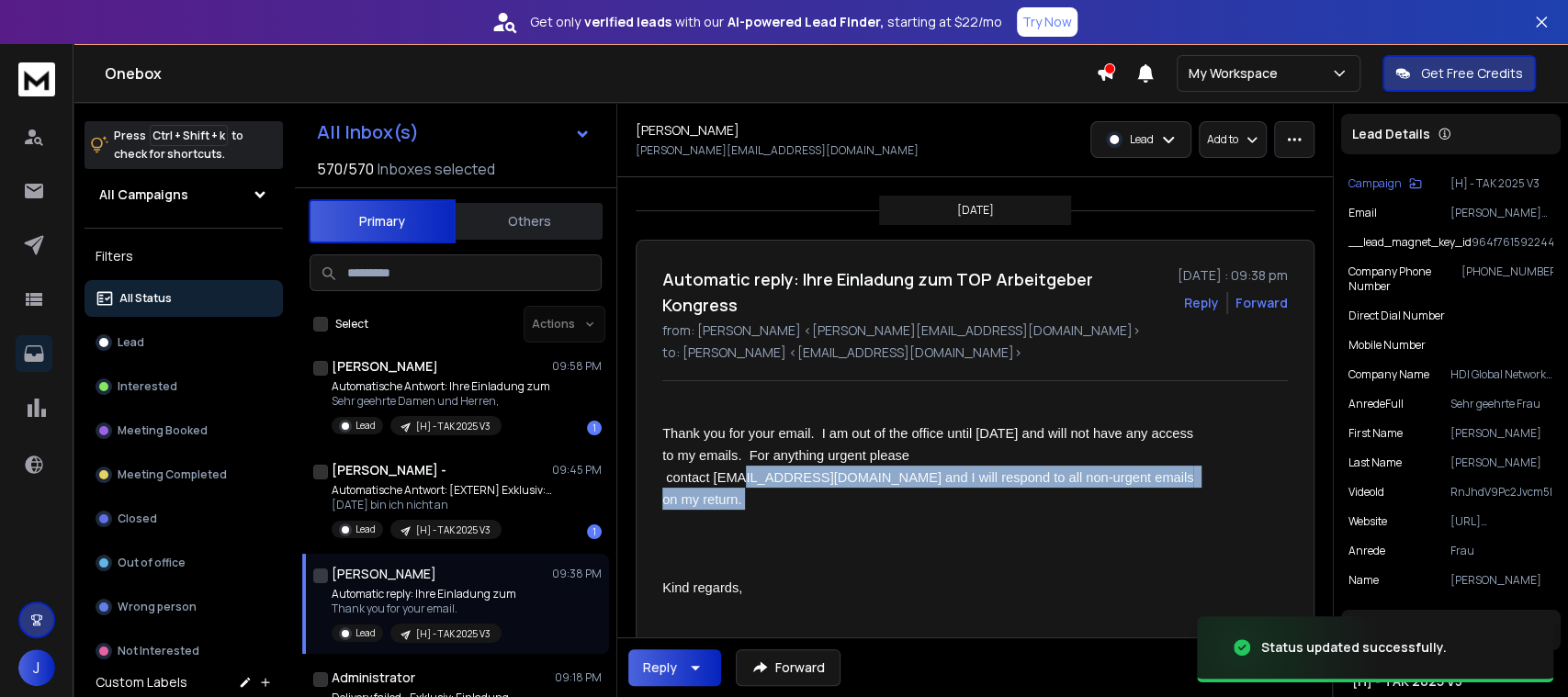
click at [772, 467] on p "Thank you for your email. I am out of the office until [DATE] and will not have…" at bounding box center [931, 466] width 537 height 88
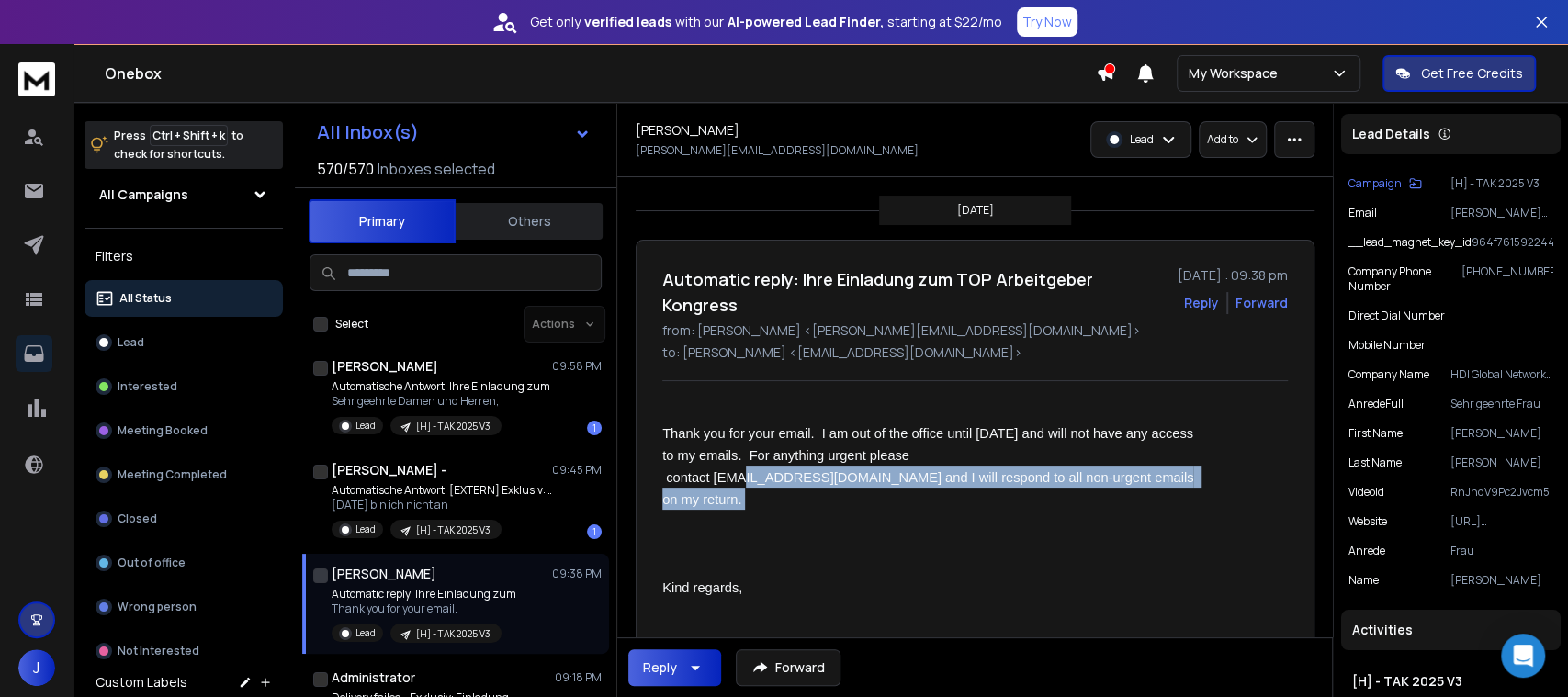
click at [1098, 150] on div "Lead" at bounding box center [1140, 140] width 99 height 35
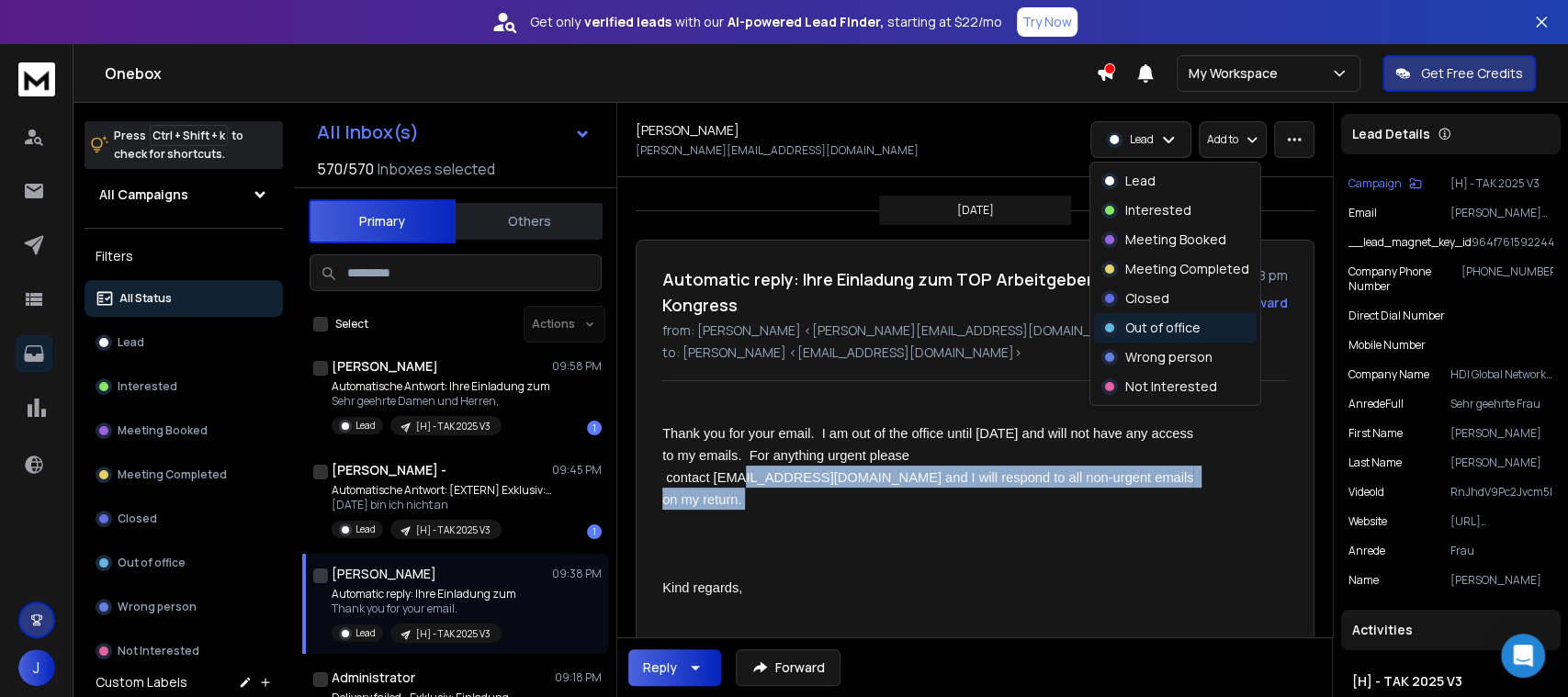
click at [1135, 329] on p "Out of office" at bounding box center [1163, 328] width 76 height 18
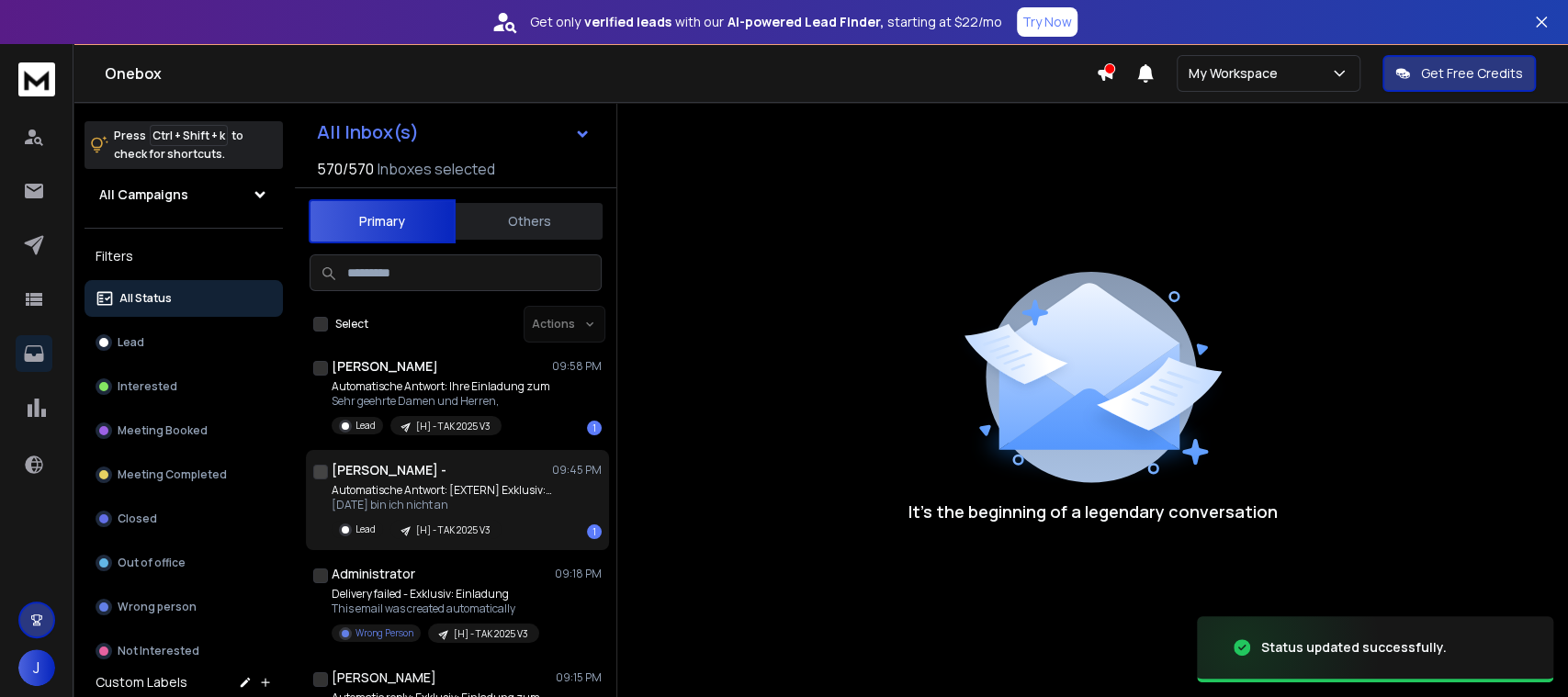
click at [572, 494] on div "Automatische Antwort: [EXTERN] Exklusiv: Einladung [DATE] bin ich nicht an Lead…" at bounding box center [467, 512] width 270 height 56
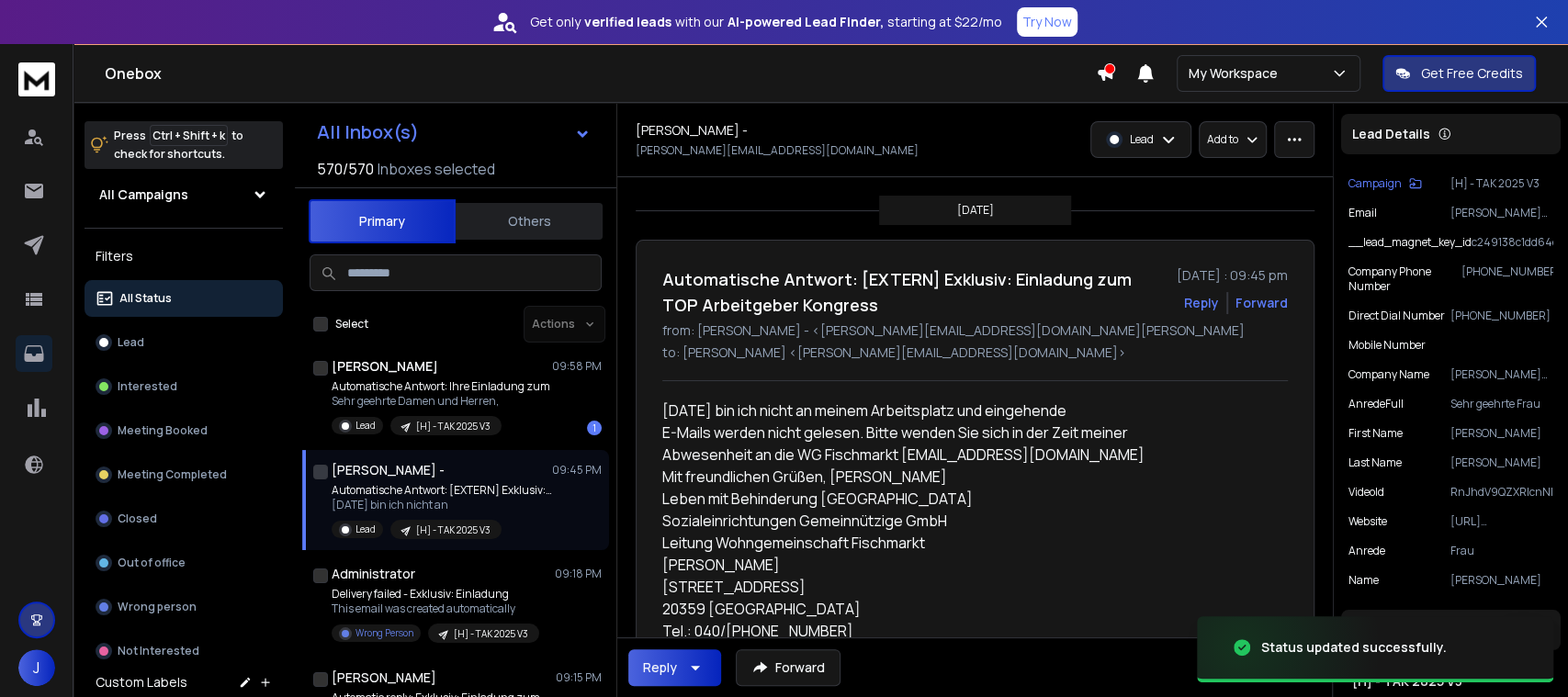
scroll to position [0, 0]
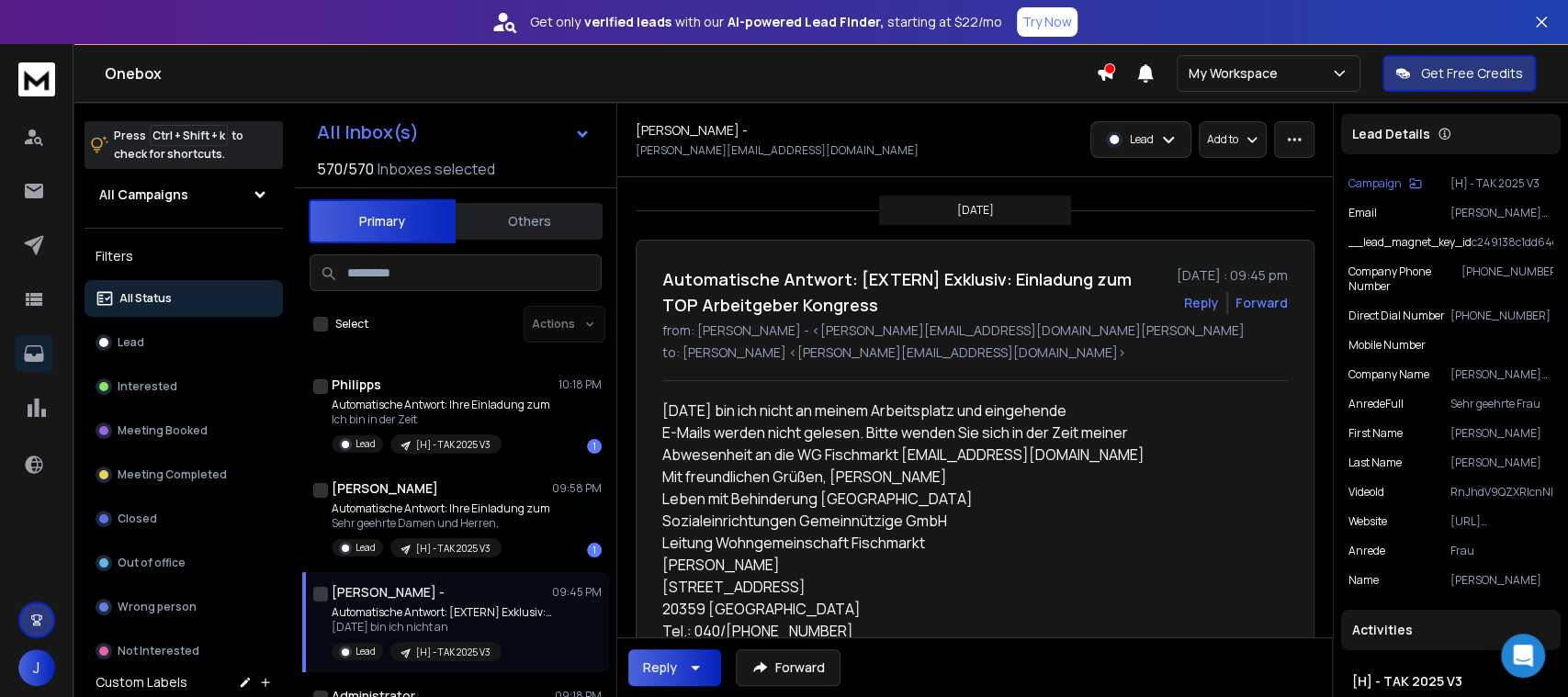
drag, startPoint x: 664, startPoint y: 406, endPoint x: 960, endPoint y: 484, distance: 306.1
click at [959, 484] on div "[DATE] bin ich nicht an meinem Arbeitsplatz und eingehende E-Mails werden nicht…" at bounding box center [938, 682] width 552 height 565
click at [1117, 158] on div "[PERSON_NAME] - Friederike Petersen - [EMAIL_ADDRESS][DOMAIN_NAME] Lead Add to …" at bounding box center [976, 140] width 716 height 75
click at [1139, 142] on p "Lead" at bounding box center [1142, 140] width 24 height 15
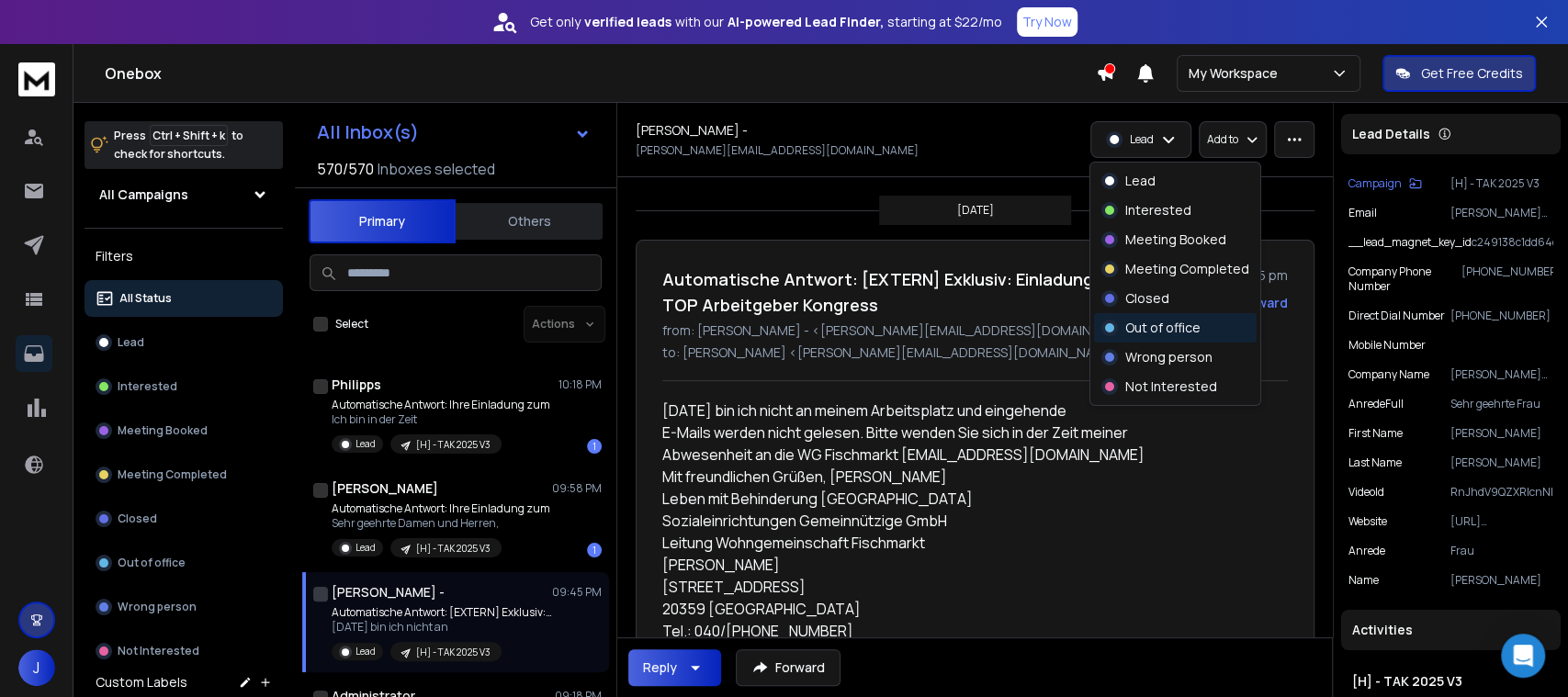
click at [1125, 326] on p "Out of office" at bounding box center [1163, 328] width 76 height 18
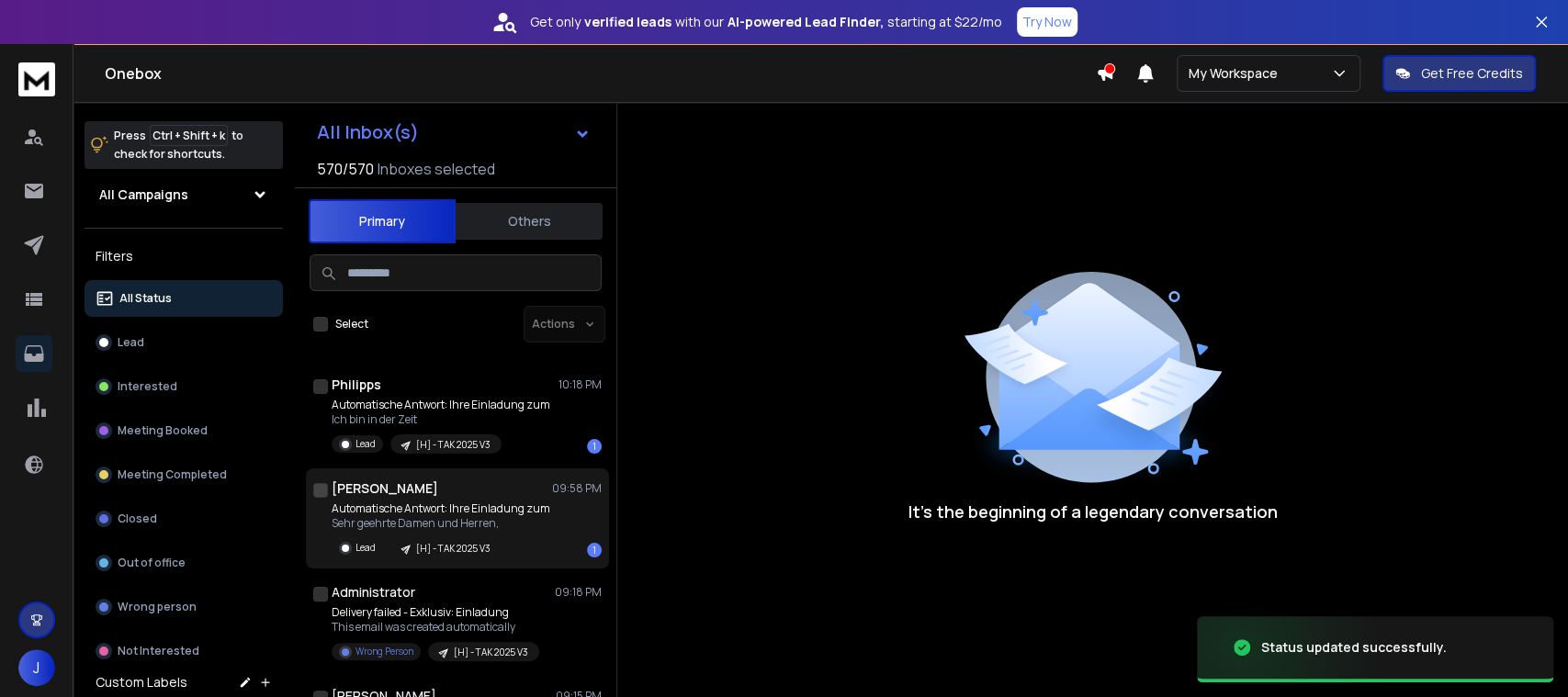
click at [530, 529] on p "Sehr geehrte Damen und Herren," at bounding box center [441, 523] width 218 height 15
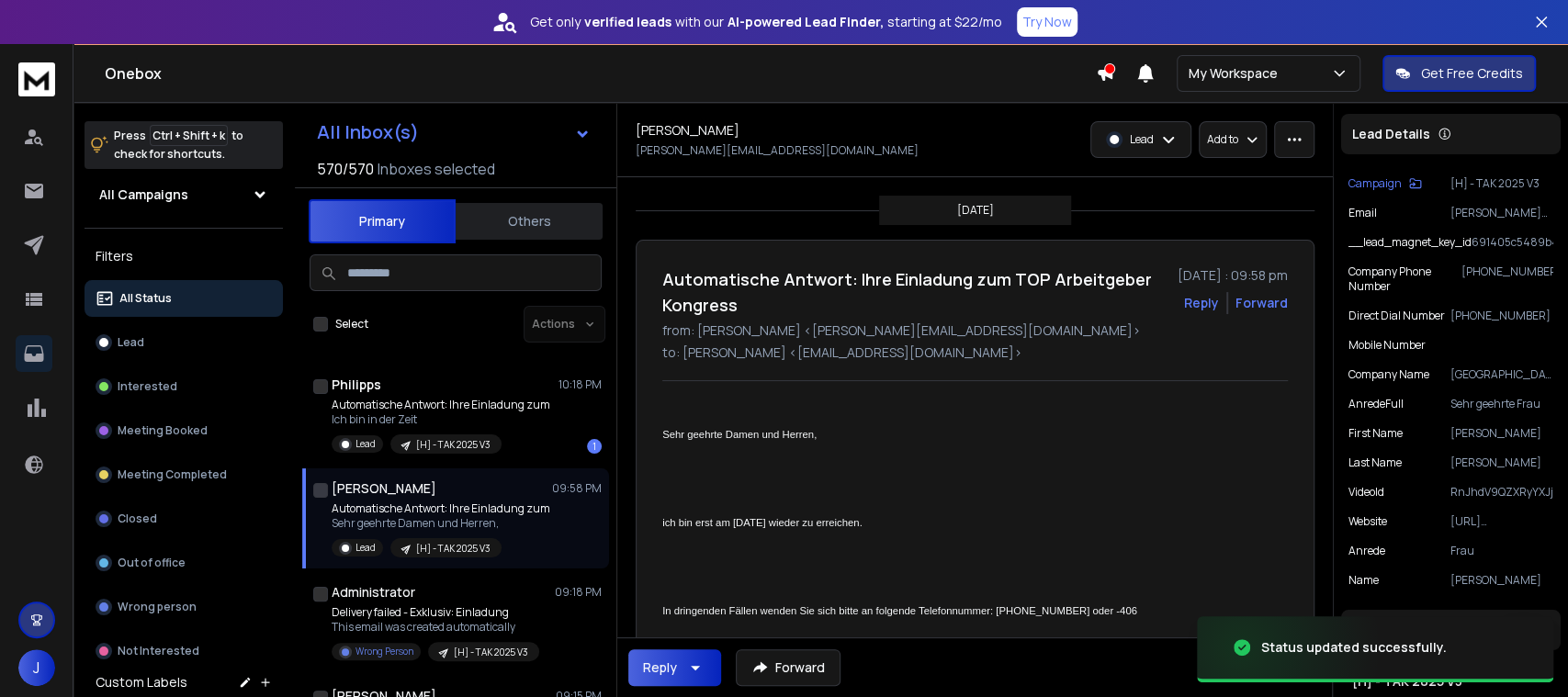
scroll to position [123, 0]
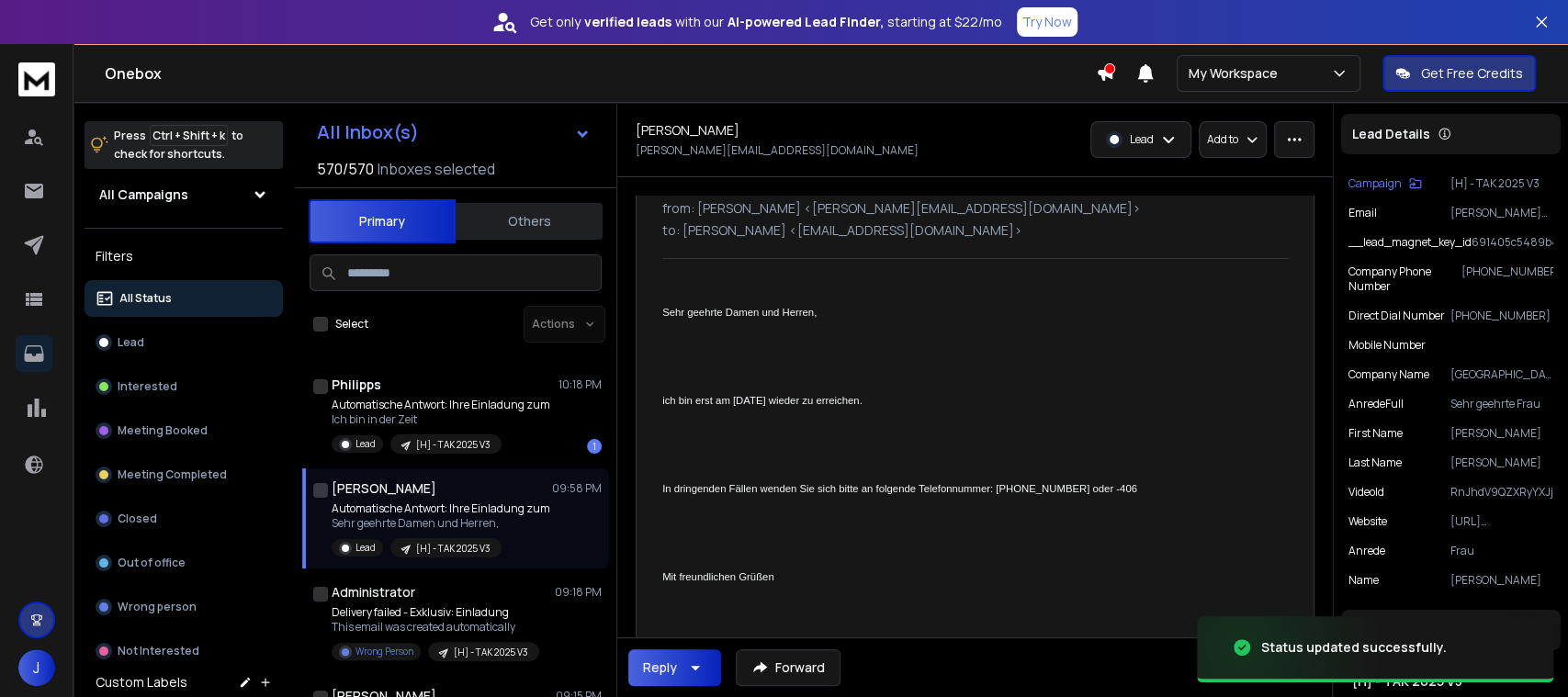
click at [1173, 129] on div "Lead" at bounding box center [1140, 140] width 99 height 35
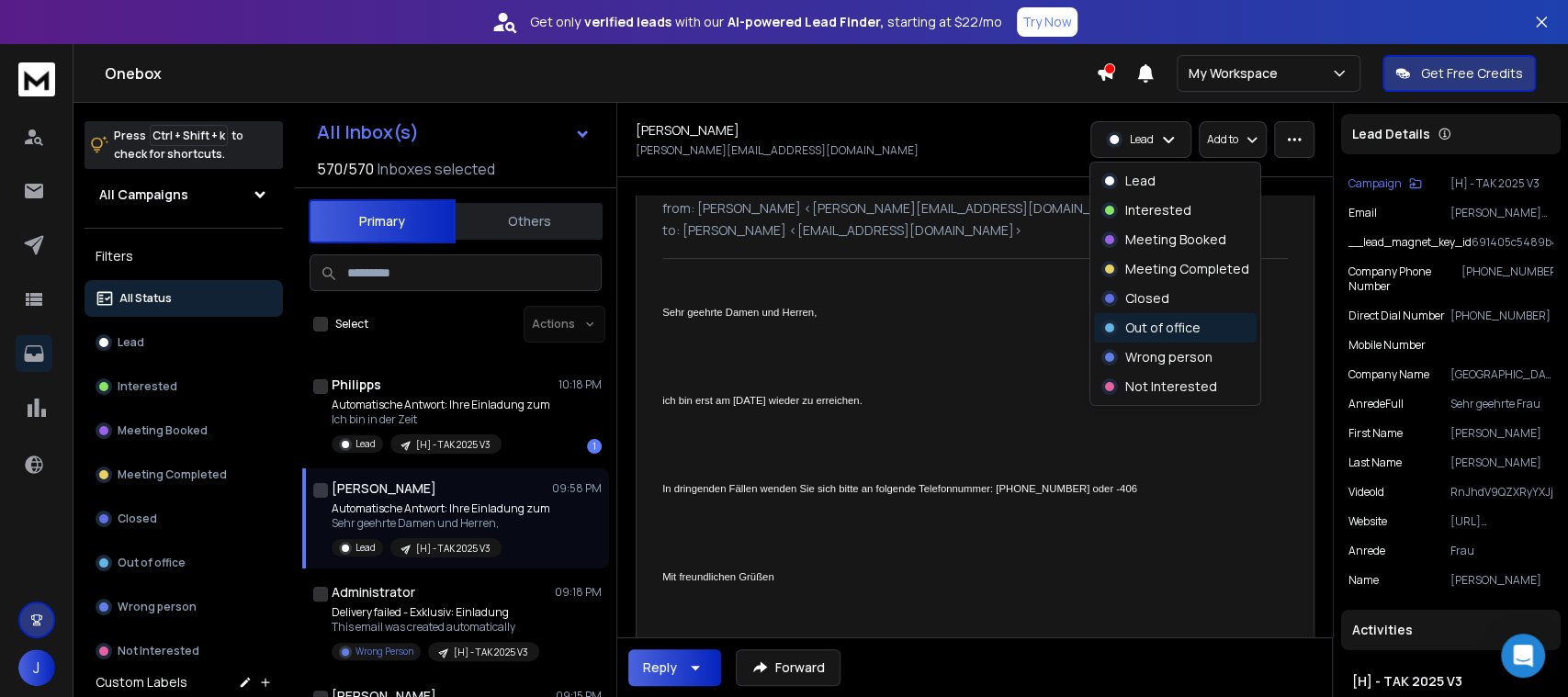
click at [1155, 324] on p "Out of office" at bounding box center [1163, 328] width 76 height 18
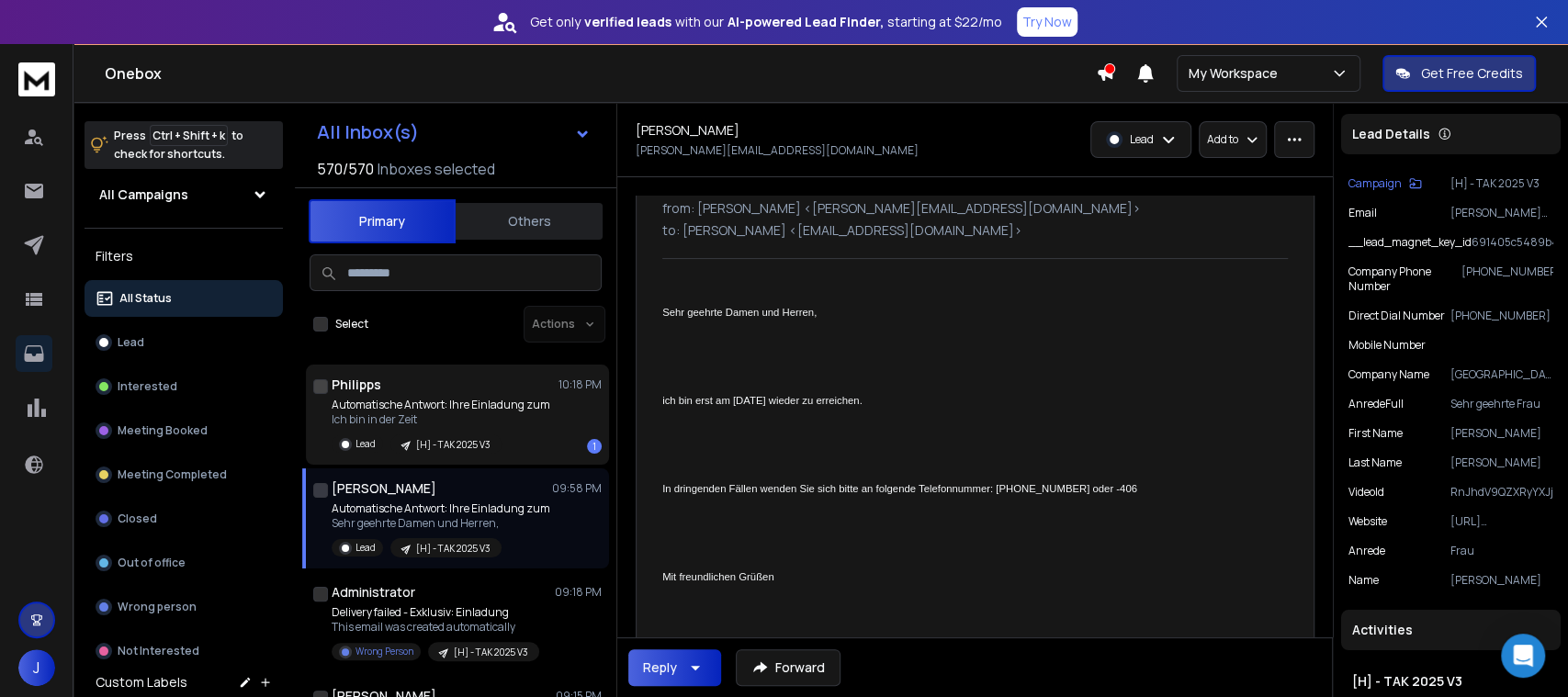
scroll to position [0, 0]
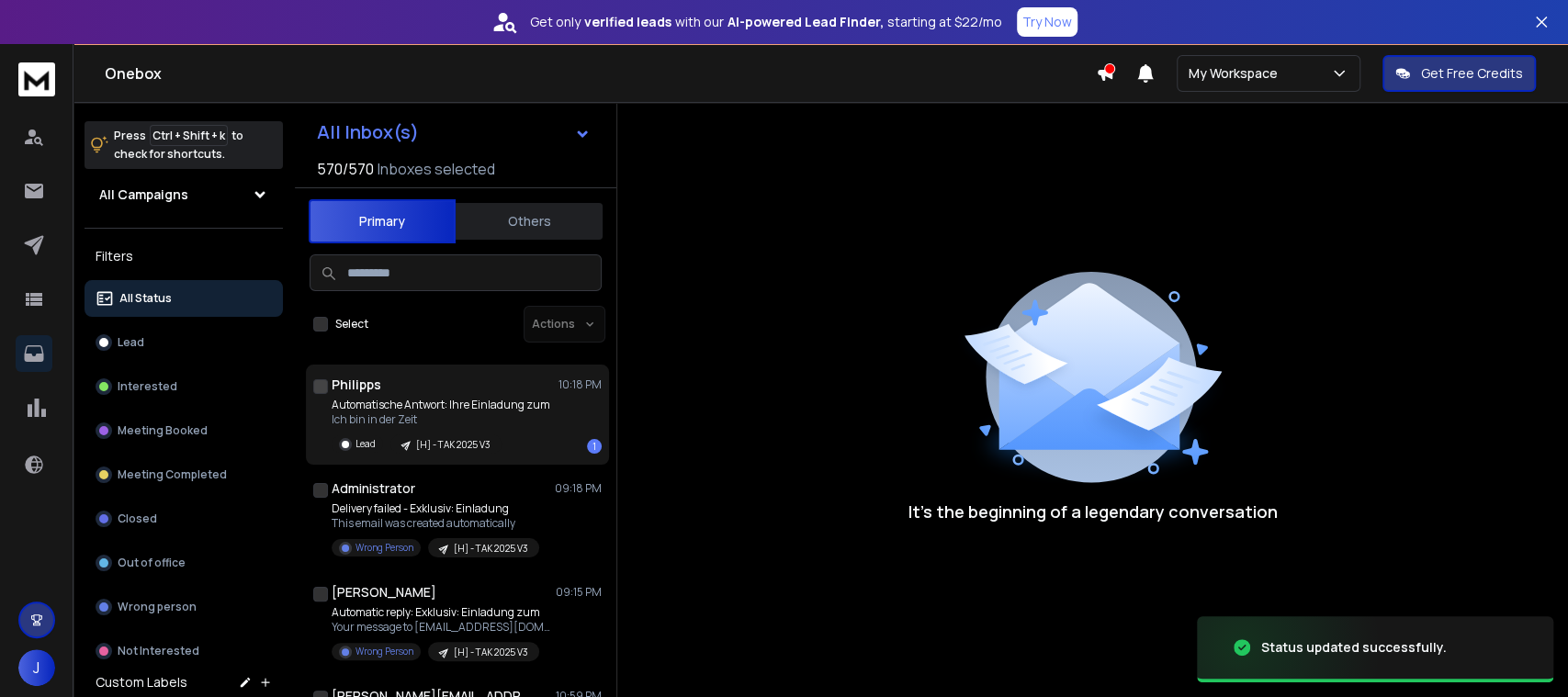
click at [554, 418] on div "Automatische Antwort: Ihre Einladung zum Ich bin in der Zeit Lead [H] - TAK 202…" at bounding box center [467, 426] width 270 height 56
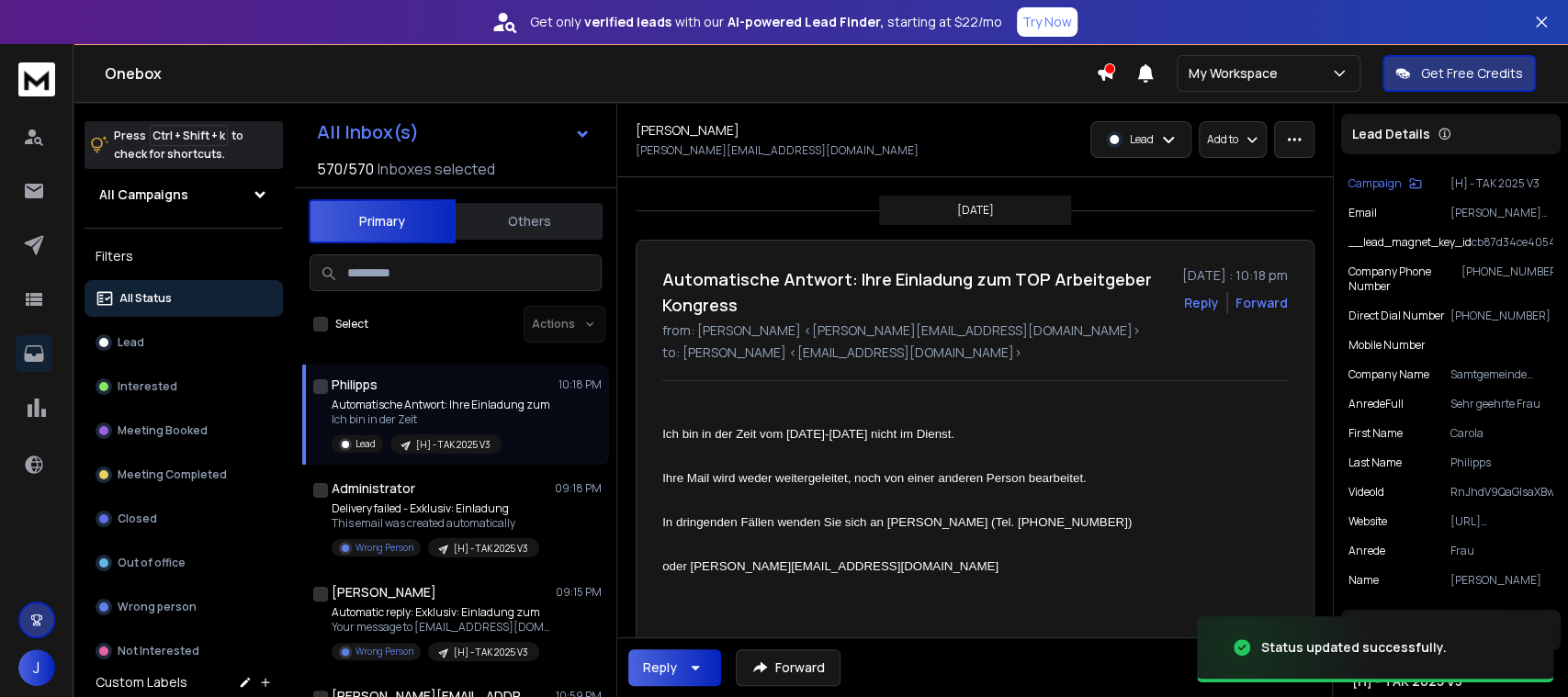
click at [1130, 151] on div "Lead" at bounding box center [1140, 140] width 99 height 35
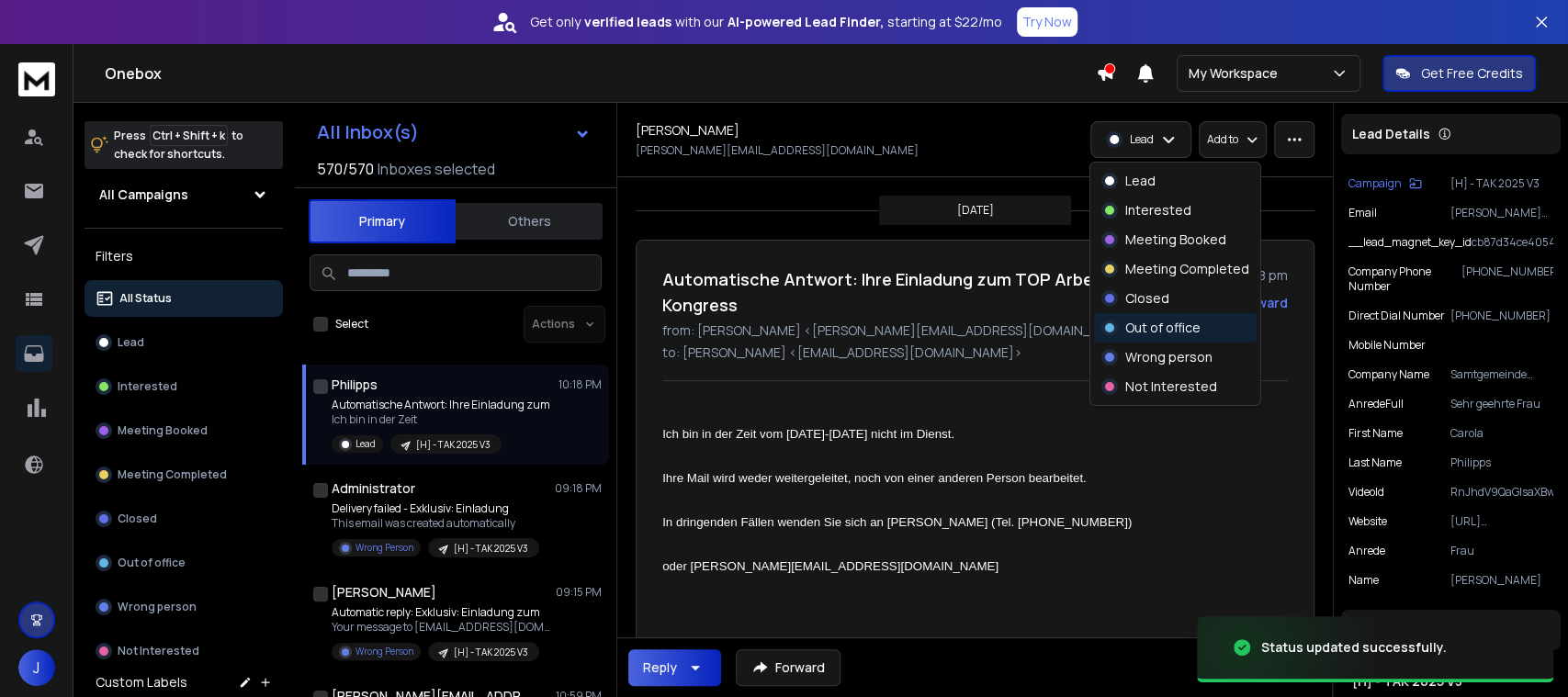
click at [1133, 324] on p "Out of office" at bounding box center [1163, 328] width 76 height 18
